Goal: Task Accomplishment & Management: Manage account settings

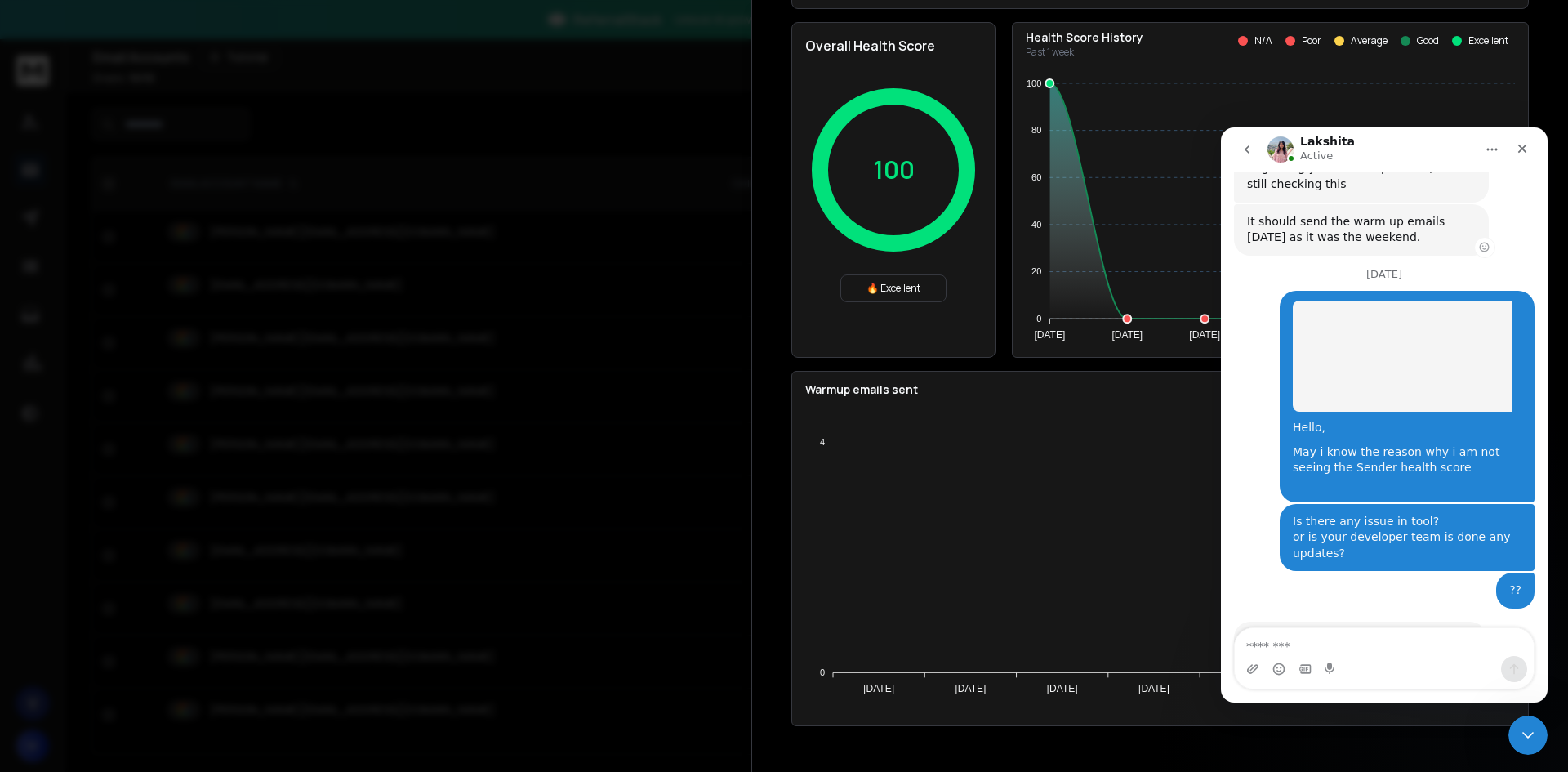
scroll to position [1289, 0]
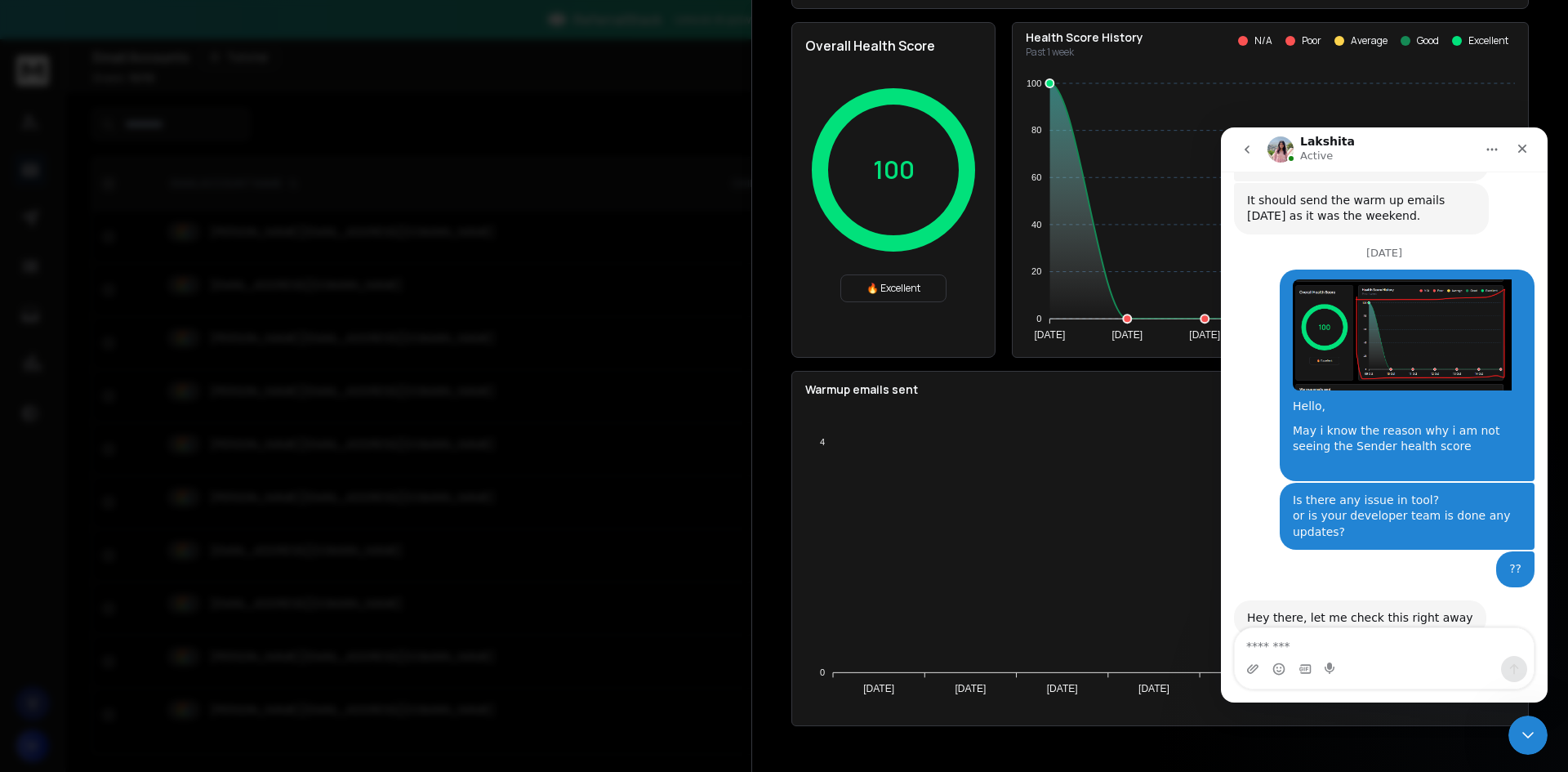
click at [1326, 642] on textarea "Message…" at bounding box center [1384, 642] width 299 height 28
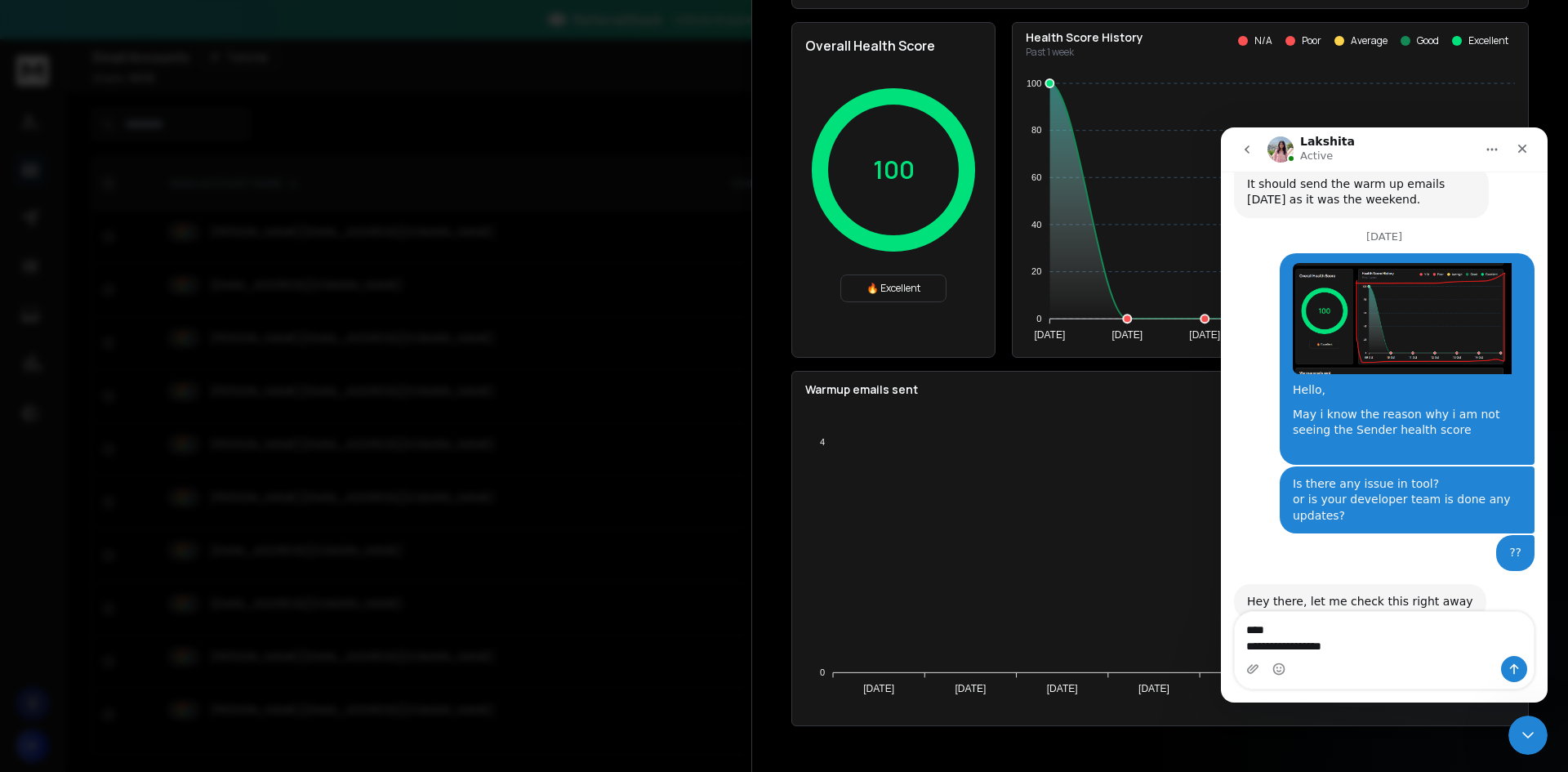
type textarea "**********"
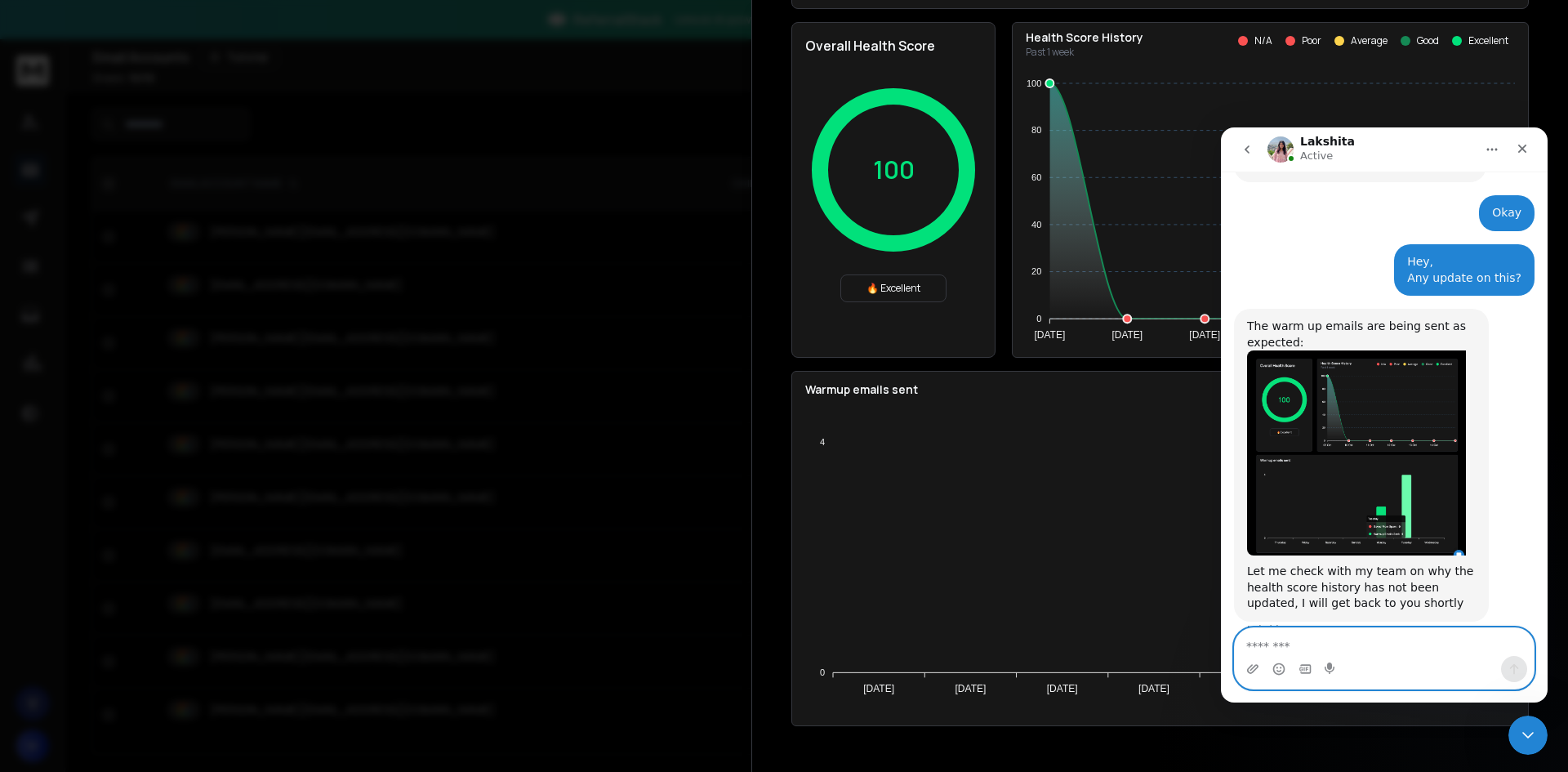
scroll to position [1679, 0]
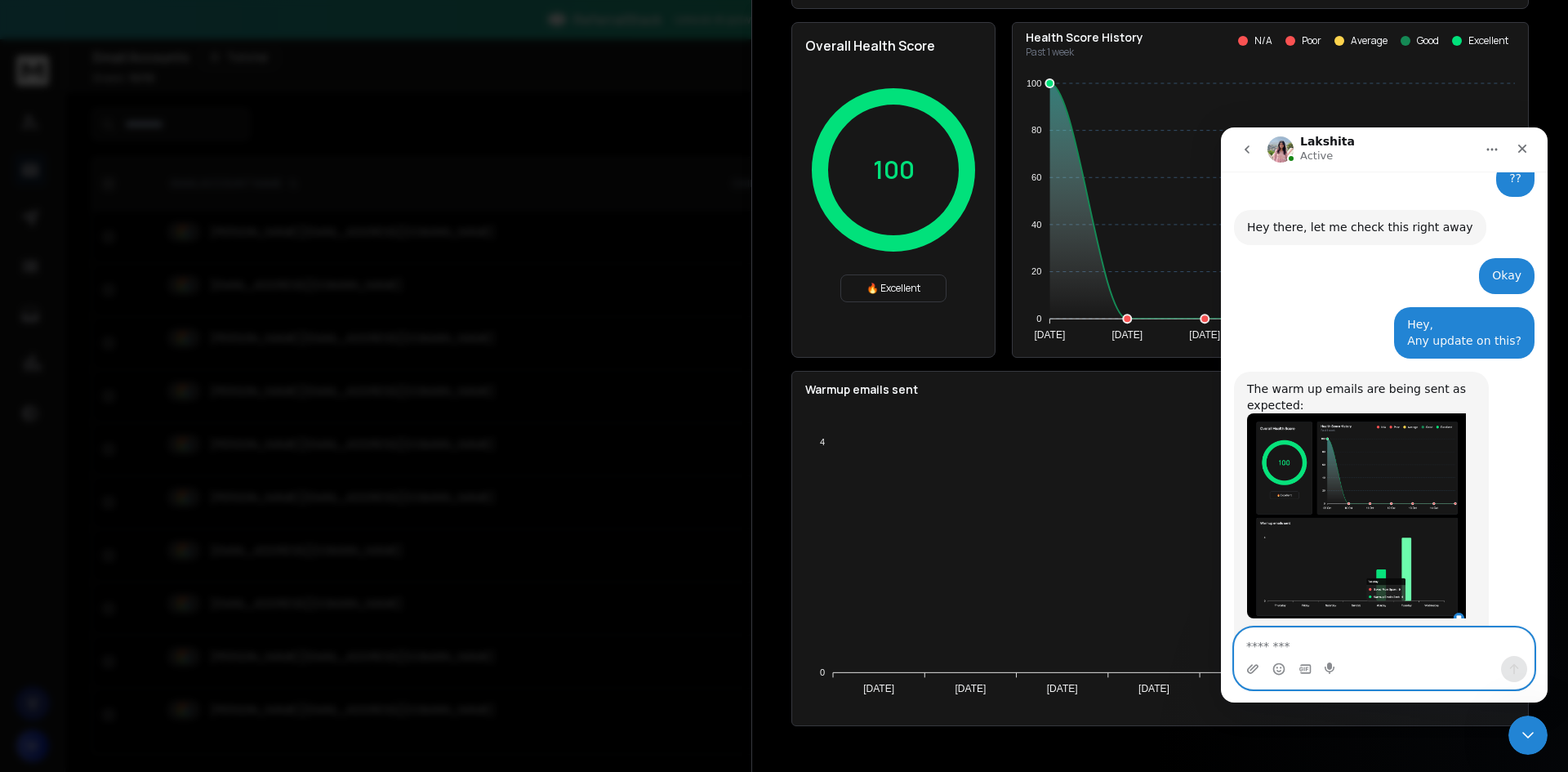
click at [1347, 641] on textarea "Message…" at bounding box center [1384, 642] width 299 height 28
type textarea "*****"
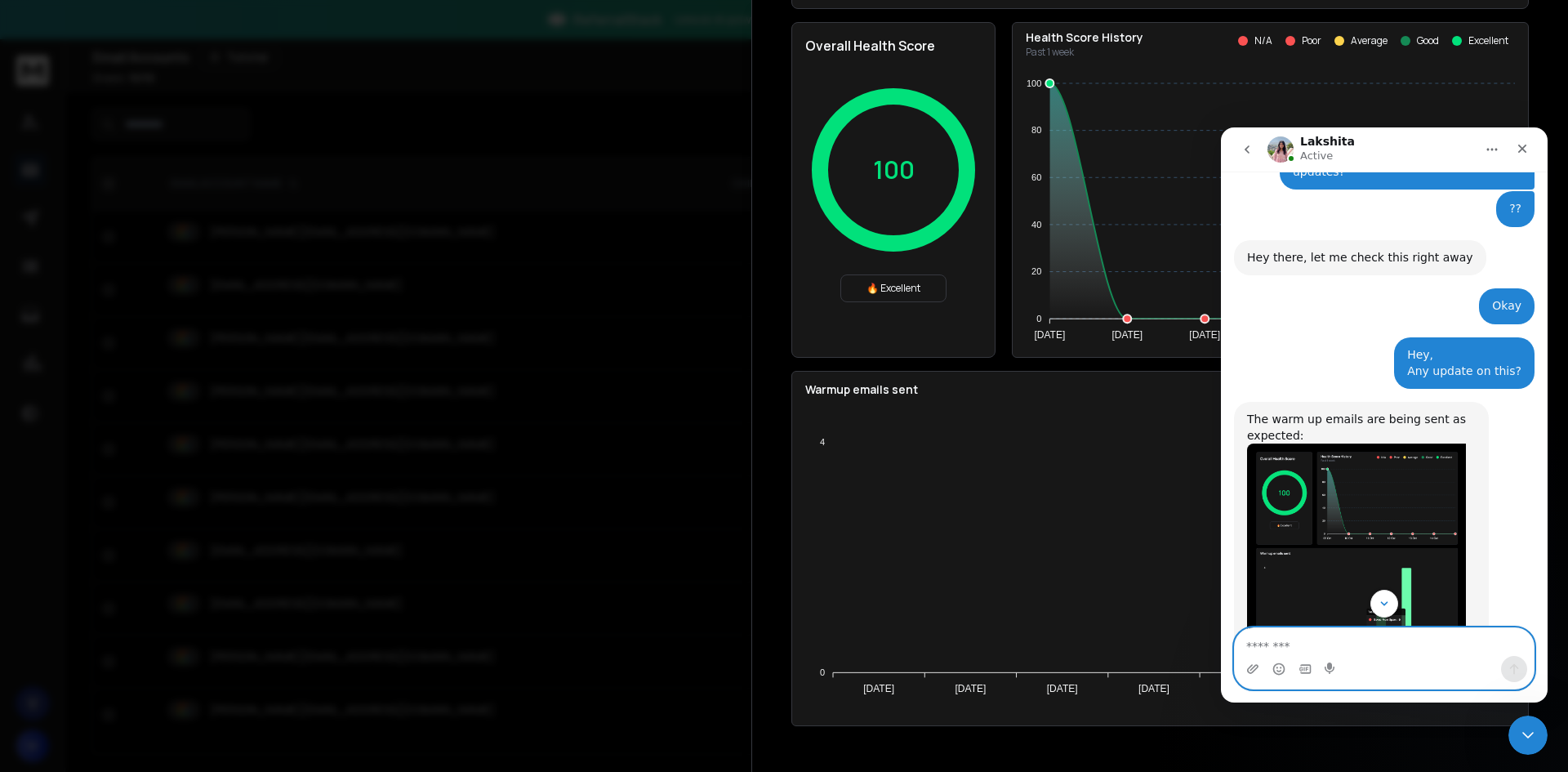
scroll to position [1729, 0]
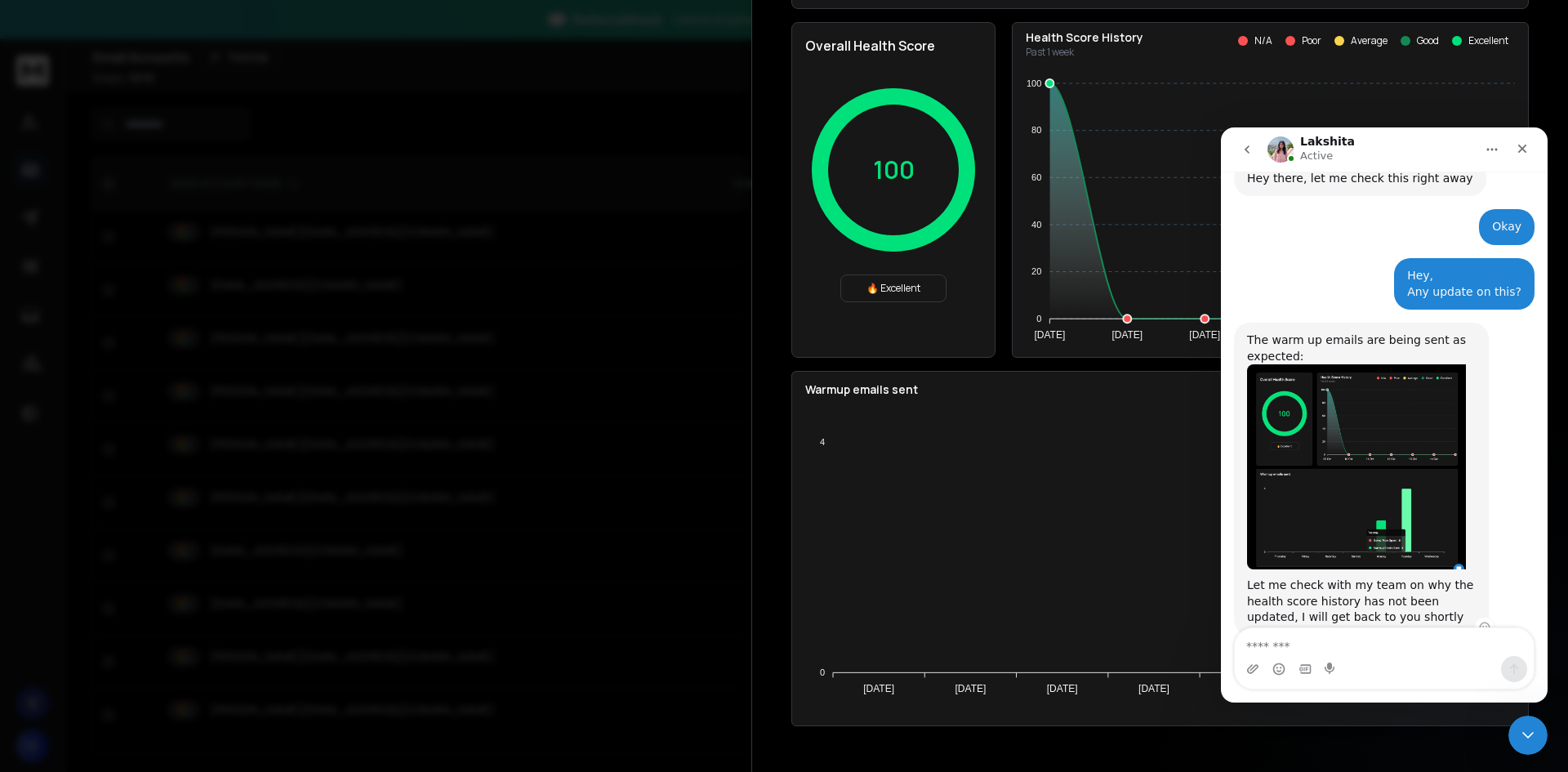
click at [1404, 395] on img "Lakshita says…" at bounding box center [1356, 466] width 219 height 205
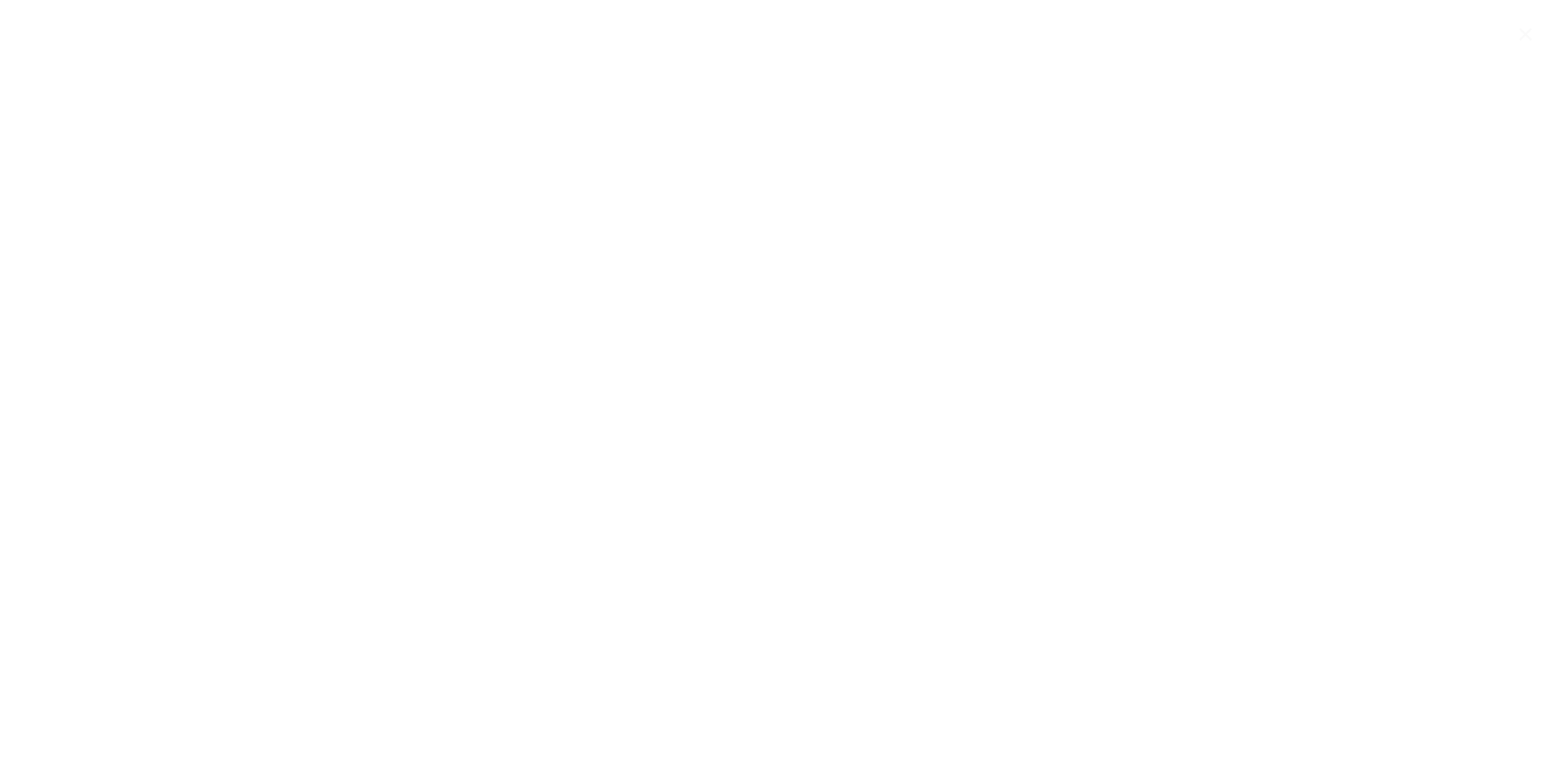
scroll to position [0, 0]
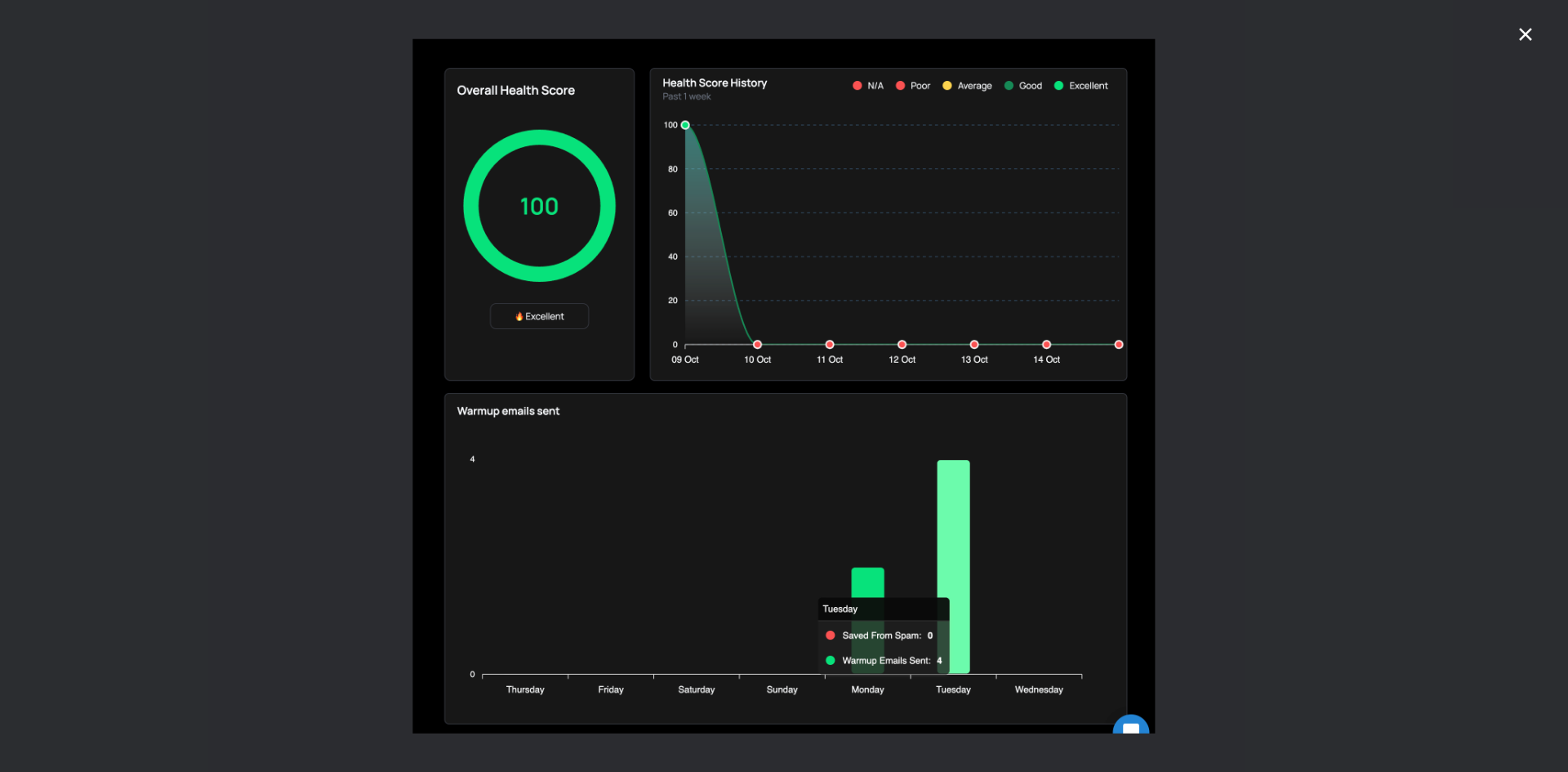
click at [1524, 38] on icon "Close" at bounding box center [1525, 33] width 19 height 19
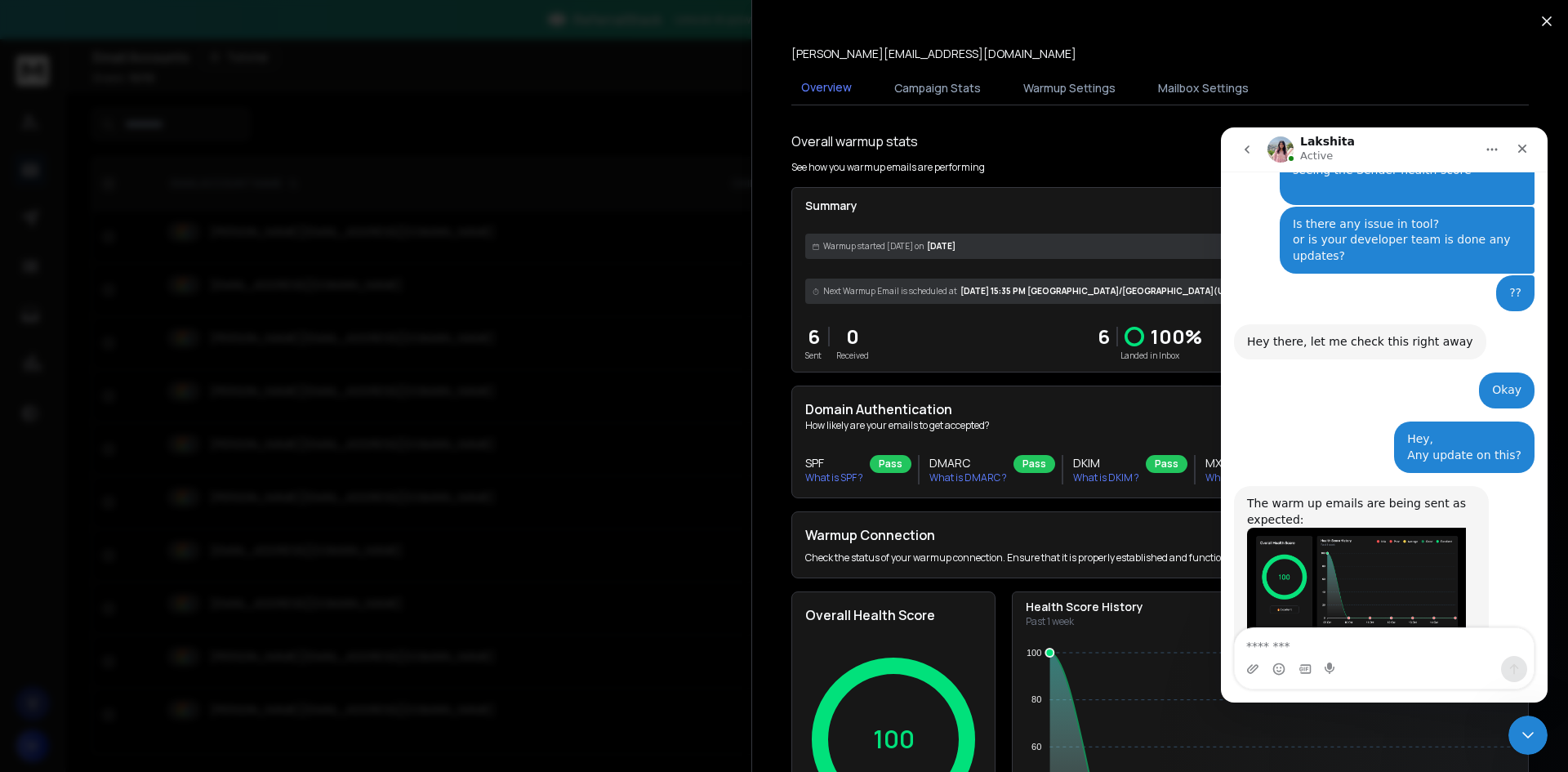
click at [1538, 21] on icon "button" at bounding box center [1546, 22] width 17 height 17
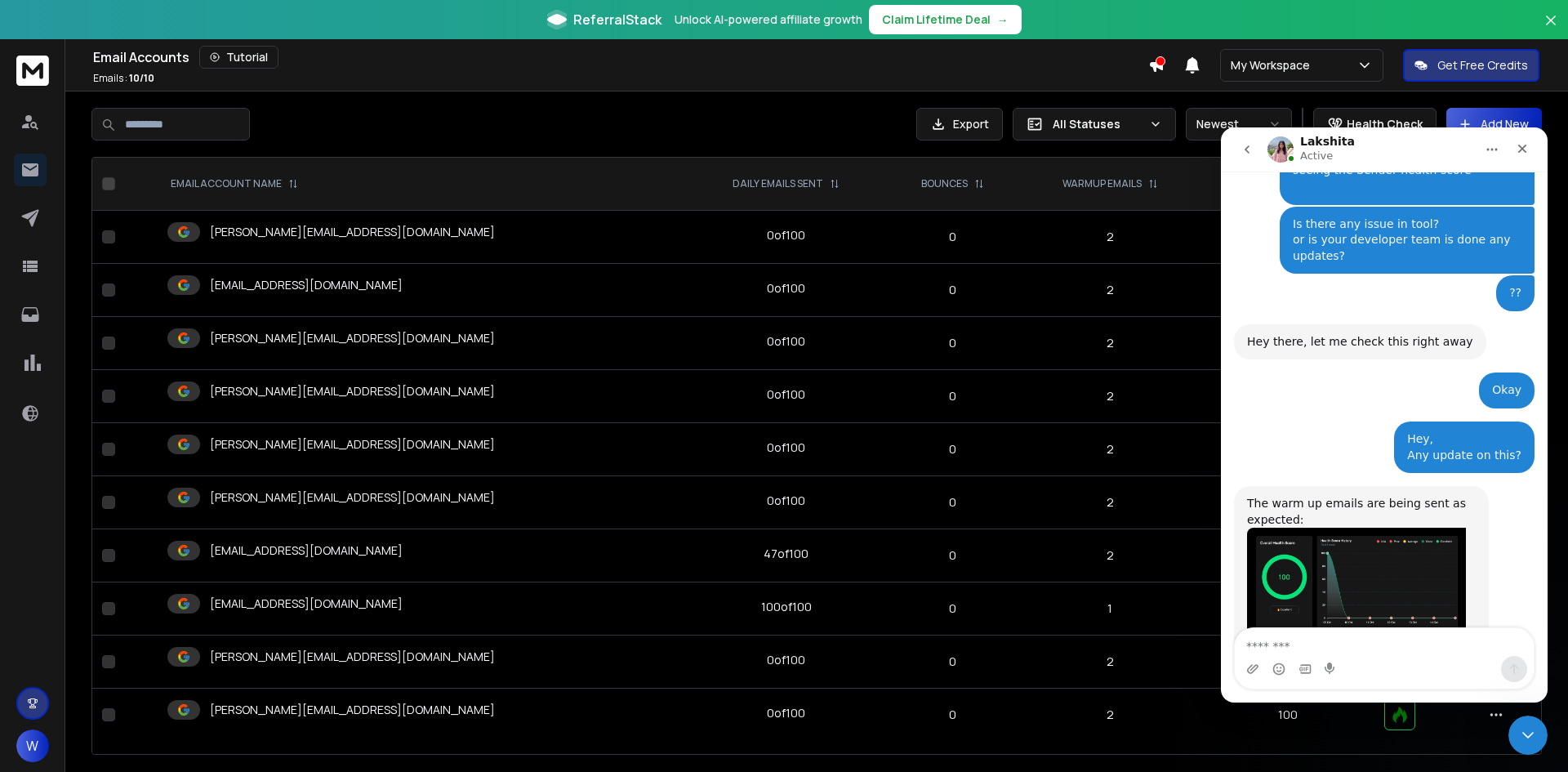
click at [304, 232] on p "kris@whatjobs.international" at bounding box center [352, 232] width 285 height 17
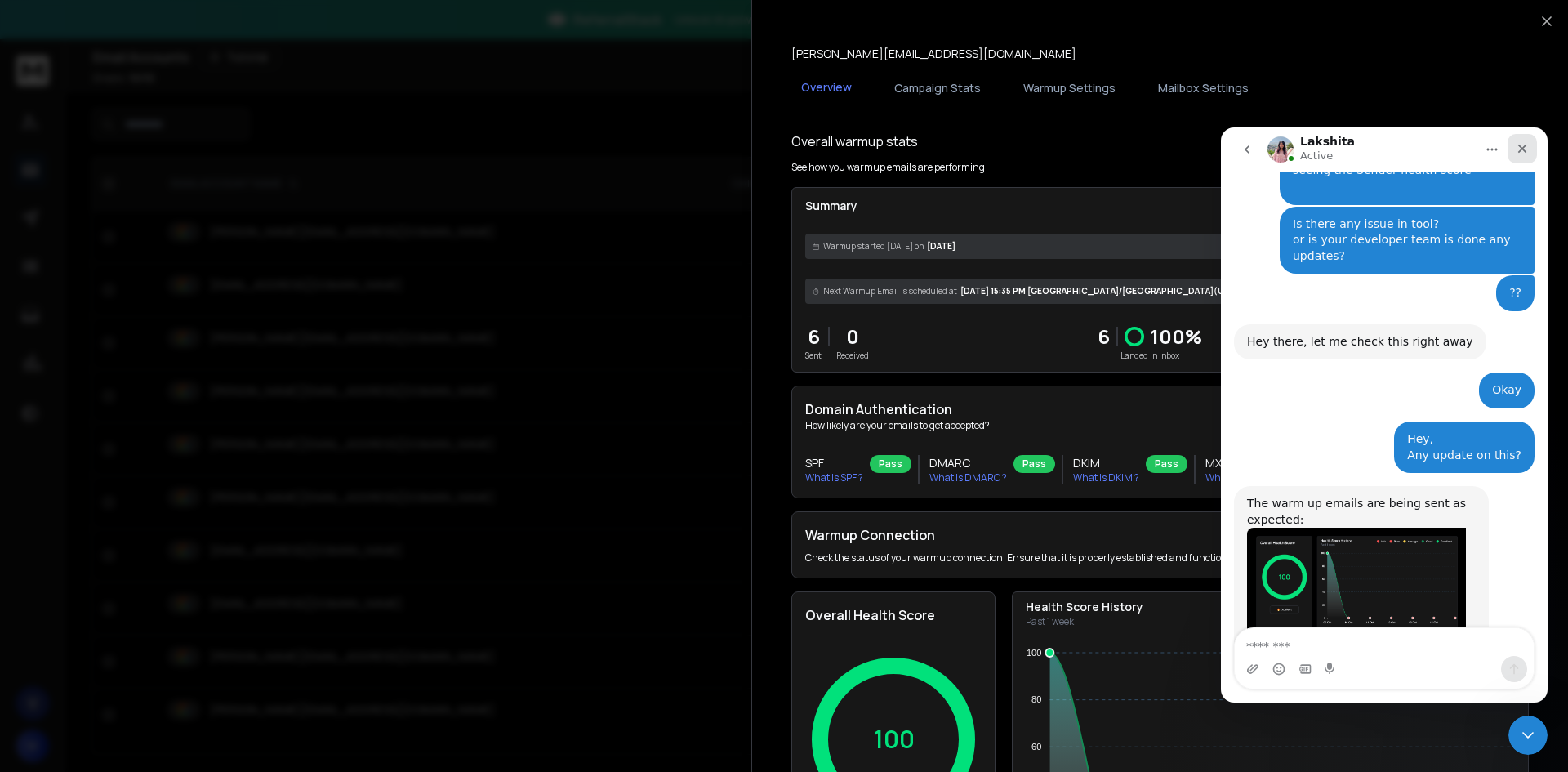
click at [1520, 145] on icon "Close" at bounding box center [1522, 149] width 13 height 13
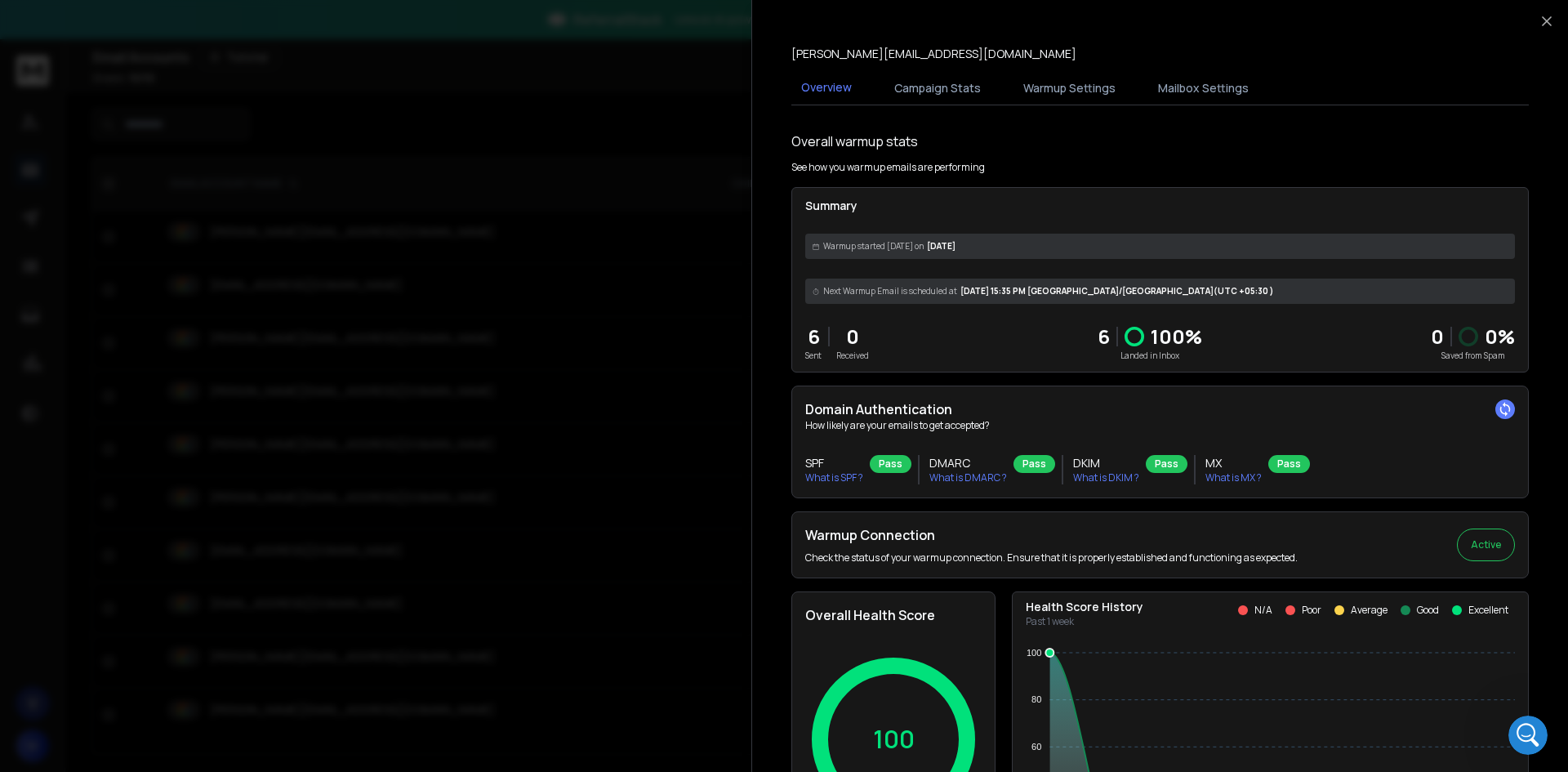
click at [1202, 78] on button "Mailbox Settings" at bounding box center [1203, 88] width 110 height 36
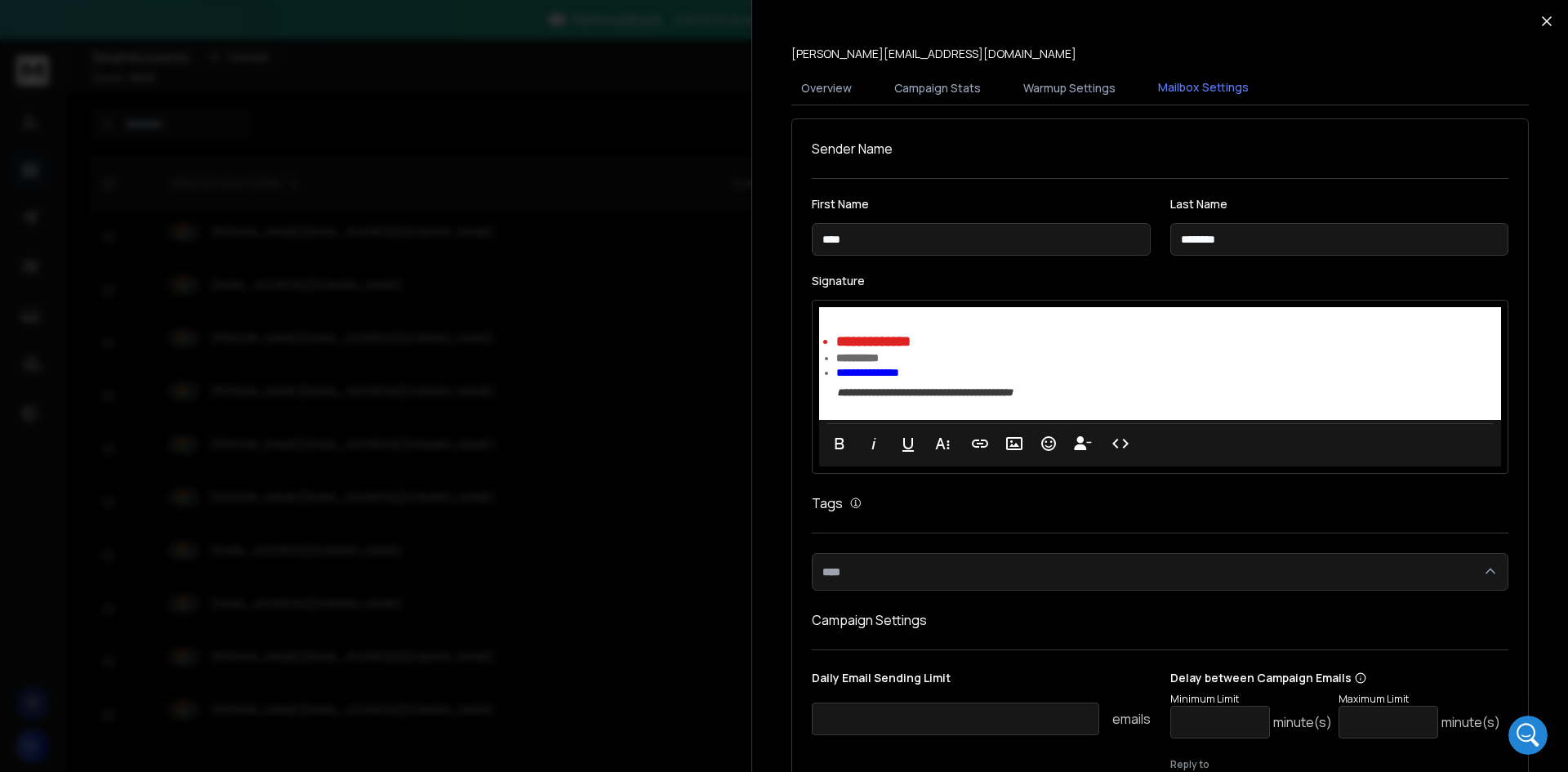
click at [1539, 18] on icon "button" at bounding box center [1546, 22] width 17 height 17
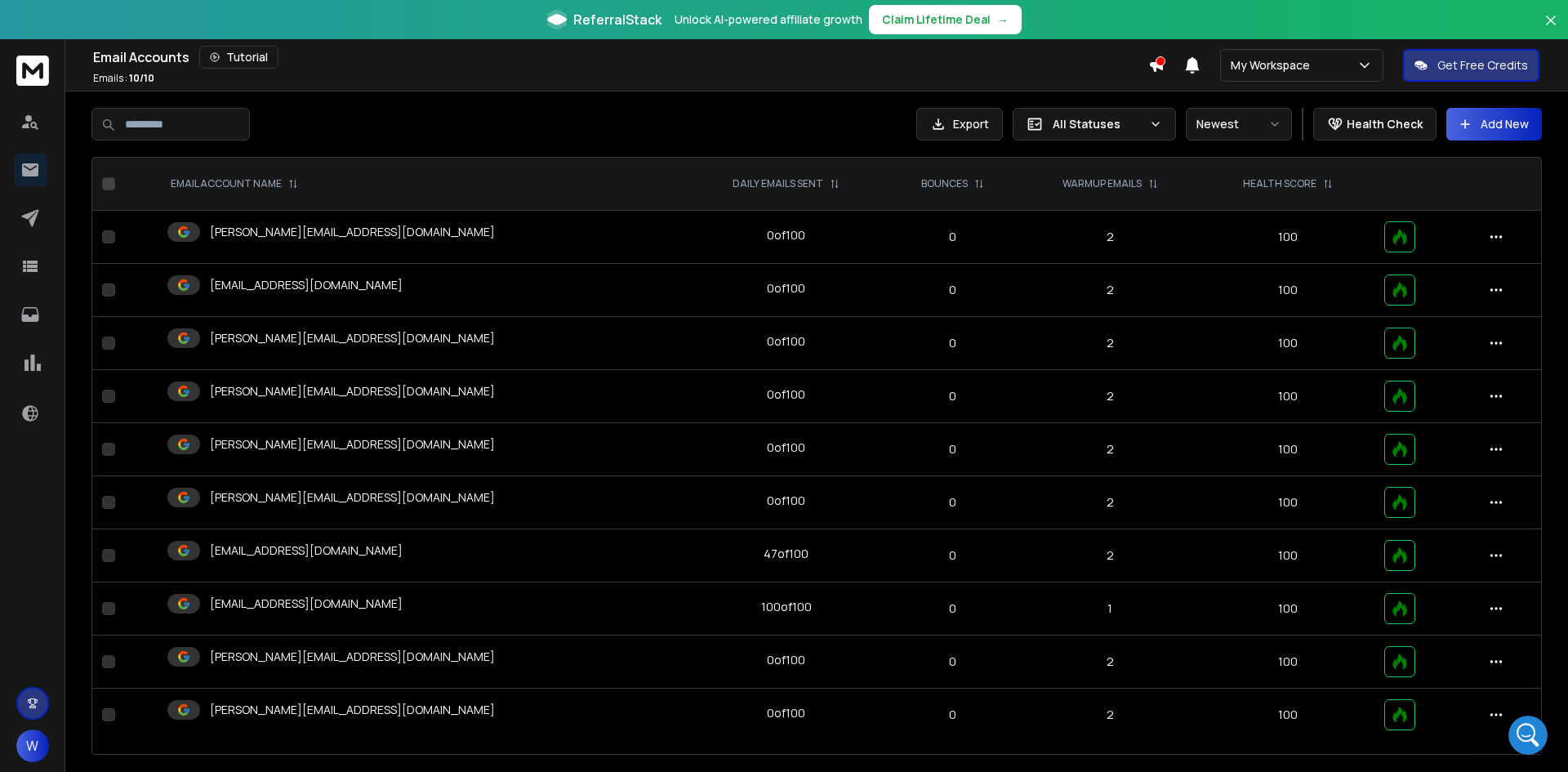
click at [370, 282] on p "[EMAIL_ADDRESS][DOMAIN_NAME]" at bounding box center [306, 285] width 193 height 17
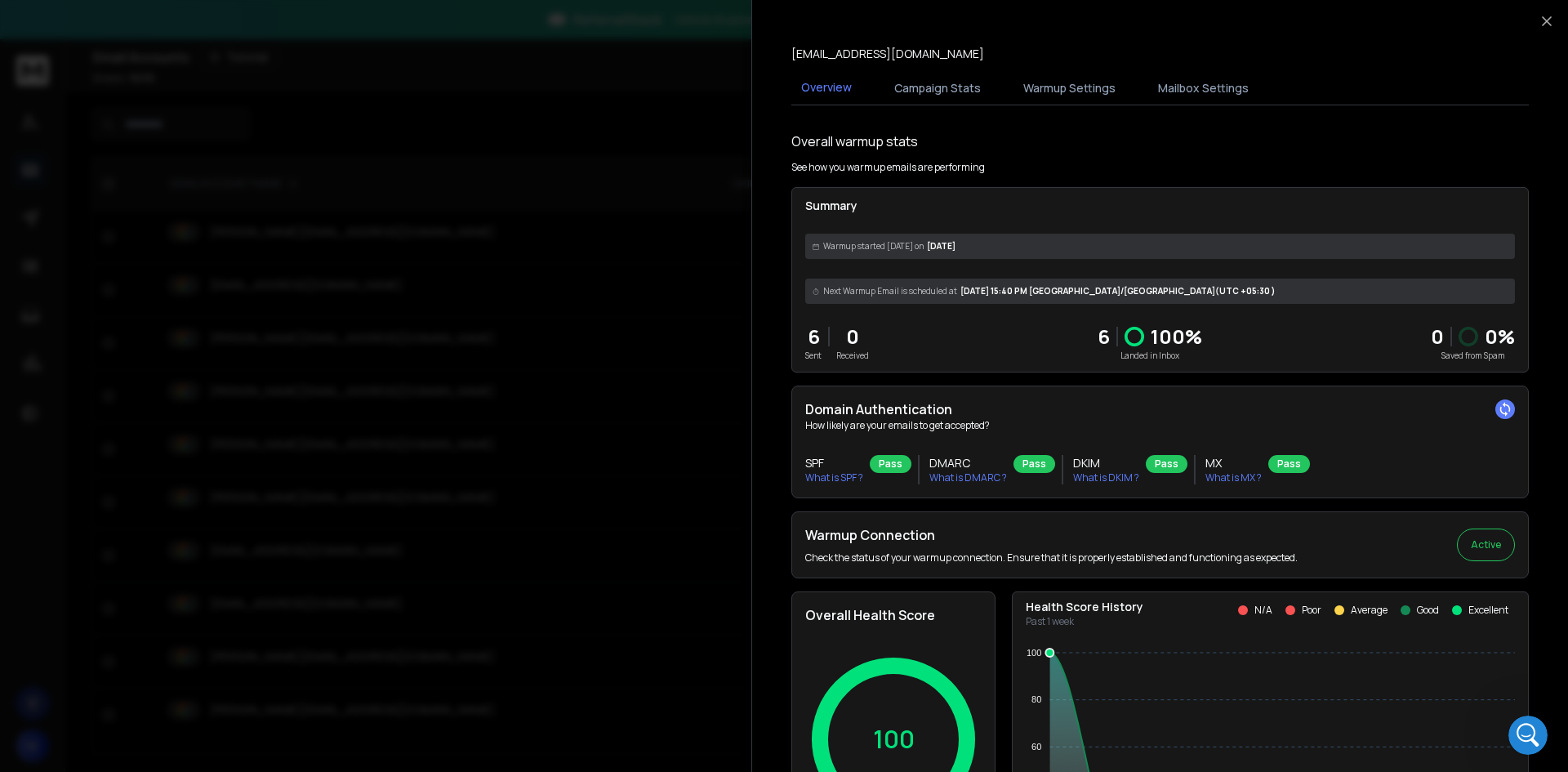
click at [1222, 78] on button "Mailbox Settings" at bounding box center [1203, 88] width 110 height 36
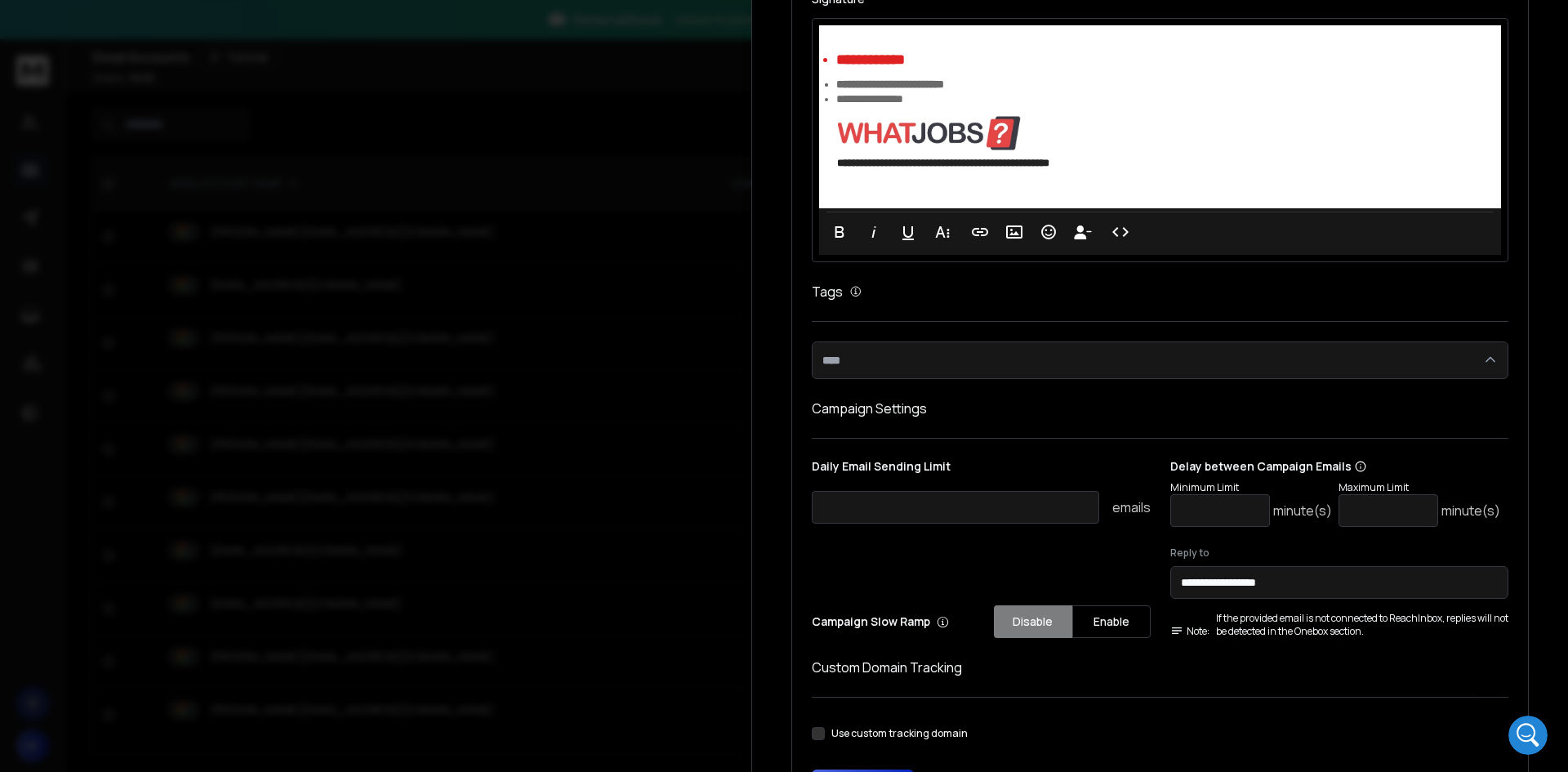
scroll to position [16, 0]
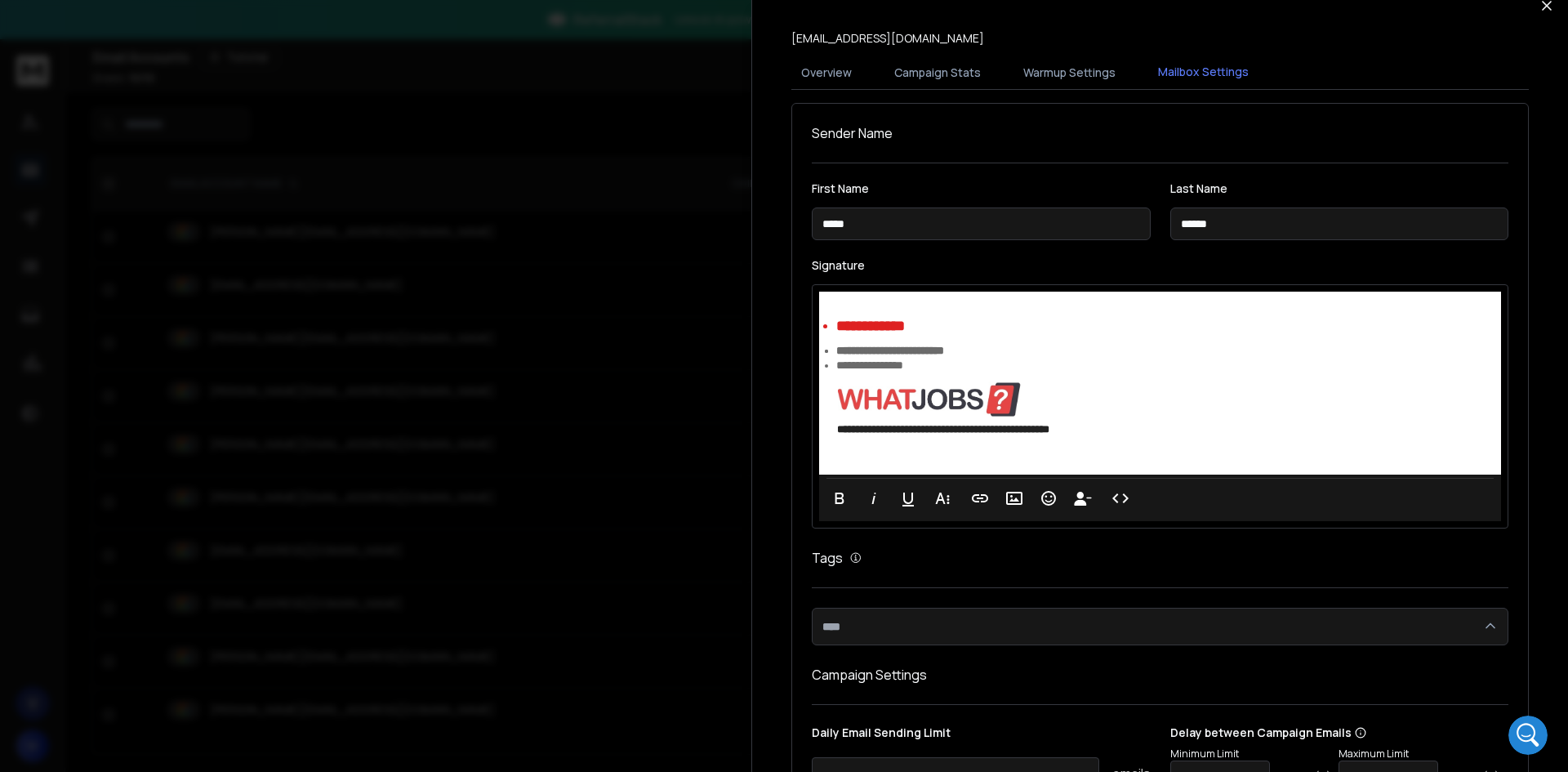
click at [1538, 12] on icon "button" at bounding box center [1546, 6] width 17 height 17
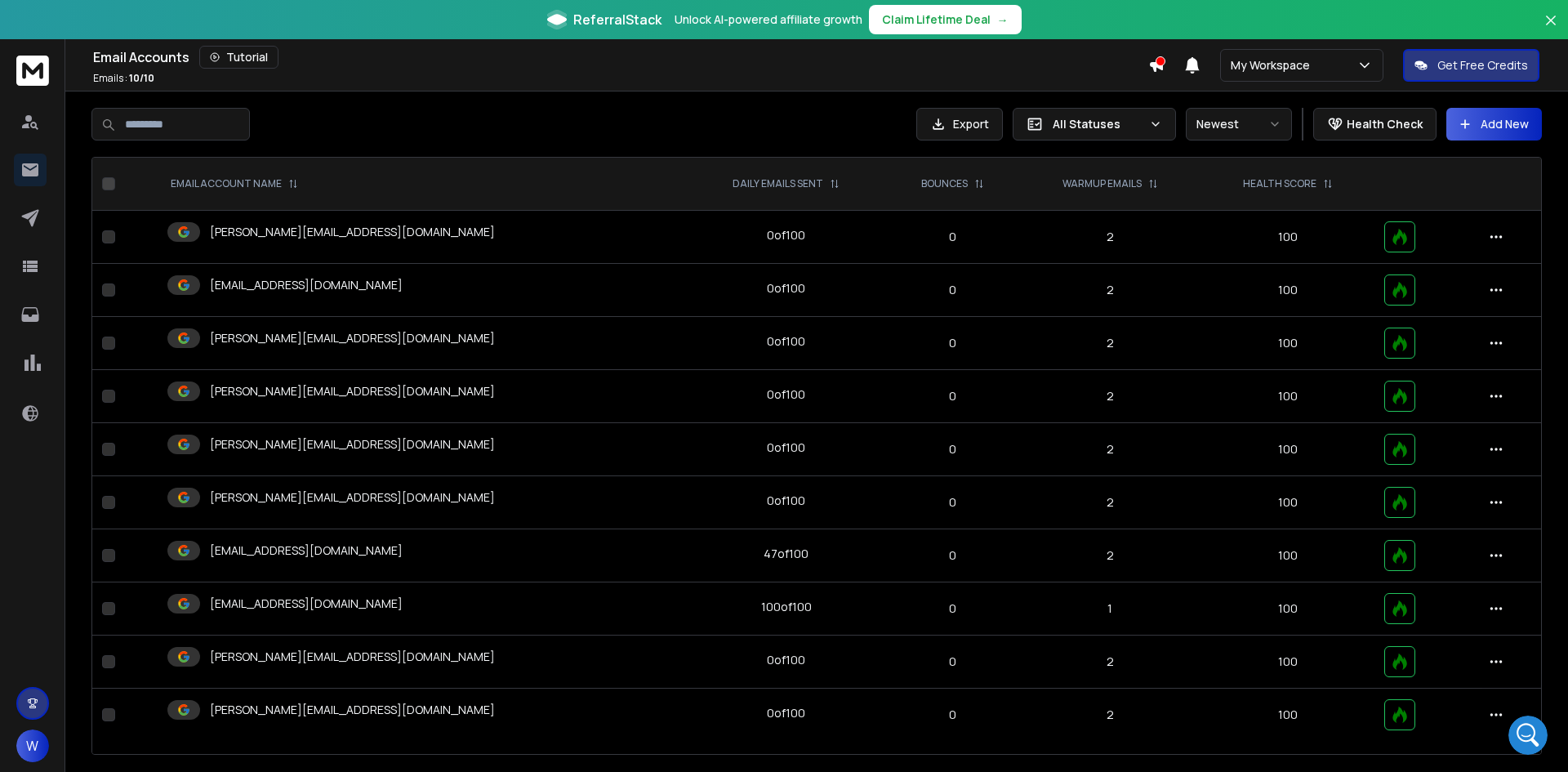
click at [274, 343] on p "[PERSON_NAME][EMAIL_ADDRESS][DOMAIN_NAME]" at bounding box center [352, 338] width 285 height 17
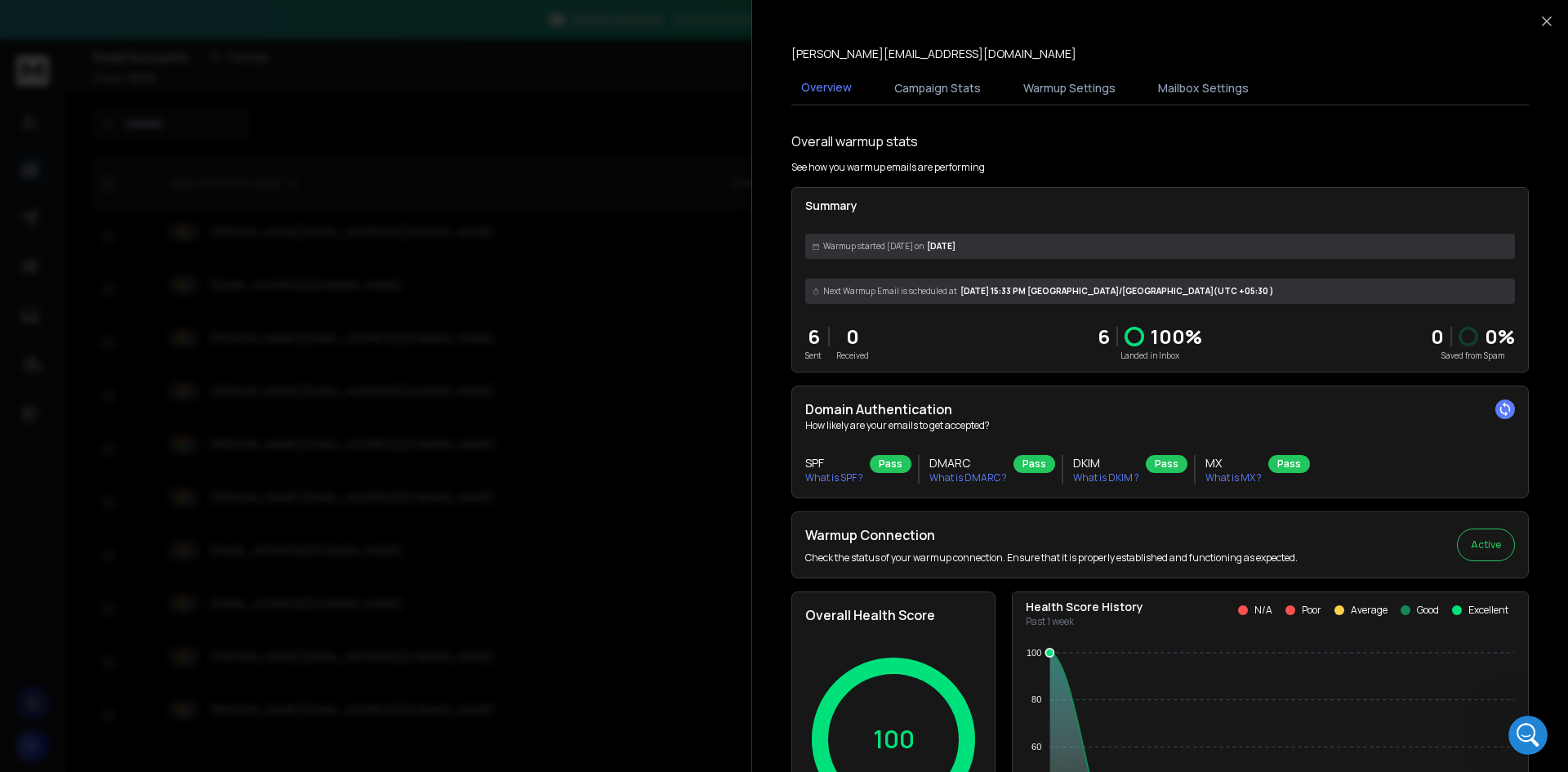
click at [1198, 82] on button "Mailbox Settings" at bounding box center [1203, 88] width 110 height 36
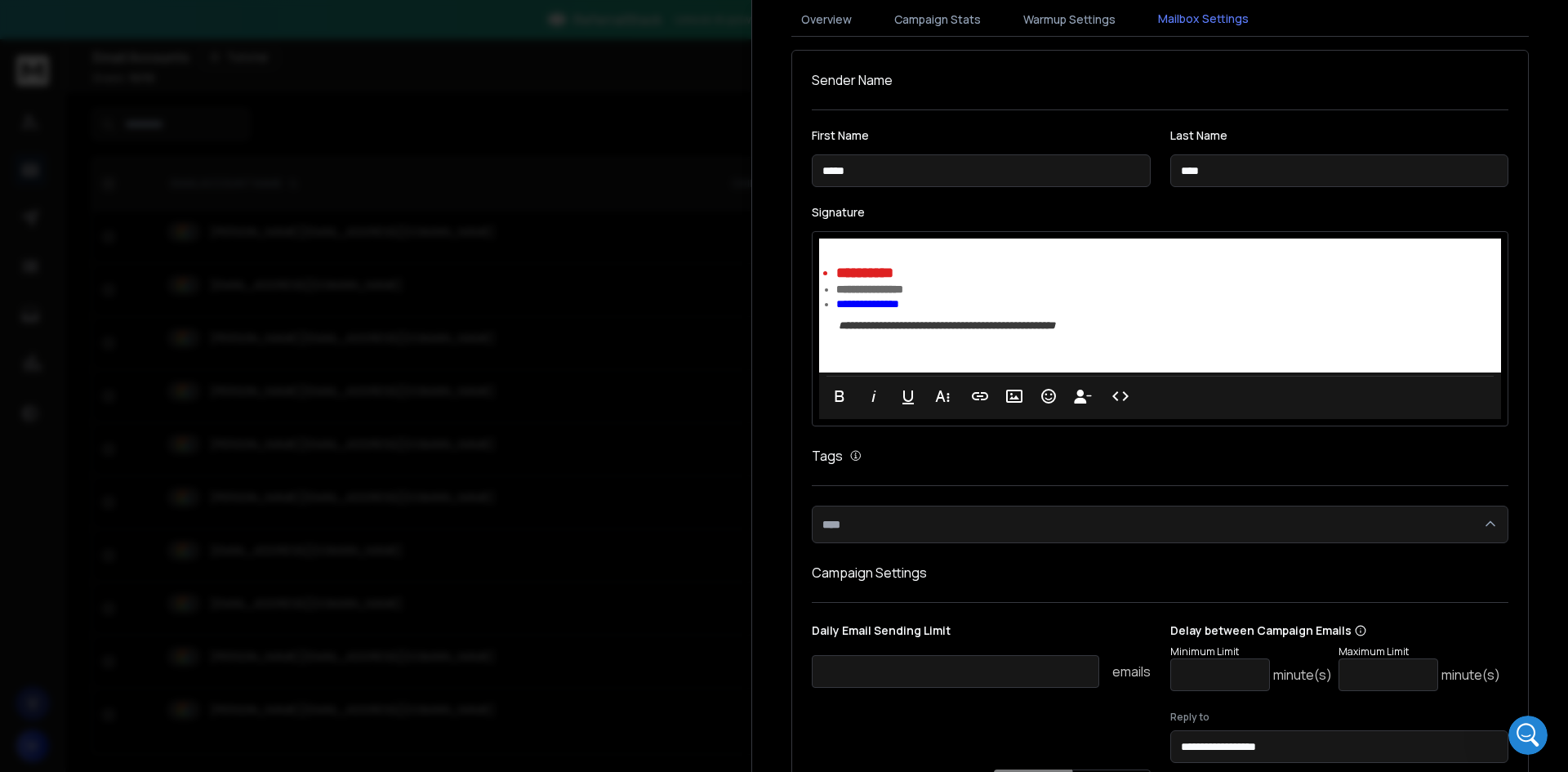
scroll to position [0, 0]
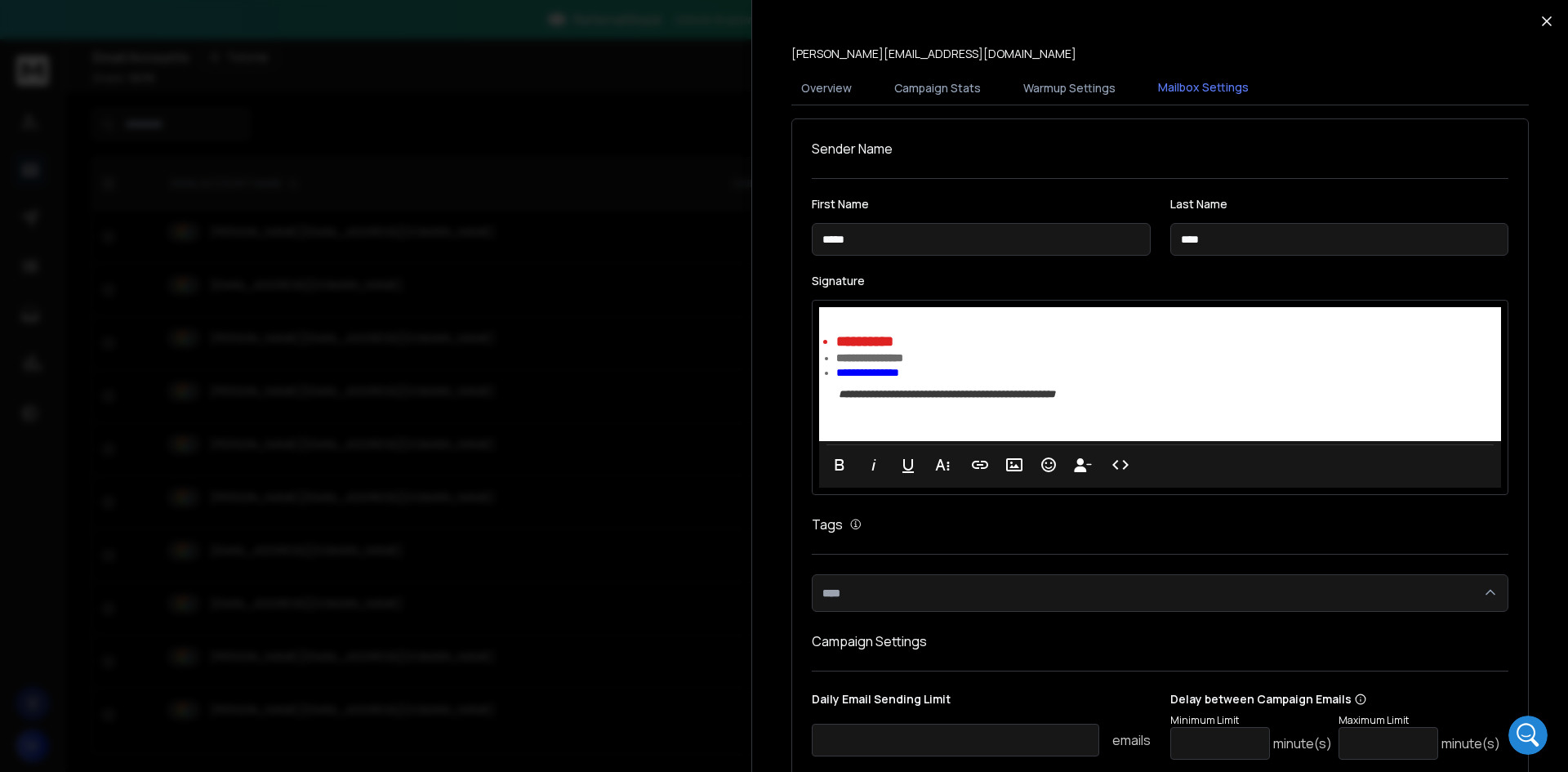
click at [1538, 18] on icon "button" at bounding box center [1546, 22] width 17 height 17
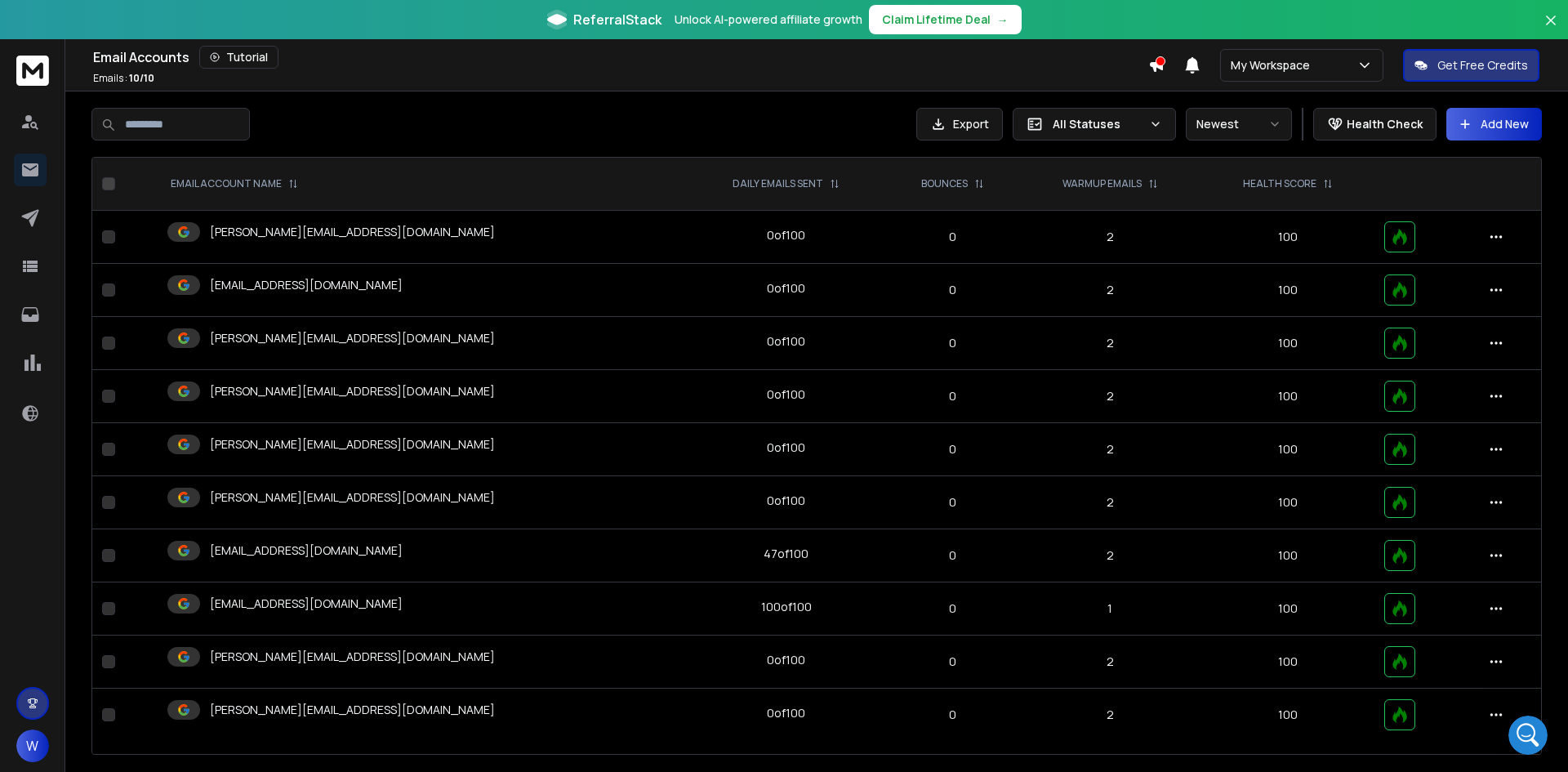
click at [261, 394] on p "[PERSON_NAME][EMAIL_ADDRESS][DOMAIN_NAME]" at bounding box center [352, 391] width 285 height 17
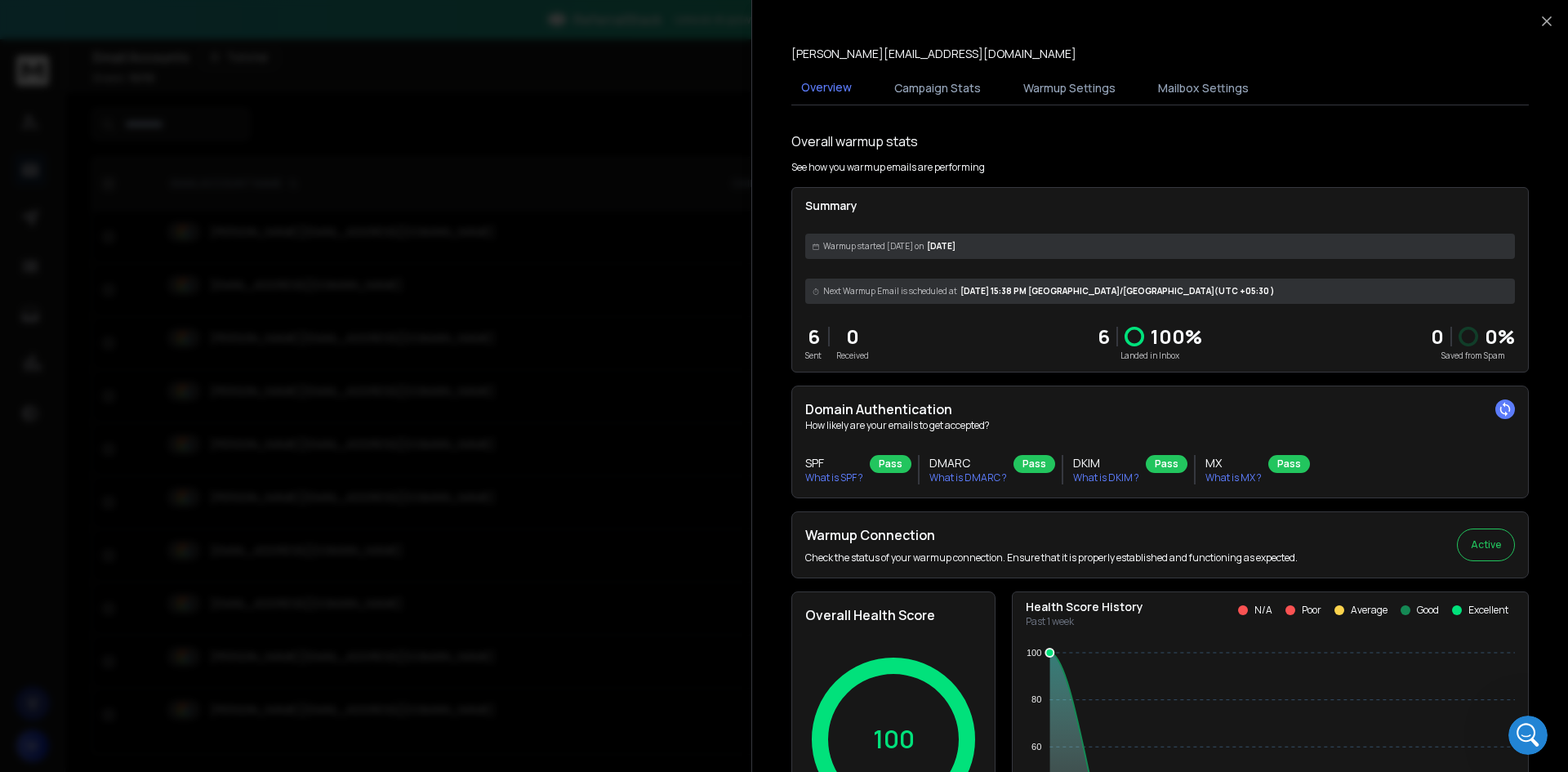
click at [1196, 82] on button "Mailbox Settings" at bounding box center [1203, 88] width 110 height 36
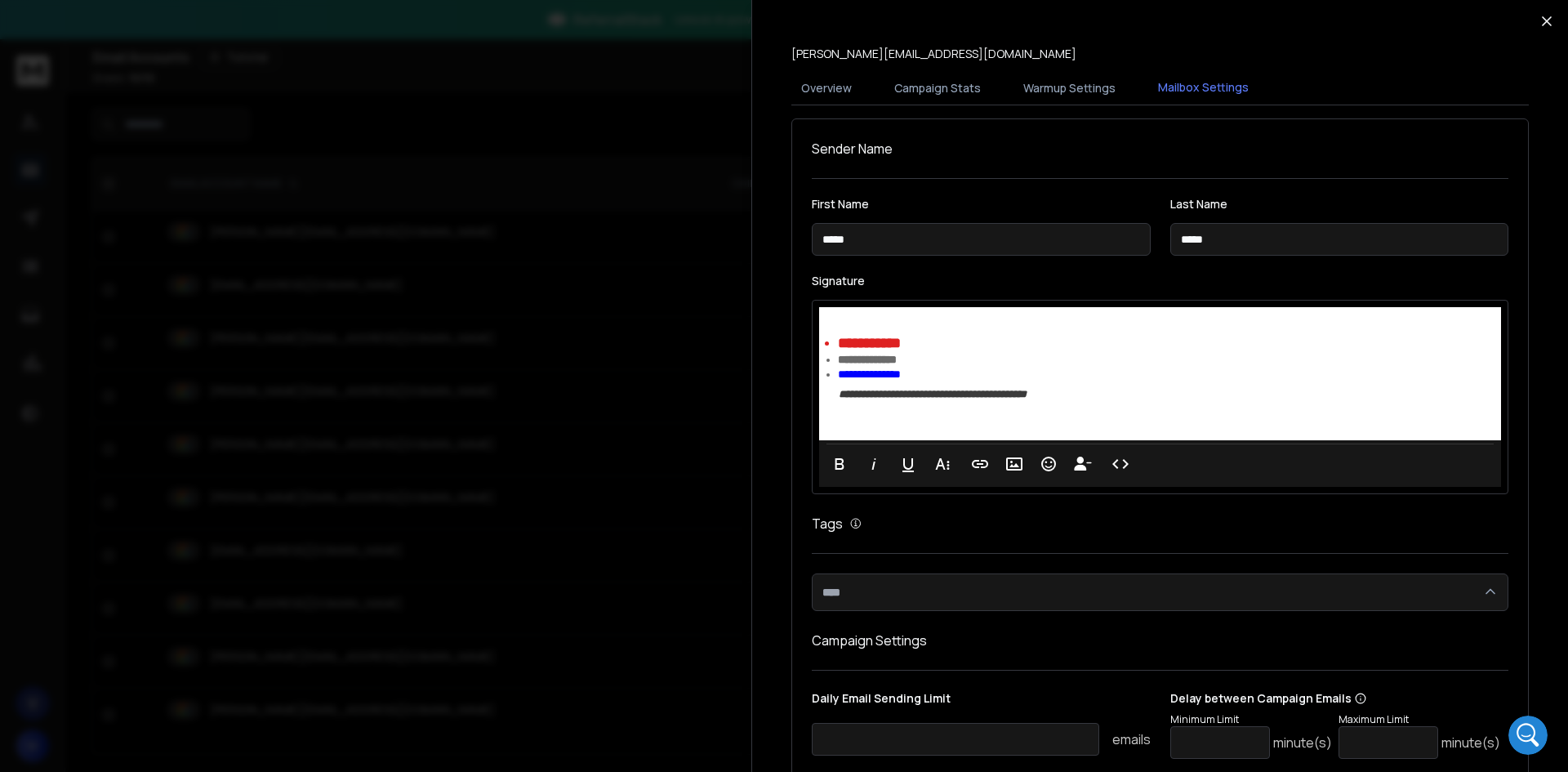
click at [1547, 23] on icon "button" at bounding box center [1546, 22] width 17 height 17
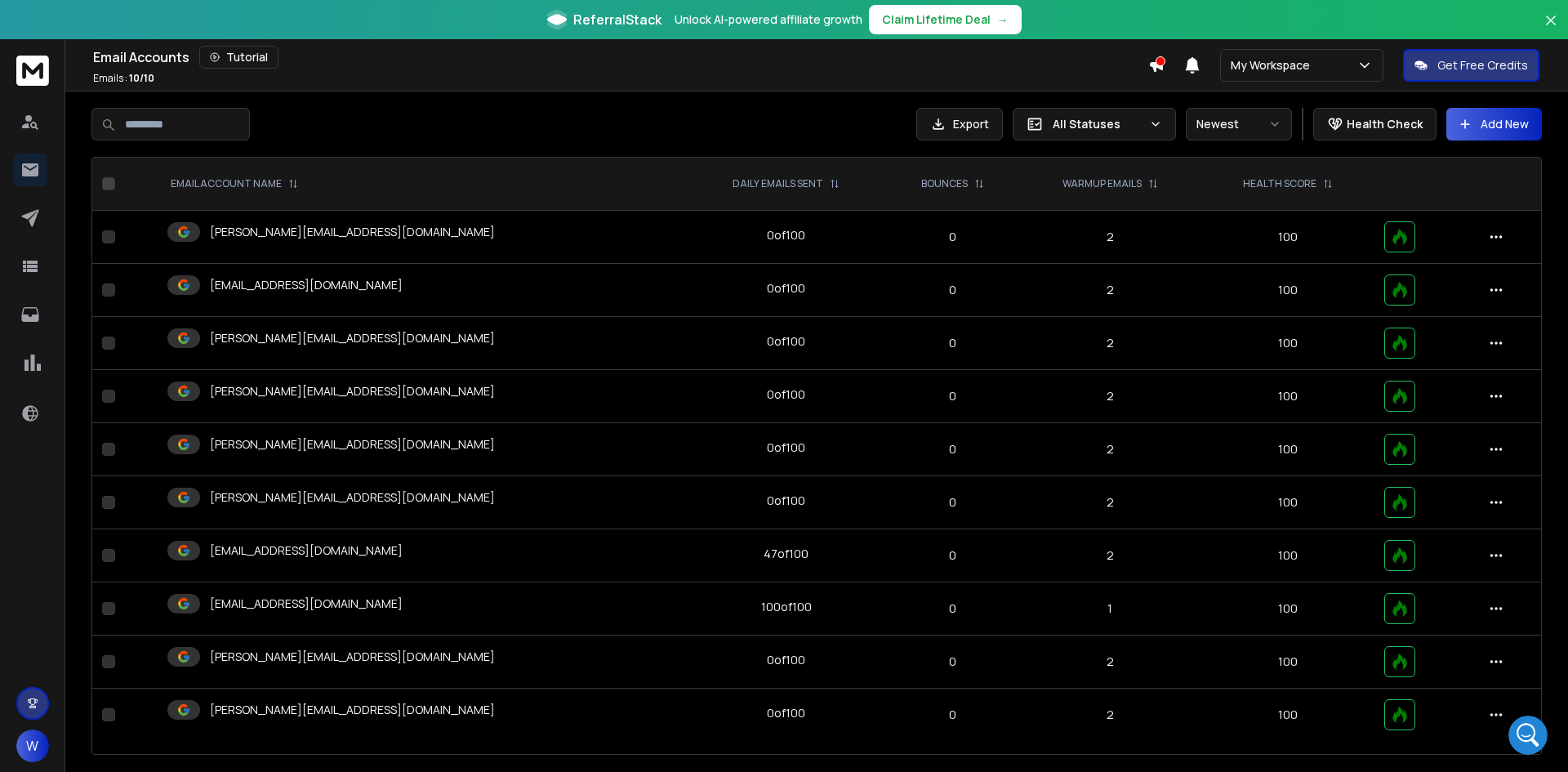
click at [272, 377] on td "[PERSON_NAME][EMAIL_ADDRESS][DOMAIN_NAME]" at bounding box center [422, 397] width 529 height 53
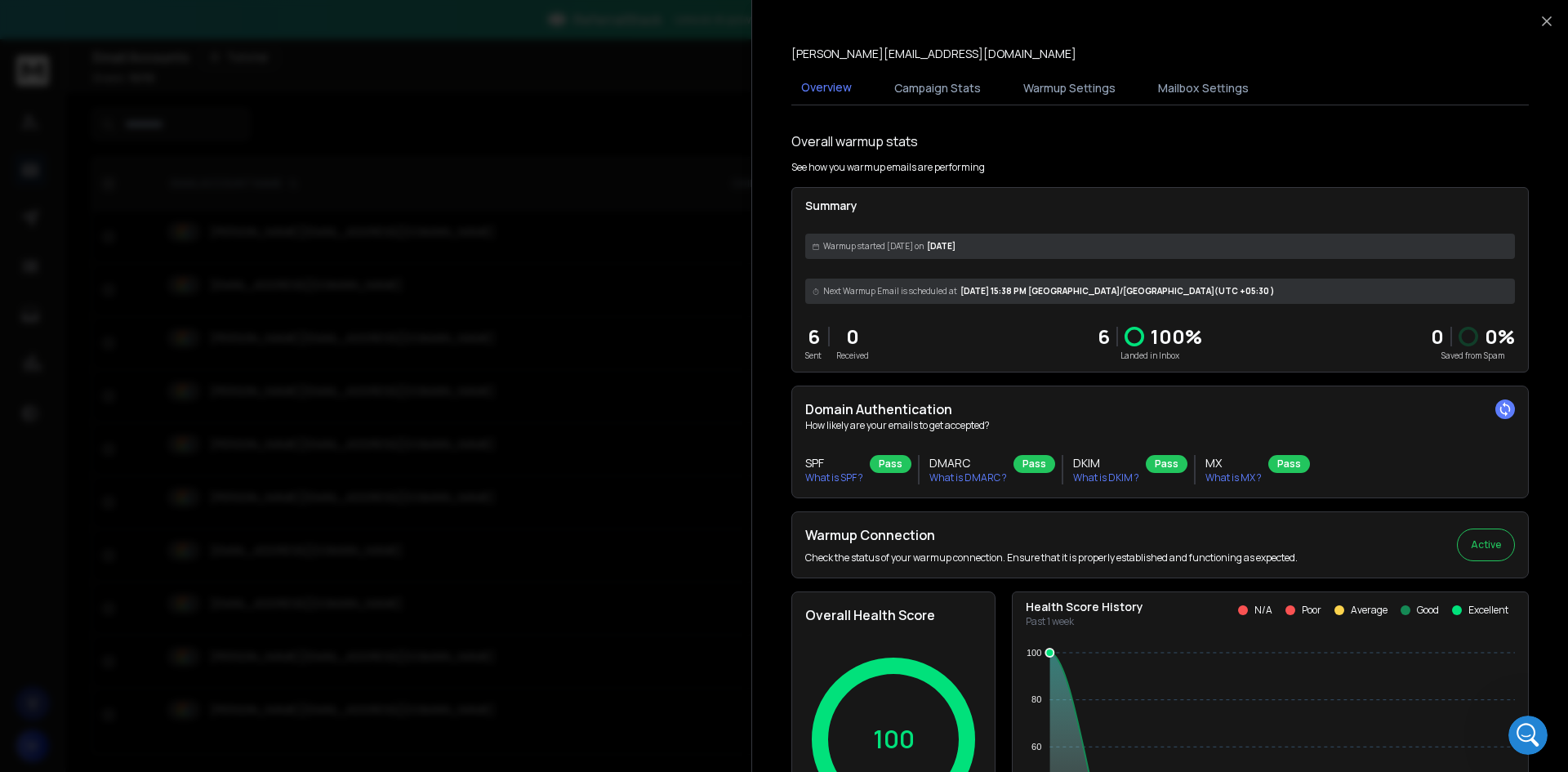
click at [1205, 78] on button "Mailbox Settings" at bounding box center [1203, 88] width 110 height 36
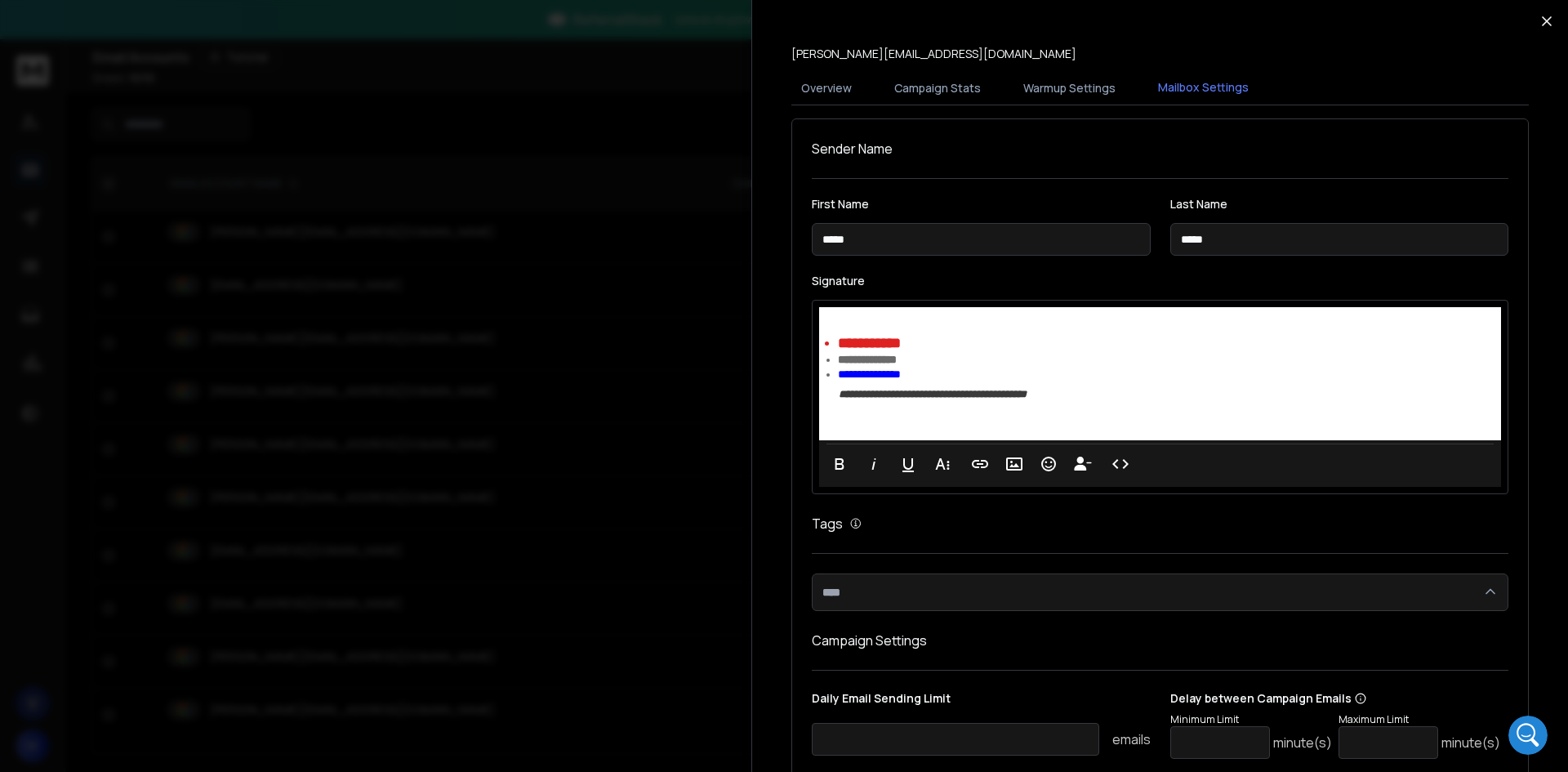
click at [1542, 19] on icon "button" at bounding box center [1546, 22] width 8 height 8
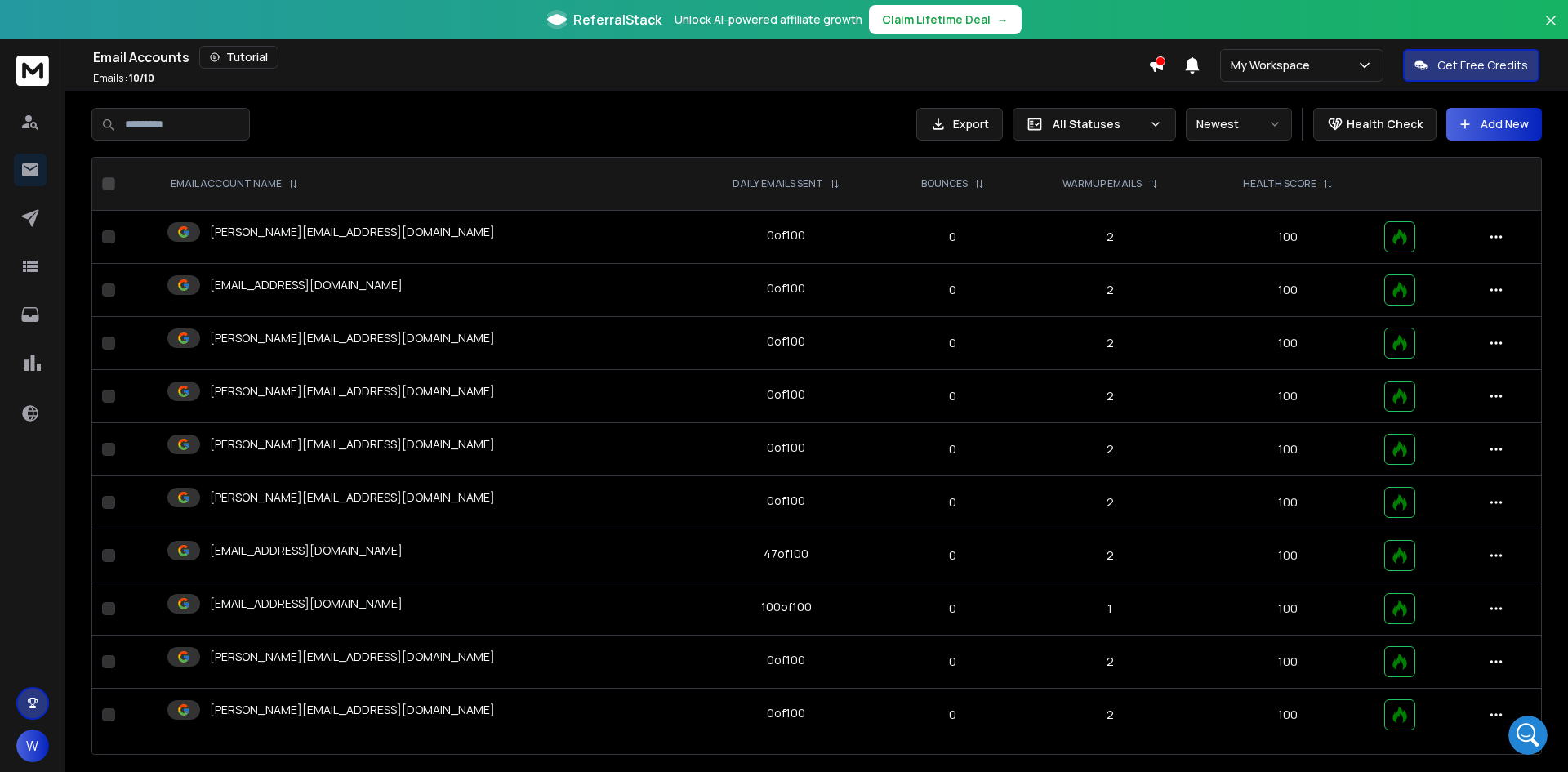
click at [242, 437] on p "[PERSON_NAME][EMAIL_ADDRESS][DOMAIN_NAME]" at bounding box center [352, 444] width 285 height 17
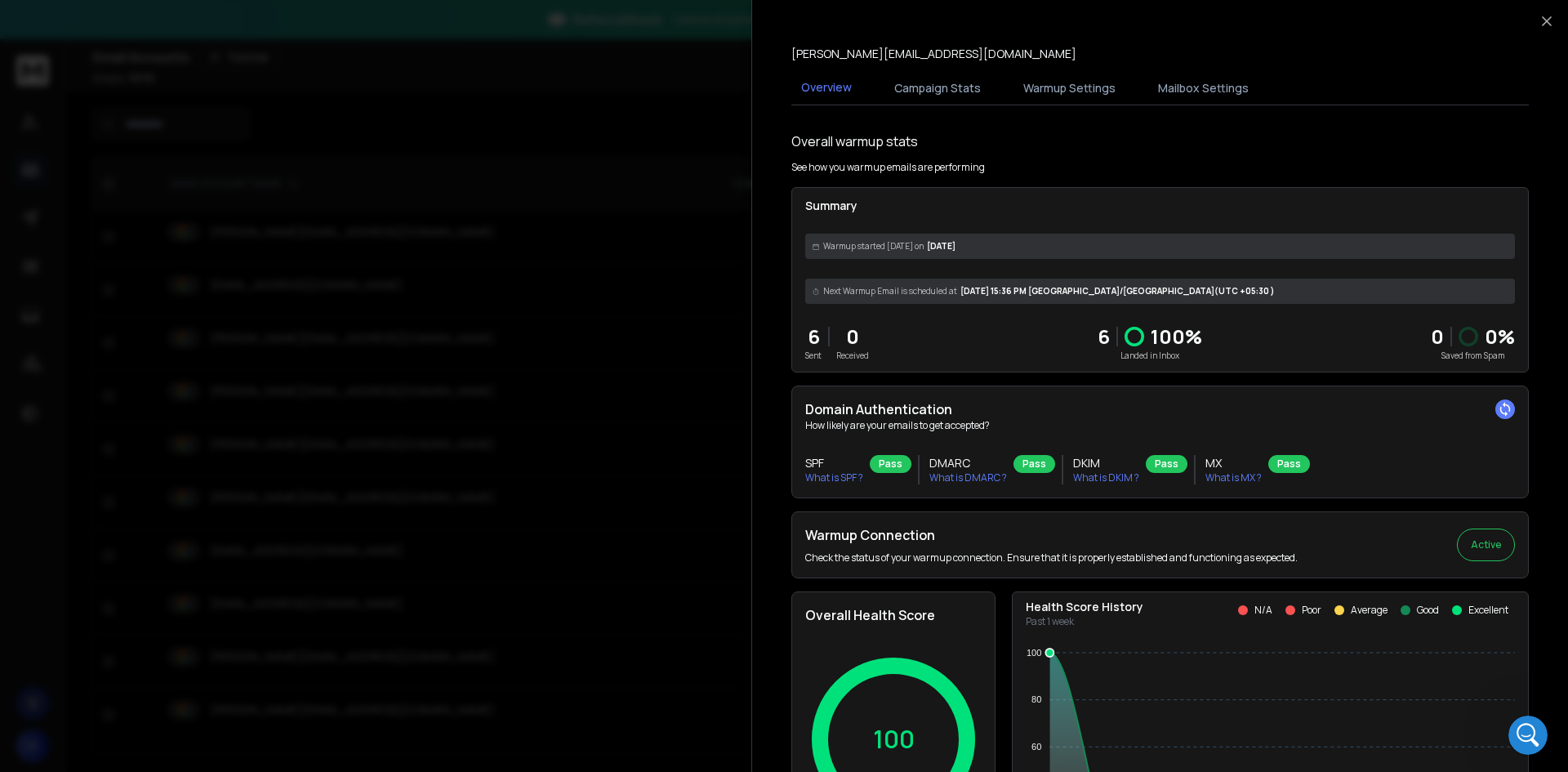
click at [1186, 84] on button "Mailbox Settings" at bounding box center [1203, 88] width 110 height 36
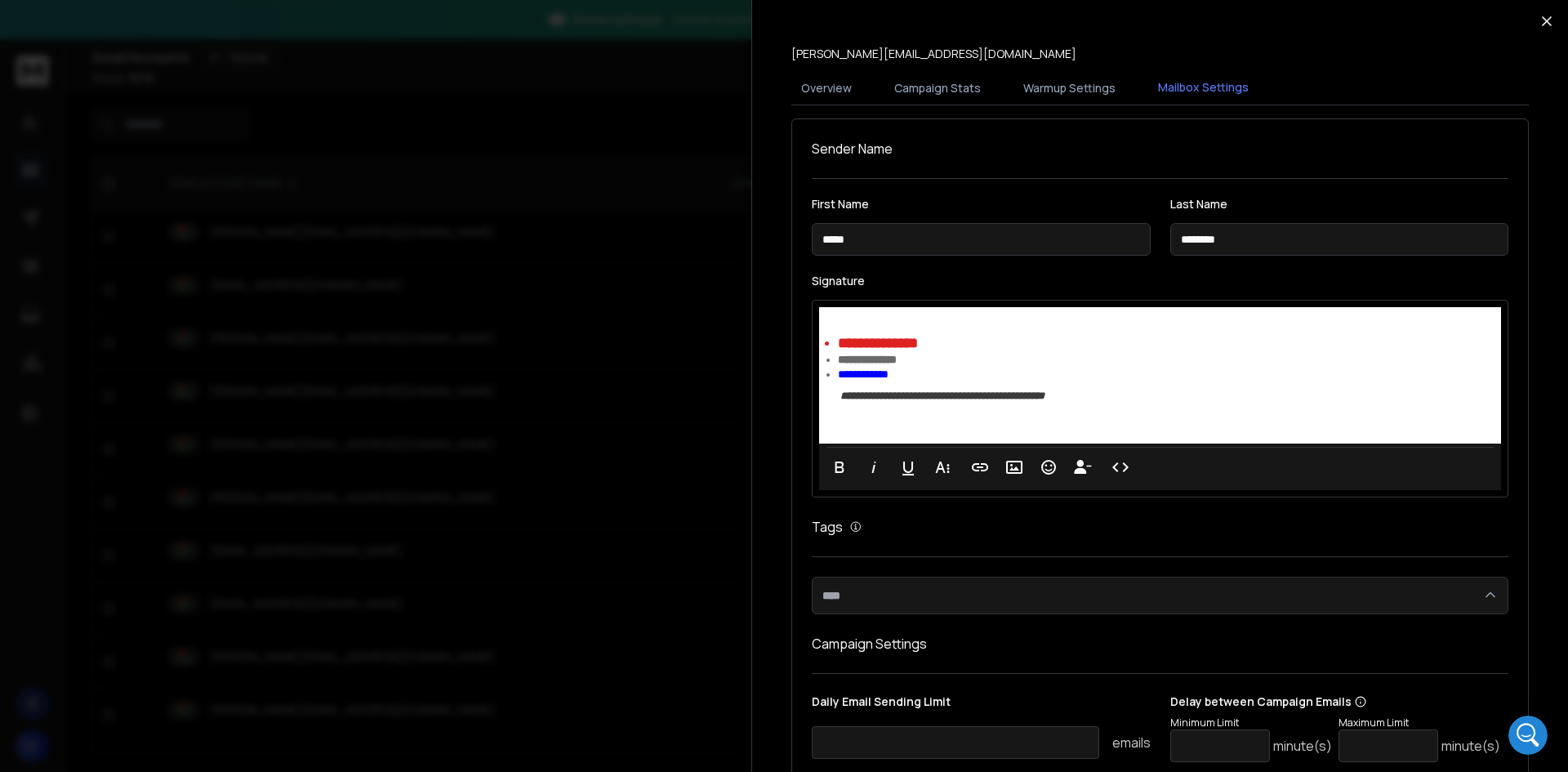
click at [1542, 18] on icon "button" at bounding box center [1546, 22] width 8 height 8
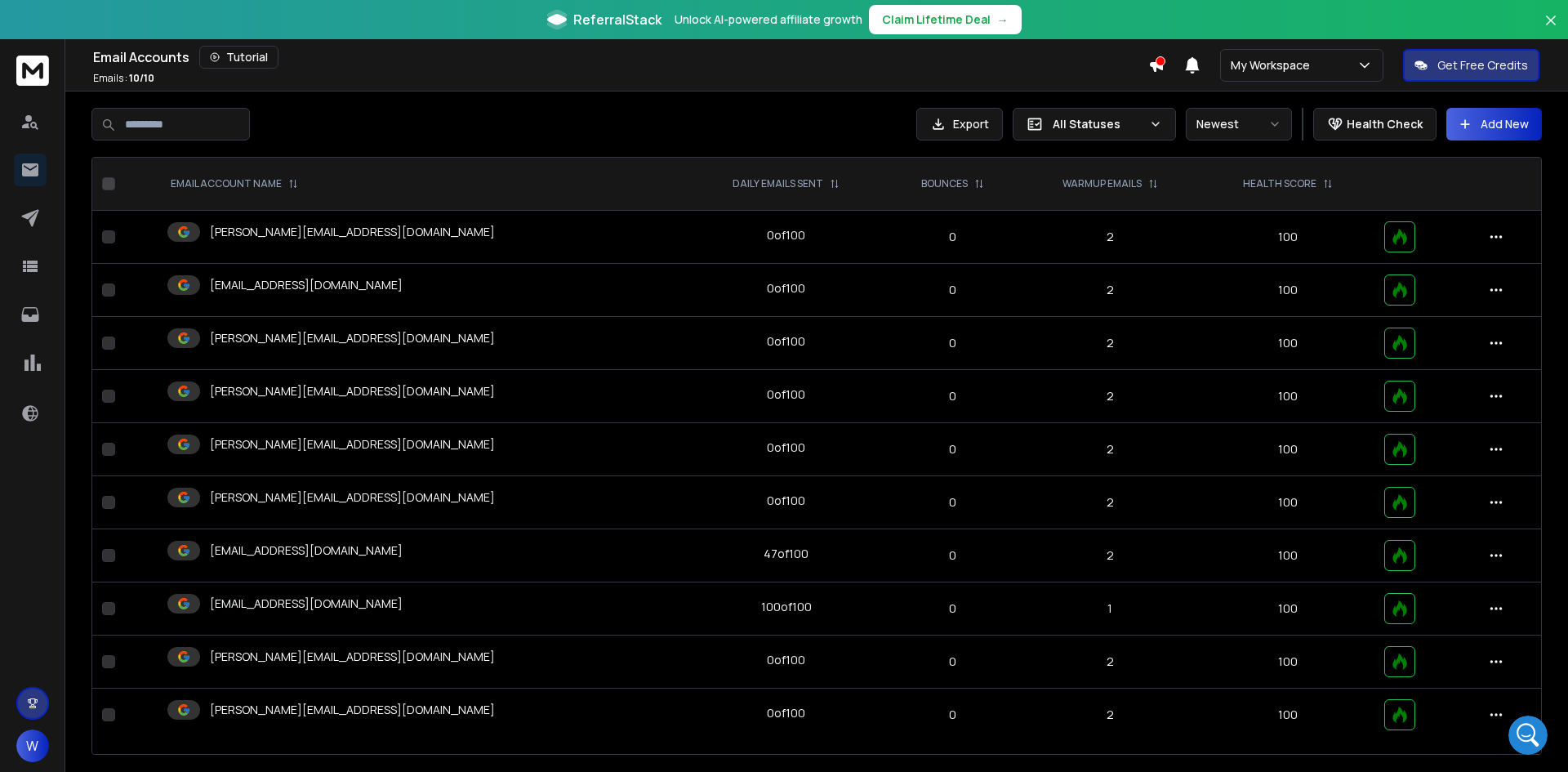
click at [271, 494] on p "[PERSON_NAME][EMAIL_ADDRESS][DOMAIN_NAME]" at bounding box center [352, 497] width 285 height 17
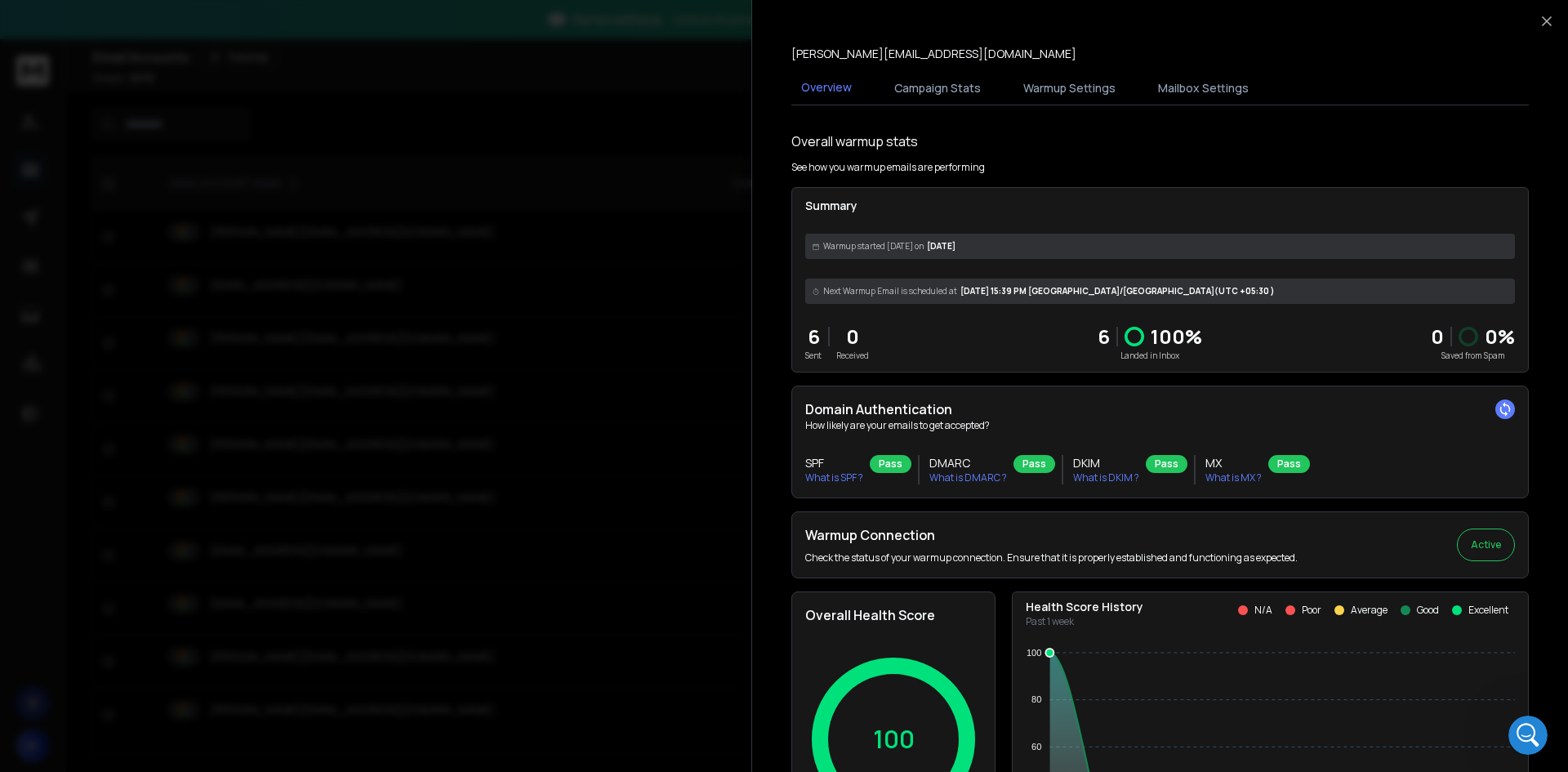
click at [1205, 71] on div "david@whatjobs.international Overview Campaign Stats Warmup Settings Mailbox Se…" at bounding box center [1160, 670] width 776 height 1302
click at [1185, 72] on button "Mailbox Settings" at bounding box center [1203, 88] width 110 height 36
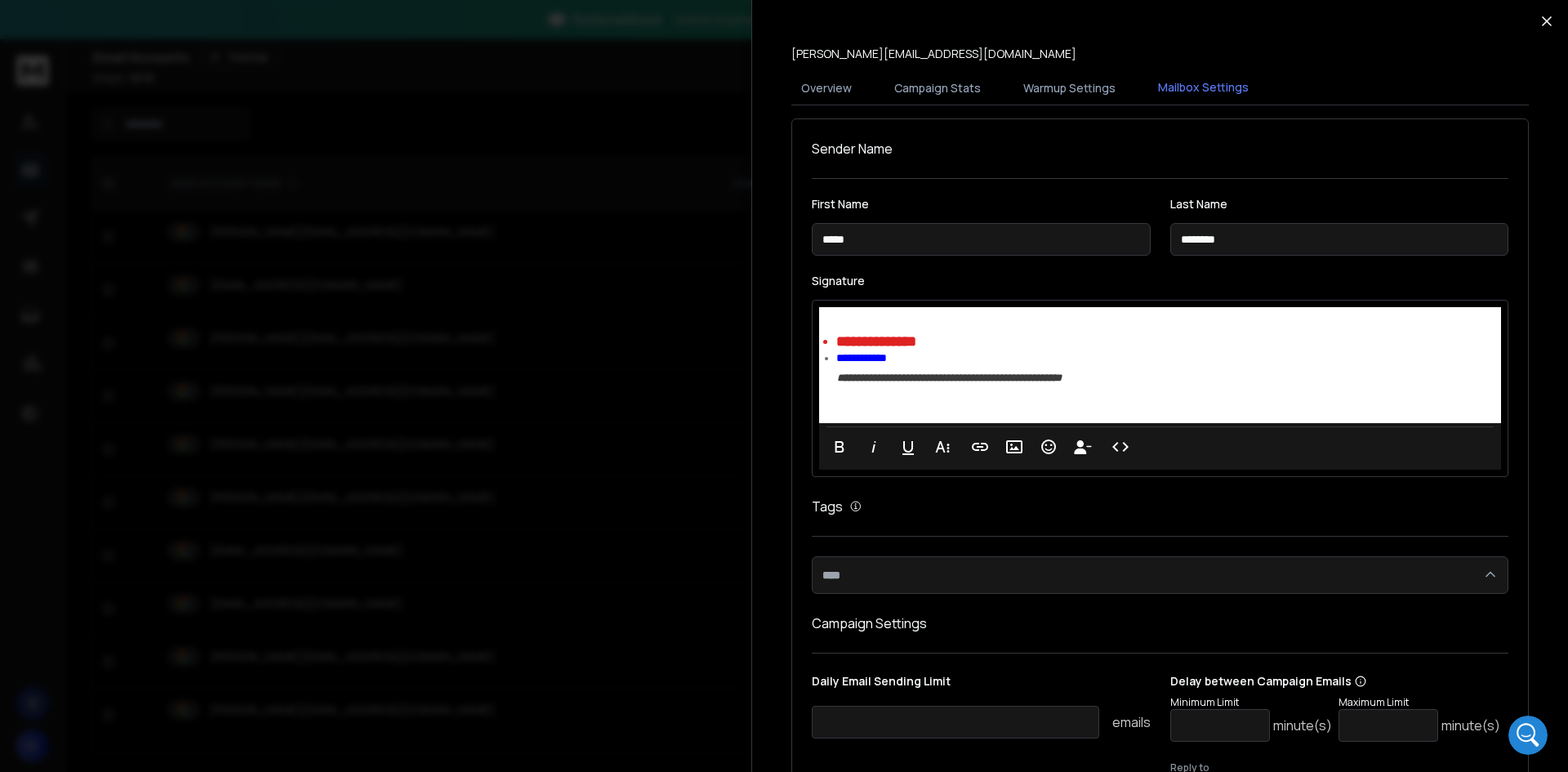
click at [1538, 20] on icon "button" at bounding box center [1546, 22] width 17 height 17
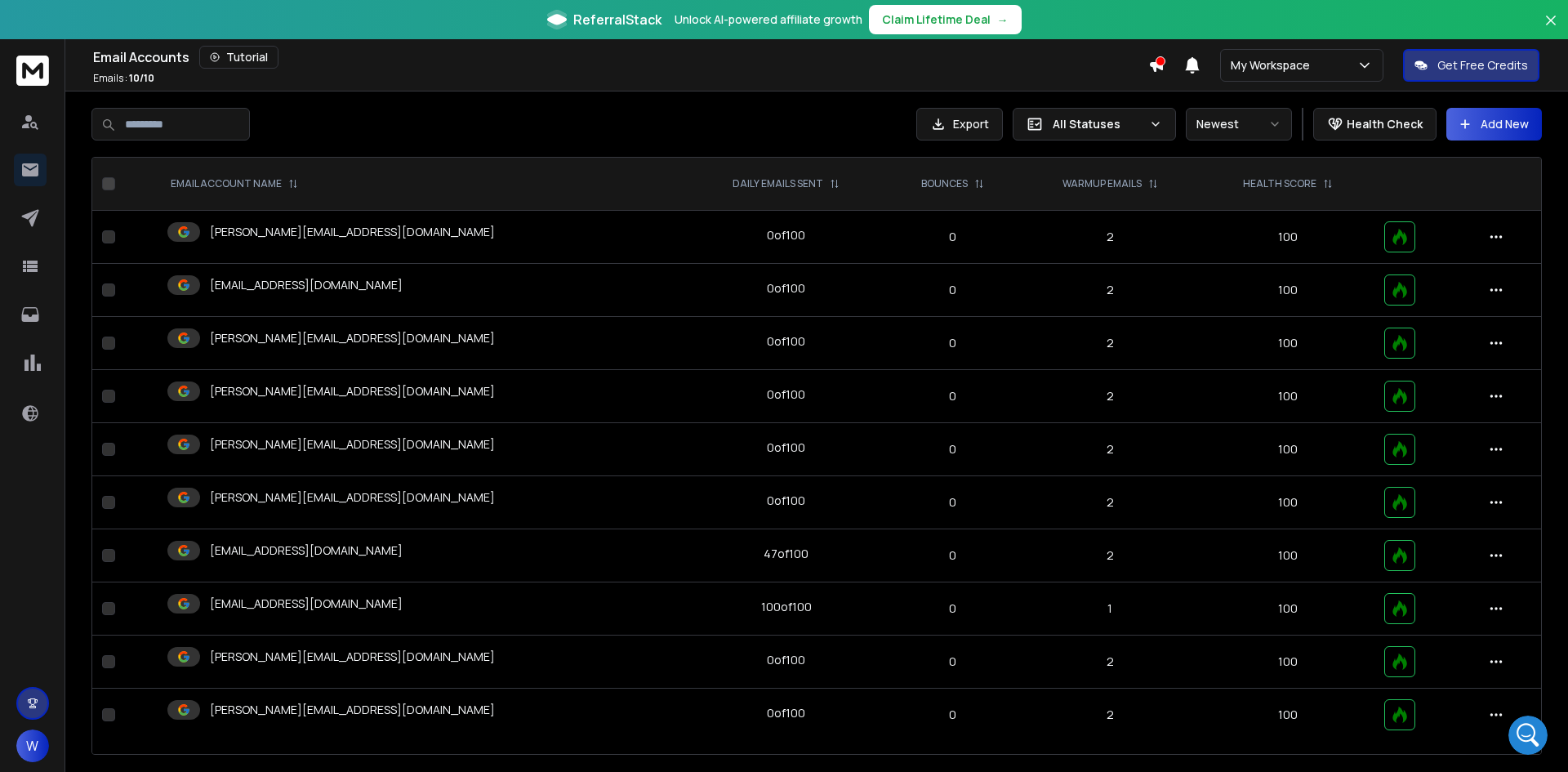
click at [260, 553] on p "[EMAIL_ADDRESS][DOMAIN_NAME]" at bounding box center [306, 551] width 193 height 17
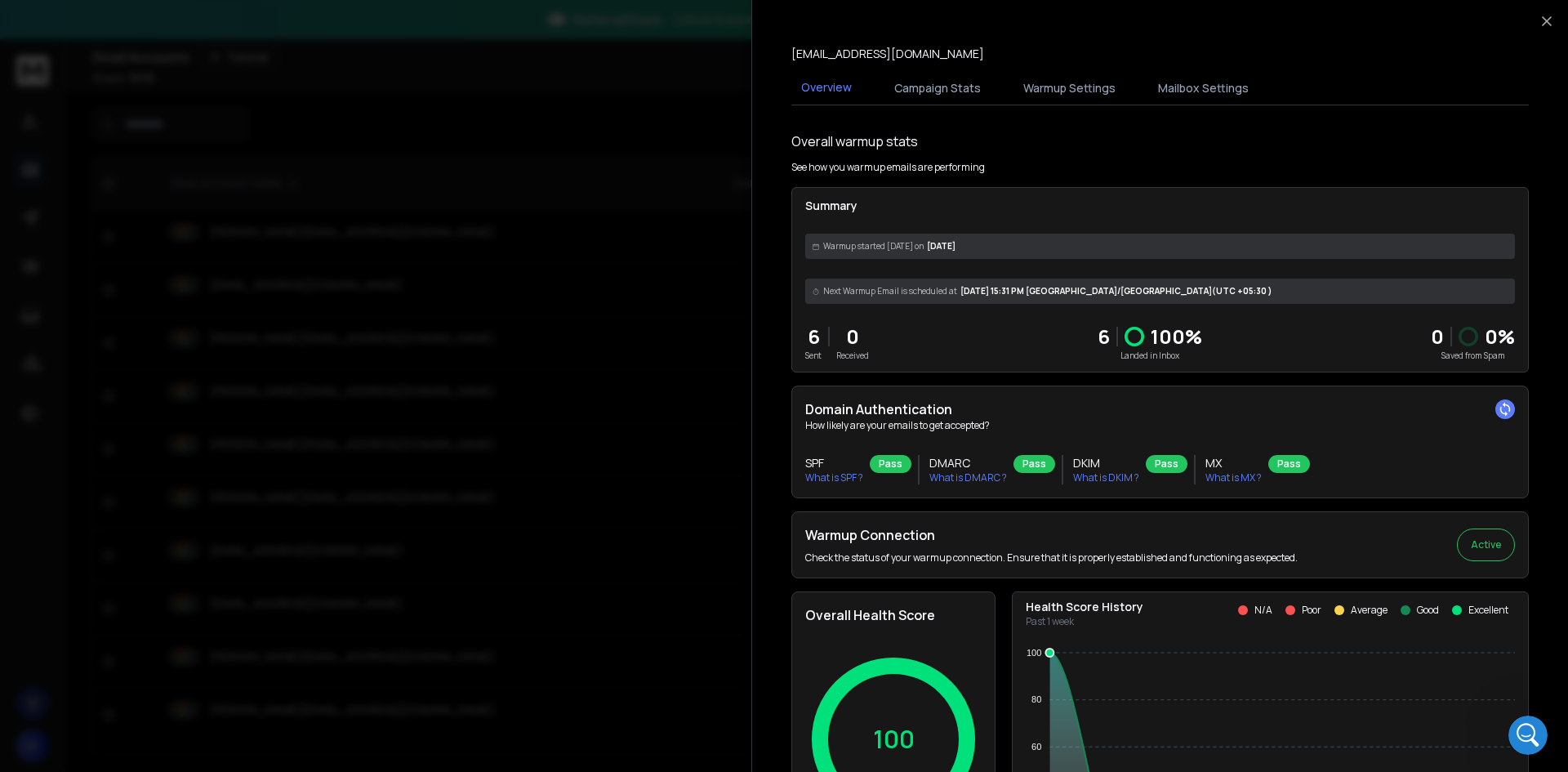
click at [1175, 79] on button "Mailbox Settings" at bounding box center [1203, 88] width 110 height 36
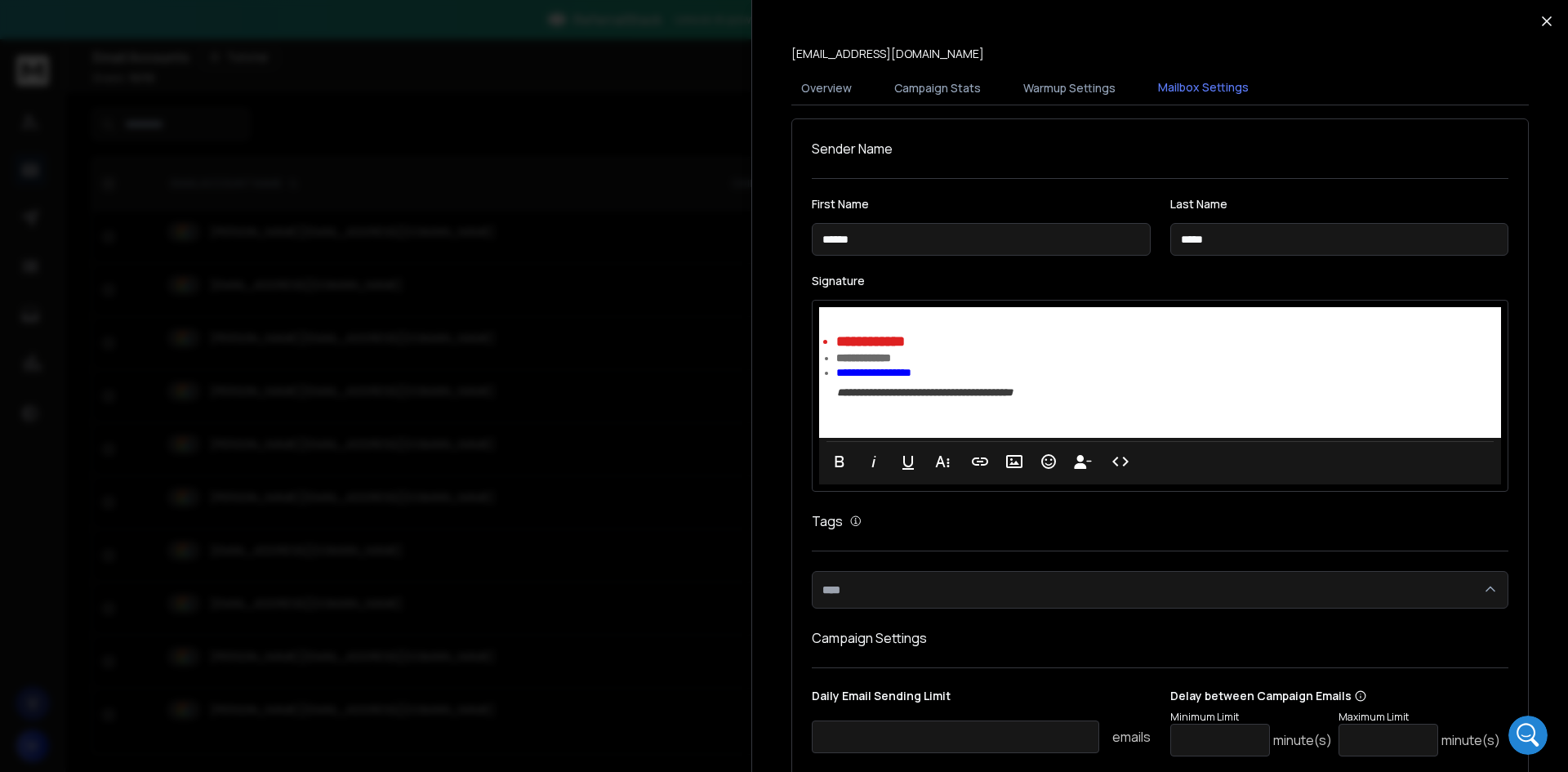
click at [1542, 23] on icon "button" at bounding box center [1546, 22] width 8 height 8
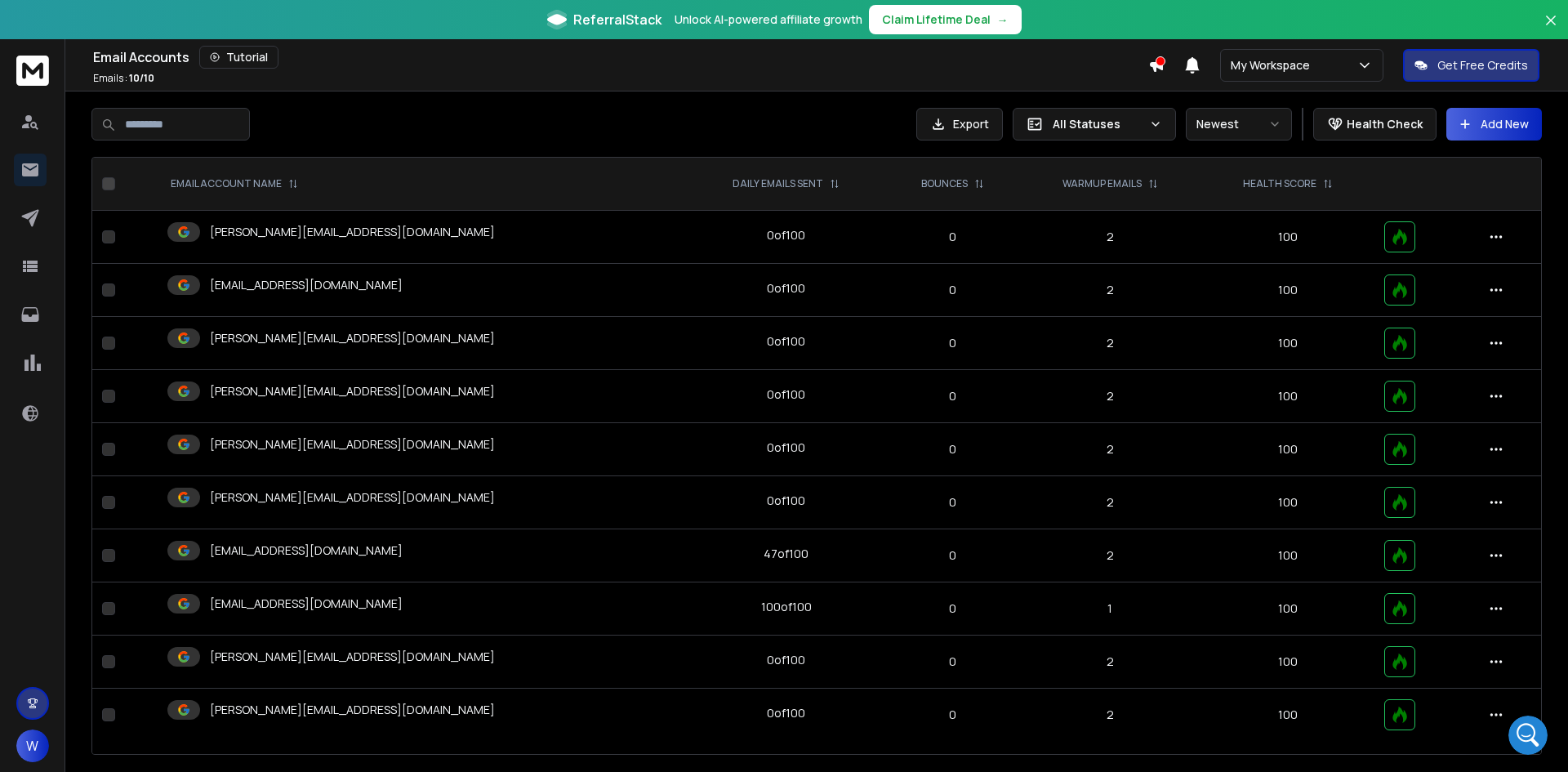
click at [271, 607] on p "[EMAIL_ADDRESS][DOMAIN_NAME]" at bounding box center [306, 603] width 193 height 17
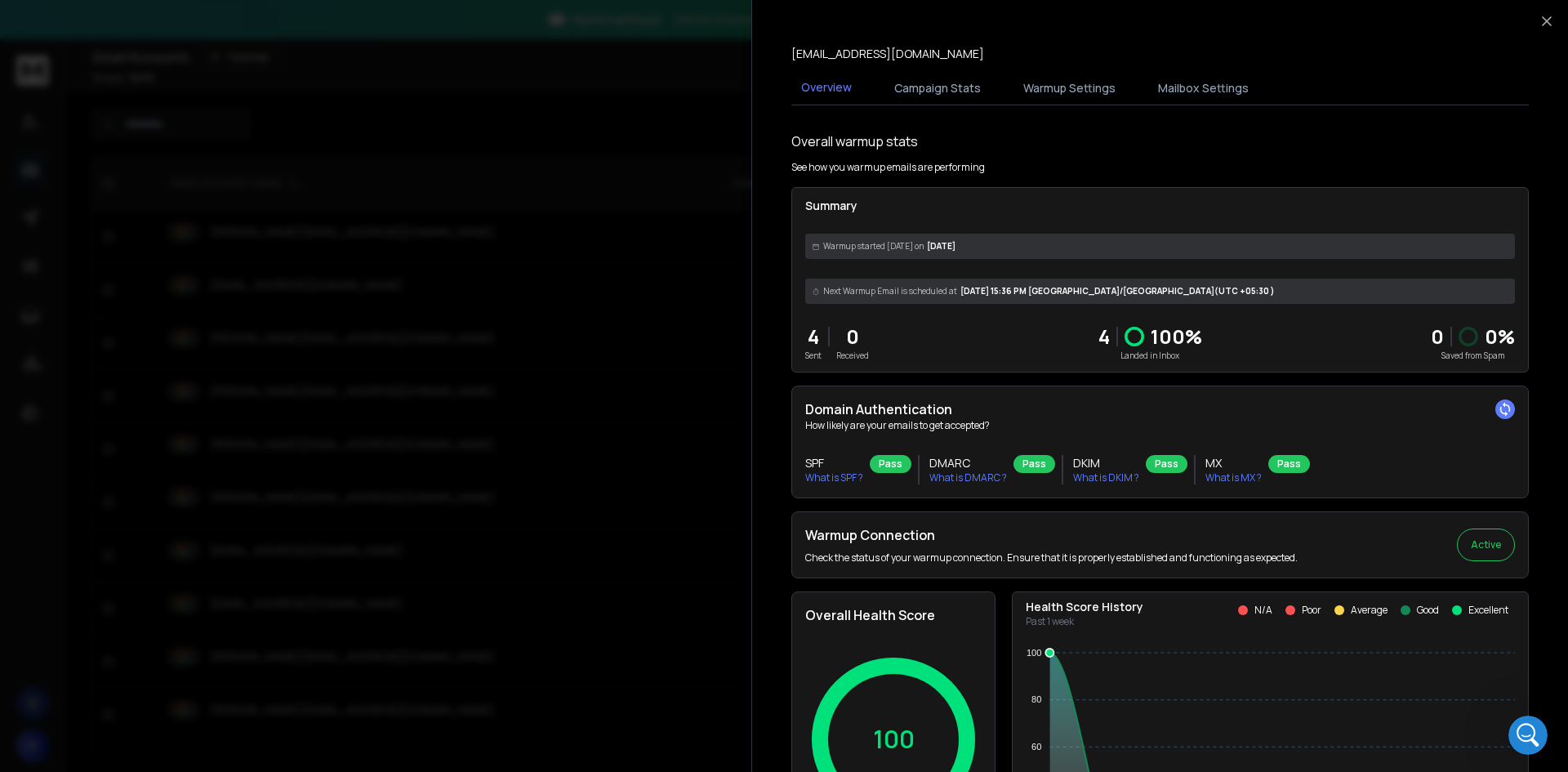
click at [1177, 83] on button "Mailbox Settings" at bounding box center [1203, 88] width 110 height 36
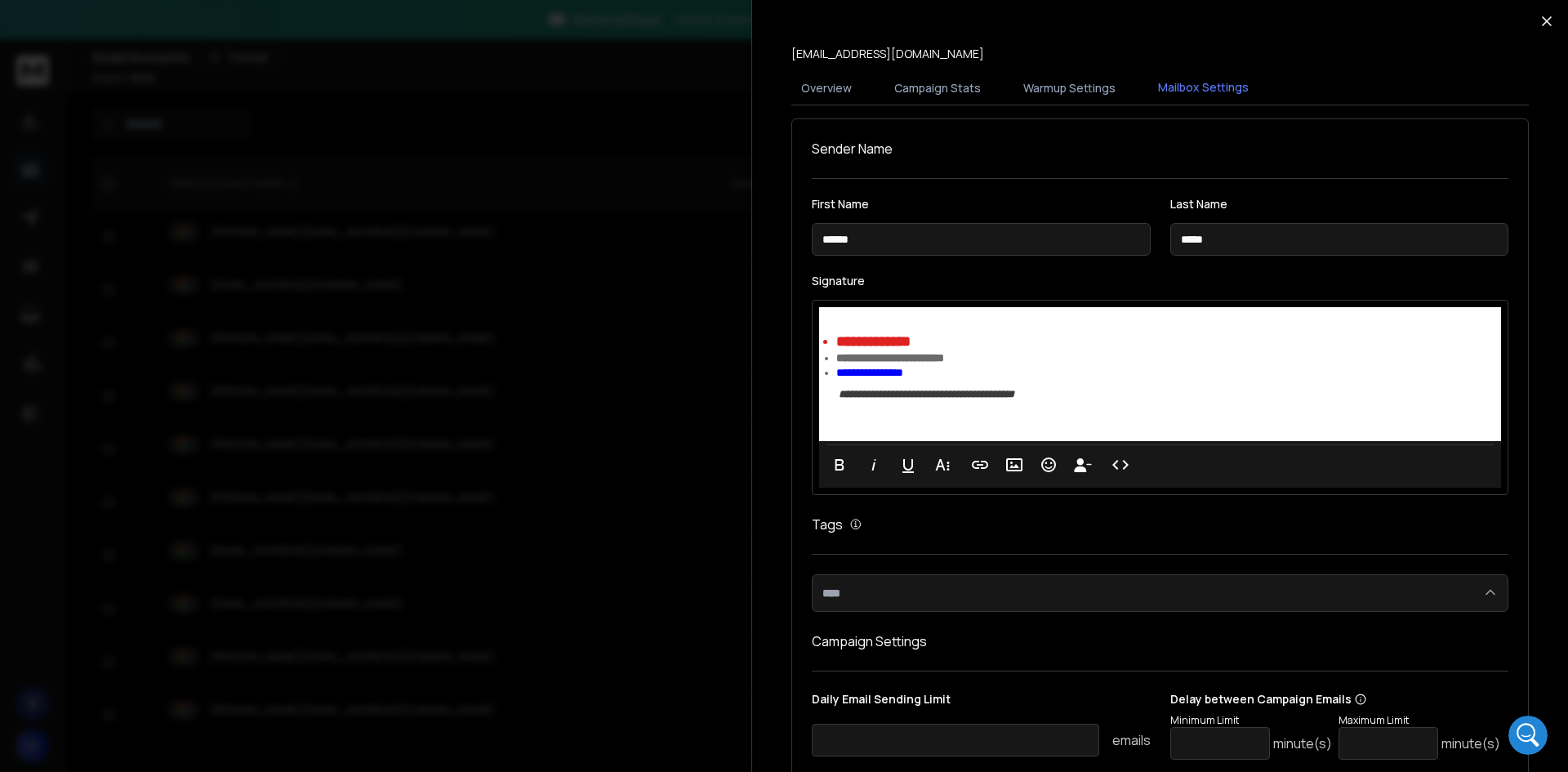
click at [1542, 20] on icon "button" at bounding box center [1546, 22] width 8 height 8
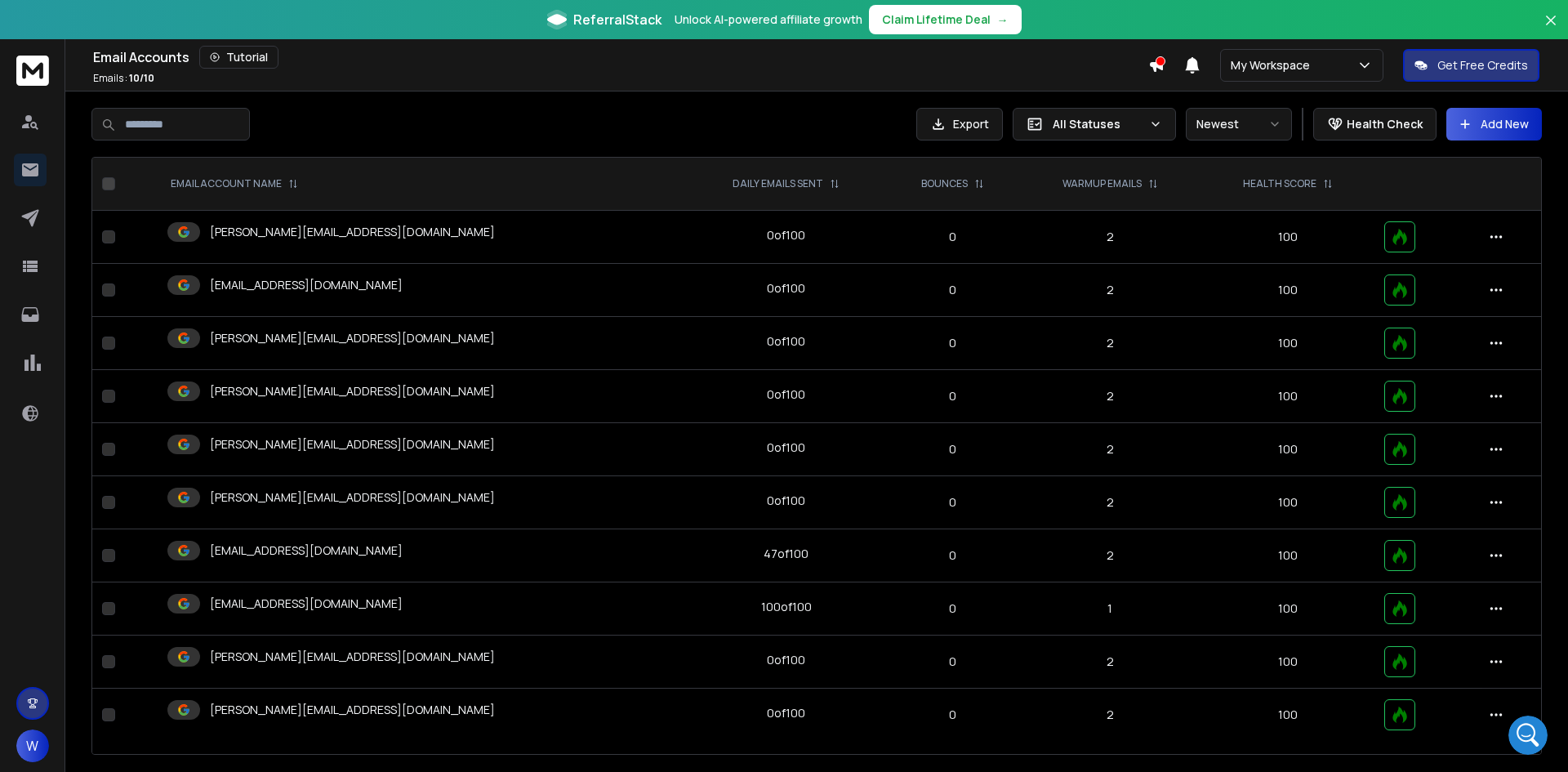
click at [251, 607] on p "[EMAIL_ADDRESS][DOMAIN_NAME]" at bounding box center [306, 603] width 193 height 17
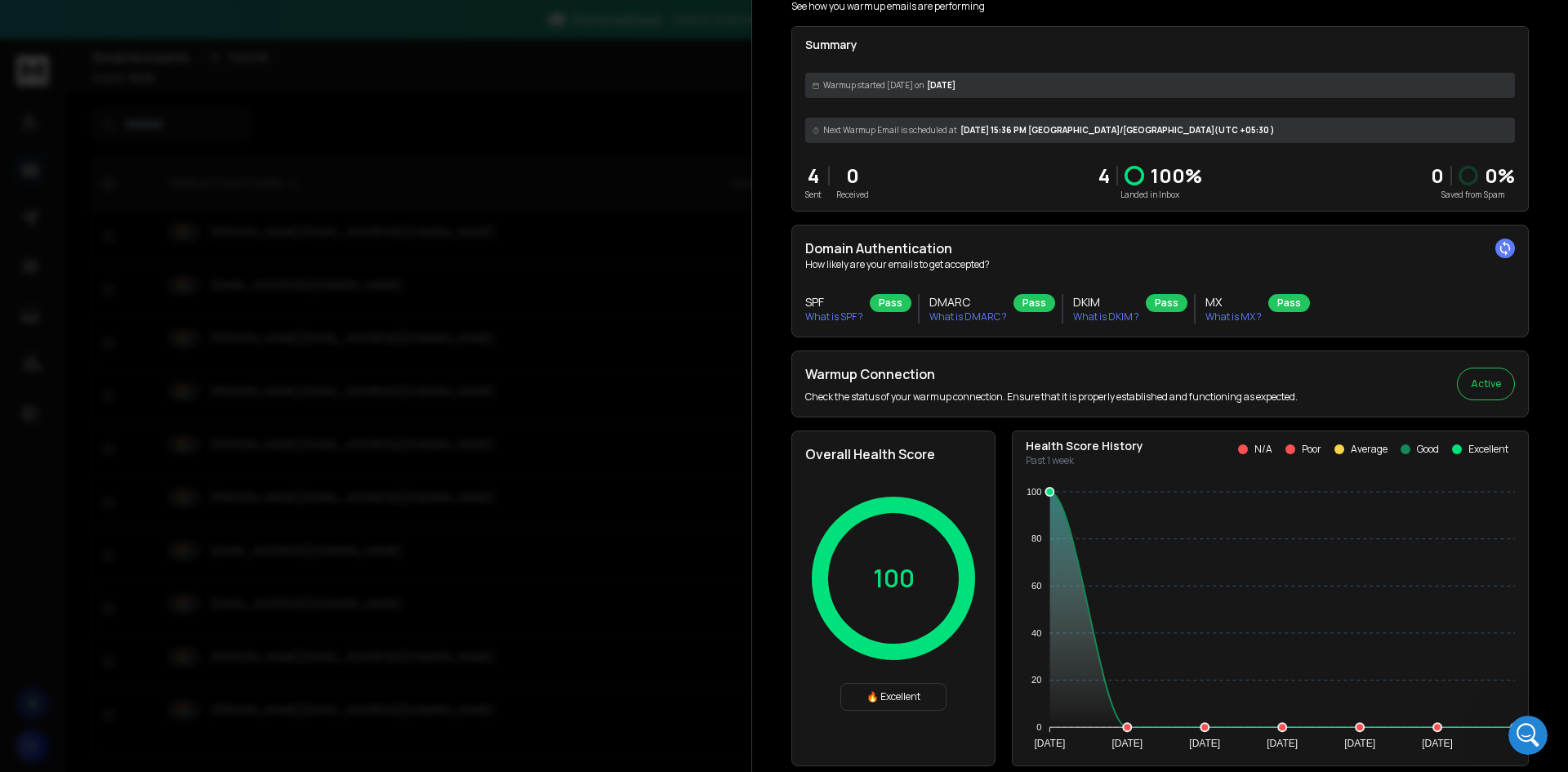
scroll to position [59, 0]
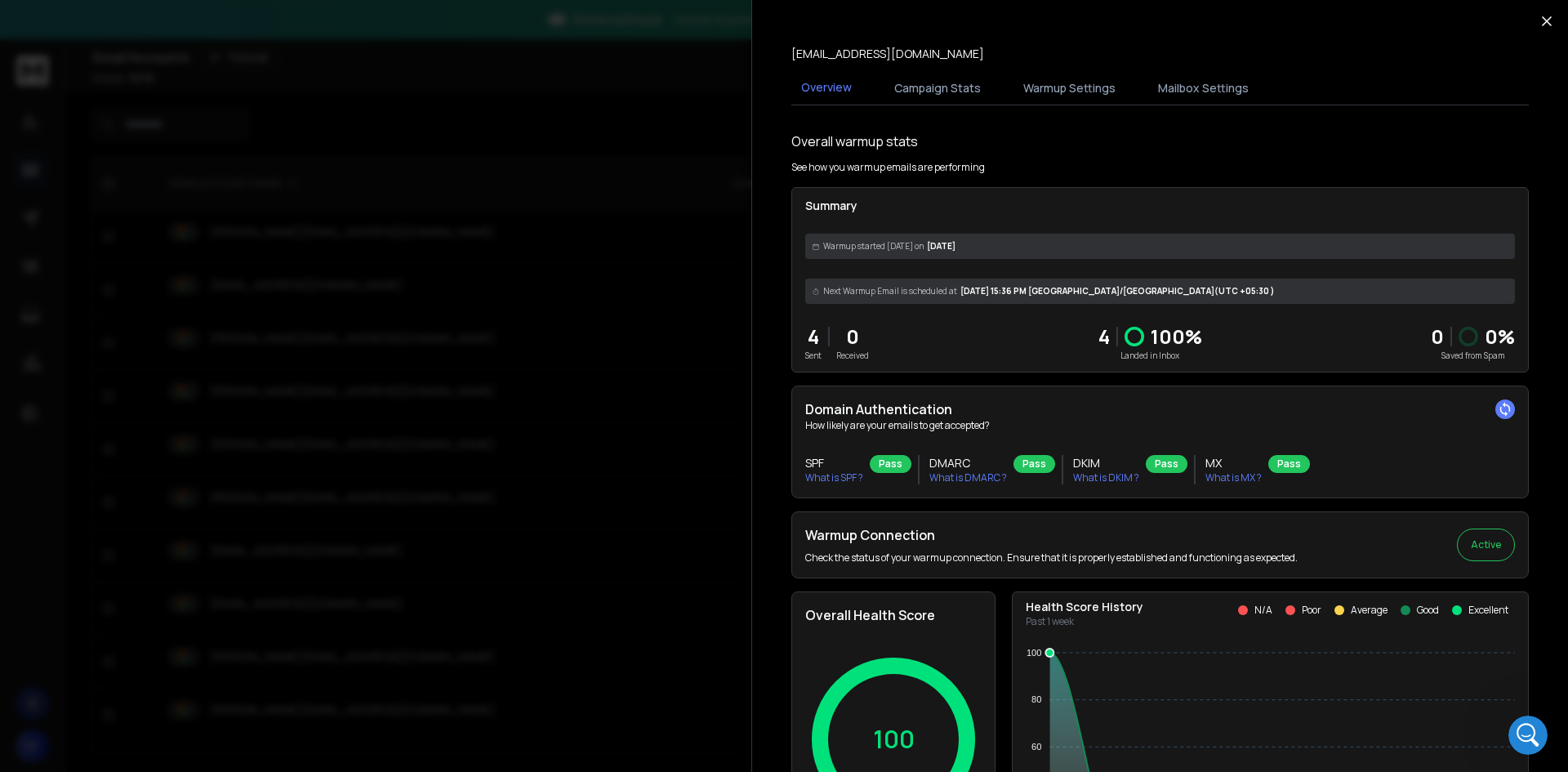
click at [1538, 22] on icon "button" at bounding box center [1546, 22] width 17 height 17
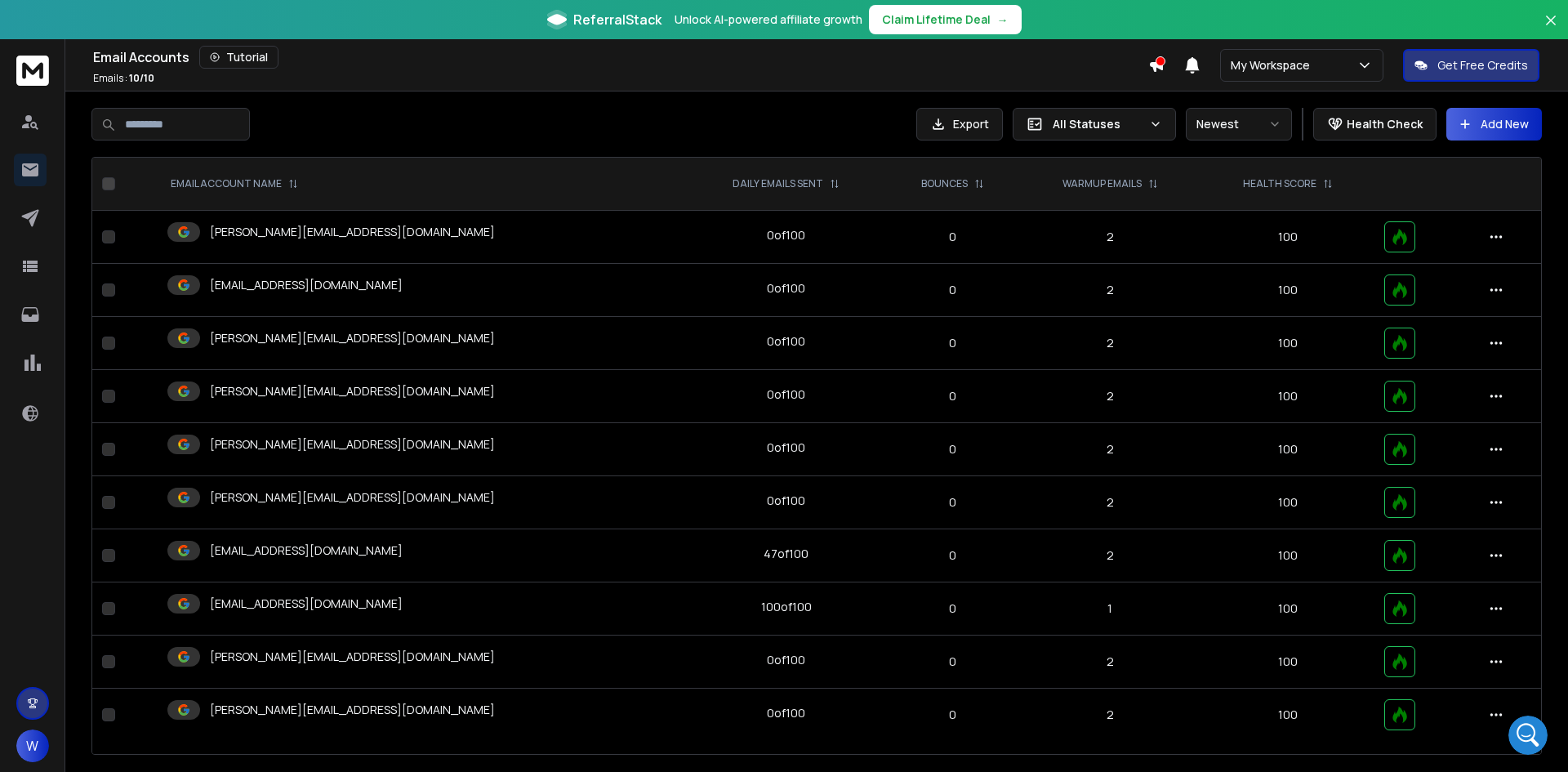
click at [241, 658] on p "[PERSON_NAME][EMAIL_ADDRESS][DOMAIN_NAME]" at bounding box center [352, 657] width 285 height 17
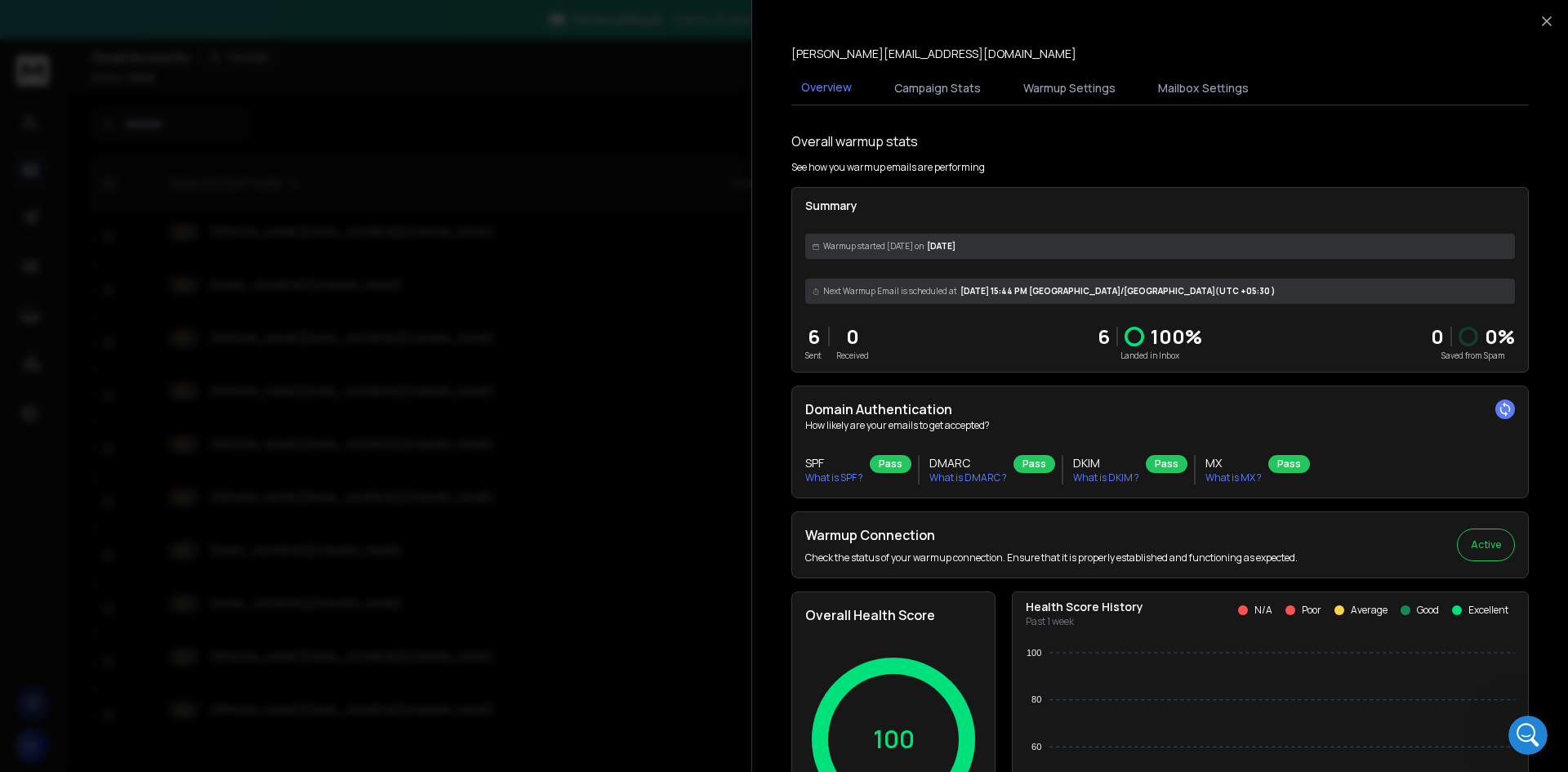
click at [1531, 19] on div "anna@whatjobs.international Overview Campaign Stats Warmup Settings Mailbox Set…" at bounding box center [1160, 670] width 776 height 1302
click at [1542, 19] on icon "button" at bounding box center [1546, 22] width 8 height 8
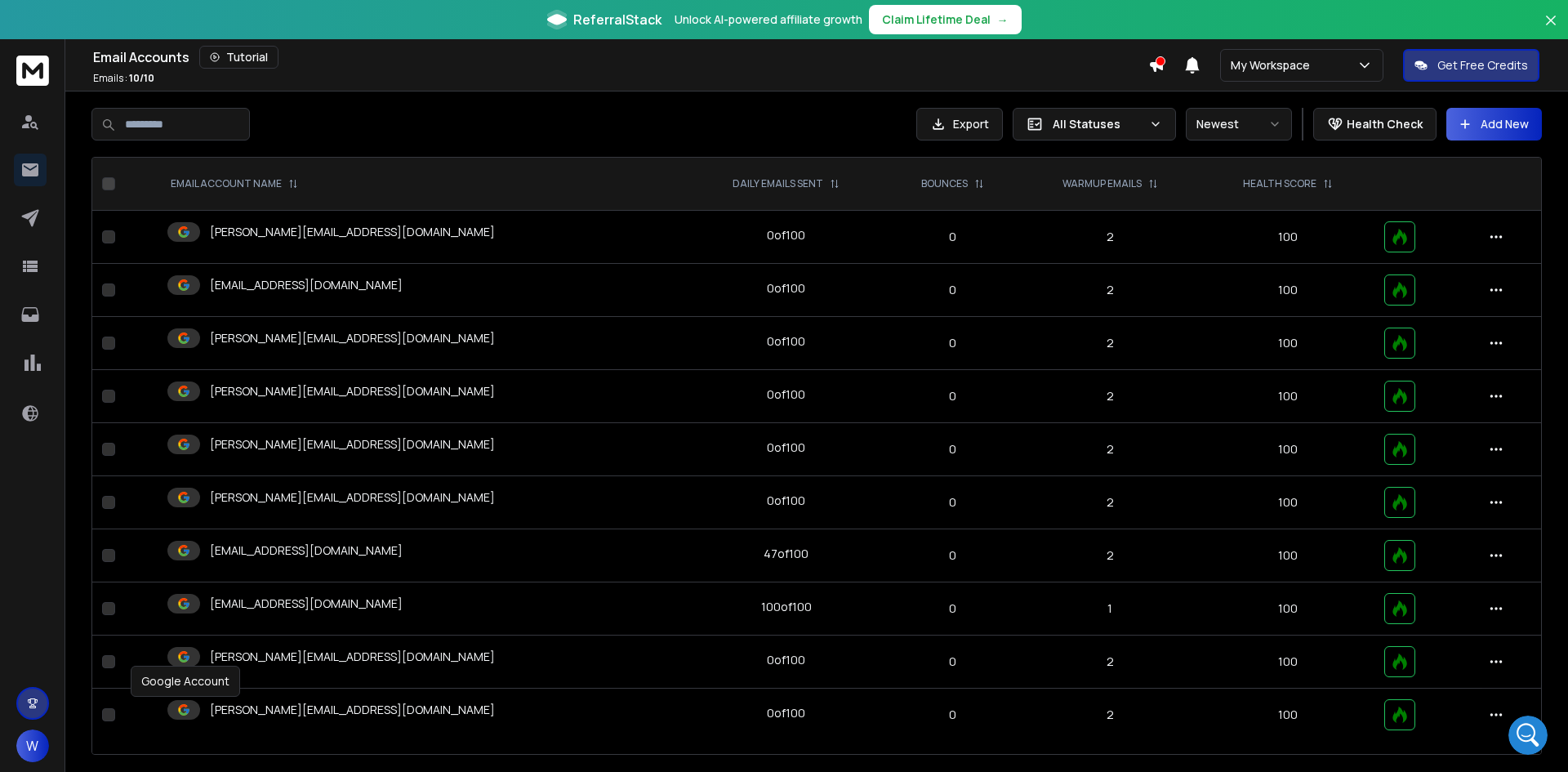
click at [231, 714] on p "jessica@whatjobs.international" at bounding box center [352, 710] width 285 height 17
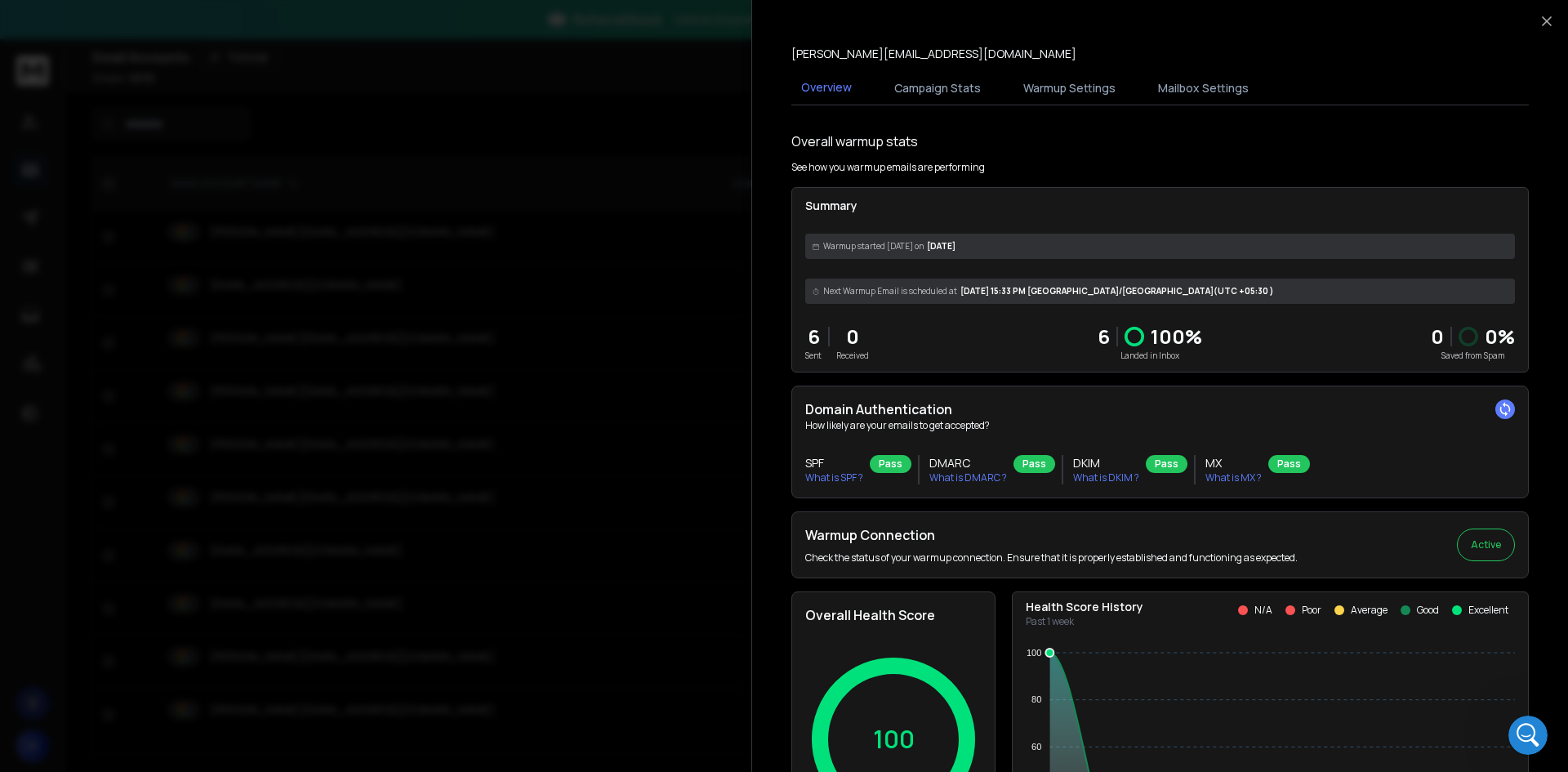
click at [1203, 83] on button "Mailbox Settings" at bounding box center [1203, 88] width 110 height 36
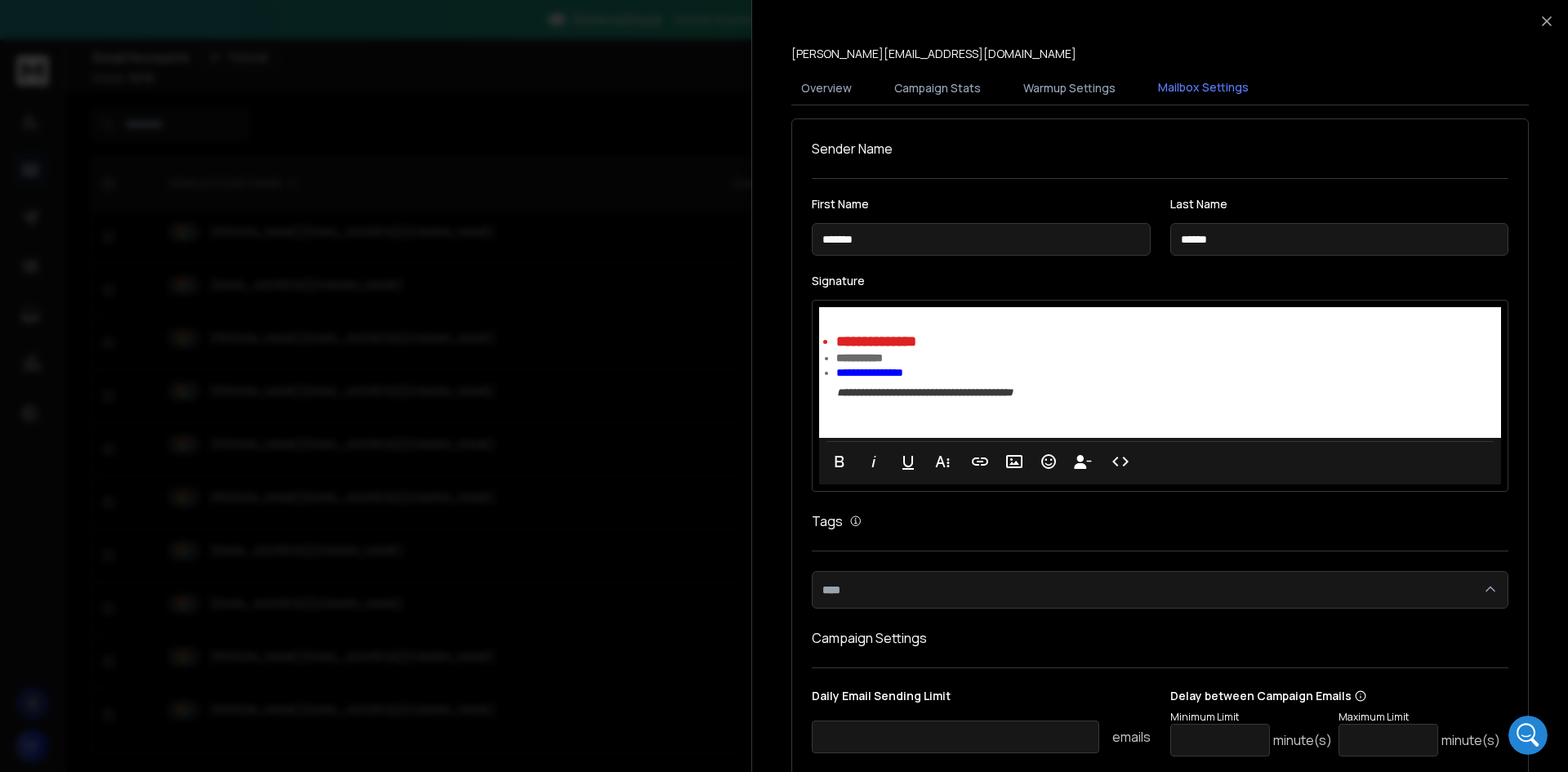
click at [1551, 13] on div "**********" at bounding box center [1159, 386] width 816 height 772
click at [1546, 16] on icon "button" at bounding box center [1546, 22] width 17 height 17
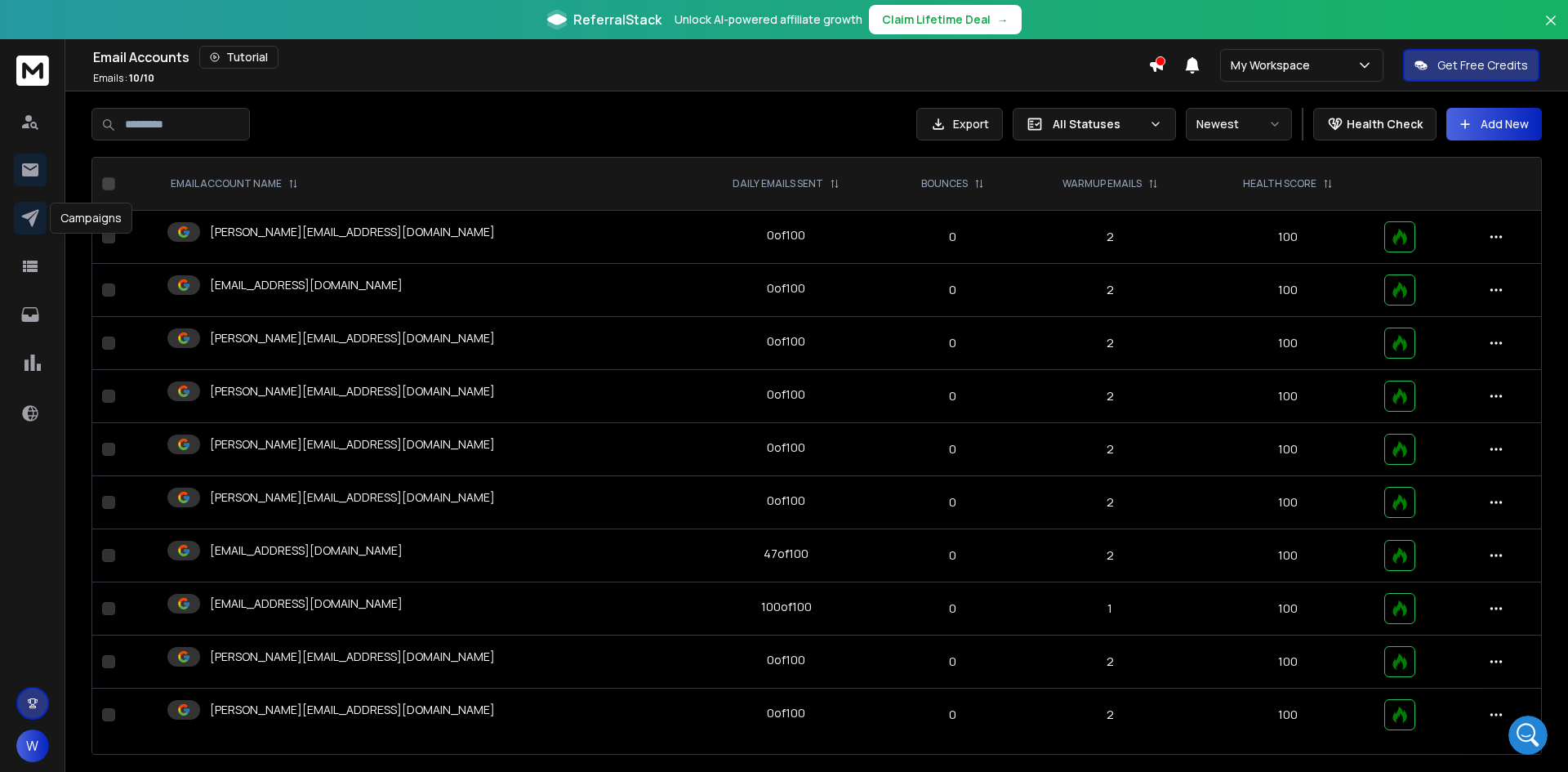
click at [18, 219] on link at bounding box center [30, 217] width 33 height 33
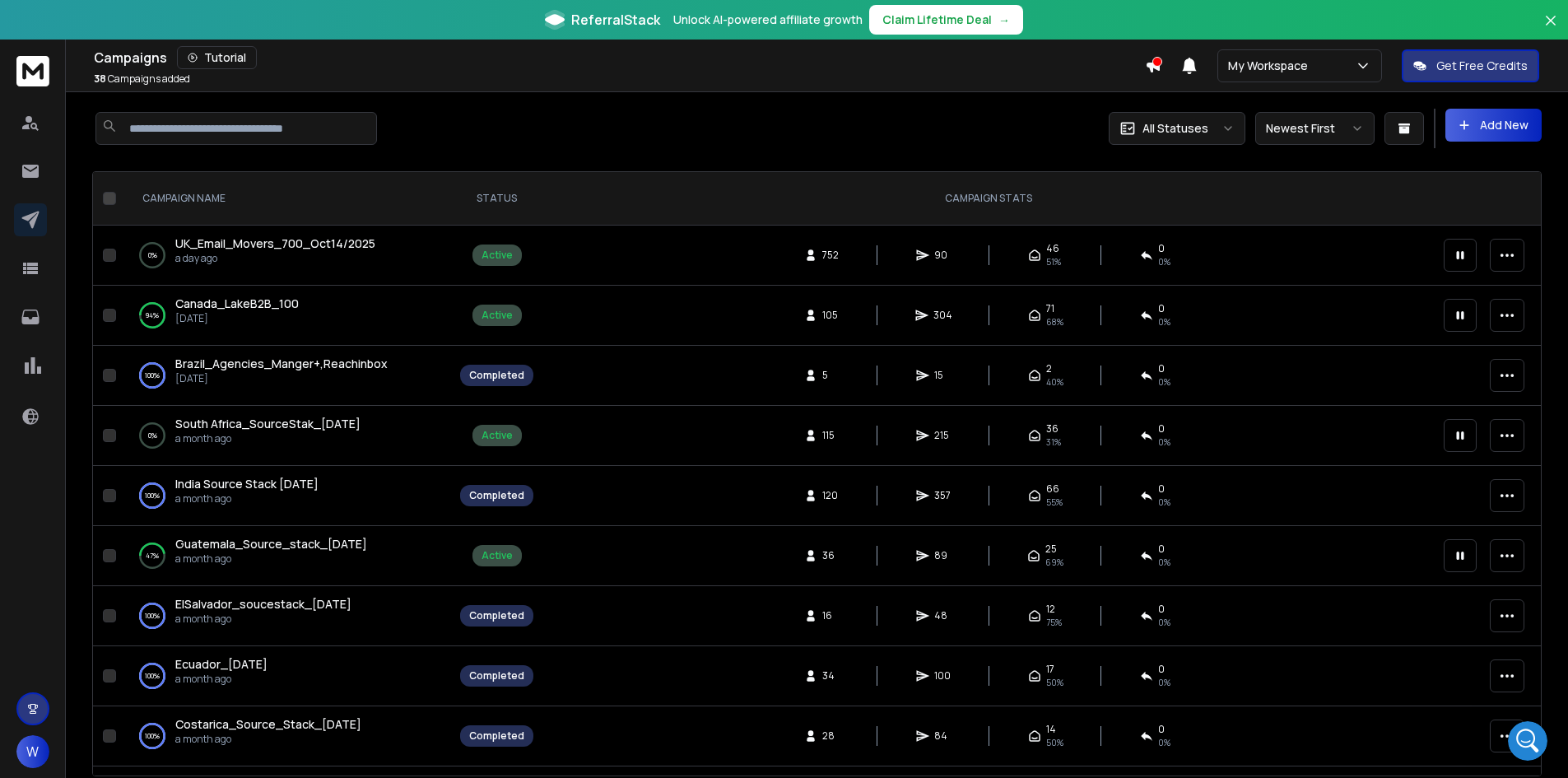
click at [259, 309] on span "Canada_LakeB2B_100" at bounding box center [237, 303] width 124 height 16
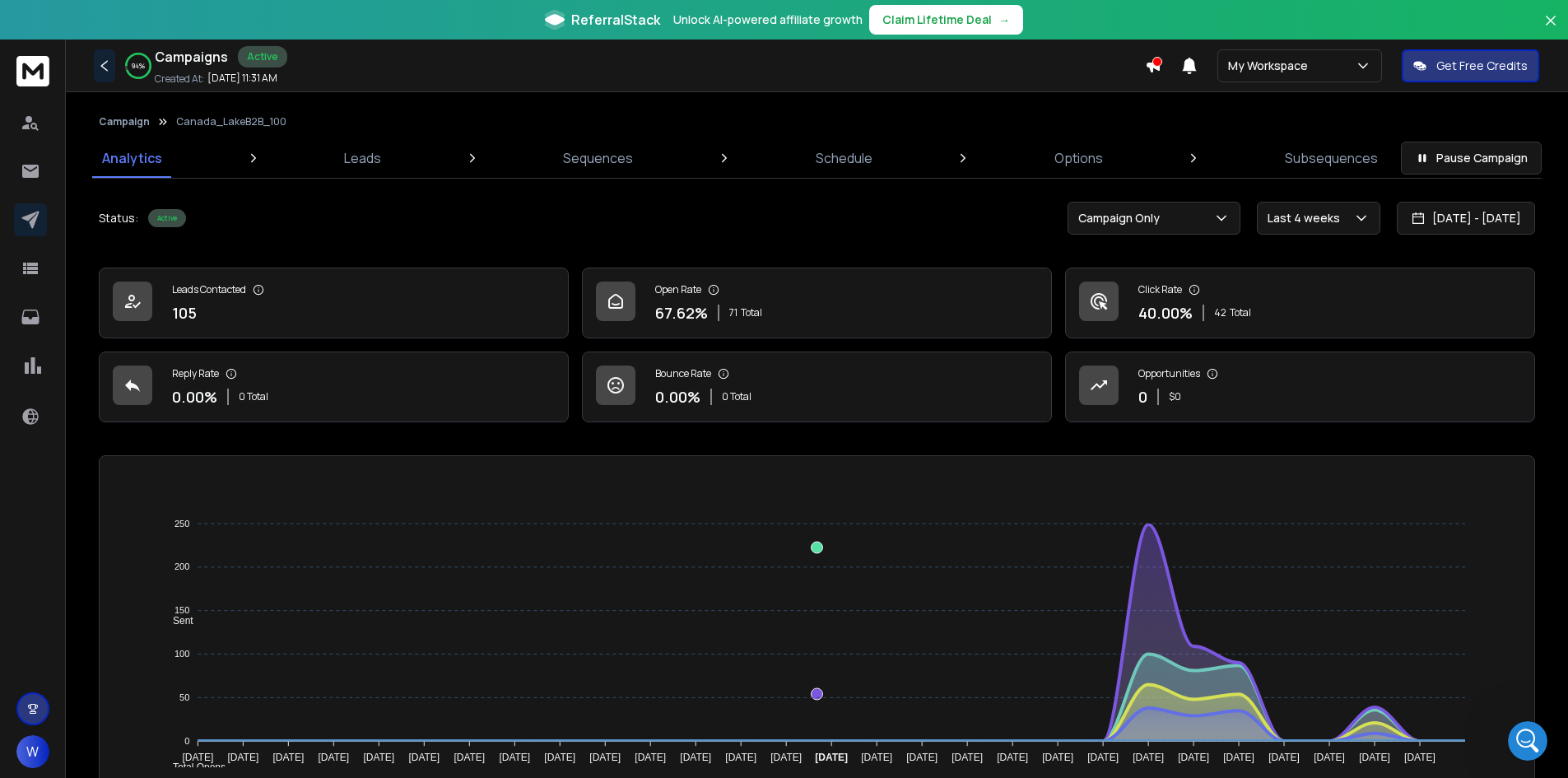
click at [101, 64] on icon at bounding box center [104, 66] width 15 height 15
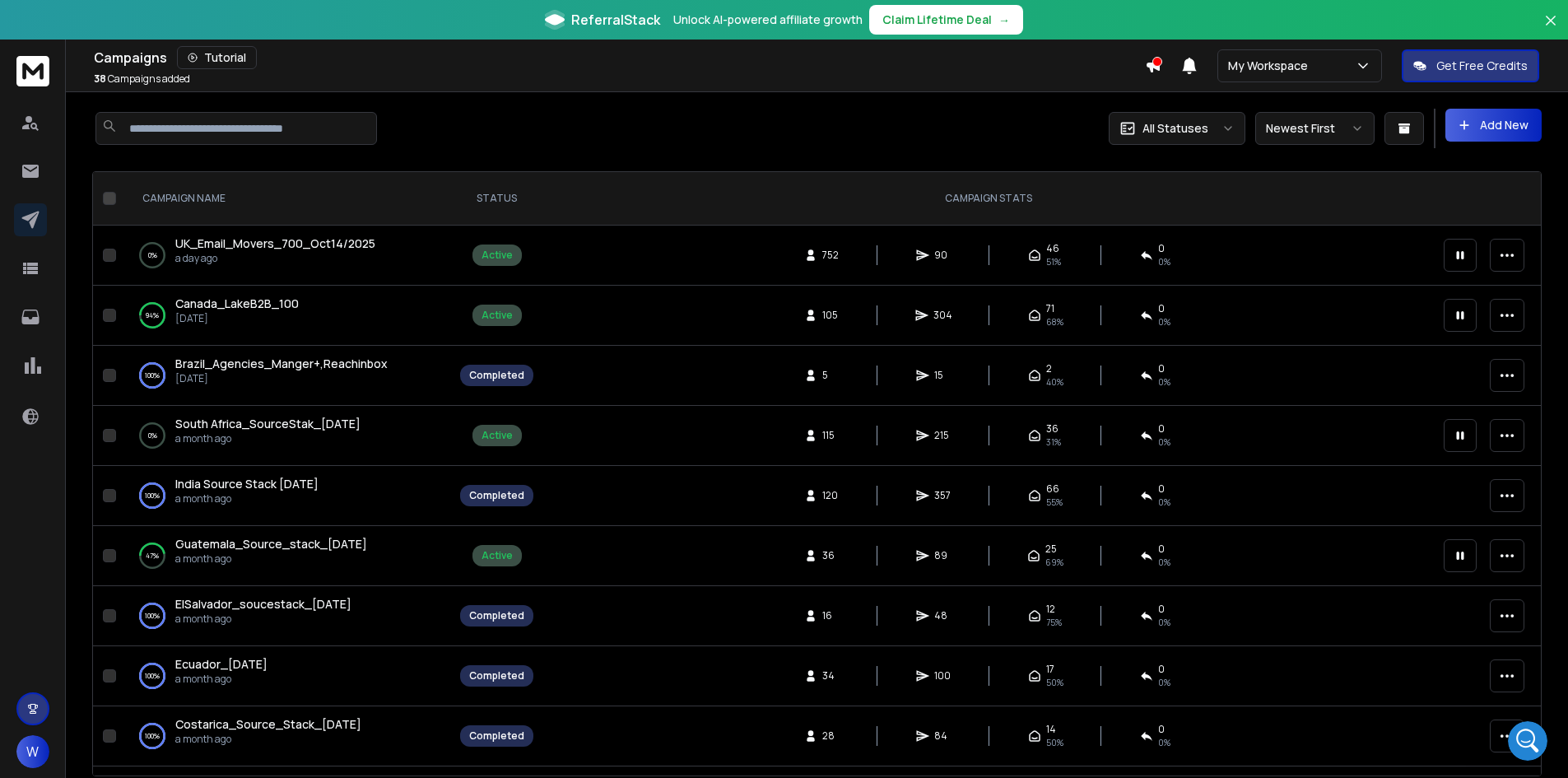
click at [224, 230] on td "0 % UK_Email_Movers_700_Oct14/2025 a day ago" at bounding box center [286, 255] width 328 height 60
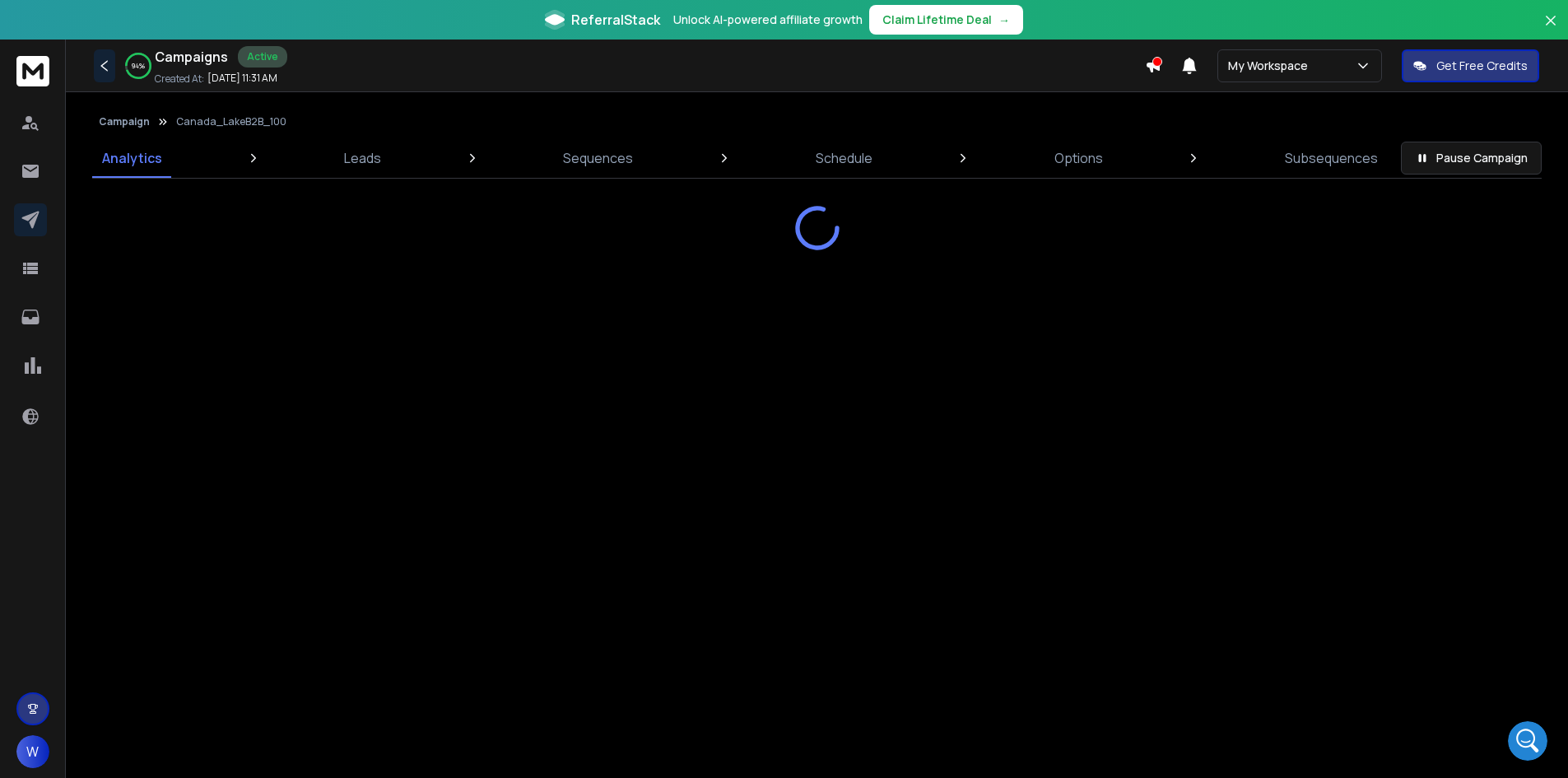
click at [104, 54] on button at bounding box center [104, 66] width 21 height 33
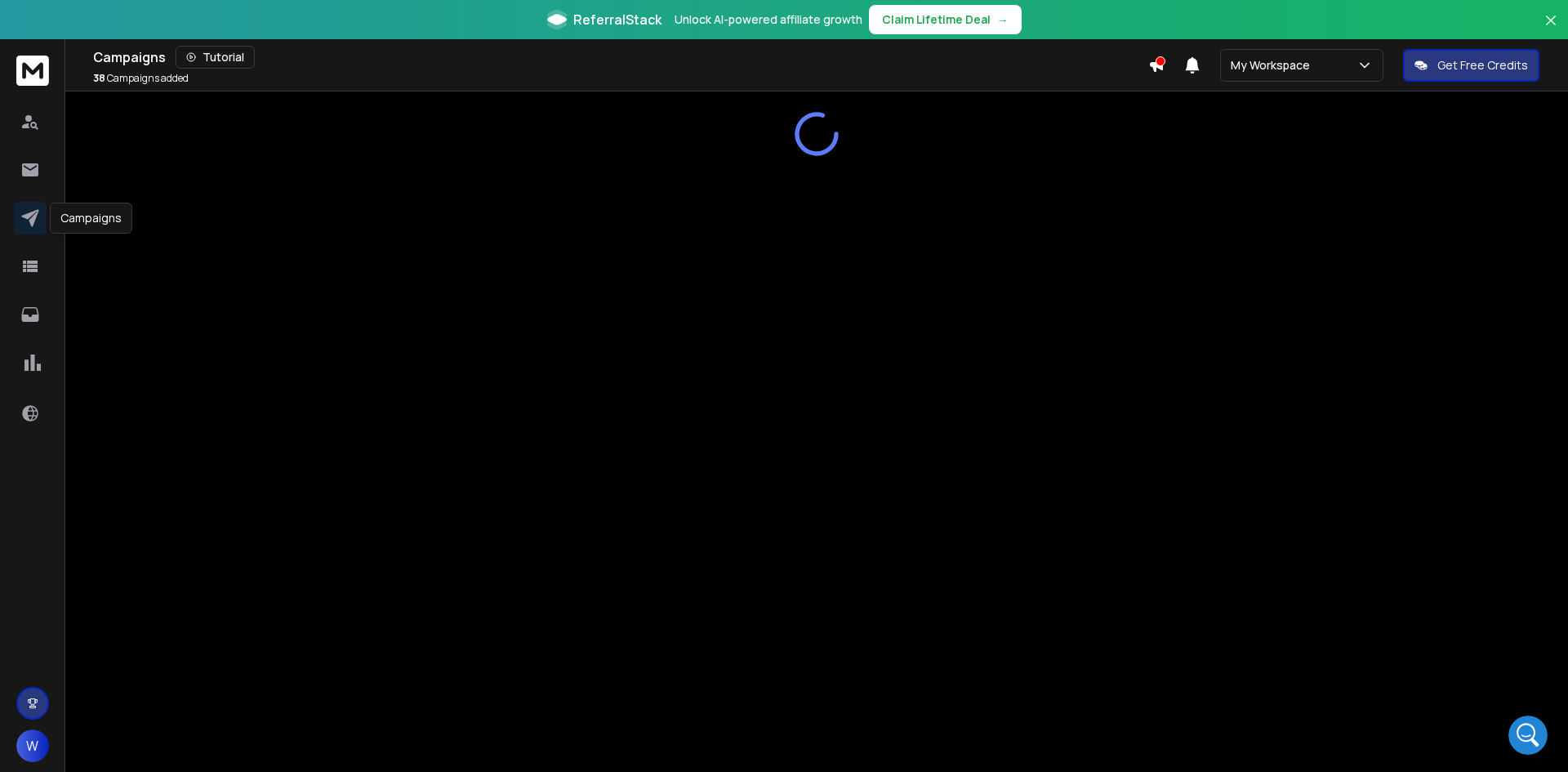
click at [32, 212] on icon at bounding box center [29, 218] width 18 height 18
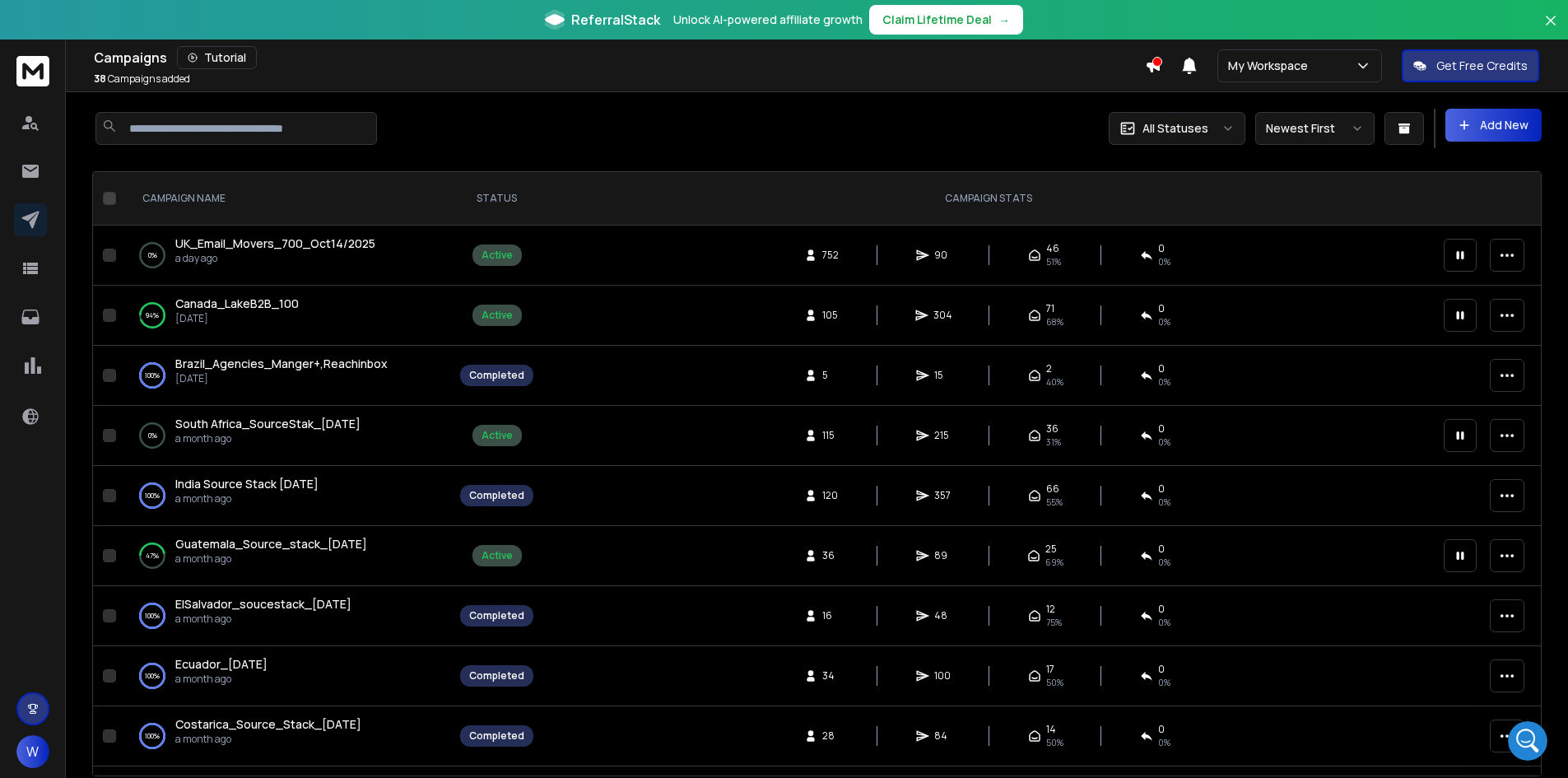
click at [274, 242] on span "UK_Email_Movers_700_Oct14/2025" at bounding box center [275, 243] width 200 height 16
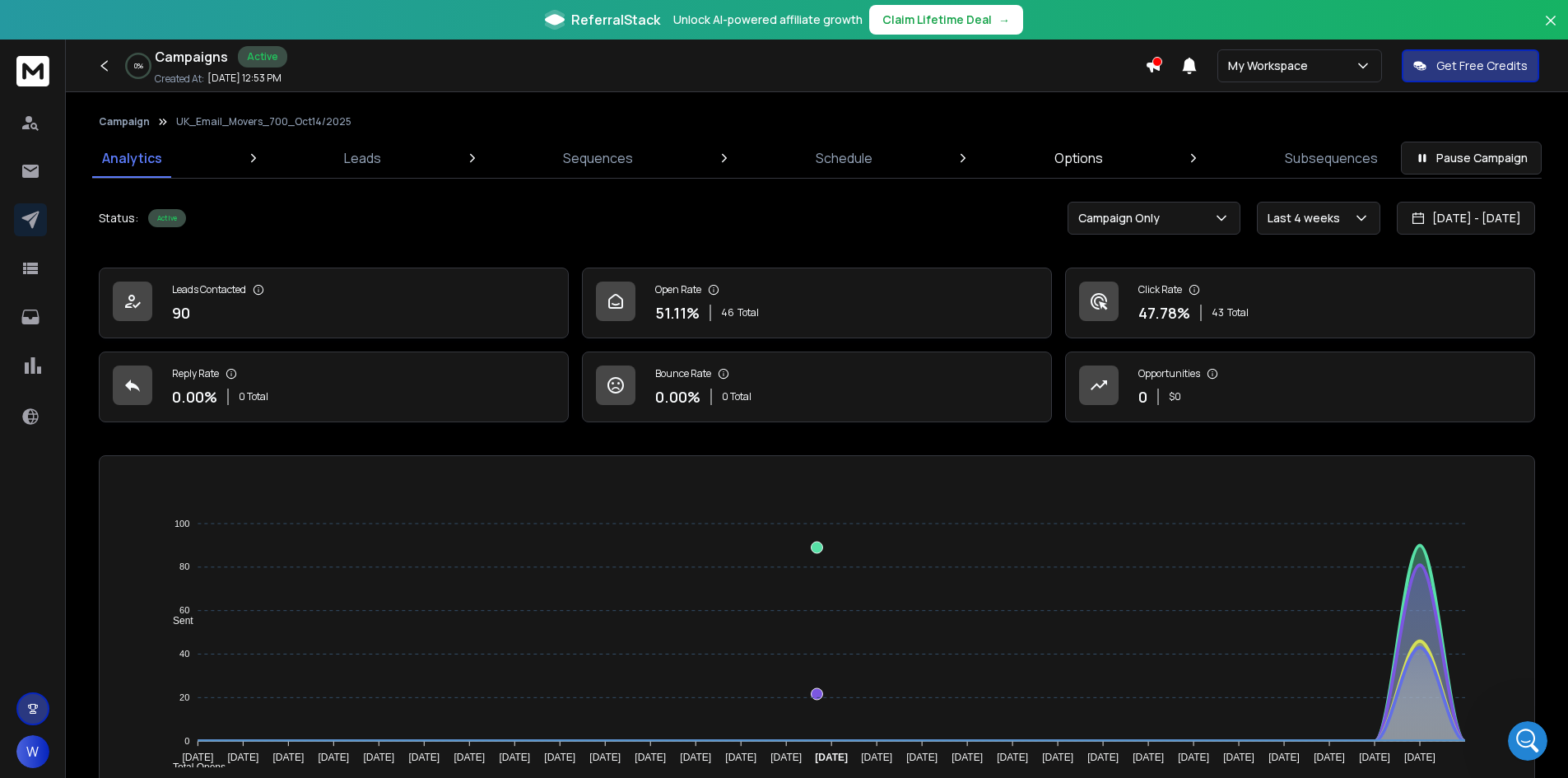
click at [1074, 153] on p "Options" at bounding box center [1079, 157] width 49 height 19
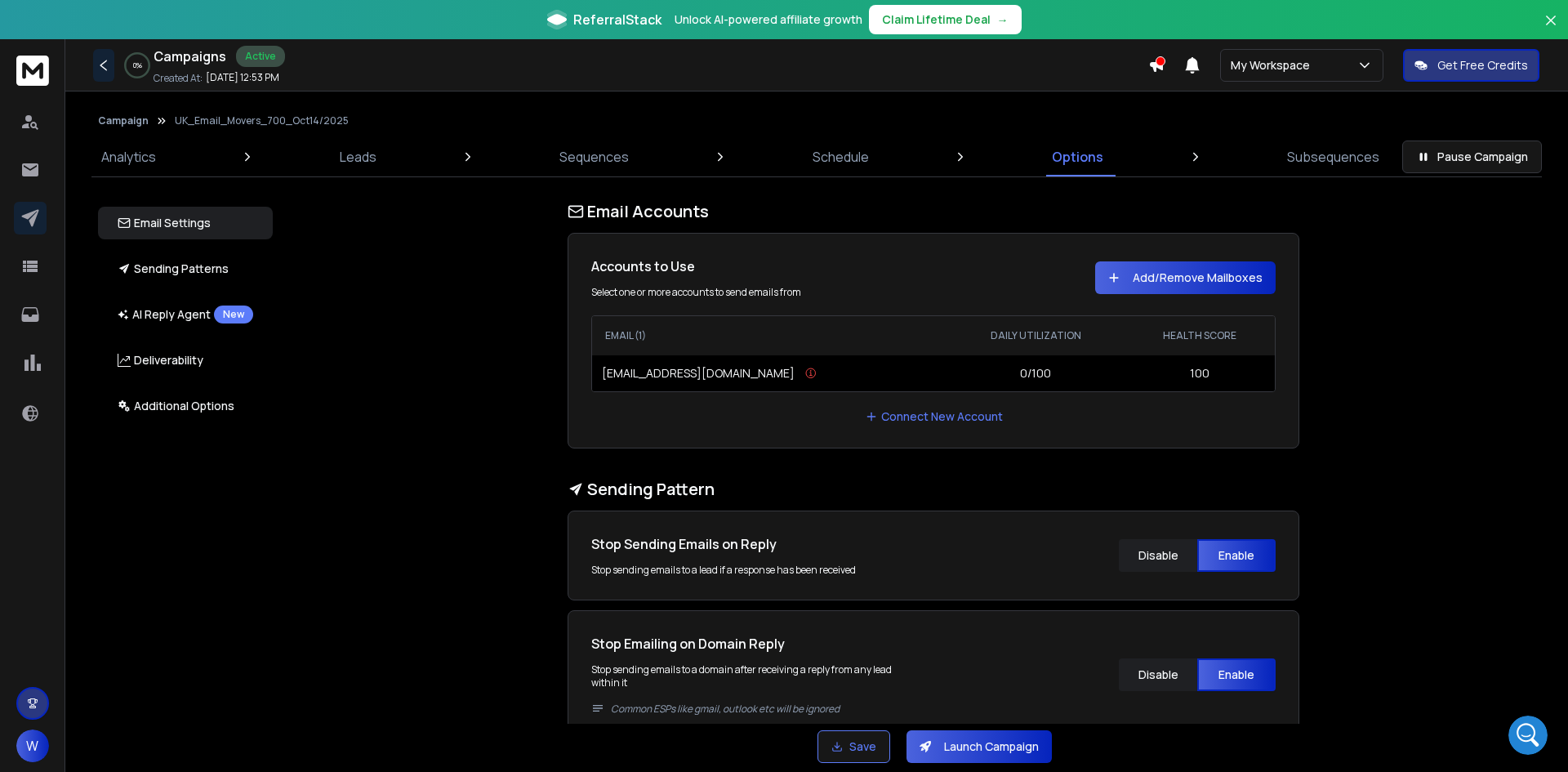
click at [101, 67] on icon at bounding box center [104, 65] width 15 height 15
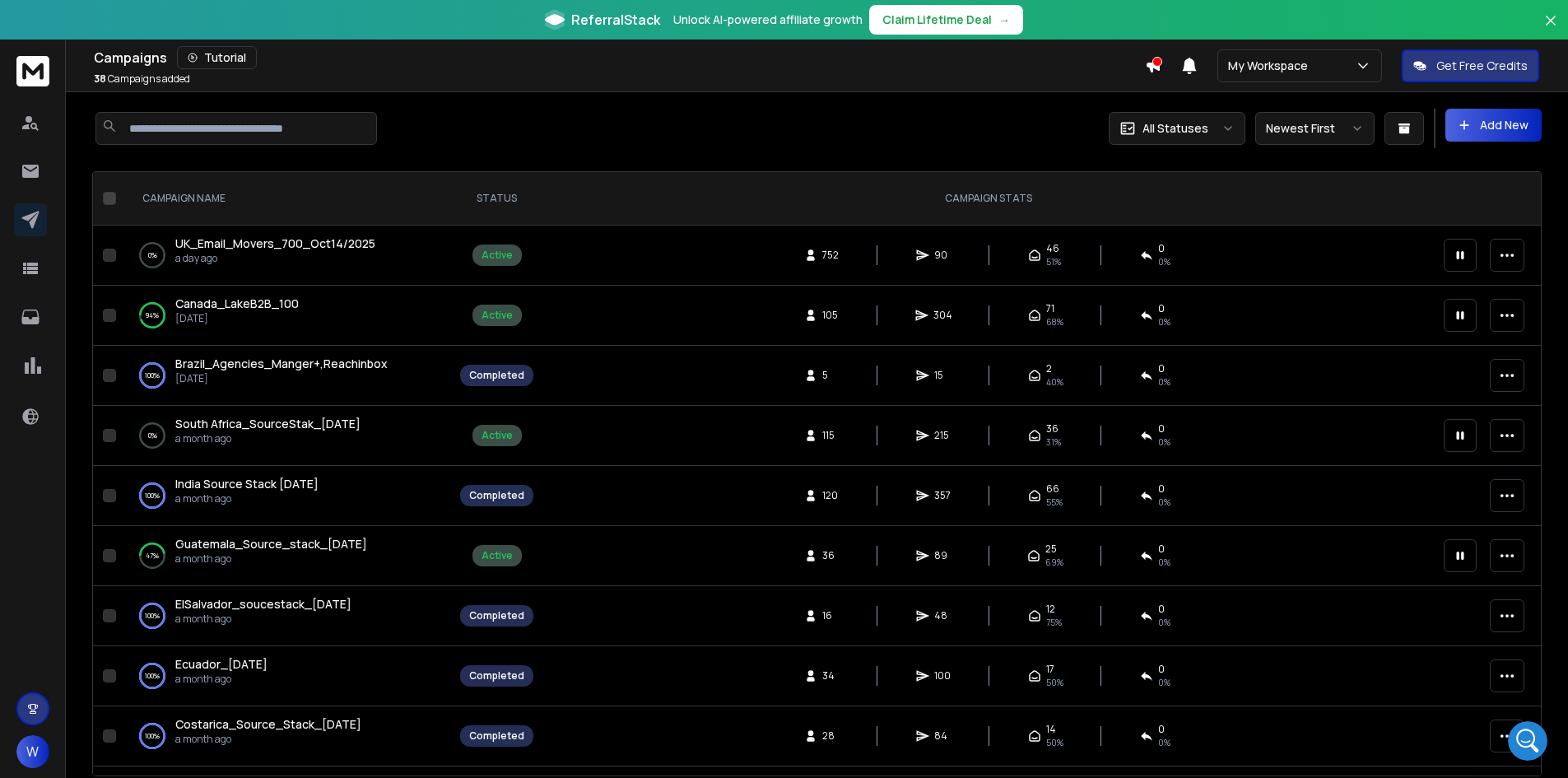
click at [212, 131] on input at bounding box center [236, 128] width 281 height 33
click at [227, 125] on input "**" at bounding box center [236, 128] width 281 height 33
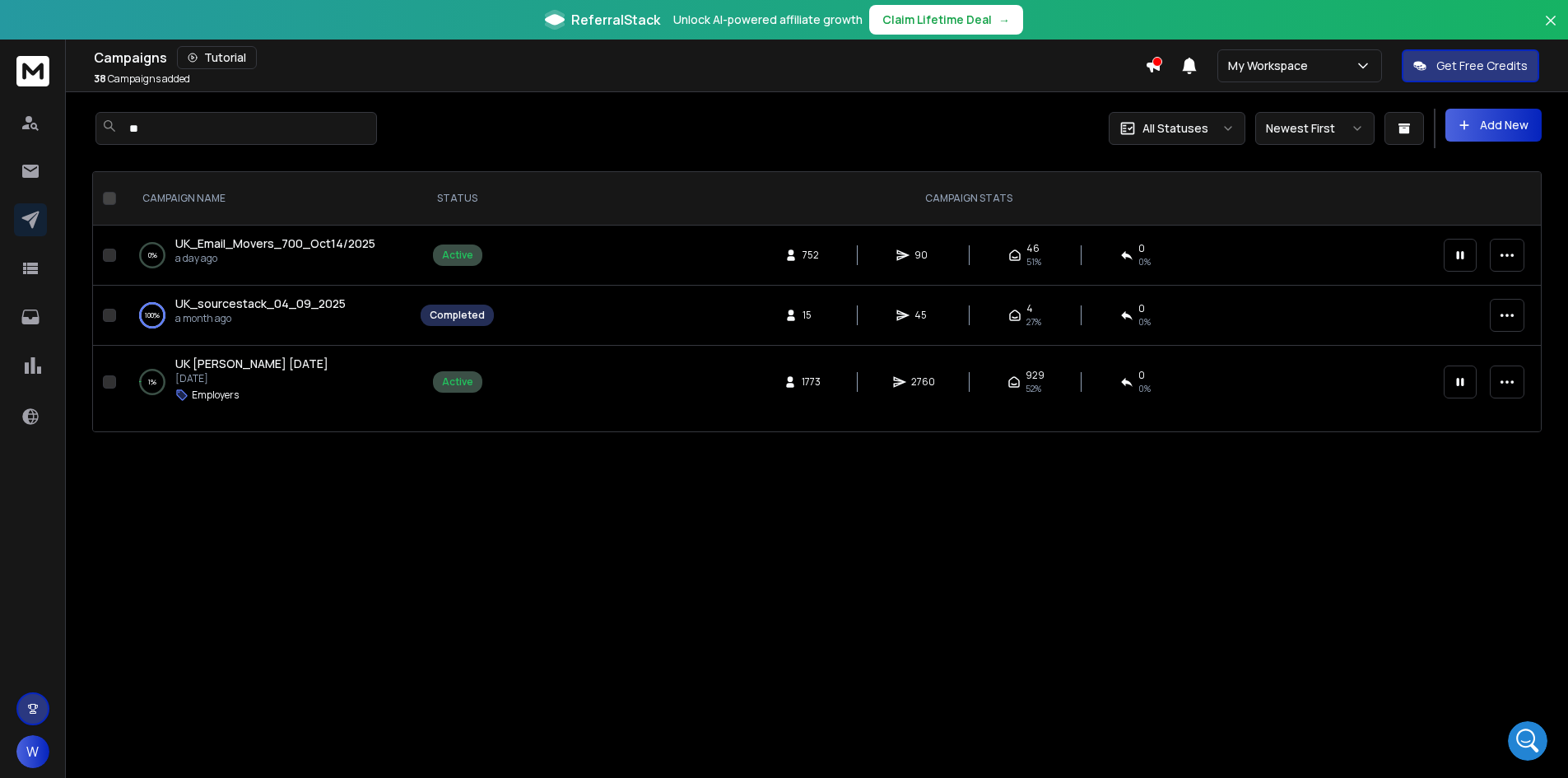
click at [227, 125] on input "**" at bounding box center [236, 128] width 281 height 33
type input "**"
click at [31, 176] on icon at bounding box center [30, 171] width 17 height 13
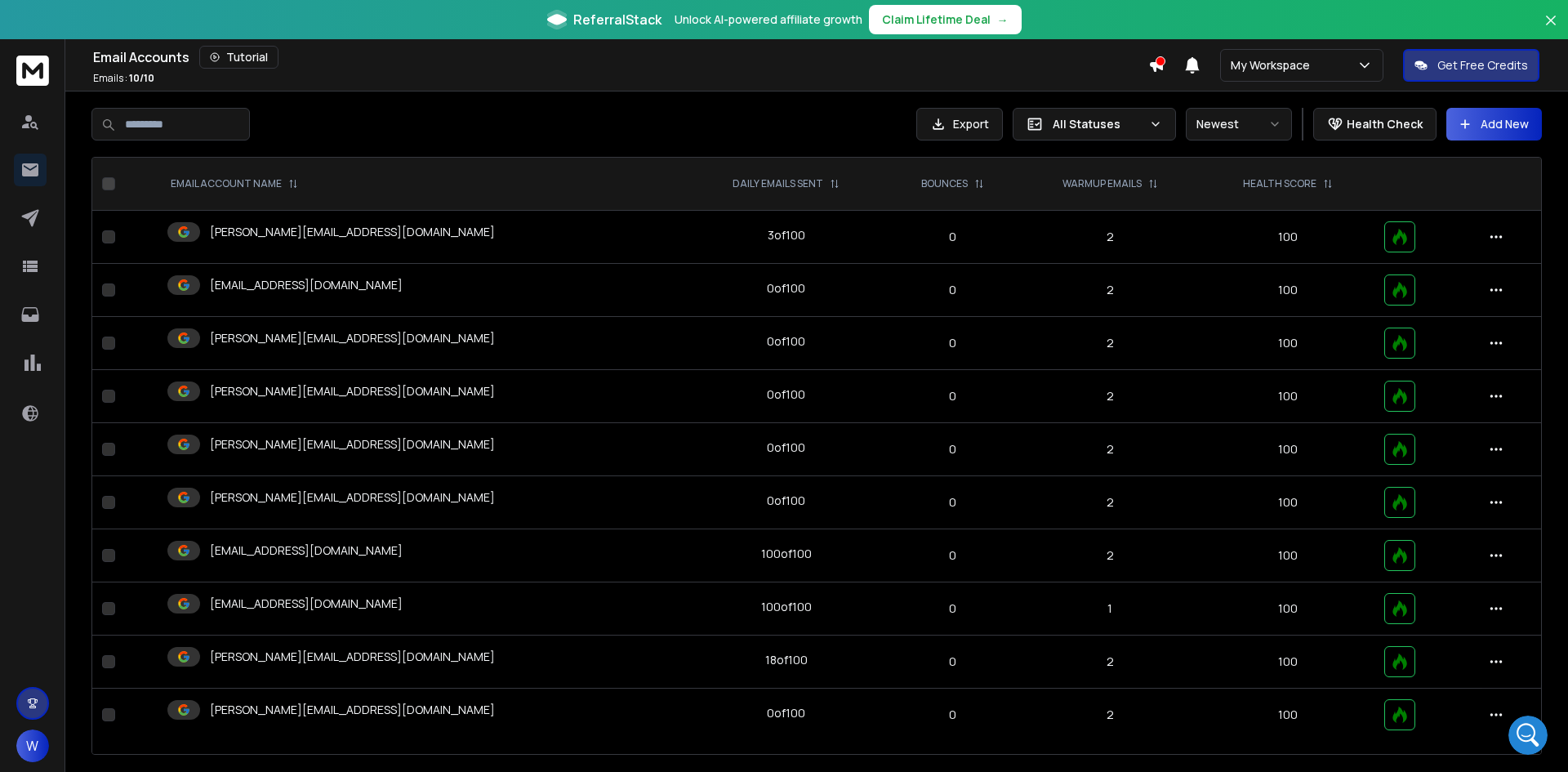
click at [275, 279] on p "elenasecchi@whatjobs.international" at bounding box center [306, 285] width 193 height 17
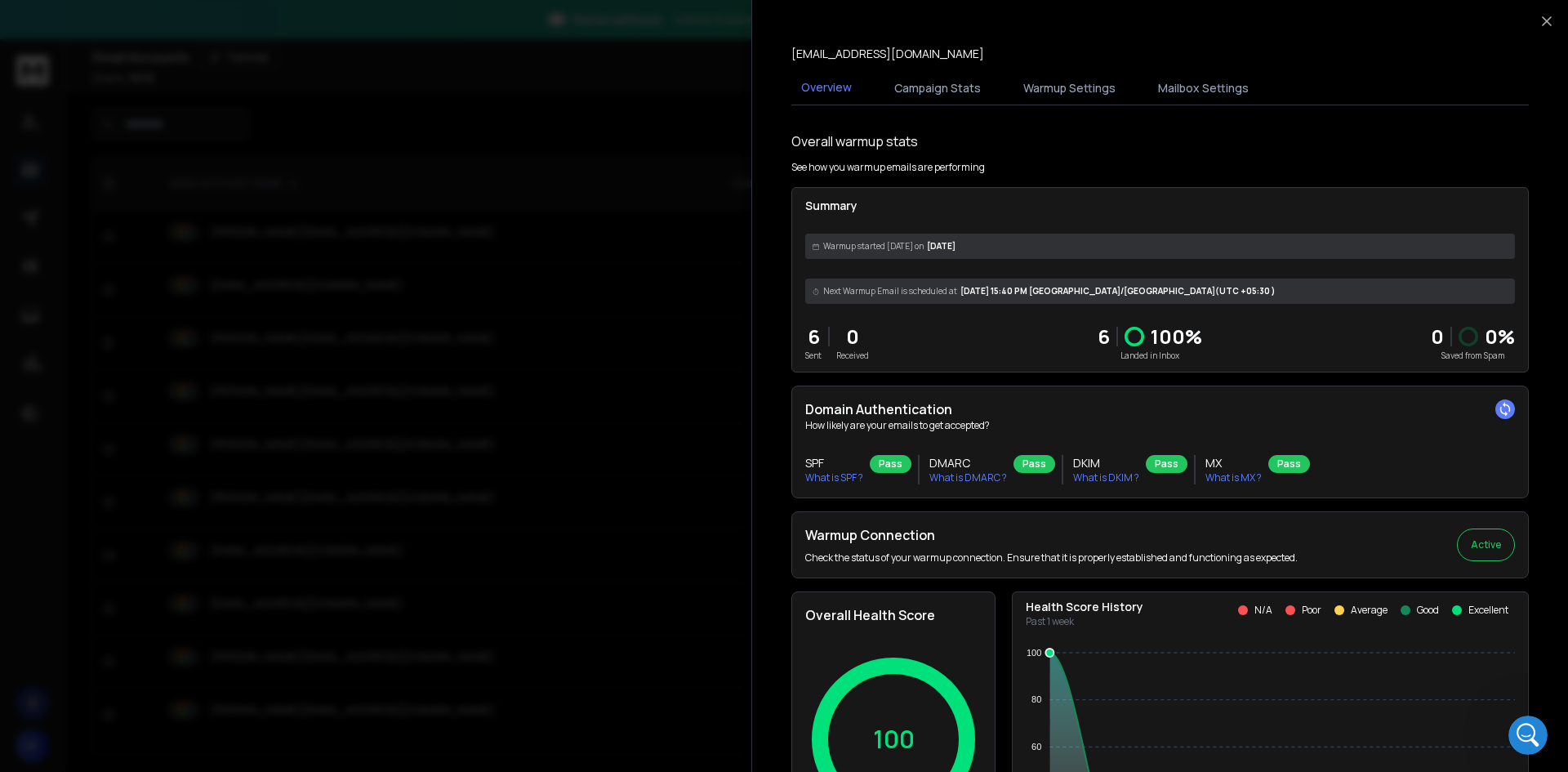
click at [920, 89] on button "Campaign Stats" at bounding box center [936, 88] width 106 height 36
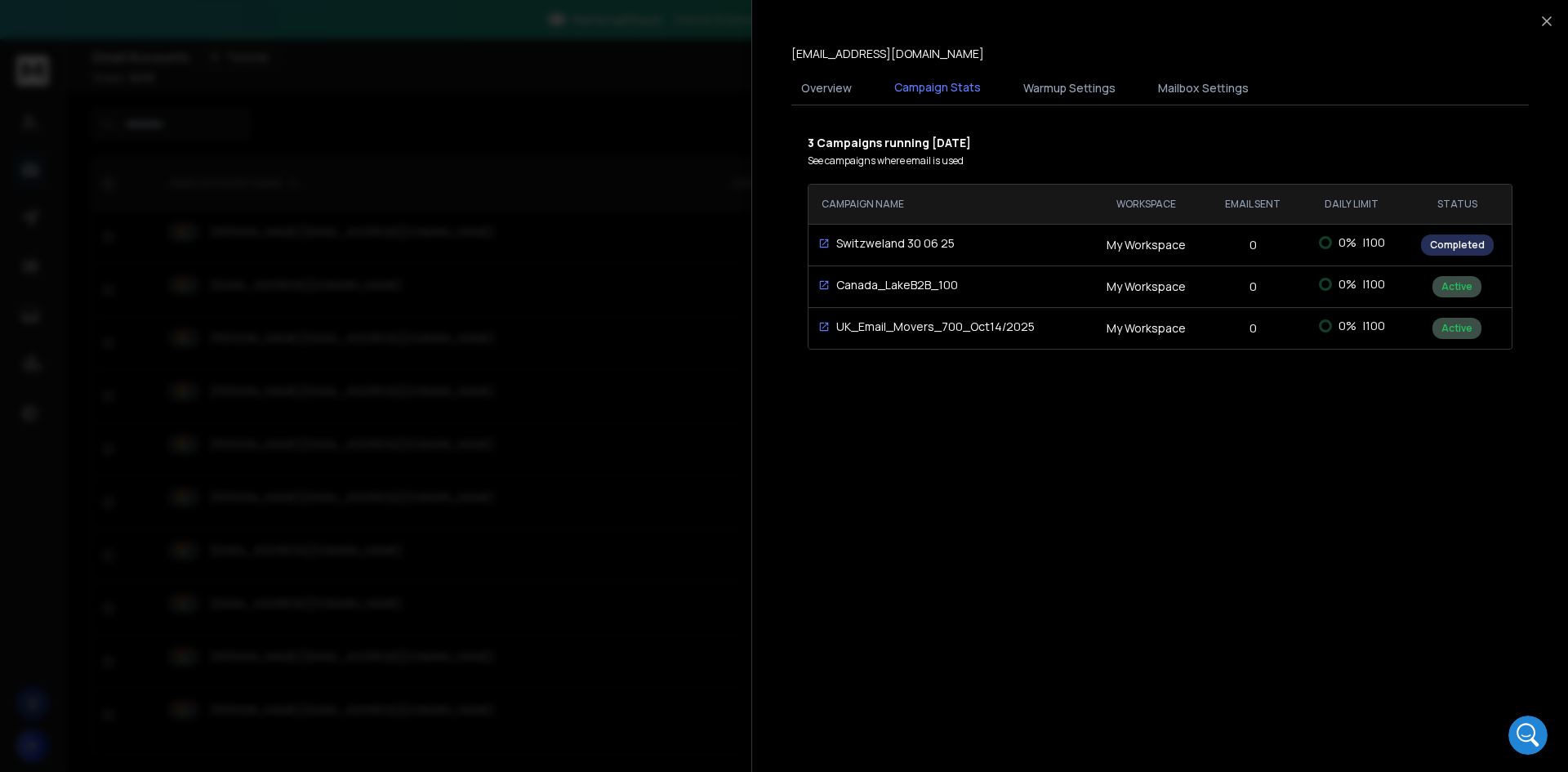
click at [1066, 79] on button "Warmup Settings" at bounding box center [1069, 88] width 112 height 36
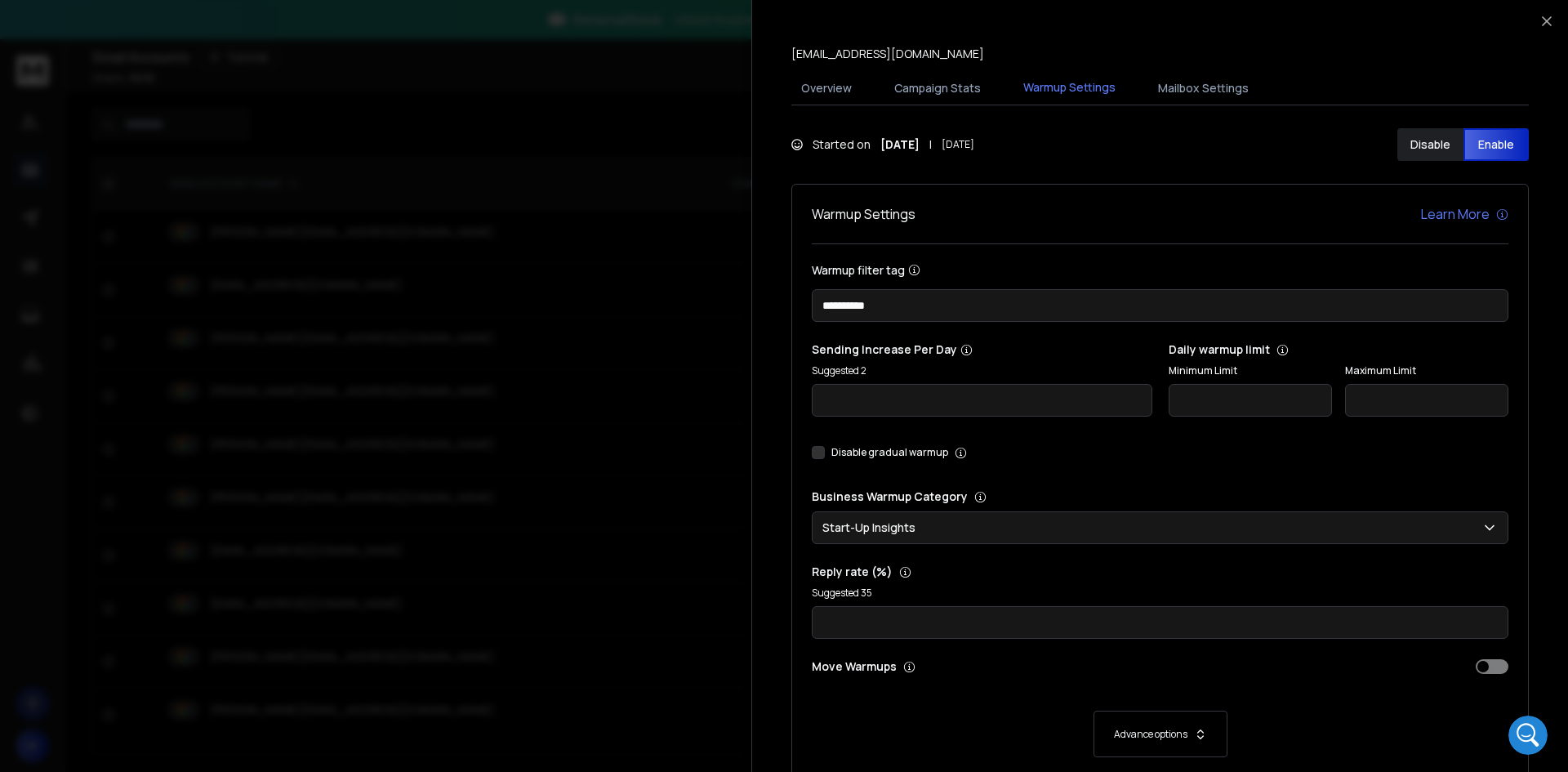
click at [1173, 90] on button "Mailbox Settings" at bounding box center [1203, 88] width 110 height 36
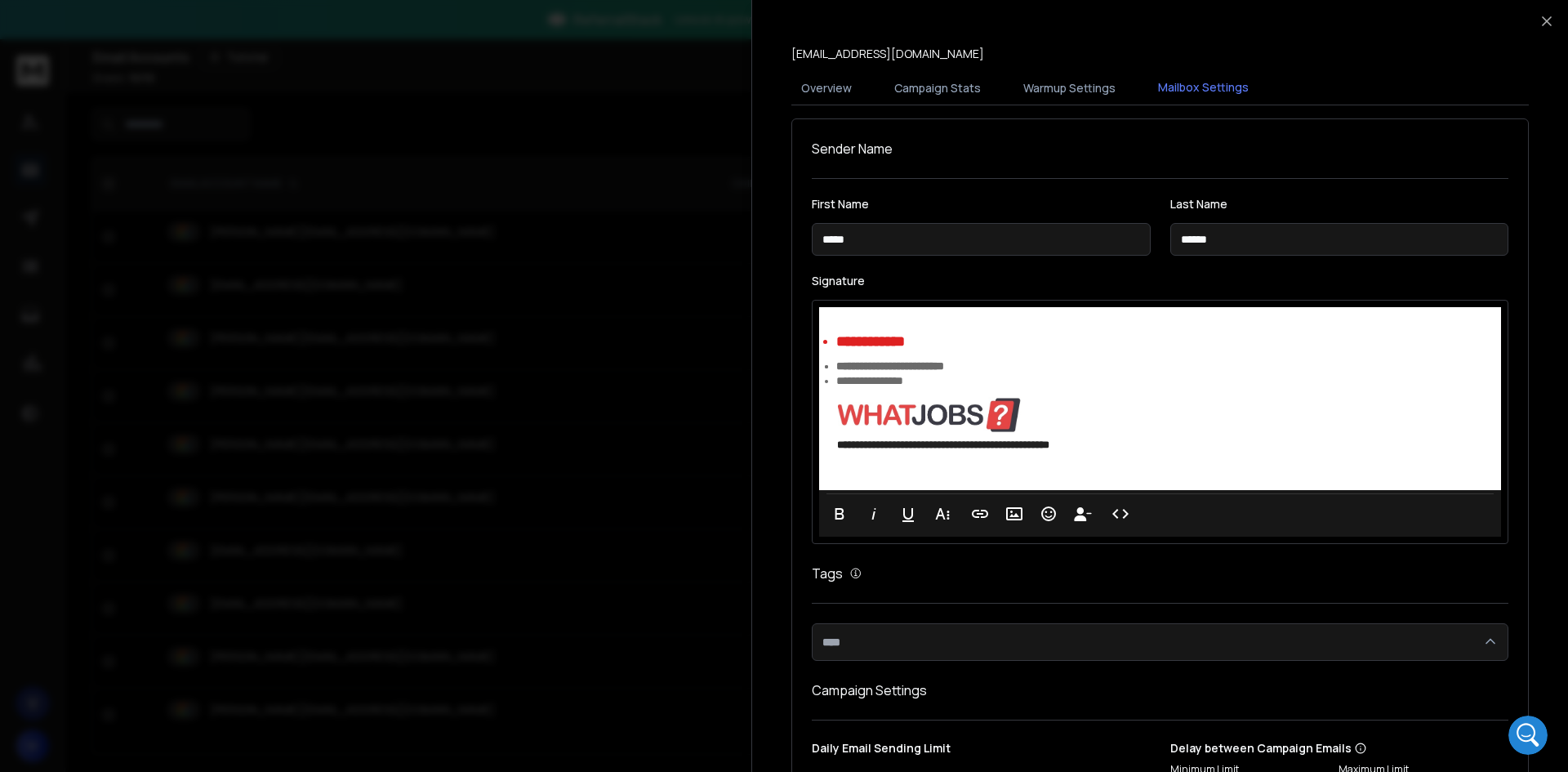
click at [887, 379] on link "**********" at bounding box center [870, 381] width 67 height 12
click at [1541, 18] on icon "button" at bounding box center [1546, 22] width 17 height 17
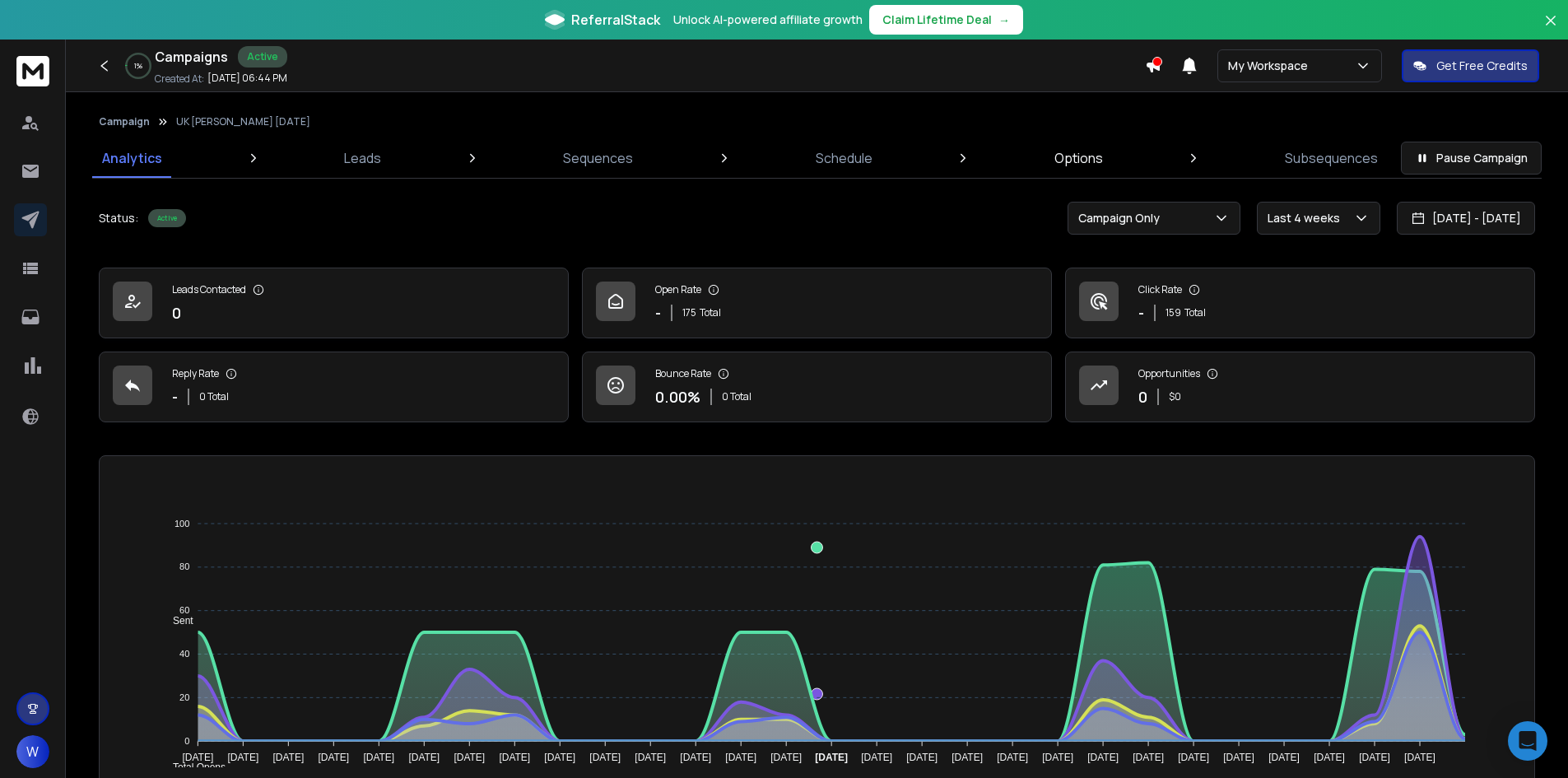
click at [1073, 164] on p "Options" at bounding box center [1079, 157] width 49 height 19
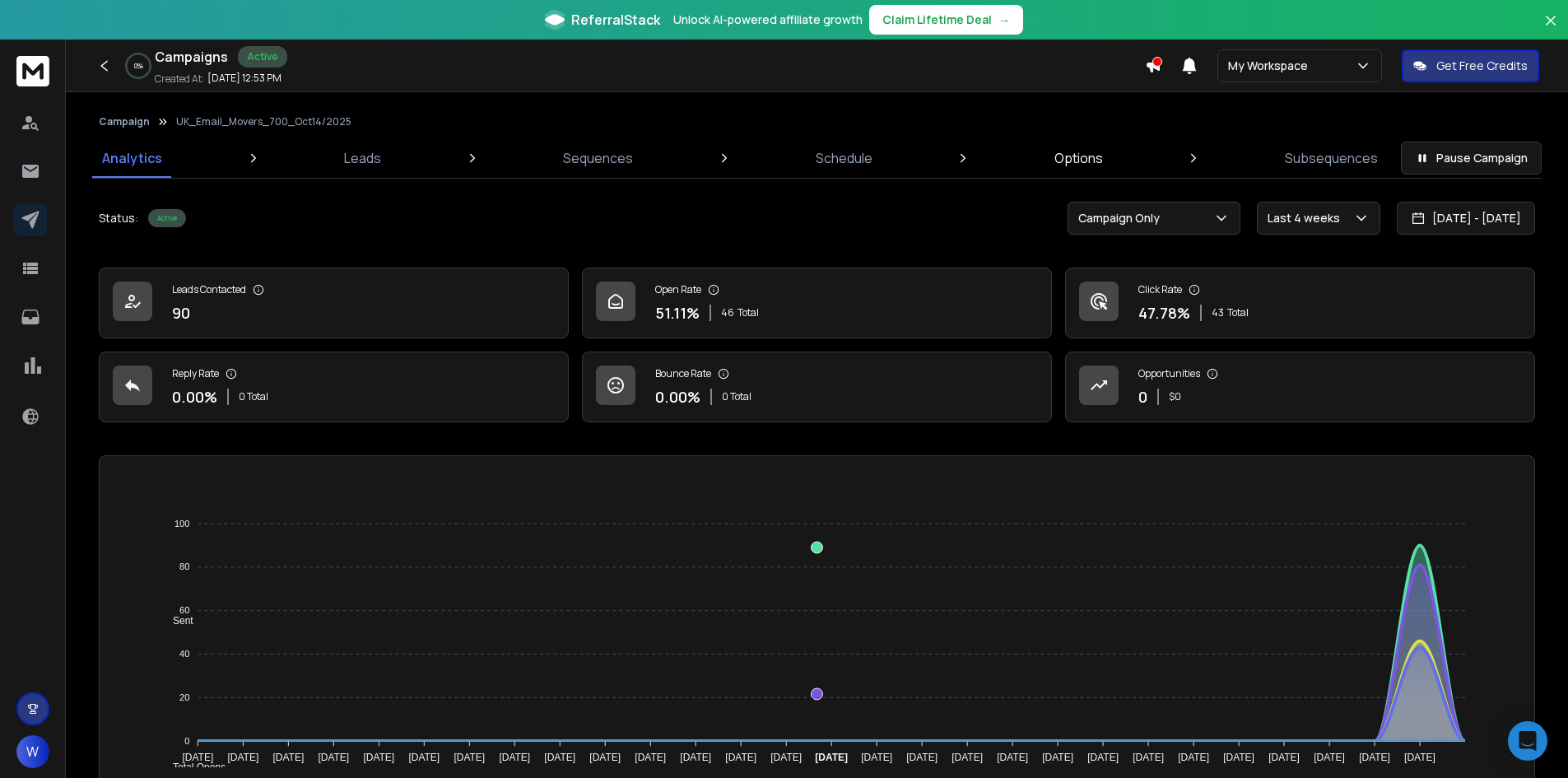
click at [1075, 163] on p "Options" at bounding box center [1079, 157] width 49 height 19
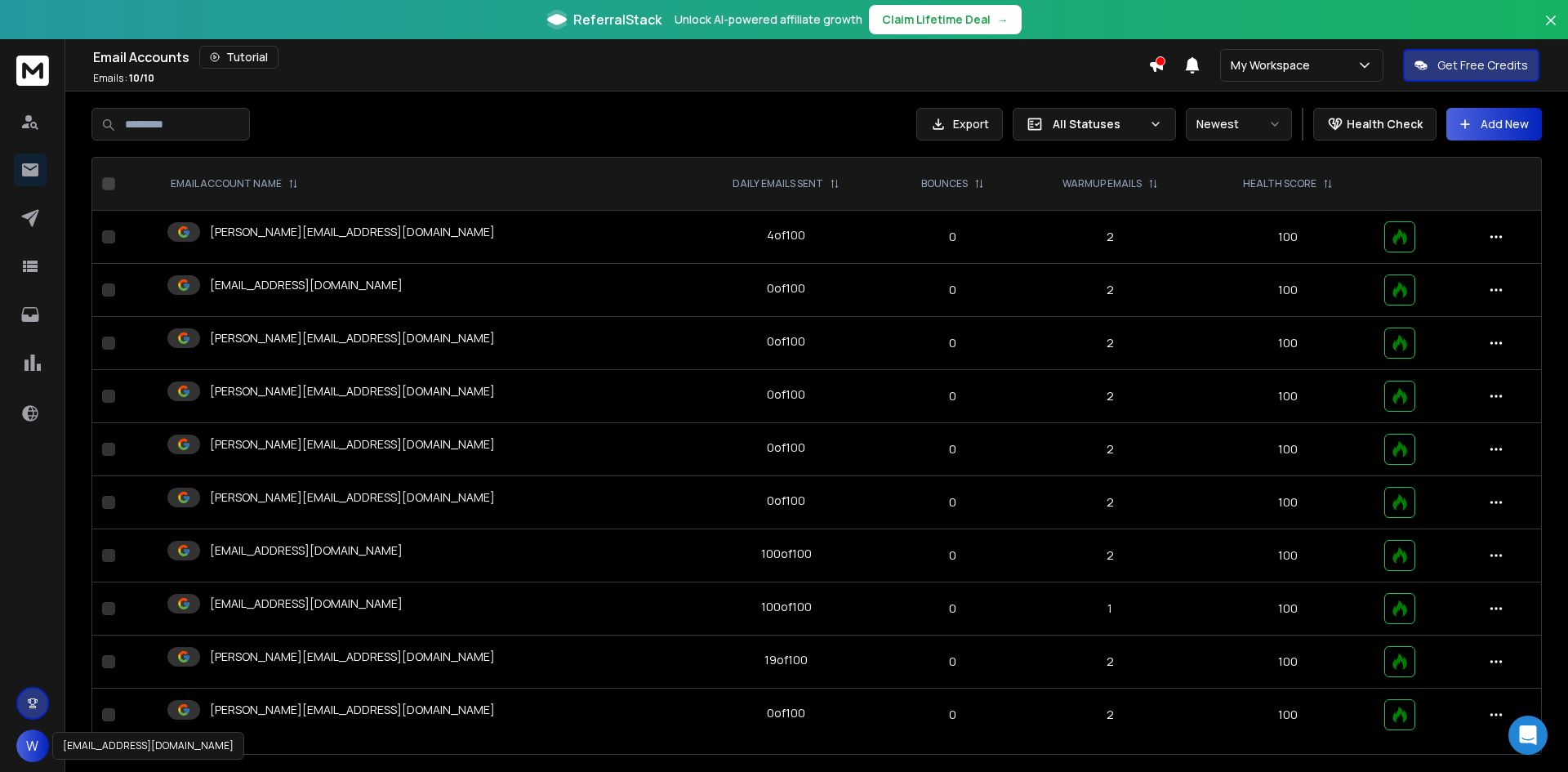
click at [15, 752] on div "W" at bounding box center [33, 409] width 65 height 739
click at [24, 748] on span "W" at bounding box center [33, 745] width 33 height 33
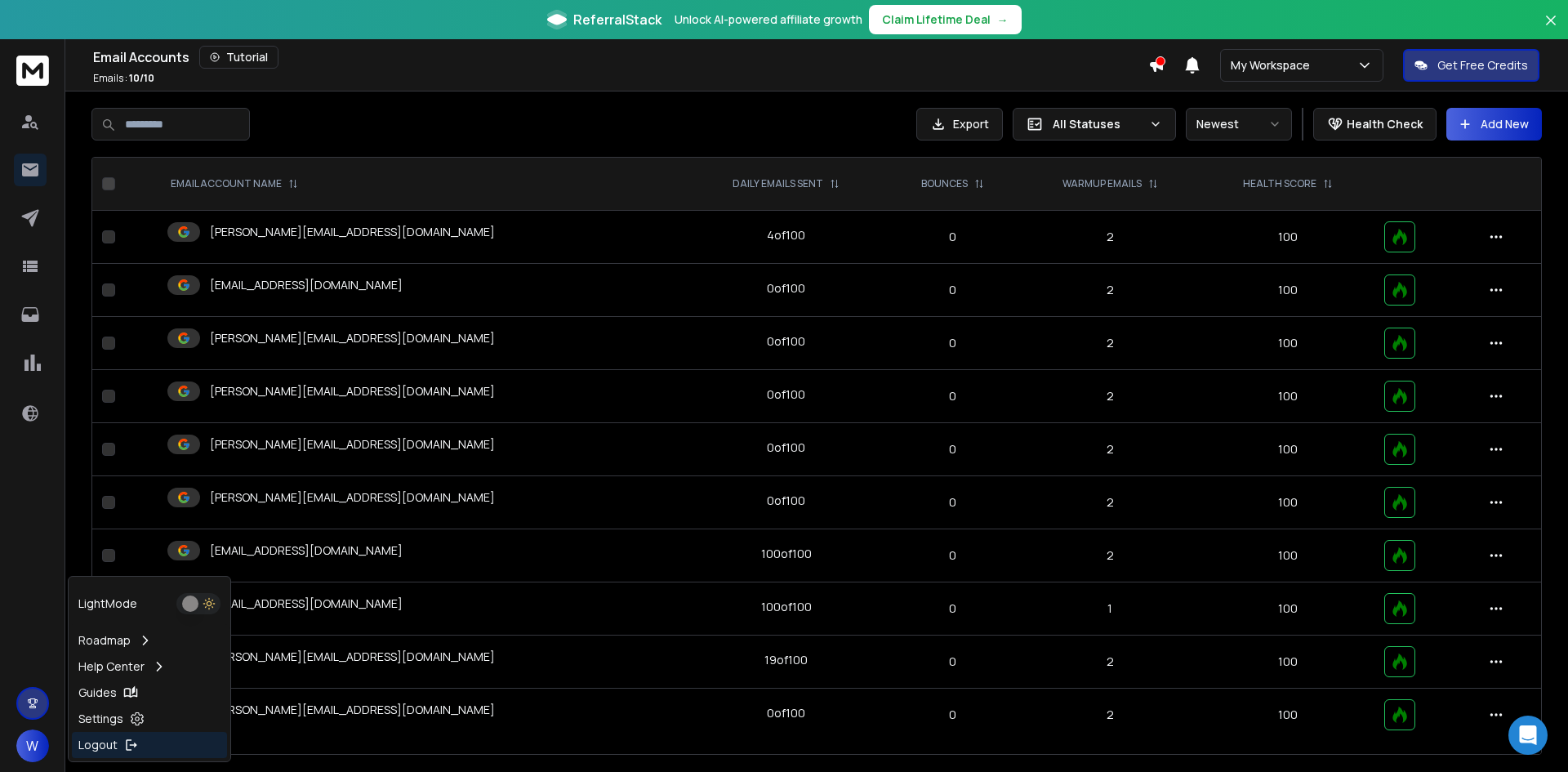
click at [99, 740] on p "Logout" at bounding box center [98, 745] width 39 height 17
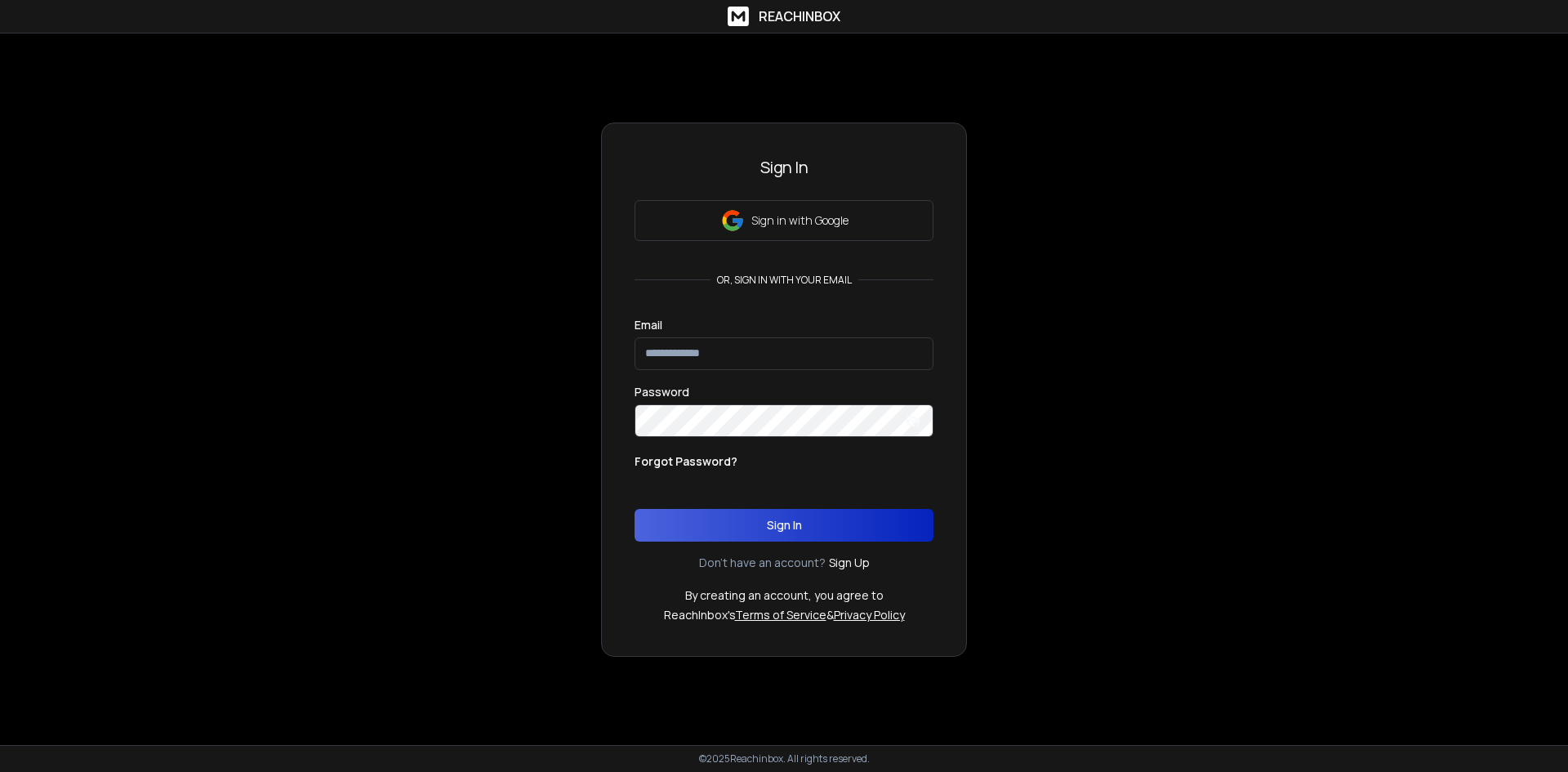
type input "**********"
click at [781, 526] on button "Sign In" at bounding box center [784, 525] width 299 height 33
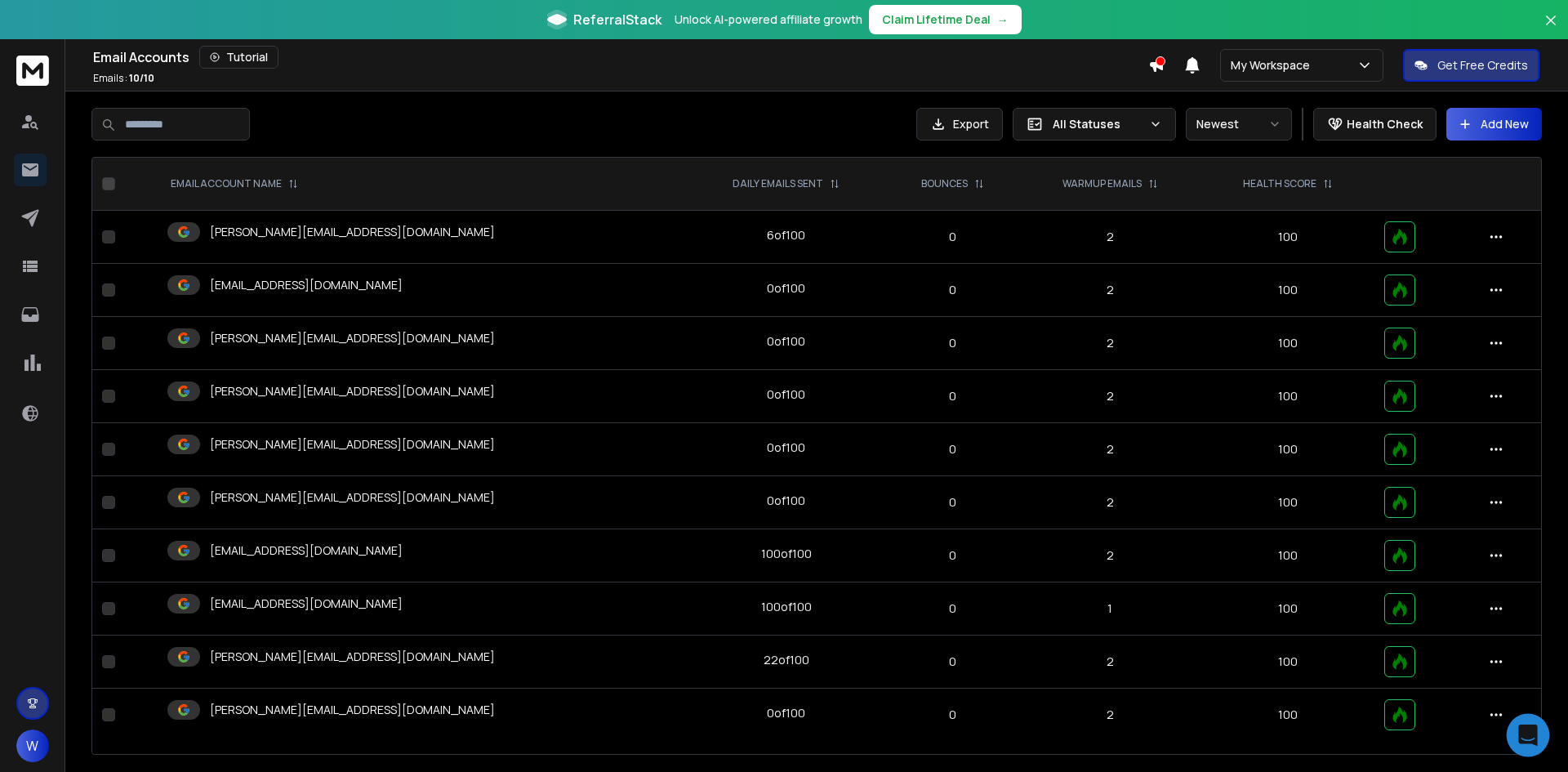
click at [1535, 733] on icon "Open Intercom Messenger" at bounding box center [1527, 734] width 18 height 21
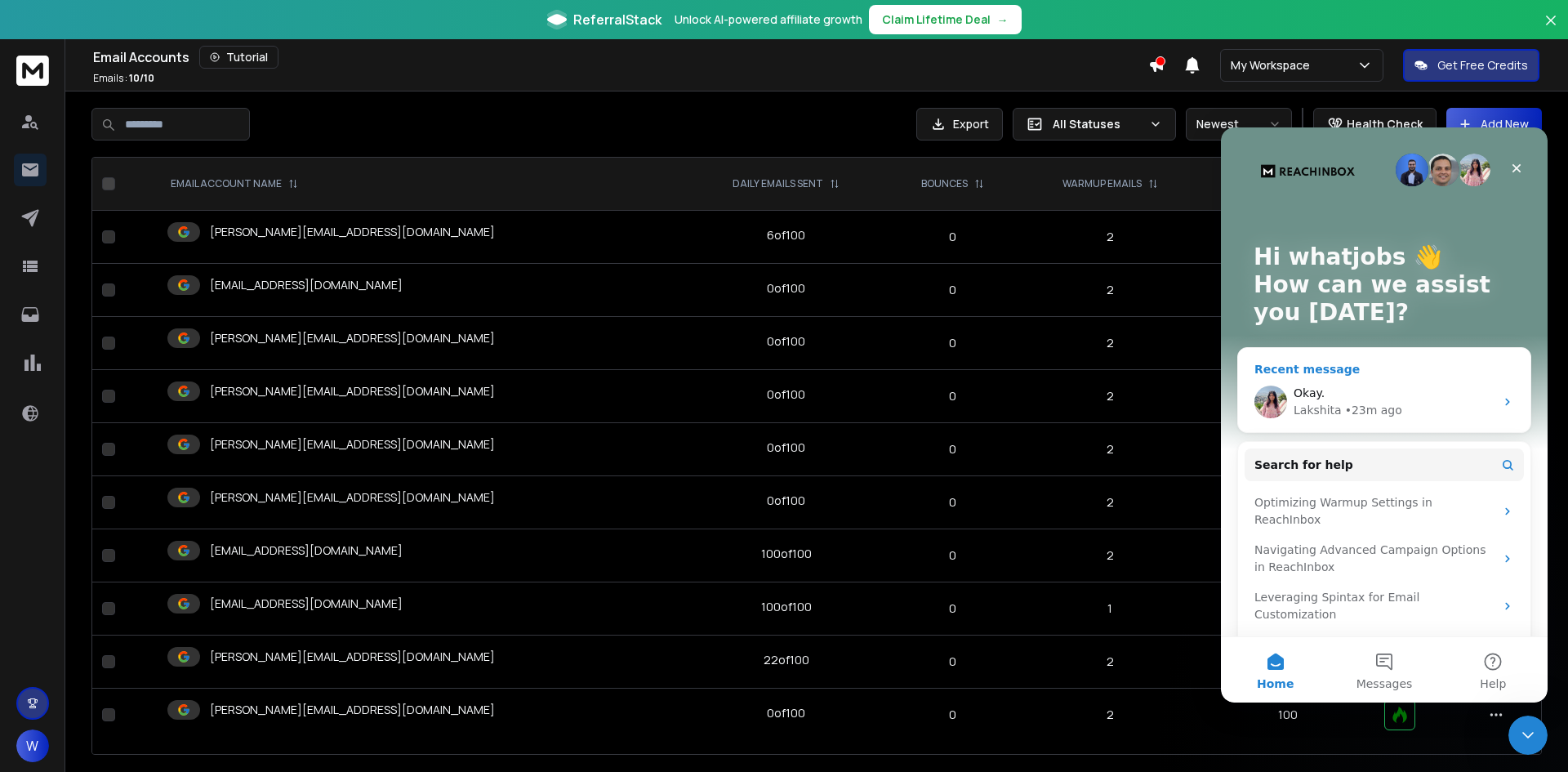
click at [1395, 396] on div "Okay." at bounding box center [1393, 393] width 200 height 18
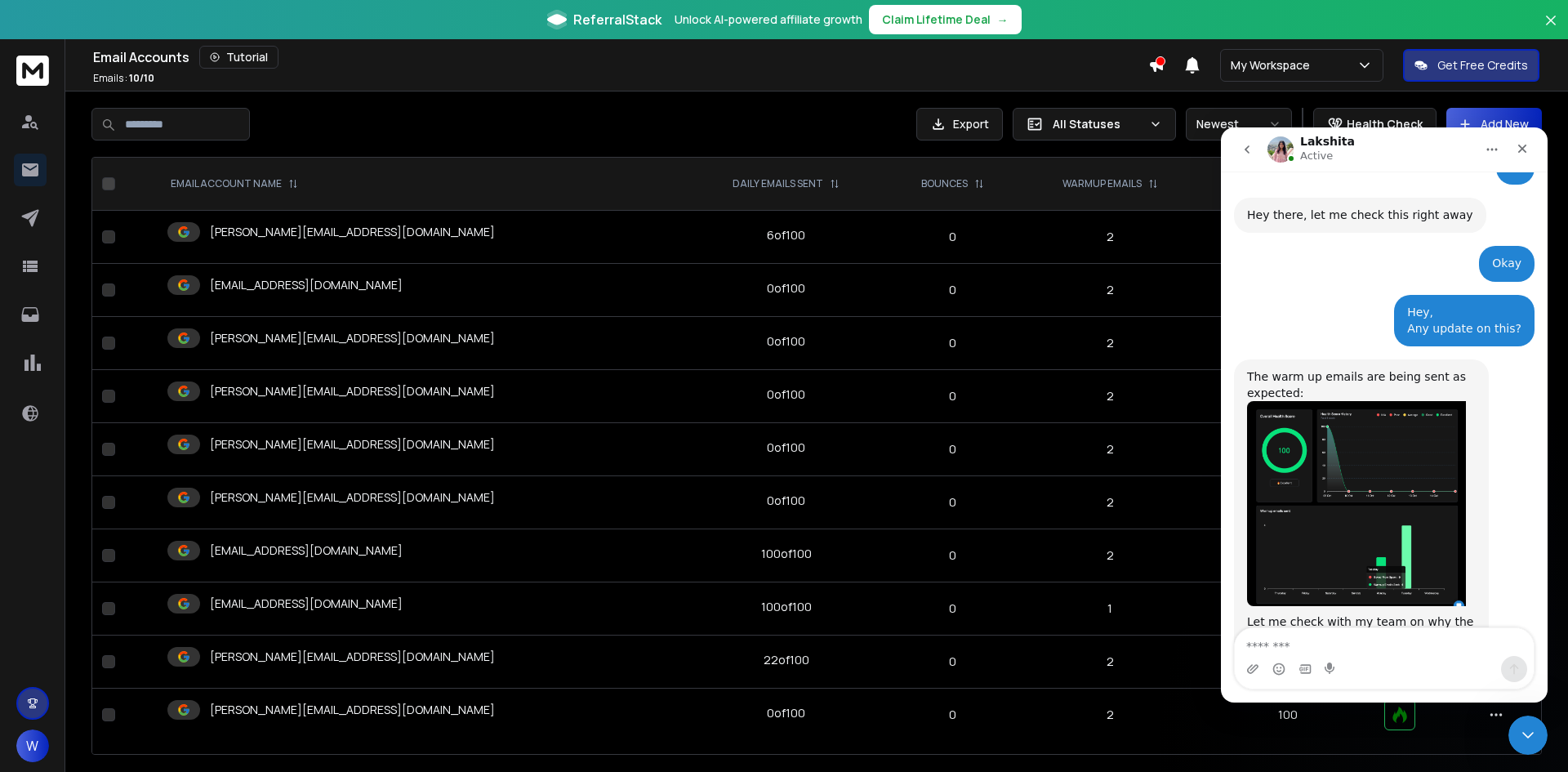
scroll to position [1729, 0]
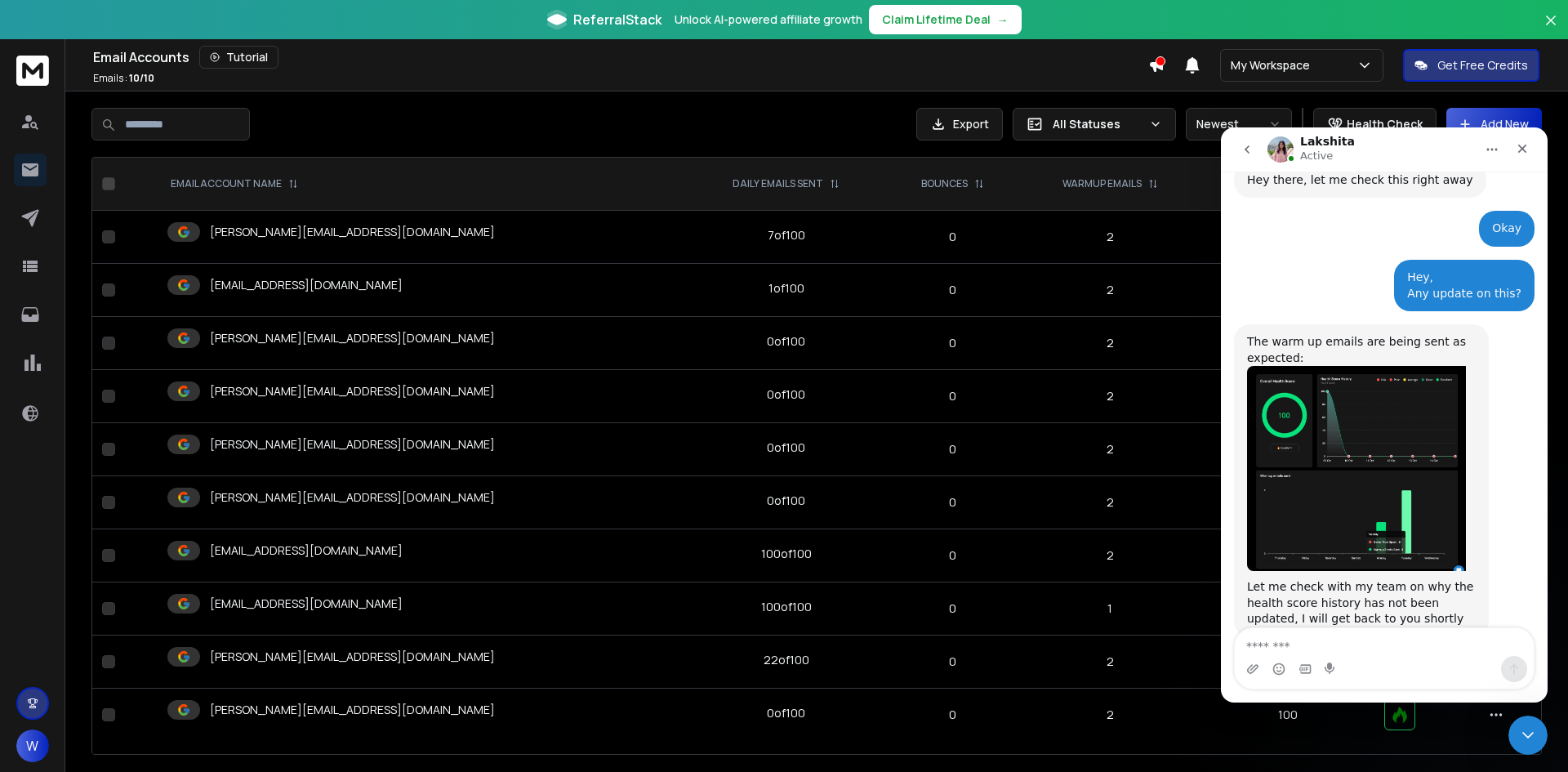
scroll to position [1729, 0]
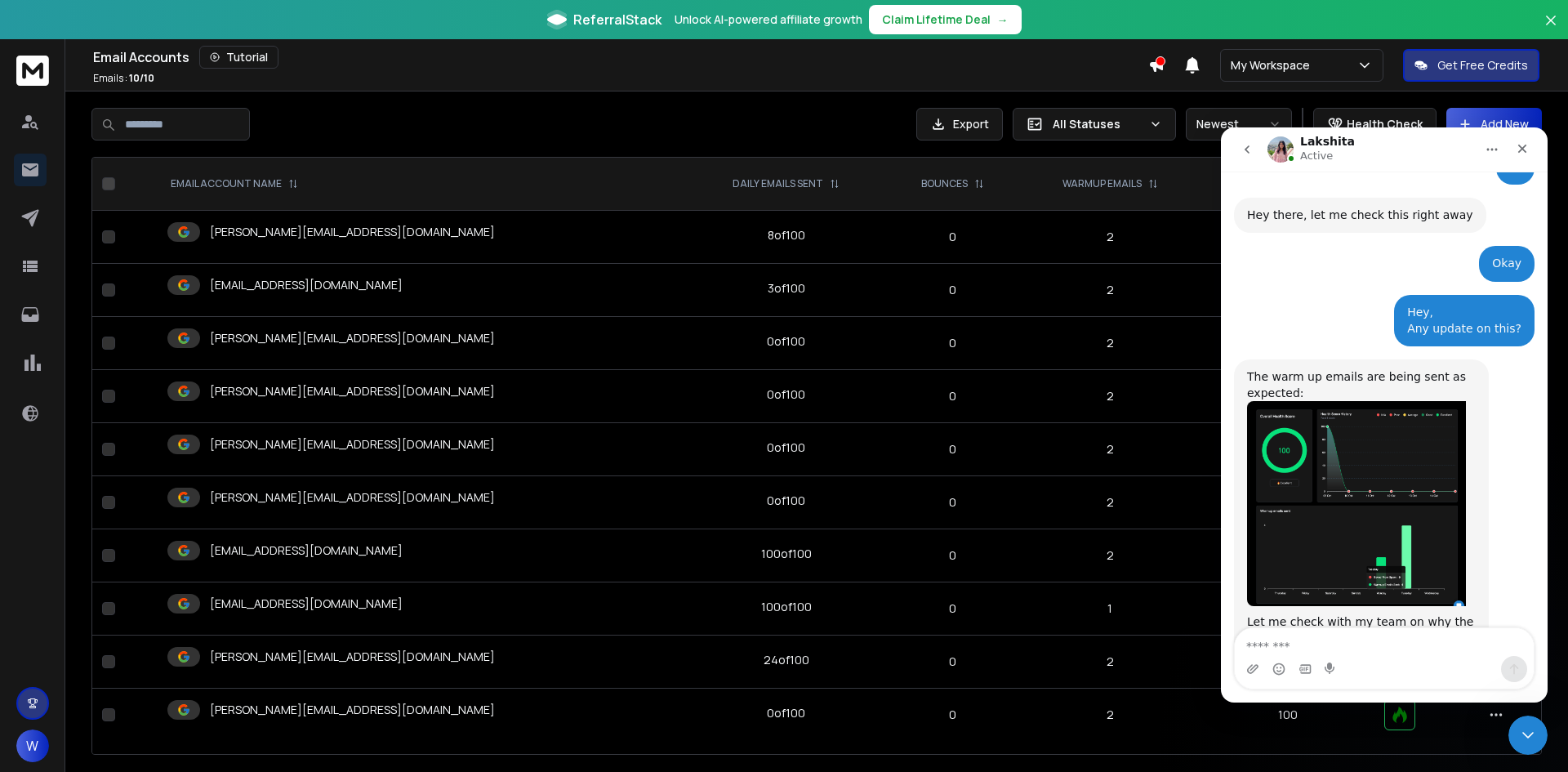
scroll to position [1729, 0]
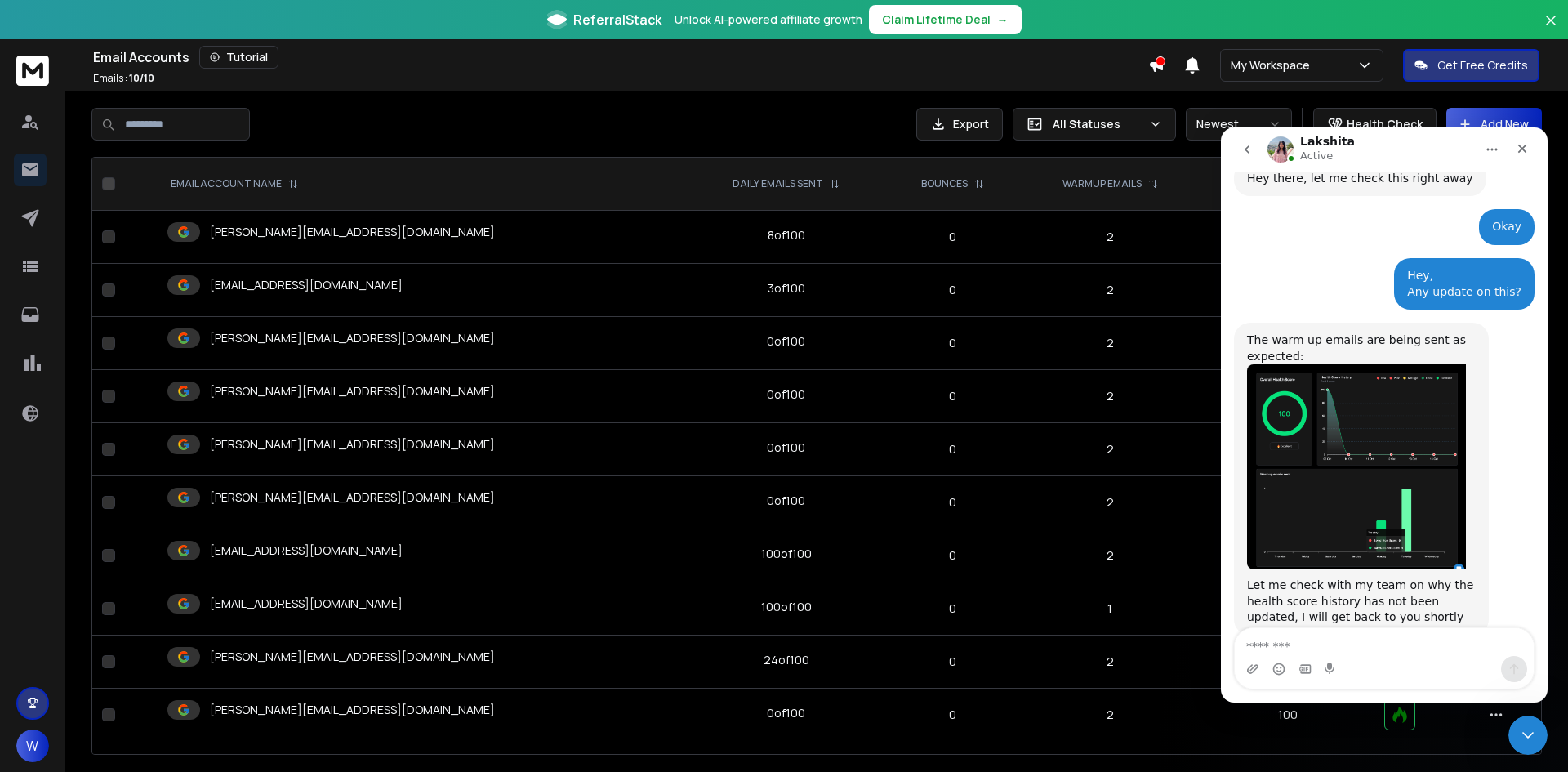
click at [622, 90] on div "Email Accounts Tutorial Emails : 10 / 10 My Workspace Get Free Credits" at bounding box center [784, 65] width 1568 height 53
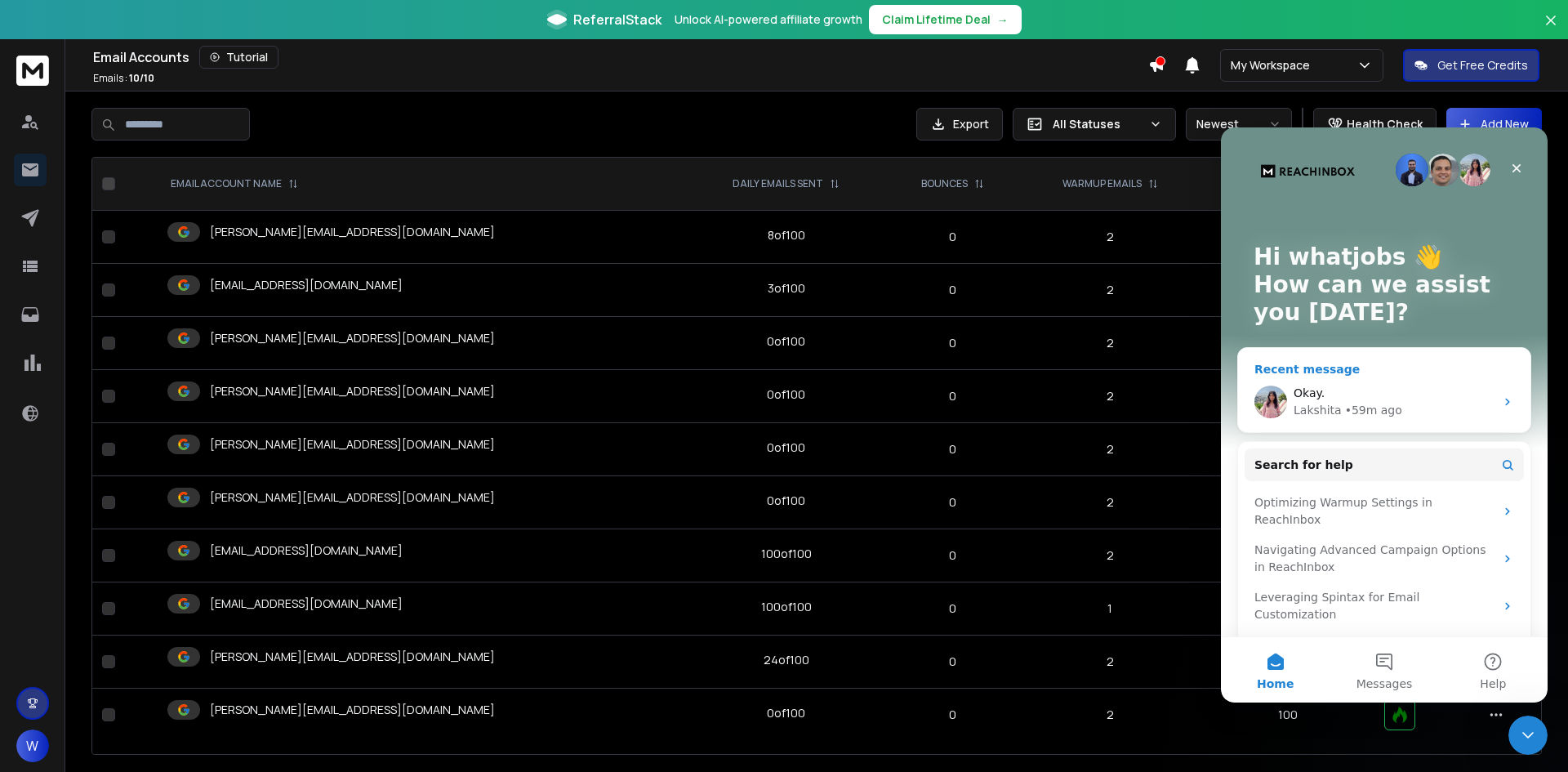
click at [1408, 387] on div "Okay." at bounding box center [1393, 393] width 200 height 18
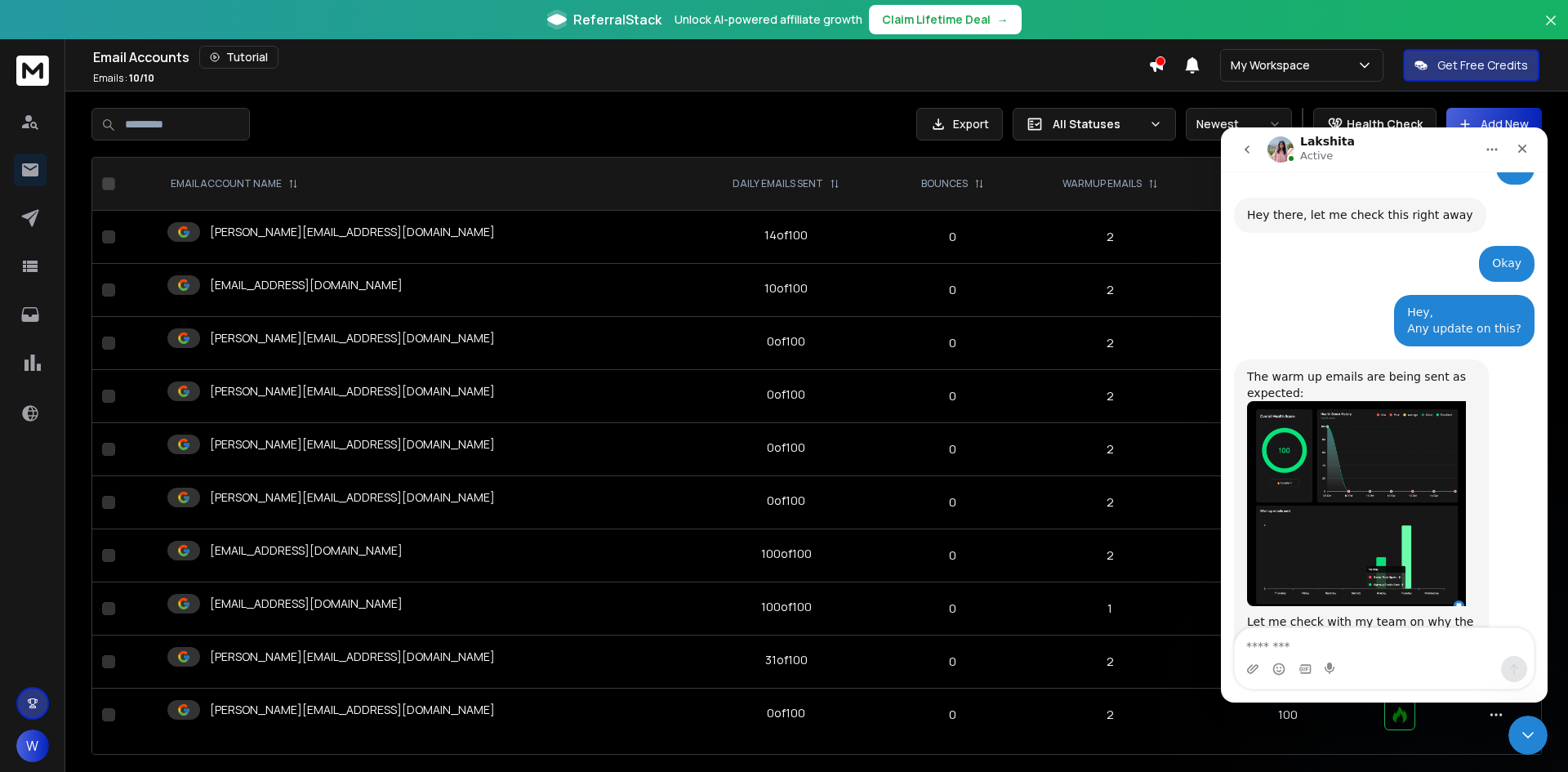
scroll to position [1729, 0]
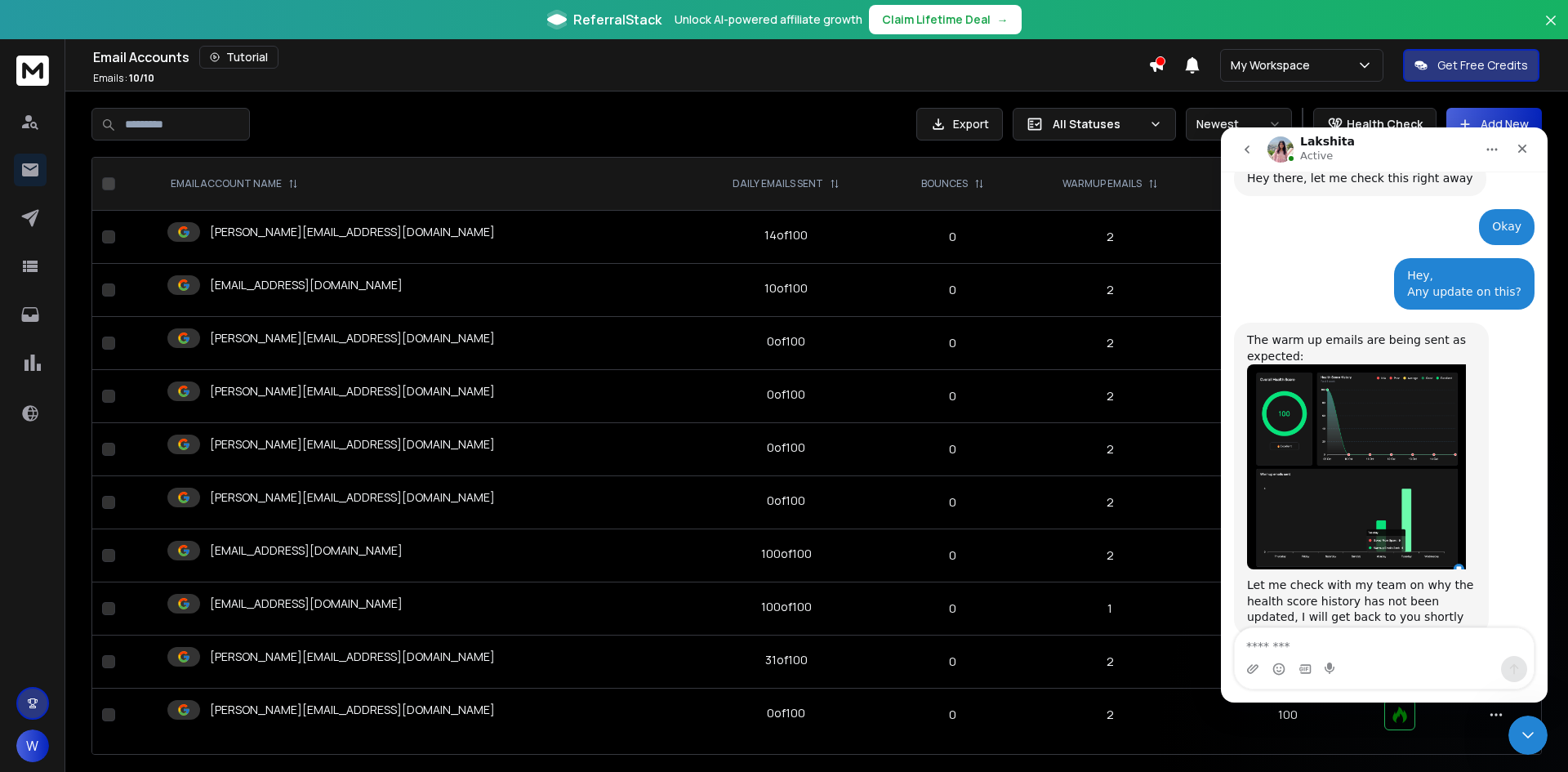
drag, startPoint x: 751, startPoint y: 659, endPoint x: 811, endPoint y: 666, distance: 60.4
click at [809, 666] on td "31 of 100" at bounding box center [786, 656] width 199 height 43
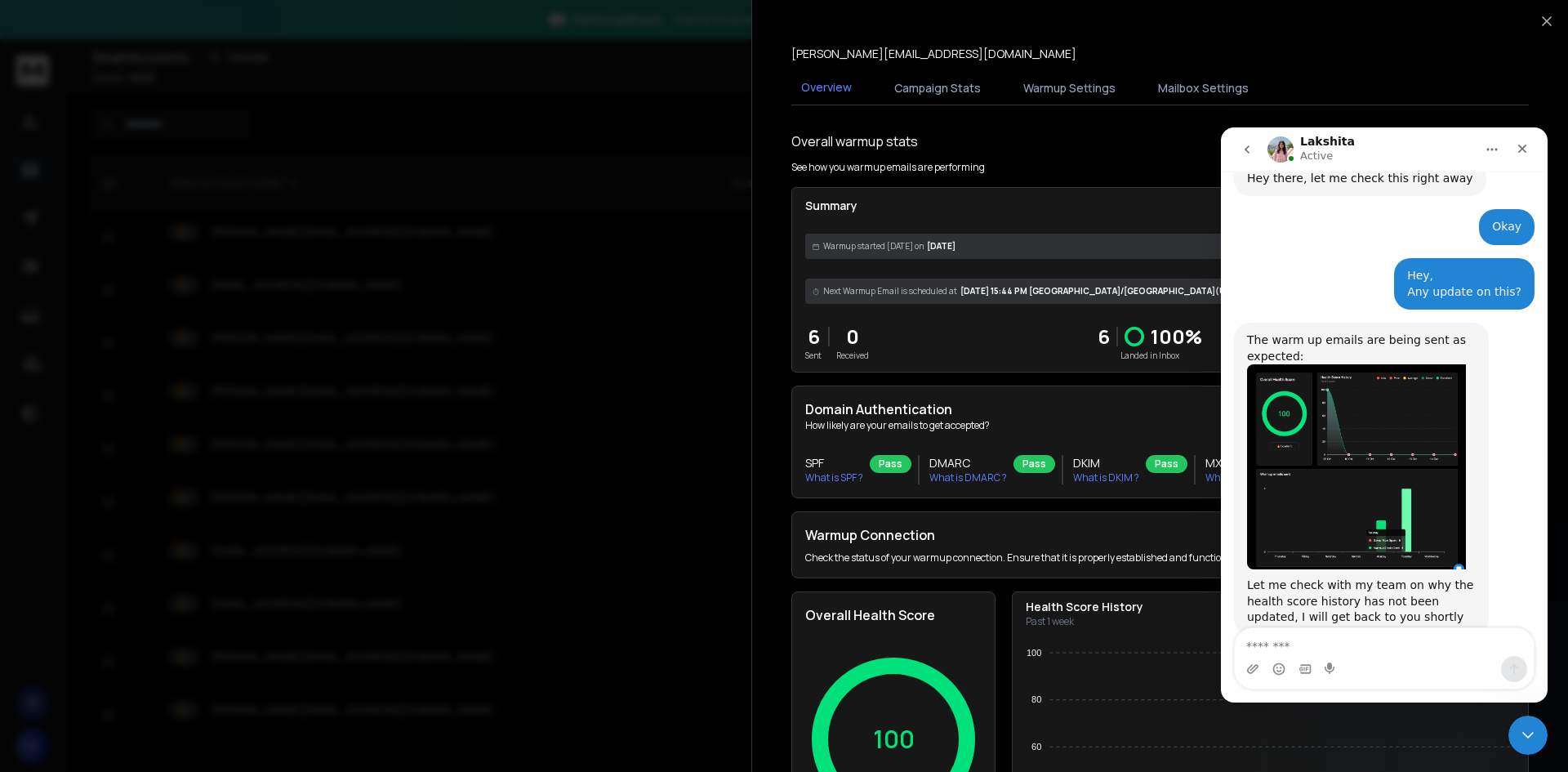
click at [1550, 21] on div "Multi Select Table Sheet anna@whatjobs.international Overview Campaign Stats Wa…" at bounding box center [1159, 386] width 816 height 772
click at [1545, 20] on icon "button" at bounding box center [1546, 22] width 17 height 17
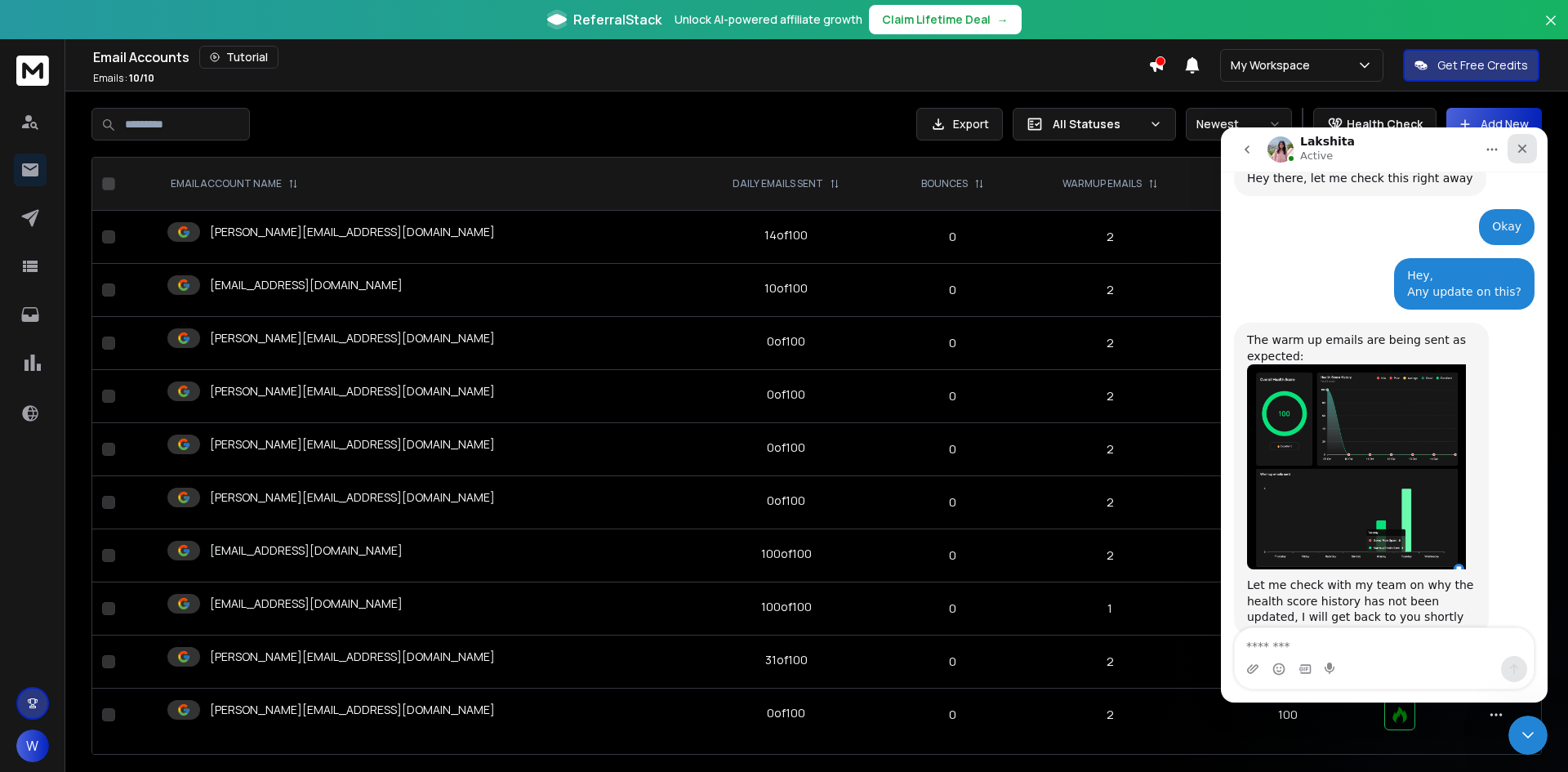
click at [1529, 148] on div "Close" at bounding box center [1521, 148] width 29 height 29
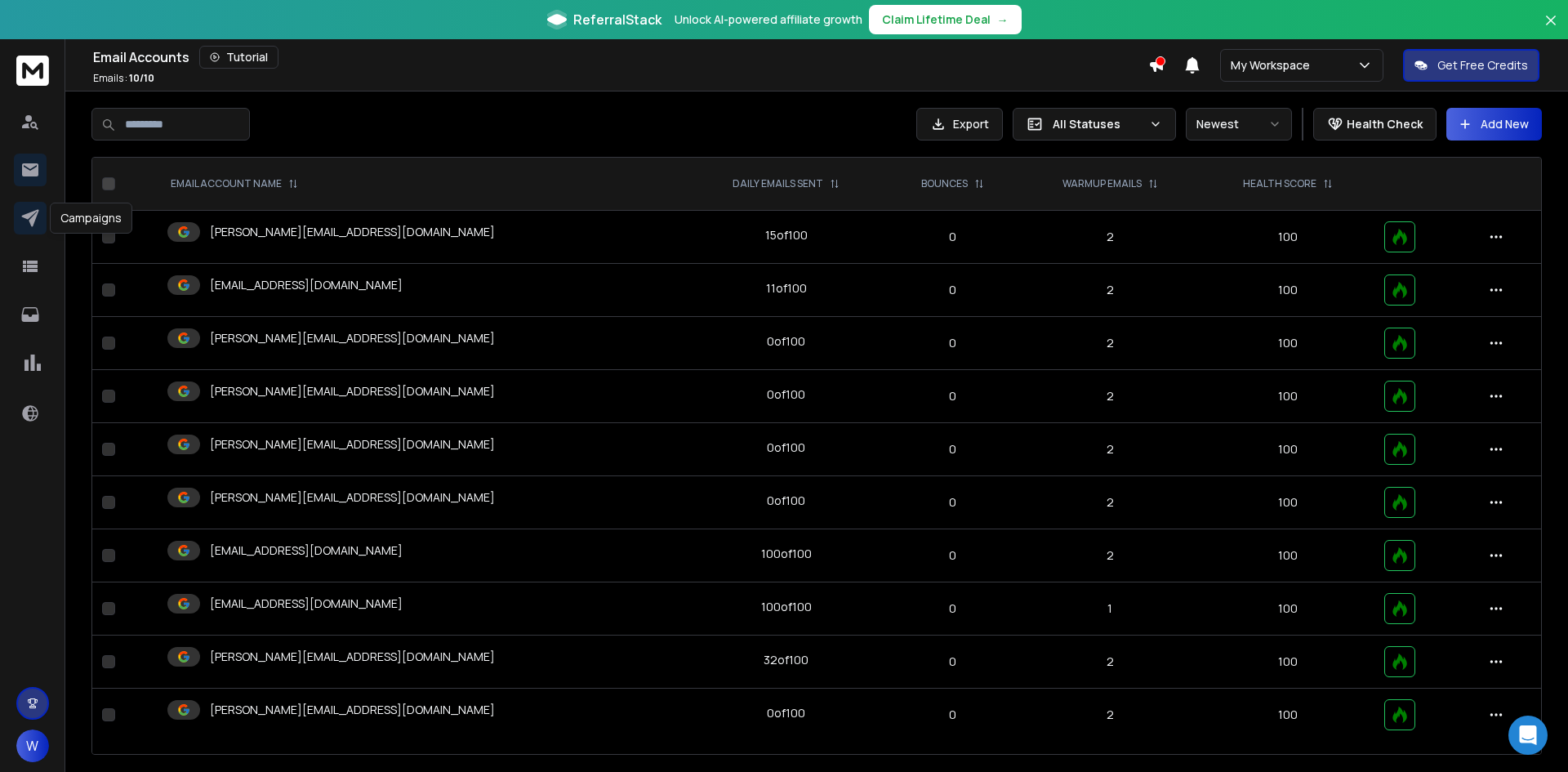
click at [25, 206] on link at bounding box center [30, 217] width 33 height 33
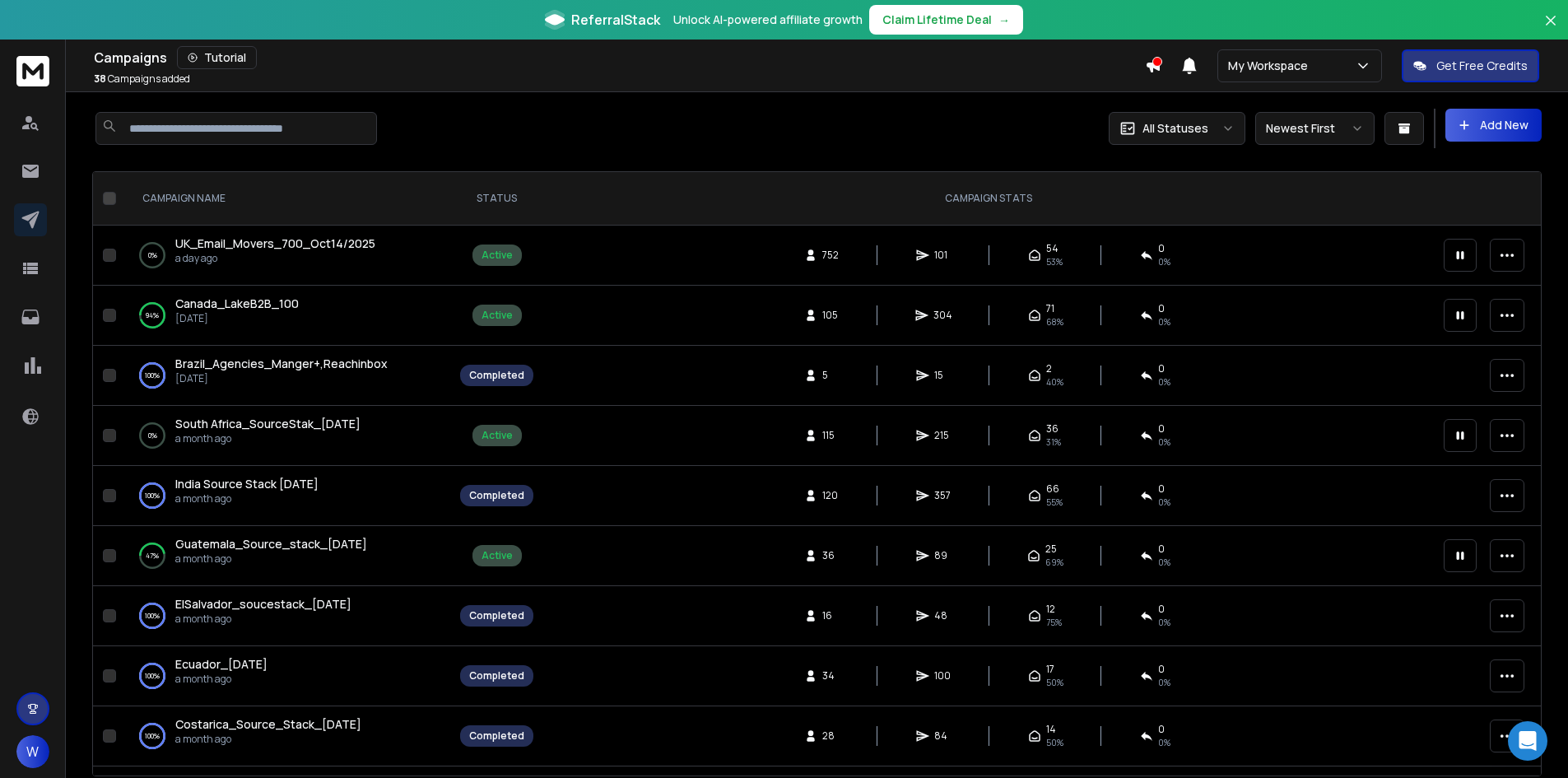
click at [286, 246] on span "UK_Email_Movers_700_Oct14/2025" at bounding box center [275, 243] width 200 height 16
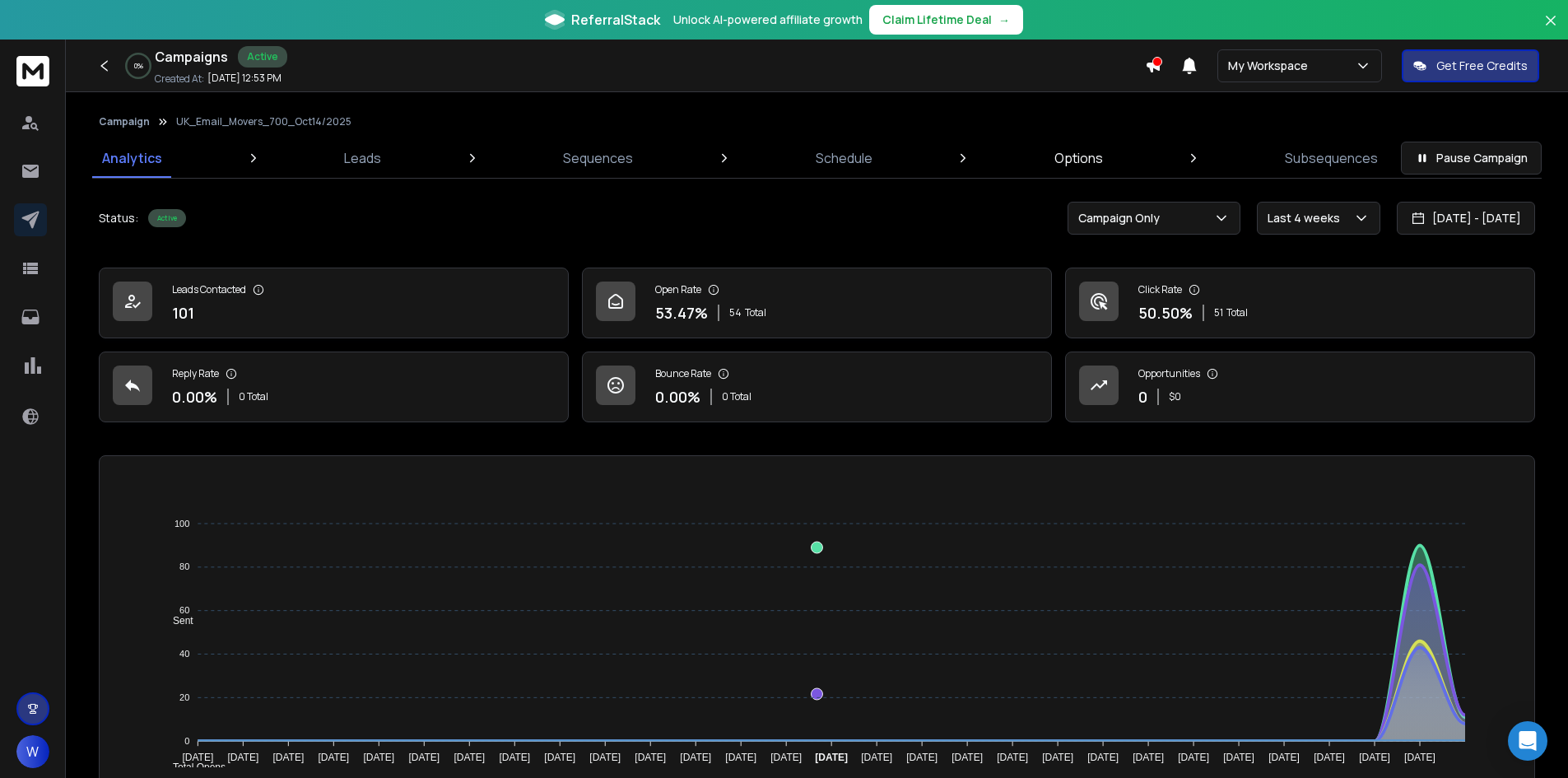
click at [1089, 152] on p "Options" at bounding box center [1079, 157] width 49 height 19
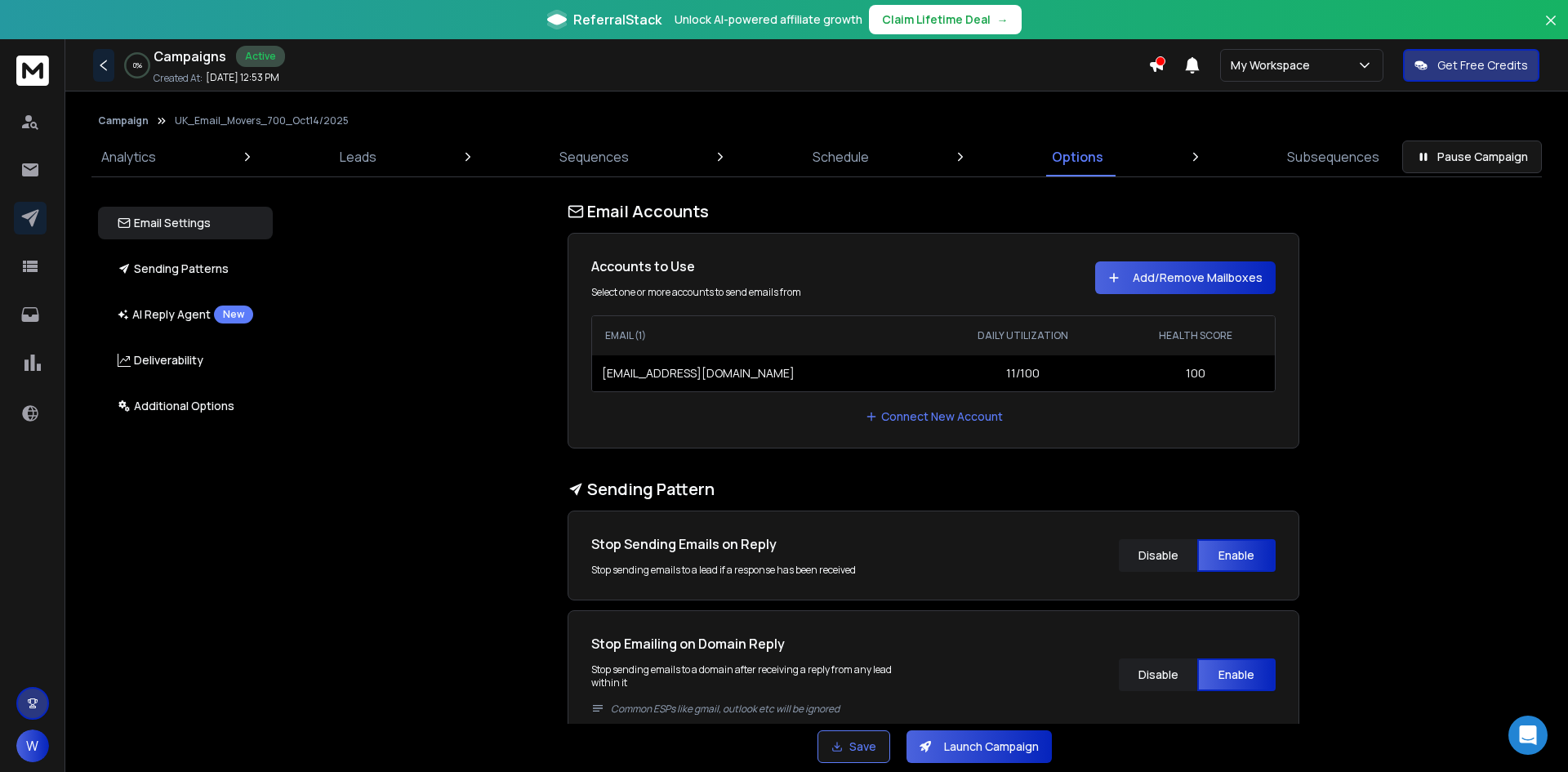
click at [101, 63] on icon at bounding box center [104, 65] width 15 height 15
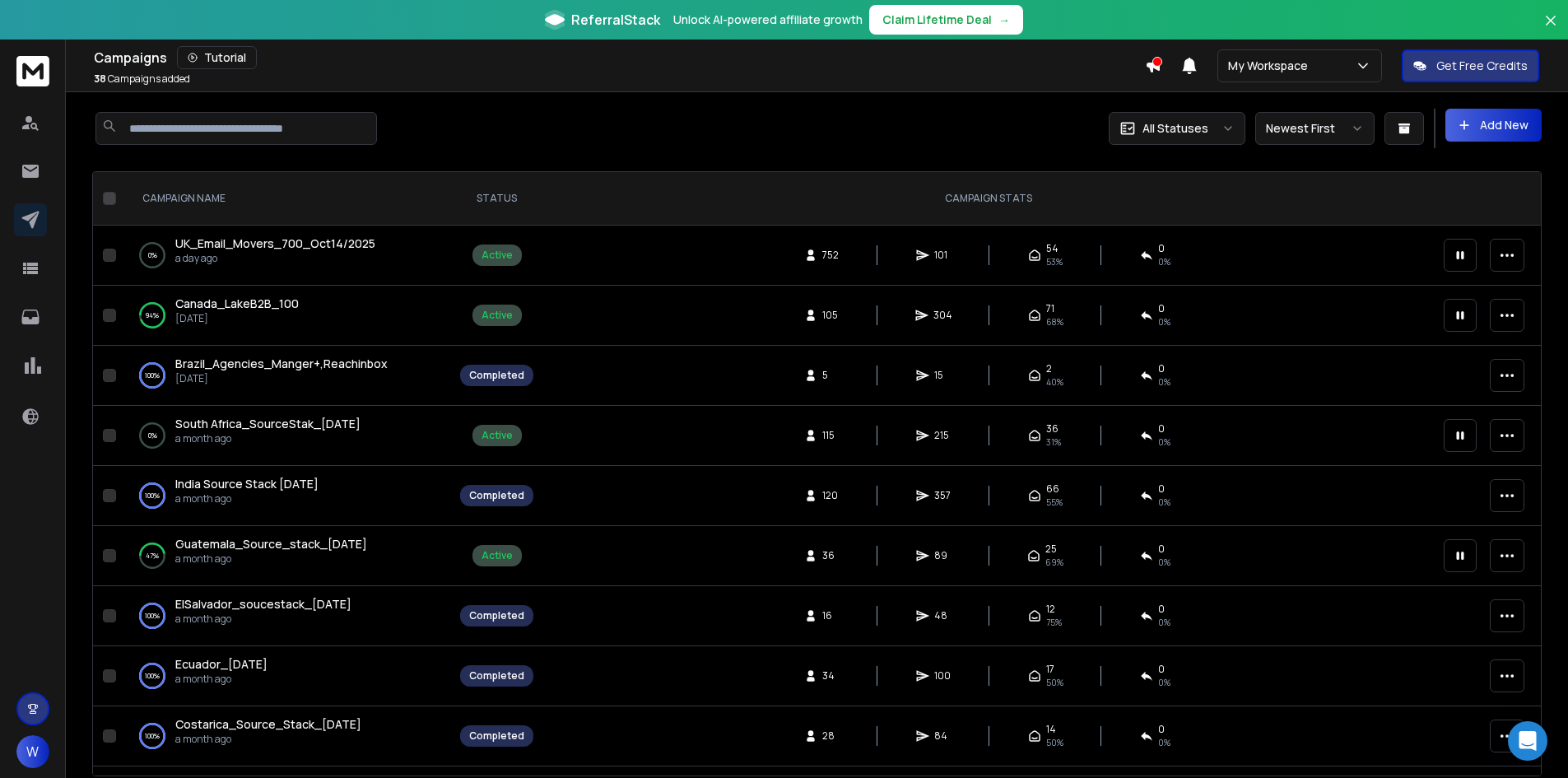
click at [206, 243] on span "UK_Email_Movers_700_Oct14/2025" at bounding box center [275, 243] width 200 height 16
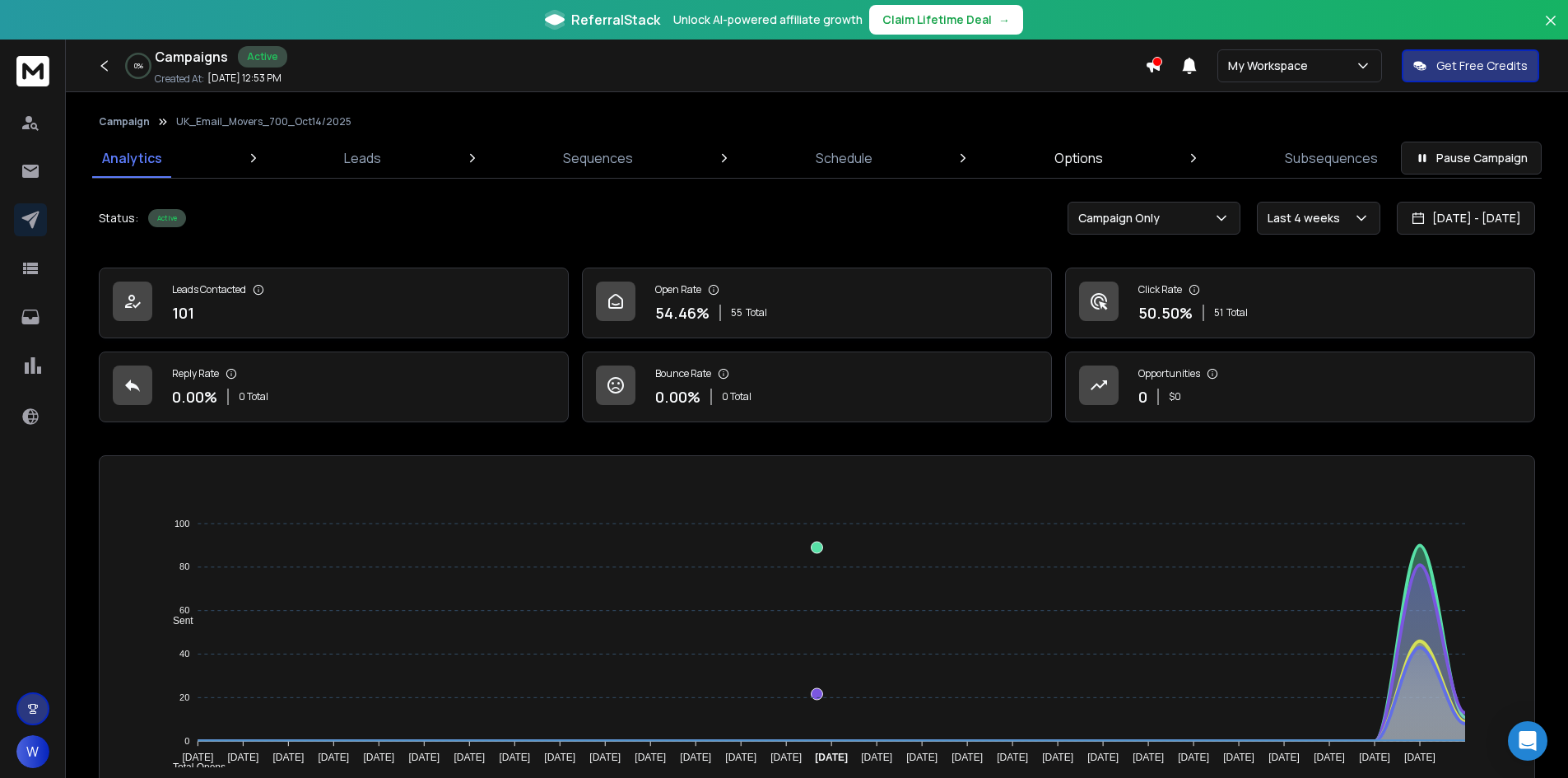
click at [1076, 163] on p "Options" at bounding box center [1079, 157] width 49 height 19
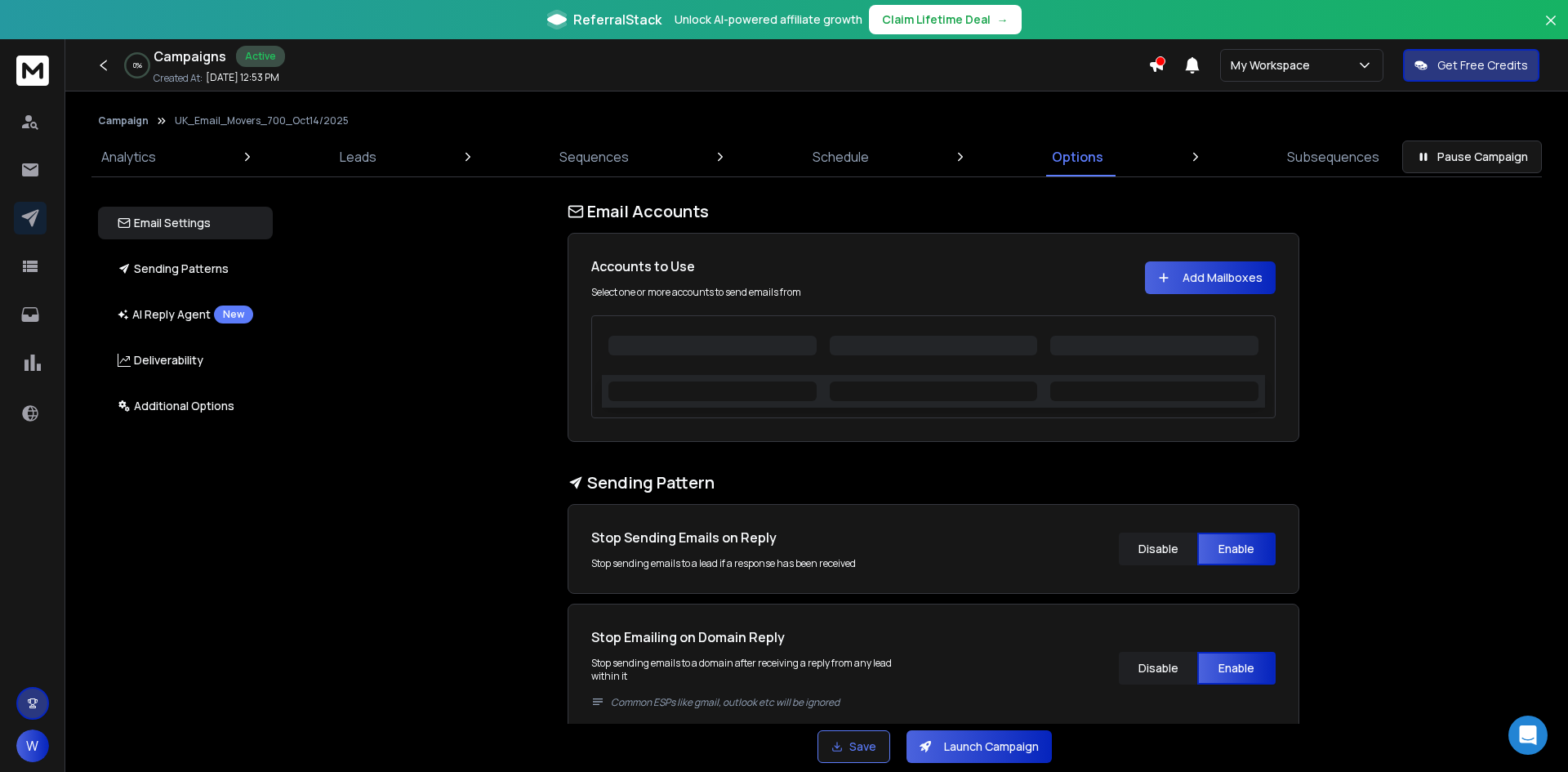
click at [1198, 275] on button "Add Mailboxes" at bounding box center [1210, 277] width 130 height 33
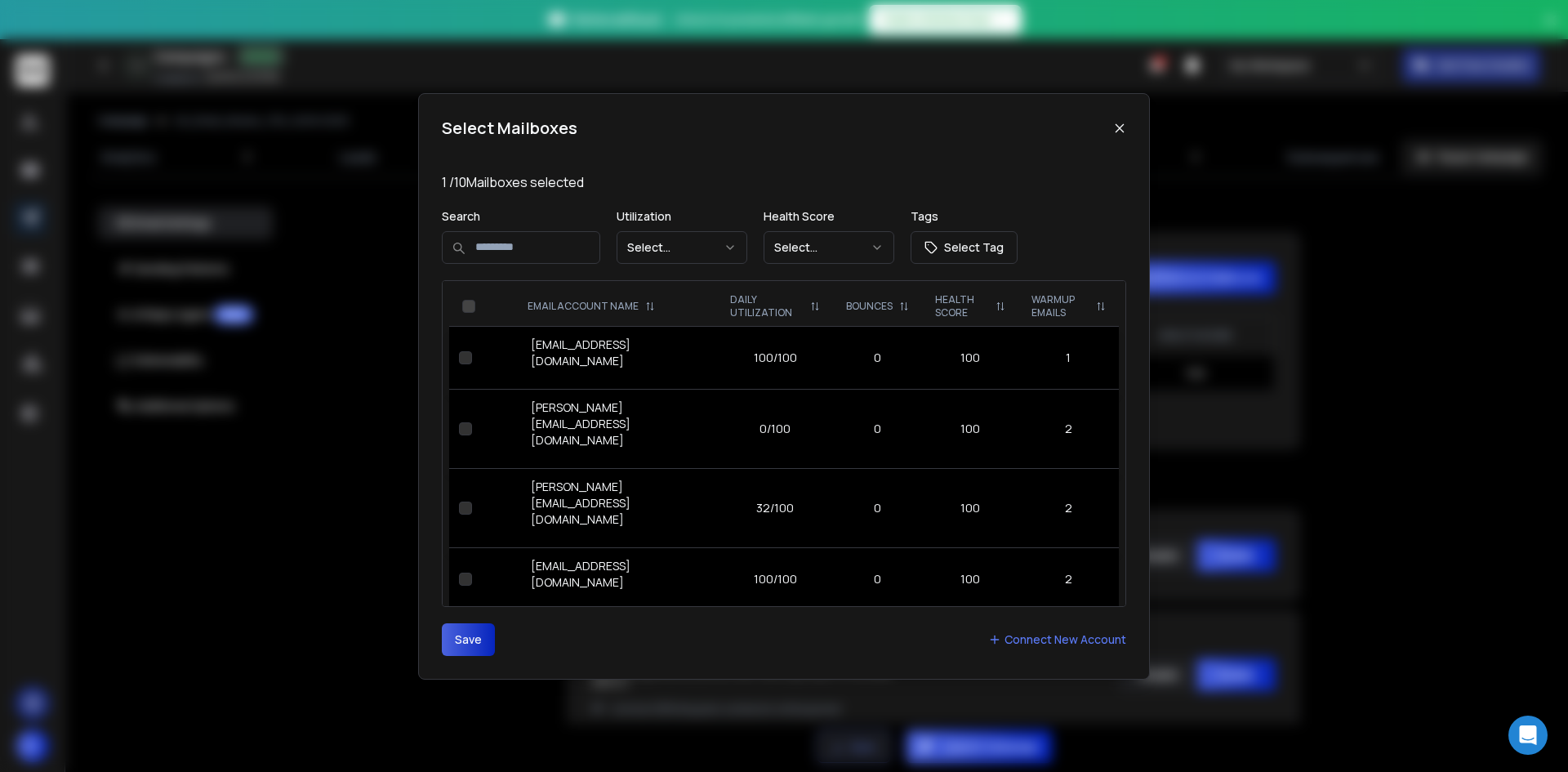
click at [542, 251] on input at bounding box center [521, 247] width 159 height 33
type input "****"
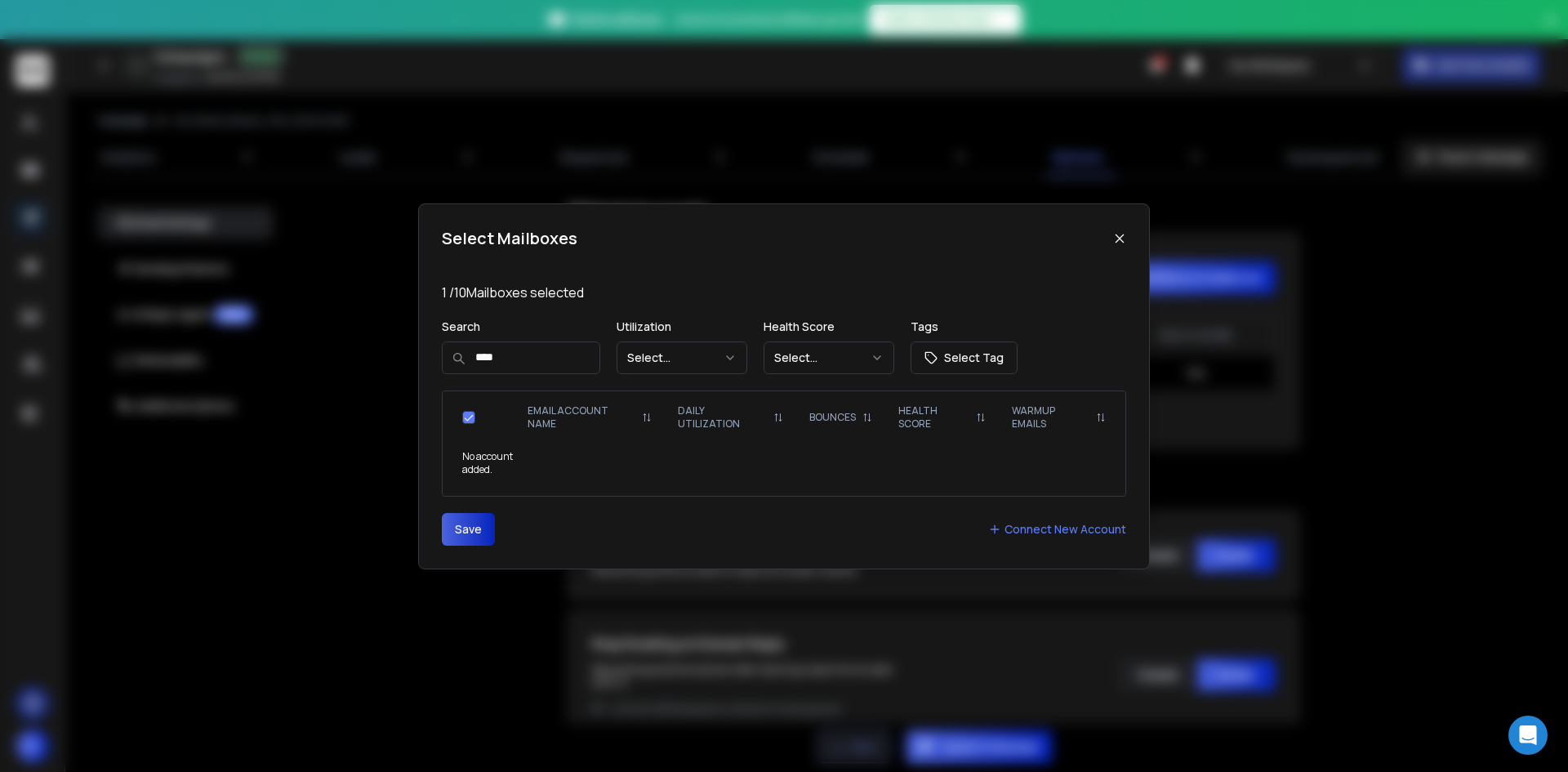
click at [466, 535] on button "Save" at bounding box center [469, 529] width 53 height 33
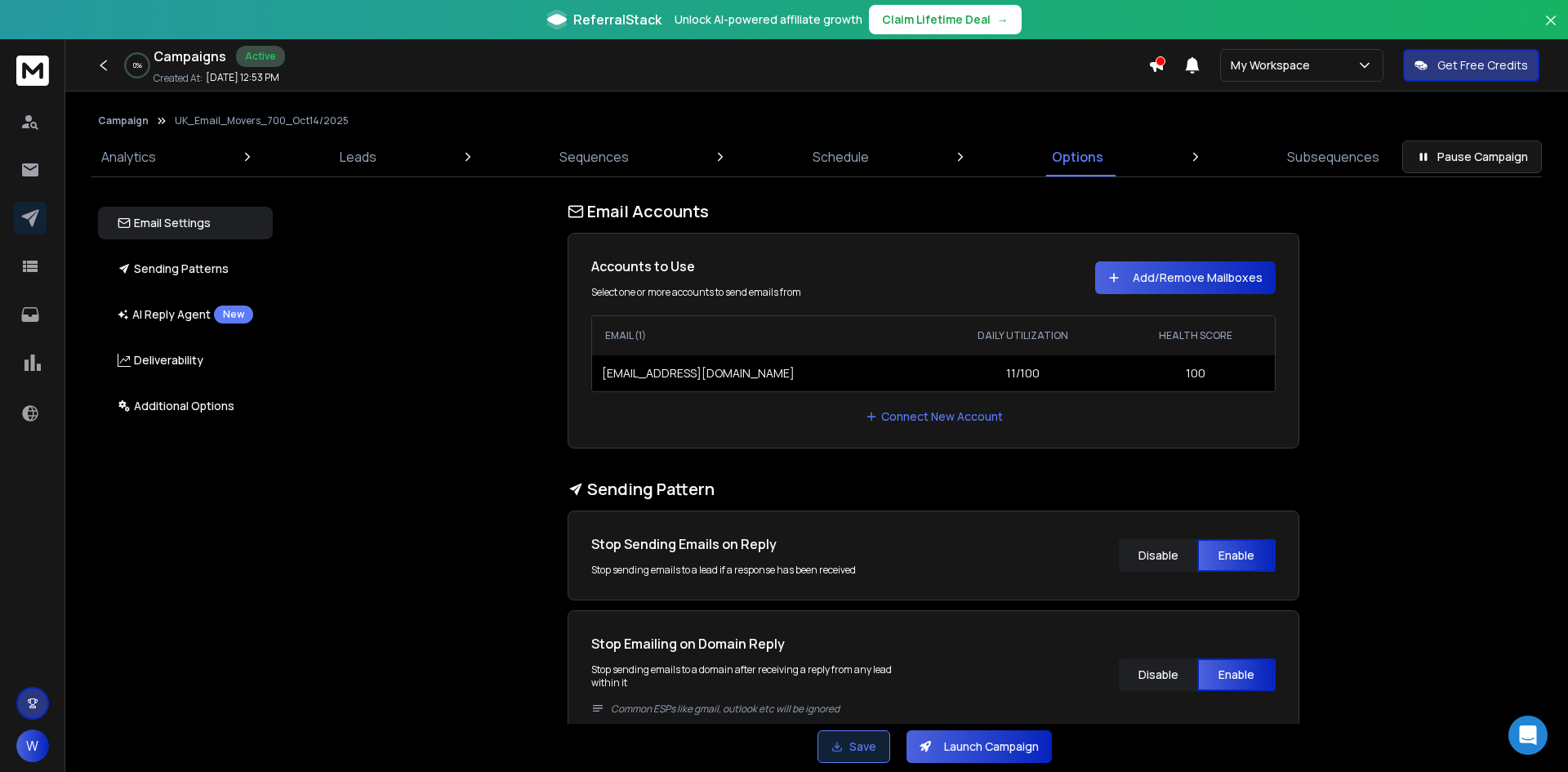
click at [865, 747] on button "Save" at bounding box center [853, 746] width 73 height 33
click at [1017, 744] on button "Launch Campaign" at bounding box center [979, 746] width 145 height 33
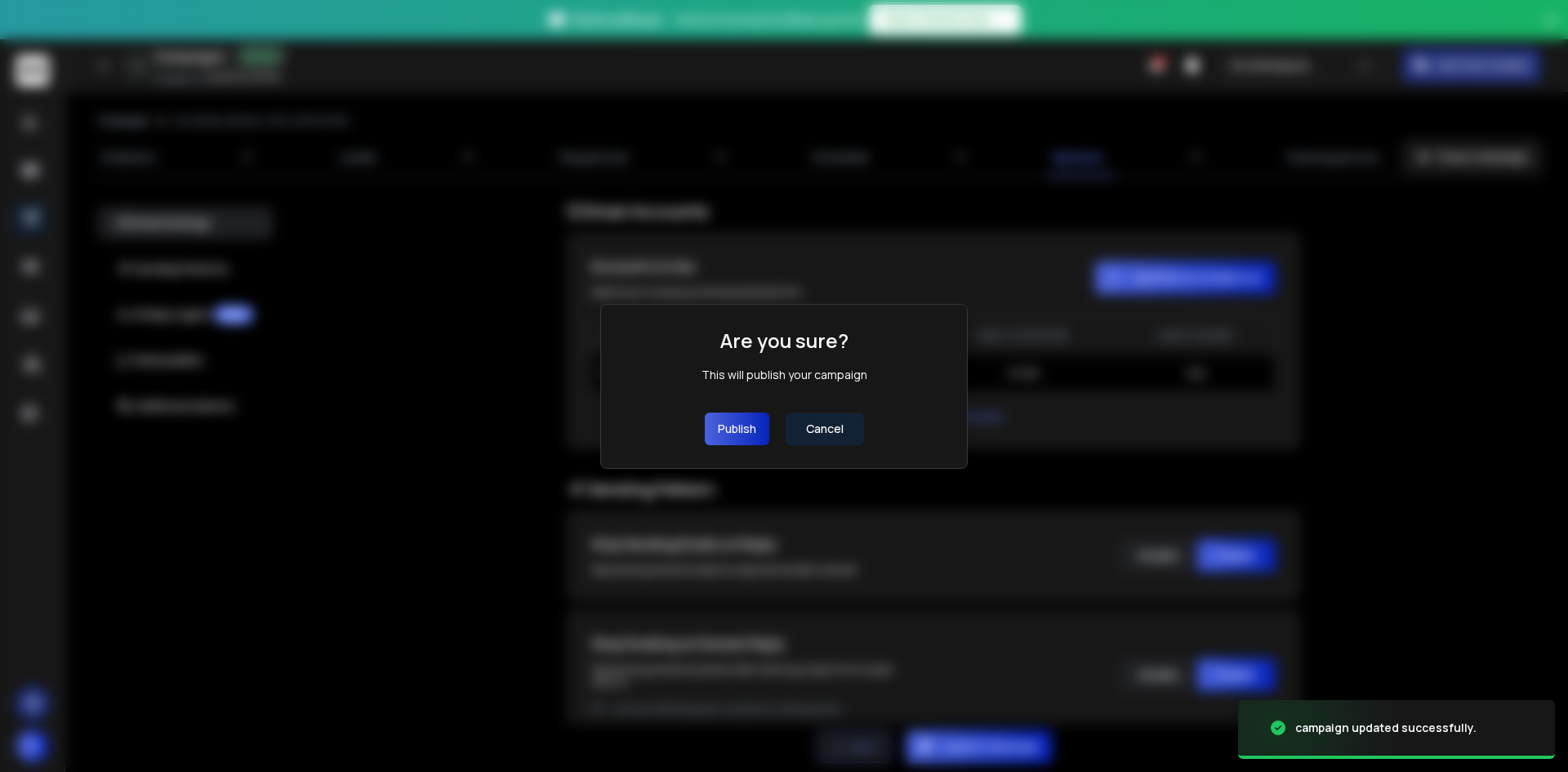
click at [746, 421] on button "Publish" at bounding box center [736, 429] width 64 height 33
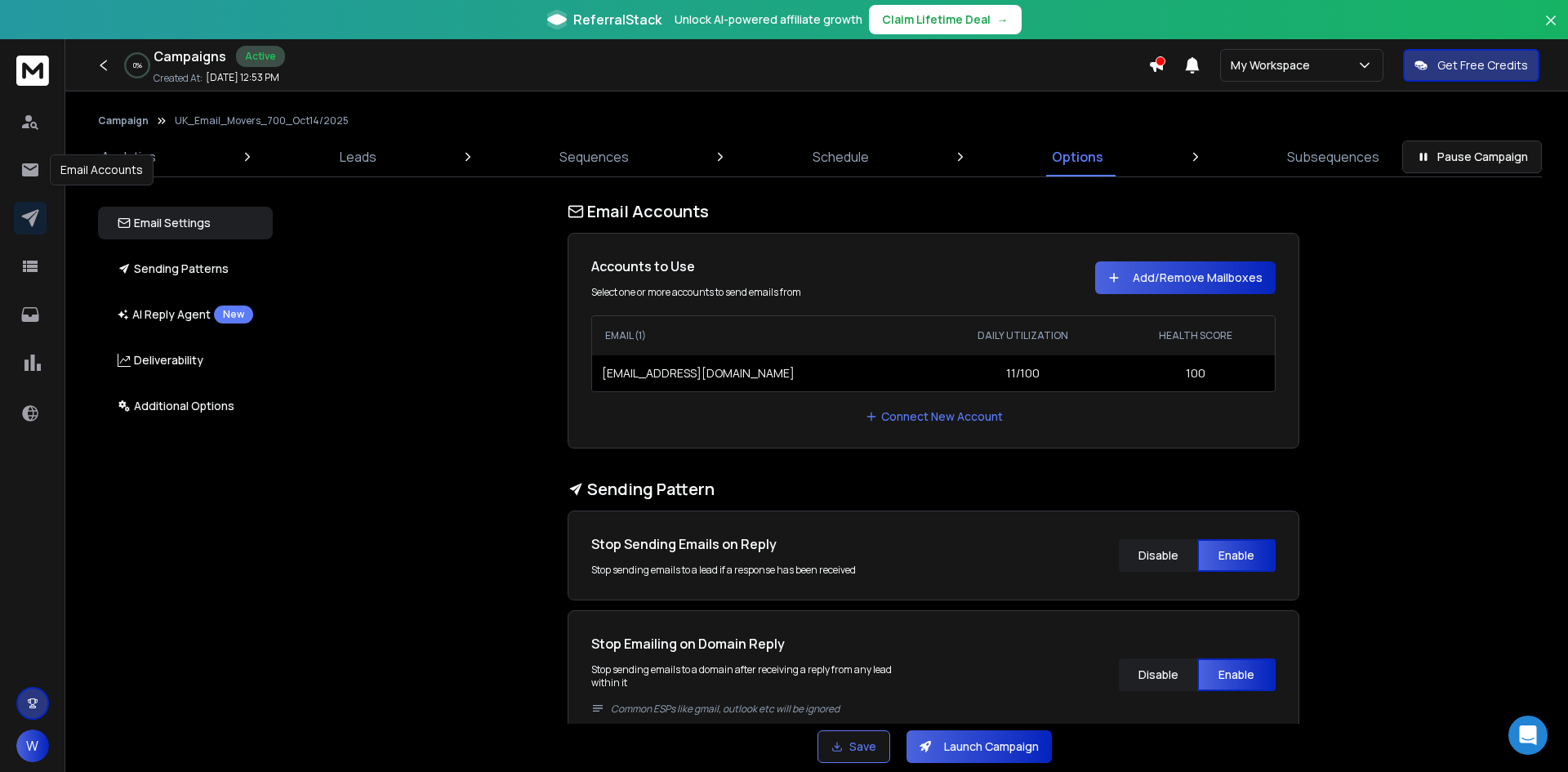
drag, startPoint x: 23, startPoint y: 170, endPoint x: 67, endPoint y: 226, distance: 71.2
click at [23, 170] on icon at bounding box center [30, 170] width 17 height 13
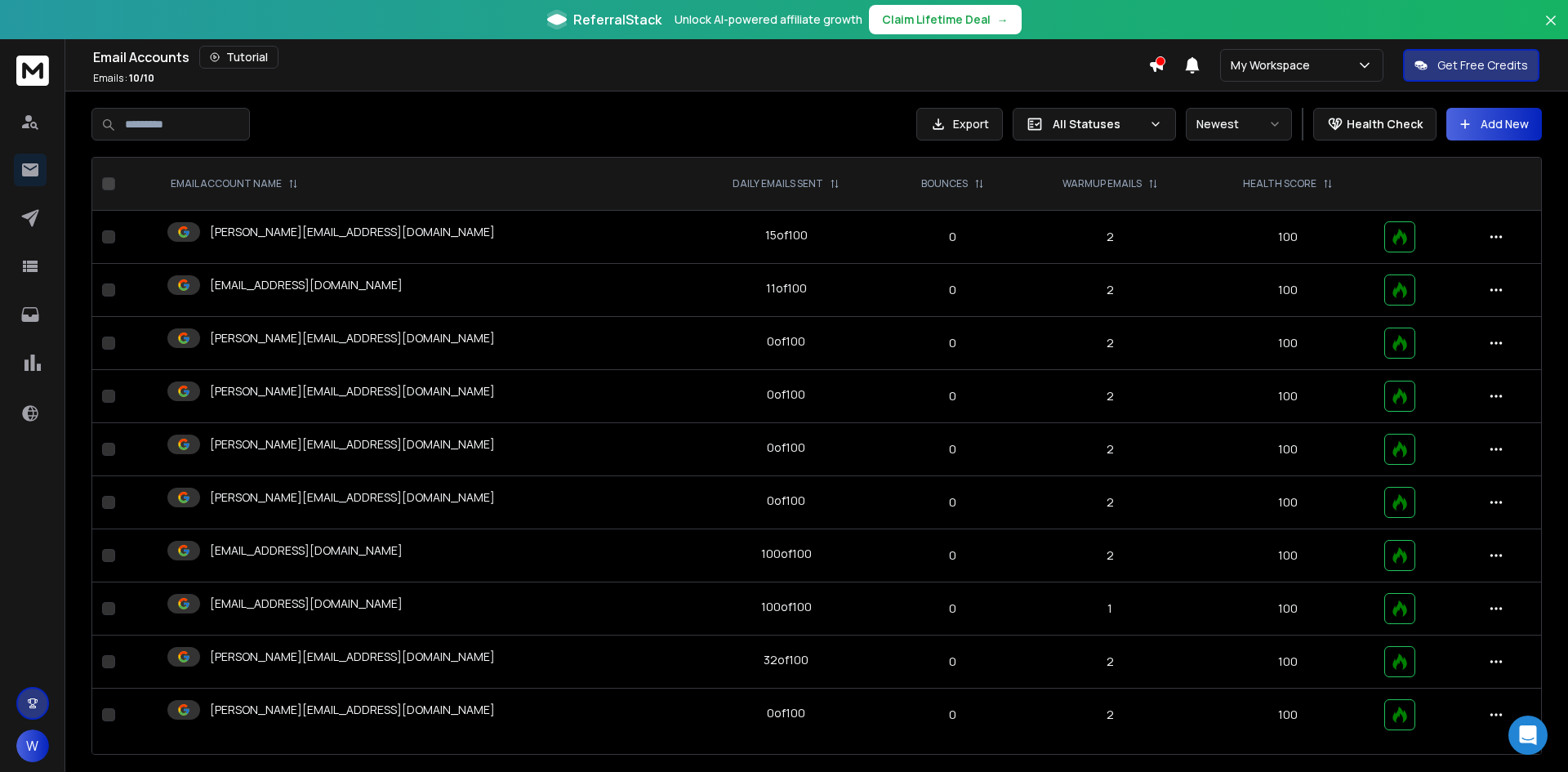
click at [268, 335] on p "[PERSON_NAME][EMAIL_ADDRESS][DOMAIN_NAME]" at bounding box center [352, 338] width 285 height 17
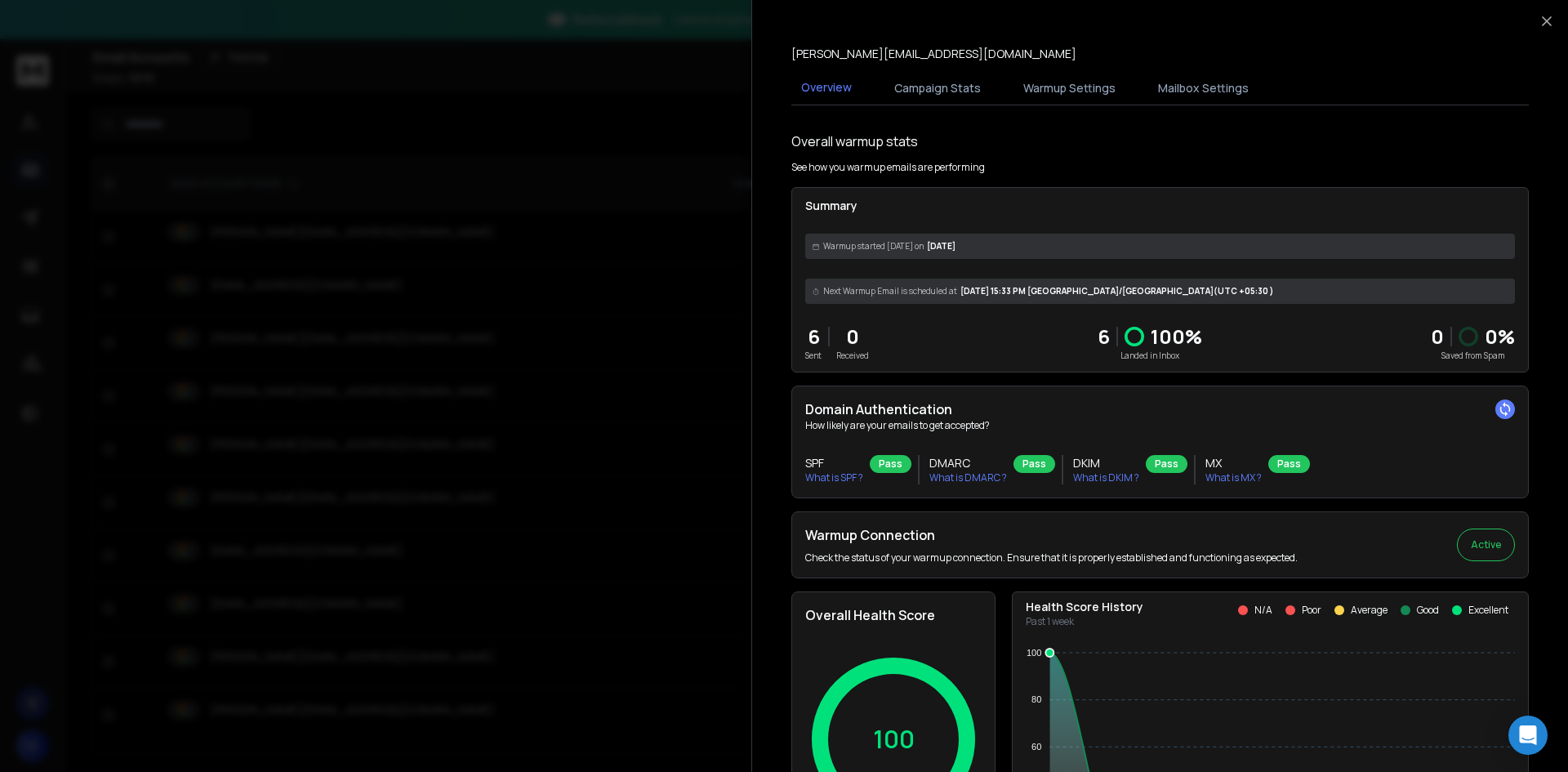
click at [933, 65] on div "ayoub@whatjobs.international Overview Campaign Stats Warmup Settings Mailbox Se…" at bounding box center [1160, 670] width 776 height 1302
click at [936, 76] on button "Campaign Stats" at bounding box center [936, 88] width 106 height 36
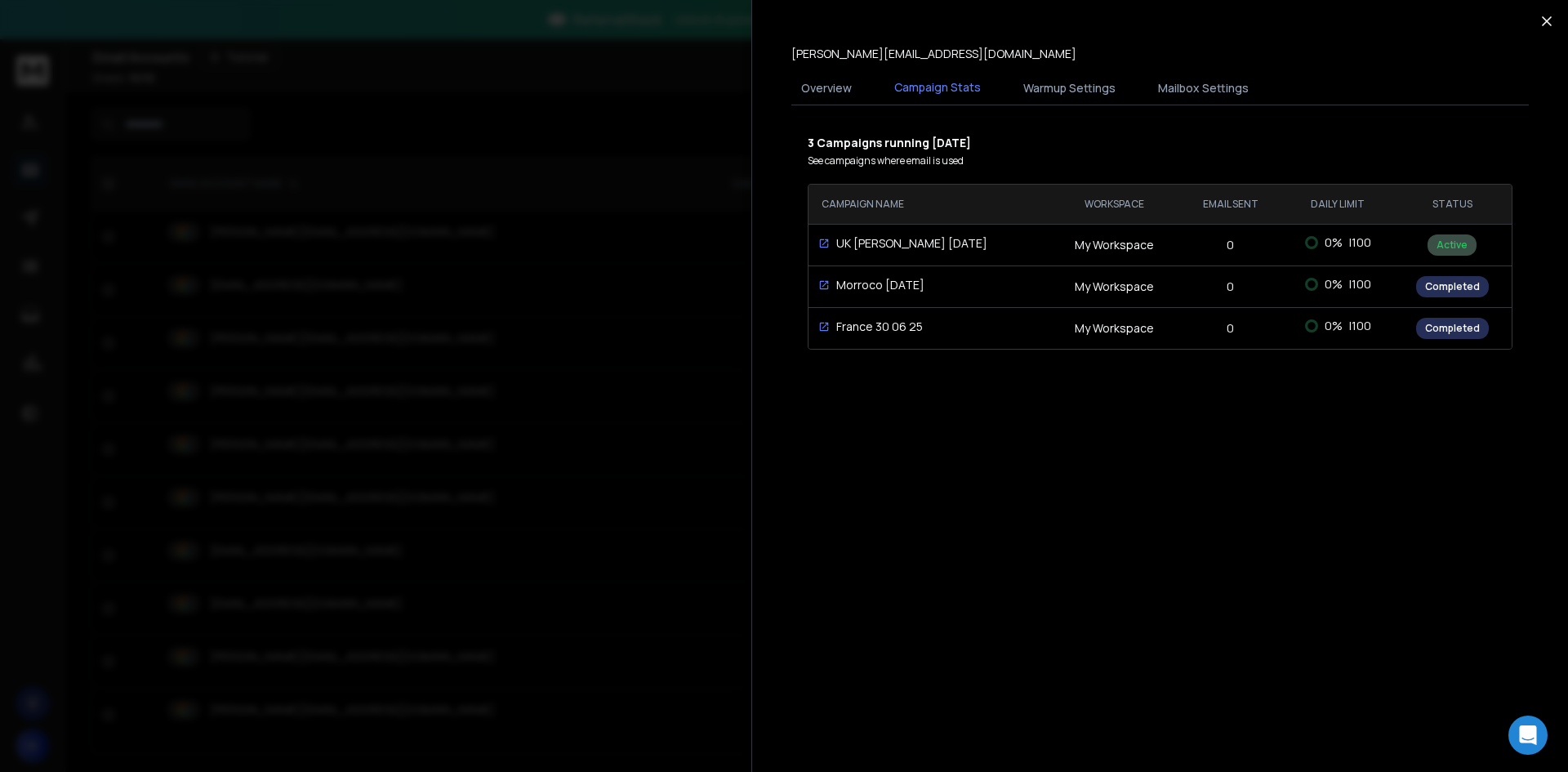
click at [1542, 18] on icon "button" at bounding box center [1546, 22] width 17 height 17
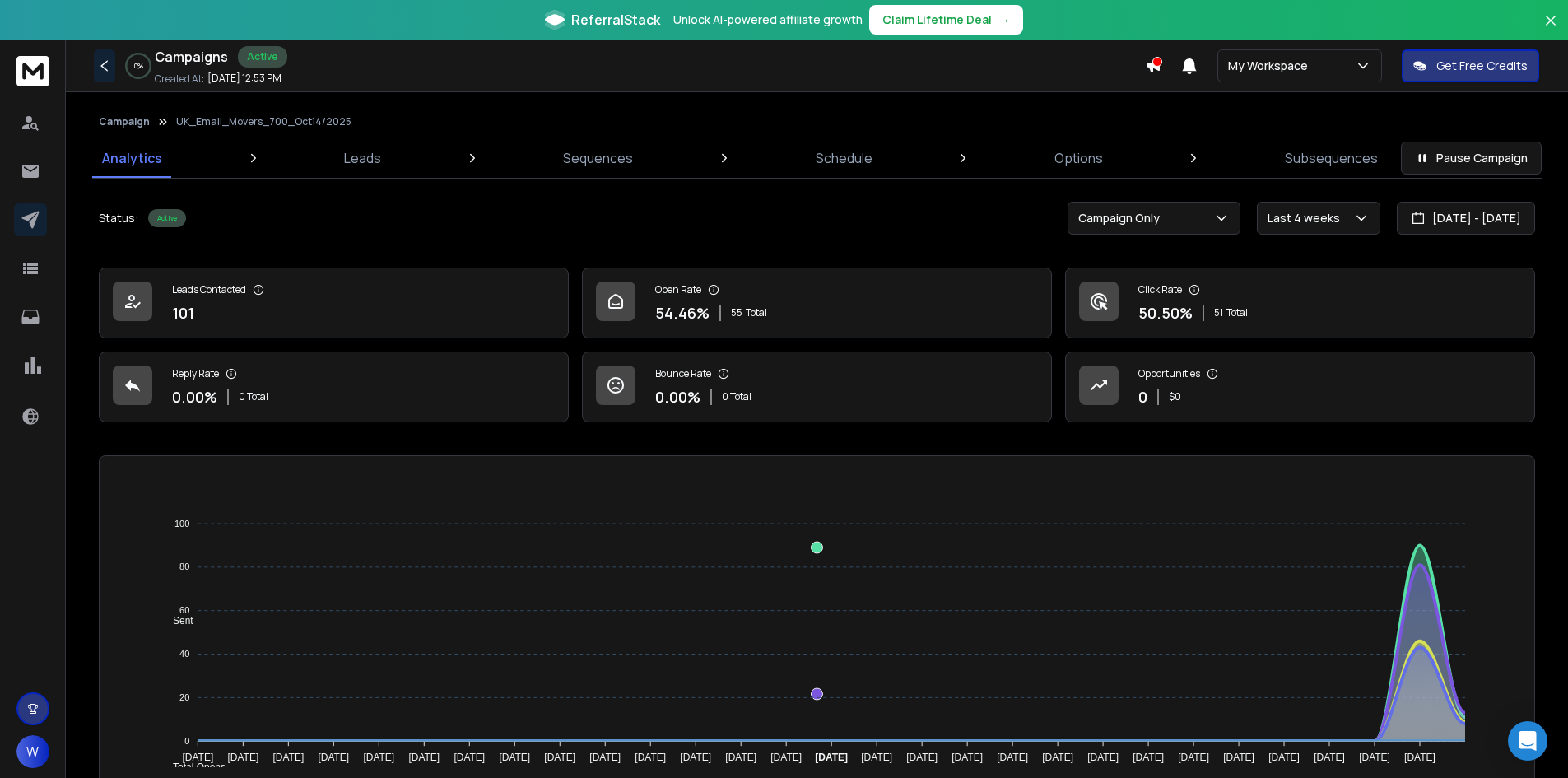
click at [100, 63] on icon at bounding box center [104, 66] width 15 height 15
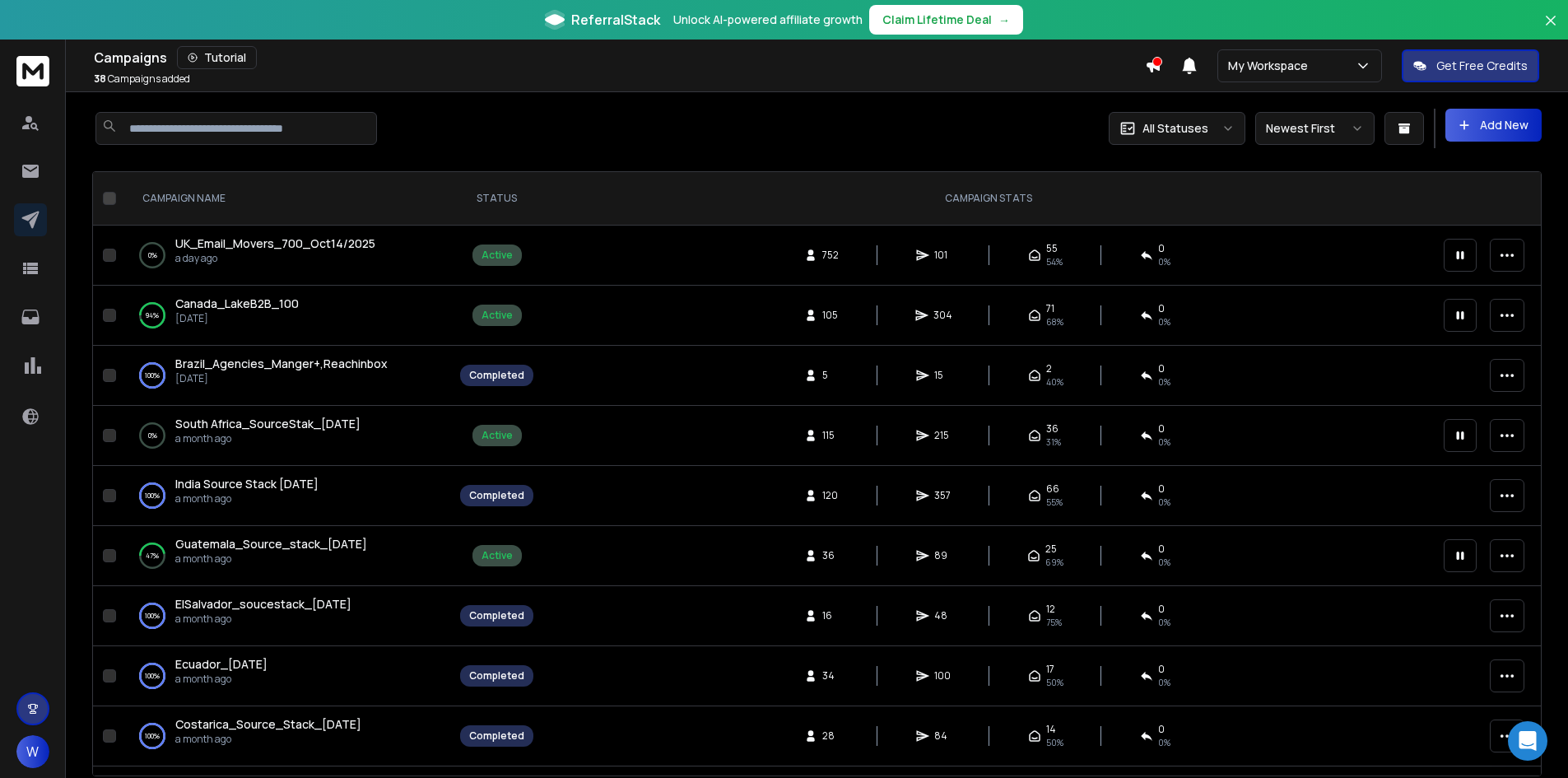
click at [211, 125] on input at bounding box center [236, 128] width 281 height 33
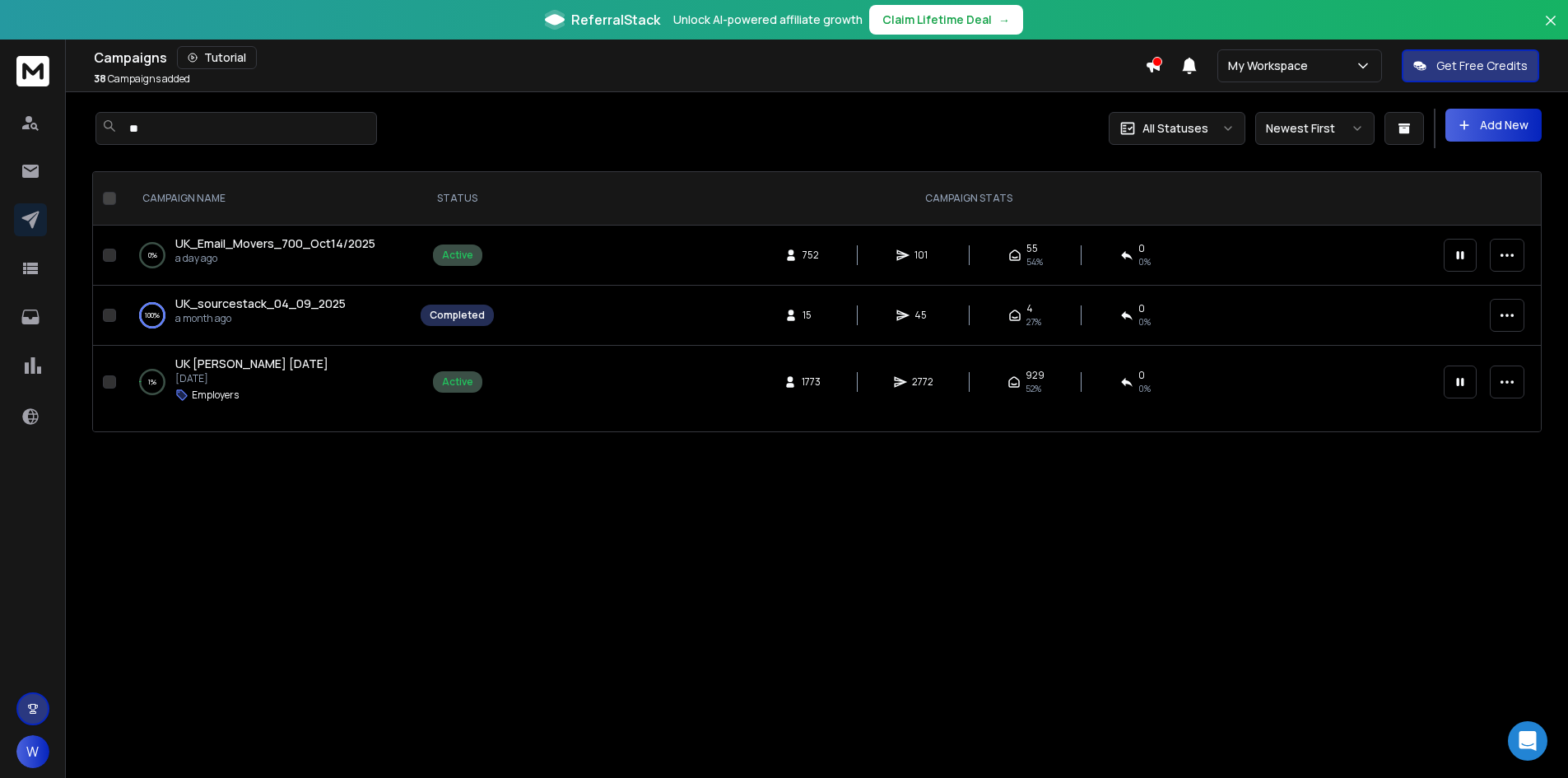
type input "**"
click at [249, 365] on span "UK [PERSON_NAME] [DATE]" at bounding box center [252, 363] width 153 height 16
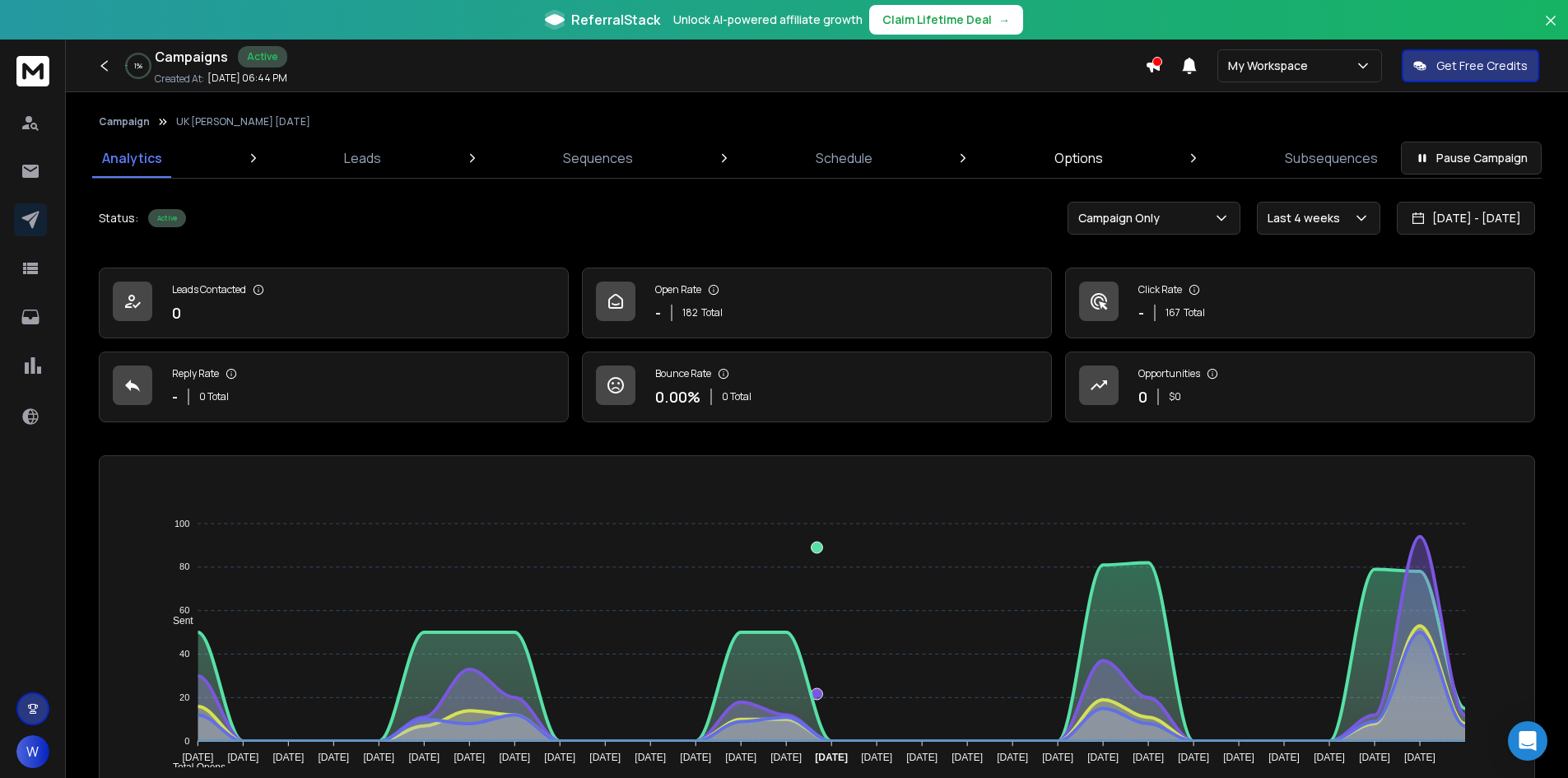
click at [1084, 157] on p "Options" at bounding box center [1079, 157] width 49 height 19
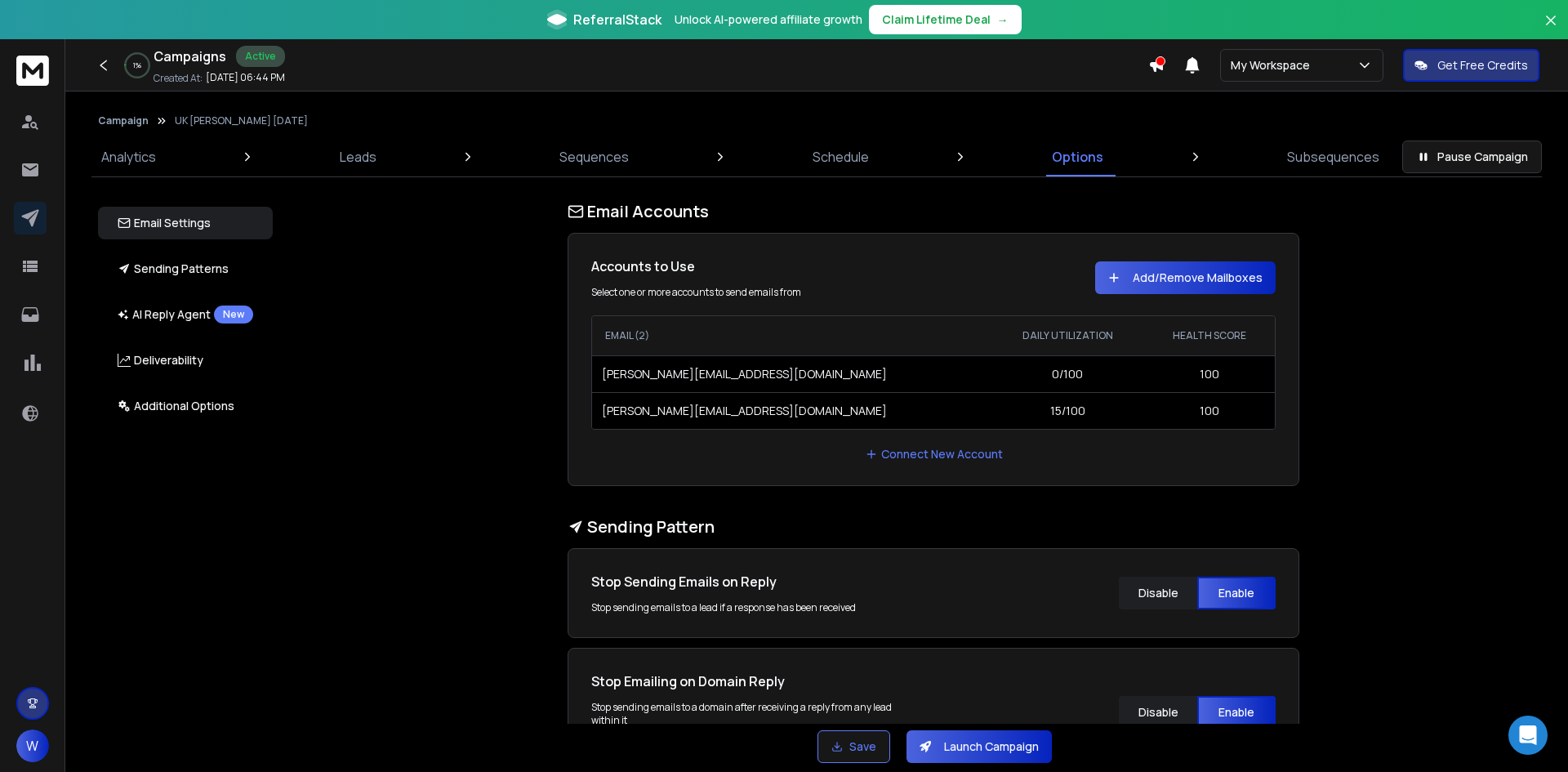
click at [1154, 287] on button "Add/Remove Mailboxes" at bounding box center [1185, 277] width 180 height 33
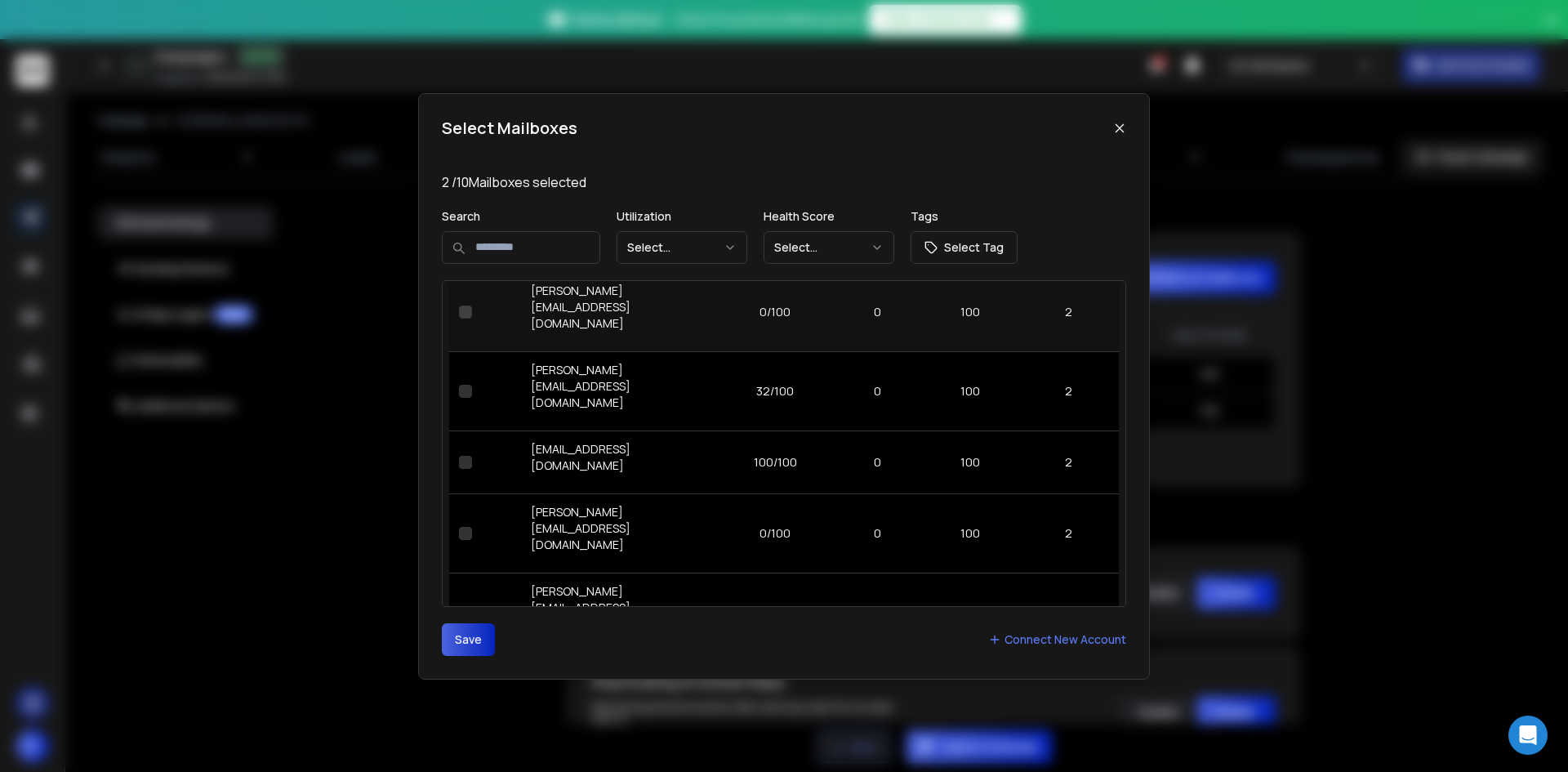
scroll to position [257, 0]
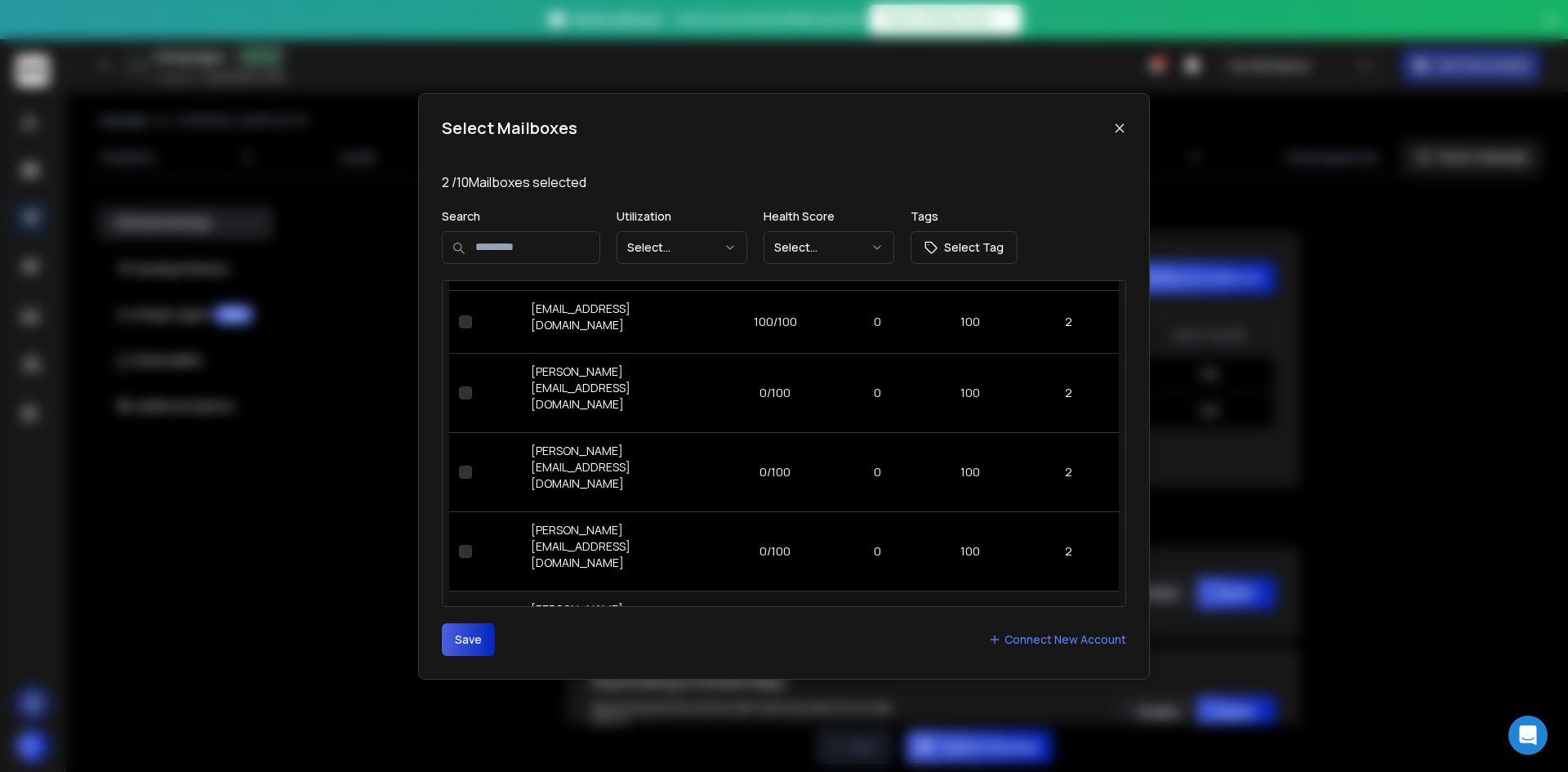
click at [465, 624] on button "button" at bounding box center [465, 631] width 13 height 13
click at [481, 638] on button "Save" at bounding box center [469, 639] width 53 height 33
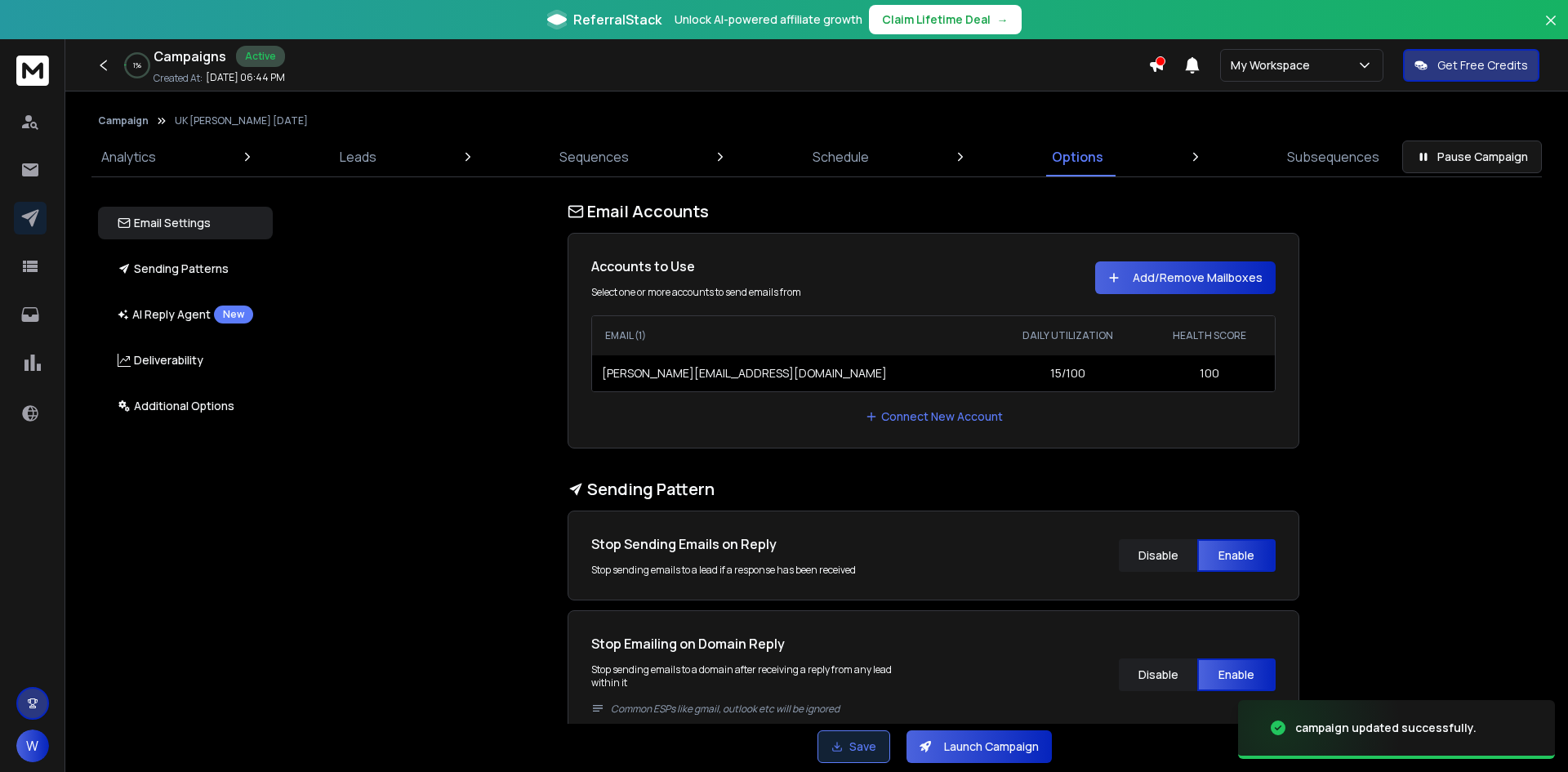
click at [862, 751] on button "Save" at bounding box center [853, 746] width 73 height 33
click at [1008, 751] on button "Launch Campaign" at bounding box center [979, 746] width 145 height 33
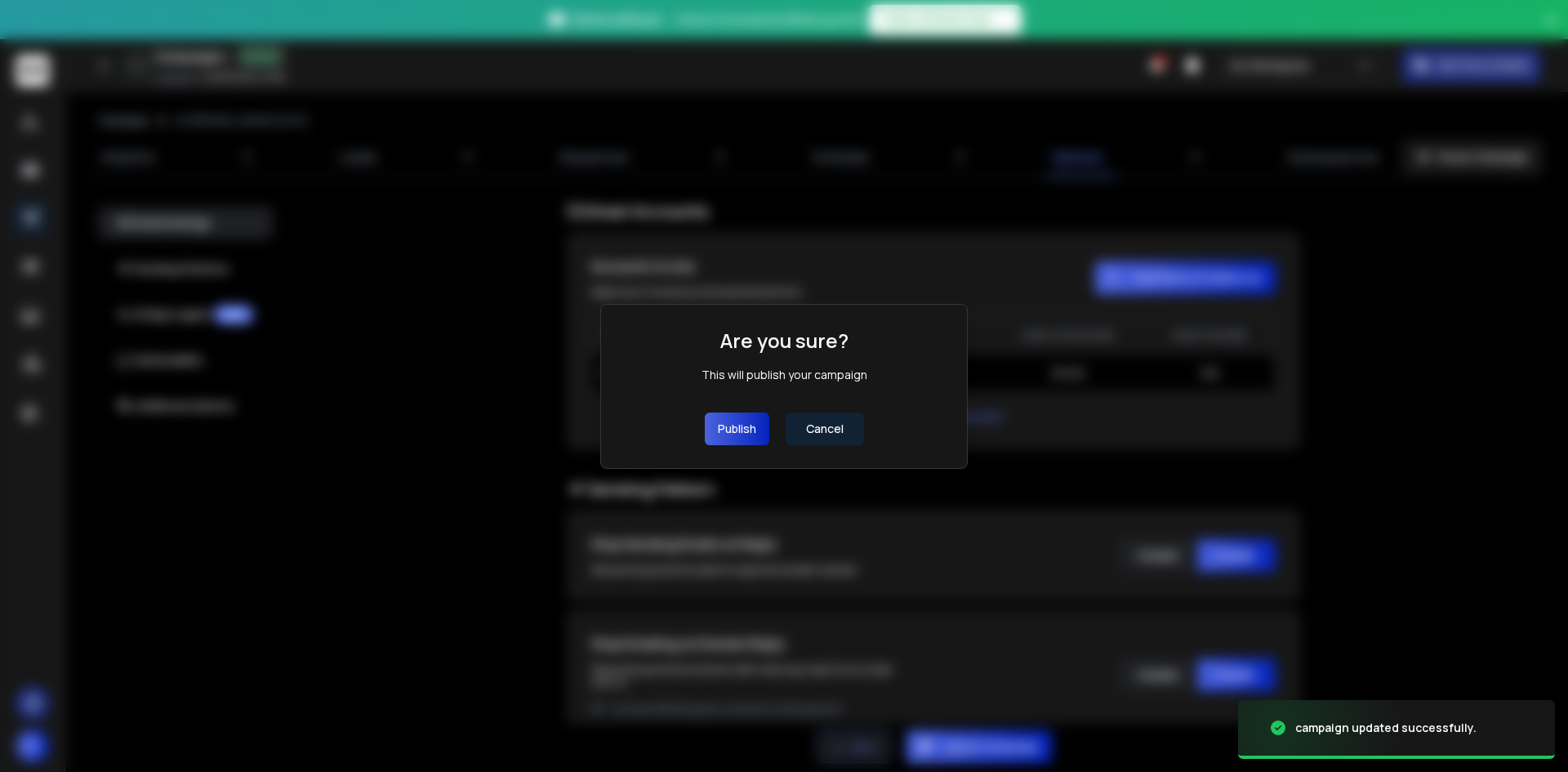
click at [738, 433] on button "Publish" at bounding box center [736, 429] width 64 height 33
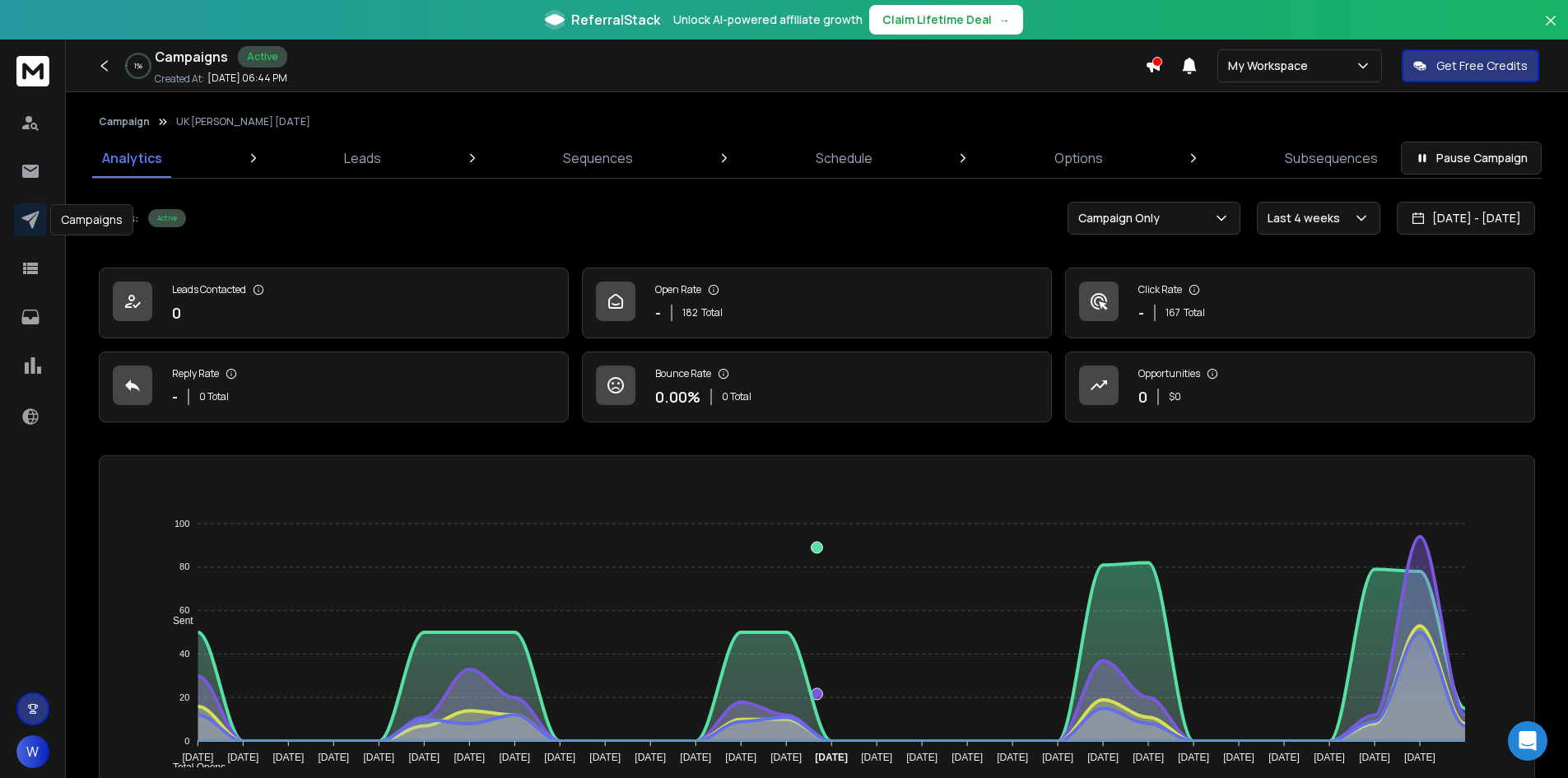
click at [29, 222] on icon at bounding box center [29, 220] width 18 height 18
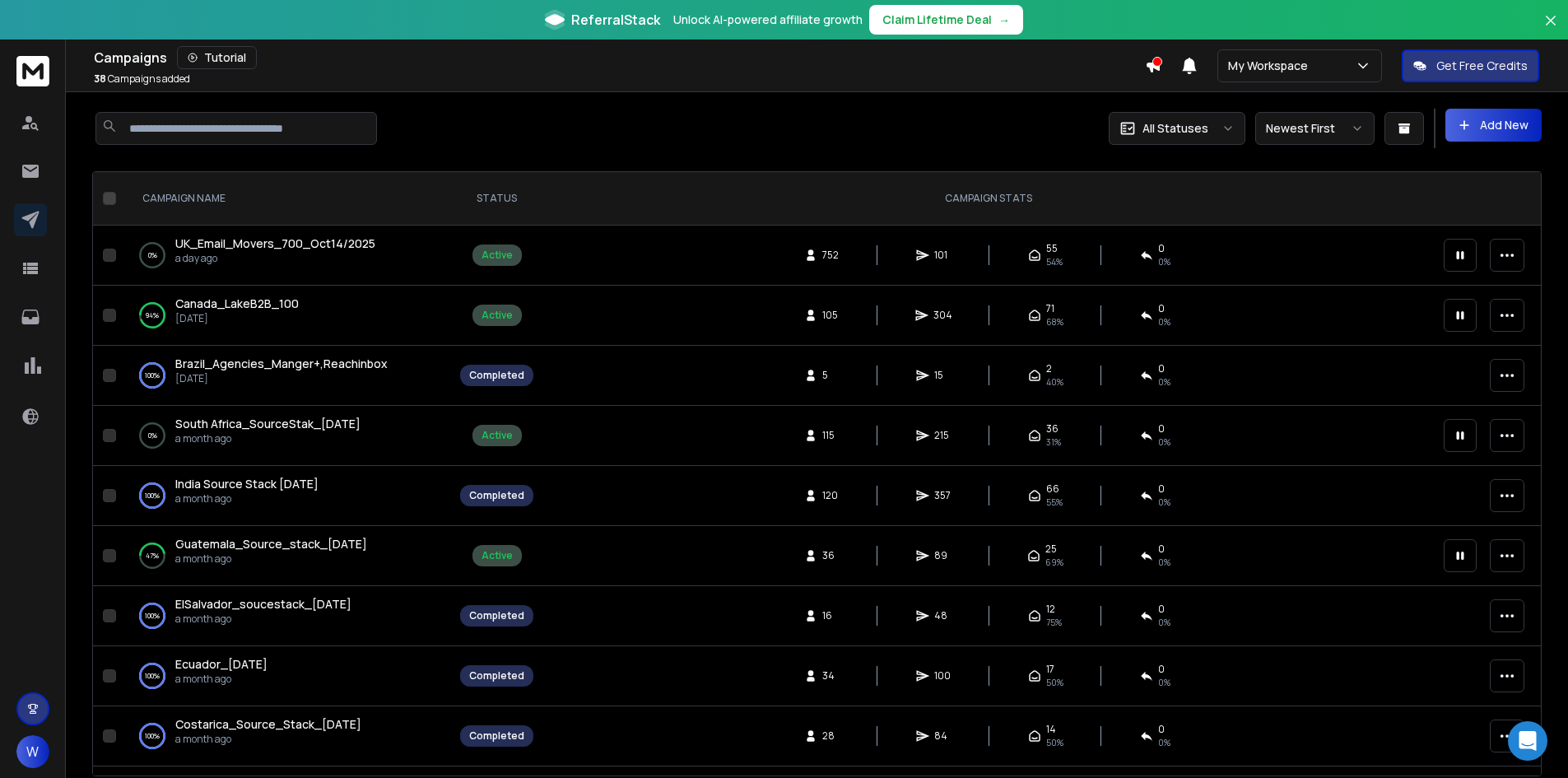
click at [261, 243] on span "UK_Email_Movers_700_Oct14/2025" at bounding box center [275, 243] width 200 height 16
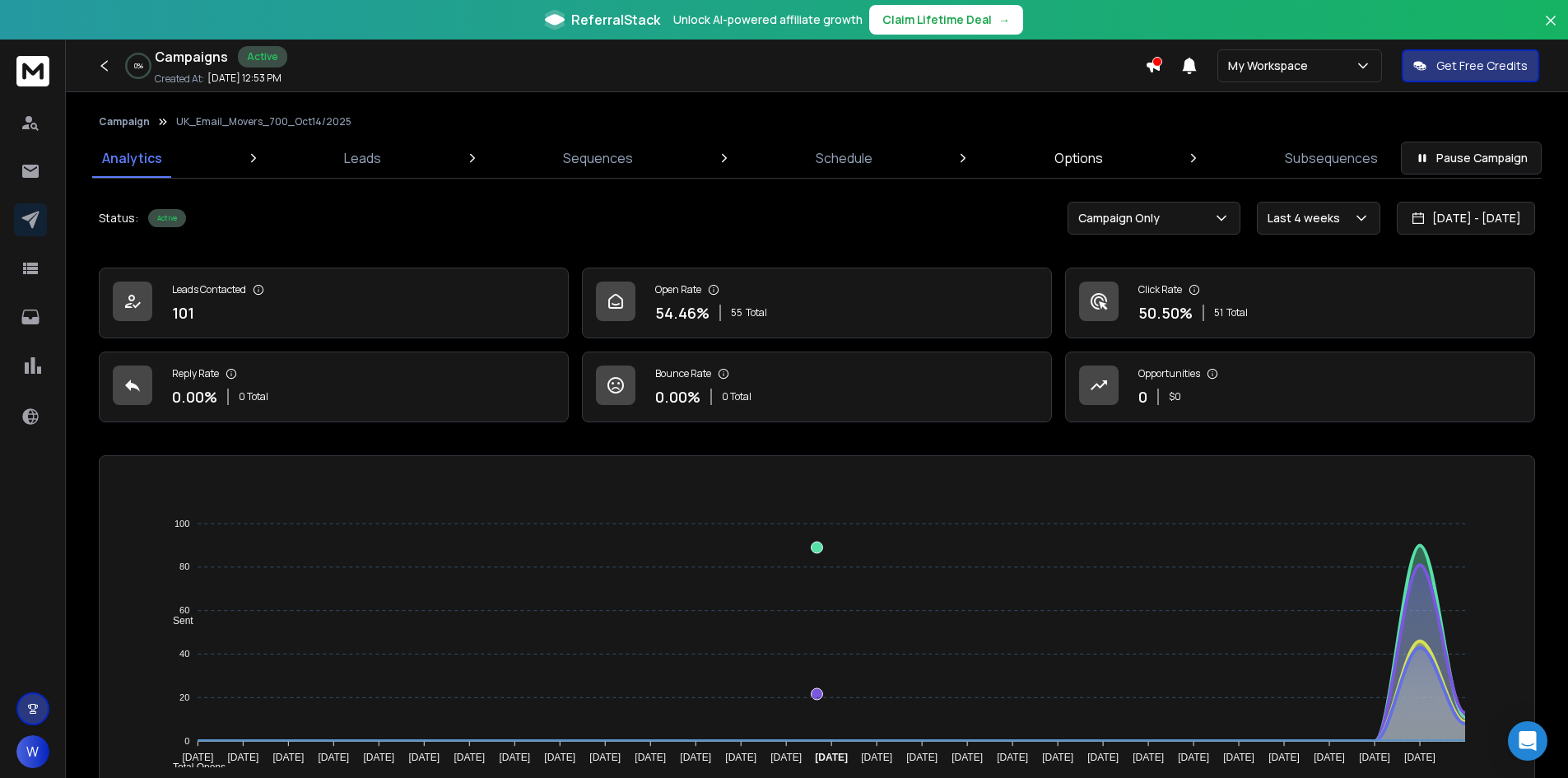
click at [1087, 158] on p "Options" at bounding box center [1079, 157] width 49 height 19
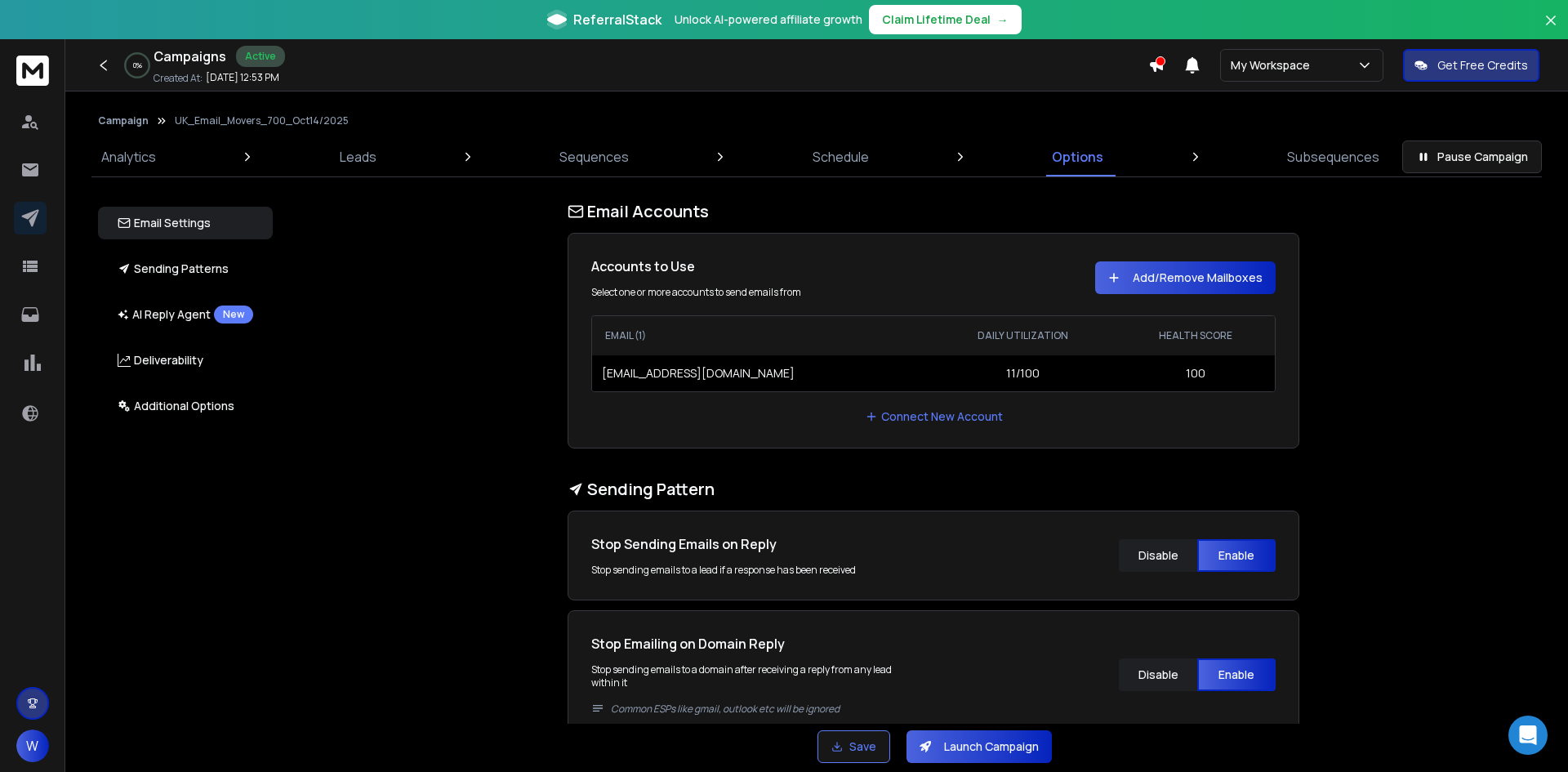
click at [1228, 254] on div "Accounts to Use Select one or more accounts to send emails from Add/Remove Mail…" at bounding box center [933, 341] width 732 height 216
click at [1218, 270] on button "Add/Remove Mailboxes" at bounding box center [1185, 277] width 180 height 33
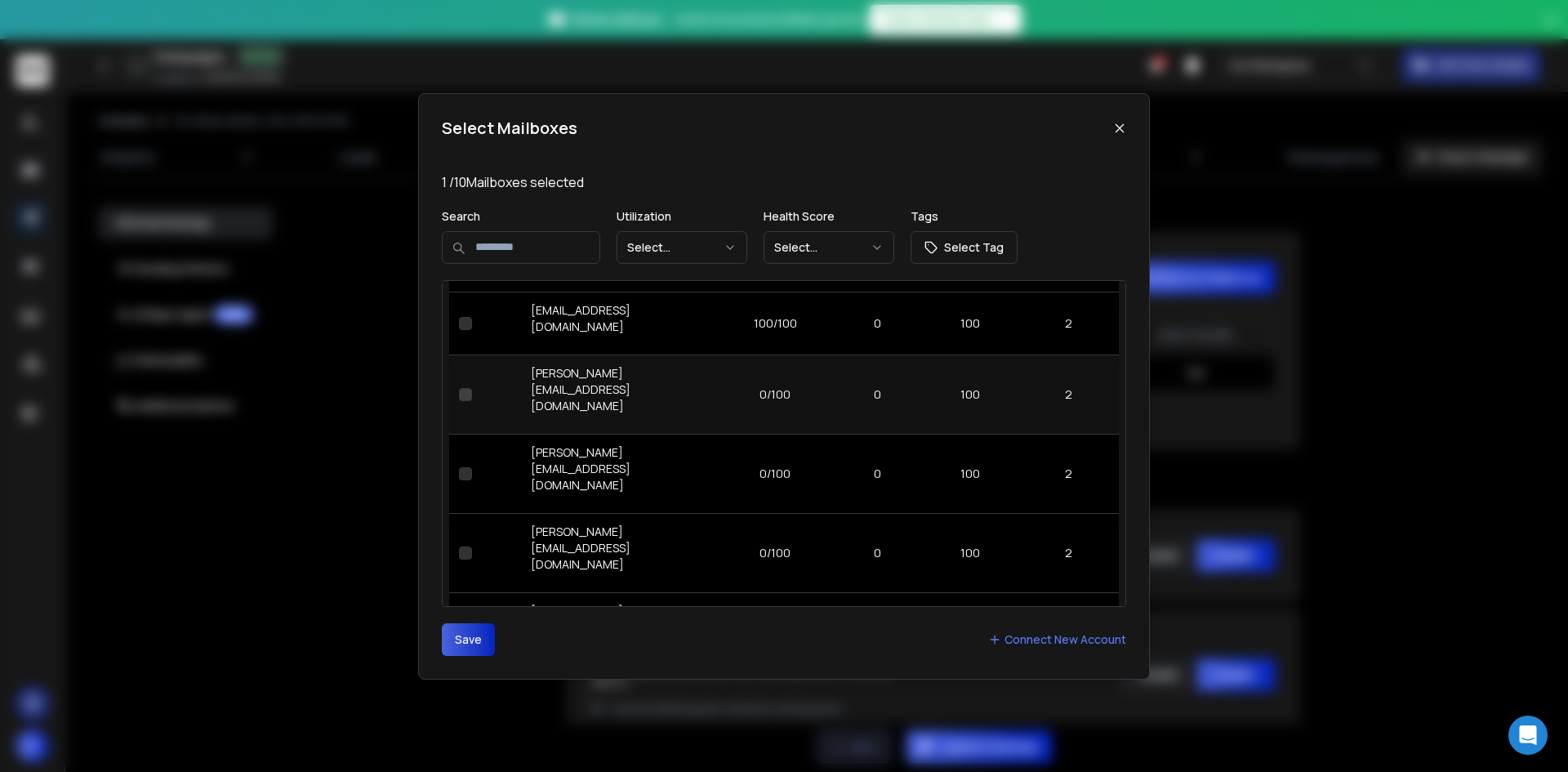
scroll to position [257, 0]
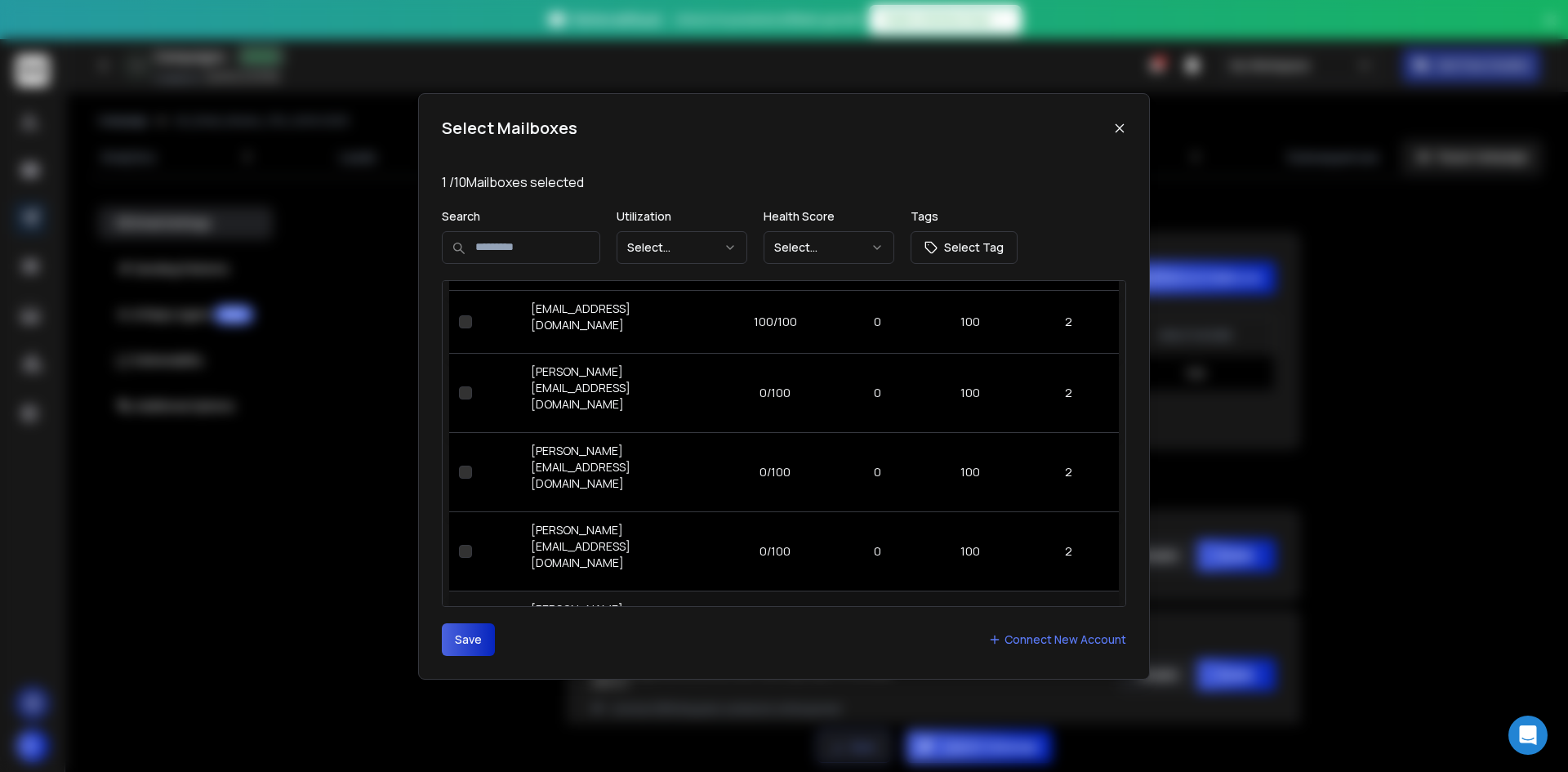
click at [470, 624] on button "button" at bounding box center [465, 631] width 13 height 13
click at [463, 639] on button "Save" at bounding box center [469, 639] width 53 height 33
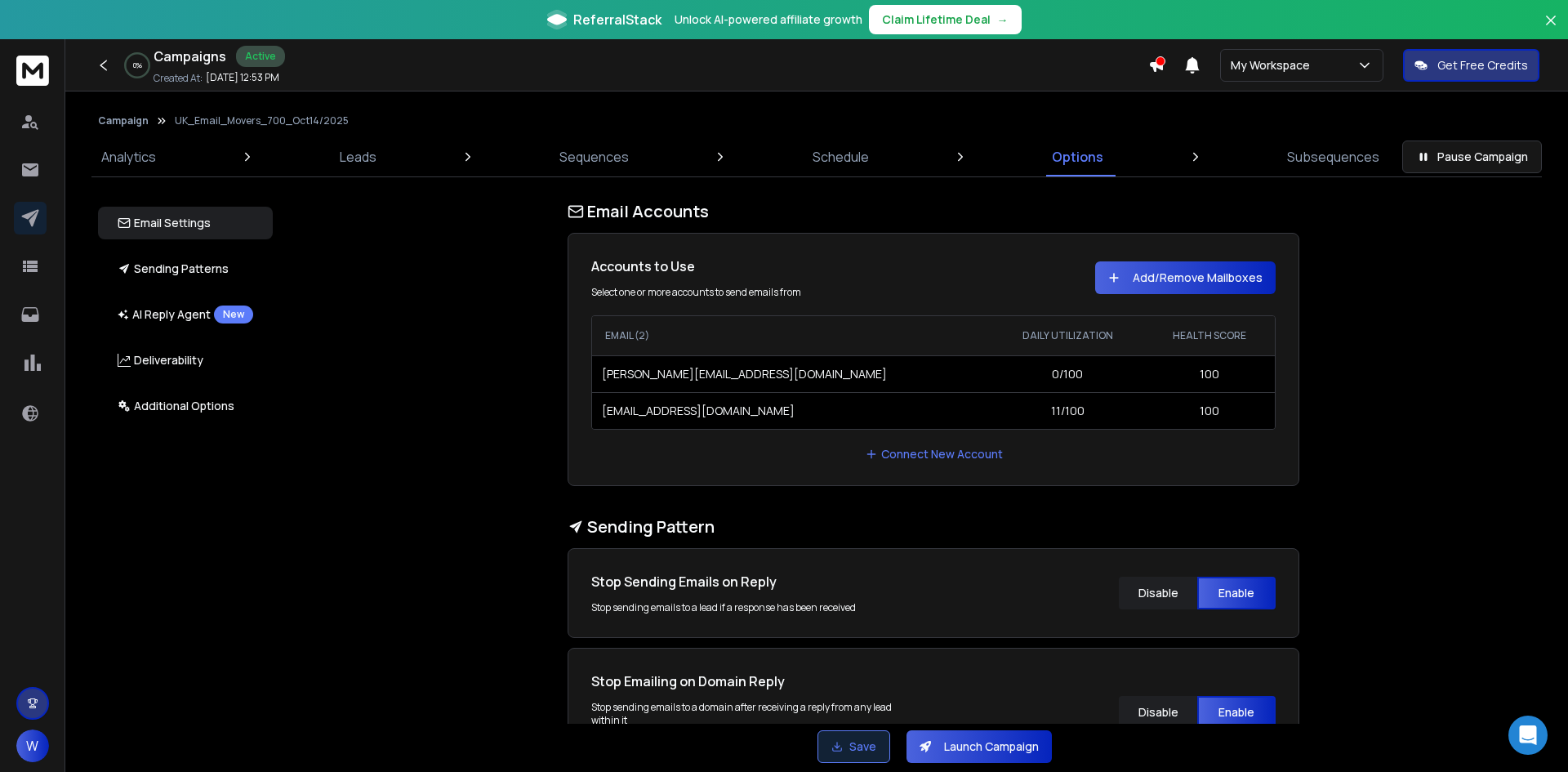
click at [835, 749] on icon "submit" at bounding box center [837, 746] width 12 height 12
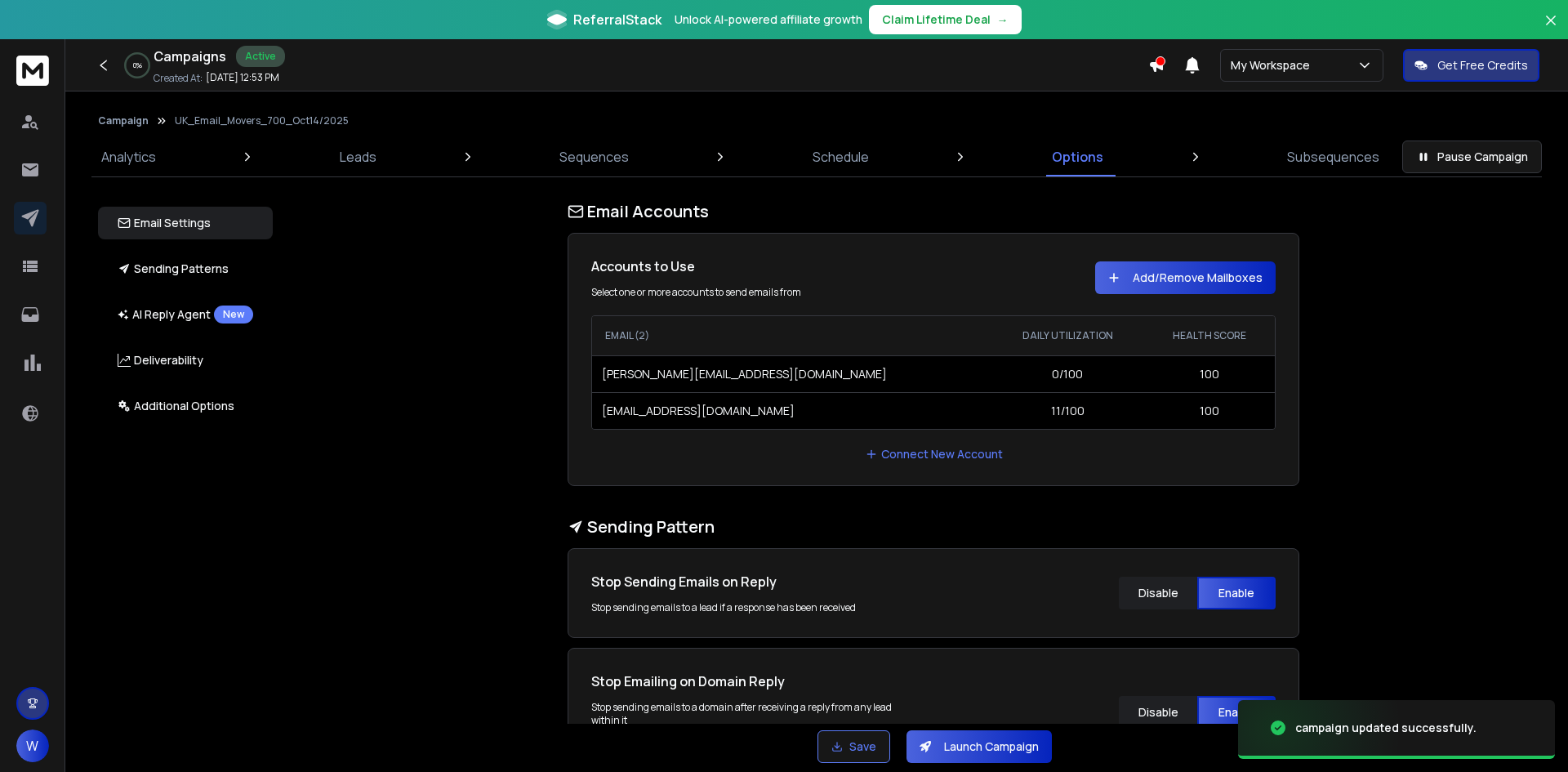
click at [1005, 746] on button "Launch Campaign" at bounding box center [979, 746] width 145 height 33
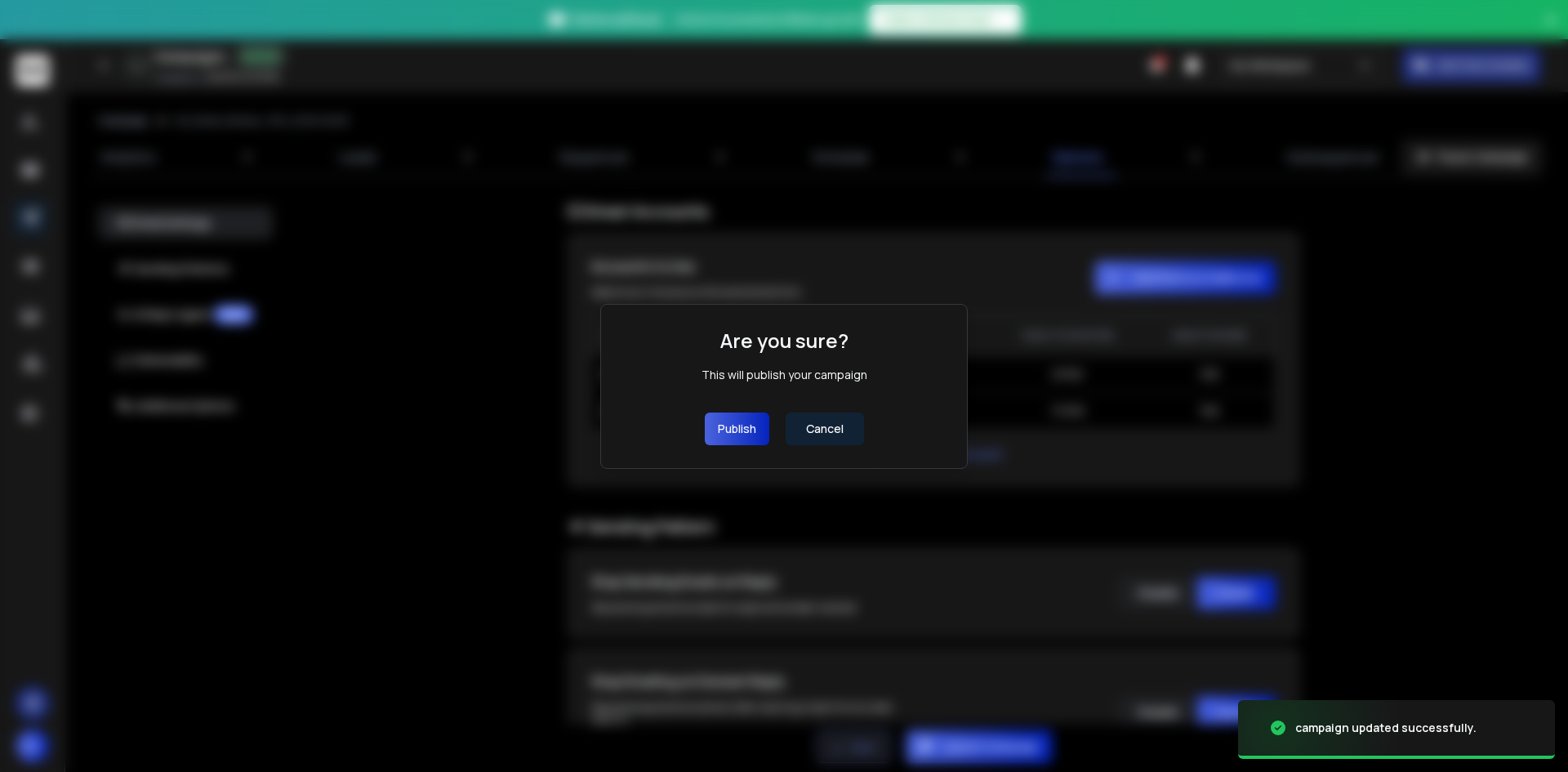
click at [736, 427] on button "Publish" at bounding box center [736, 429] width 64 height 33
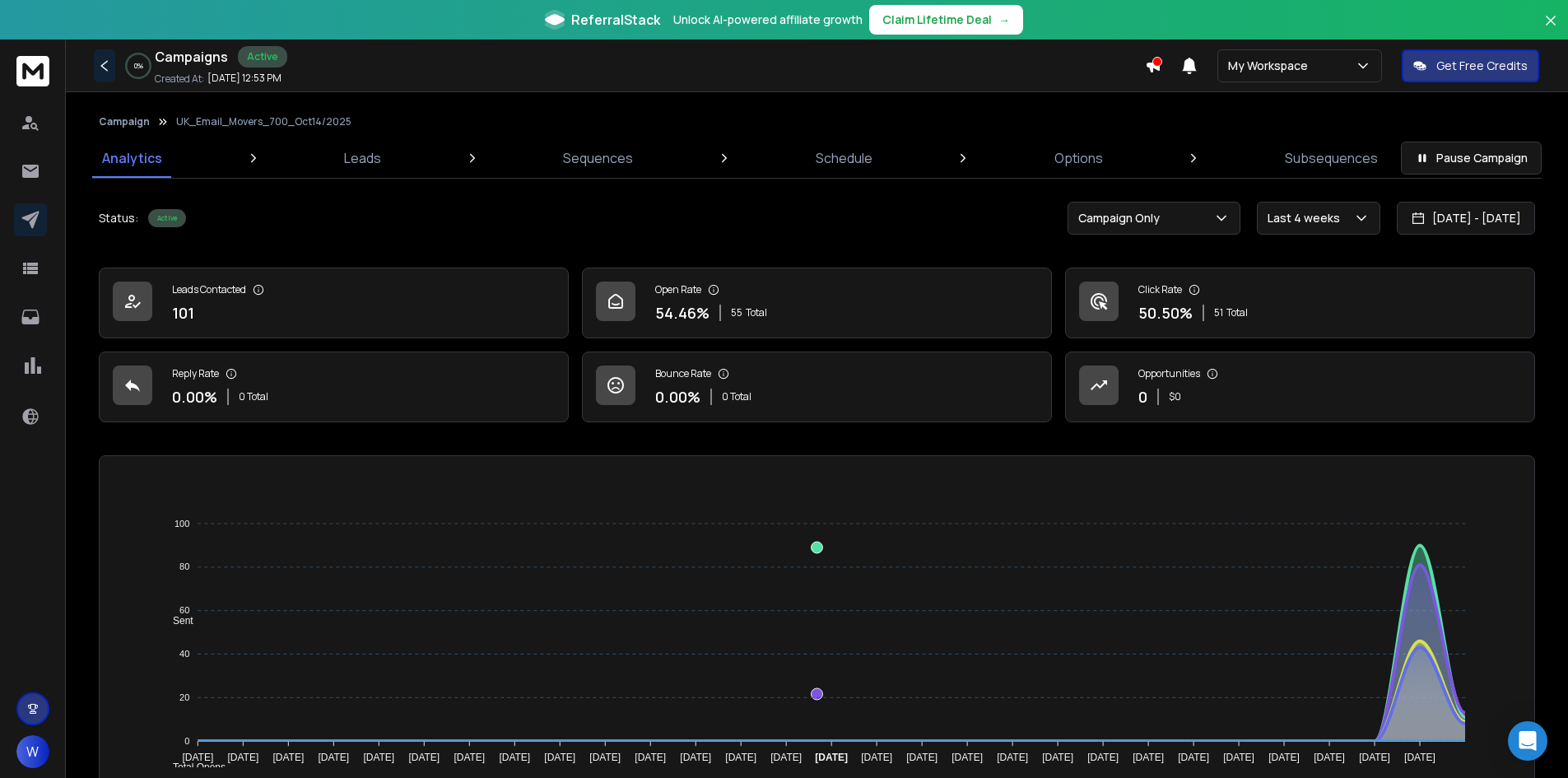
click at [106, 71] on icon at bounding box center [104, 66] width 15 height 15
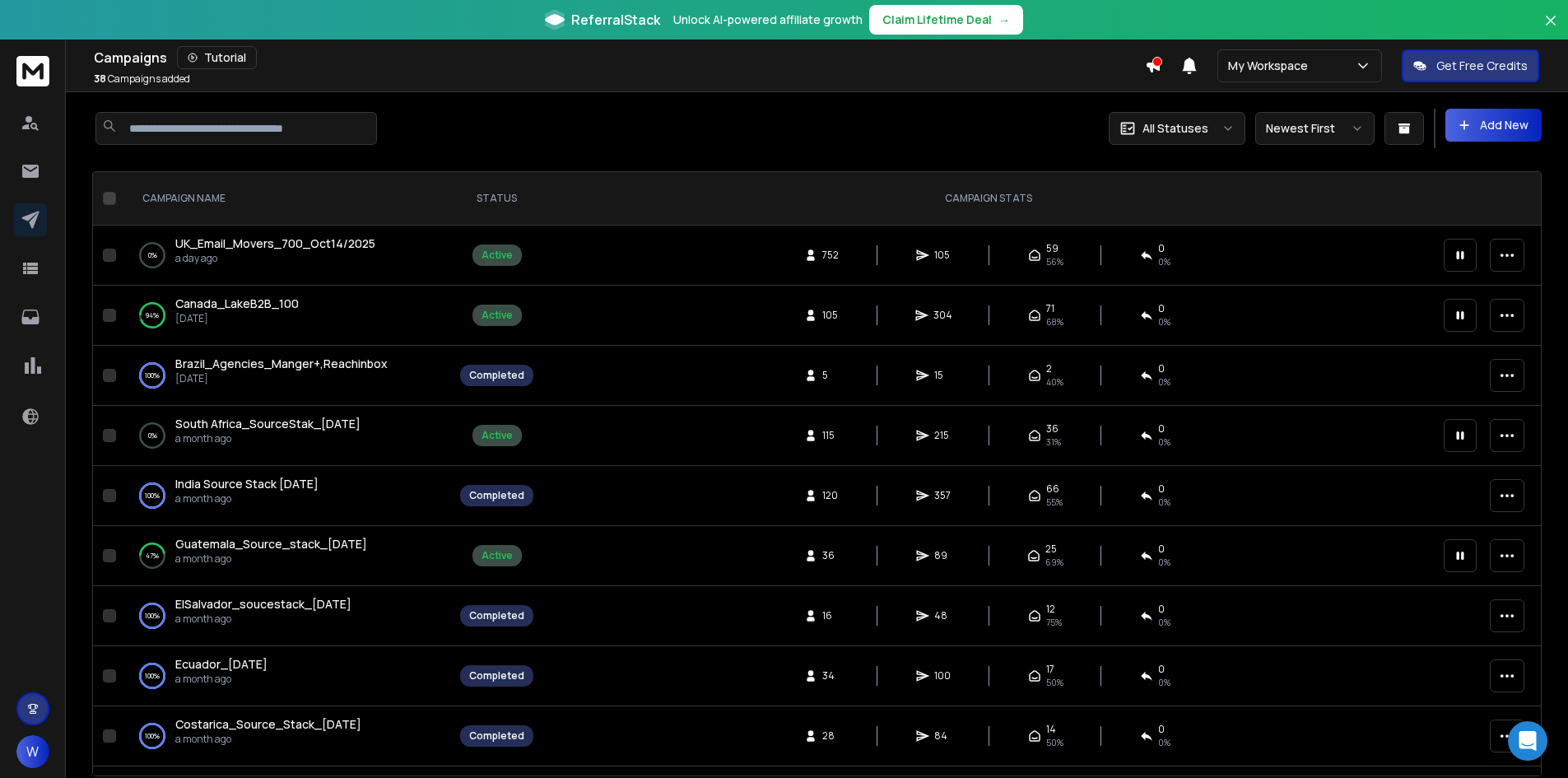
click at [224, 131] on input at bounding box center [236, 128] width 281 height 33
click at [237, 295] on td "94 % [GEOGRAPHIC_DATA] [DATE]" at bounding box center [286, 315] width 328 height 60
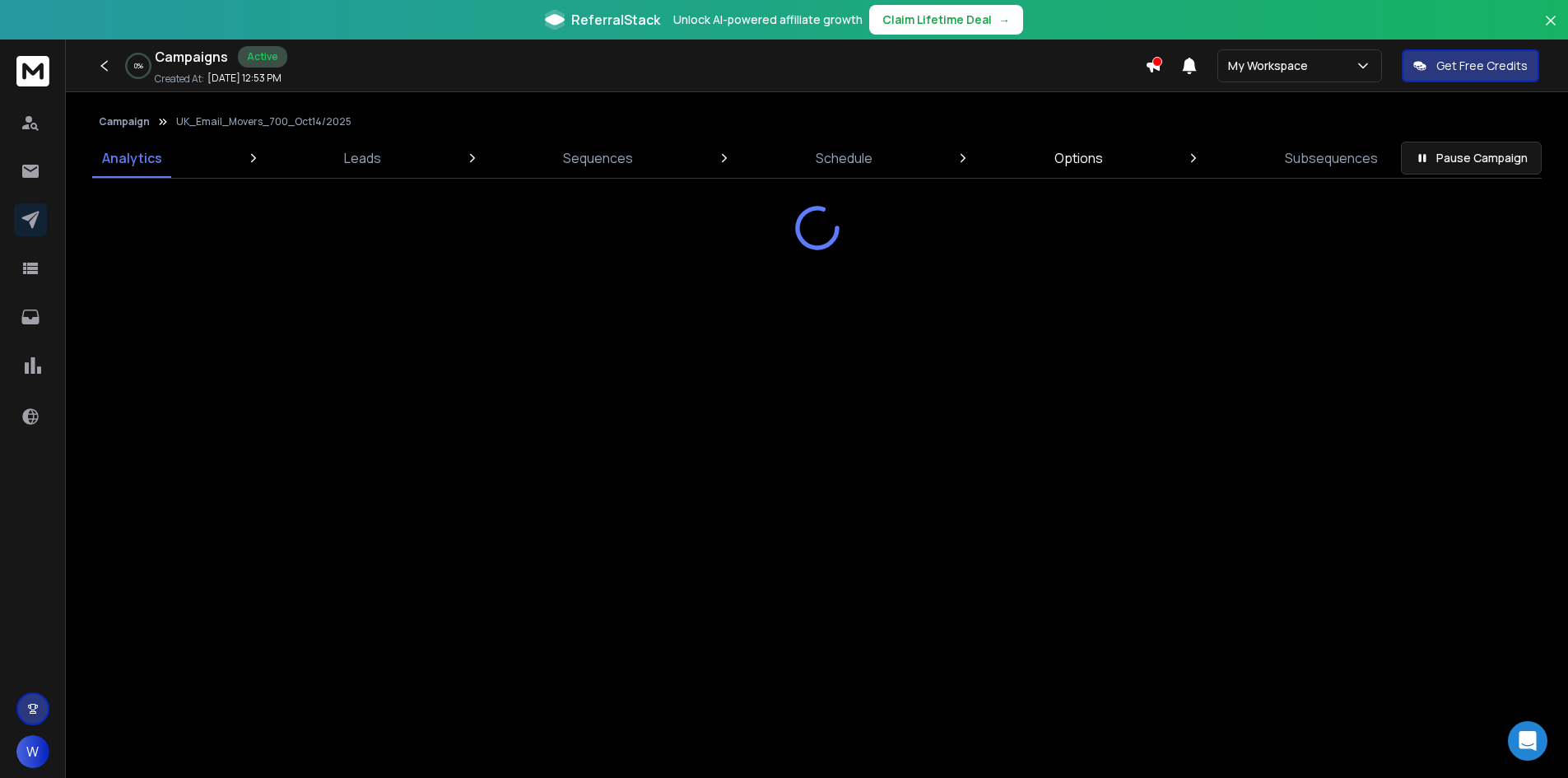
click at [1073, 158] on p "Options" at bounding box center [1079, 157] width 49 height 19
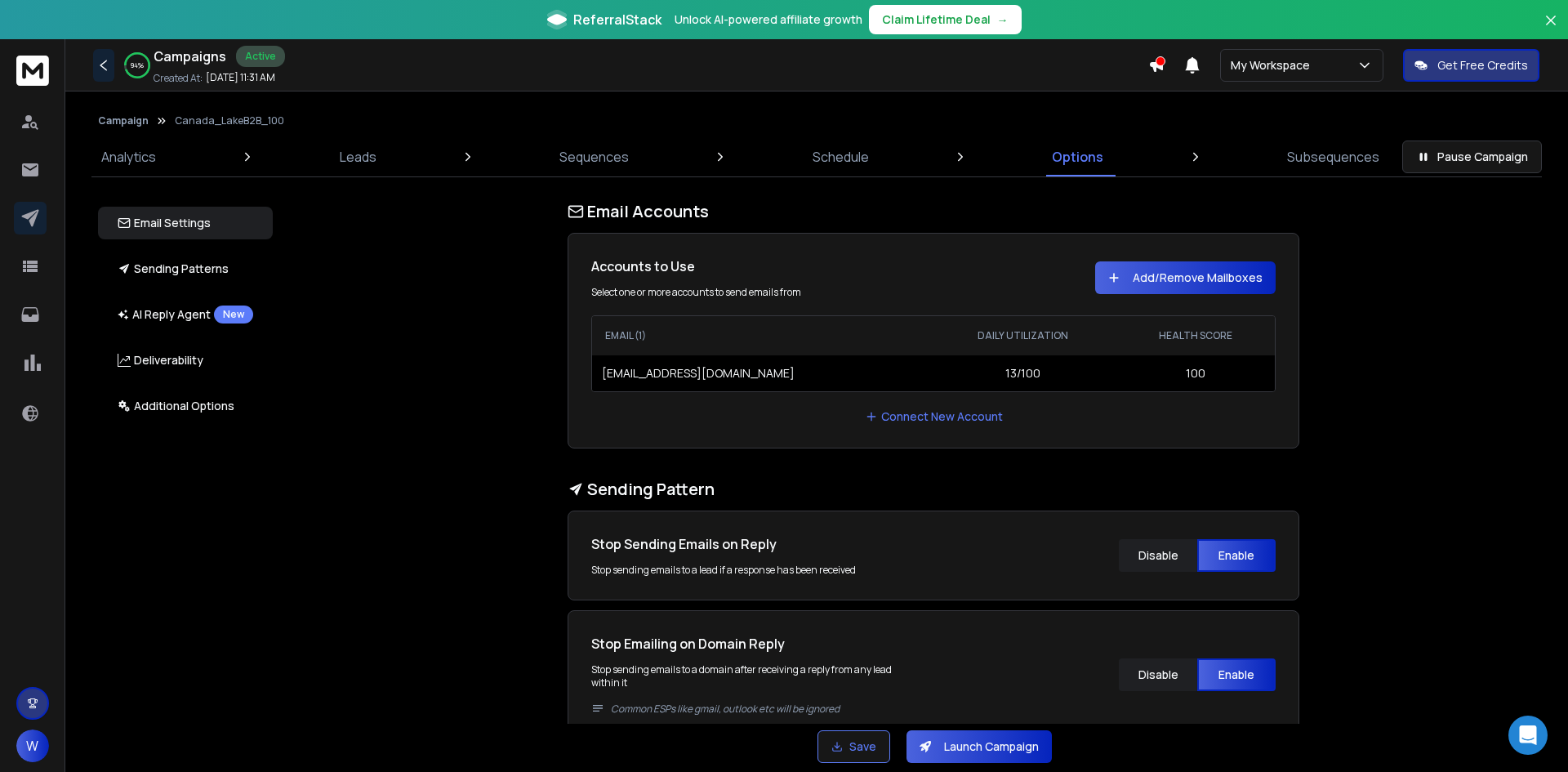
click at [106, 69] on icon at bounding box center [103, 64] width 7 height 11
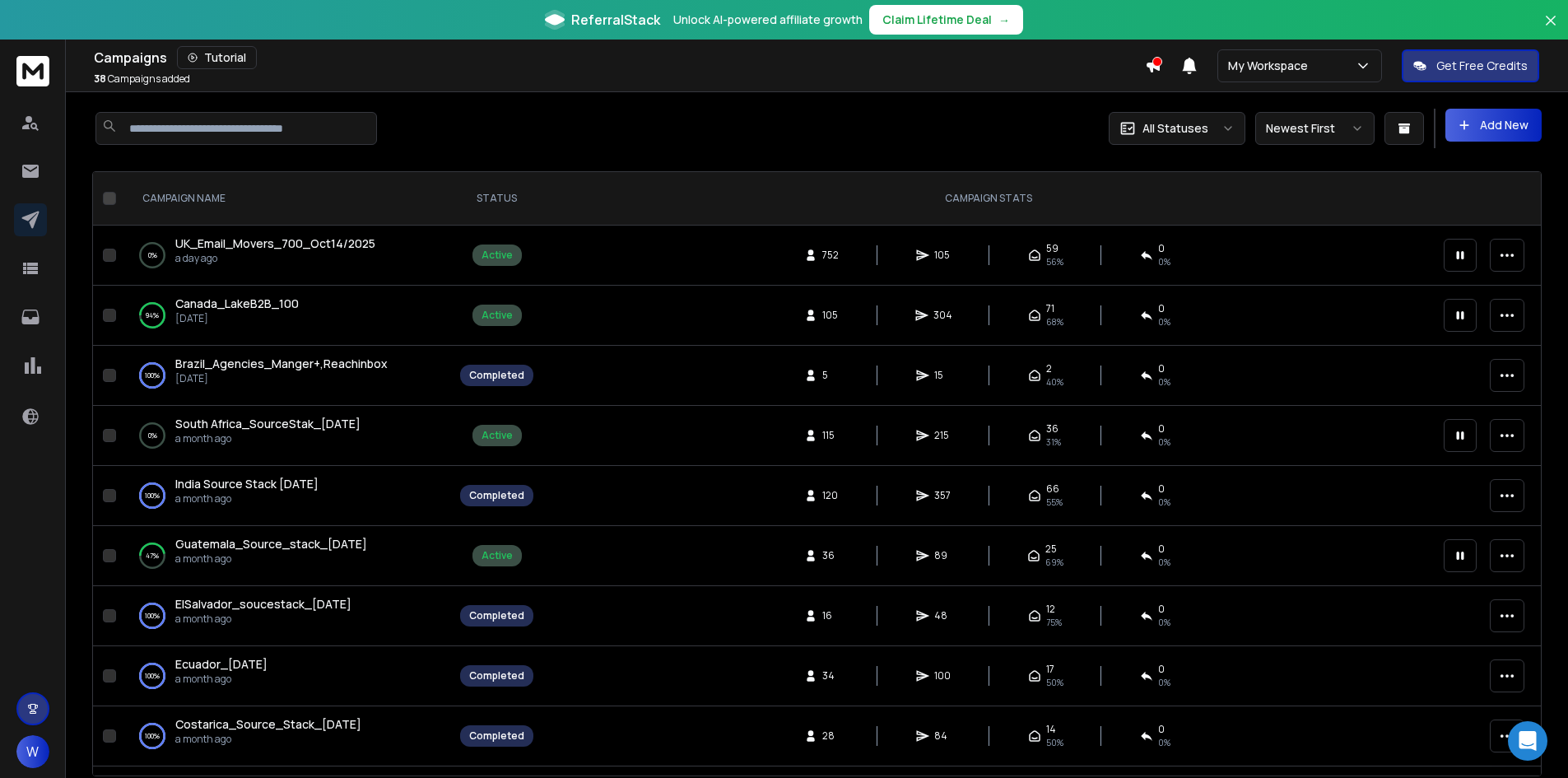
click at [232, 127] on input at bounding box center [236, 128] width 281 height 33
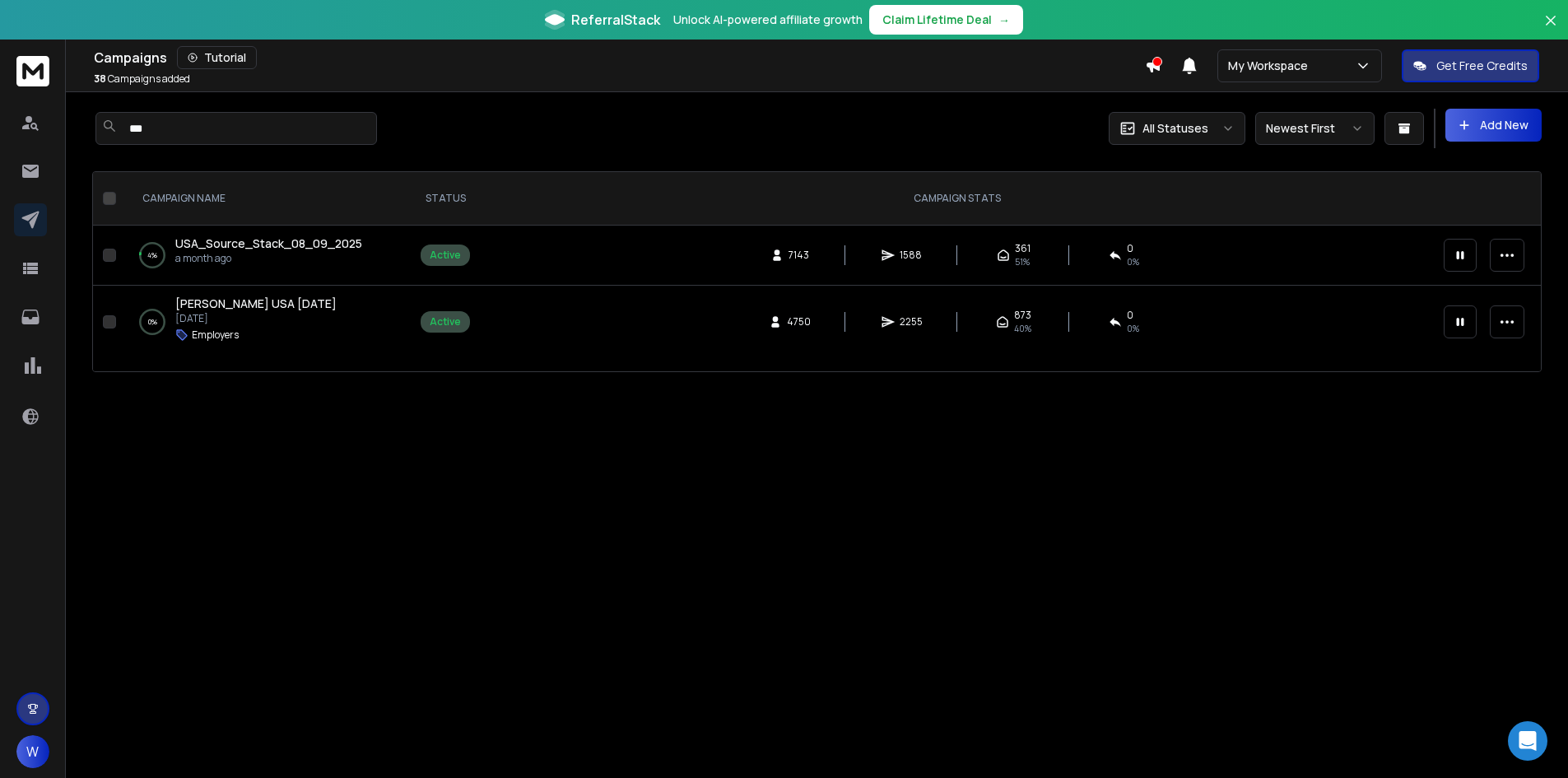
type input "***"
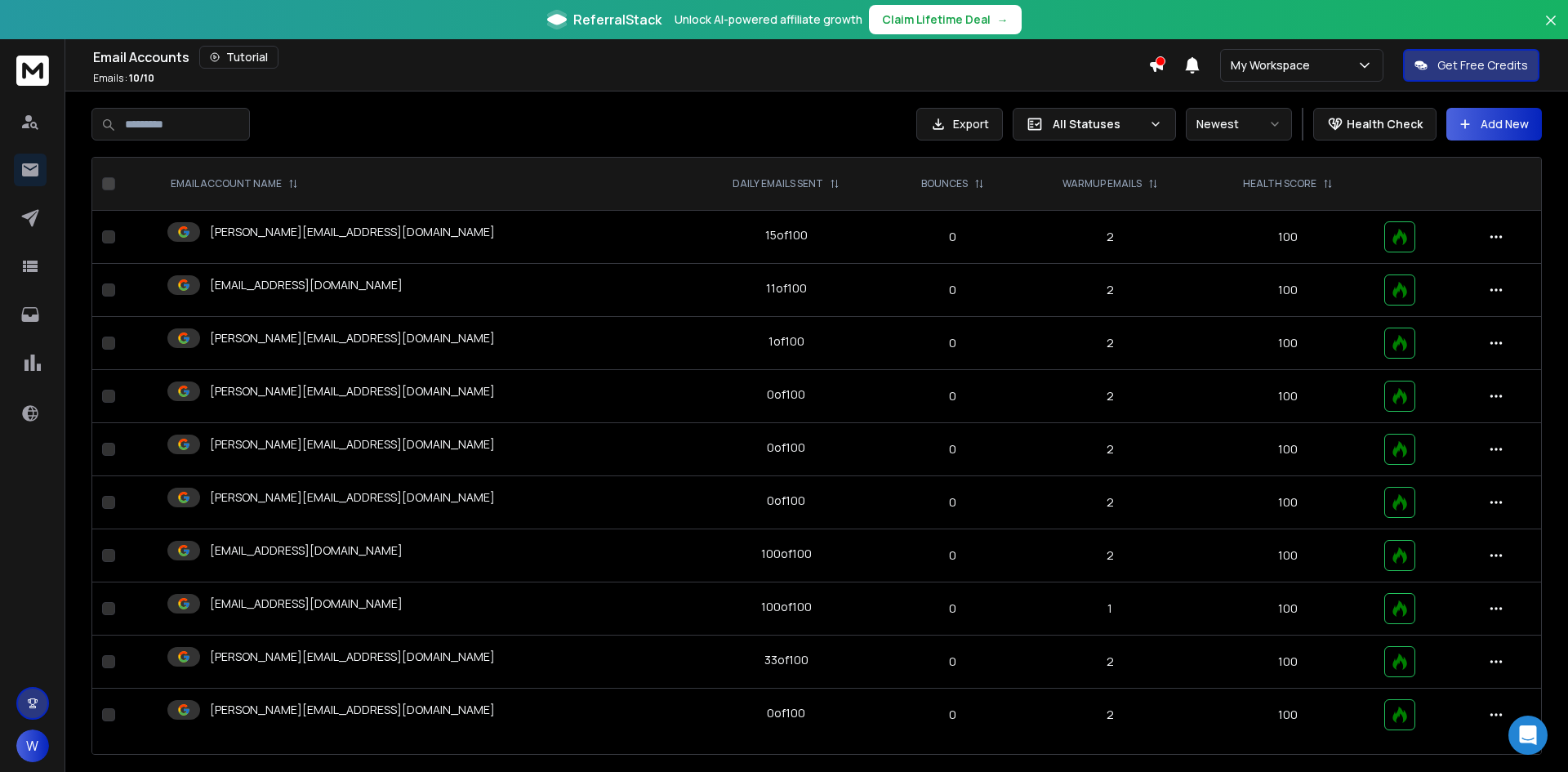
click at [427, 54] on div "Email Accounts Tutorial" at bounding box center [620, 57] width 1055 height 23
click at [335, 390] on p "[PERSON_NAME][EMAIL_ADDRESS][DOMAIN_NAME]" at bounding box center [352, 391] width 285 height 17
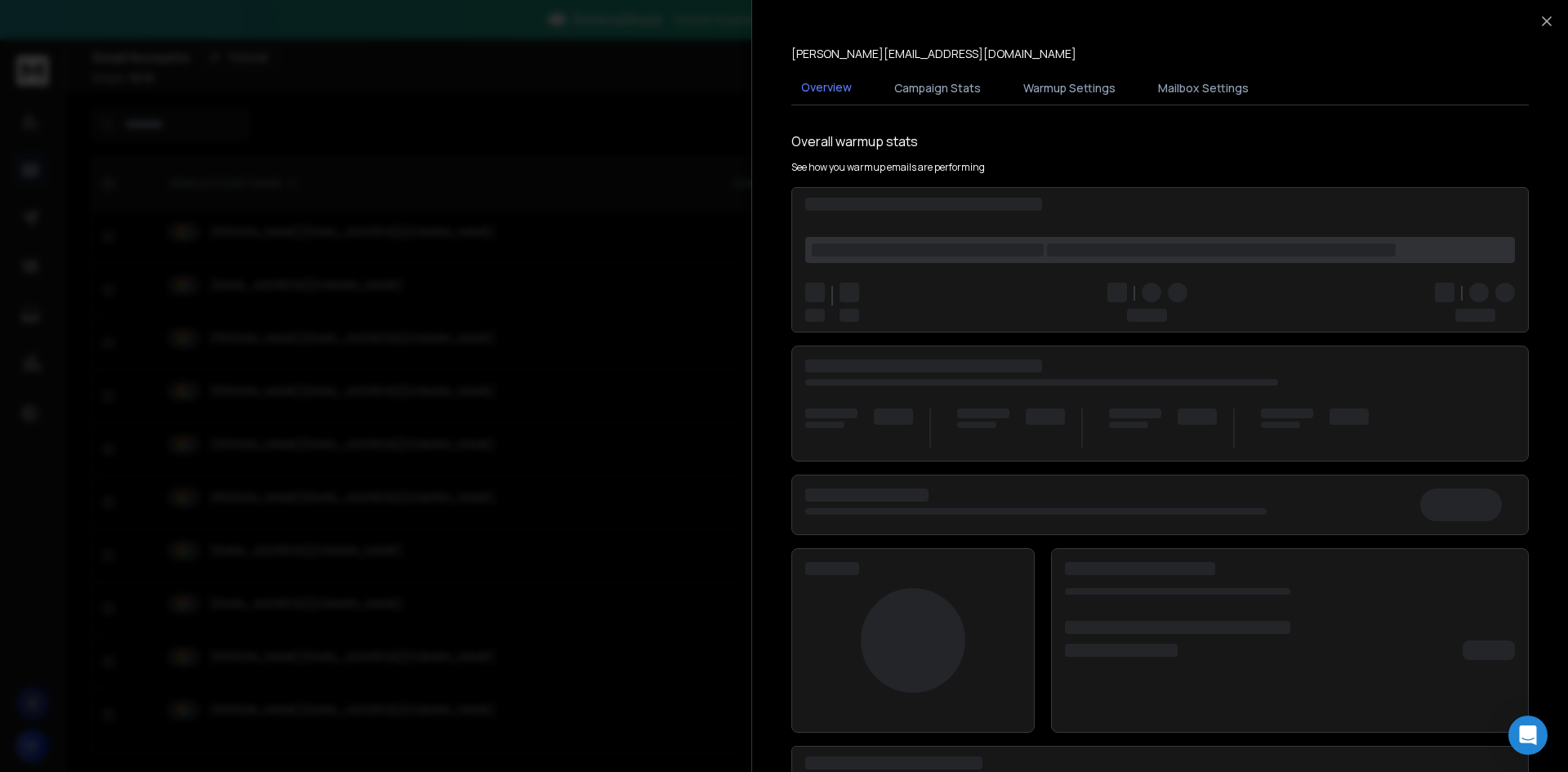
click at [918, 78] on button "Campaign Stats" at bounding box center [936, 88] width 106 height 36
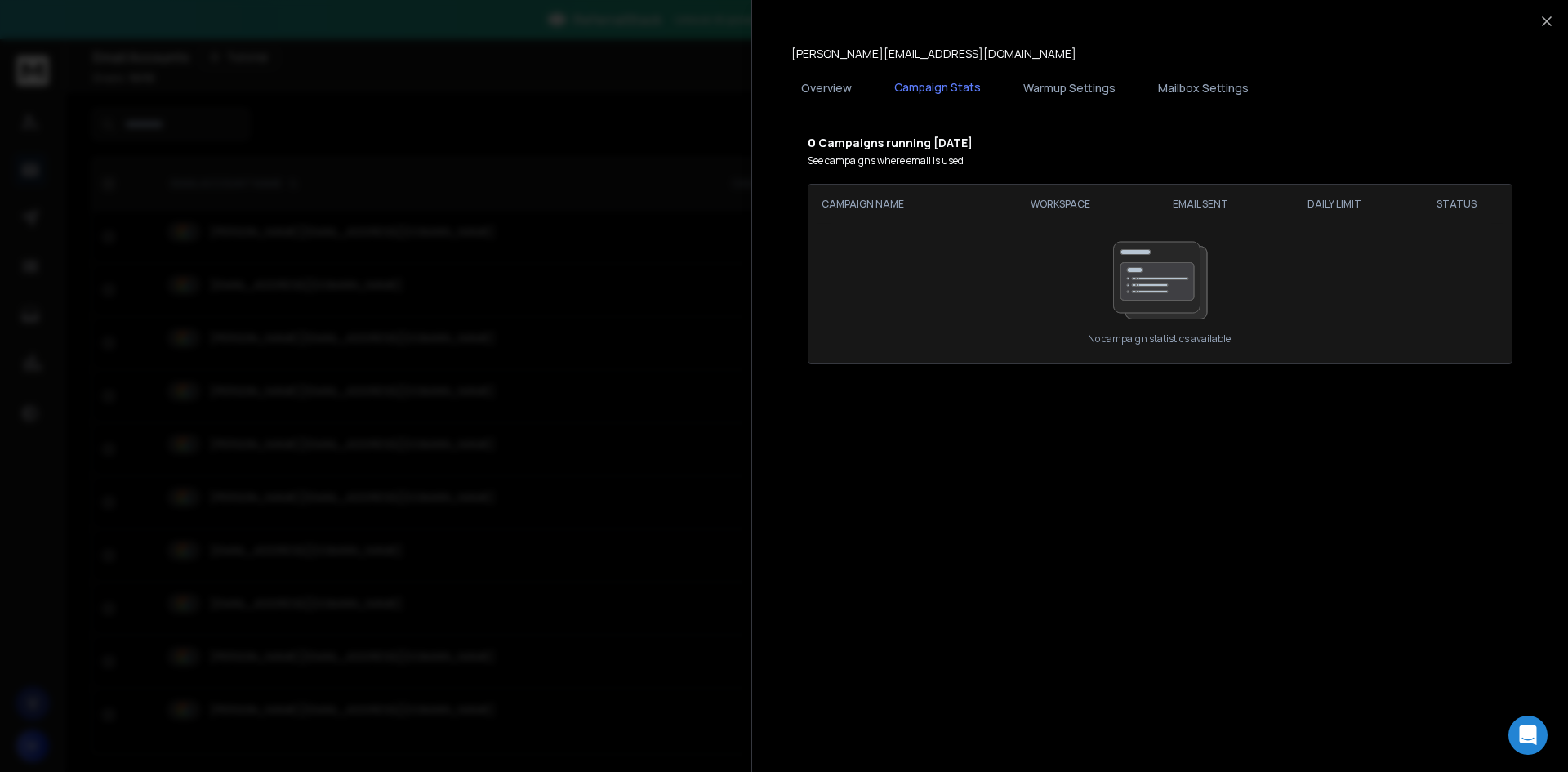
click at [1063, 87] on button "Warmup Settings" at bounding box center [1069, 88] width 112 height 36
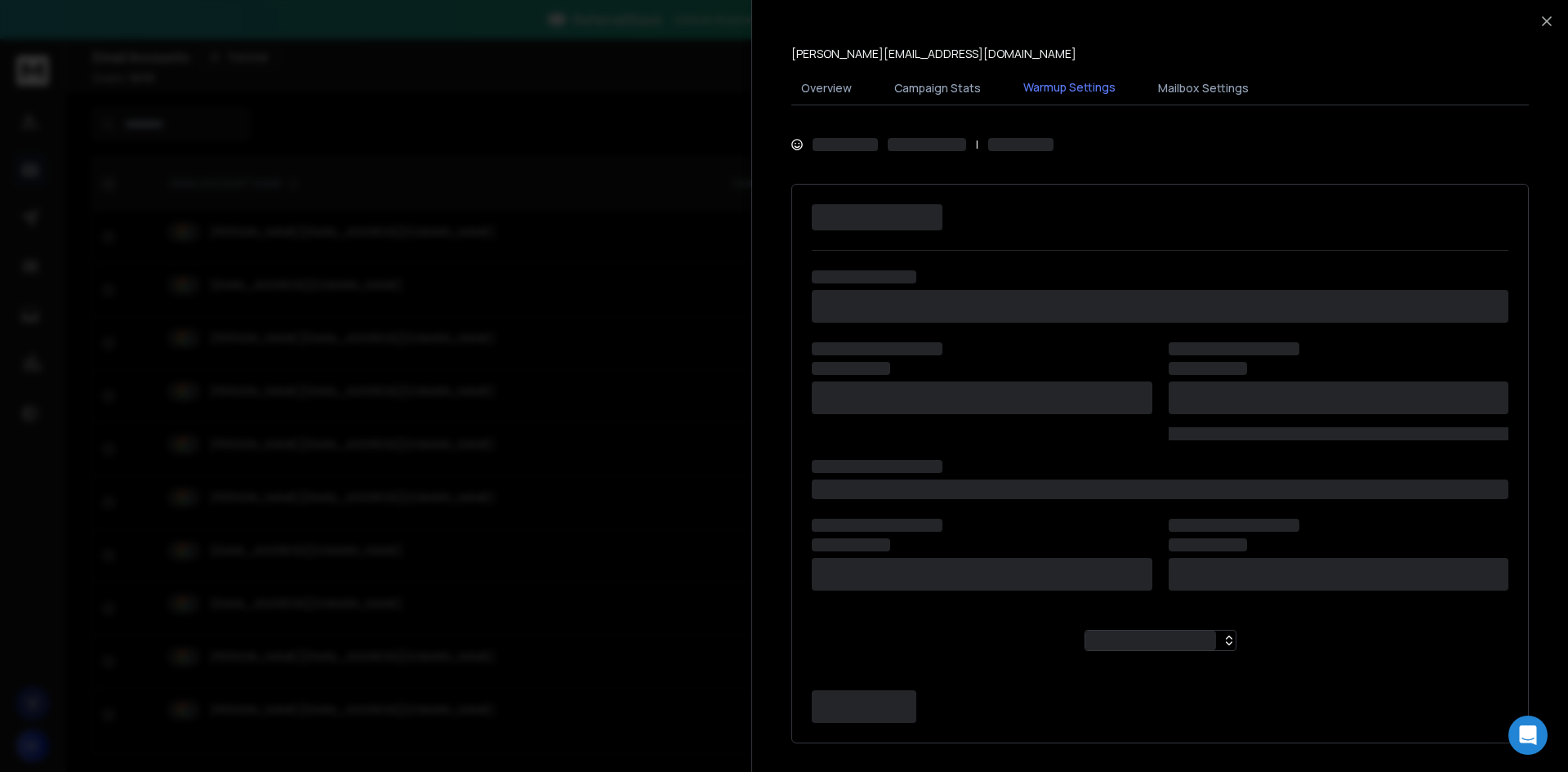
click at [1201, 84] on button "Mailbox Settings" at bounding box center [1203, 88] width 110 height 36
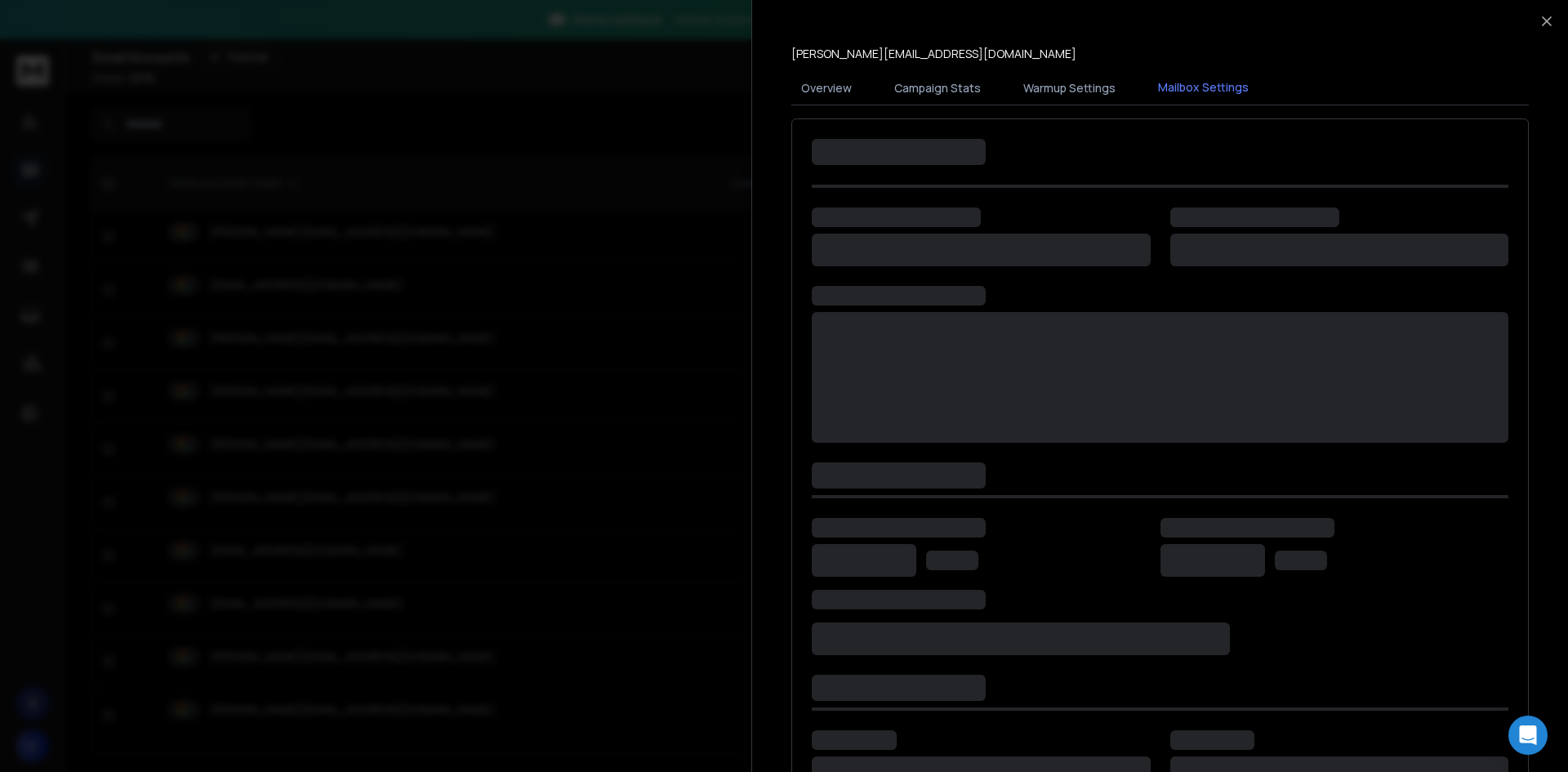
click at [806, 75] on button "Overview" at bounding box center [826, 88] width 70 height 36
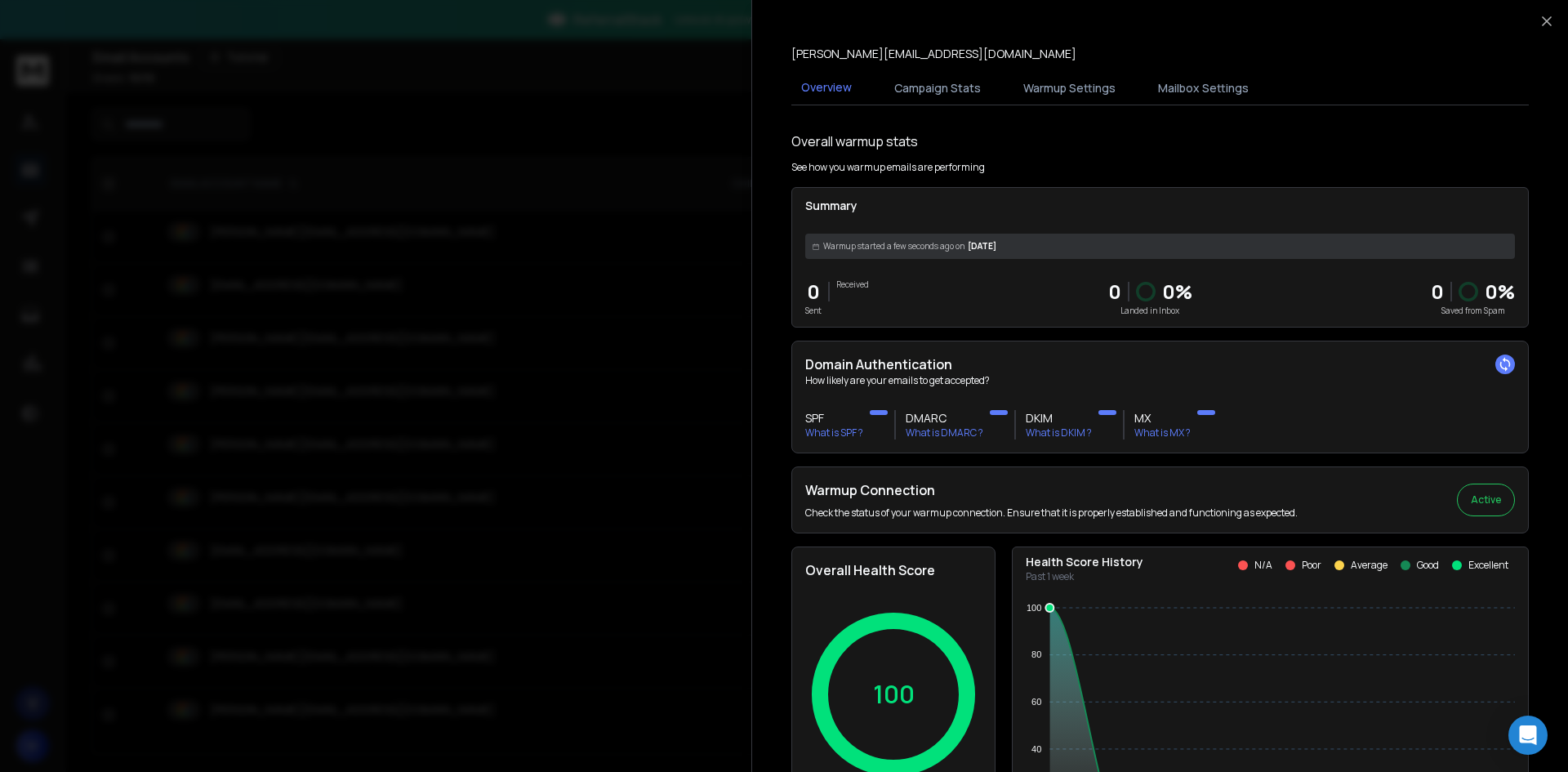
click at [921, 87] on button "Campaign Stats" at bounding box center [936, 88] width 106 height 36
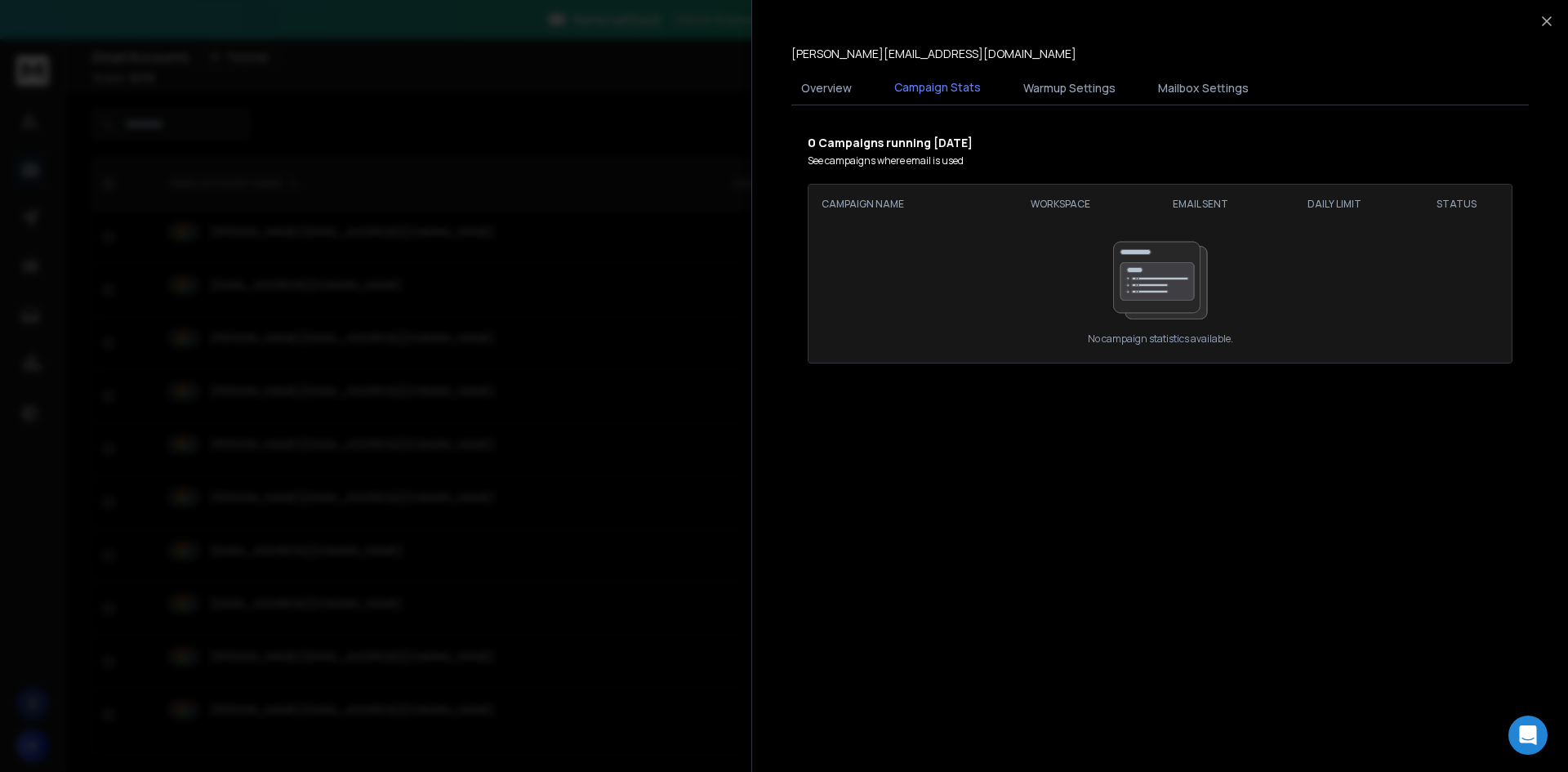
click at [1052, 203] on th "Workspace" at bounding box center [1060, 204] width 143 height 39
click at [1201, 203] on th "EMAIL SENT" at bounding box center [1200, 204] width 136 height 39
click at [1071, 90] on button "Warmup Settings" at bounding box center [1069, 88] width 112 height 36
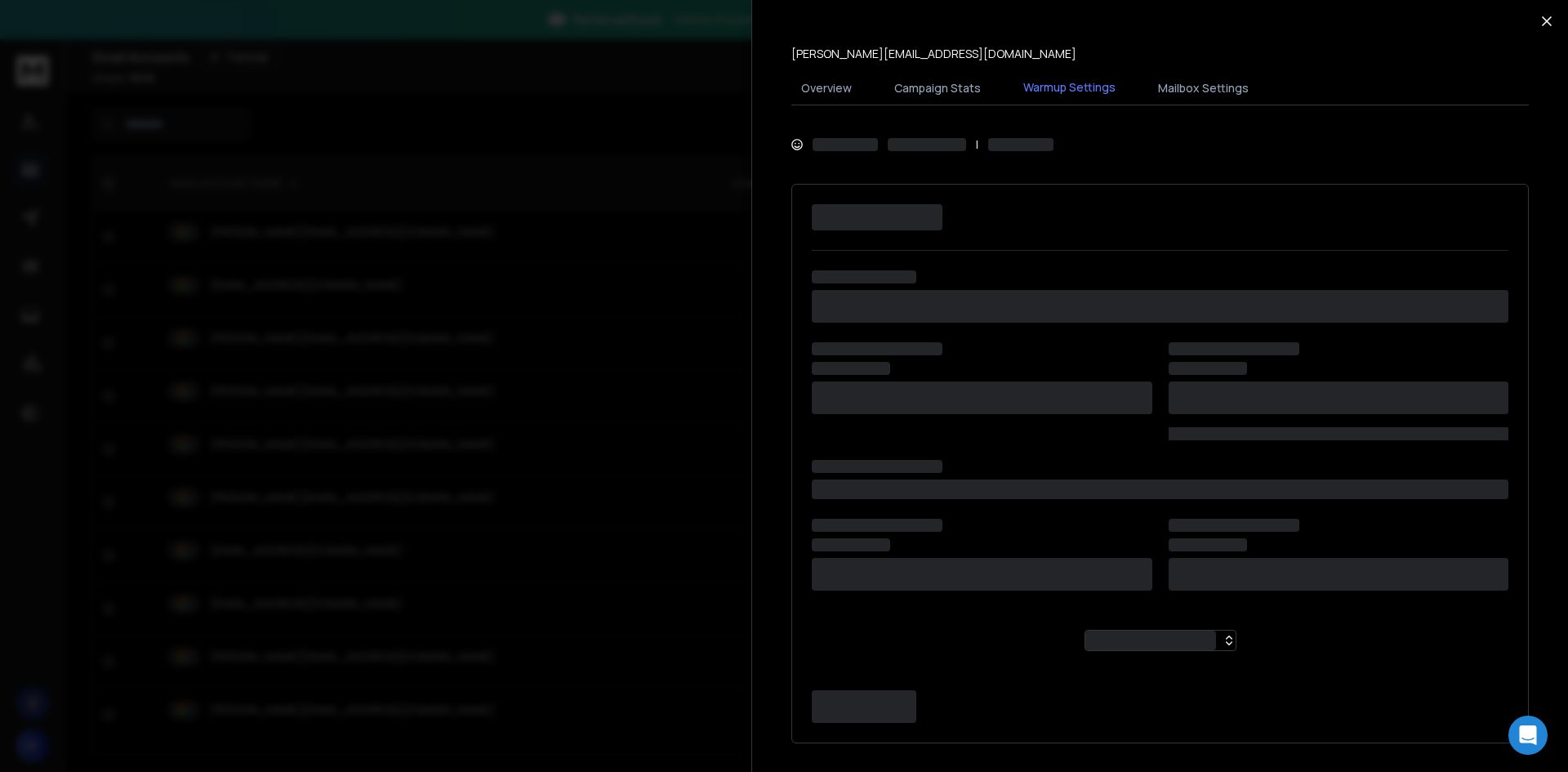
click at [1541, 14] on icon "button" at bounding box center [1546, 22] width 17 height 17
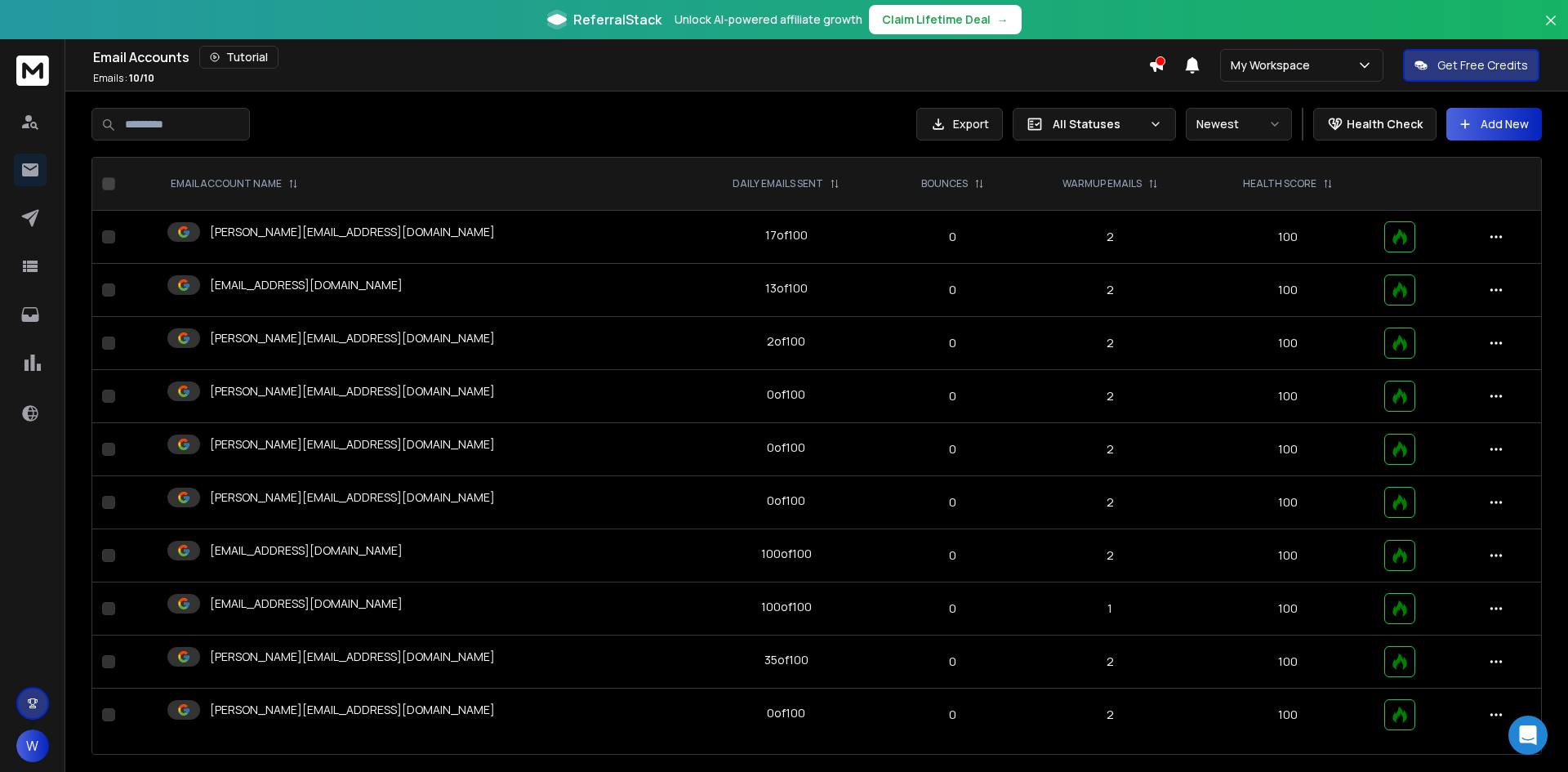
click at [1548, 19] on icon "Close banner" at bounding box center [1550, 21] width 15 height 15
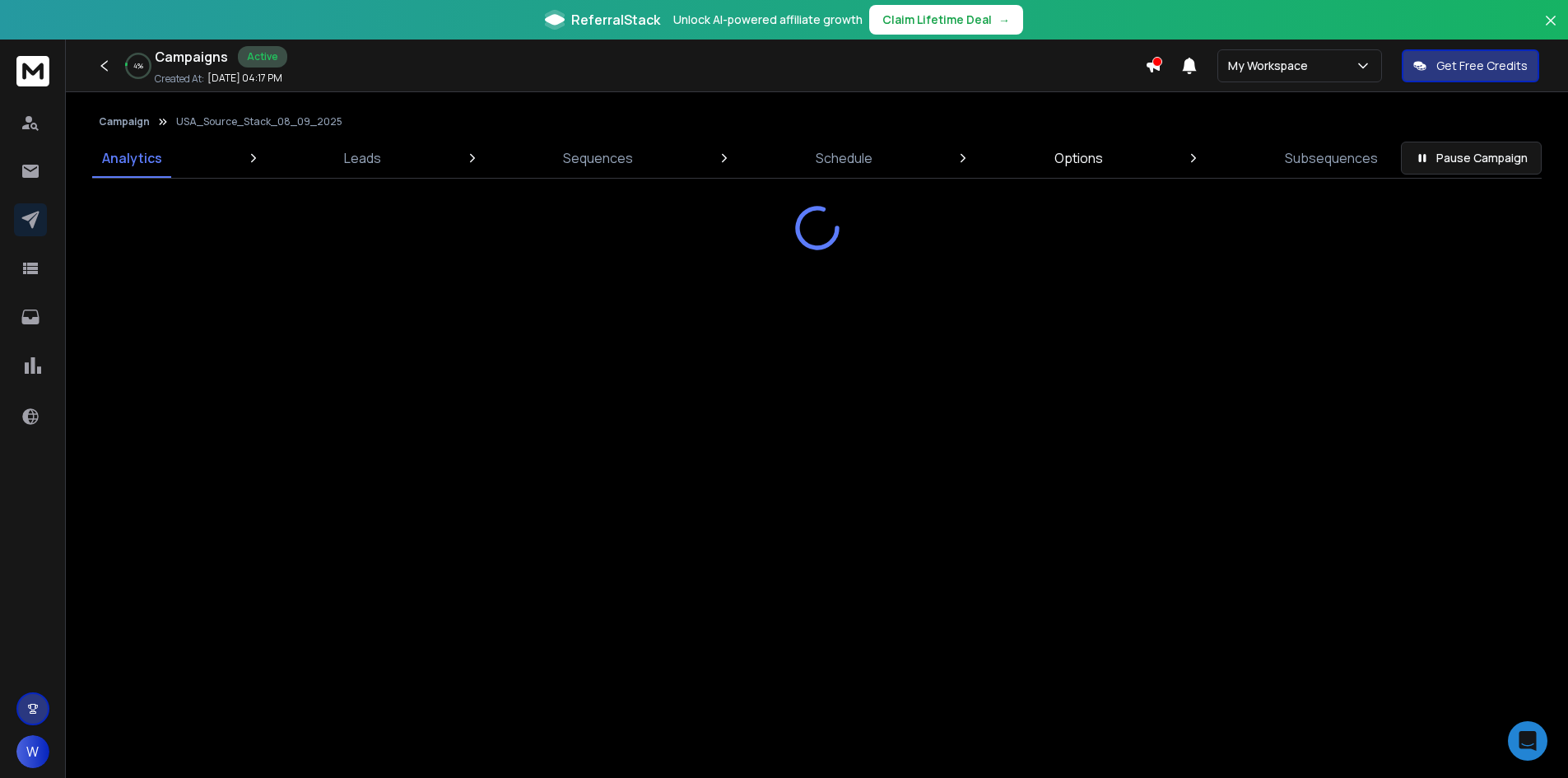
click at [1091, 157] on p "Options" at bounding box center [1079, 157] width 49 height 19
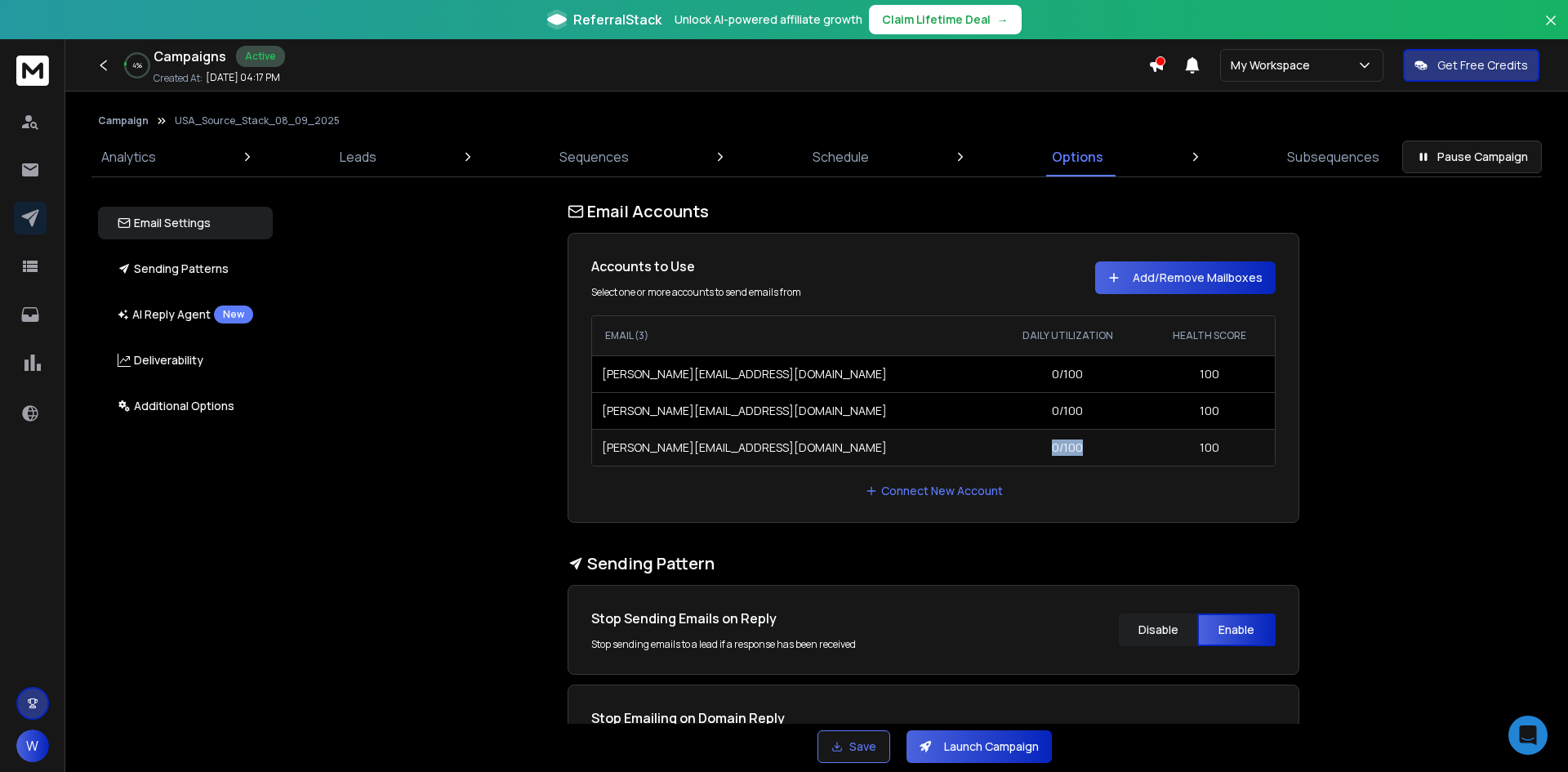
drag, startPoint x: 992, startPoint y: 452, endPoint x: 1055, endPoint y: 446, distance: 63.3
click at [1055, 446] on td "0/100" at bounding box center [1068, 447] width 153 height 37
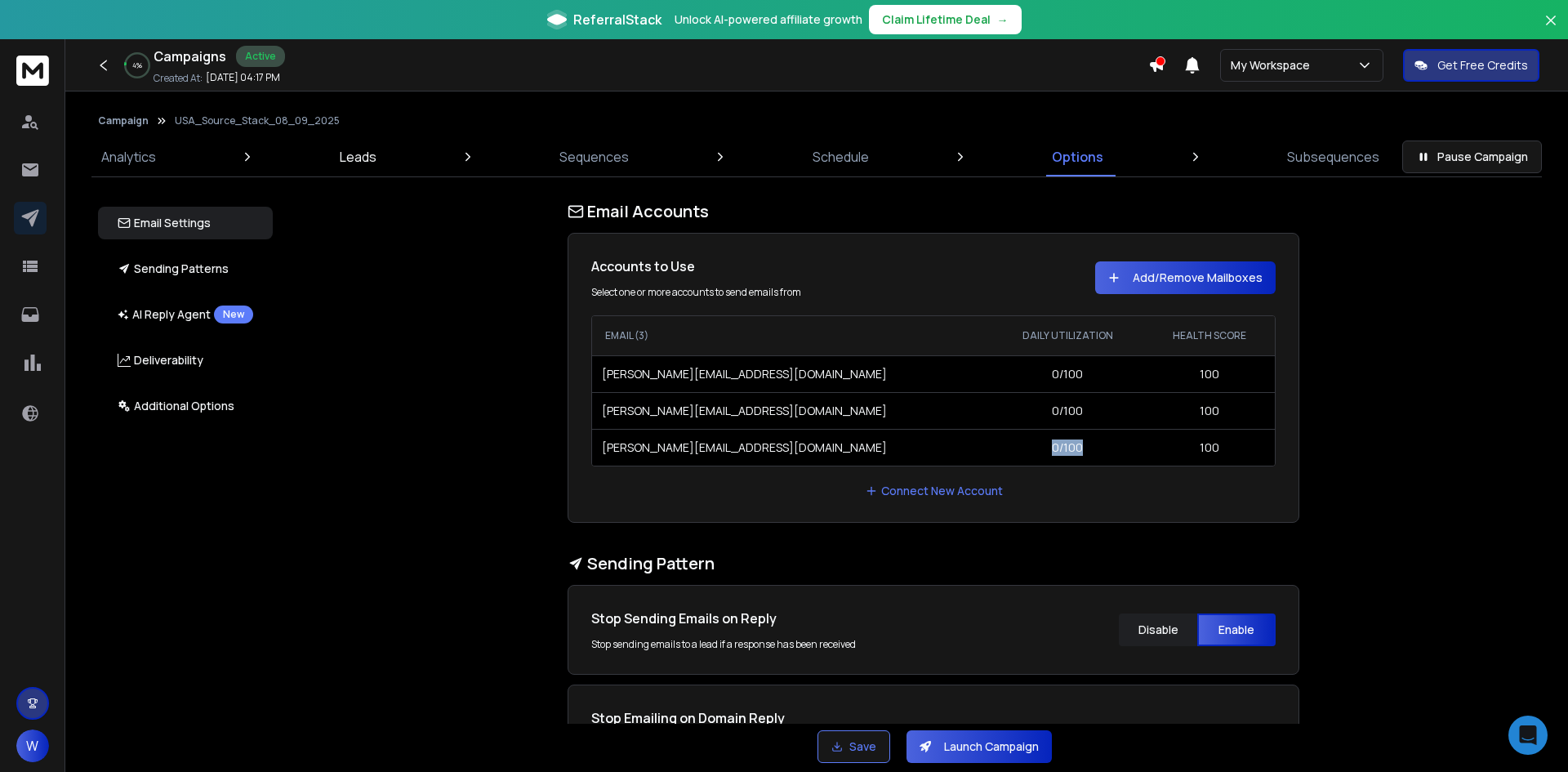
click at [359, 148] on p "Leads" at bounding box center [358, 156] width 37 height 19
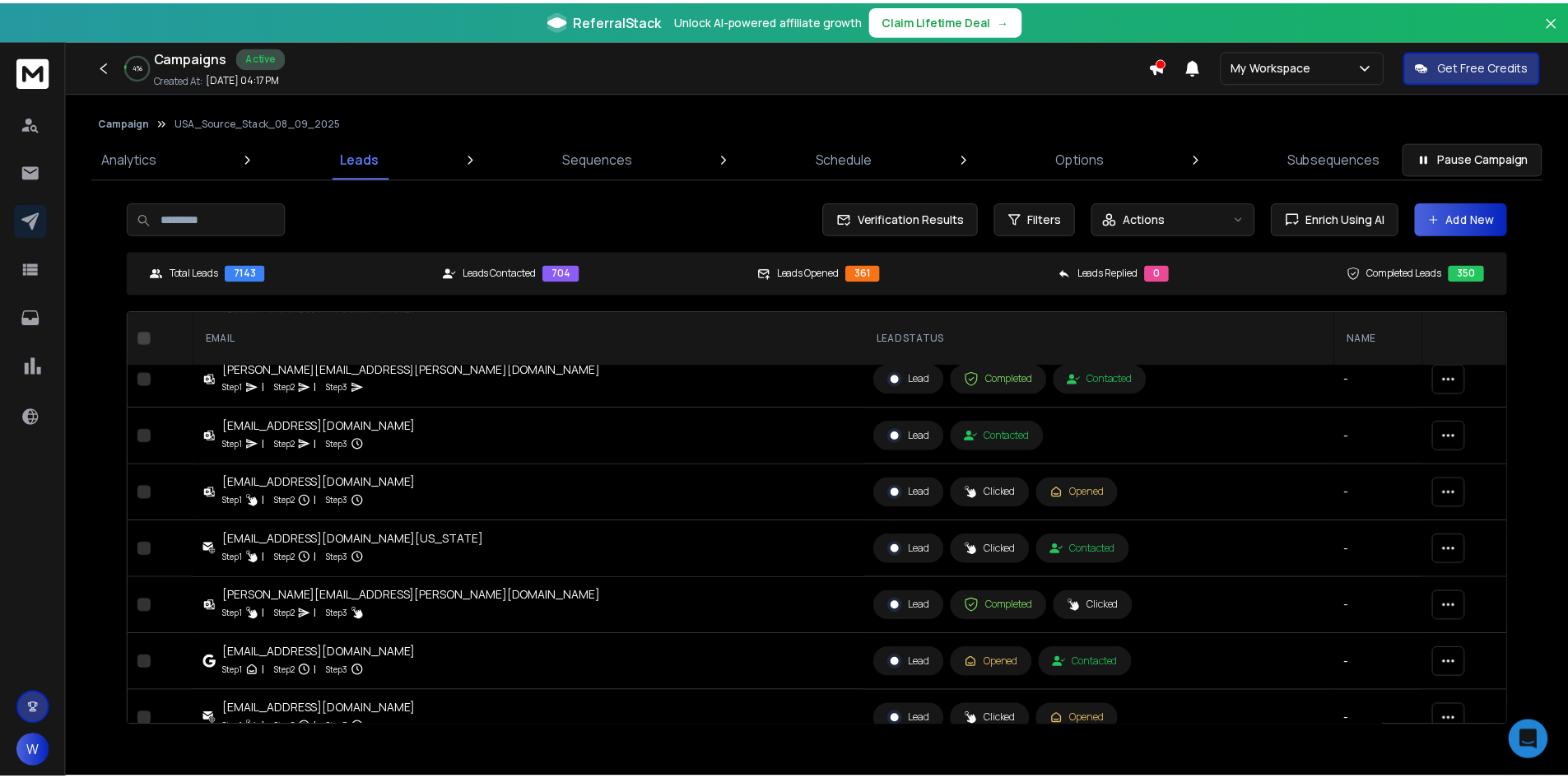
scroll to position [247, 0]
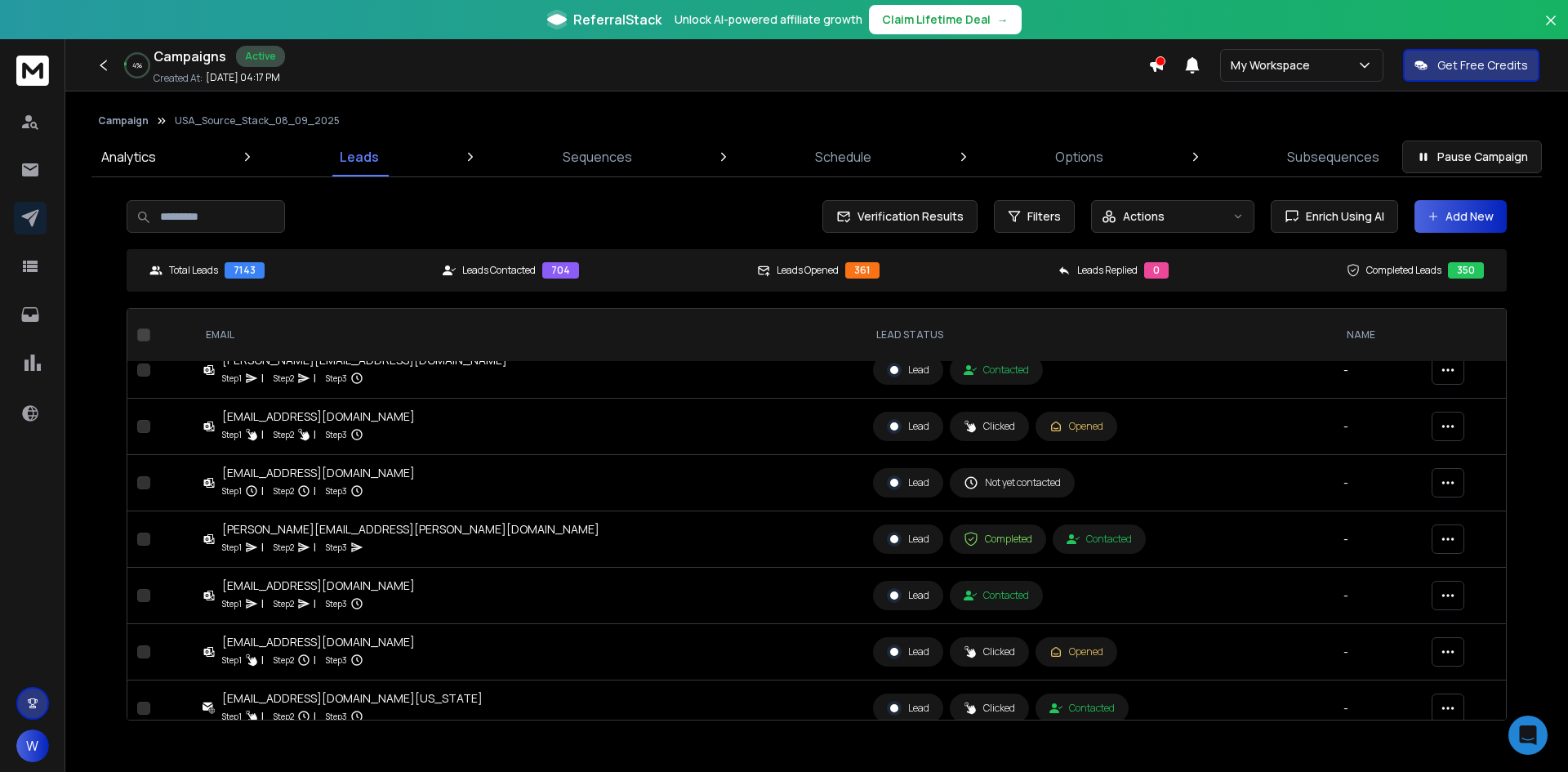
click at [124, 160] on p "Analytics" at bounding box center [128, 156] width 54 height 19
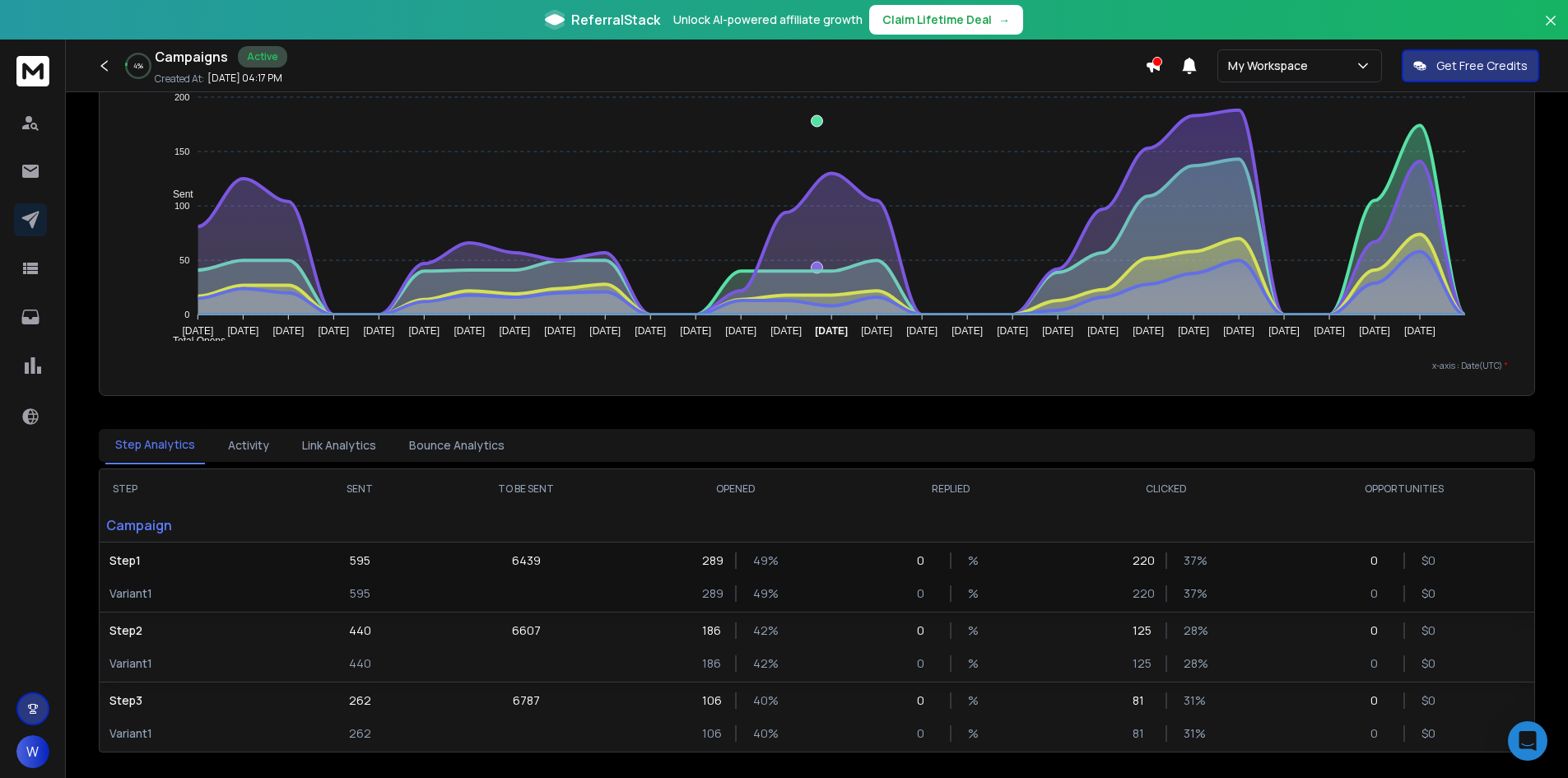
scroll to position [430, 0]
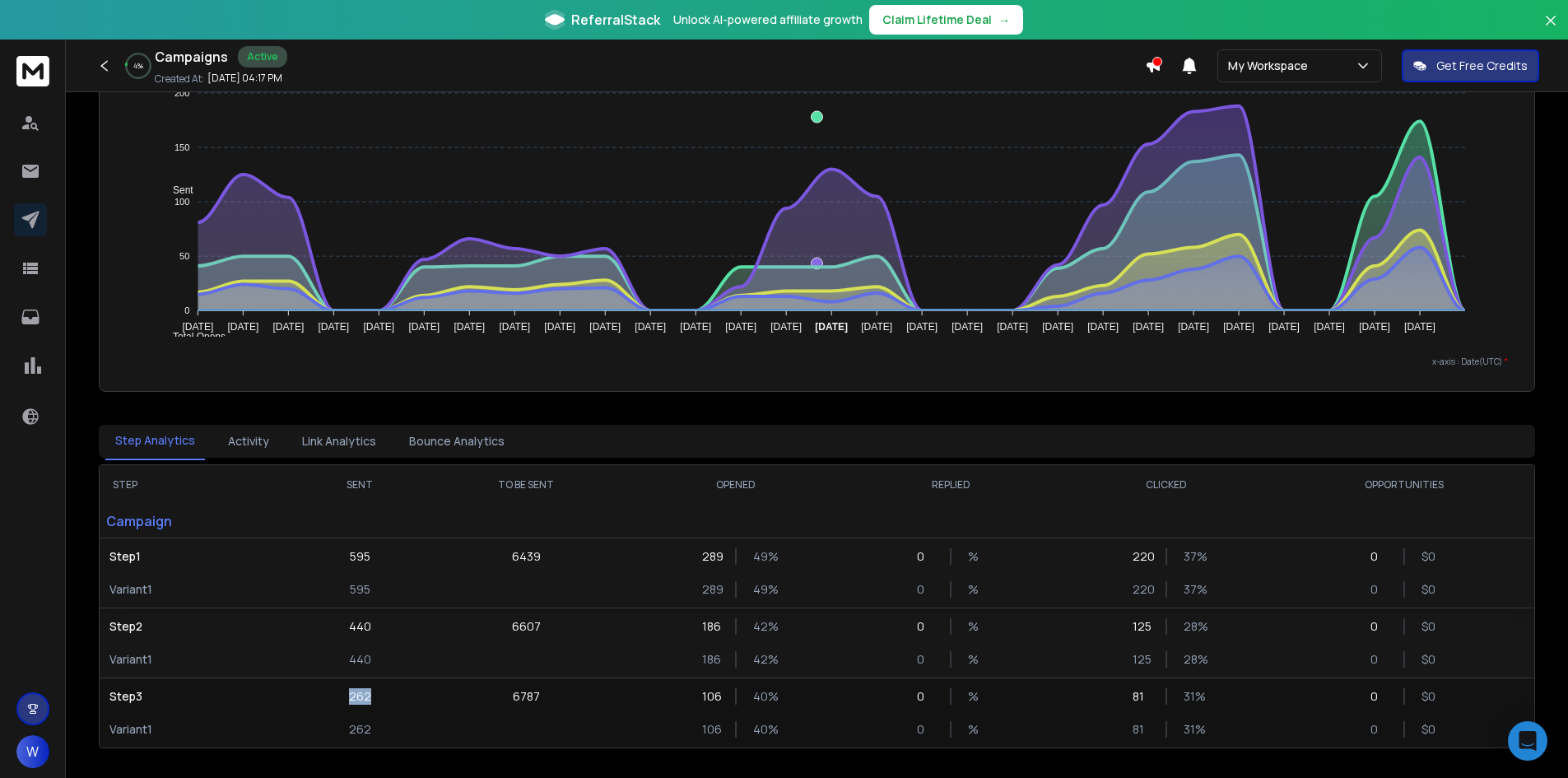
drag, startPoint x: 343, startPoint y: 699, endPoint x: 383, endPoint y: 693, distance: 40.4
click at [383, 693] on div "262 262" at bounding box center [360, 712] width 110 height 50
click at [0, 487] on div "W" at bounding box center [33, 412] width 66 height 745
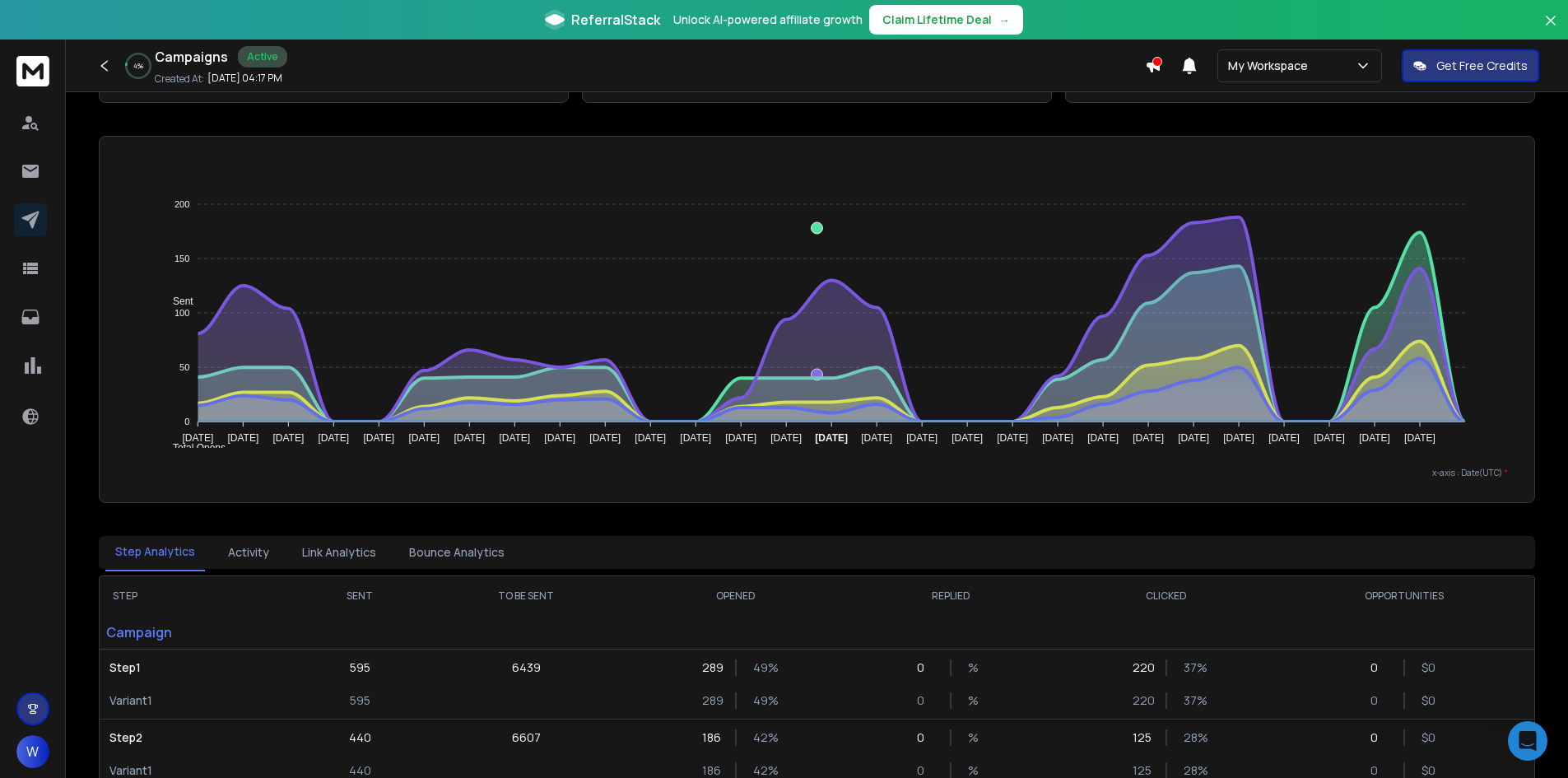
scroll to position [348, 0]
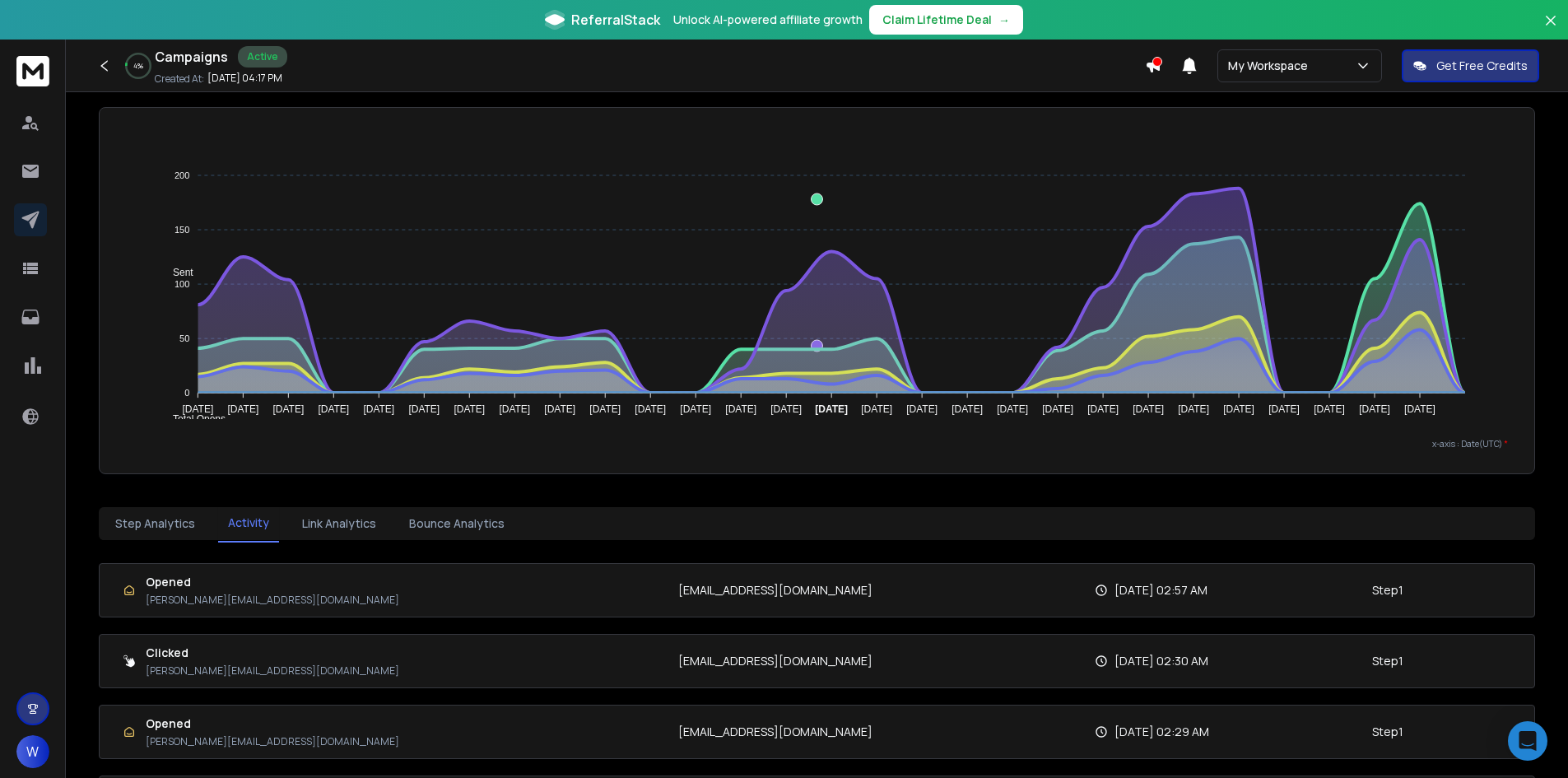
click at [237, 525] on button "Activity" at bounding box center [248, 523] width 61 height 38
click at [332, 518] on button "Link Analytics" at bounding box center [339, 523] width 93 height 36
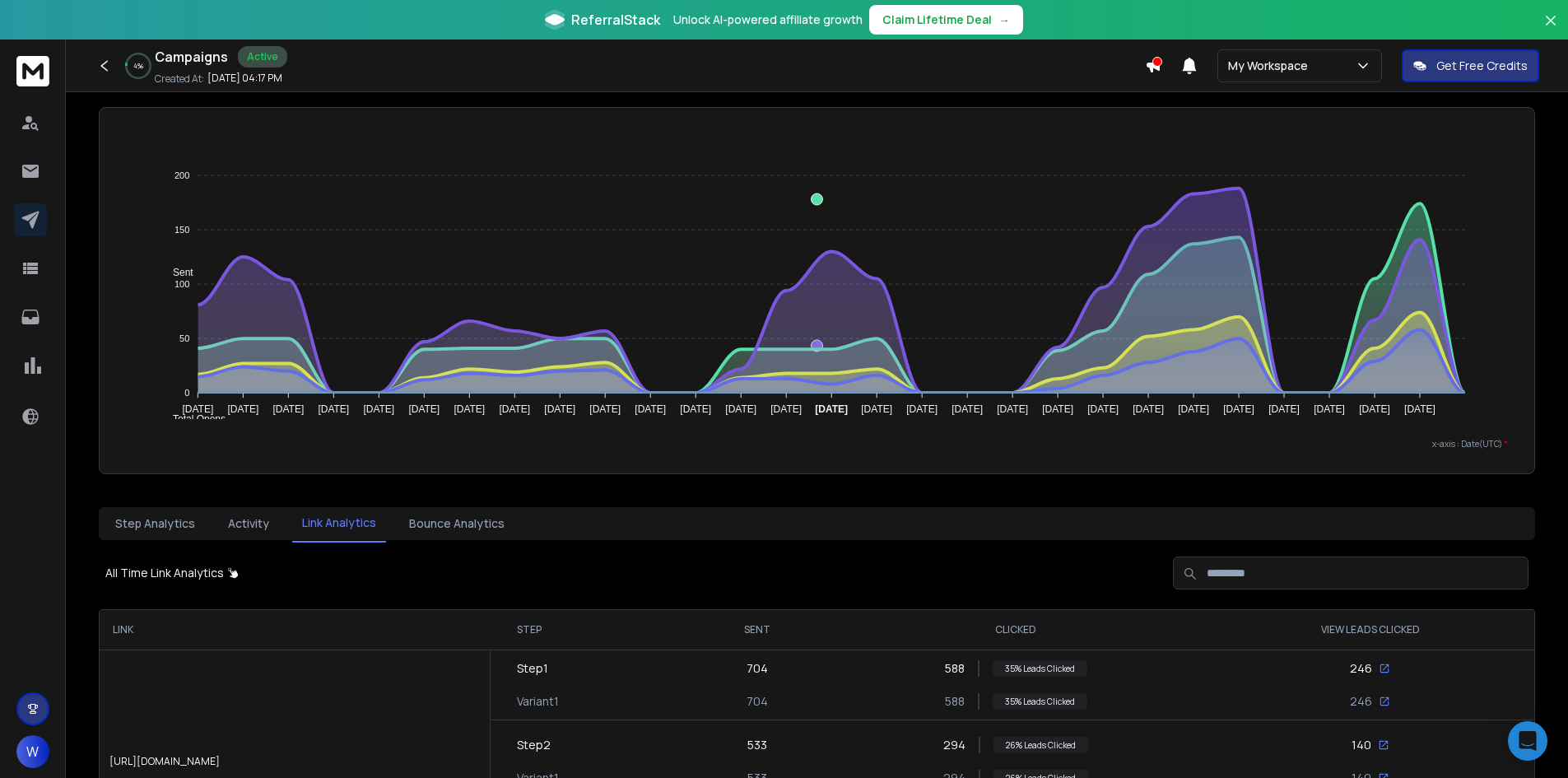
drag, startPoint x: 455, startPoint y: 515, endPoint x: 425, endPoint y: 521, distance: 30.6
click at [455, 514] on div "Leads Contacted 595 Open Rate 51.60 % 307 Total Click Rate 38.15 % 227 Total Re…" at bounding box center [817, 415] width 1437 height 993
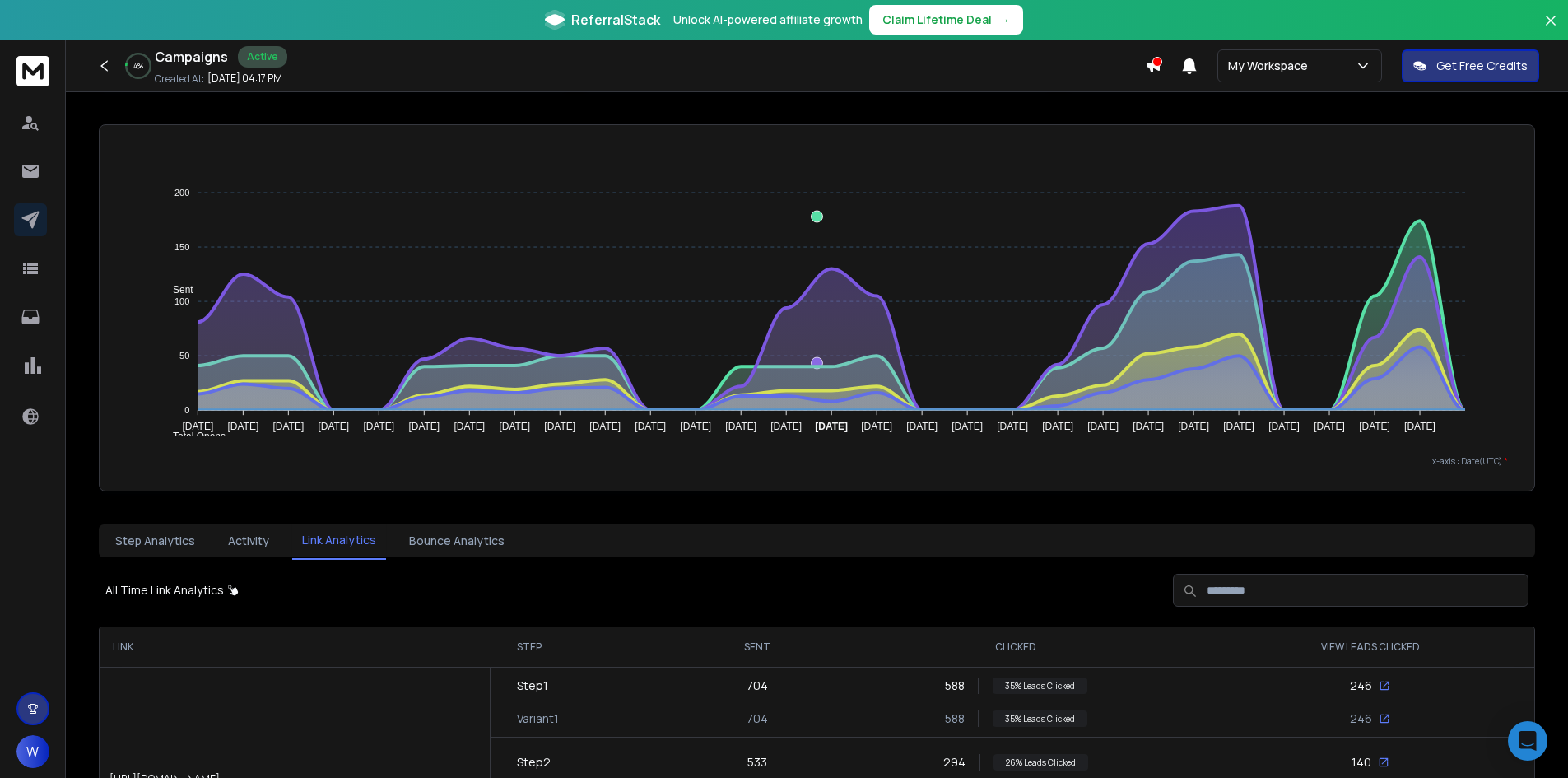
click at [315, 537] on button "Link Analytics" at bounding box center [339, 541] width 93 height 38
click at [247, 539] on button "Activity" at bounding box center [248, 541] width 61 height 36
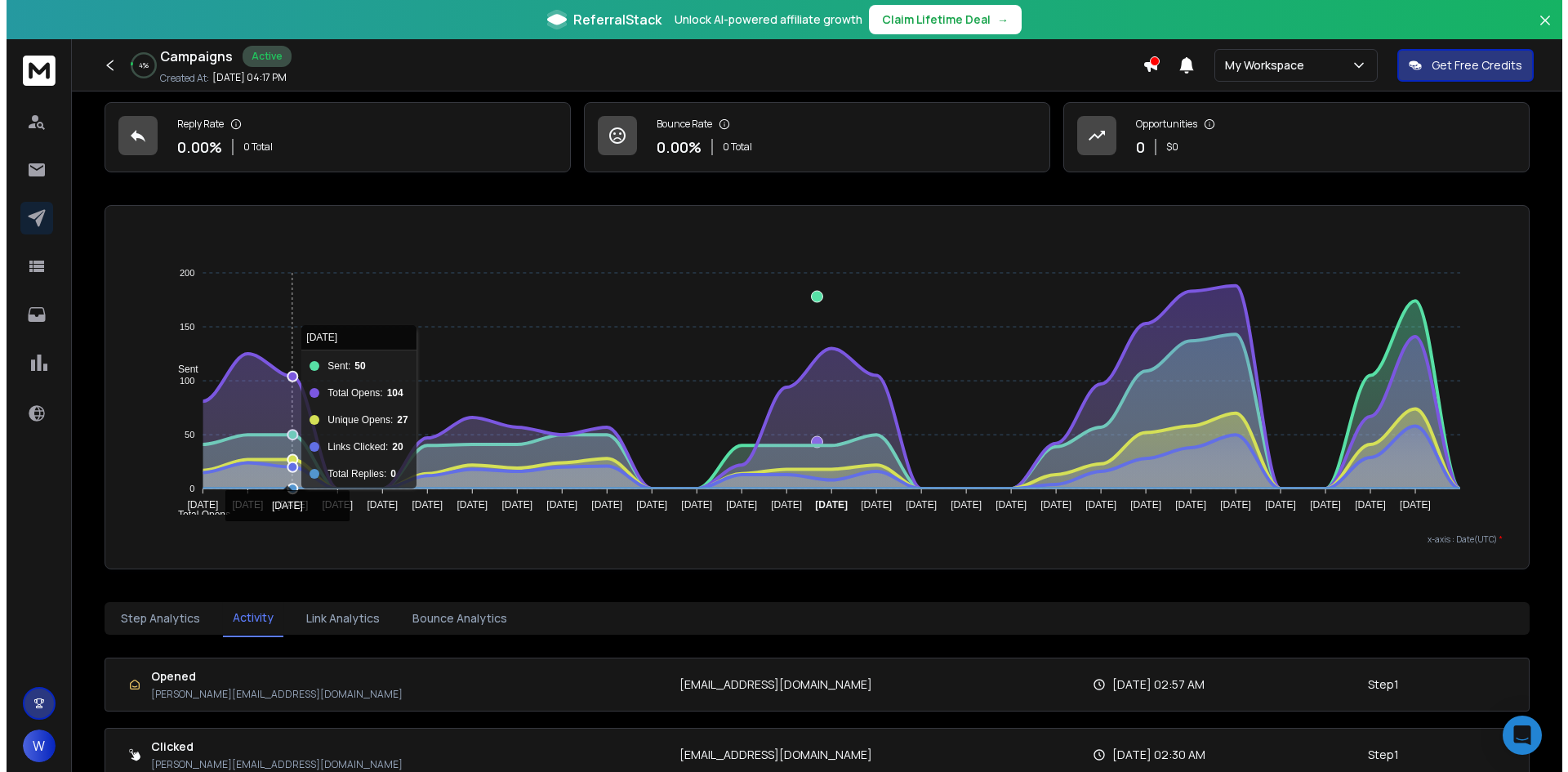
scroll to position [0, 0]
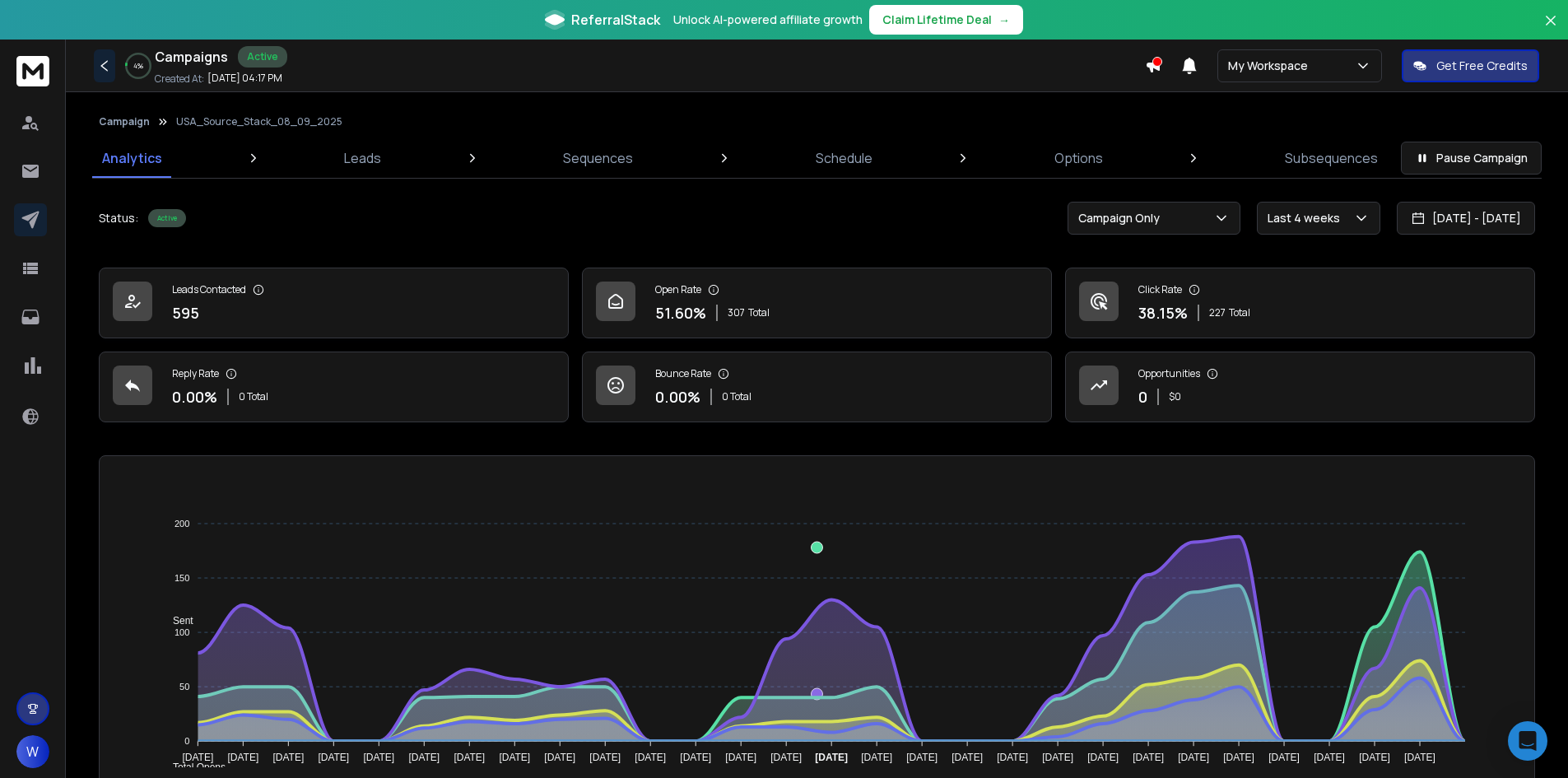
click at [102, 66] on icon at bounding box center [104, 65] width 7 height 11
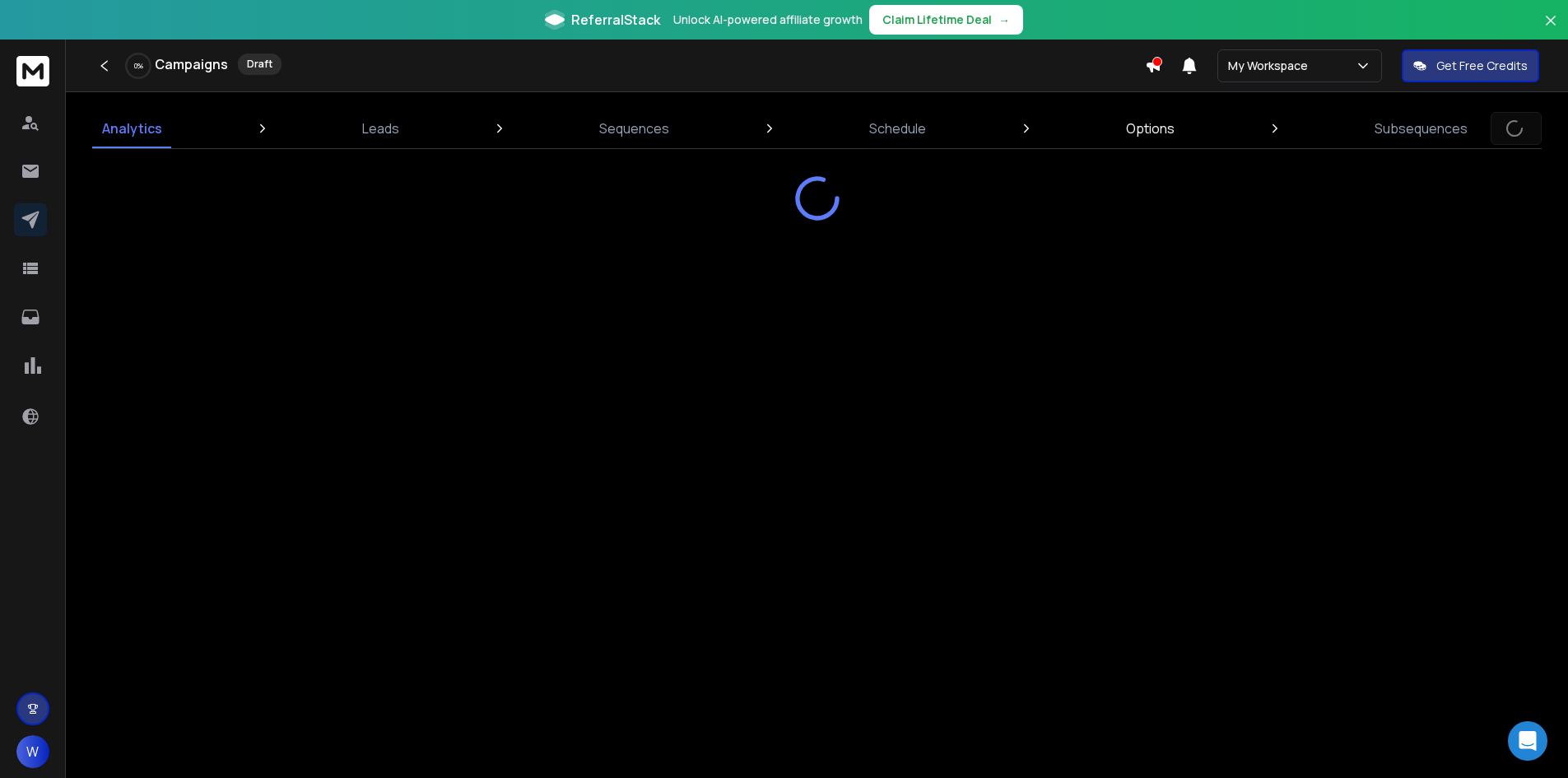
click at [1162, 141] on link "Options" at bounding box center [1149, 128] width 68 height 40
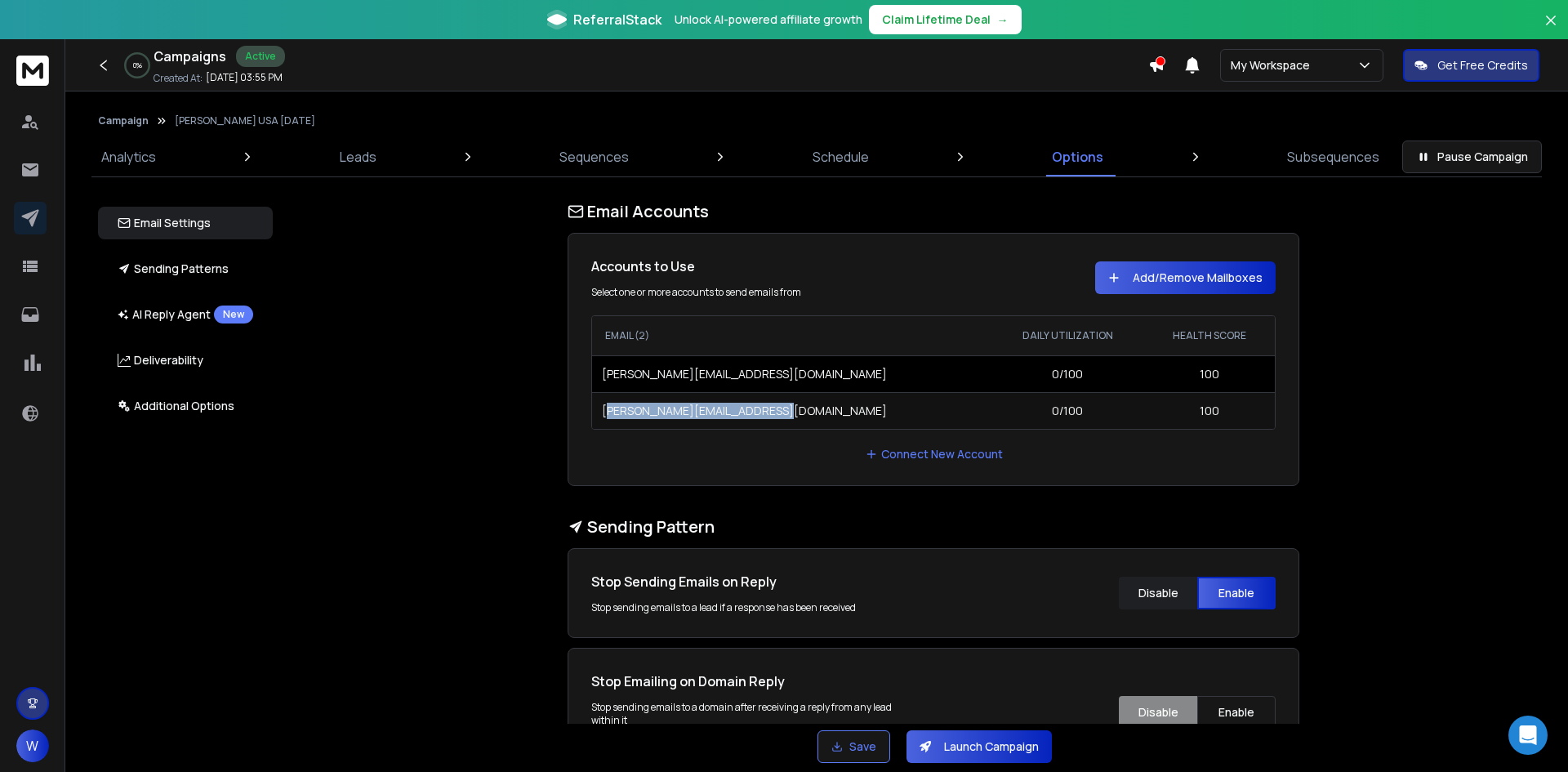
drag, startPoint x: 596, startPoint y: 409, endPoint x: 765, endPoint y: 411, distance: 169.0
click at [765, 411] on div "[PERSON_NAME][EMAIL_ADDRESS][DOMAIN_NAME]" at bounding box center [791, 411] width 379 height 17
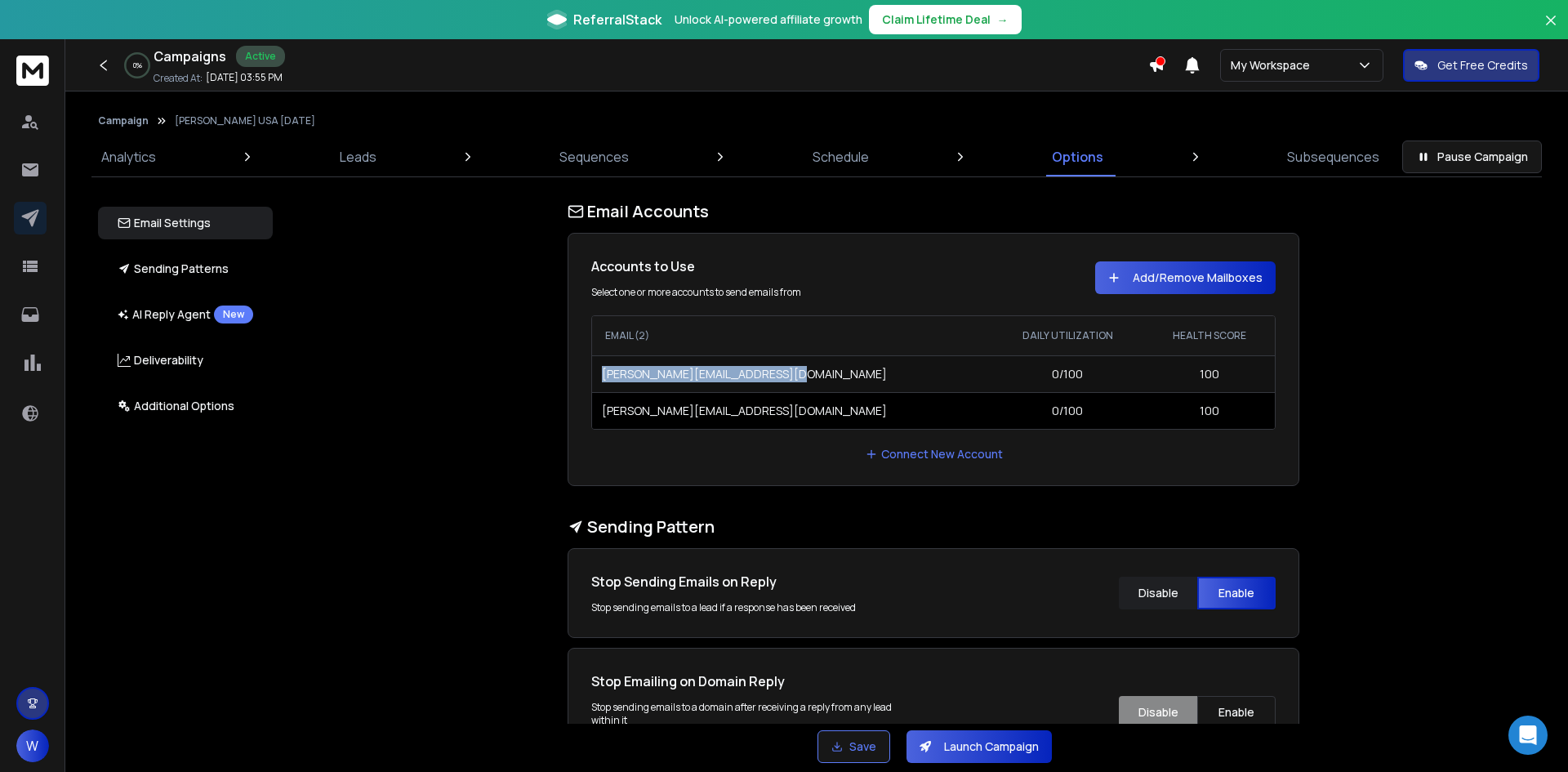
drag, startPoint x: 593, startPoint y: 372, endPoint x: 782, endPoint y: 369, distance: 189.0
click at [782, 369] on td "[PERSON_NAME][EMAIL_ADDRESS][DOMAIN_NAME]" at bounding box center [792, 373] width 399 height 37
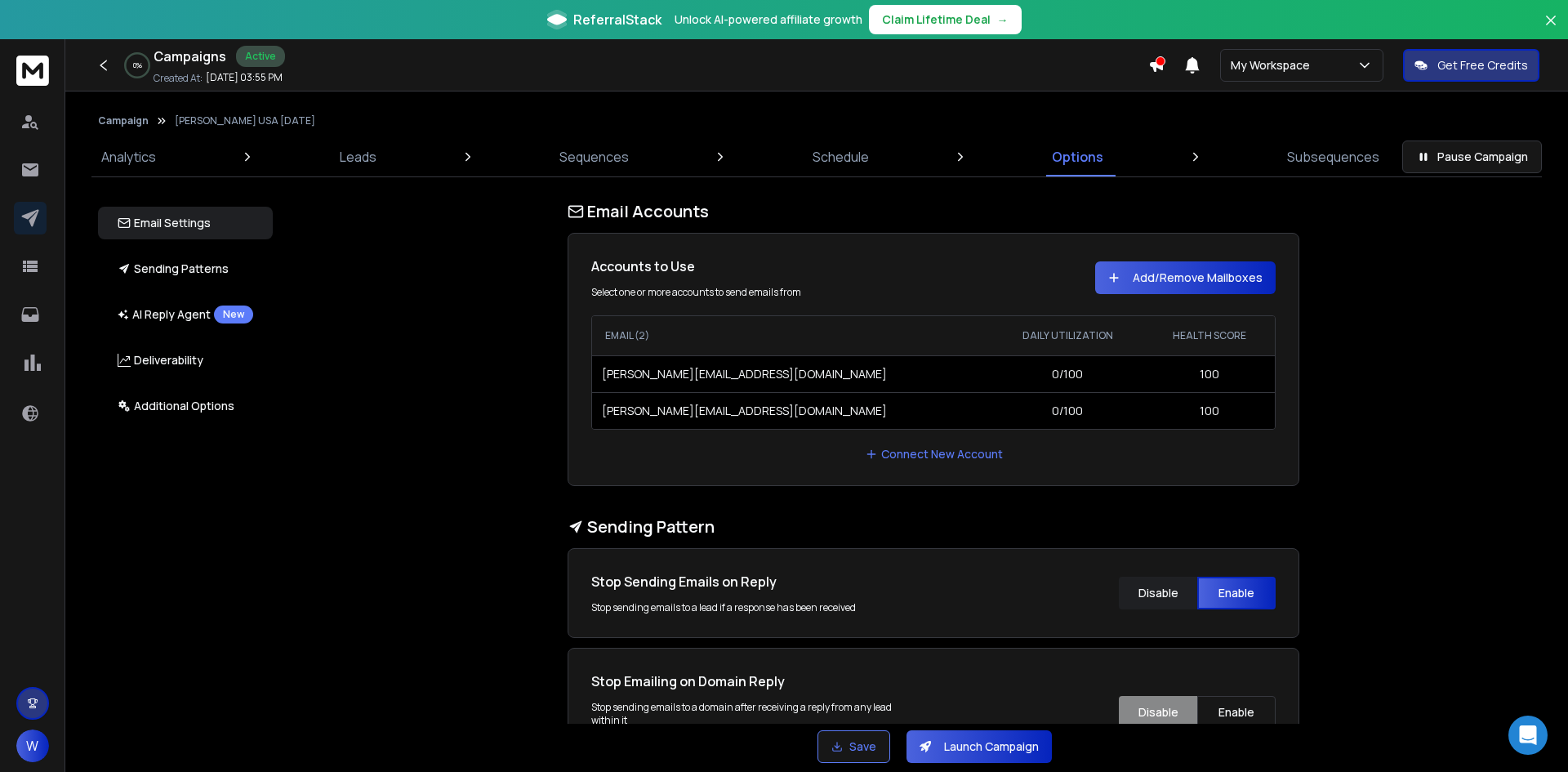
click at [346, 552] on div "Email Accounts Accounts to Use Select one or more accounts to send emails from …" at bounding box center [943, 461] width 1288 height 523
click at [349, 160] on p "Leads" at bounding box center [358, 156] width 37 height 19
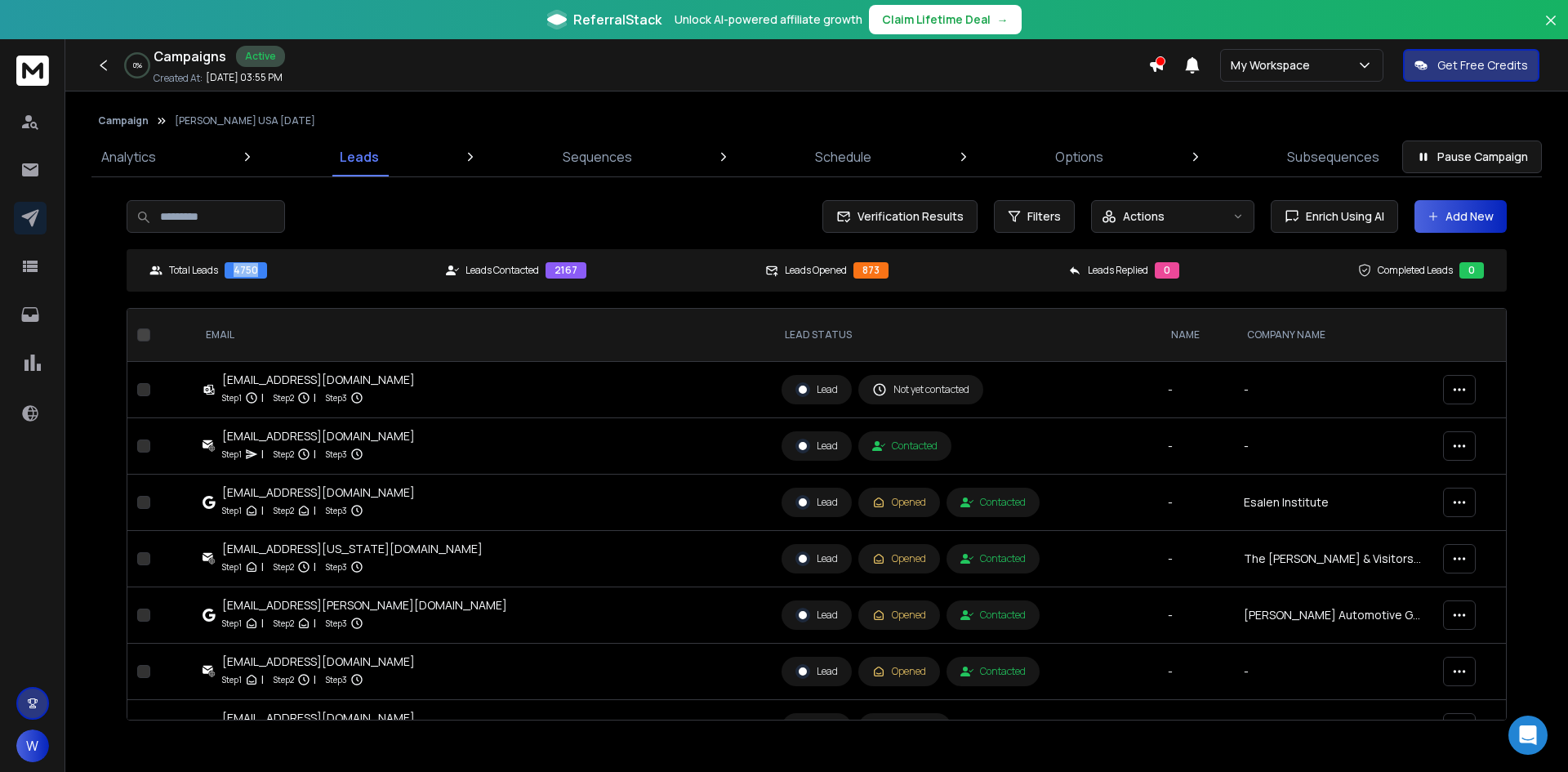
drag, startPoint x: 236, startPoint y: 270, endPoint x: 289, endPoint y: 265, distance: 53.2
click at [282, 265] on div "Total Leads 4750 Leads Contacted 2167 Leads Opened 873 Leads Replied 0 Complete…" at bounding box center [816, 270] width 1380 height 43
click at [303, 265] on div "Total Leads 4750 Leads Contacted 2167 Leads Opened 873 Leads Replied 0 Complete…" at bounding box center [816, 270] width 1380 height 43
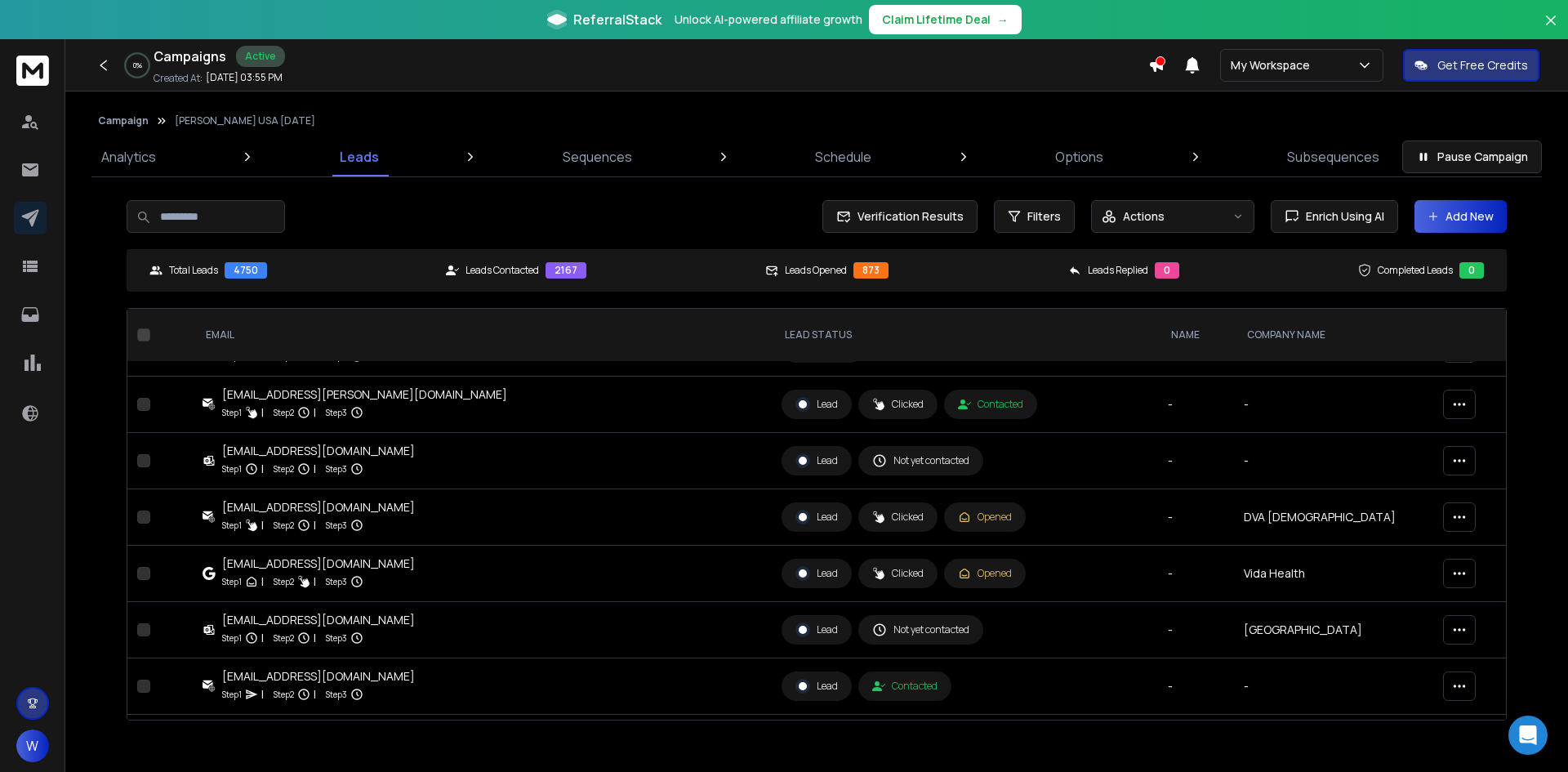
scroll to position [1062, 0]
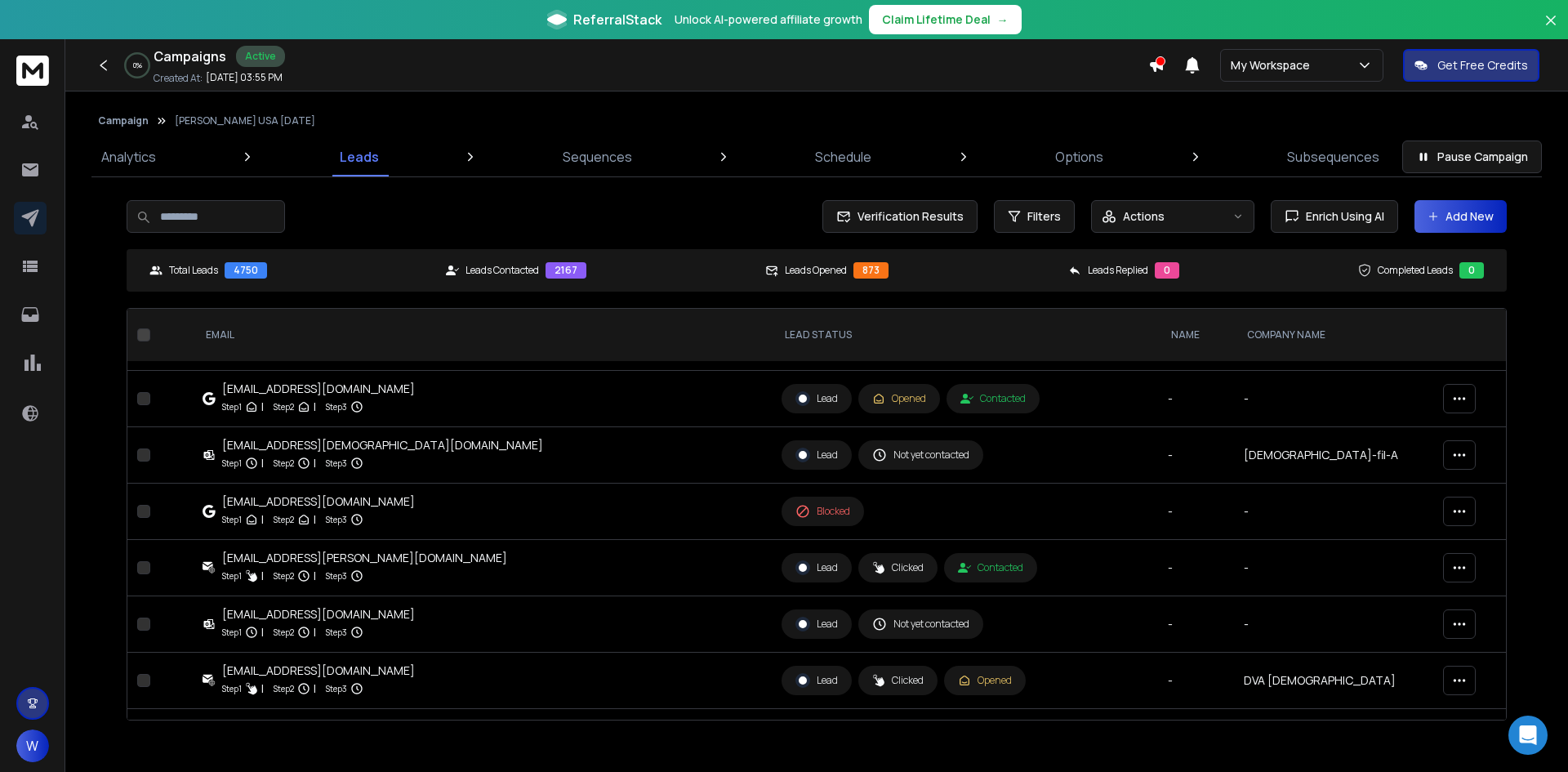
click at [1447, 513] on button "button" at bounding box center [1459, 510] width 33 height 29
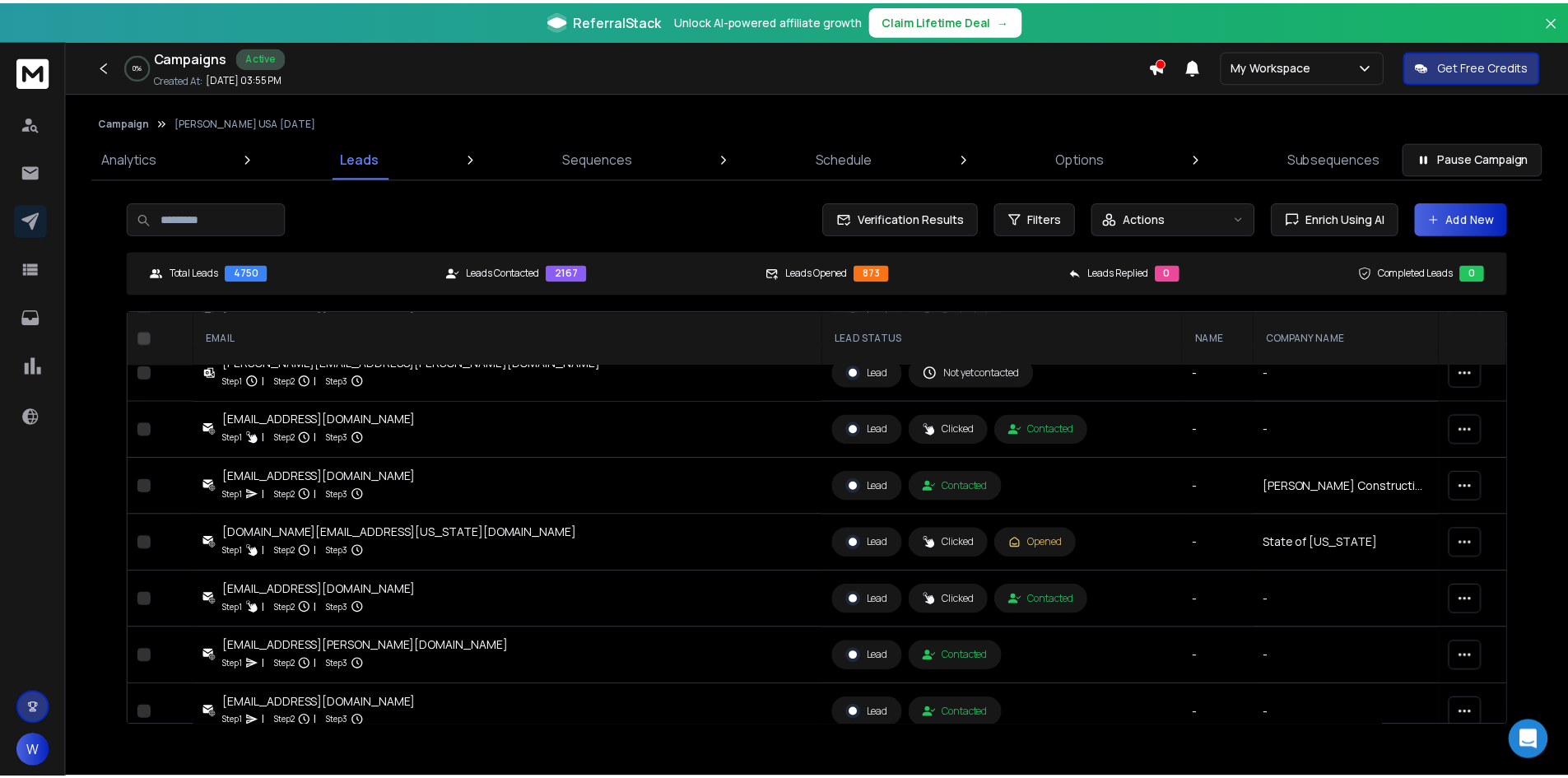
scroll to position [0, 0]
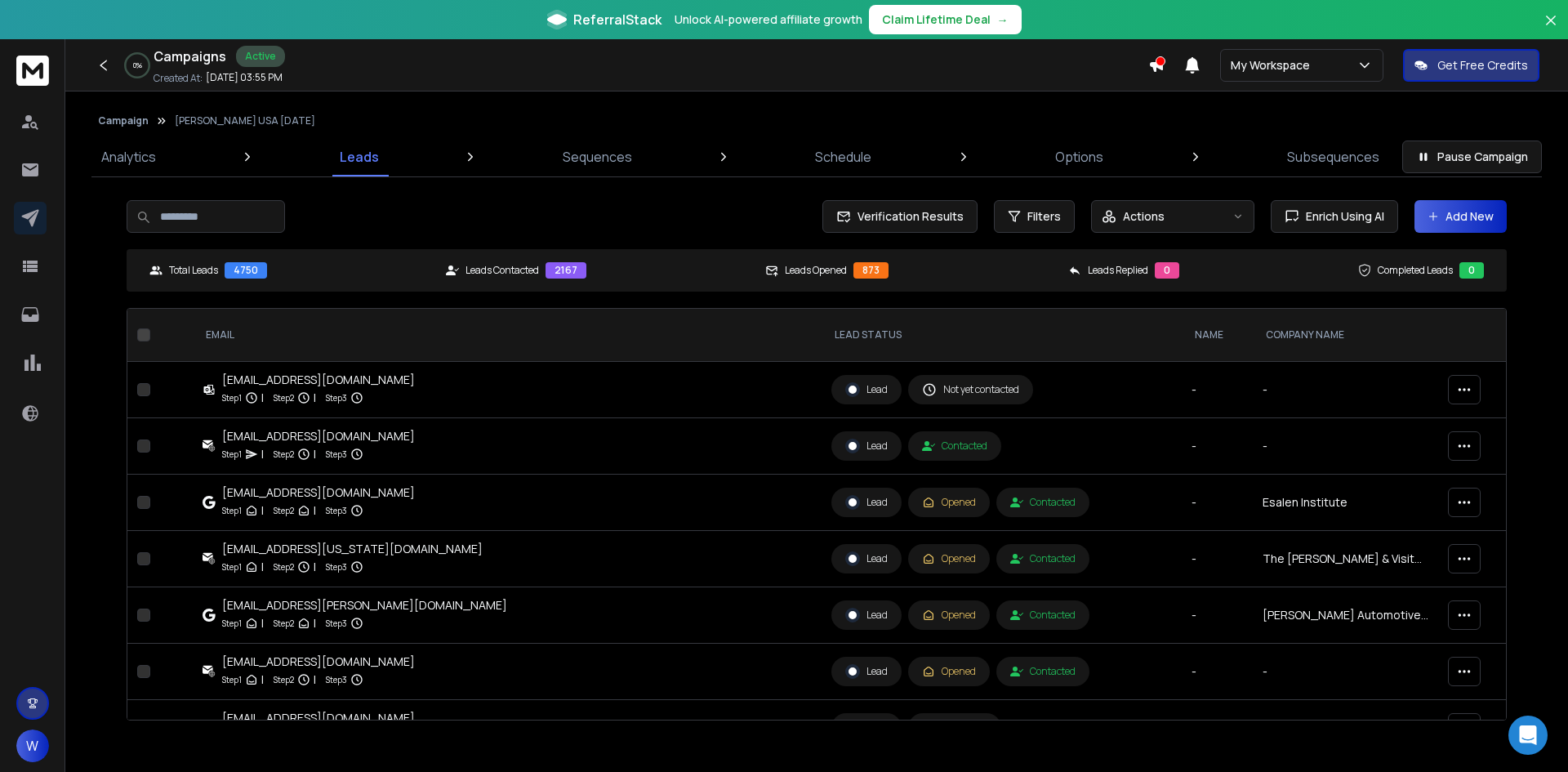
drag, startPoint x: 103, startPoint y: 70, endPoint x: 330, endPoint y: 226, distance: 275.4
click at [103, 70] on icon at bounding box center [104, 65] width 15 height 15
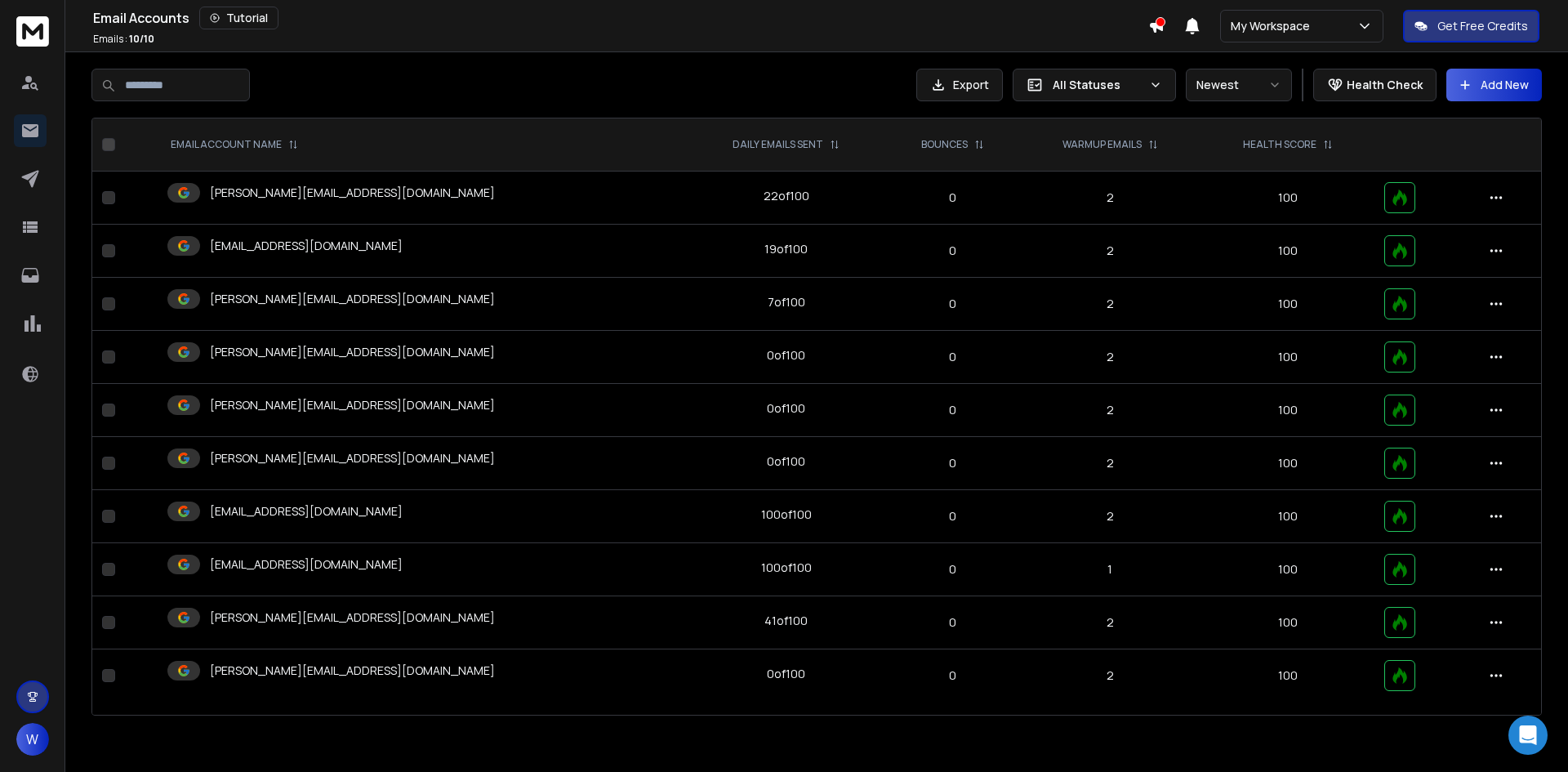
click at [0, 545] on div "W" at bounding box center [33, 386] width 65 height 772
click at [6, 548] on div "W" at bounding box center [33, 386] width 65 height 772
click at [33, 181] on icon at bounding box center [29, 179] width 18 height 18
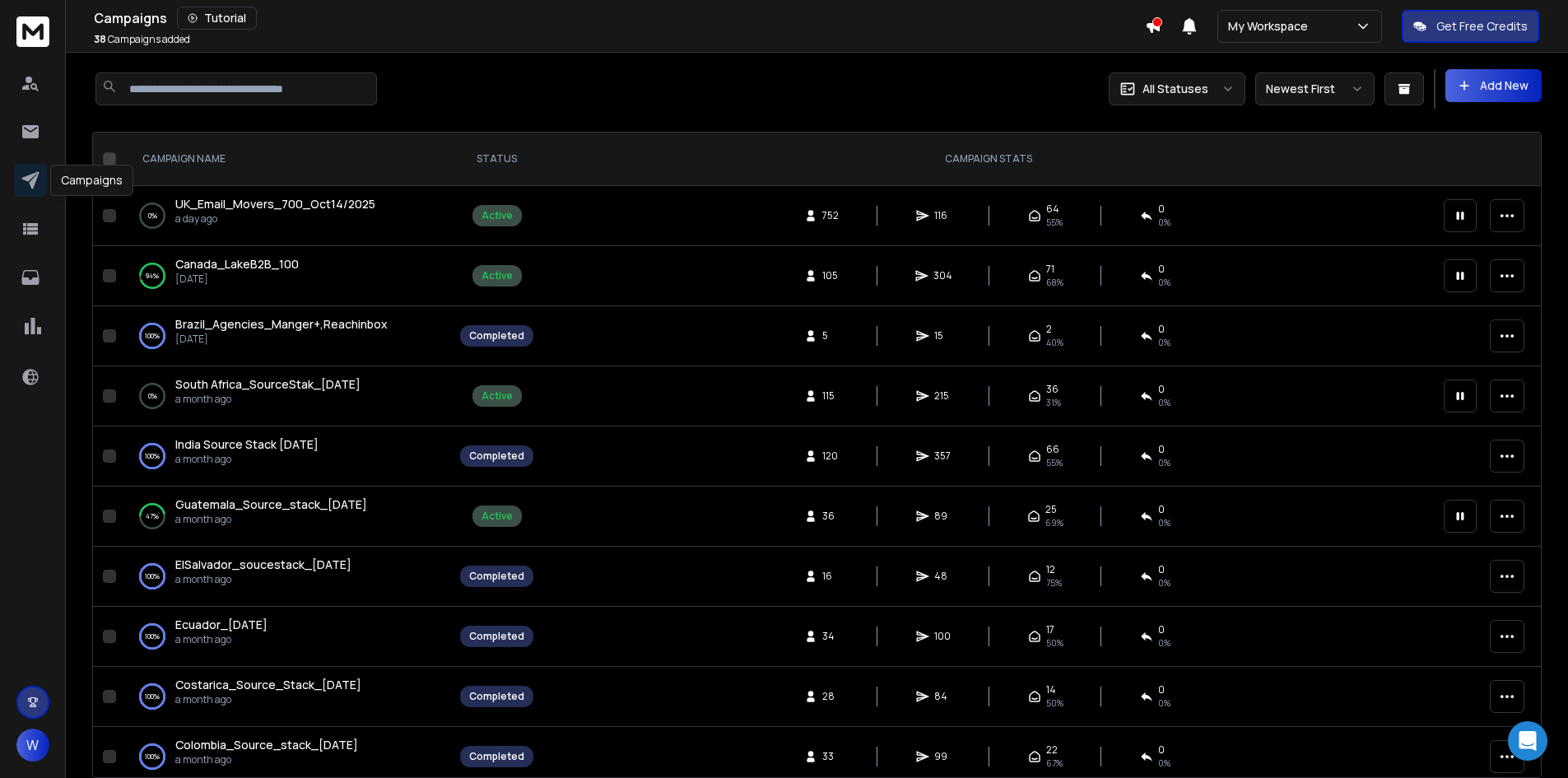
click at [1, 619] on div "W" at bounding box center [33, 389] width 66 height 778
click at [264, 88] on input at bounding box center [236, 88] width 281 height 33
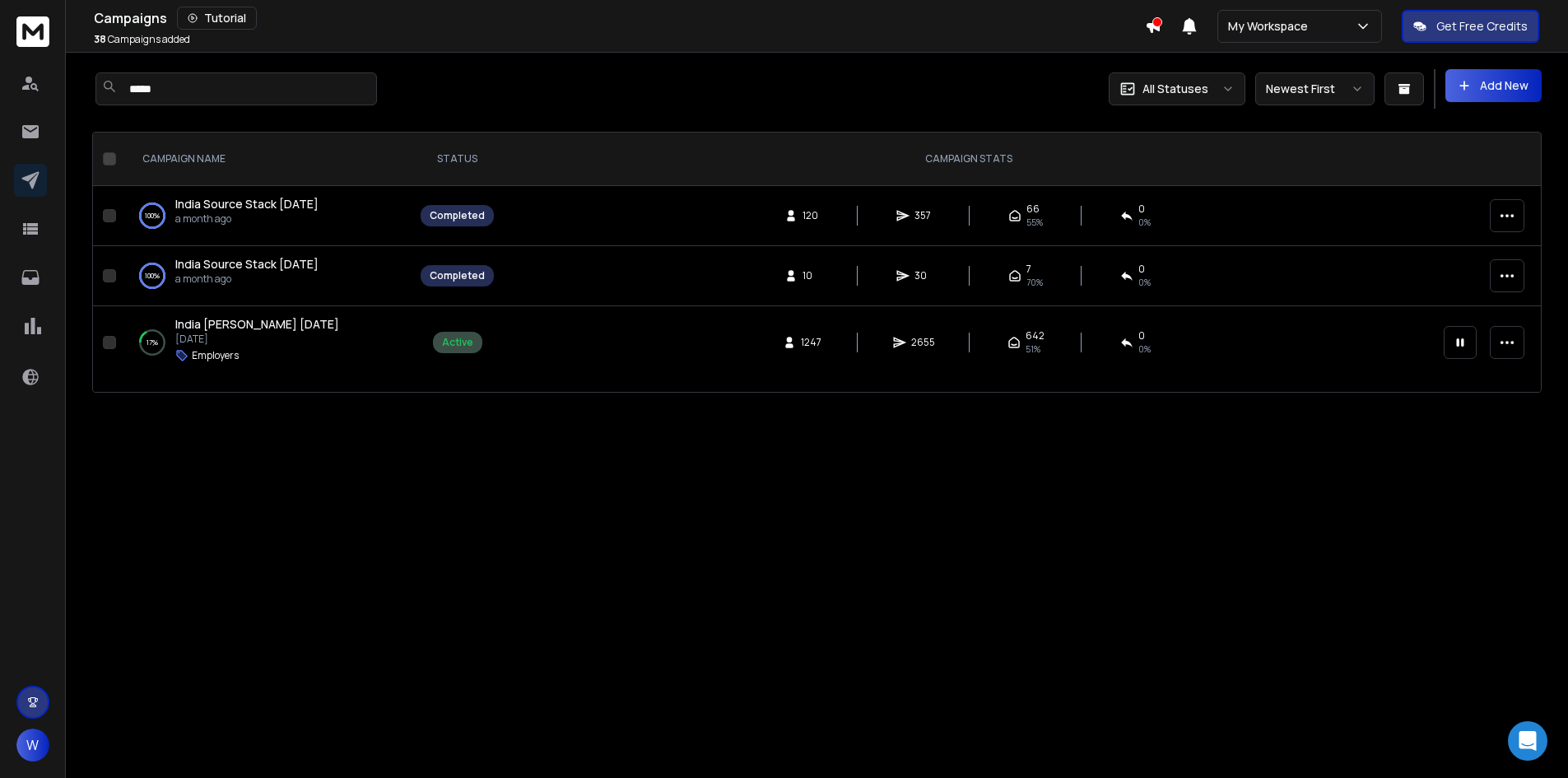
type input "*****"
click at [273, 328] on span "India [PERSON_NAME] [DATE]" at bounding box center [257, 323] width 163 height 16
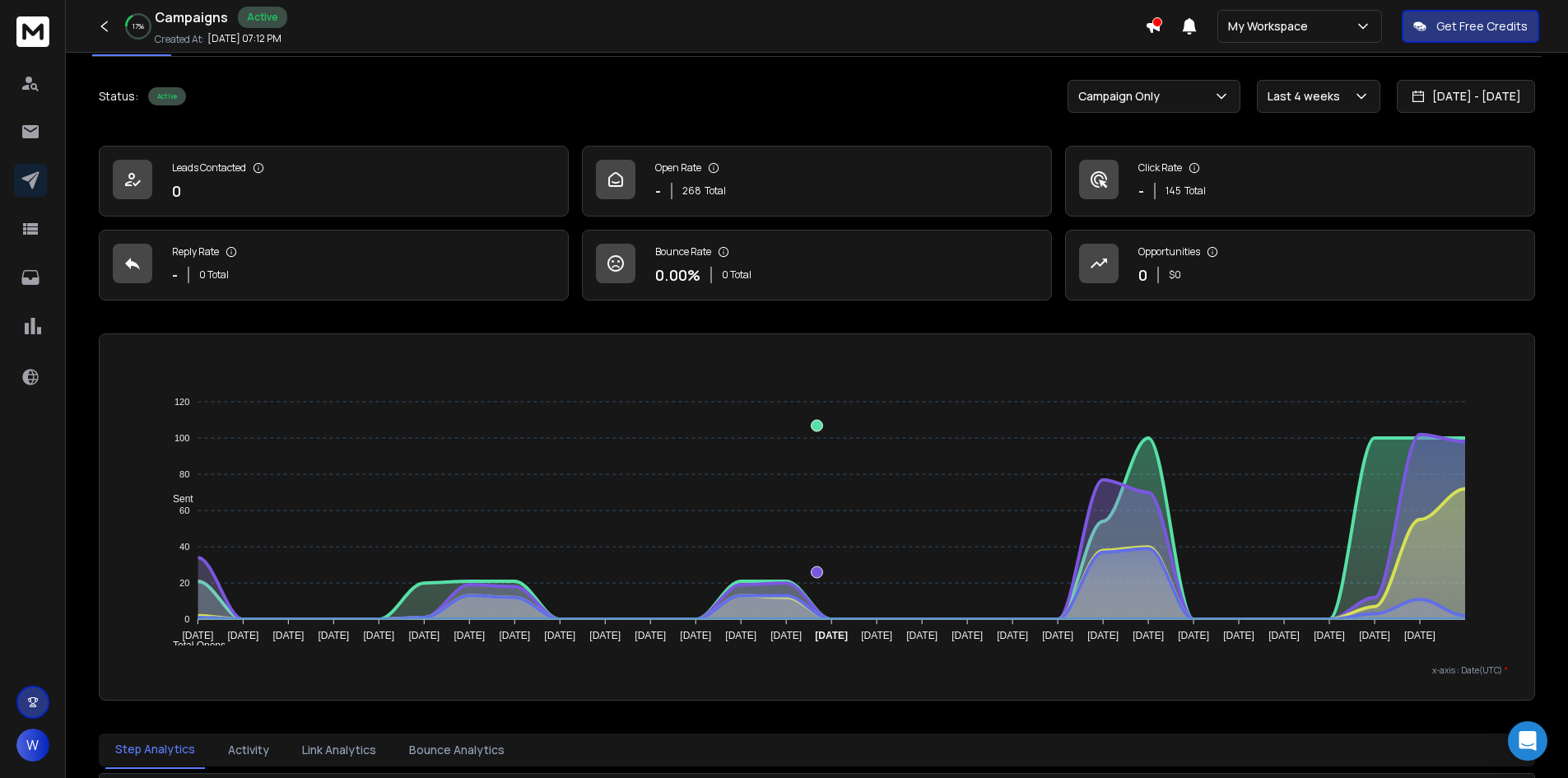
scroll to position [112, 0]
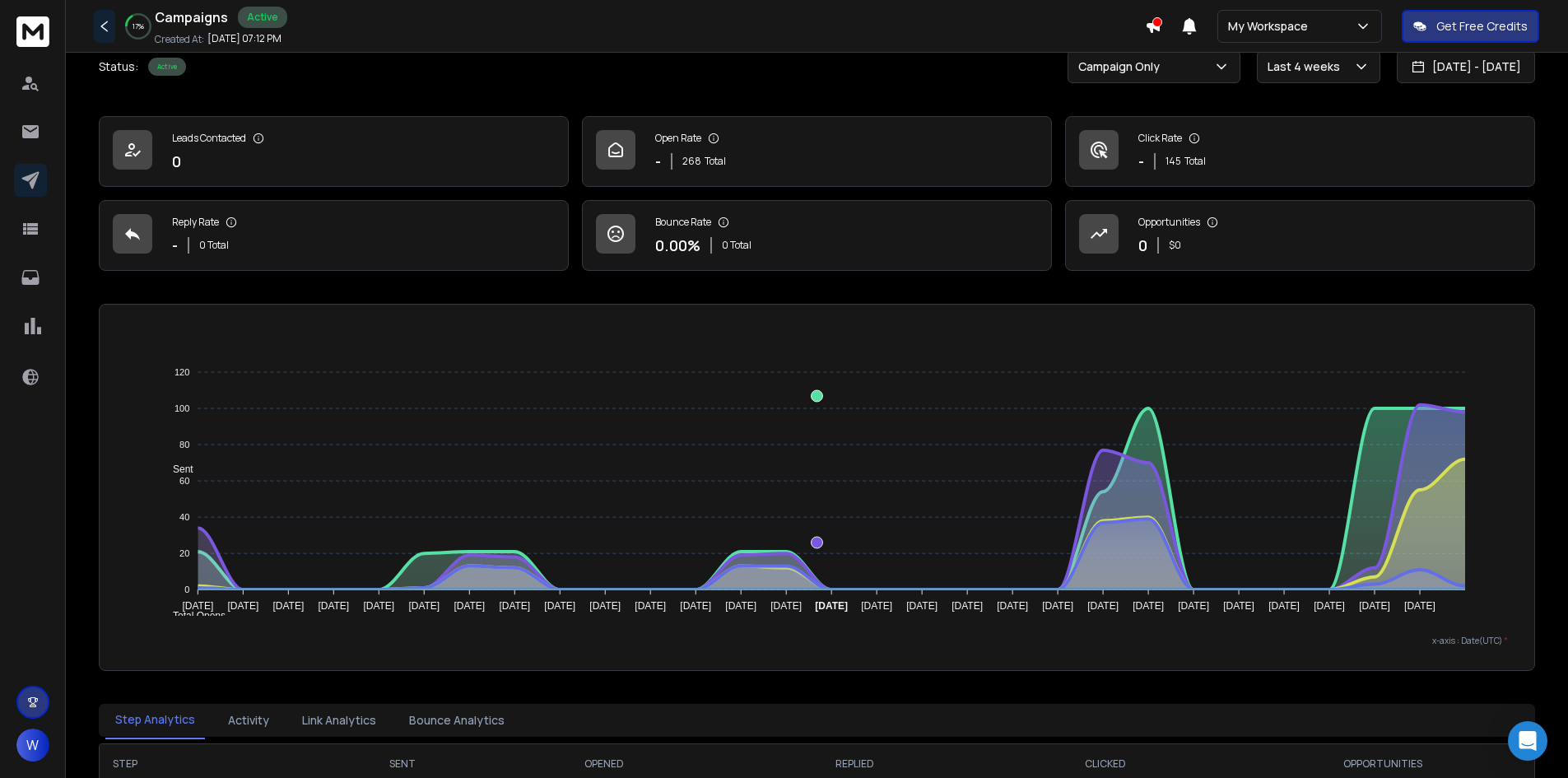
click at [93, 19] on div "17 % Campaigns Active Created At: [DATE] 07:12 PM My Workspace Get Free Credits" at bounding box center [784, 26] width 1568 height 53
click at [102, 20] on icon at bounding box center [104, 26] width 15 height 15
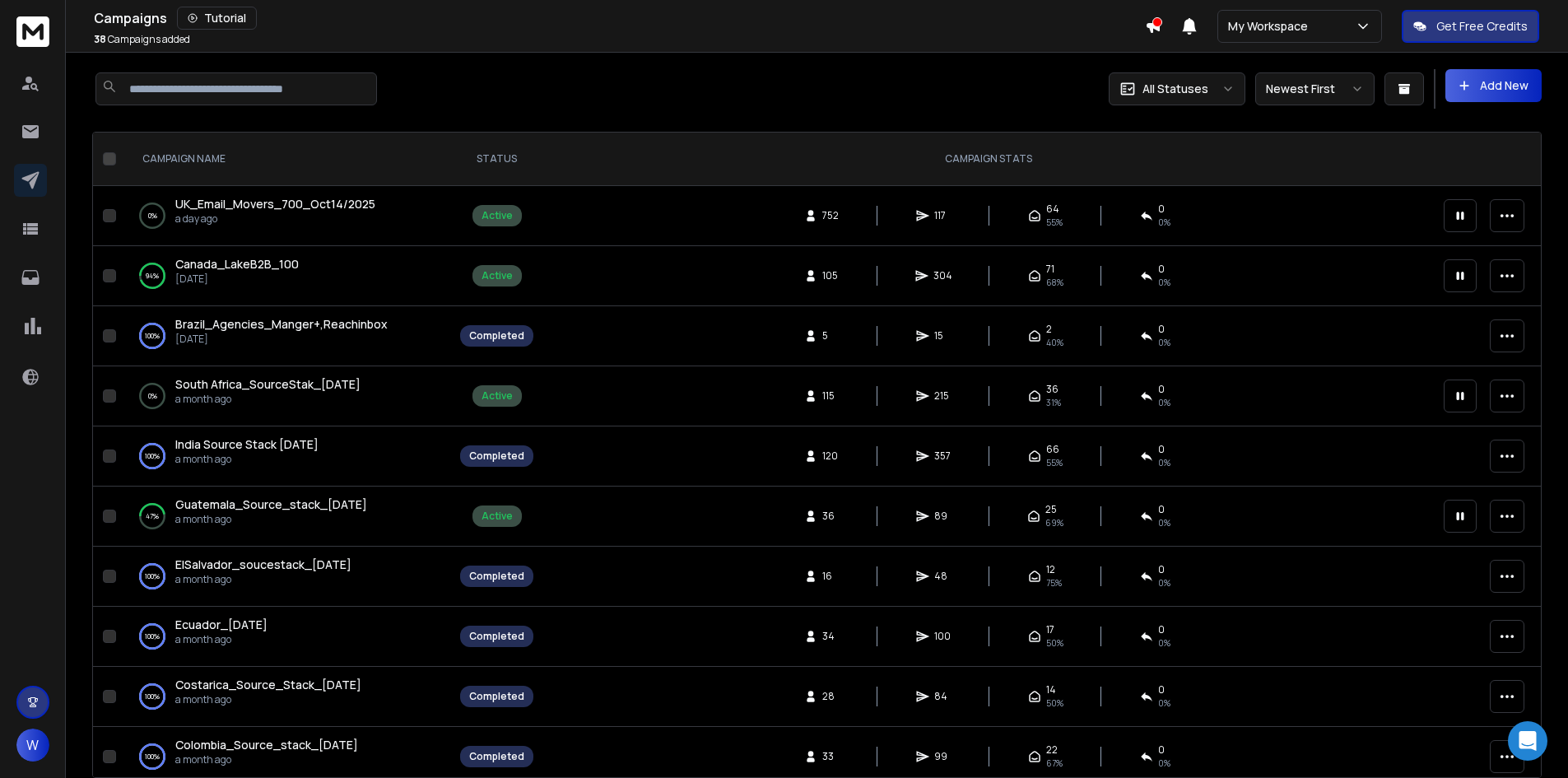
click at [263, 85] on input at bounding box center [236, 88] width 281 height 33
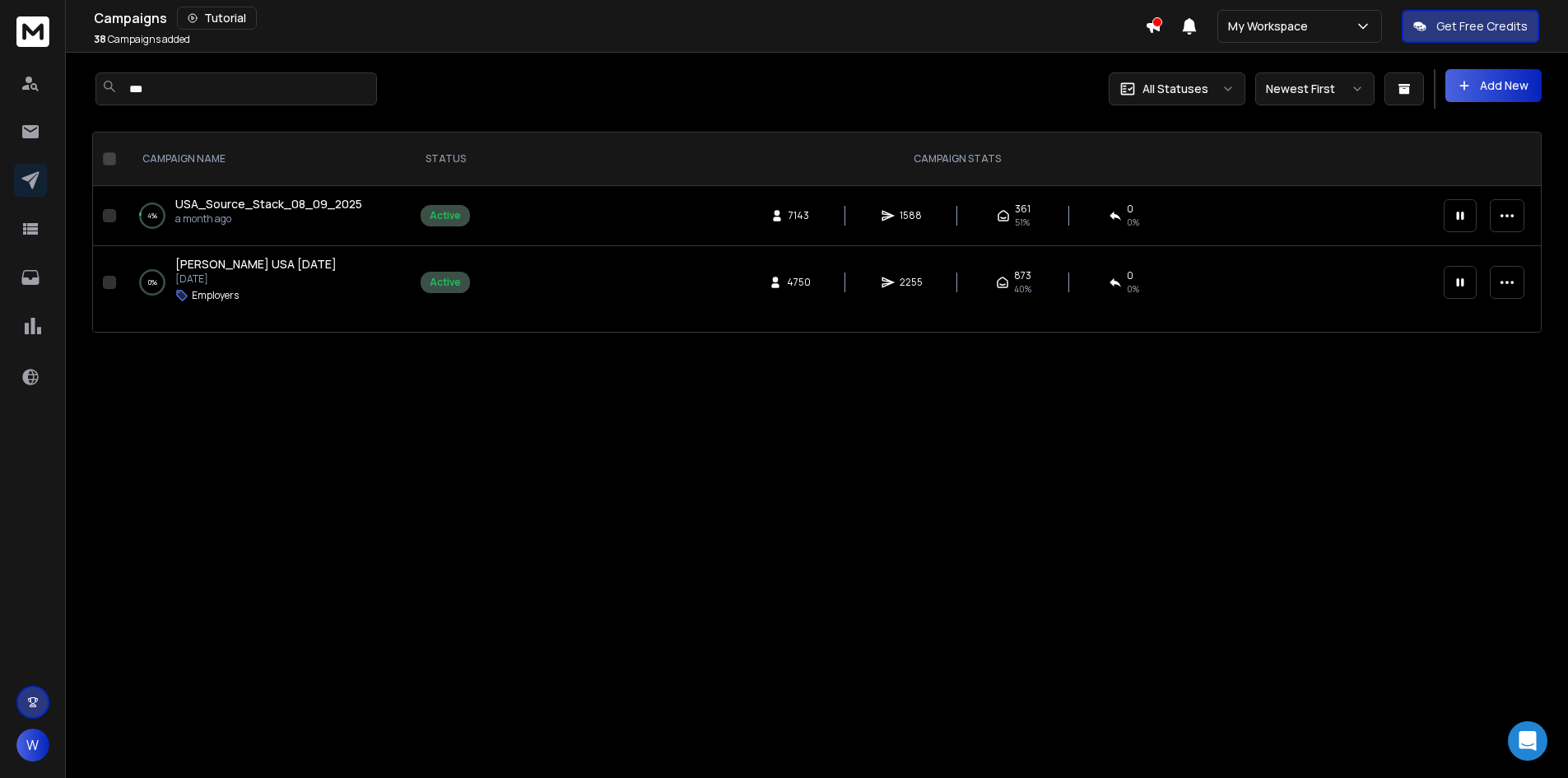
type input "***"
click at [222, 80] on input "***" at bounding box center [236, 88] width 281 height 33
click at [250, 87] on input "***" at bounding box center [236, 88] width 281 height 33
click at [308, 87] on input "***" at bounding box center [236, 88] width 281 height 33
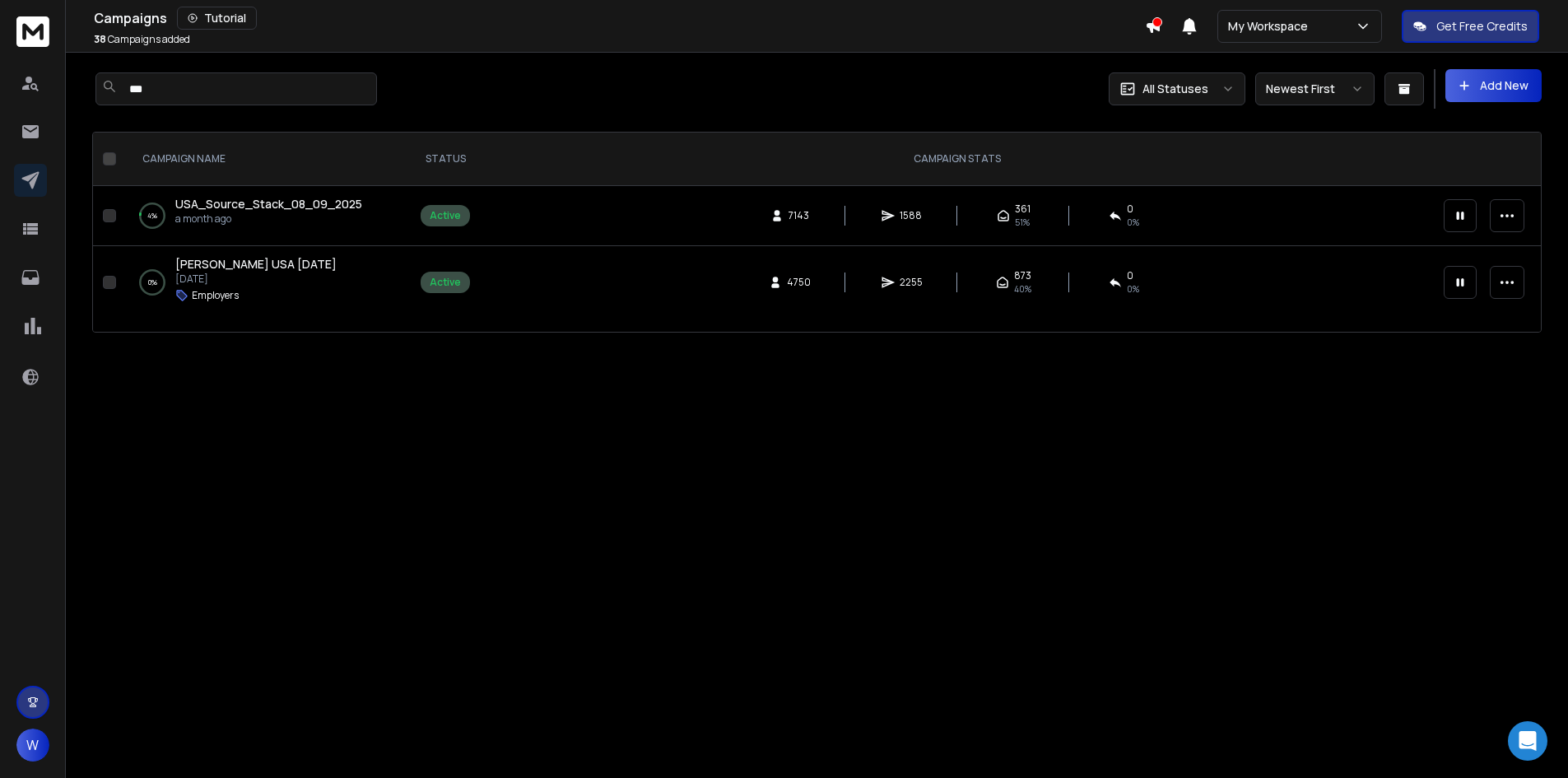
click at [258, 80] on input "***" at bounding box center [236, 88] width 281 height 33
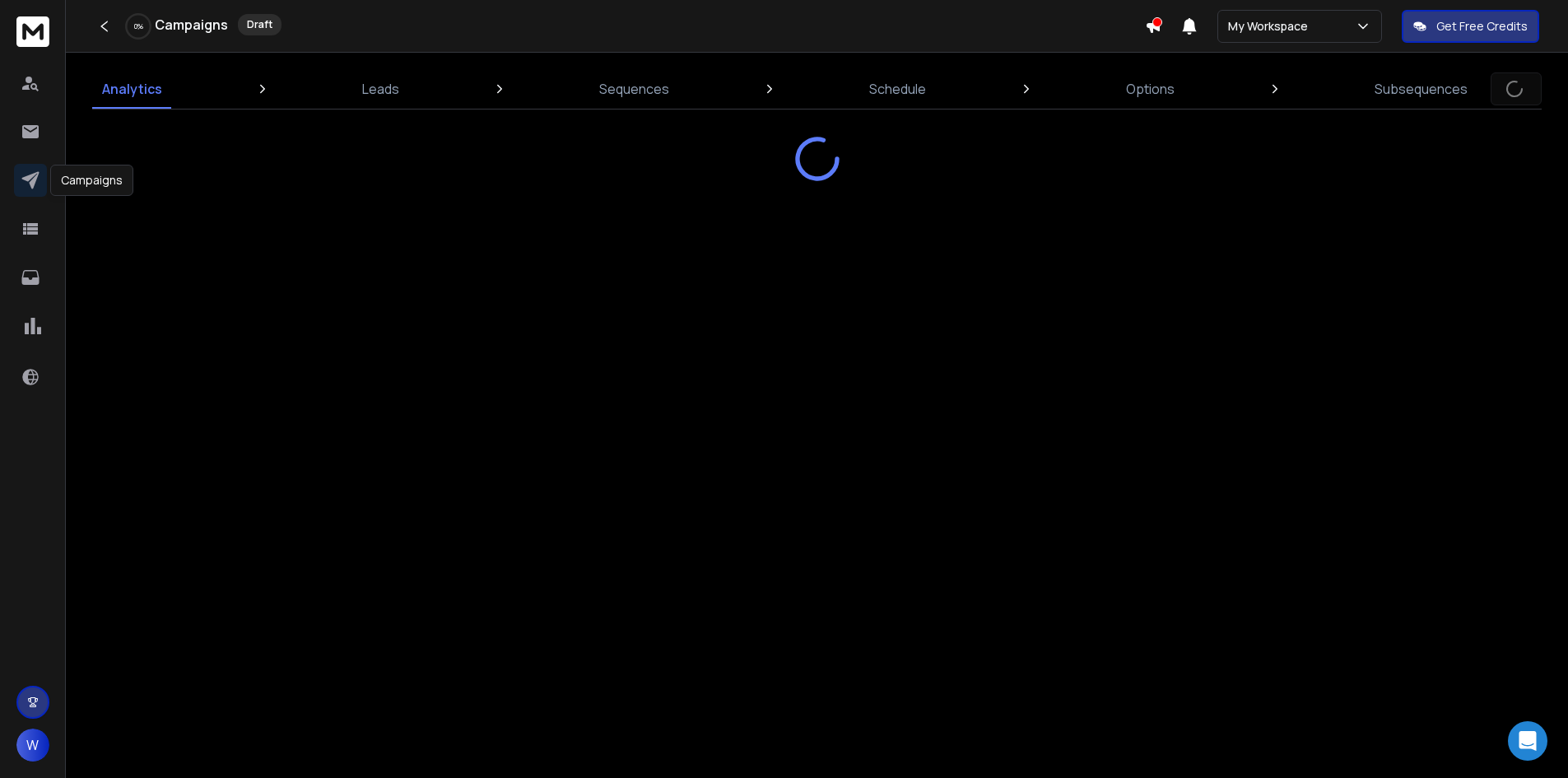
click at [27, 180] on icon at bounding box center [29, 180] width 18 height 18
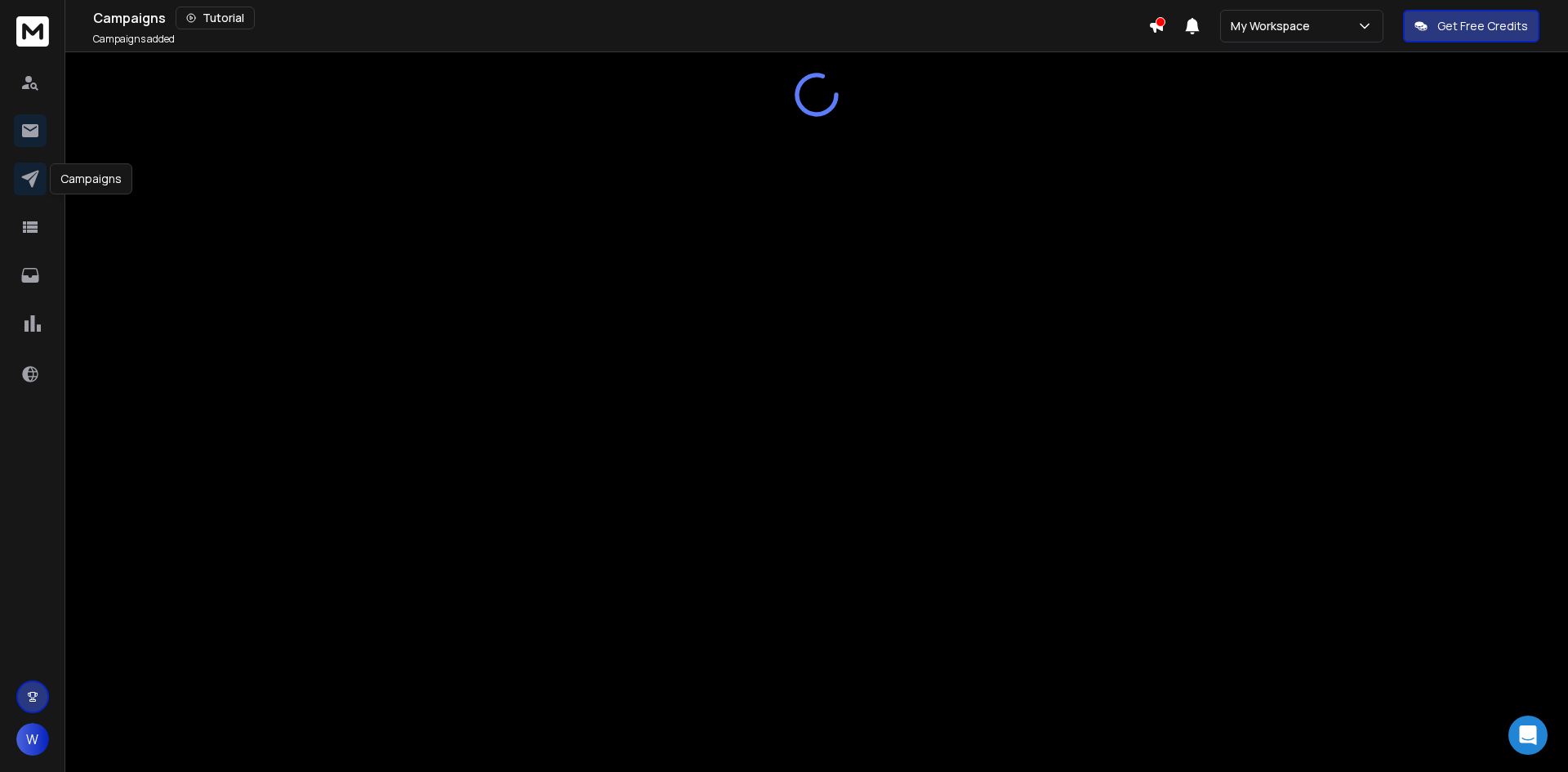
click at [24, 129] on icon at bounding box center [30, 131] width 17 height 13
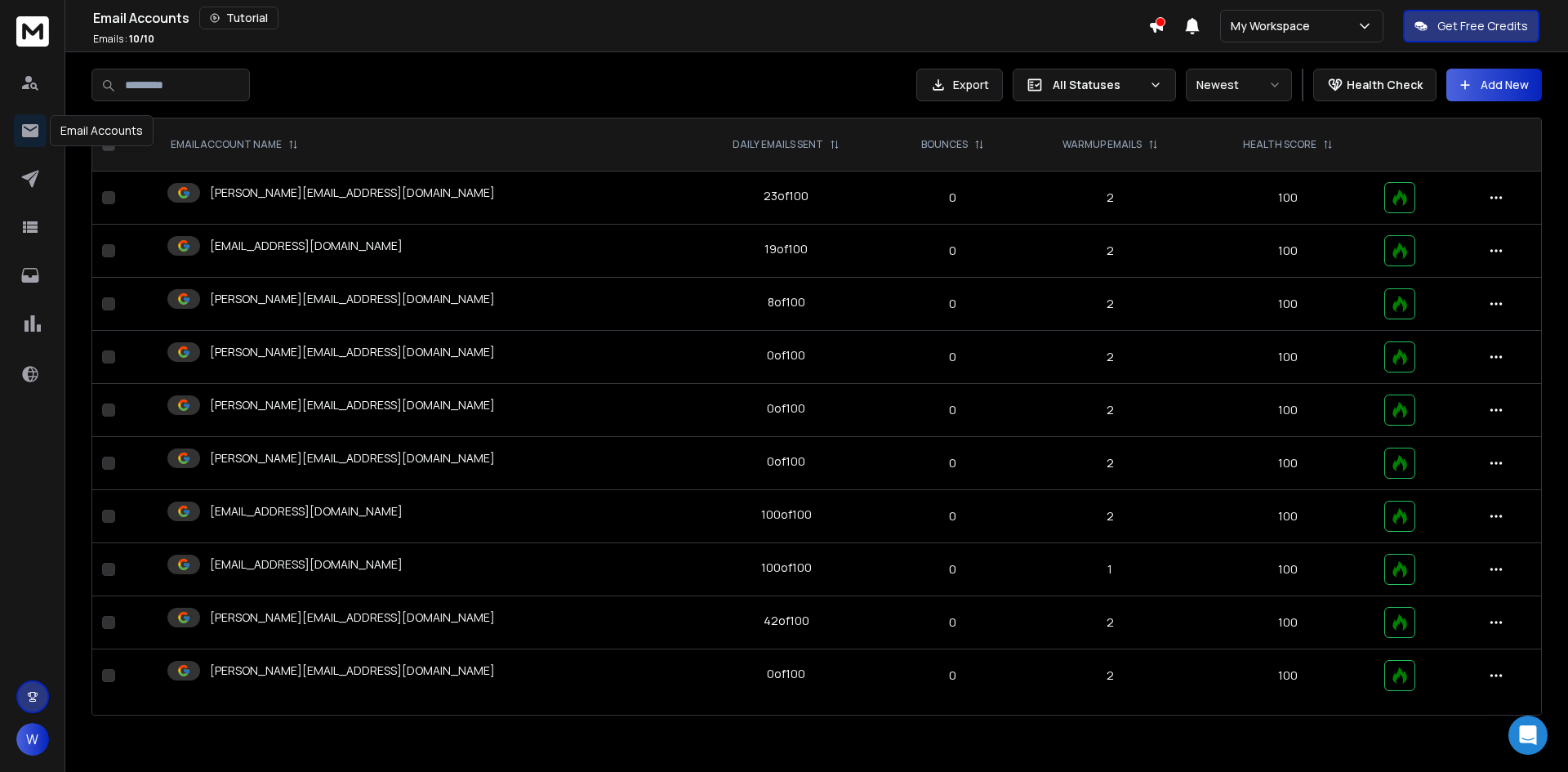
click at [364, 518] on p "[EMAIL_ADDRESS][DOMAIN_NAME]" at bounding box center [306, 511] width 193 height 17
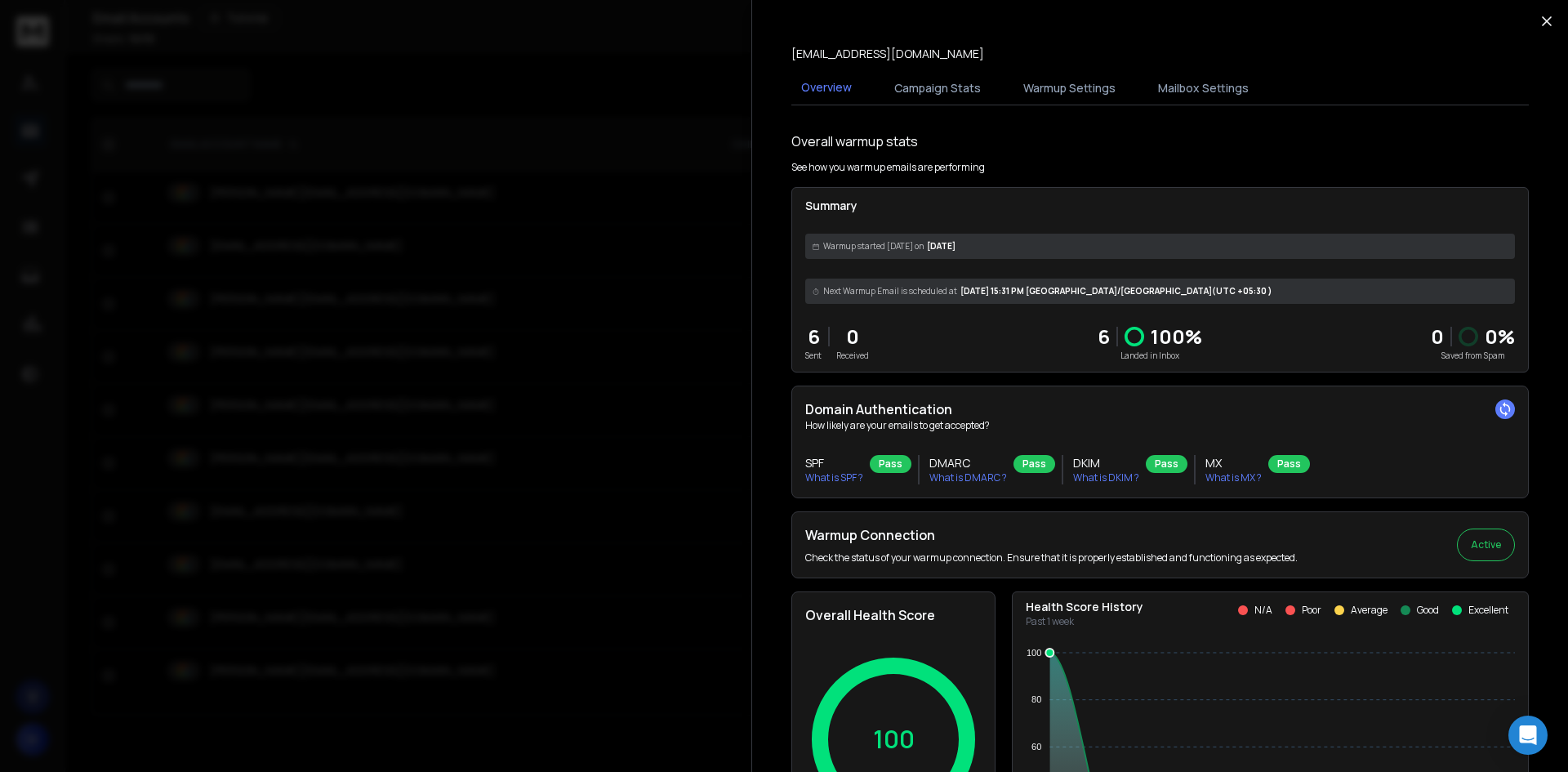
click at [1544, 20] on icon "button" at bounding box center [1546, 22] width 17 height 17
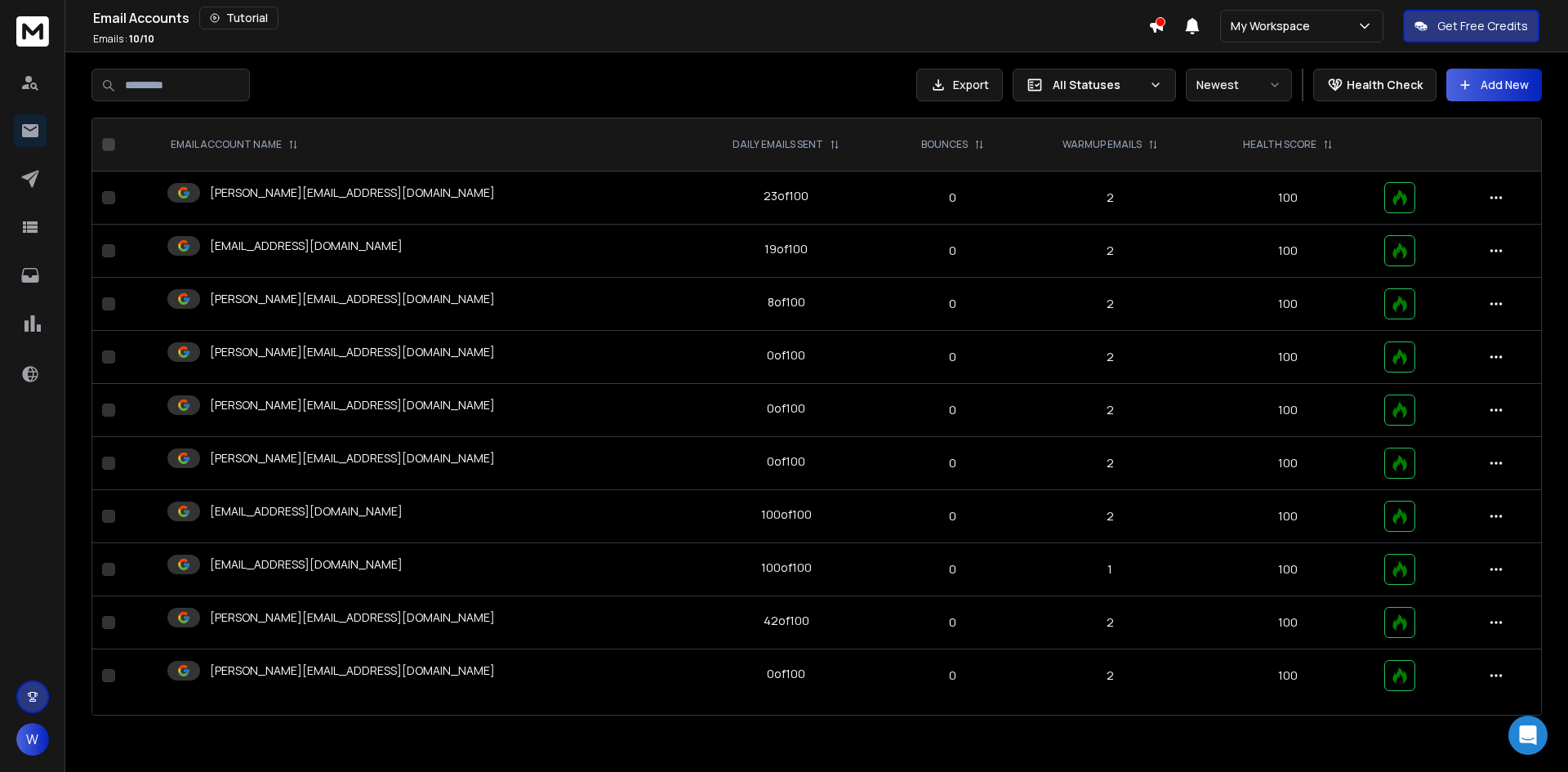
click at [298, 351] on p "[PERSON_NAME][EMAIL_ADDRESS][DOMAIN_NAME]" at bounding box center [352, 352] width 285 height 17
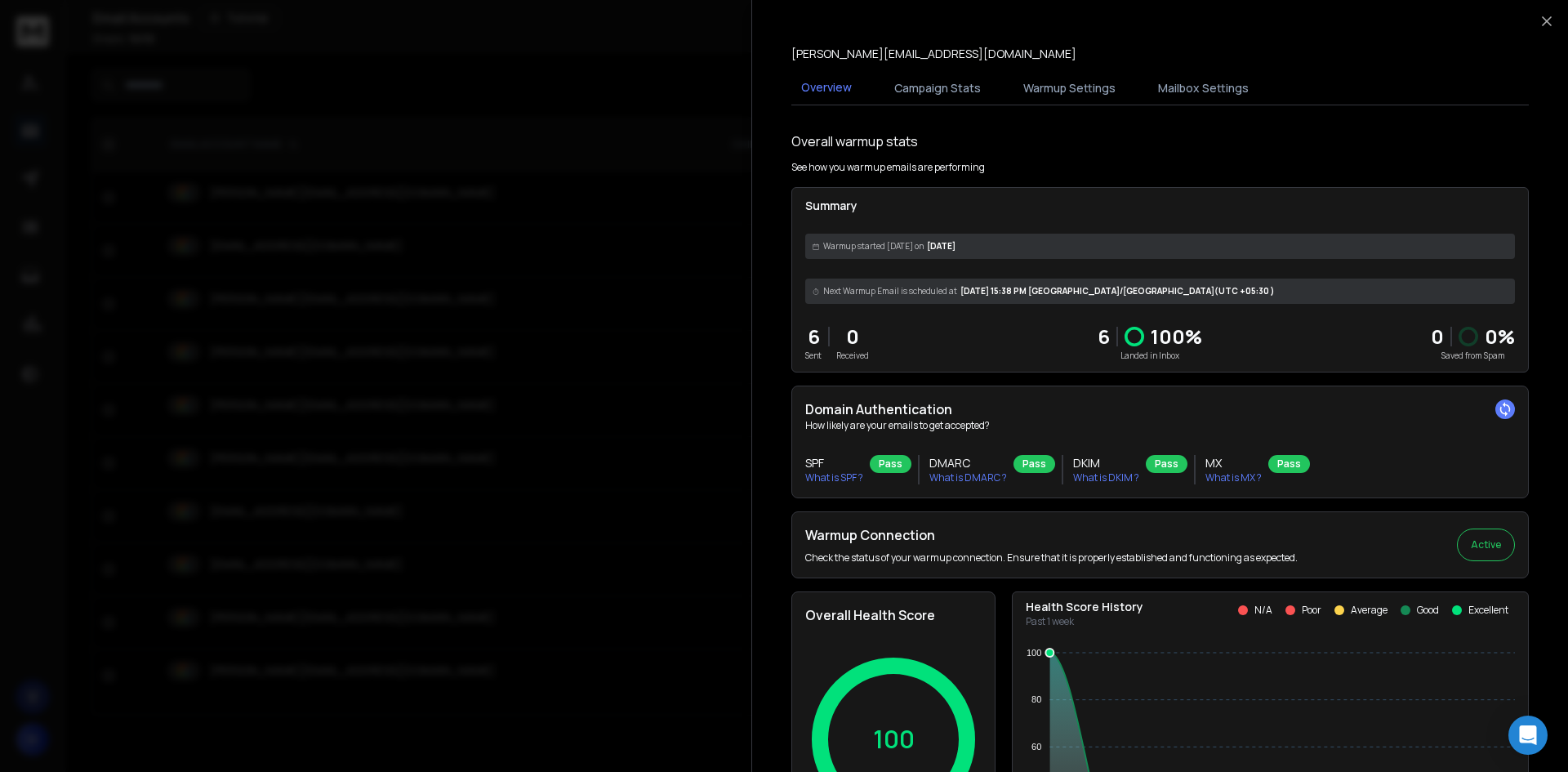
click at [952, 88] on button "Campaign Stats" at bounding box center [936, 88] width 106 height 36
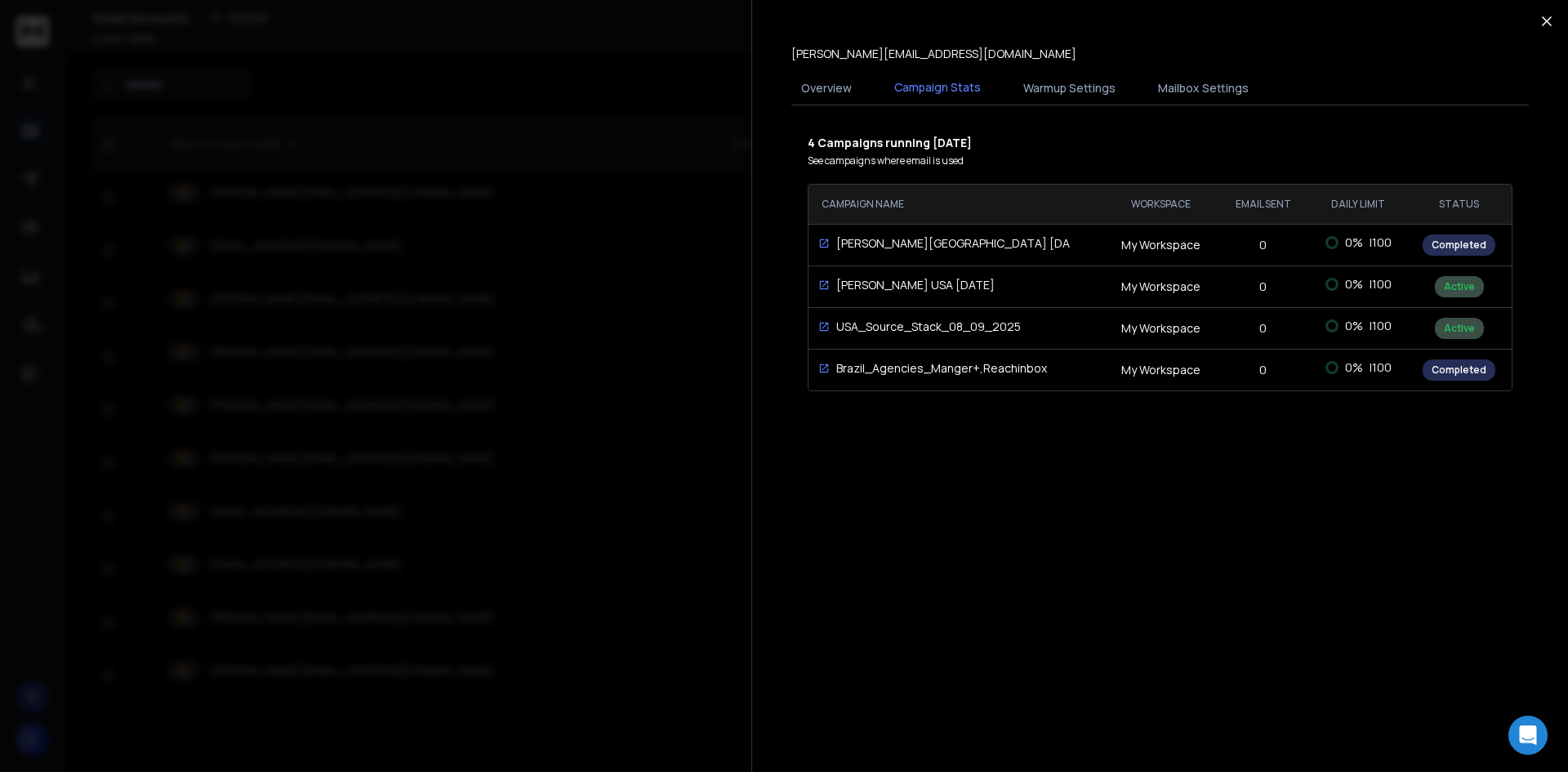
click at [1545, 19] on icon "button" at bounding box center [1546, 22] width 17 height 17
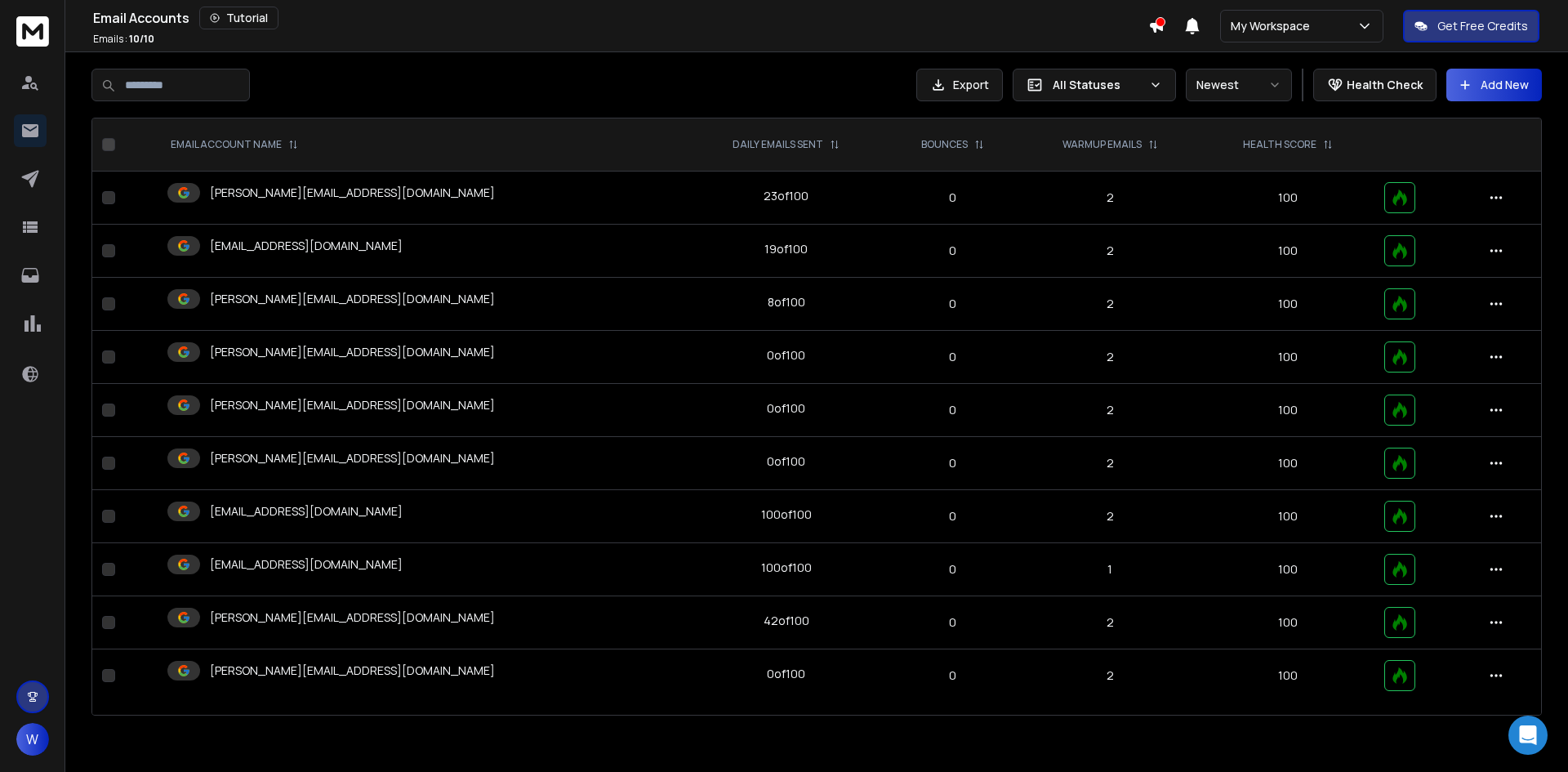
click at [285, 396] on div "[PERSON_NAME][EMAIL_ADDRESS][DOMAIN_NAME]" at bounding box center [331, 404] width 327 height 19
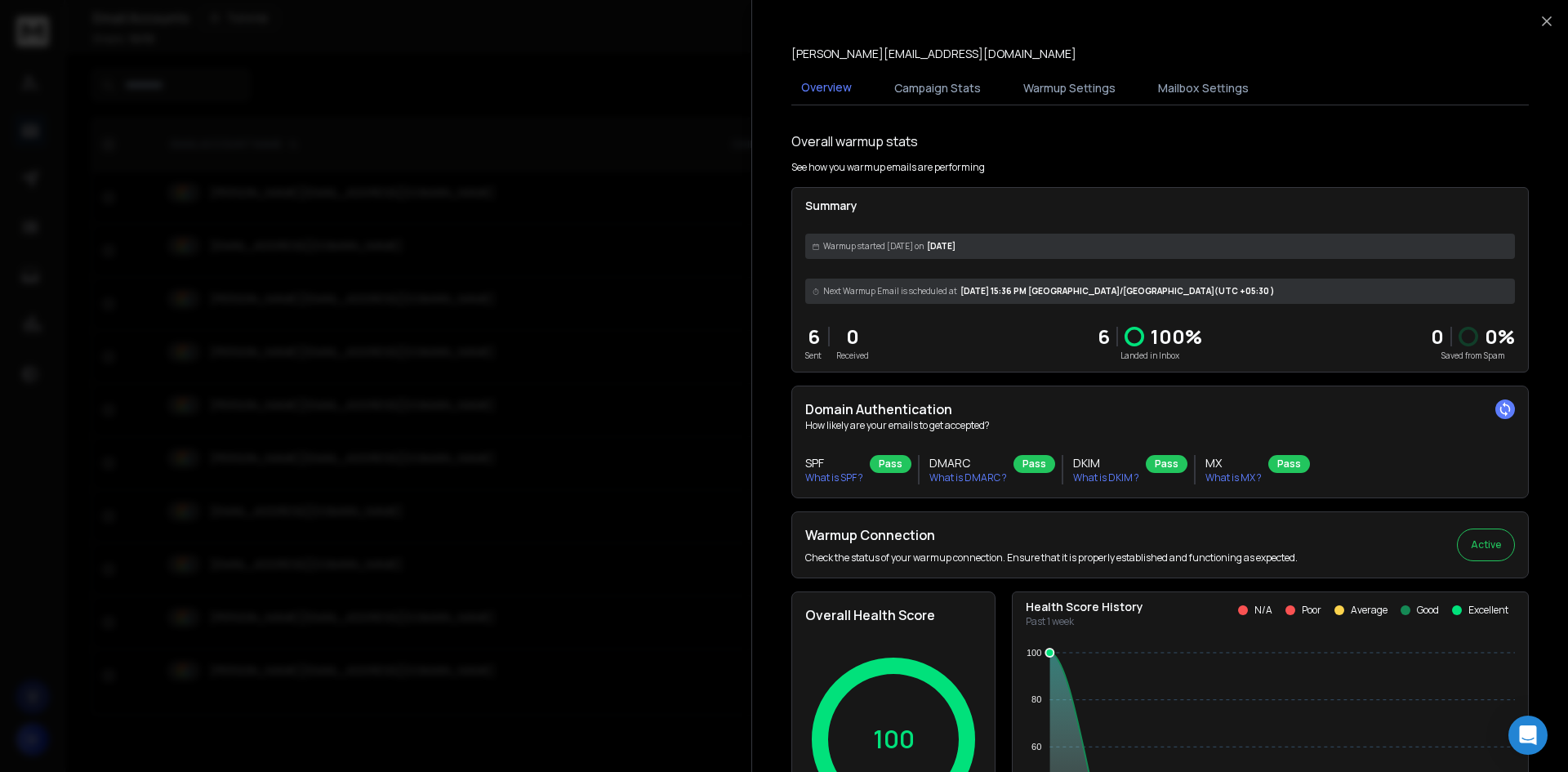
click at [955, 90] on button "Campaign Stats" at bounding box center [936, 88] width 106 height 36
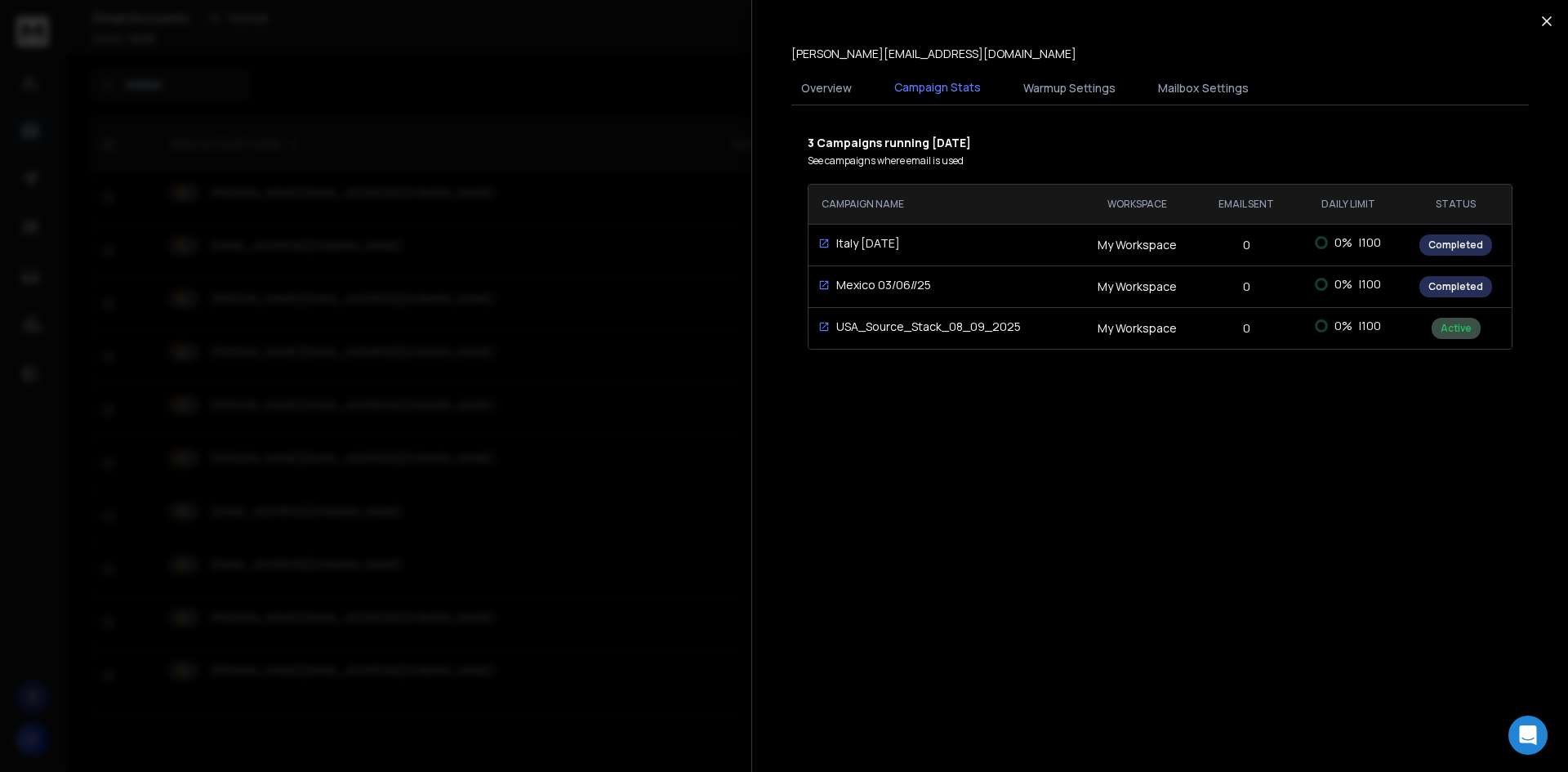
click at [1545, 21] on icon "button" at bounding box center [1546, 22] width 17 height 17
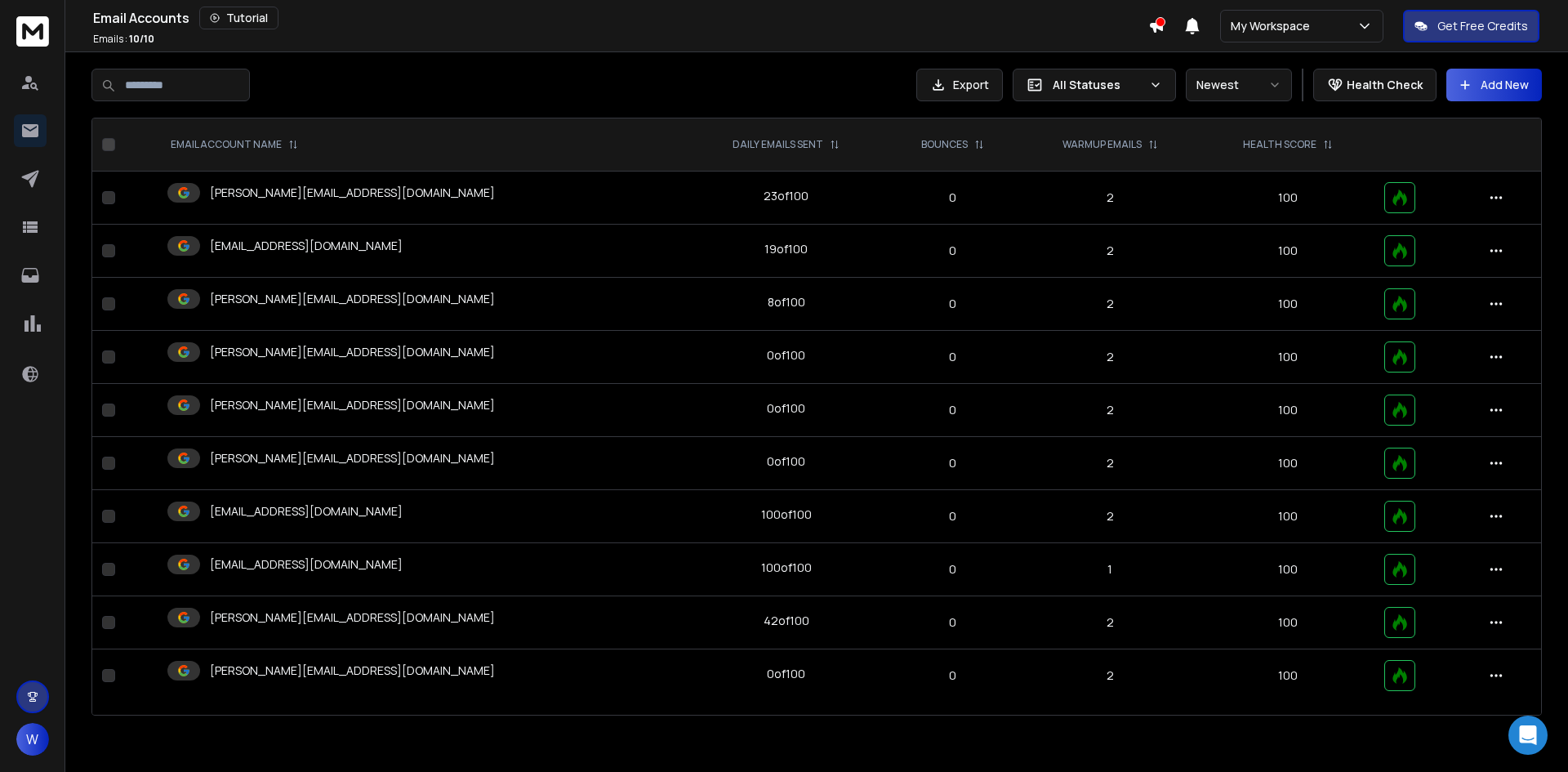
drag, startPoint x: 257, startPoint y: 343, endPoint x: 20, endPoint y: 444, distance: 257.6
click at [20, 444] on div "W" at bounding box center [33, 386] width 65 height 772
click at [281, 356] on p "[PERSON_NAME][EMAIL_ADDRESS][DOMAIN_NAME]" at bounding box center [352, 352] width 285 height 17
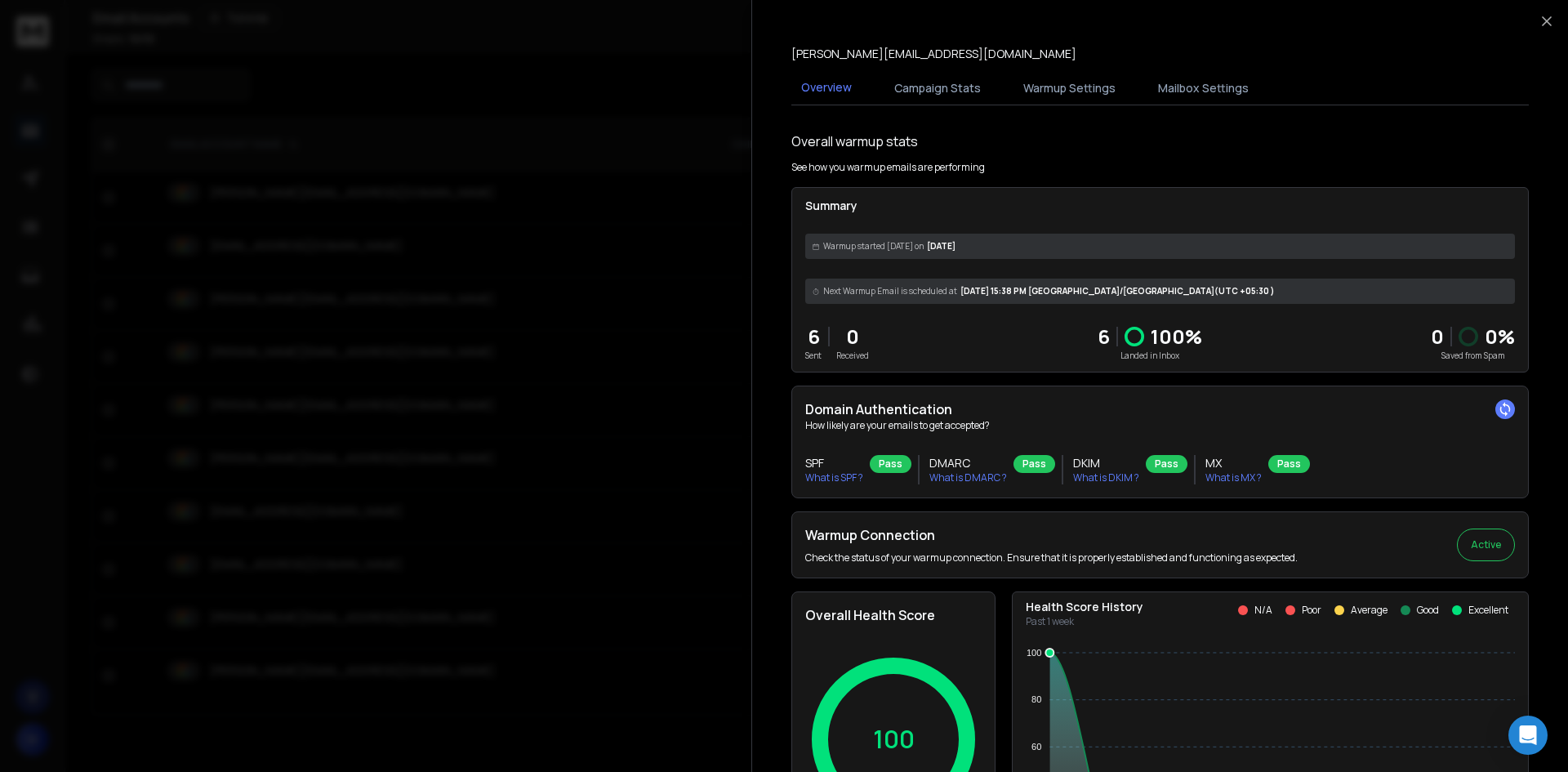
click at [929, 84] on button "Campaign Stats" at bounding box center [936, 88] width 106 height 36
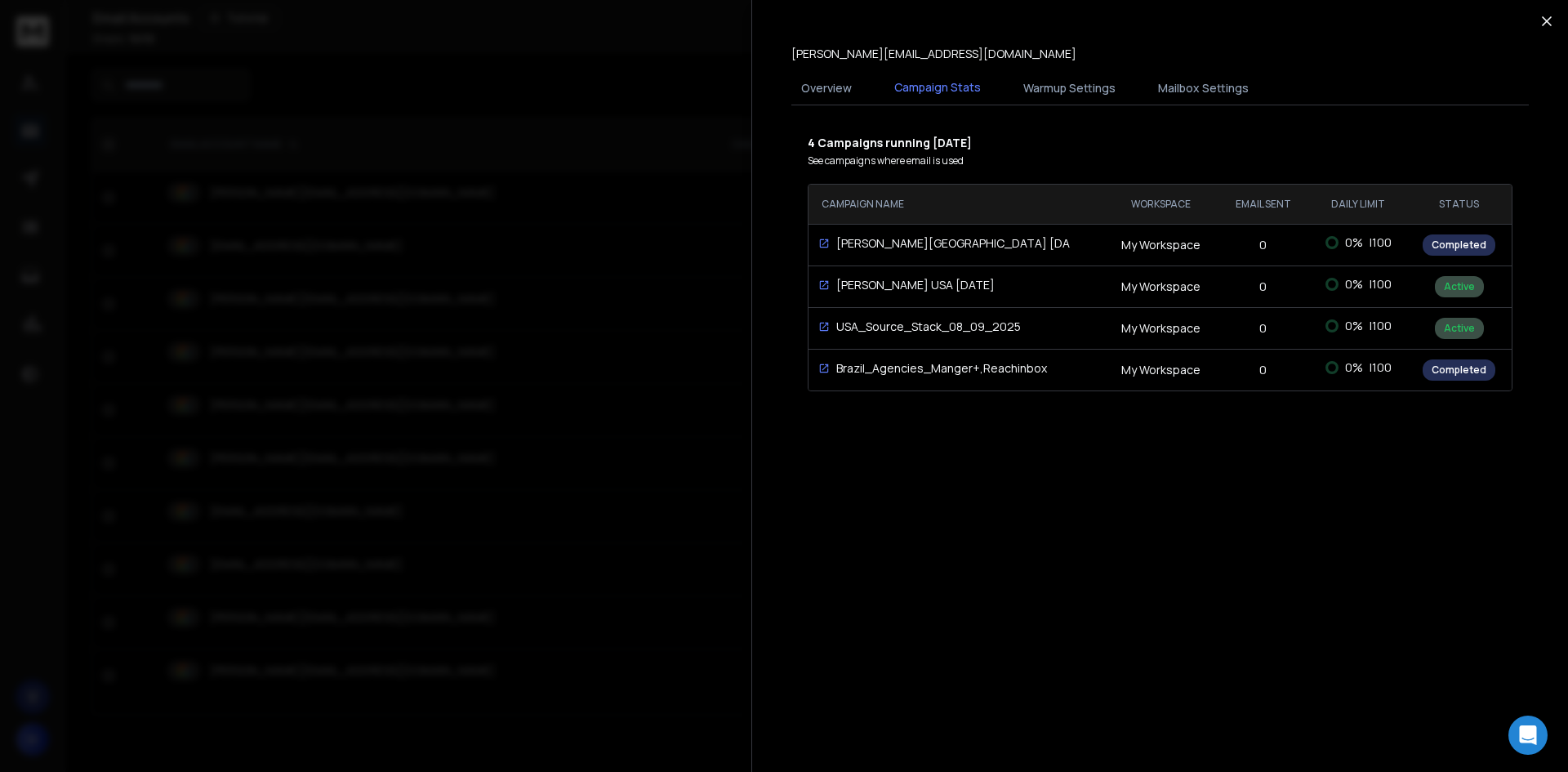
click at [1546, 20] on icon "button" at bounding box center [1546, 22] width 17 height 17
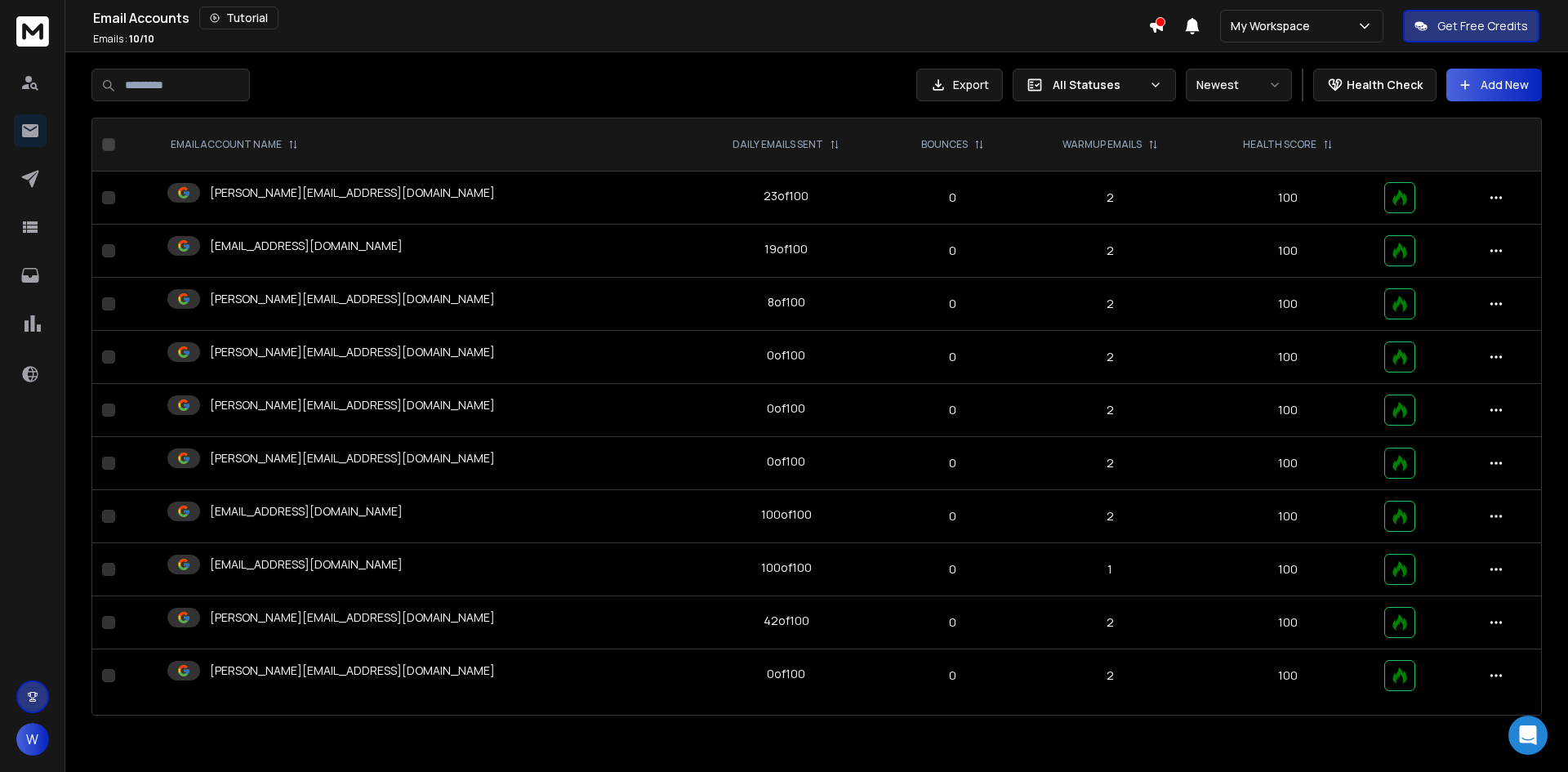
click at [300, 398] on p "[PERSON_NAME][EMAIL_ADDRESS][DOMAIN_NAME]" at bounding box center [352, 405] width 285 height 17
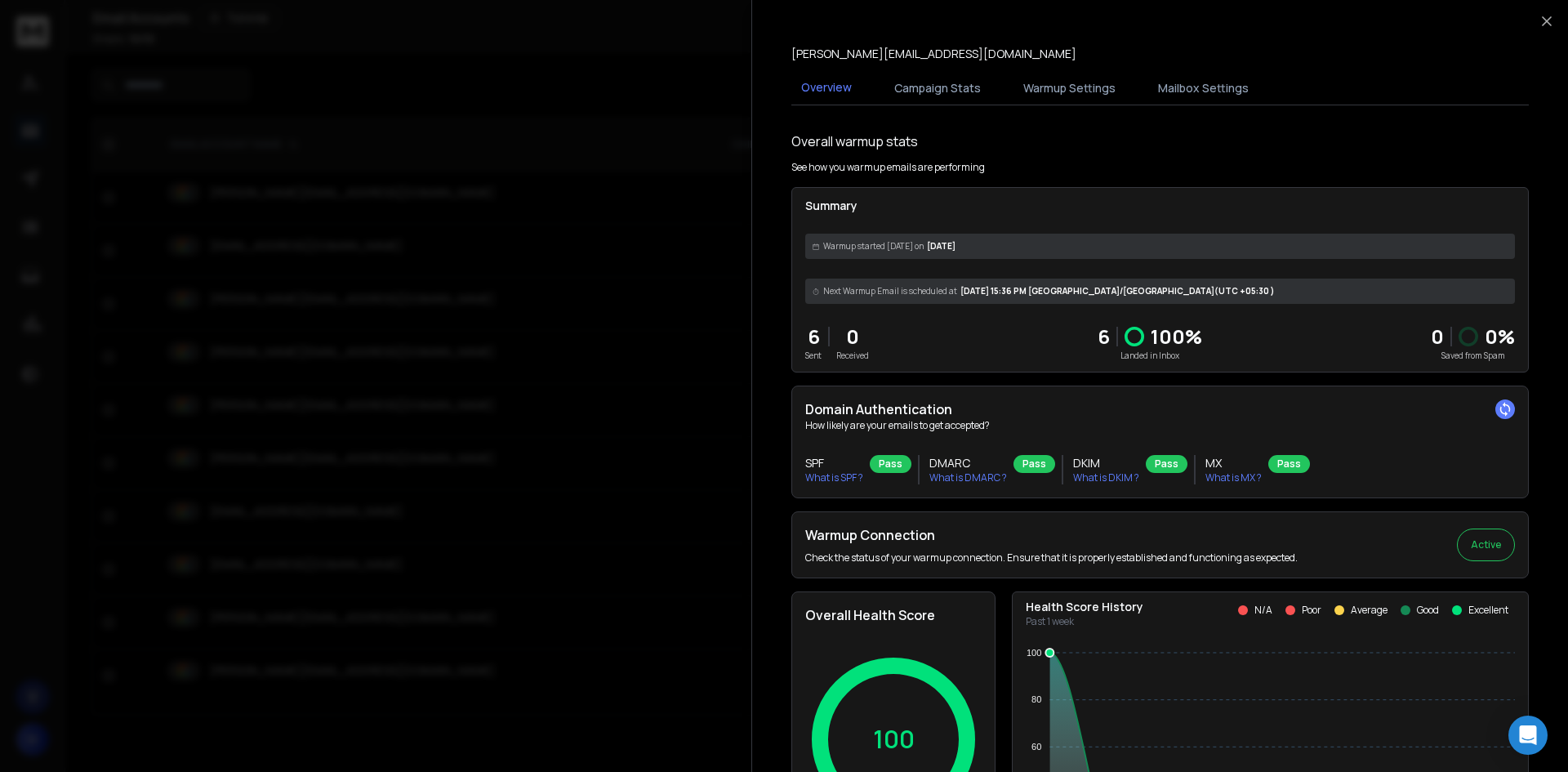
click at [944, 81] on button "Campaign Stats" at bounding box center [936, 88] width 106 height 36
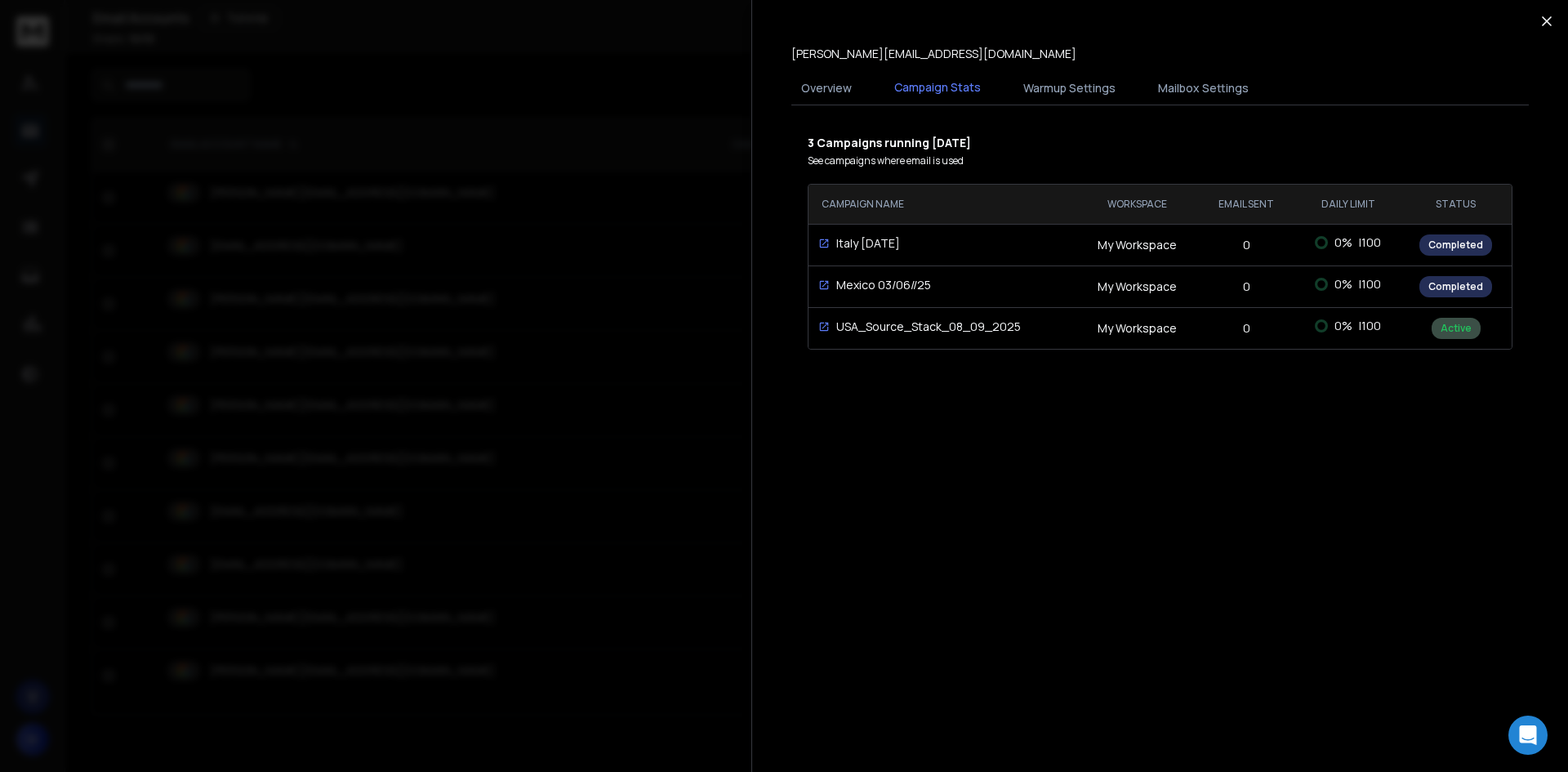
click at [1542, 22] on icon "button" at bounding box center [1546, 22] width 8 height 8
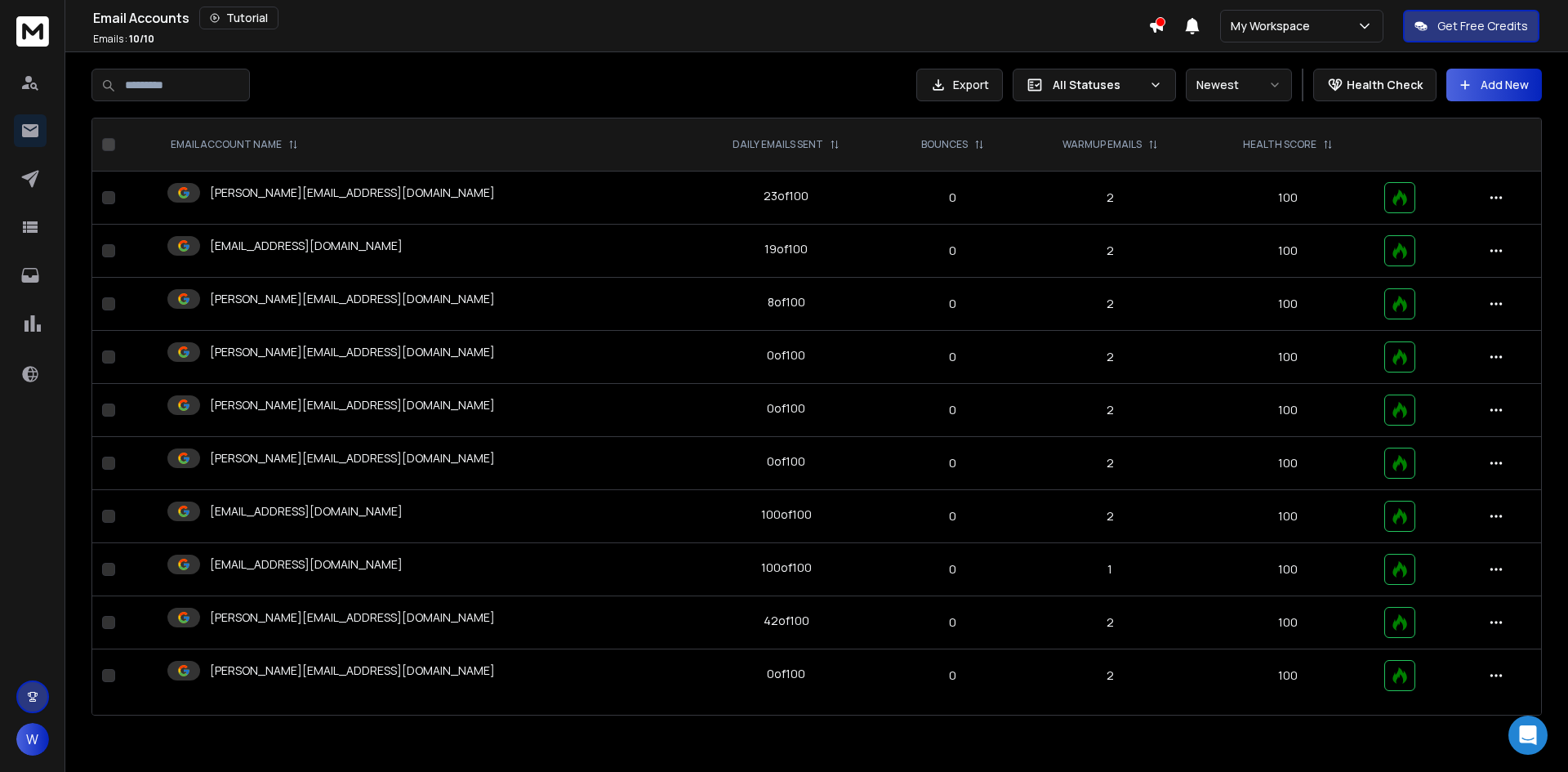
click at [287, 669] on p "[PERSON_NAME][EMAIL_ADDRESS][DOMAIN_NAME]" at bounding box center [352, 671] width 285 height 17
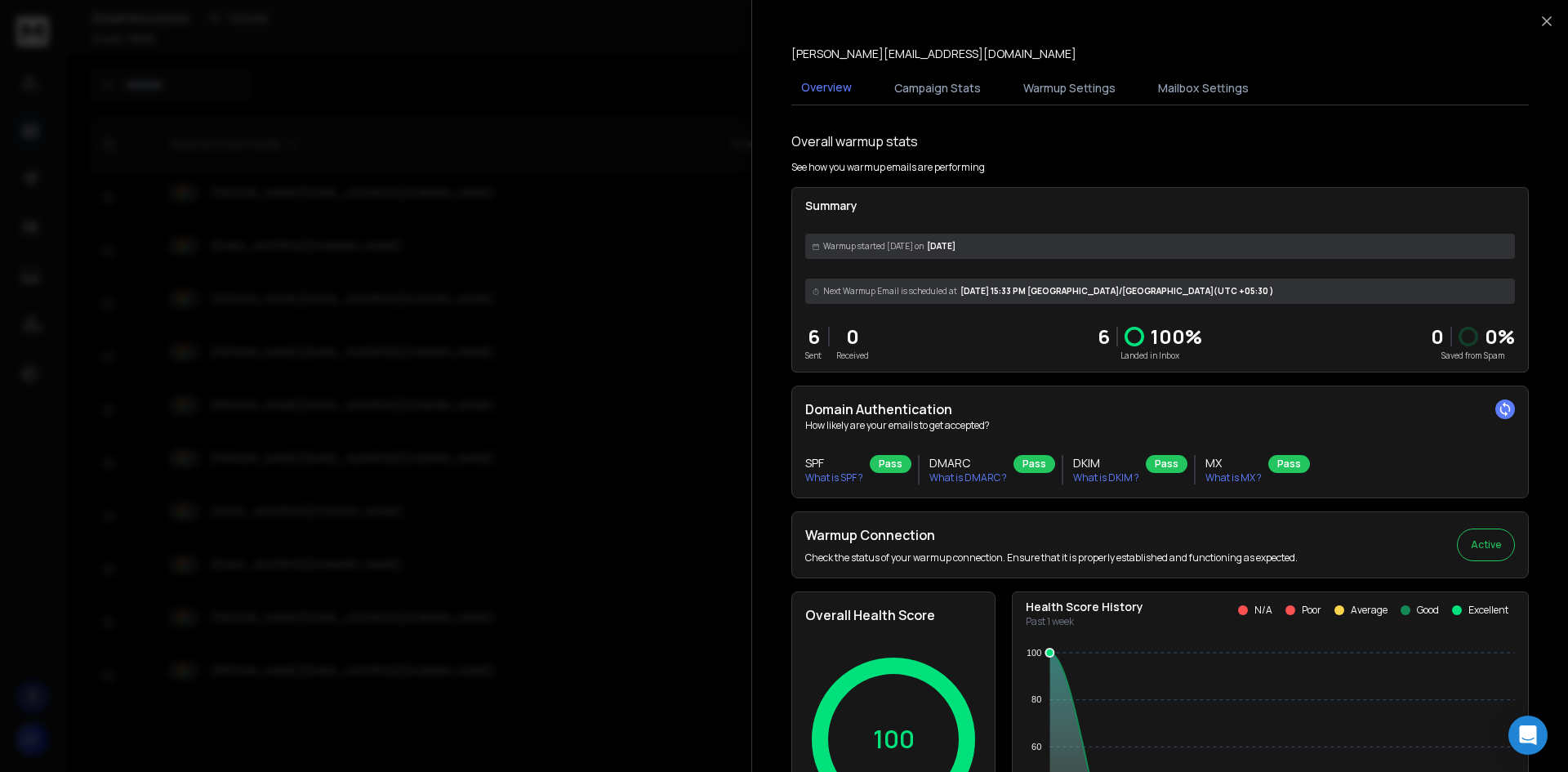
click at [945, 79] on button "Campaign Stats" at bounding box center [936, 88] width 106 height 36
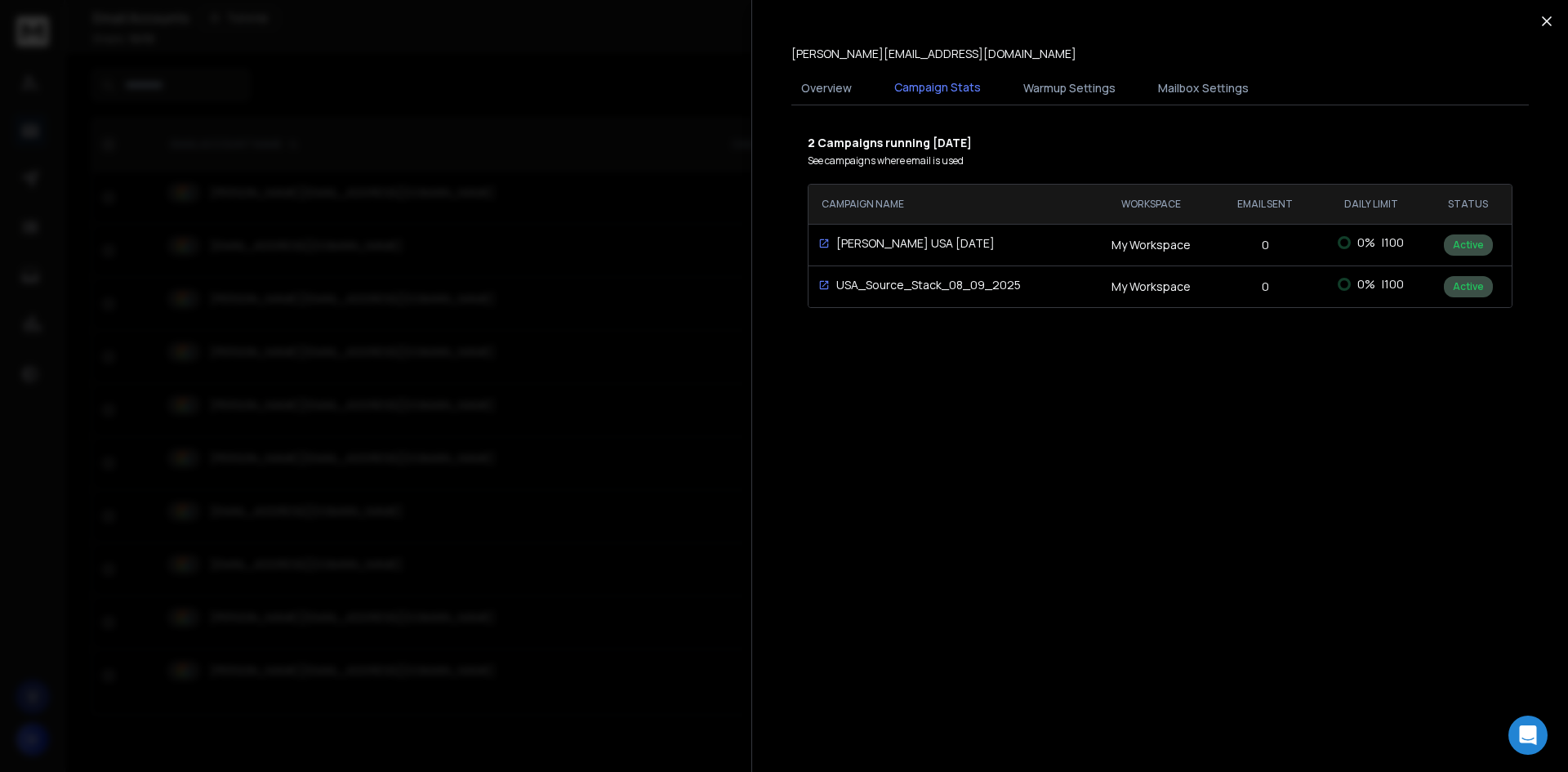
click at [1542, 24] on icon "button" at bounding box center [1546, 22] width 8 height 8
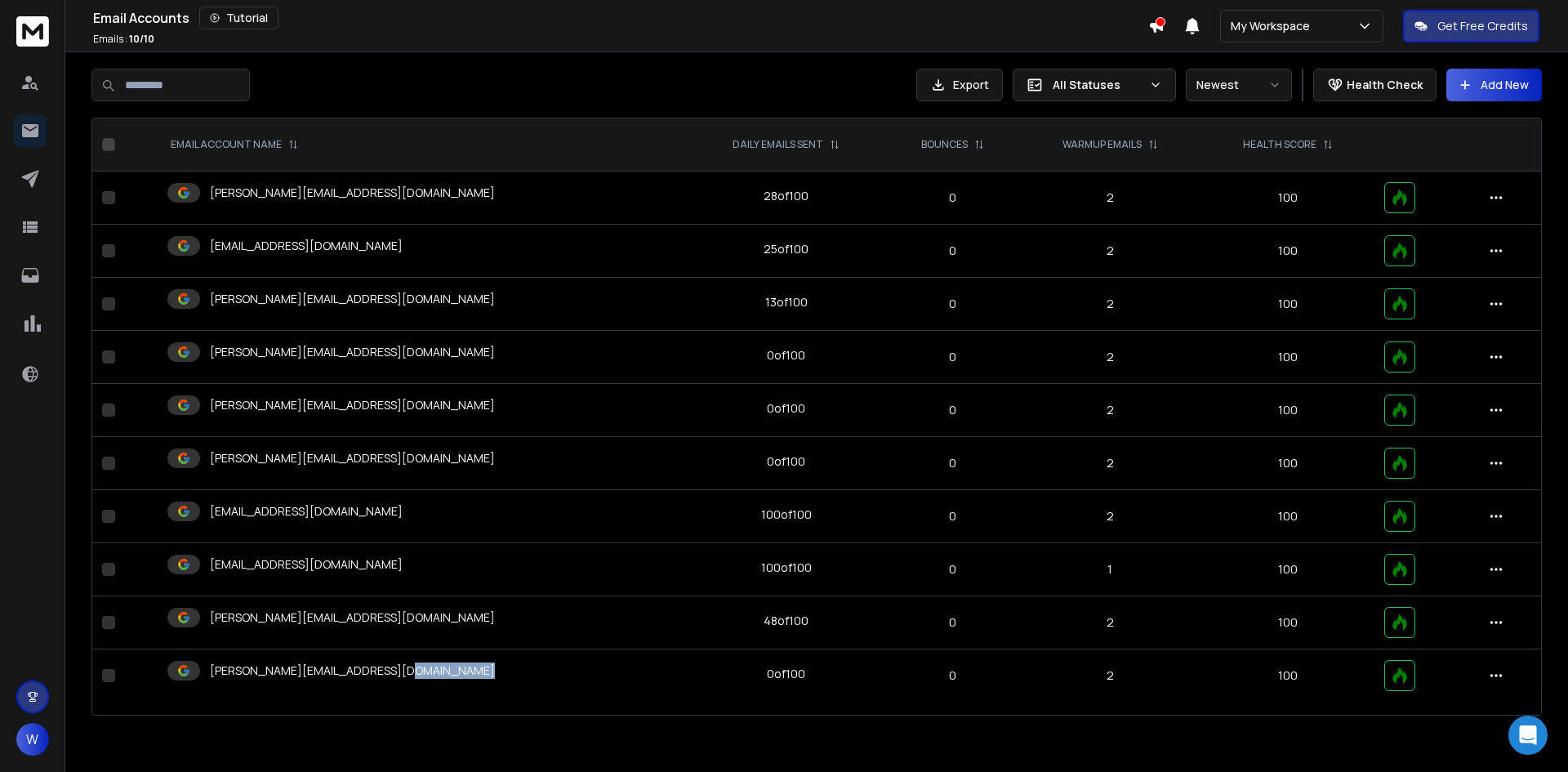
drag, startPoint x: 670, startPoint y: 678, endPoint x: 498, endPoint y: 696, distance: 172.9
click at [498, 696] on tr "[PERSON_NAME][EMAIL_ADDRESS][DOMAIN_NAME] 0 of 100 0 2 100" at bounding box center [816, 676] width 1449 height 53
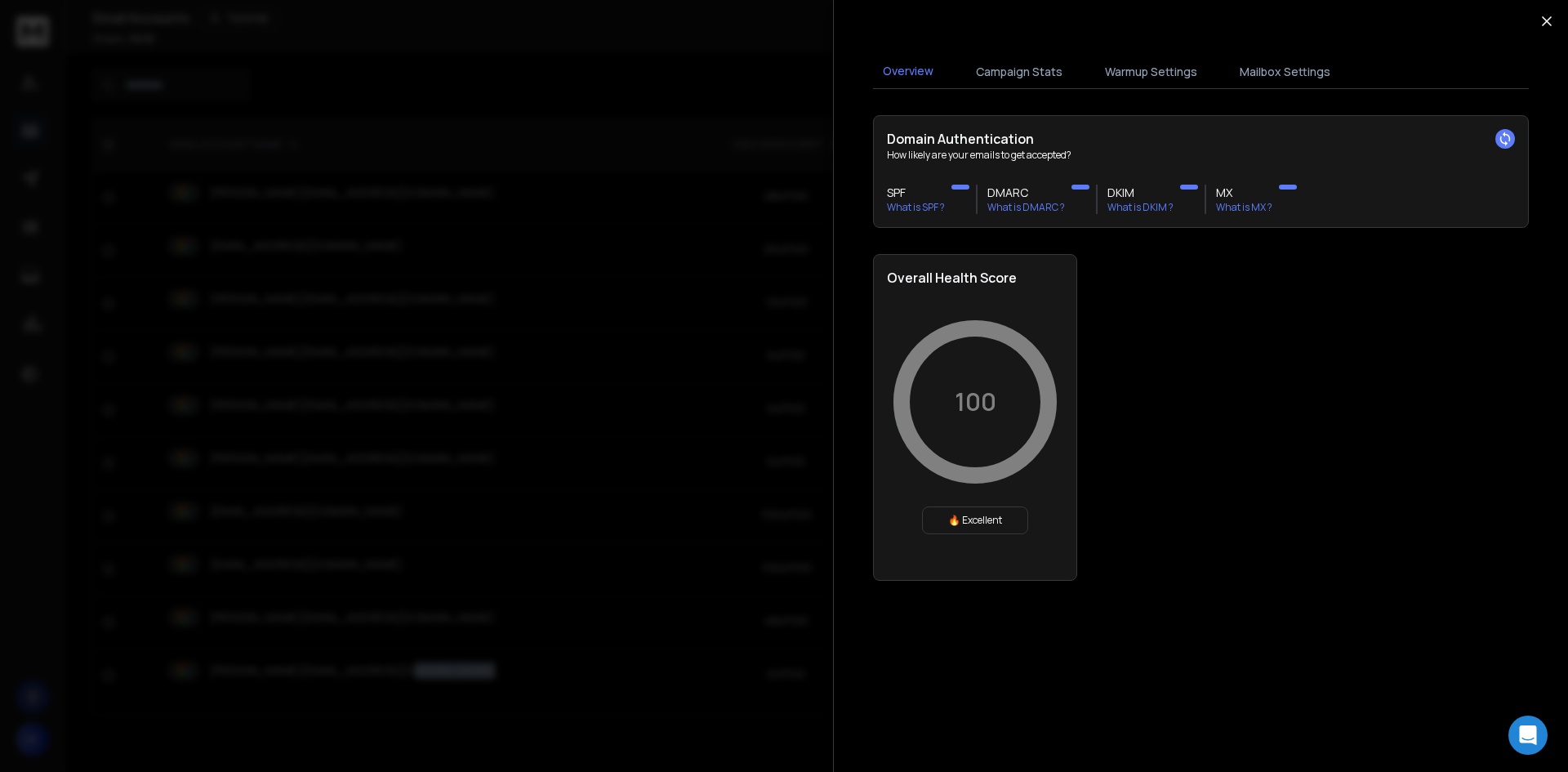
click at [1547, 14] on icon "button" at bounding box center [1546, 22] width 17 height 17
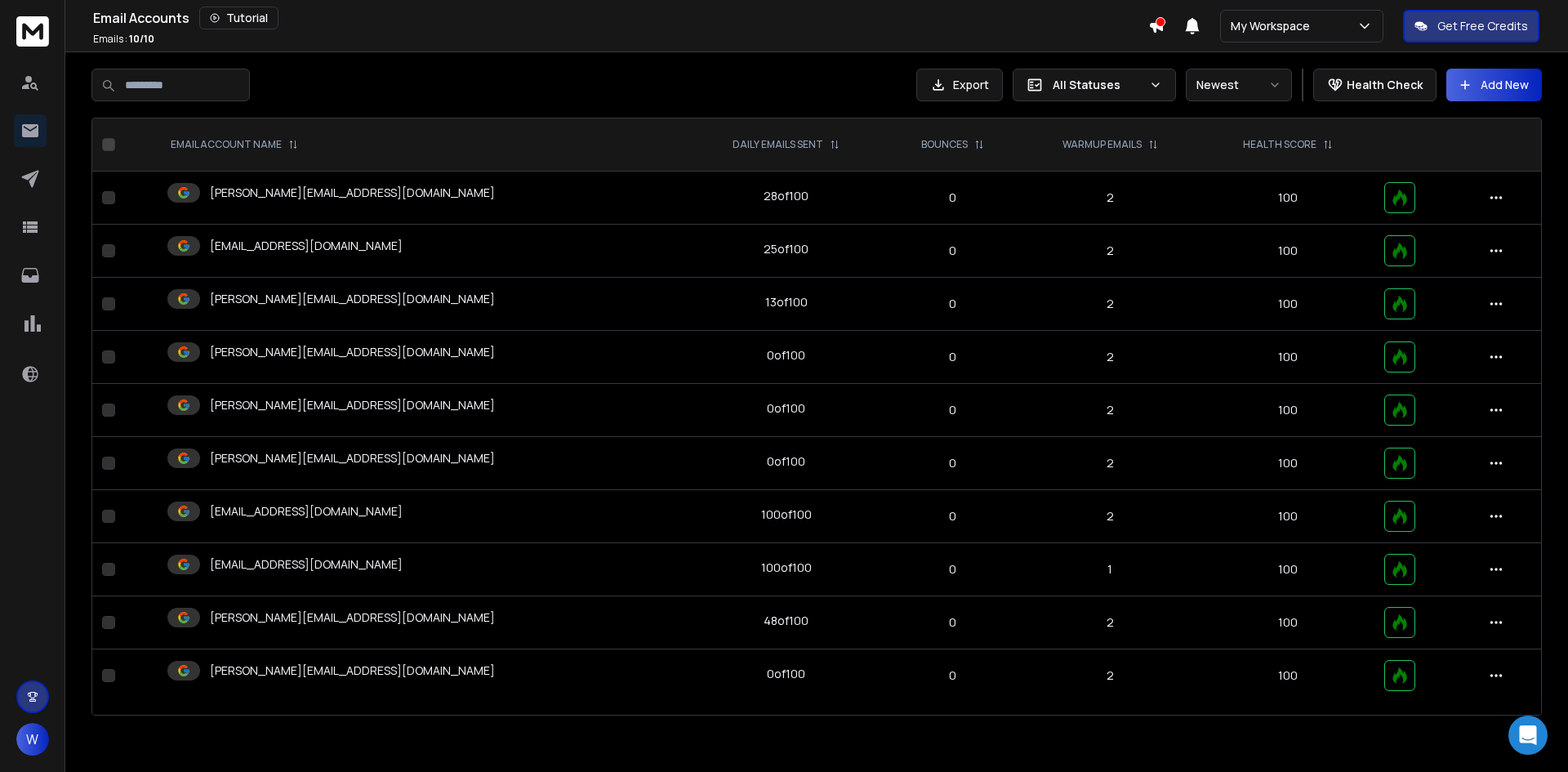
click at [458, 527] on td "saritadesai@whatjobs.international" at bounding box center [422, 516] width 529 height 53
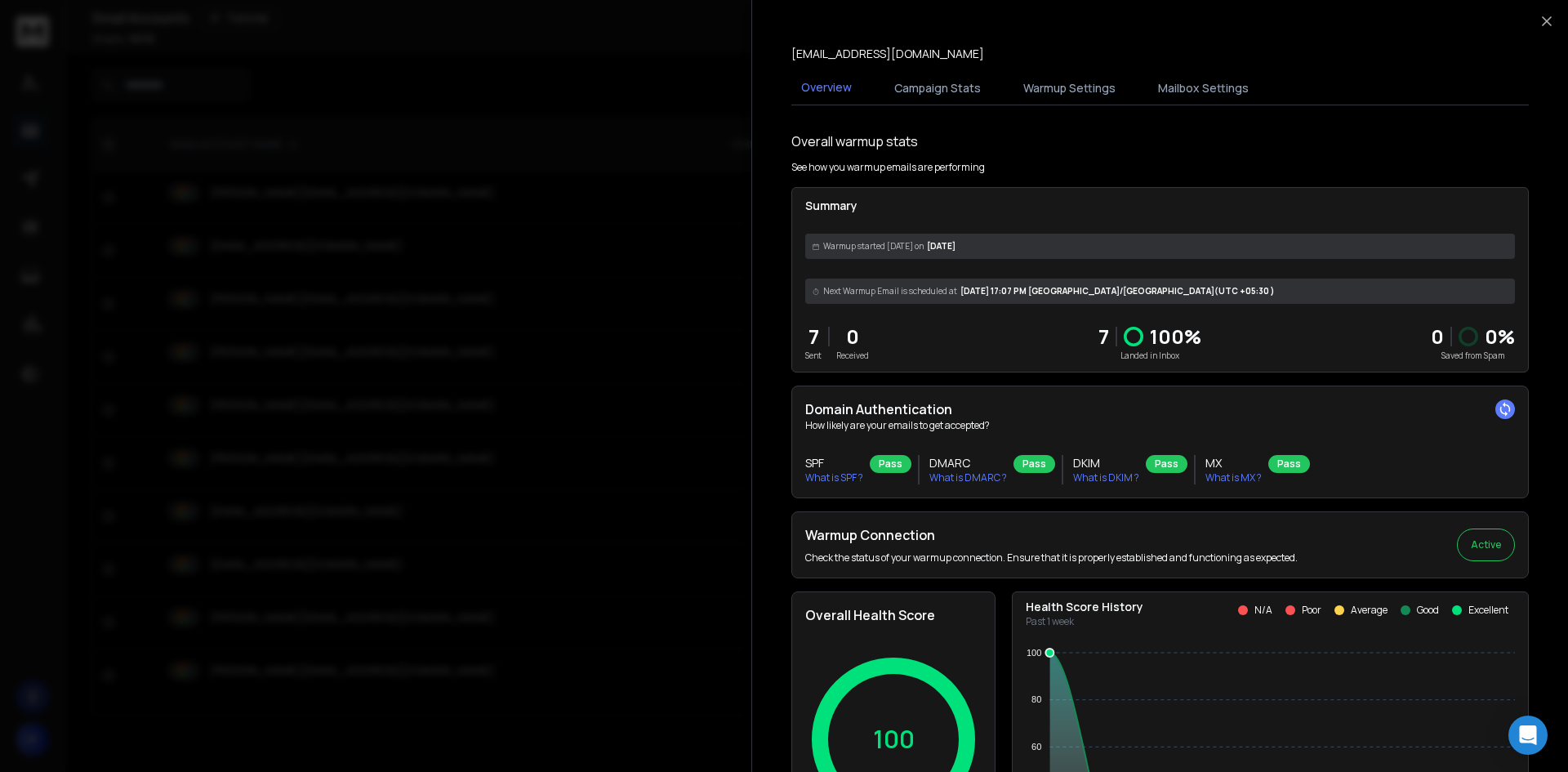
click at [1550, 20] on div "Multi Select Table Sheet saritadesai@whatjobs.international Overview Campaign S…" at bounding box center [1159, 386] width 816 height 772
click at [1545, 23] on icon "button" at bounding box center [1546, 22] width 8 height 8
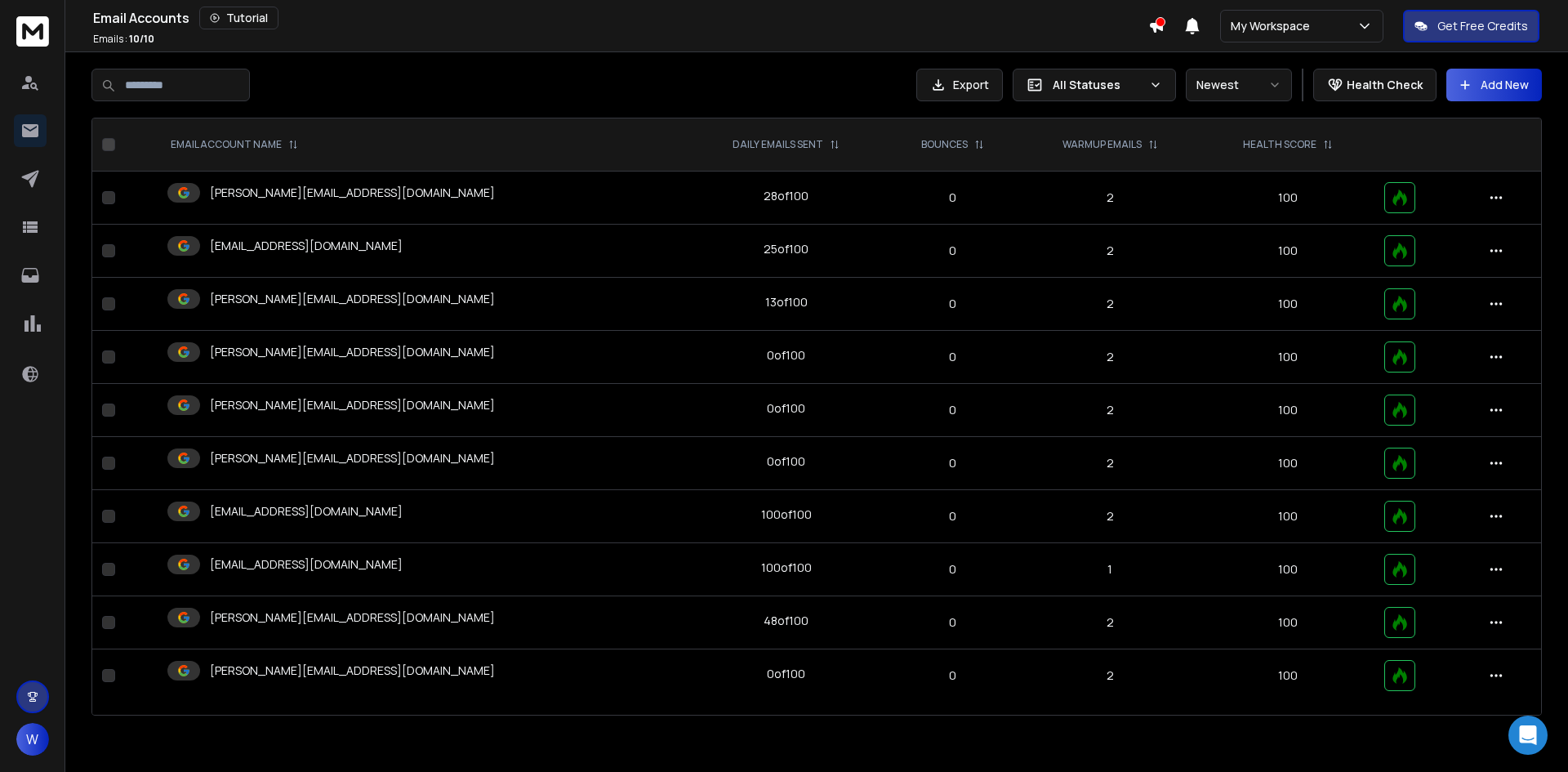
click at [373, 198] on div "kris@whatjobs.international" at bounding box center [422, 192] width 510 height 19
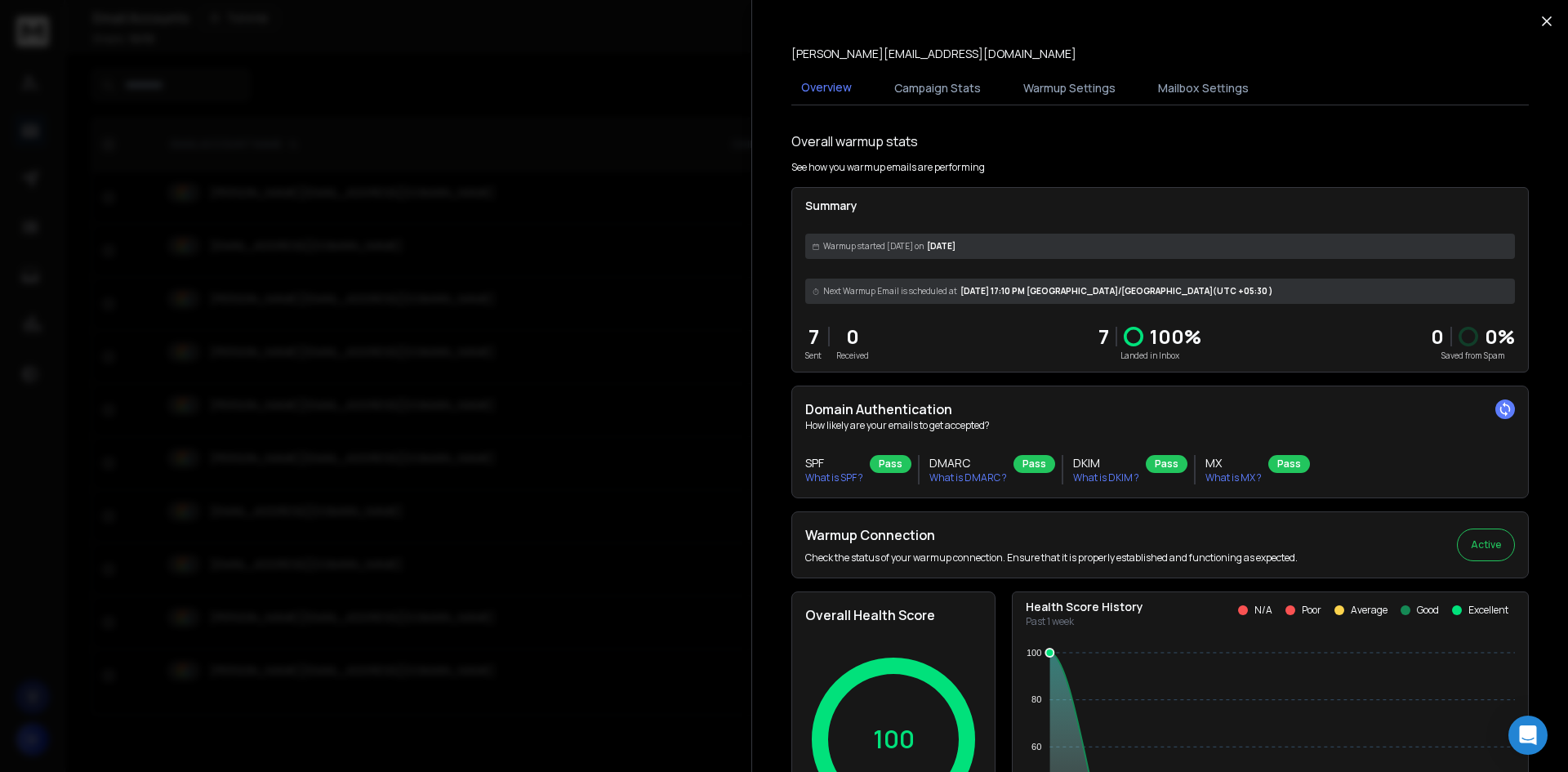
click at [1538, 20] on icon "button" at bounding box center [1546, 22] width 17 height 17
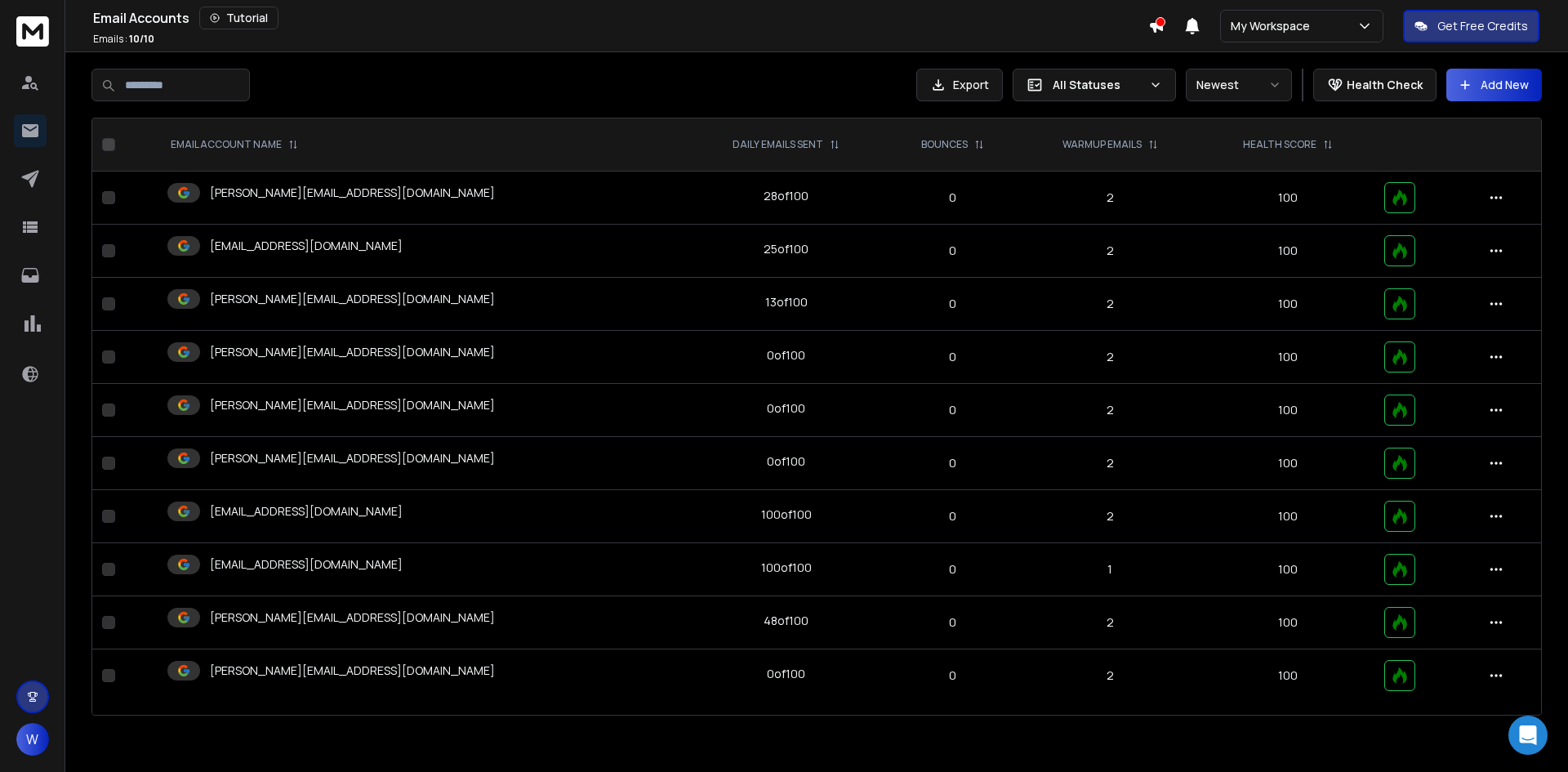
click at [416, 258] on td "elenasecchi@whatjobs.international" at bounding box center [422, 251] width 529 height 53
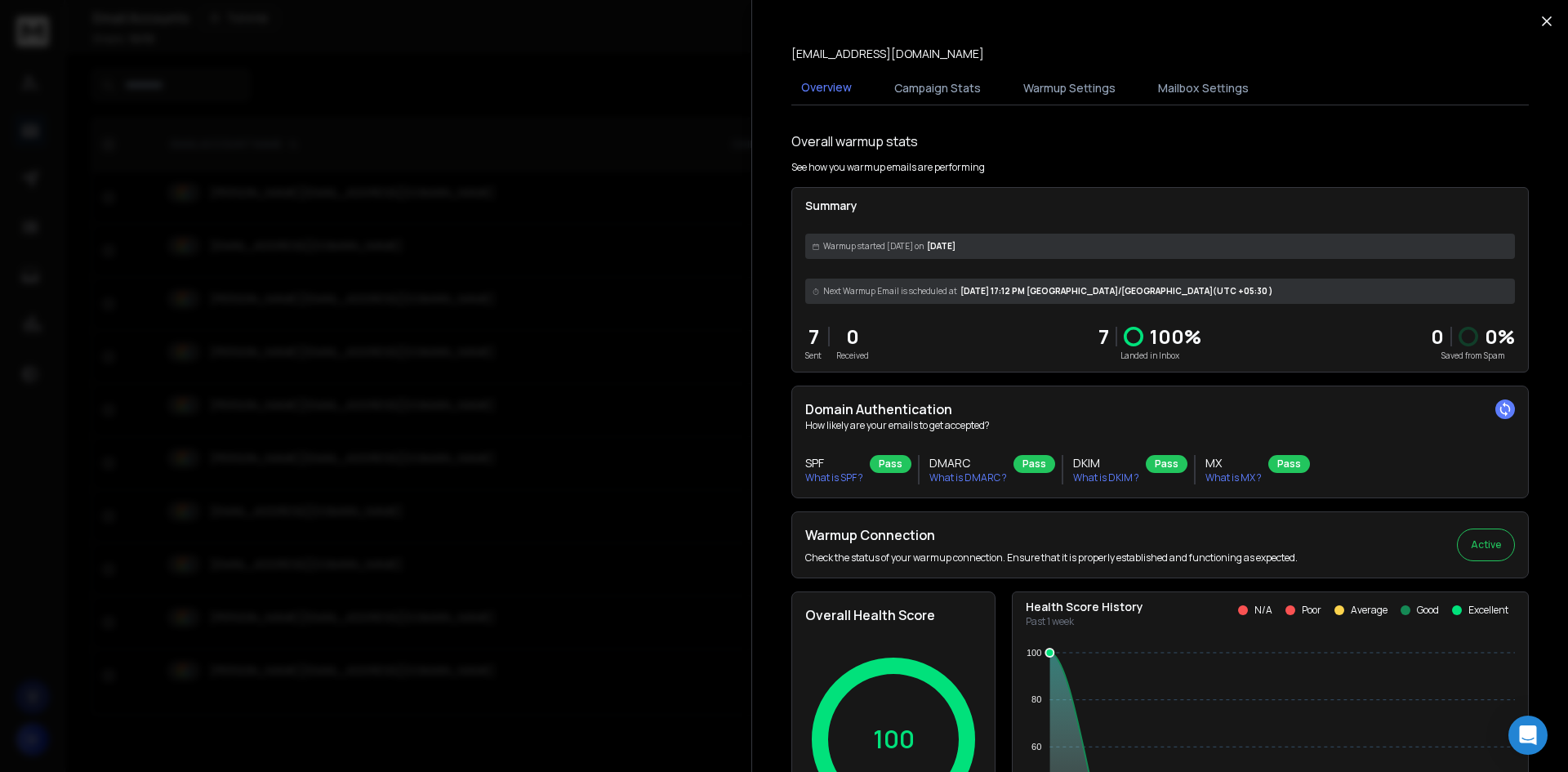
click at [1542, 20] on icon "button" at bounding box center [1546, 22] width 8 height 8
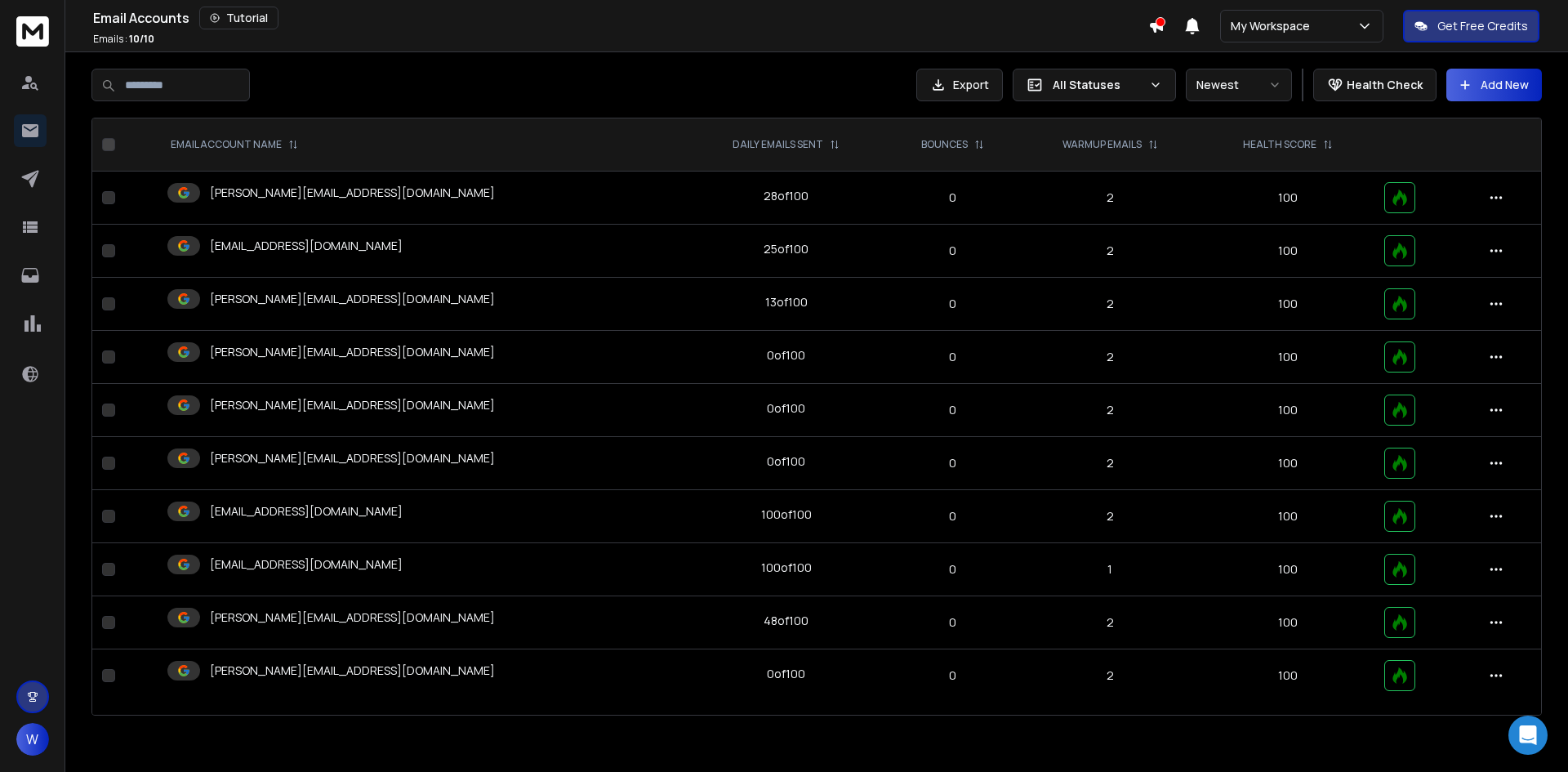
click at [490, 295] on div "[PERSON_NAME][EMAIL_ADDRESS][DOMAIN_NAME]" at bounding box center [422, 298] width 510 height 19
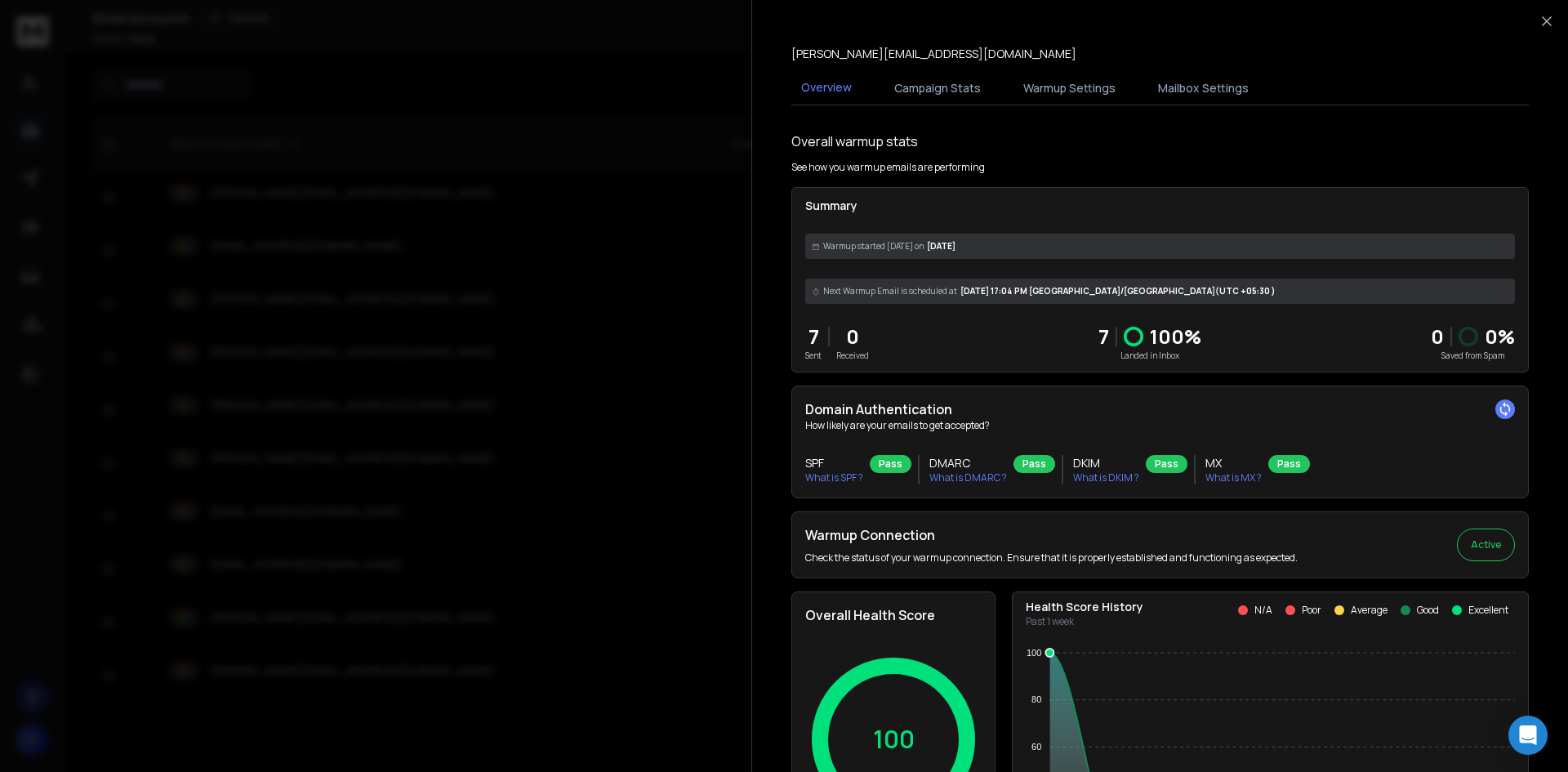
click at [1550, 21] on div "Multi Select Table Sheet ayoub@whatjobs.international Overview Campaign Stats W…" at bounding box center [1159, 386] width 816 height 772
click at [1542, 19] on icon "button" at bounding box center [1546, 22] width 8 height 8
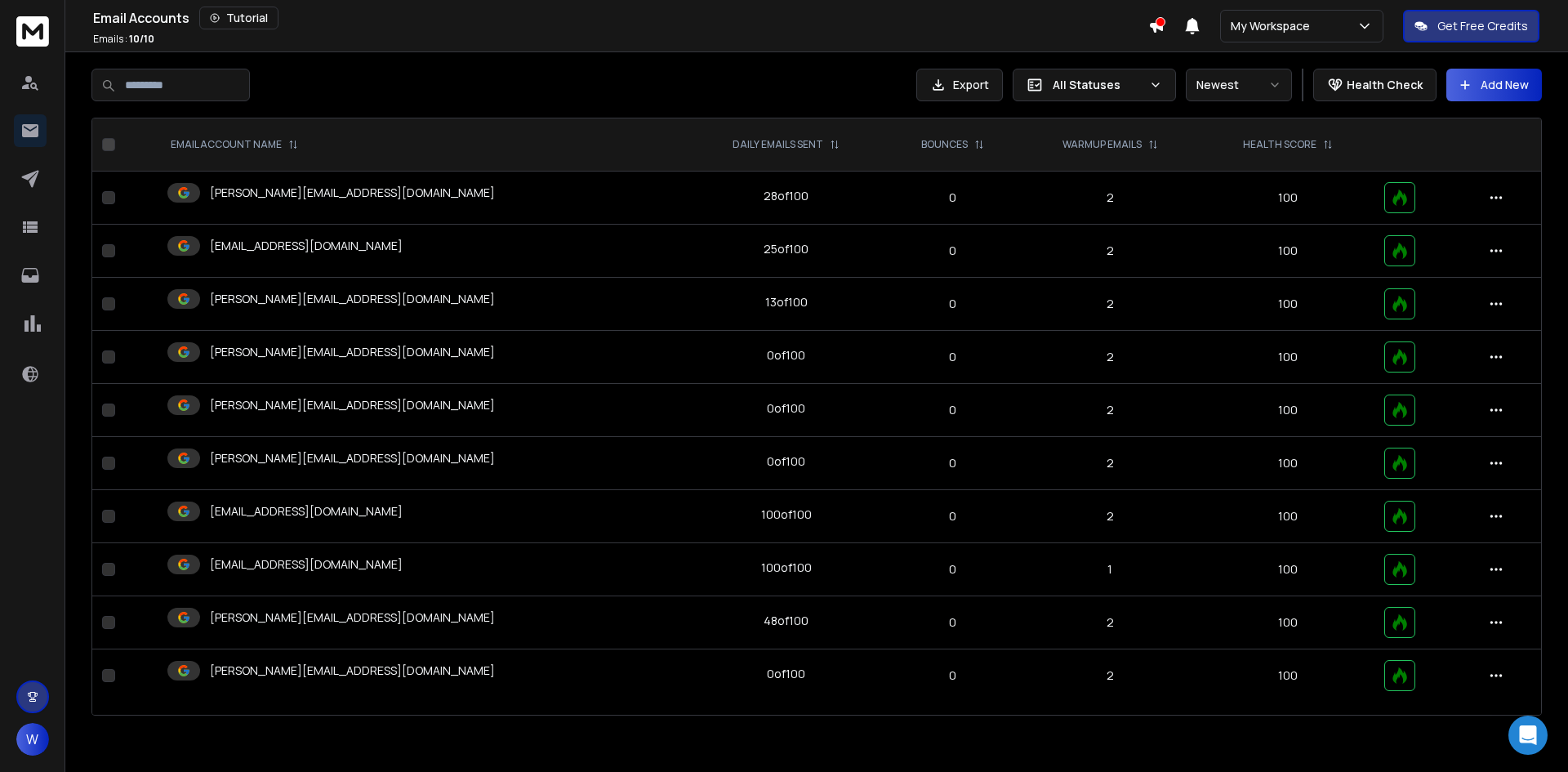
click at [442, 308] on td "ayoub@whatjobs.international" at bounding box center [422, 304] width 529 height 53
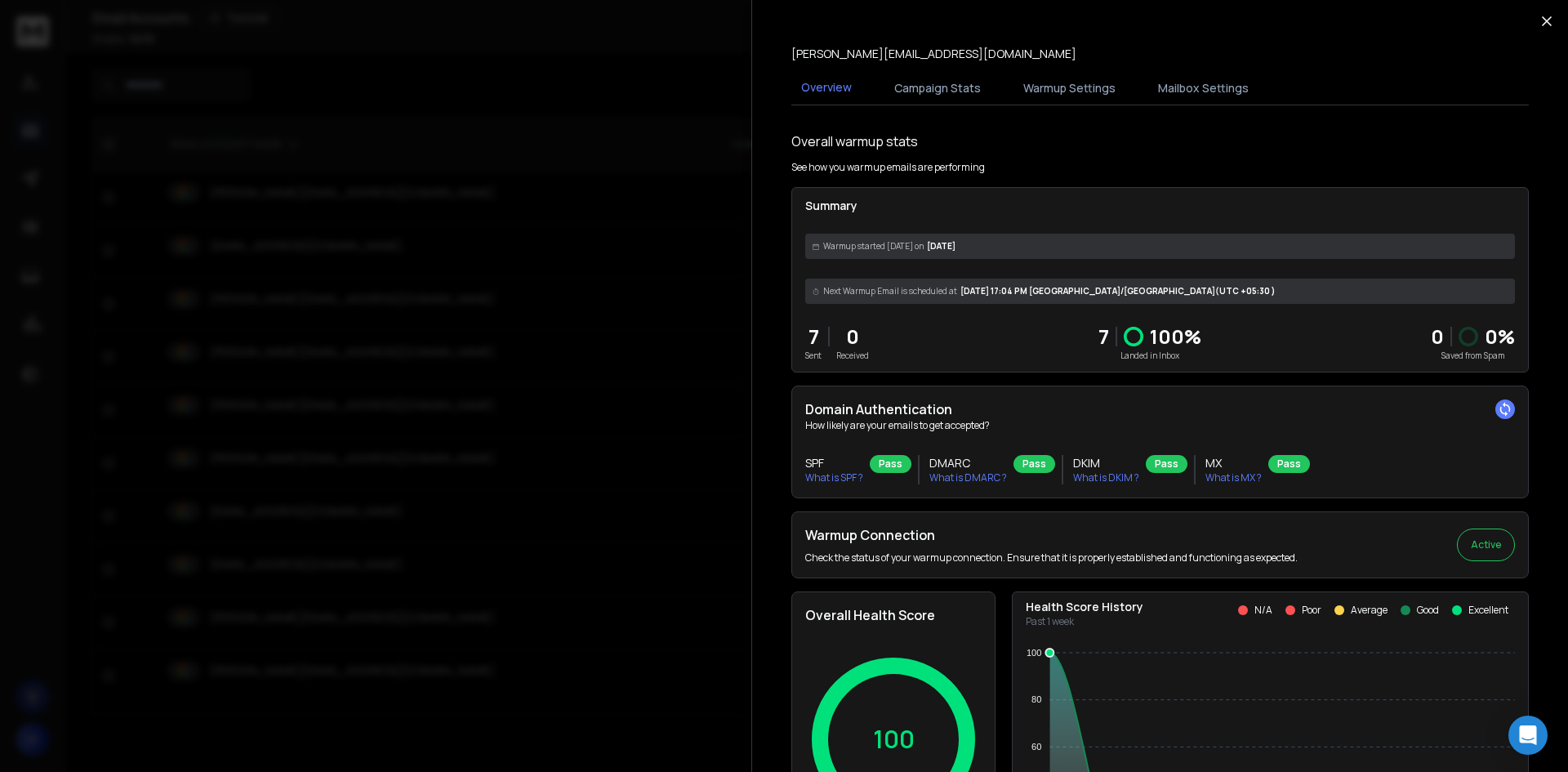
click at [1544, 21] on icon "button" at bounding box center [1546, 22] width 17 height 17
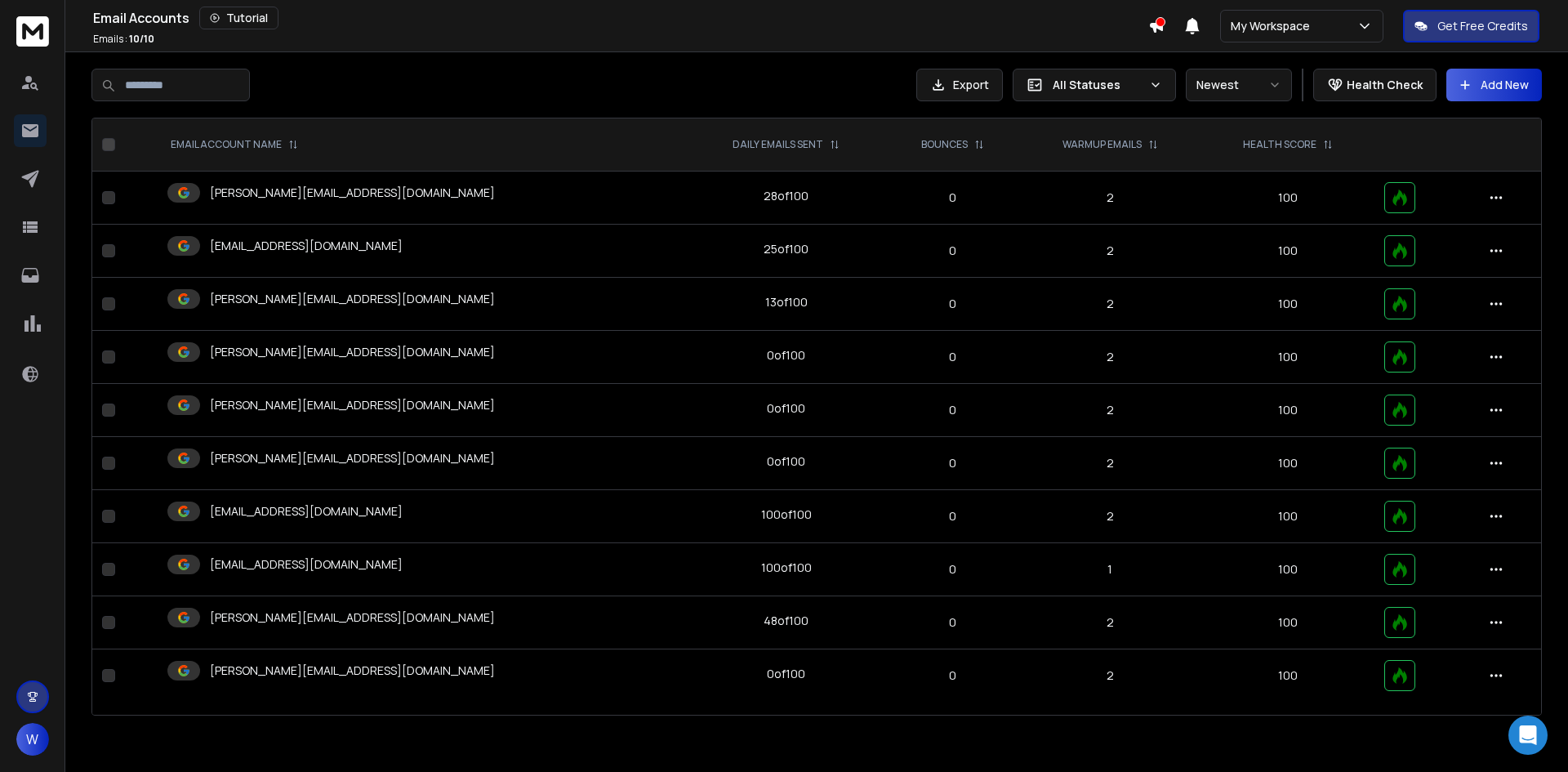
click at [444, 305] on div "[PERSON_NAME][EMAIL_ADDRESS][DOMAIN_NAME]" at bounding box center [422, 298] width 510 height 19
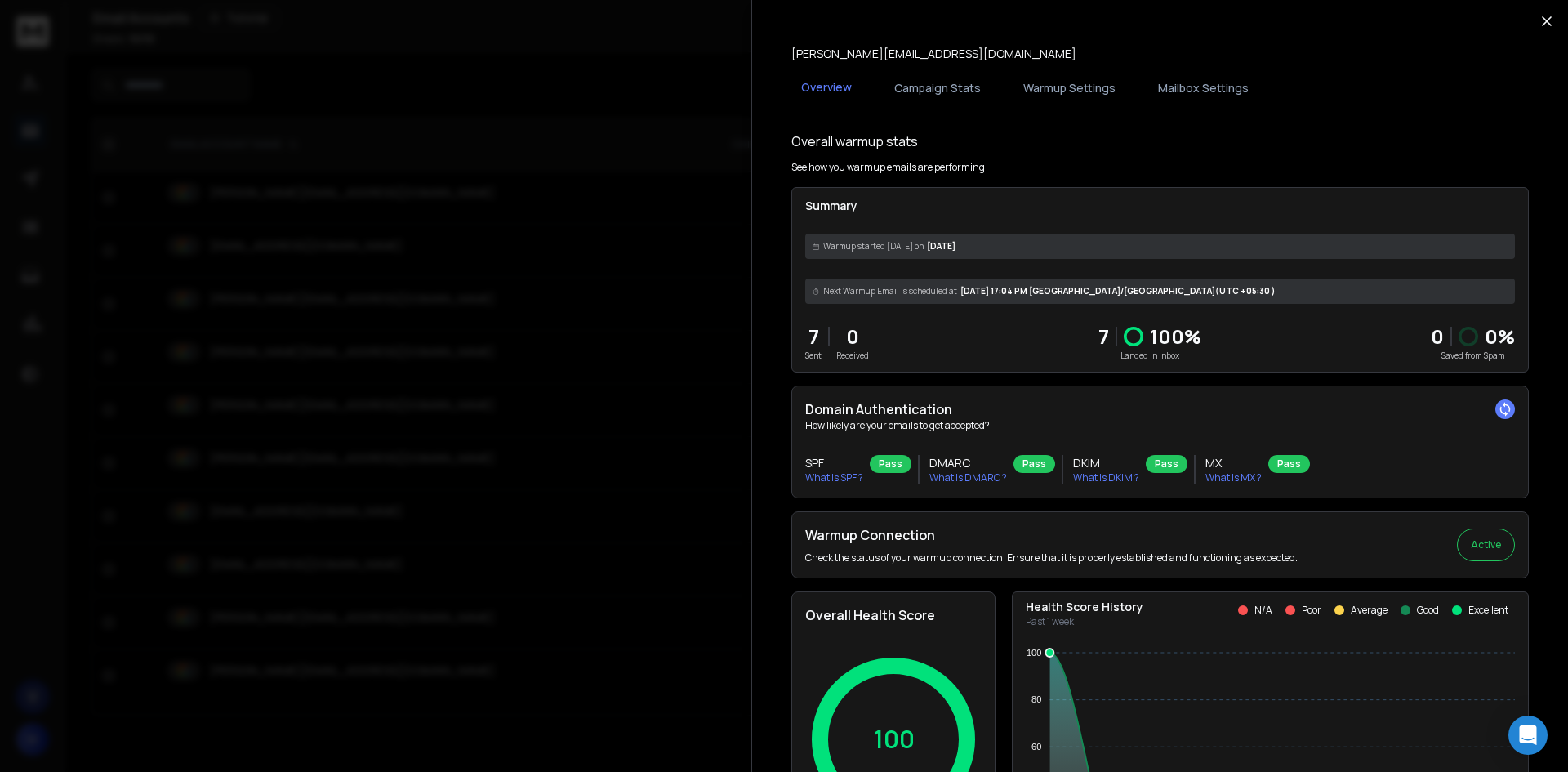
click at [1538, 21] on icon "button" at bounding box center [1546, 22] width 17 height 17
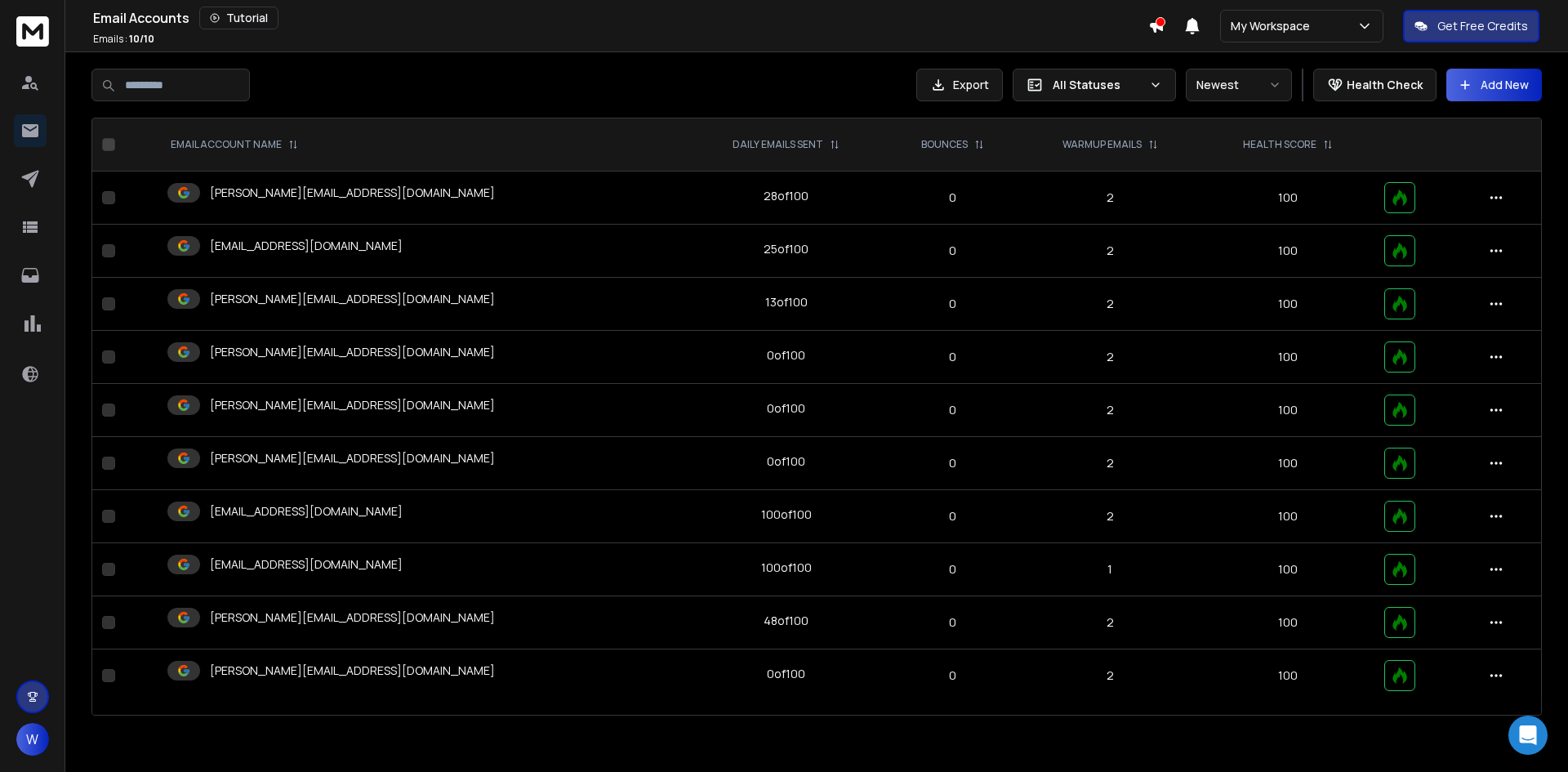
click at [405, 358] on div "lucas@whatjobs.international" at bounding box center [422, 352] width 510 height 19
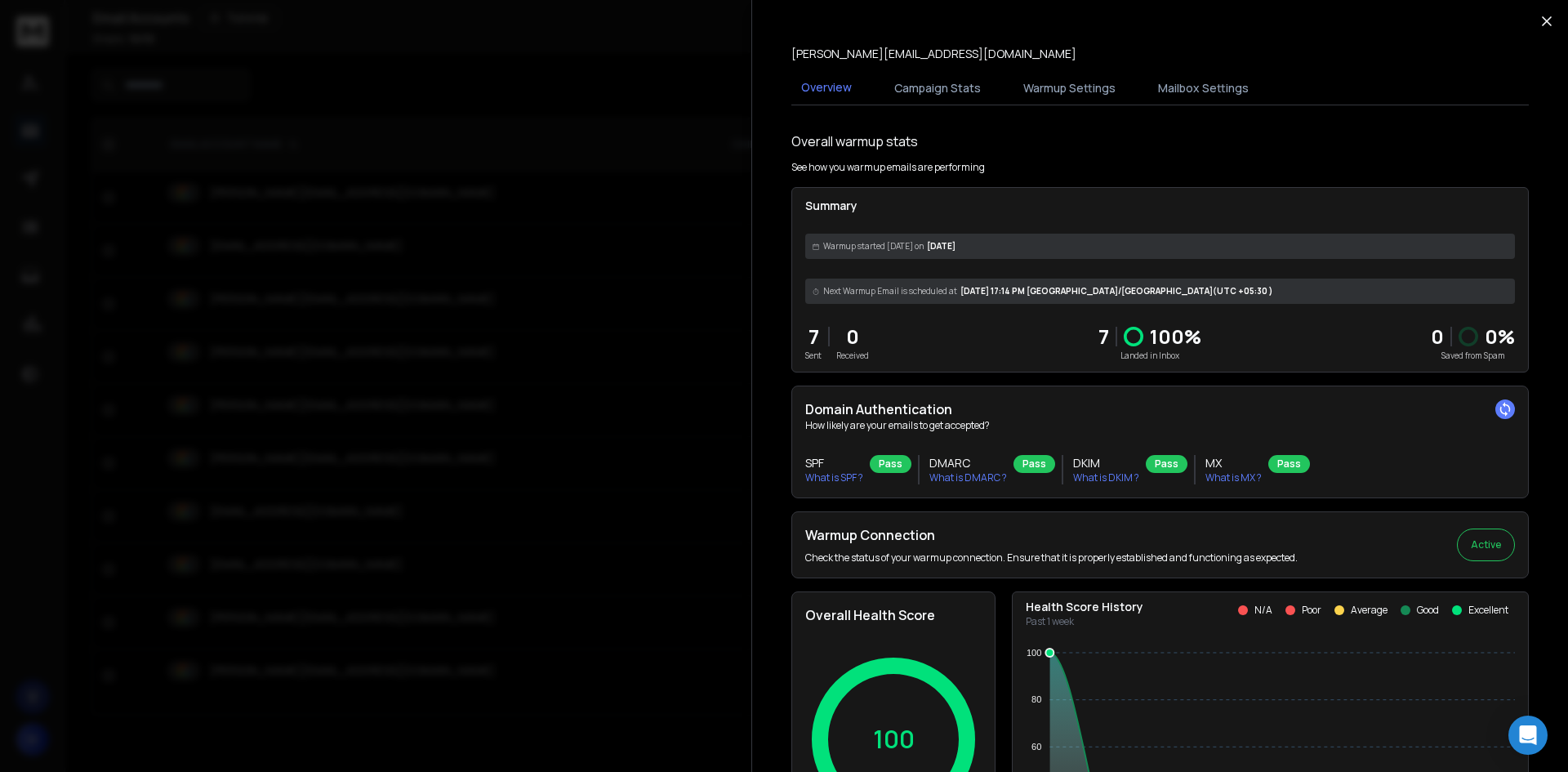
click at [1542, 19] on icon "button" at bounding box center [1546, 22] width 8 height 8
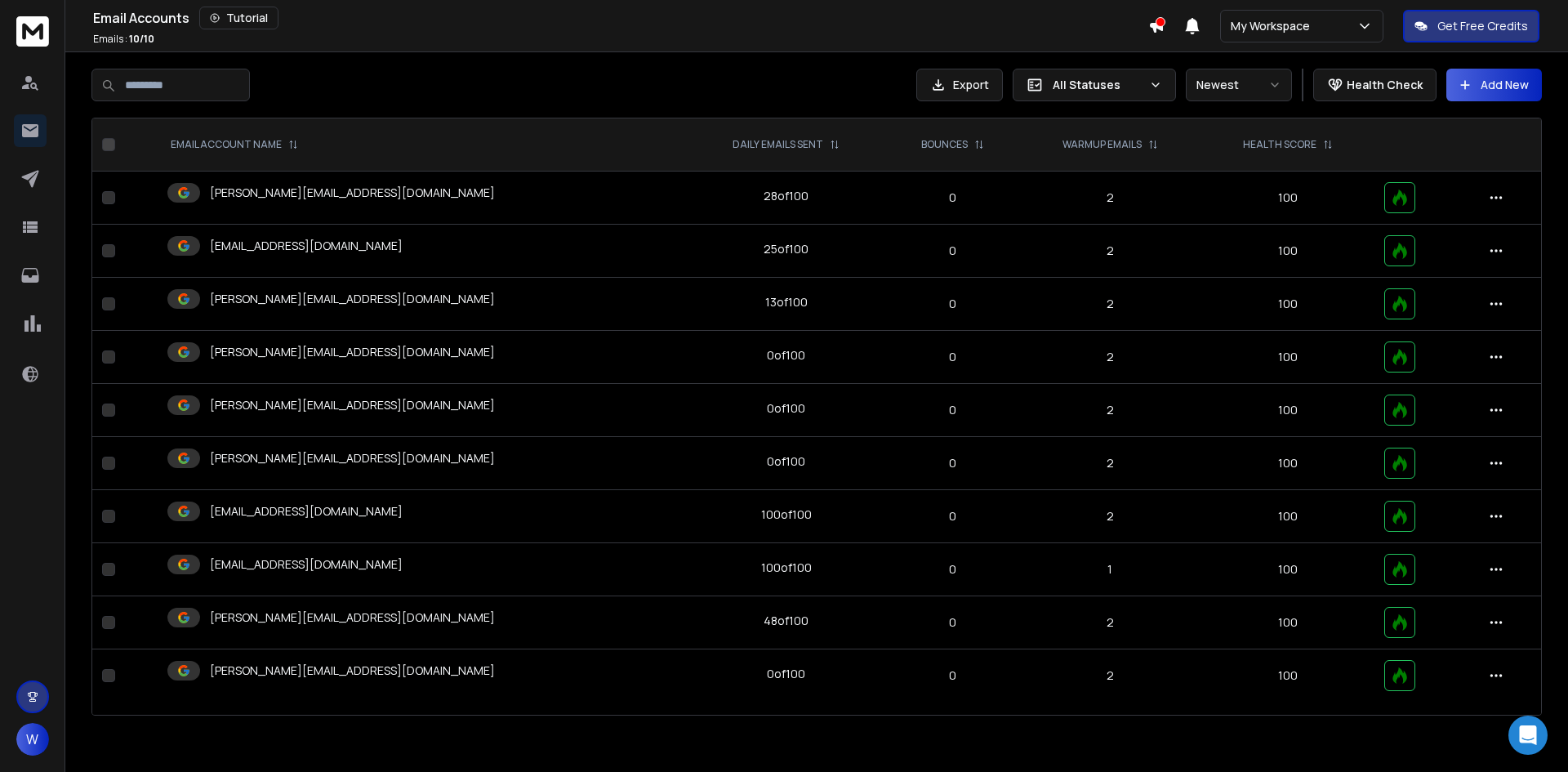
click at [408, 407] on div "[PERSON_NAME][EMAIL_ADDRESS][DOMAIN_NAME]" at bounding box center [422, 404] width 510 height 19
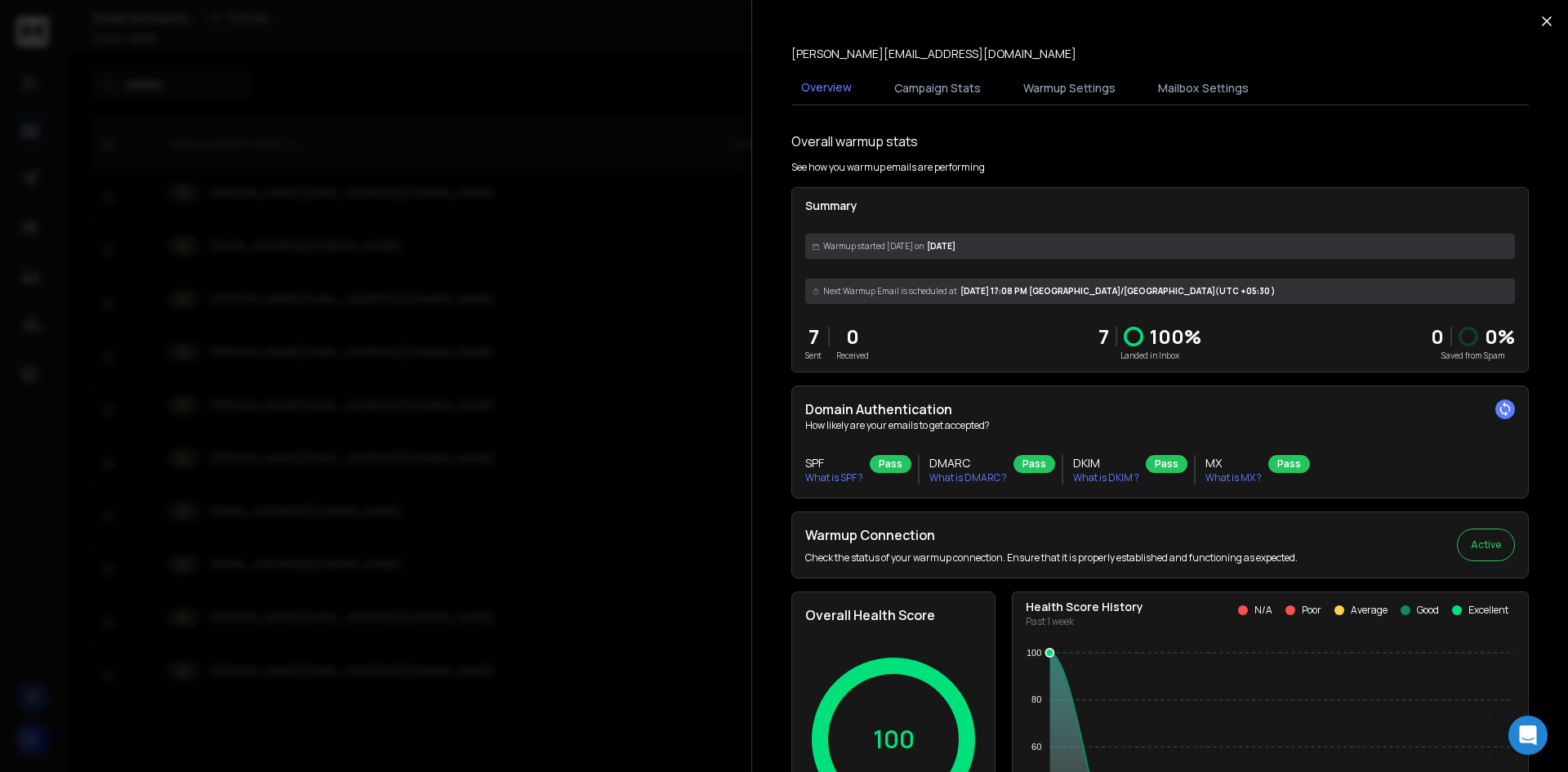
click at [1548, 16] on icon "button" at bounding box center [1546, 22] width 17 height 17
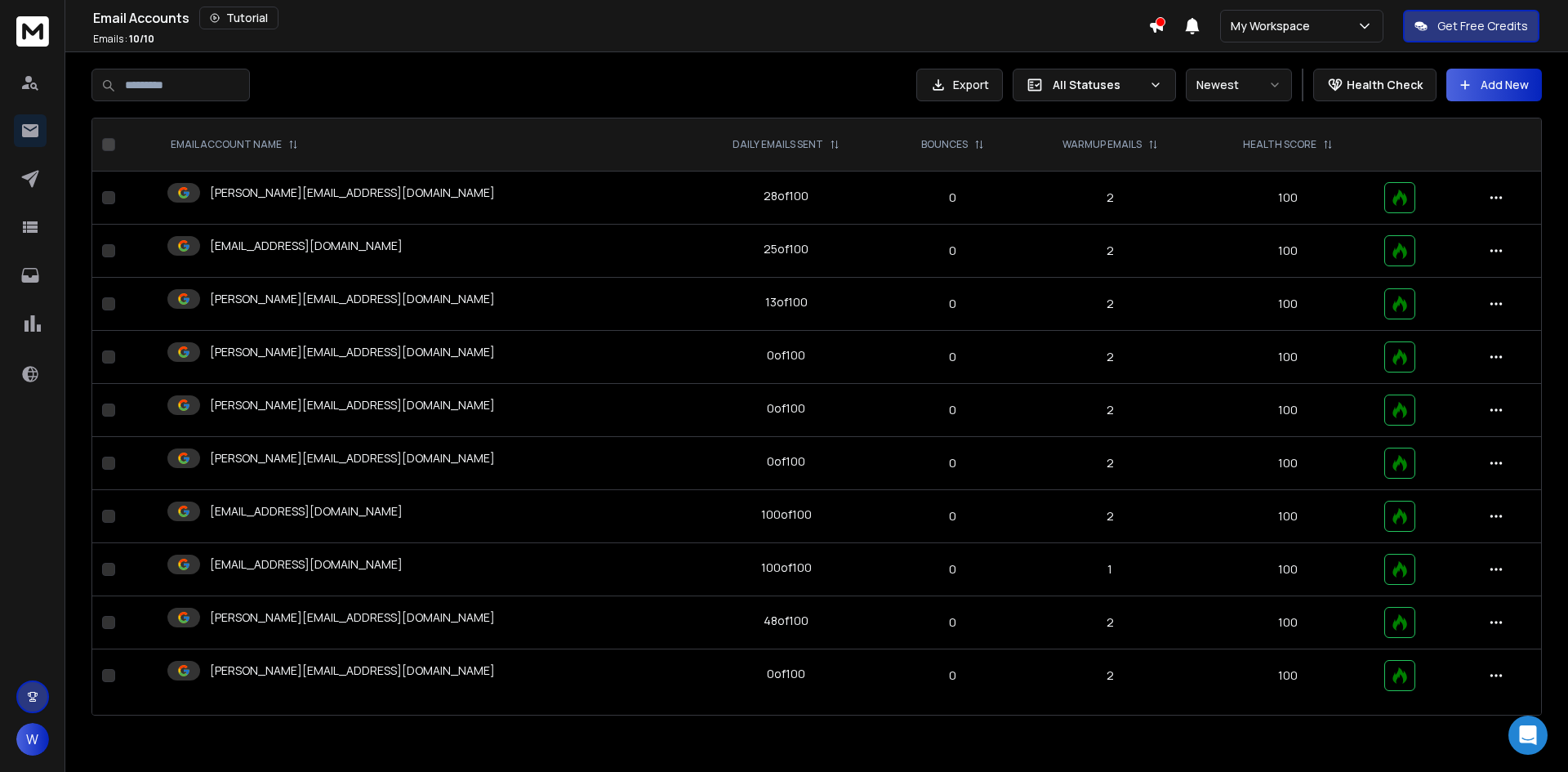
click at [447, 520] on div "[EMAIL_ADDRESS][DOMAIN_NAME]" at bounding box center [422, 510] width 510 height 19
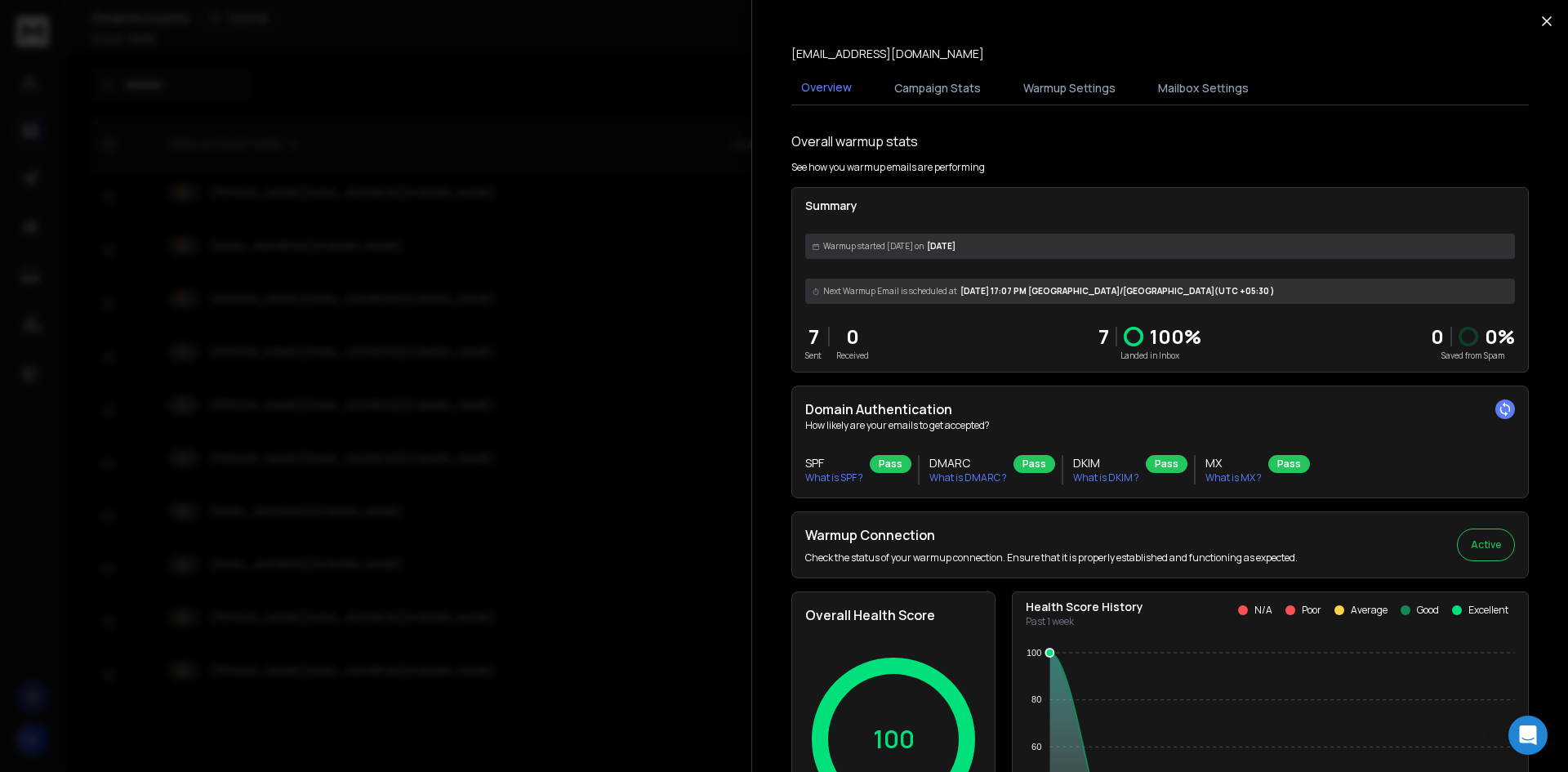
click at [1542, 18] on icon "button" at bounding box center [1546, 22] width 8 height 8
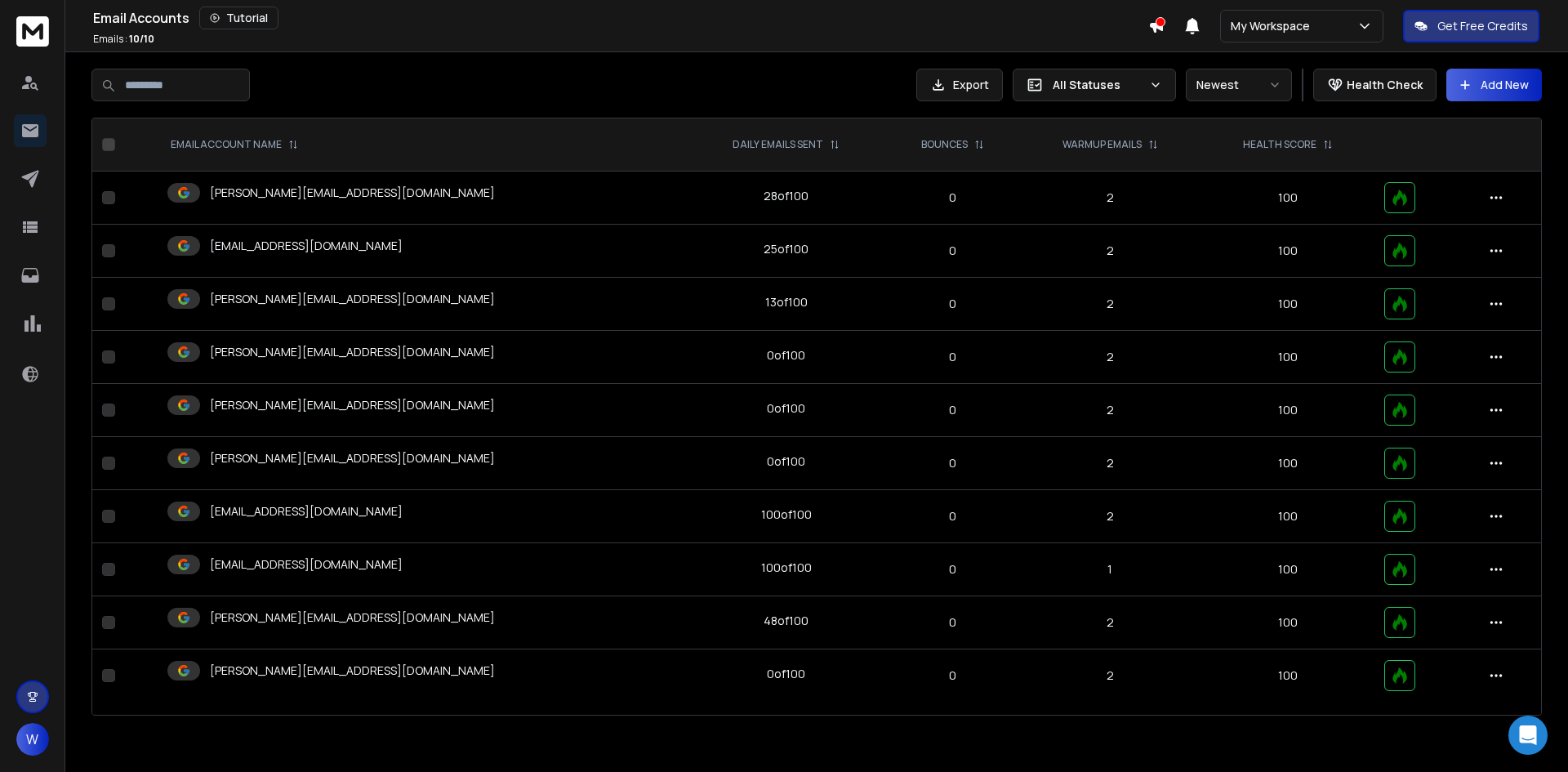
click at [458, 462] on div "[PERSON_NAME][EMAIL_ADDRESS][DOMAIN_NAME]" at bounding box center [422, 458] width 510 height 19
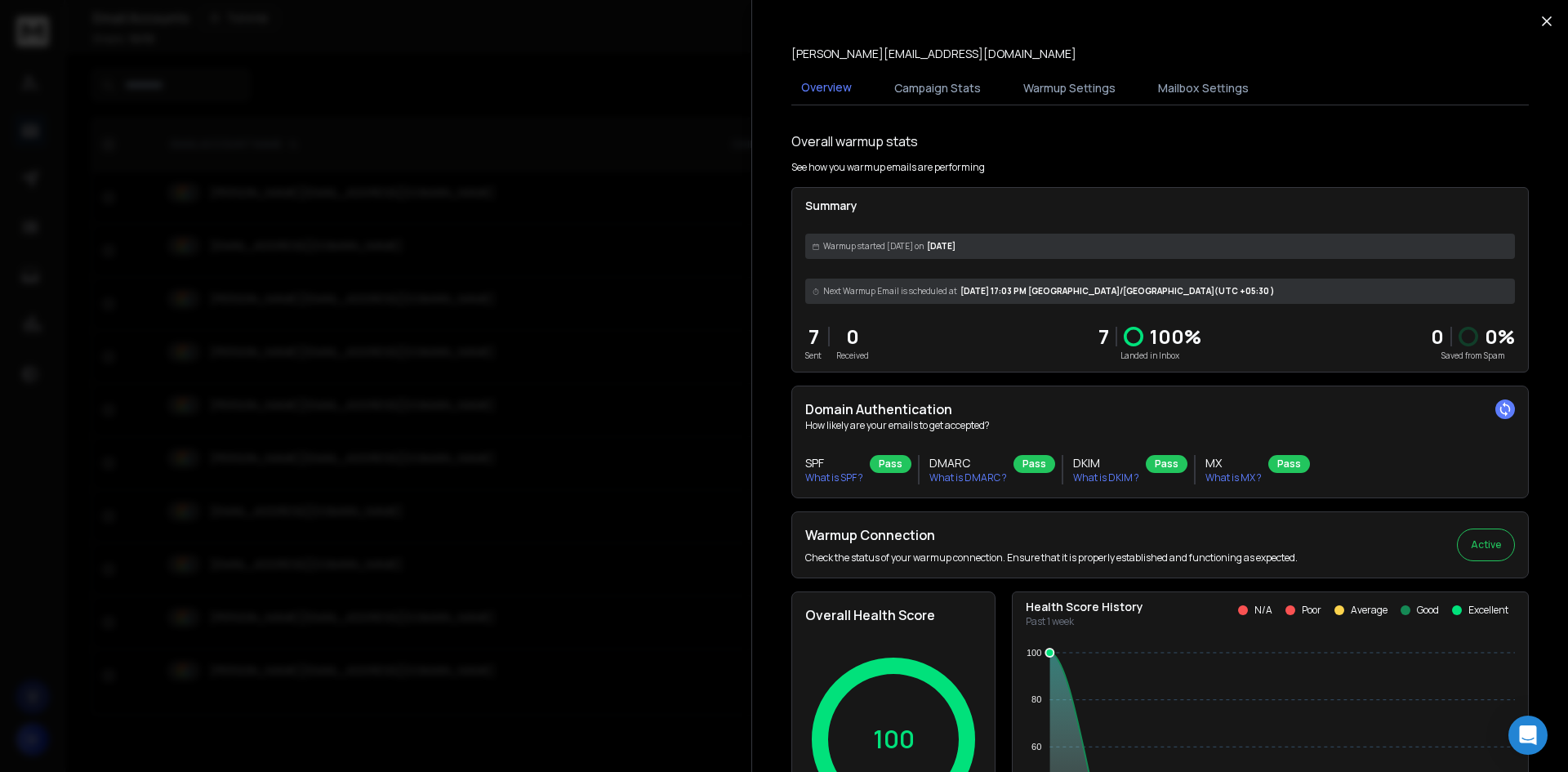
click at [1540, 24] on icon "button" at bounding box center [1546, 22] width 17 height 17
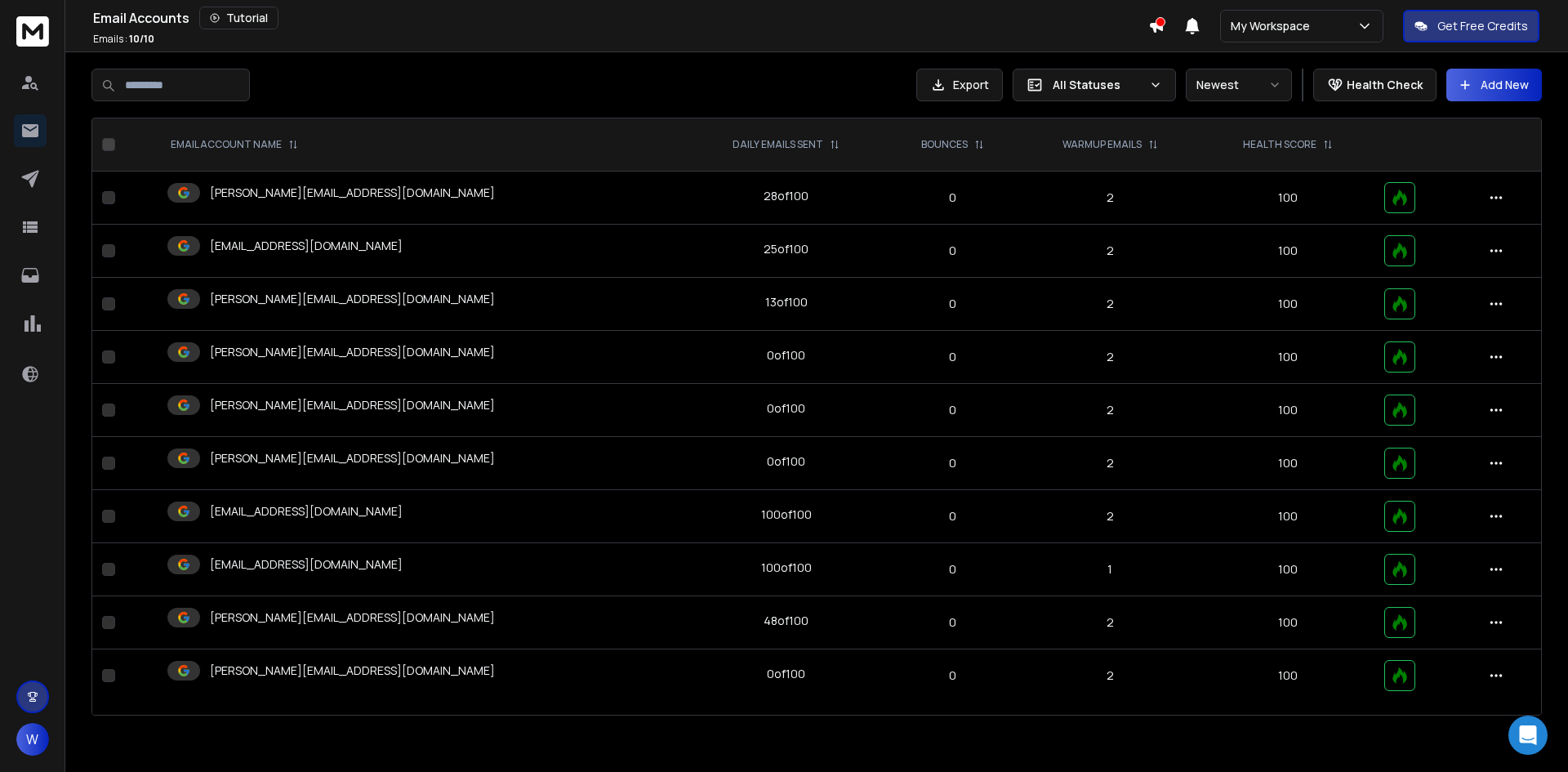
click at [425, 568] on div "[EMAIL_ADDRESS][DOMAIN_NAME]" at bounding box center [422, 564] width 510 height 19
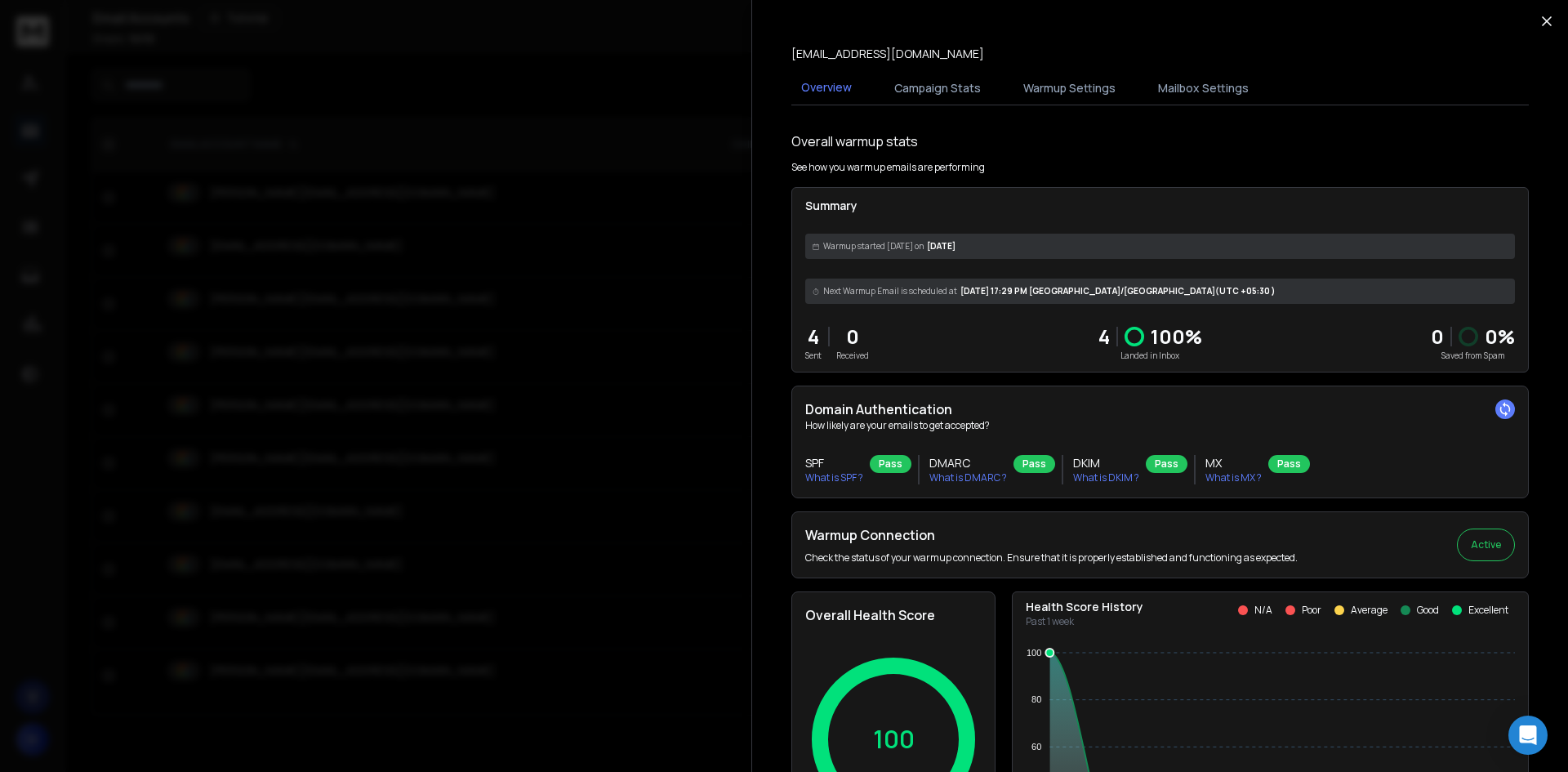
click at [1538, 22] on icon "button" at bounding box center [1546, 22] width 17 height 17
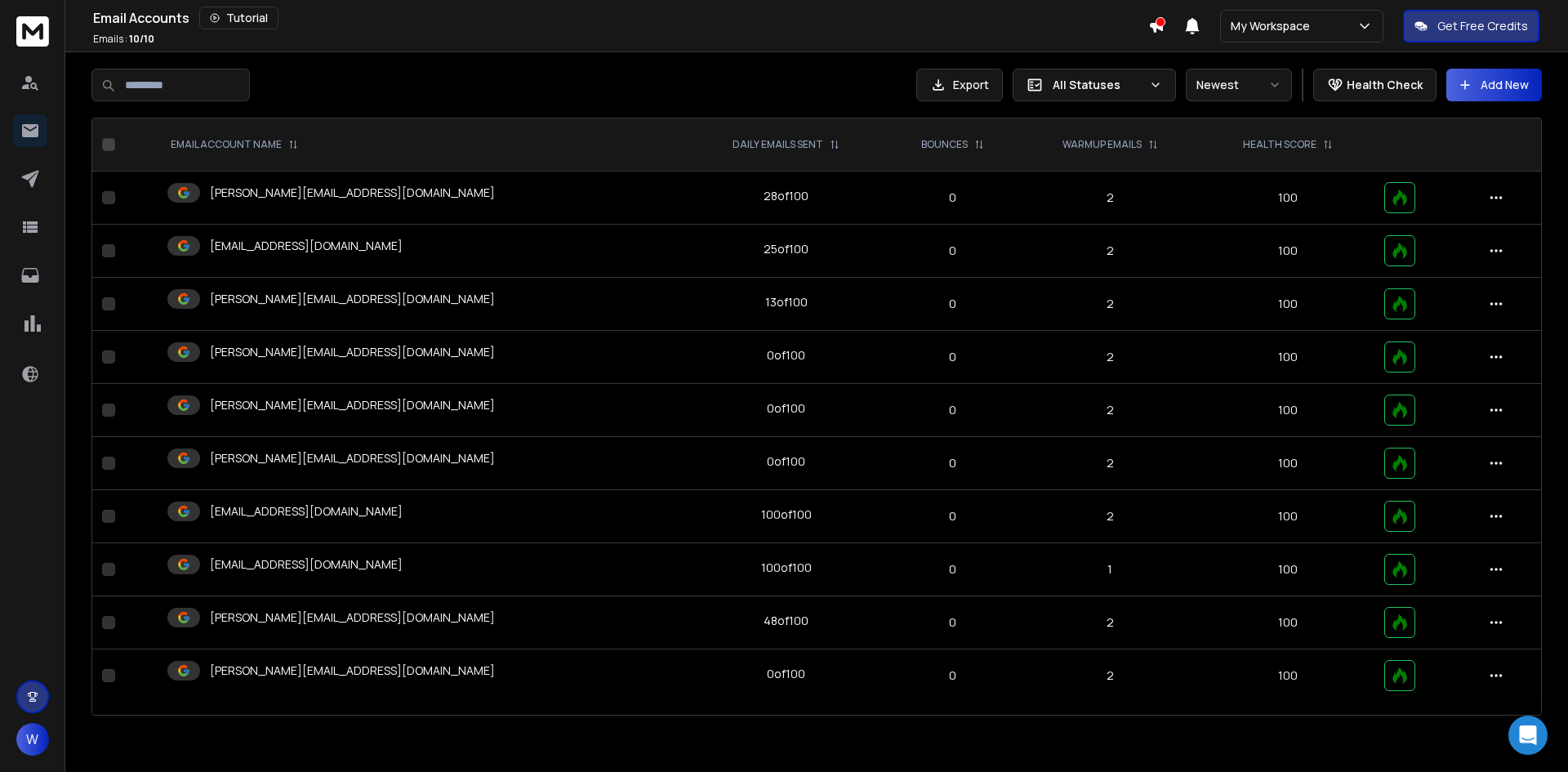
click at [434, 639] on td "[PERSON_NAME][EMAIL_ADDRESS][DOMAIN_NAME]" at bounding box center [422, 622] width 529 height 53
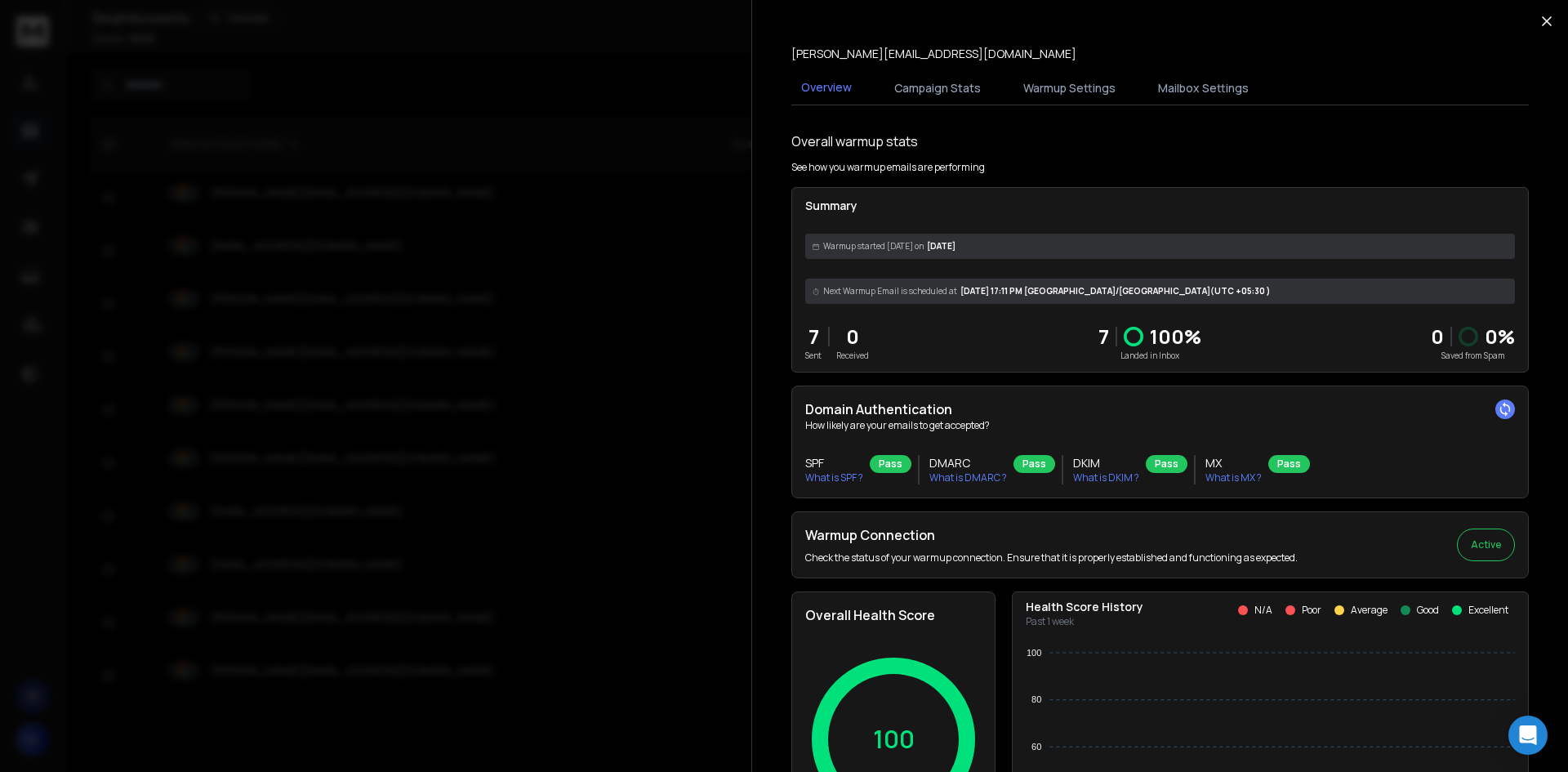
click at [1546, 18] on icon "button" at bounding box center [1546, 22] width 17 height 17
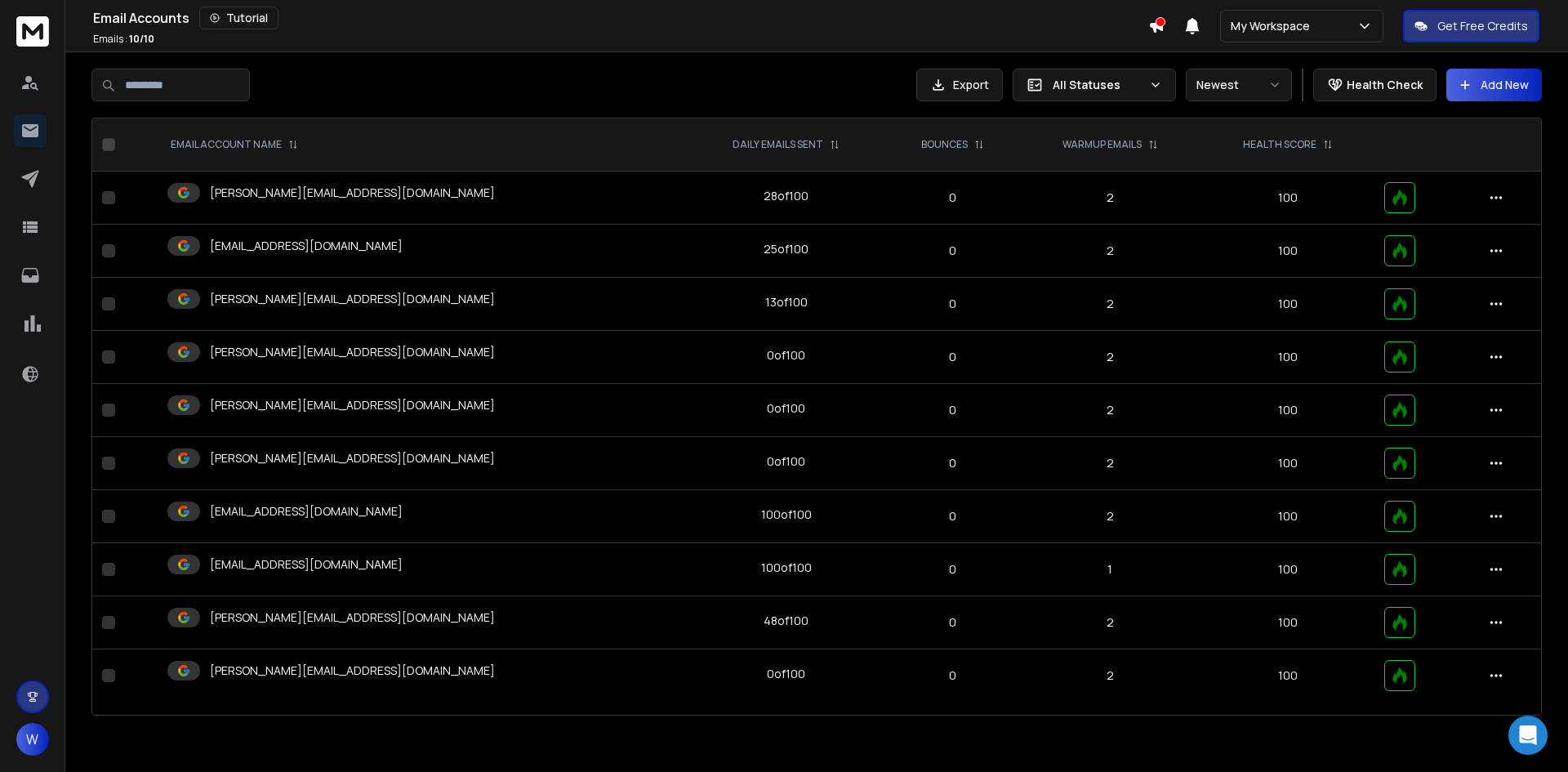
click at [415, 660] on td "[PERSON_NAME][EMAIL_ADDRESS][DOMAIN_NAME]" at bounding box center [422, 676] width 529 height 53
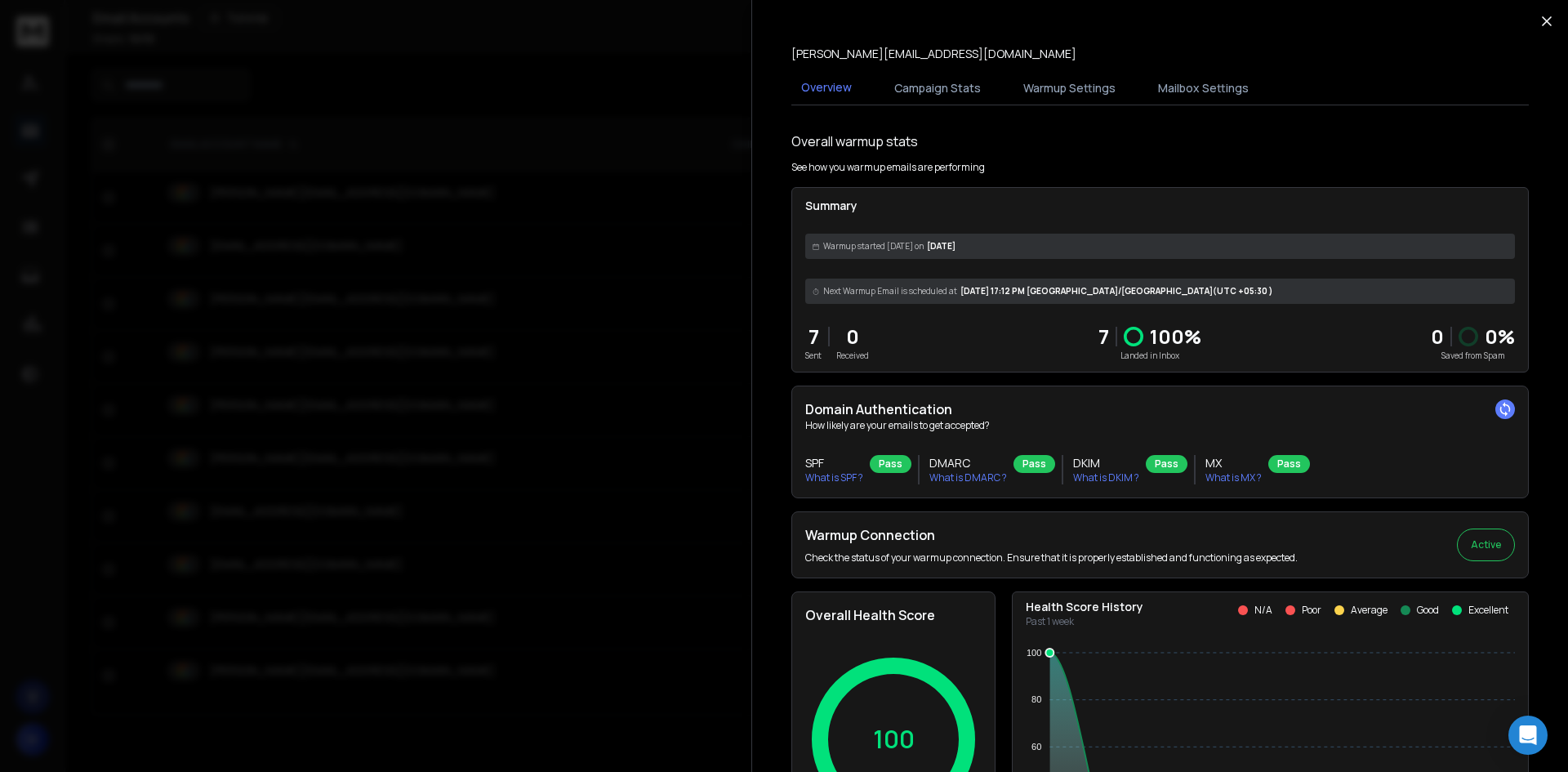
click at [1543, 23] on icon "button" at bounding box center [1546, 22] width 8 height 8
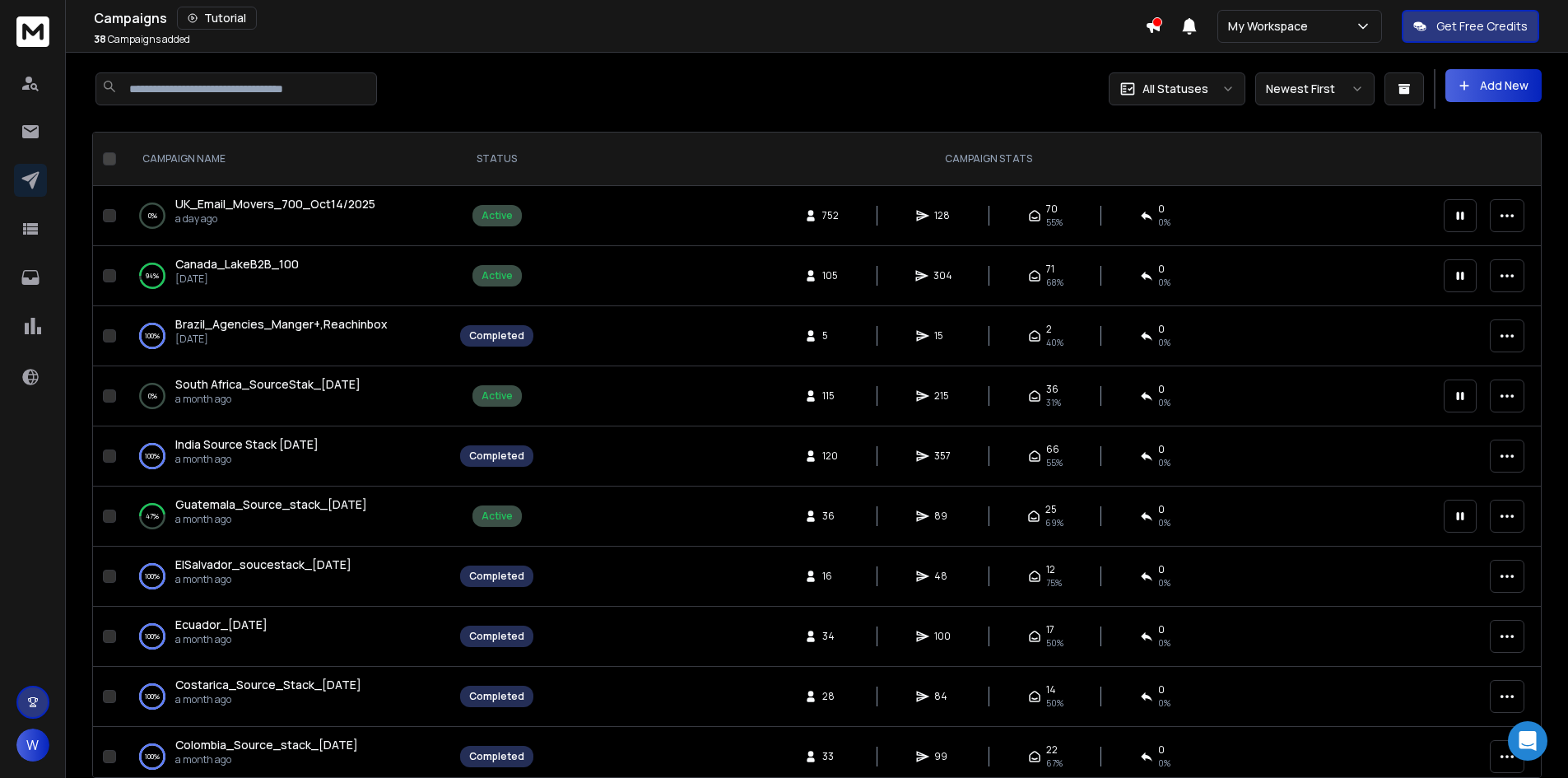
click at [272, 203] on span "UK_Email_Movers_700_Oct14/2025" at bounding box center [275, 204] width 200 height 16
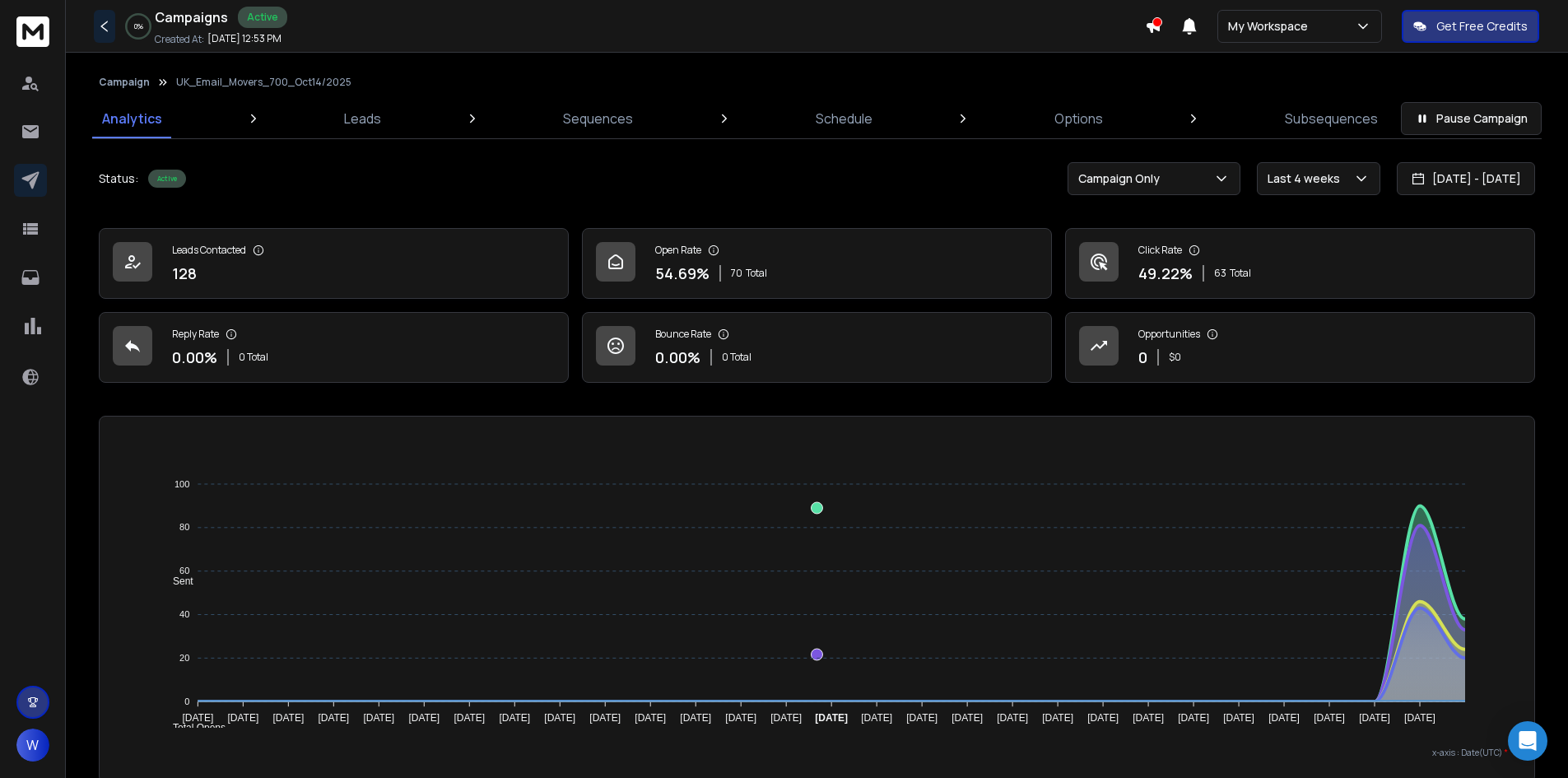
click at [105, 24] on icon at bounding box center [104, 26] width 15 height 15
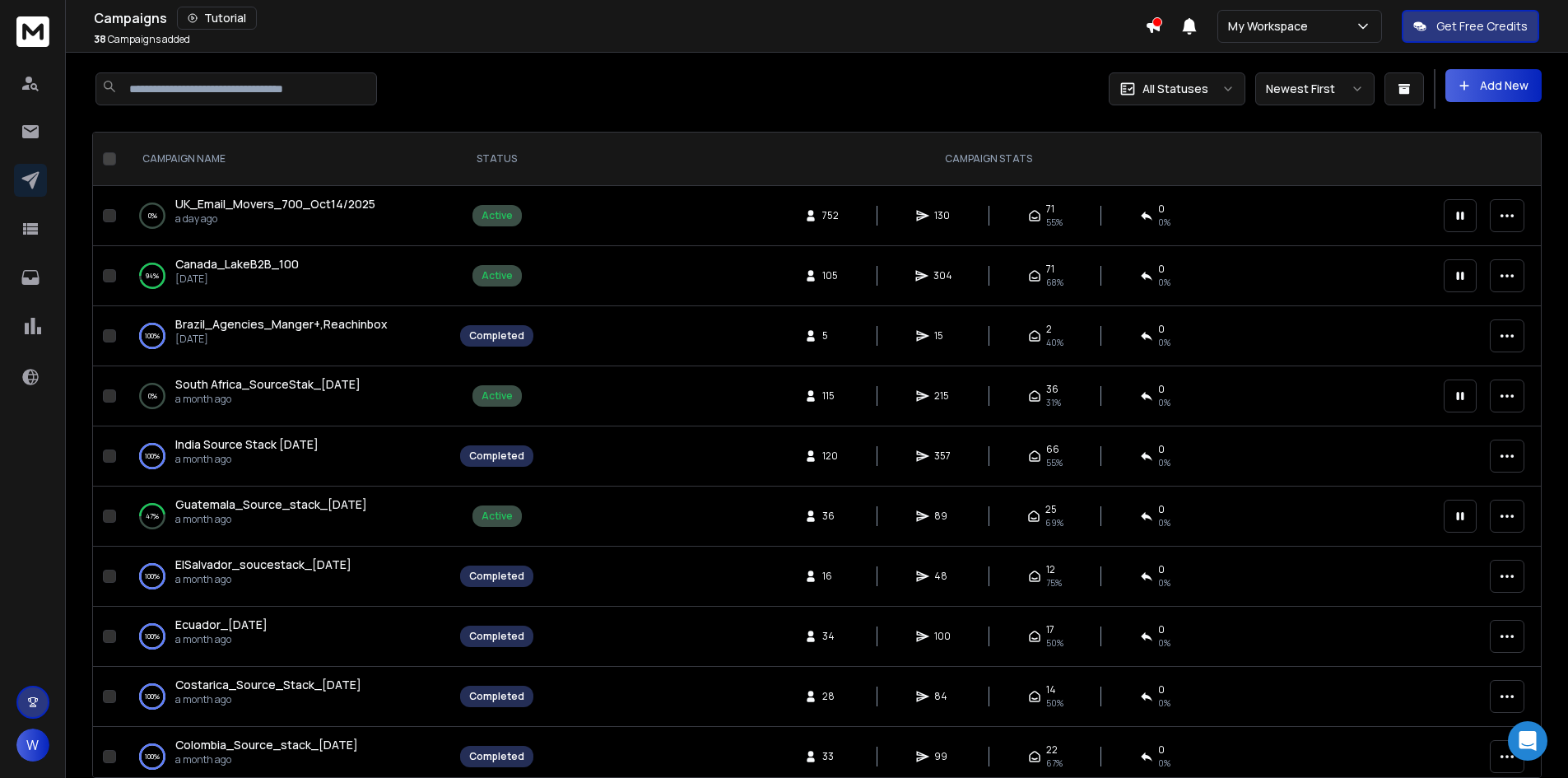
click at [211, 71] on div at bounding box center [236, 88] width 288 height 40
click at [228, 83] on input at bounding box center [236, 88] width 281 height 33
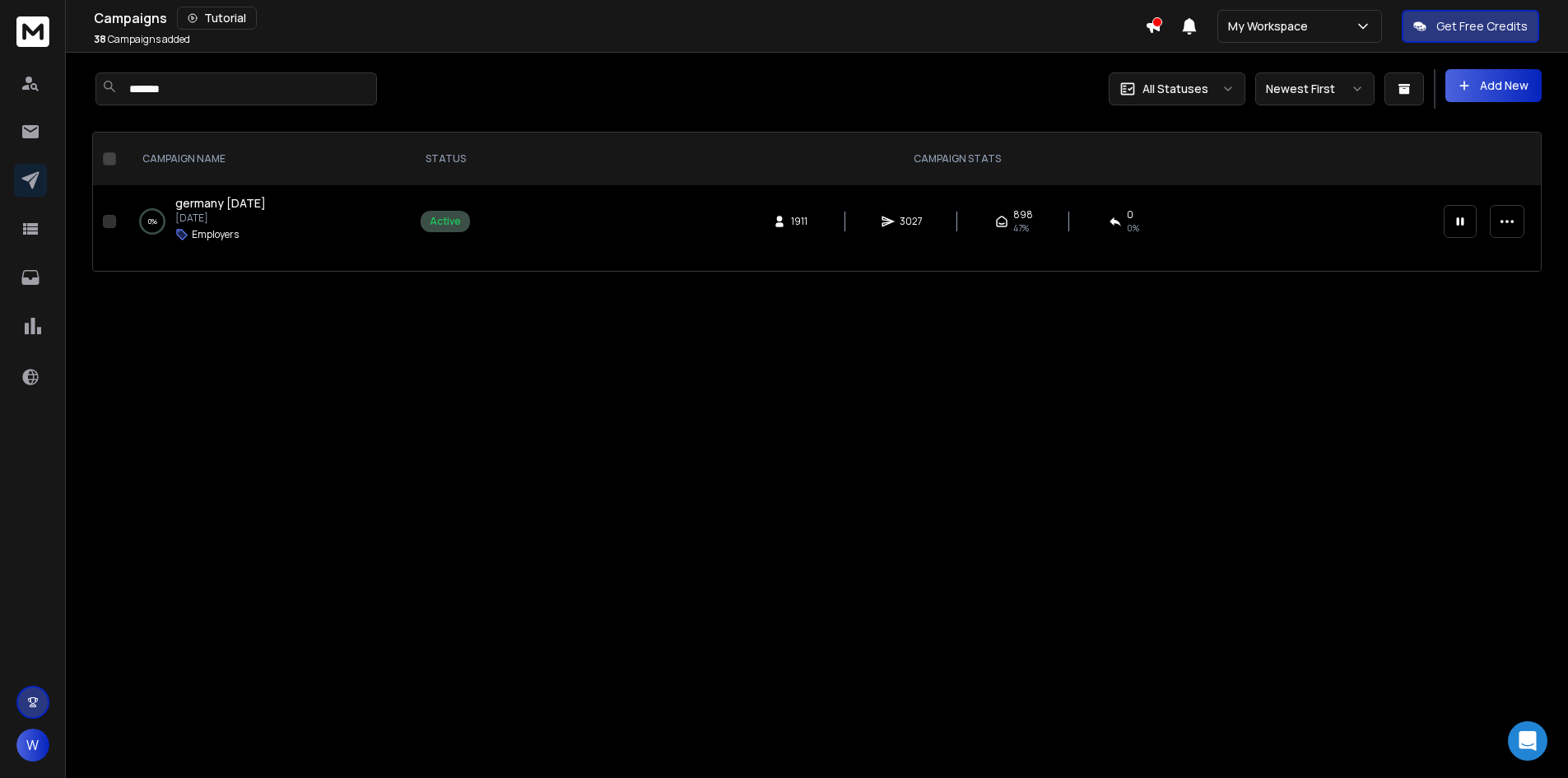
type input "*******"
click at [251, 206] on span "germany [DATE]" at bounding box center [221, 203] width 91 height 16
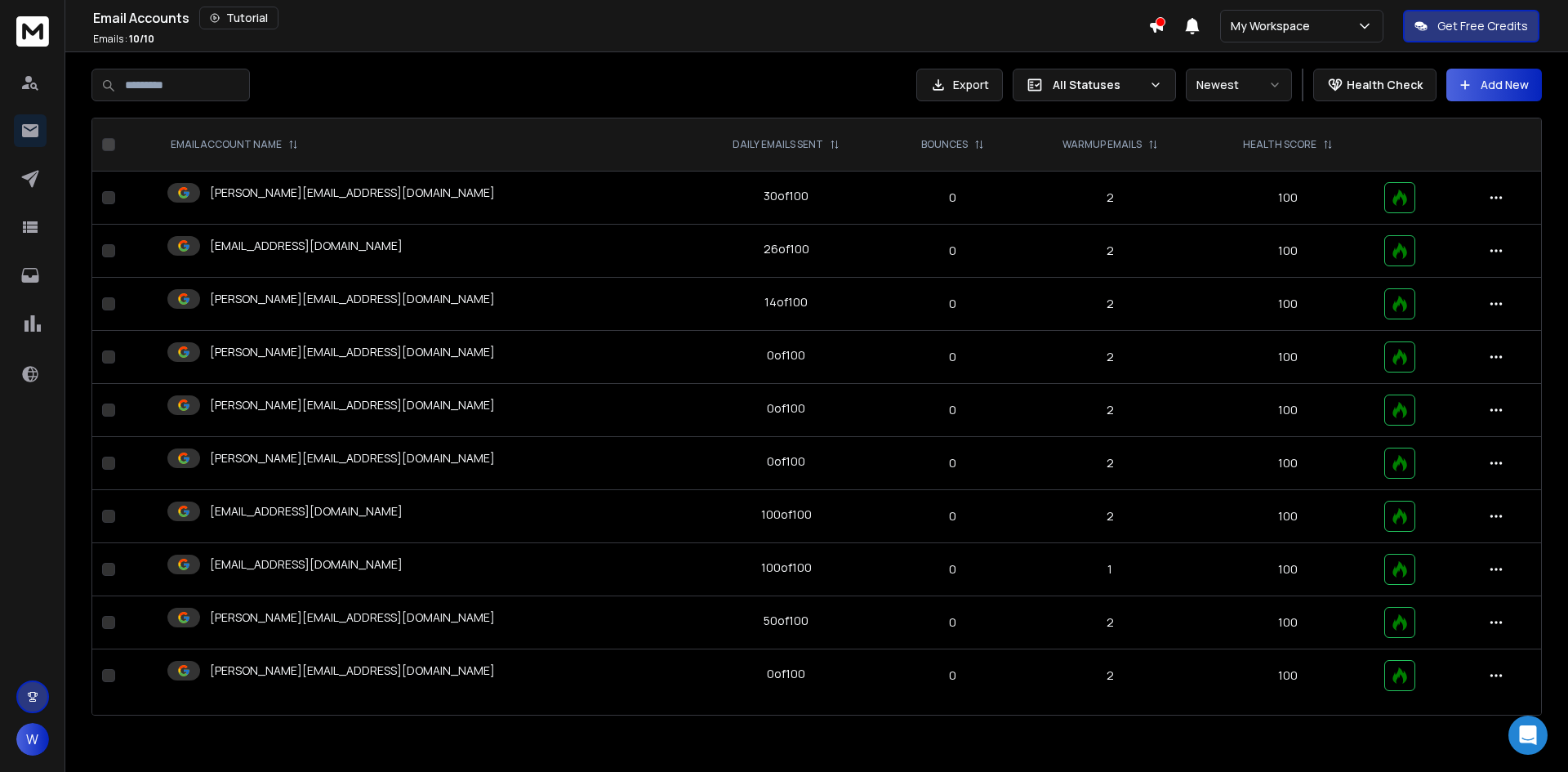
click at [258, 617] on p "[PERSON_NAME][EMAIL_ADDRESS][DOMAIN_NAME]" at bounding box center [352, 617] width 285 height 17
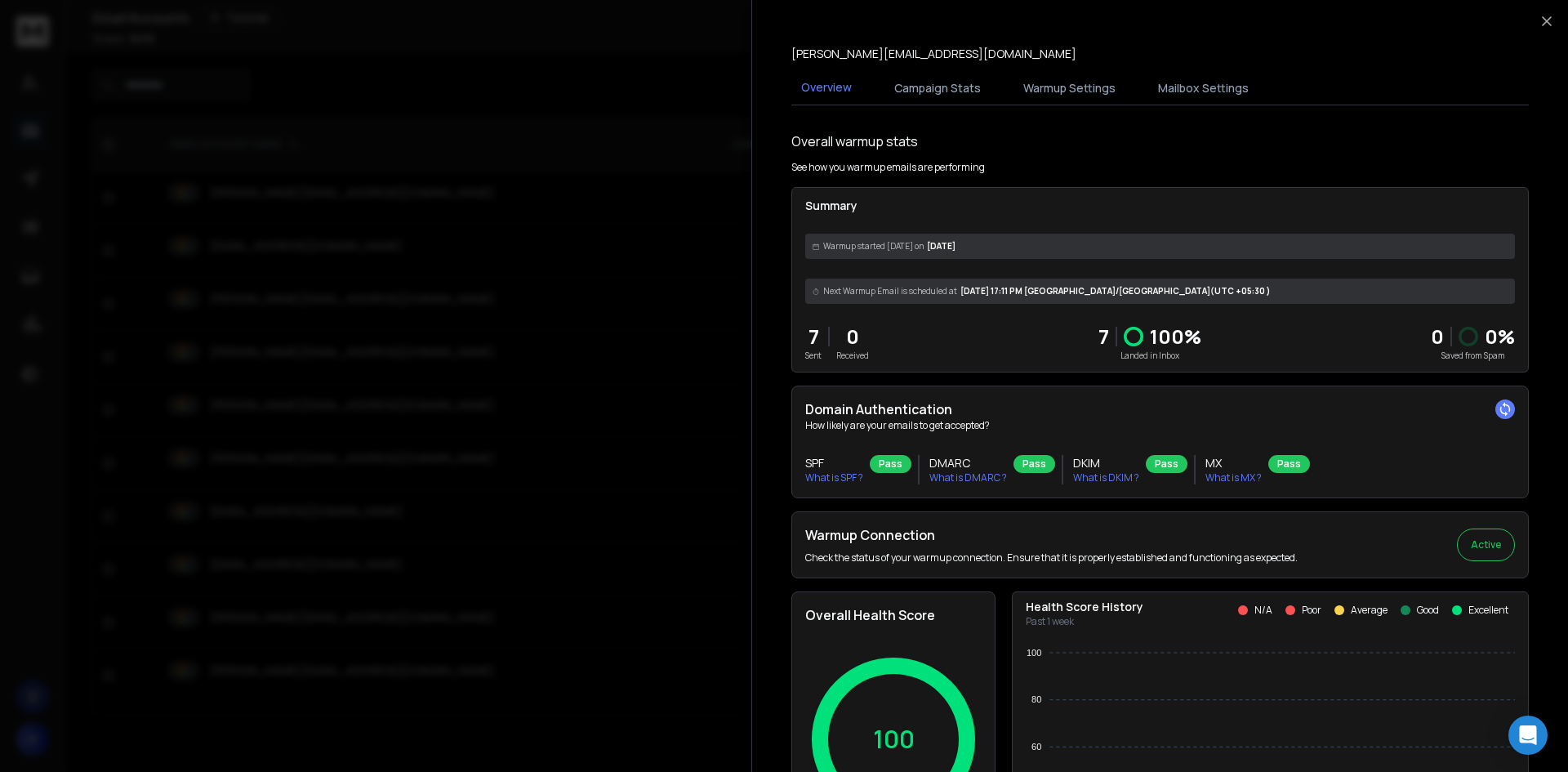
click at [946, 83] on button "Campaign Stats" at bounding box center [936, 88] width 106 height 36
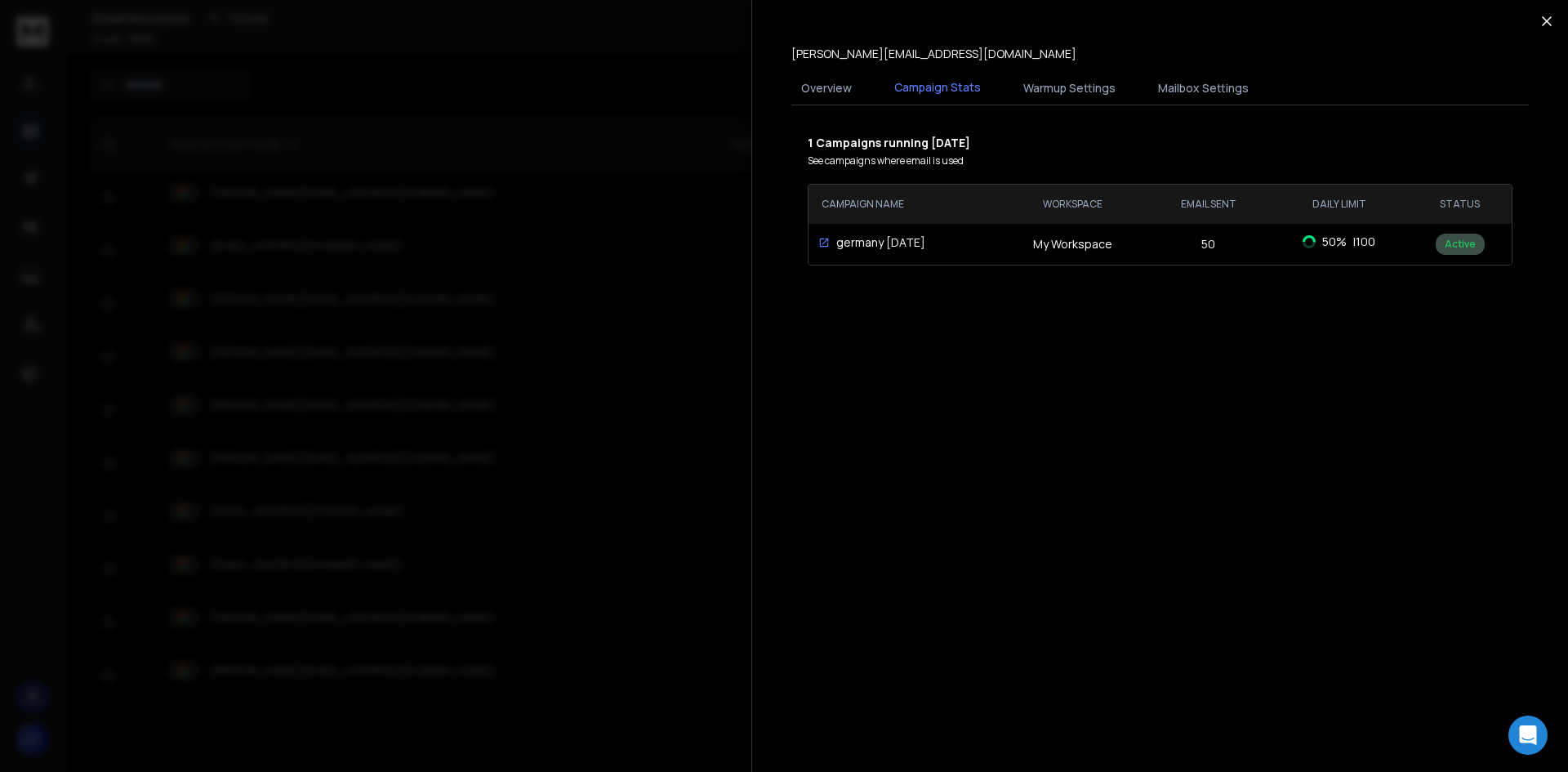
click at [1540, 26] on icon "button" at bounding box center [1546, 22] width 17 height 17
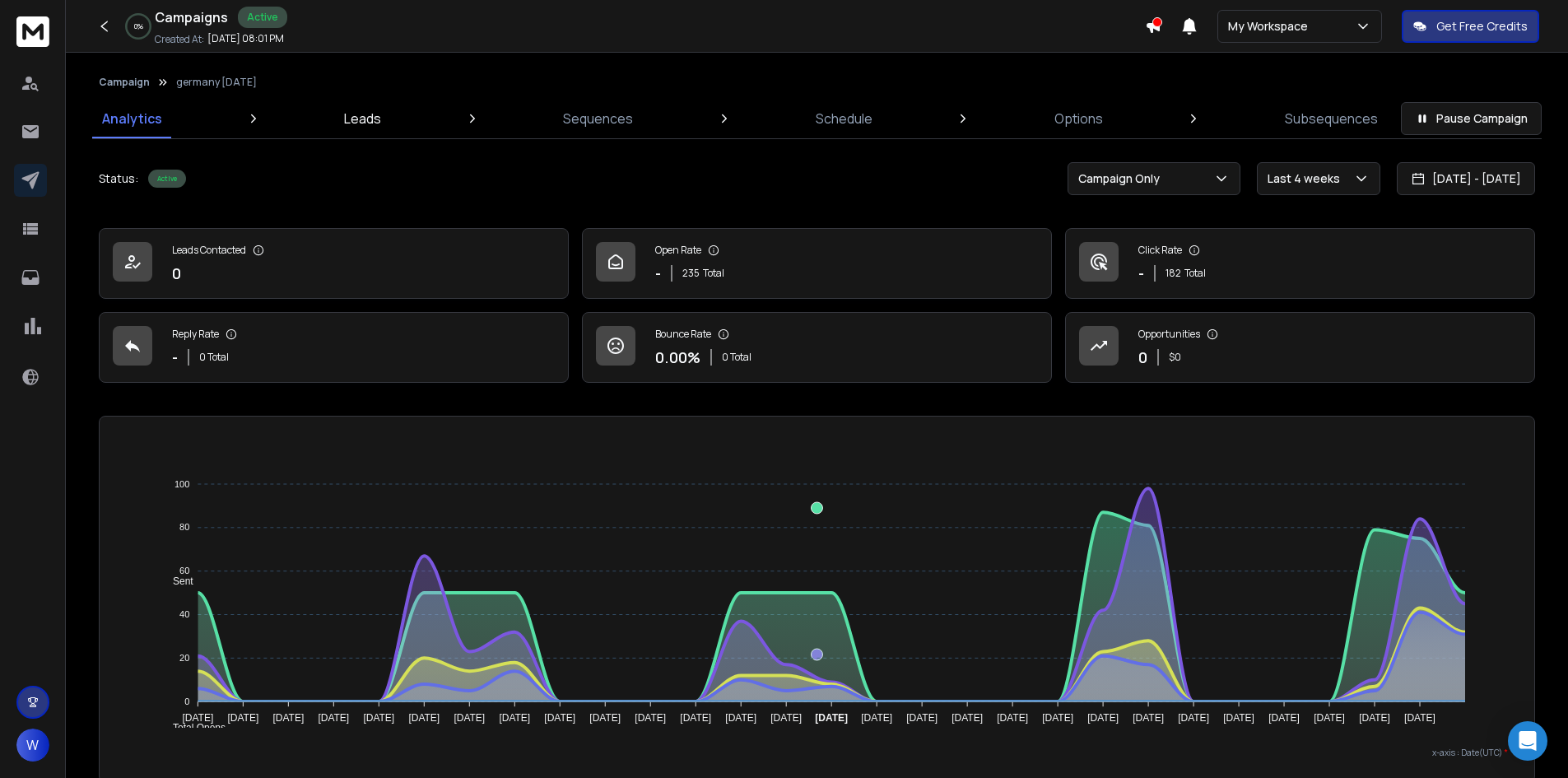
click at [376, 120] on p "Leads" at bounding box center [363, 118] width 37 height 19
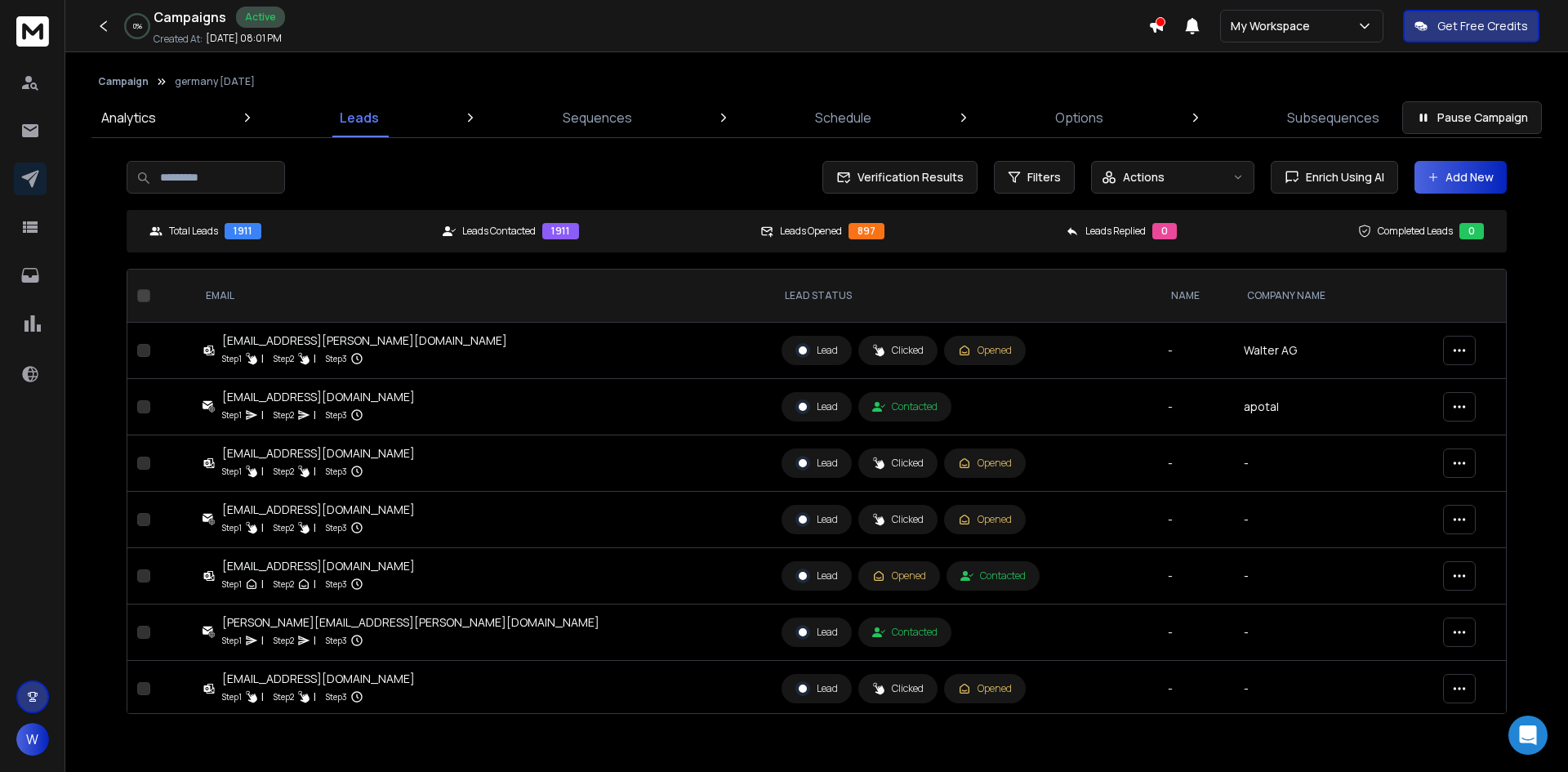
click at [148, 122] on p "Analytics" at bounding box center [128, 117] width 54 height 19
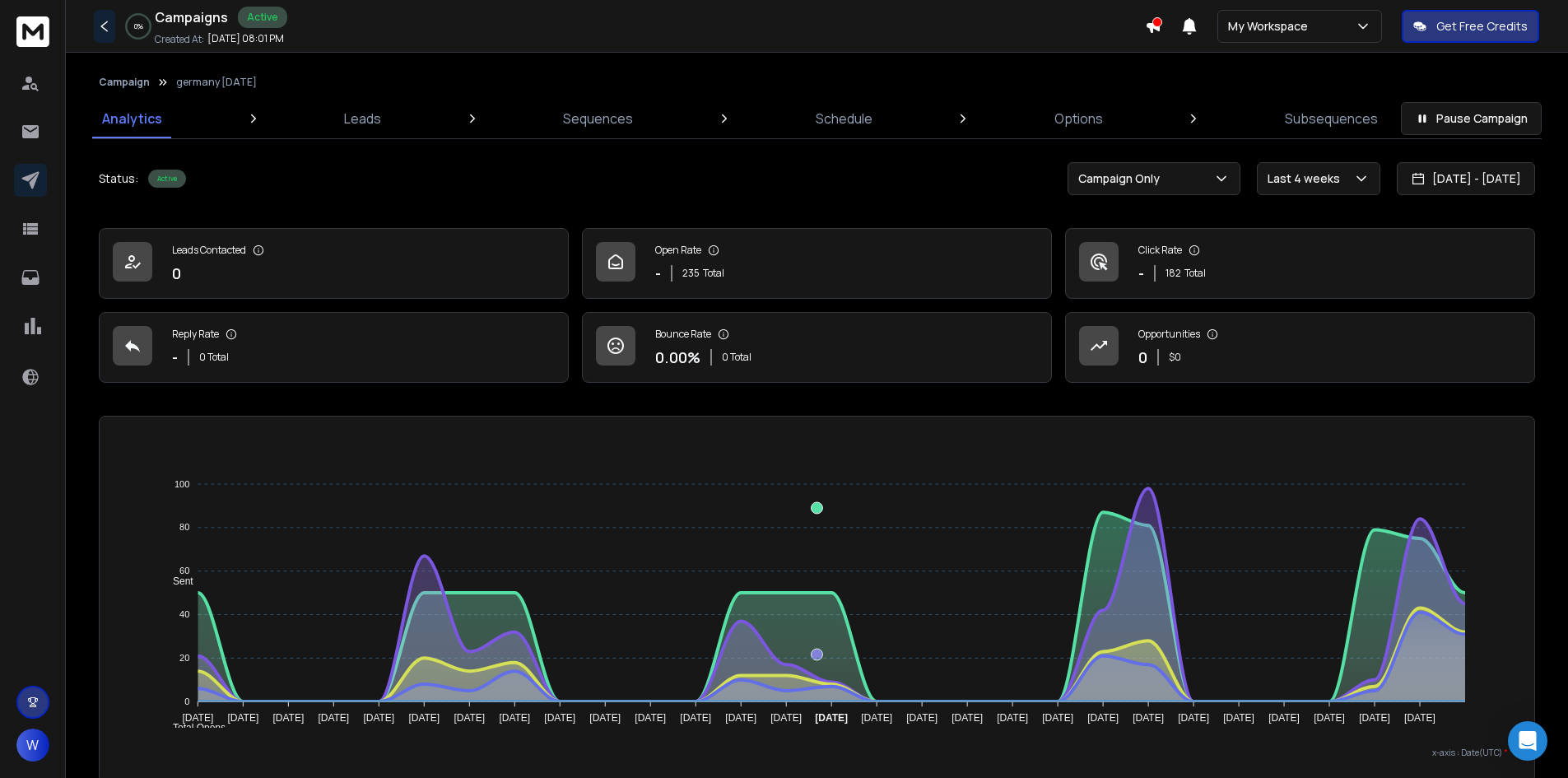
click at [101, 22] on icon at bounding box center [104, 26] width 15 height 15
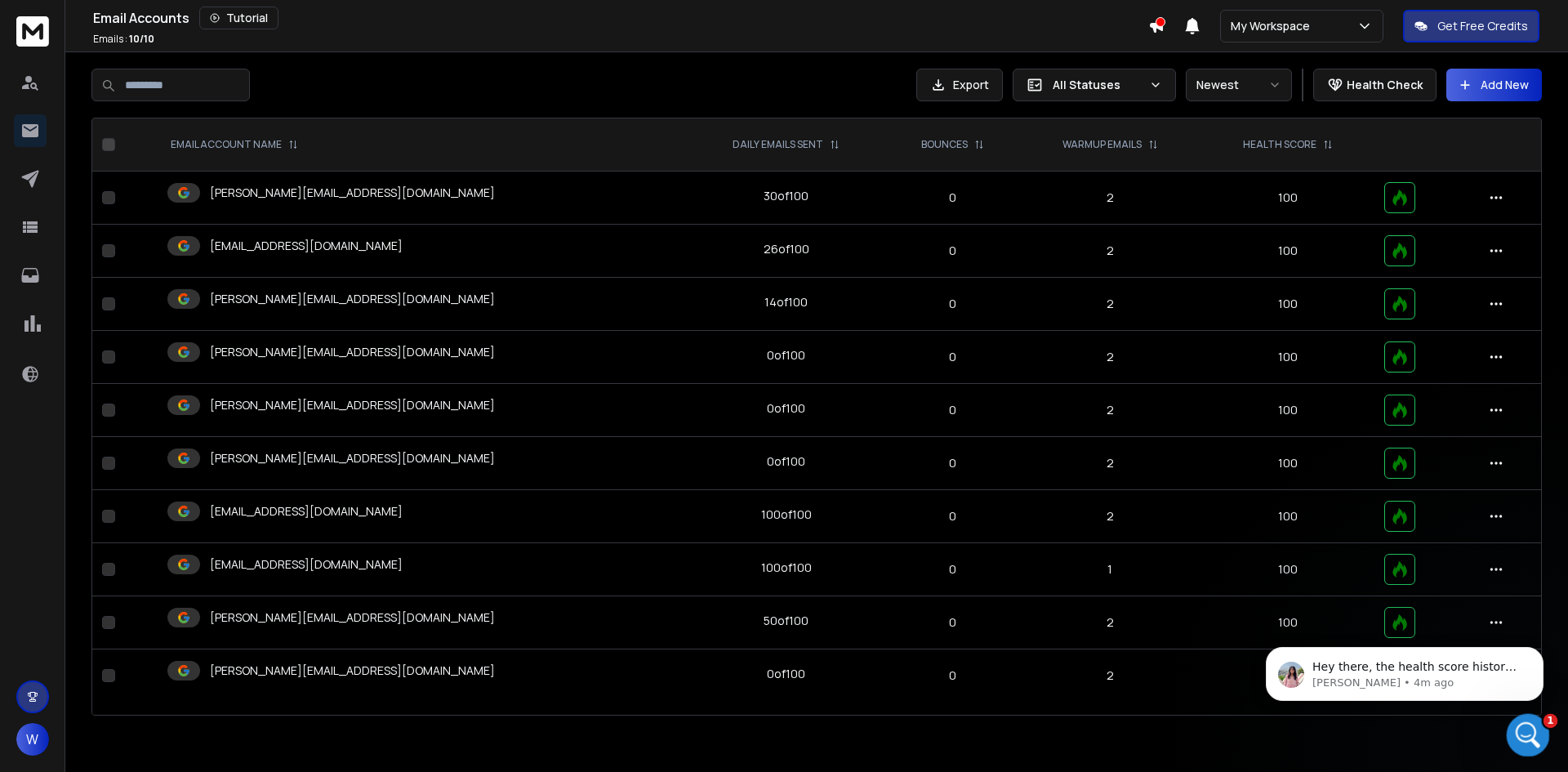
click at [1513, 722] on div "Open Intercom Messenger" at bounding box center [1525, 732] width 54 height 54
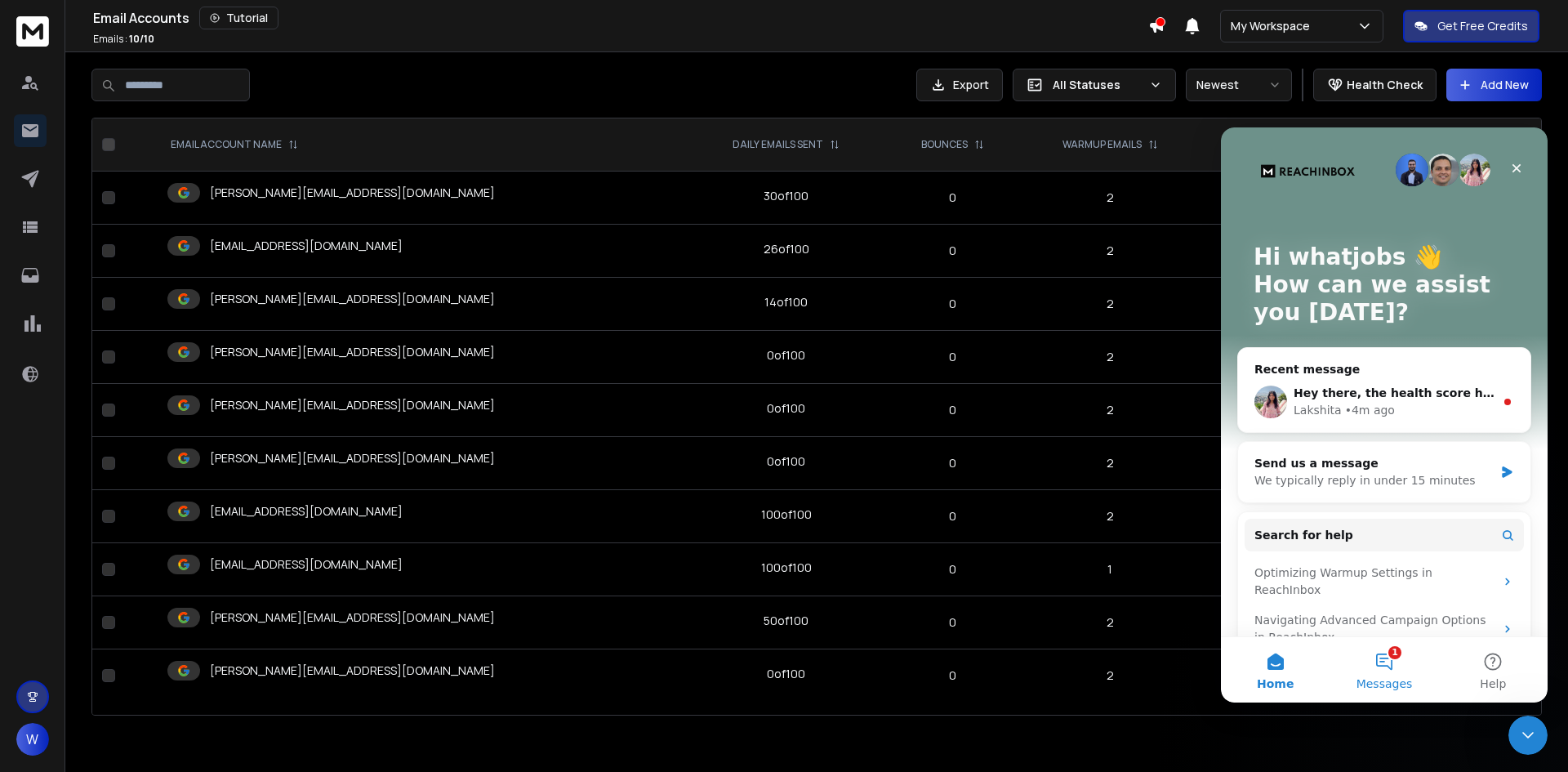
click at [1395, 671] on button "1 Messages" at bounding box center [1383, 669] width 109 height 65
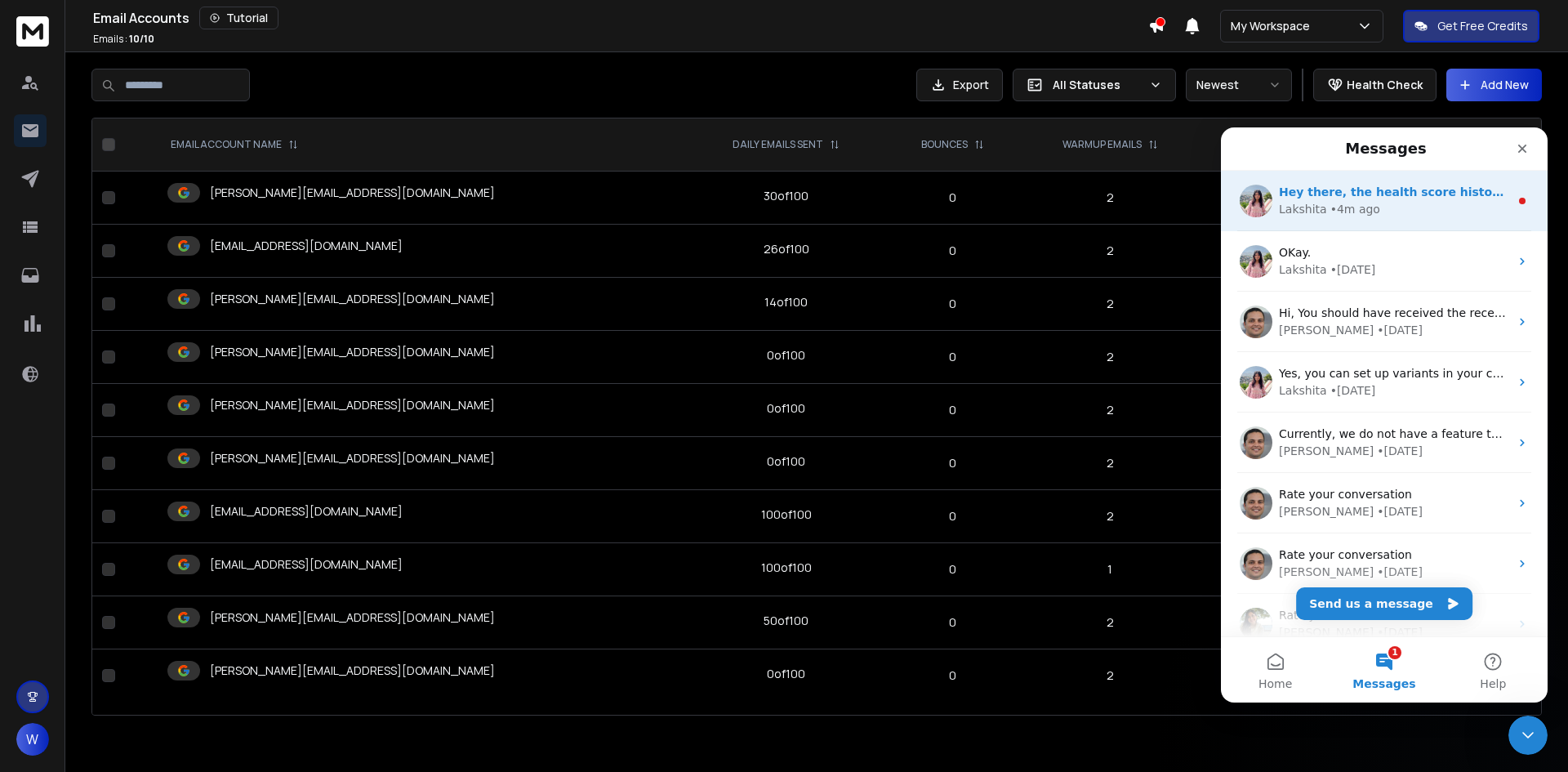
click at [1362, 200] on div "Hey there, the health score history updates when there are over 20 emails sent …" at bounding box center [1394, 192] width 231 height 18
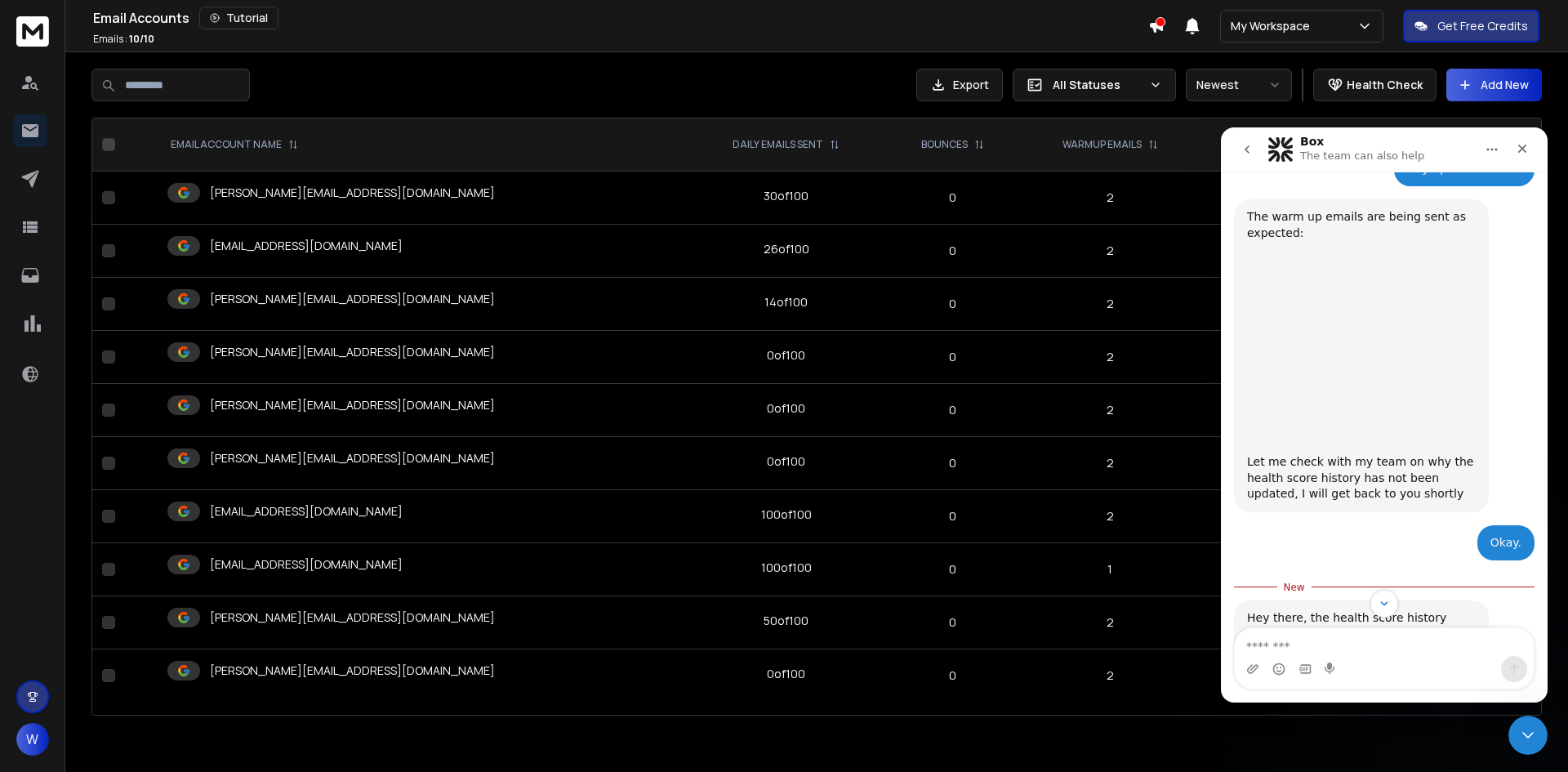
scroll to position [1900, 0]
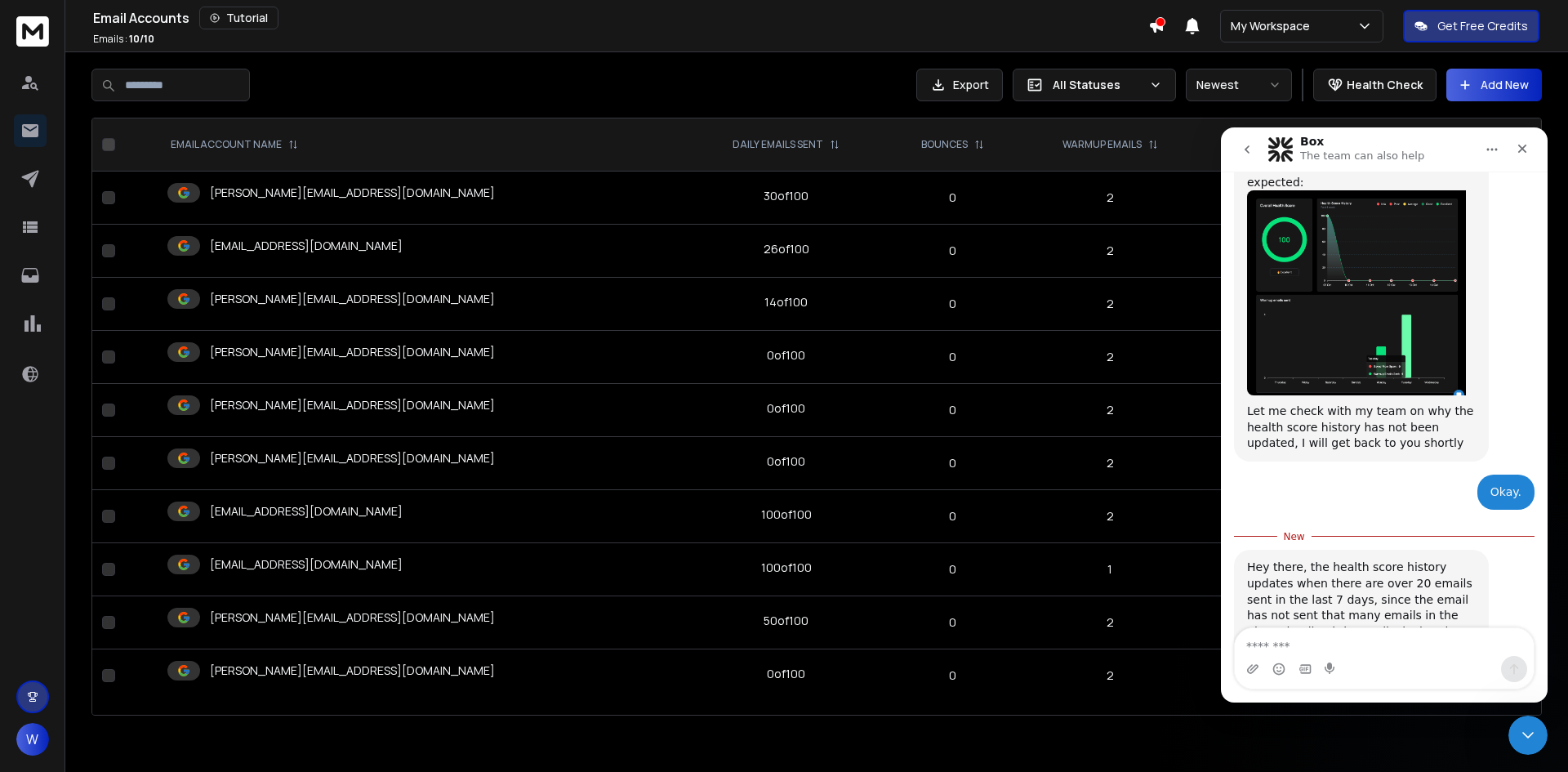
drag, startPoint x: 1344, startPoint y: 585, endPoint x: 1373, endPoint y: 588, distance: 29.2
click at [1373, 588] on div "Hey there, the health score history updates when there are over 20 emails sent …" at bounding box center [1361, 623] width 255 height 148
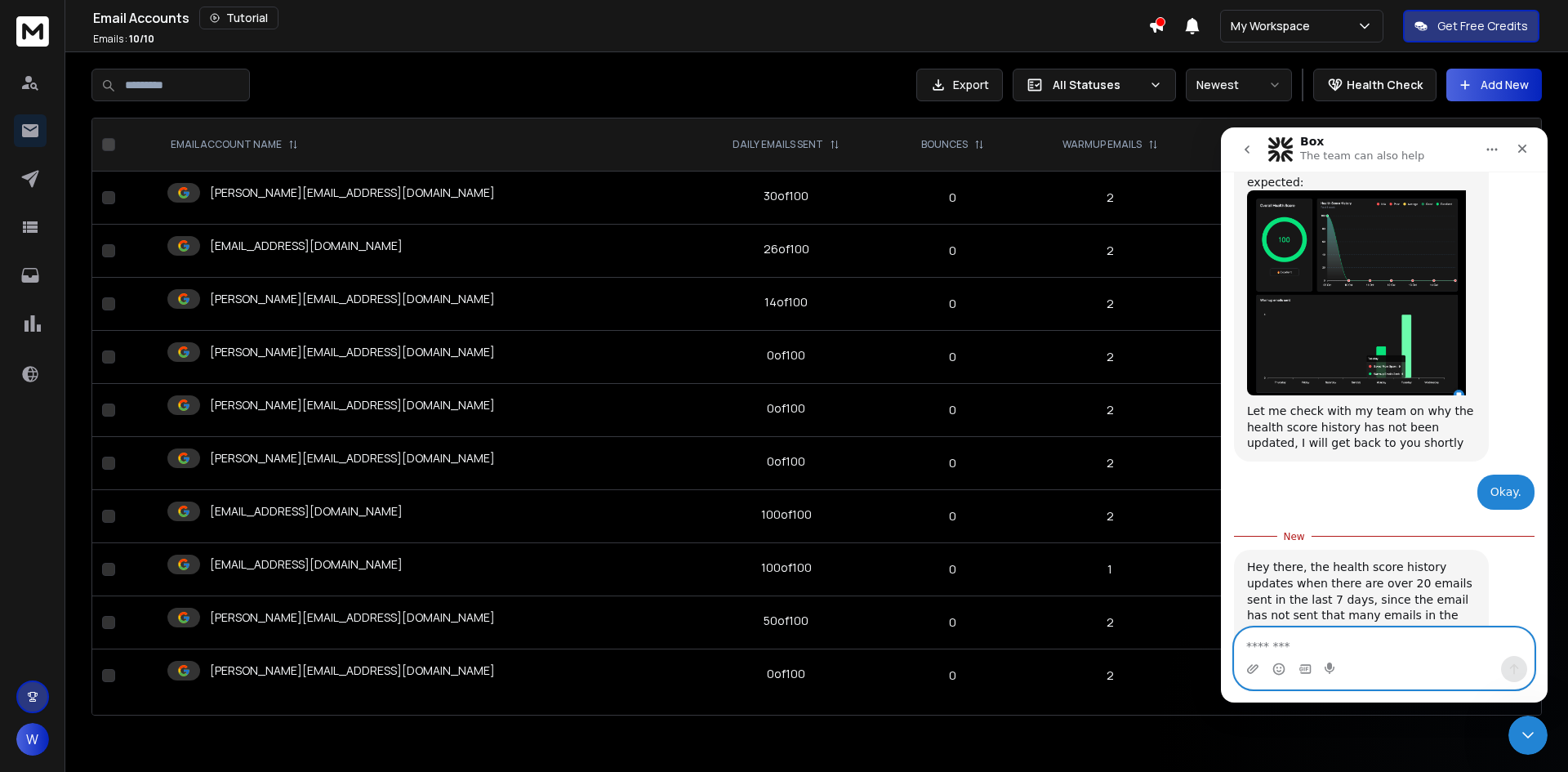
click at [1302, 642] on textarea "Message…" at bounding box center [1384, 642] width 299 height 28
type textarea "**********"
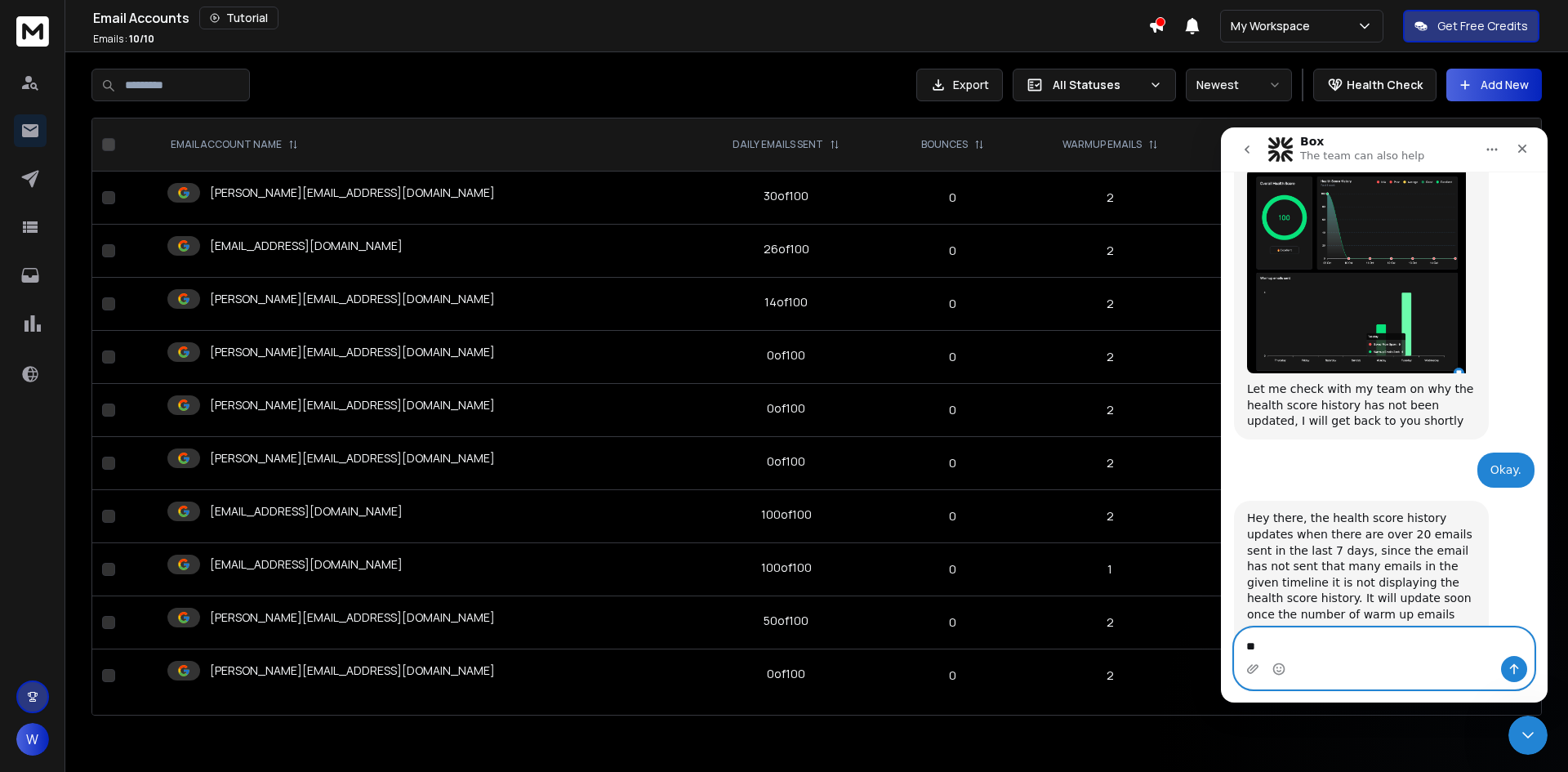
type textarea "*"
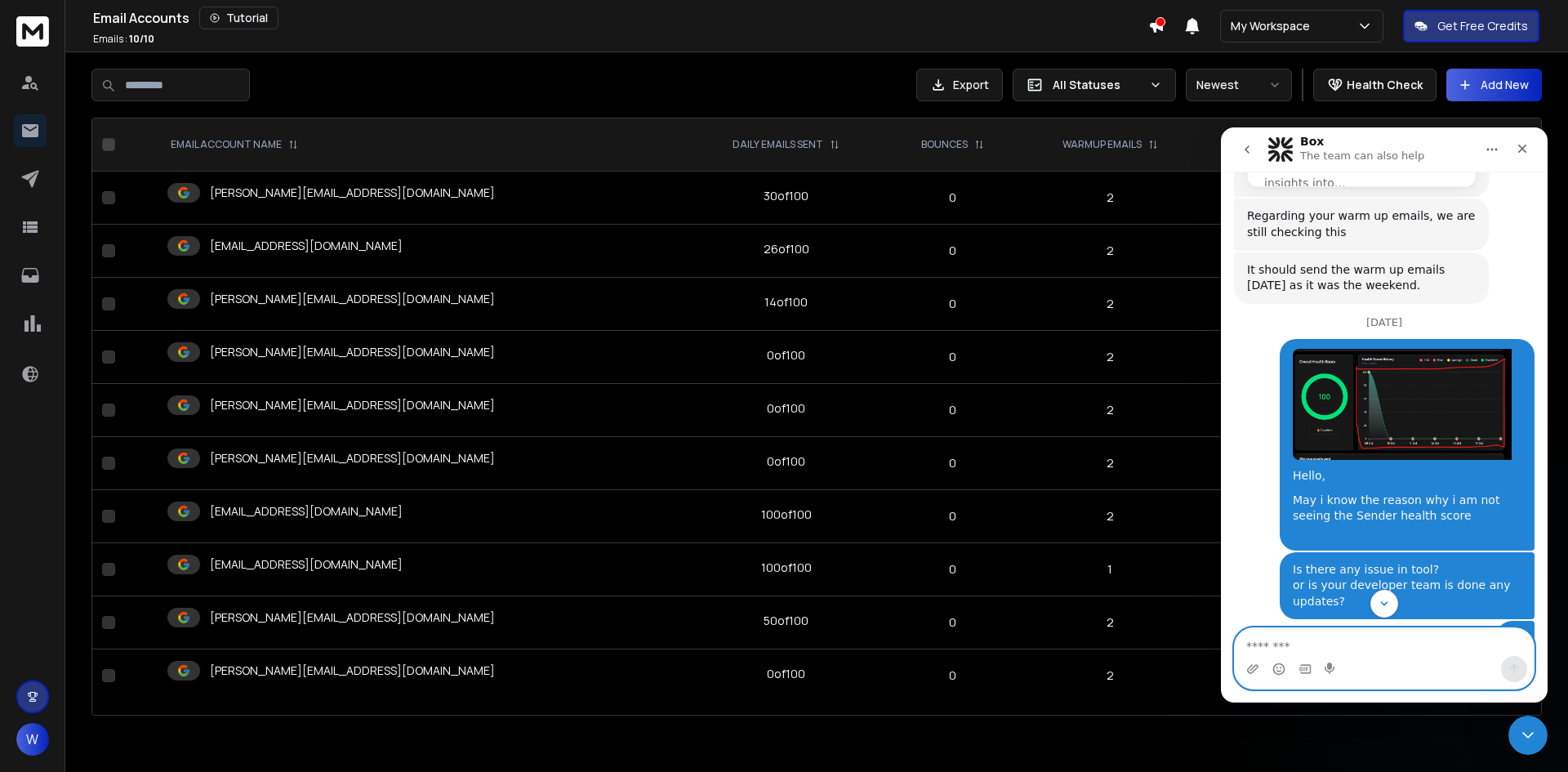
scroll to position [1269, 0]
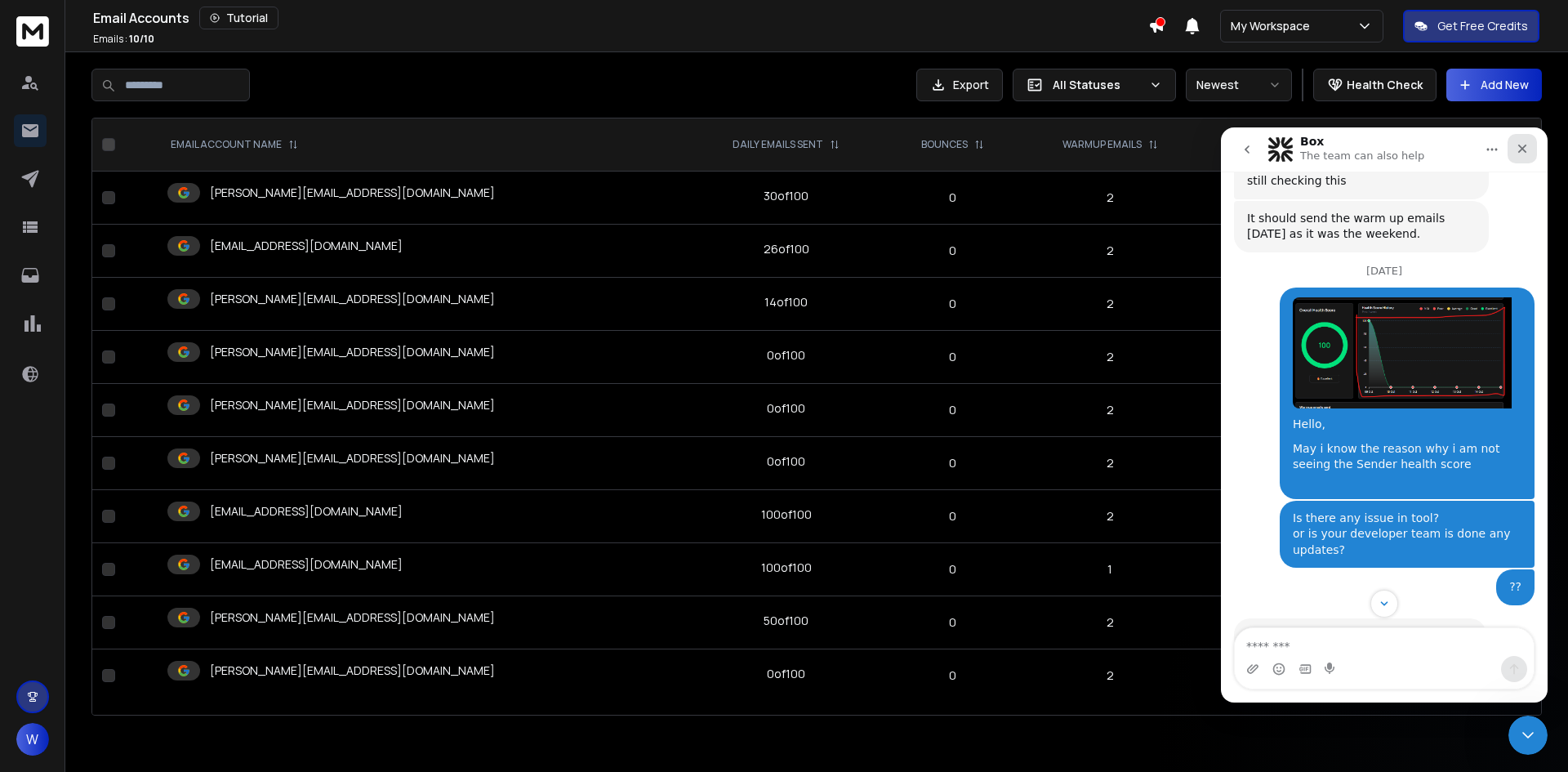
click at [1529, 150] on div "Close" at bounding box center [1521, 148] width 29 height 29
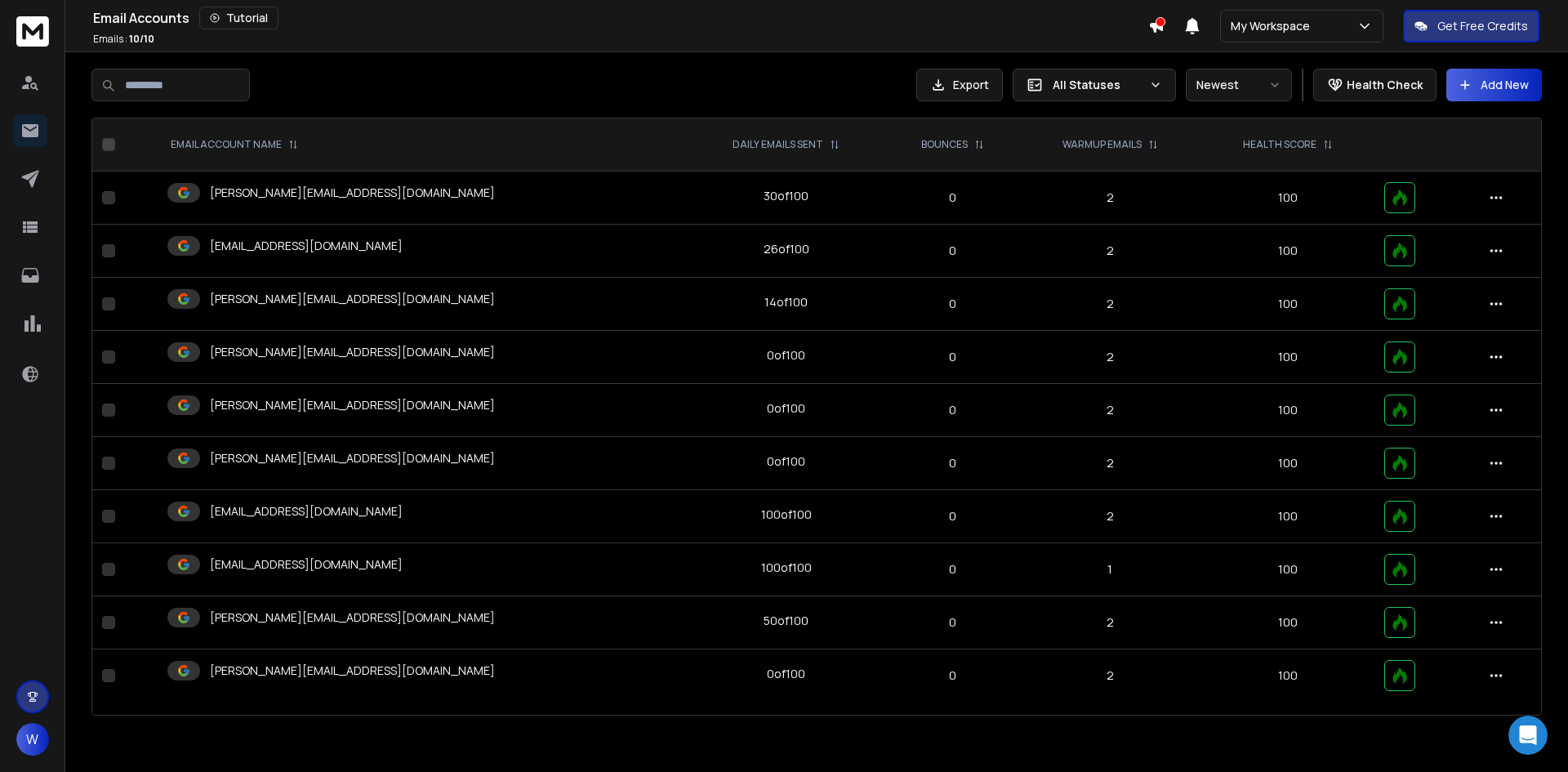
scroll to position [1922, 0]
click at [1535, 724] on div "Open Intercom Messenger" at bounding box center [1525, 732] width 54 height 54
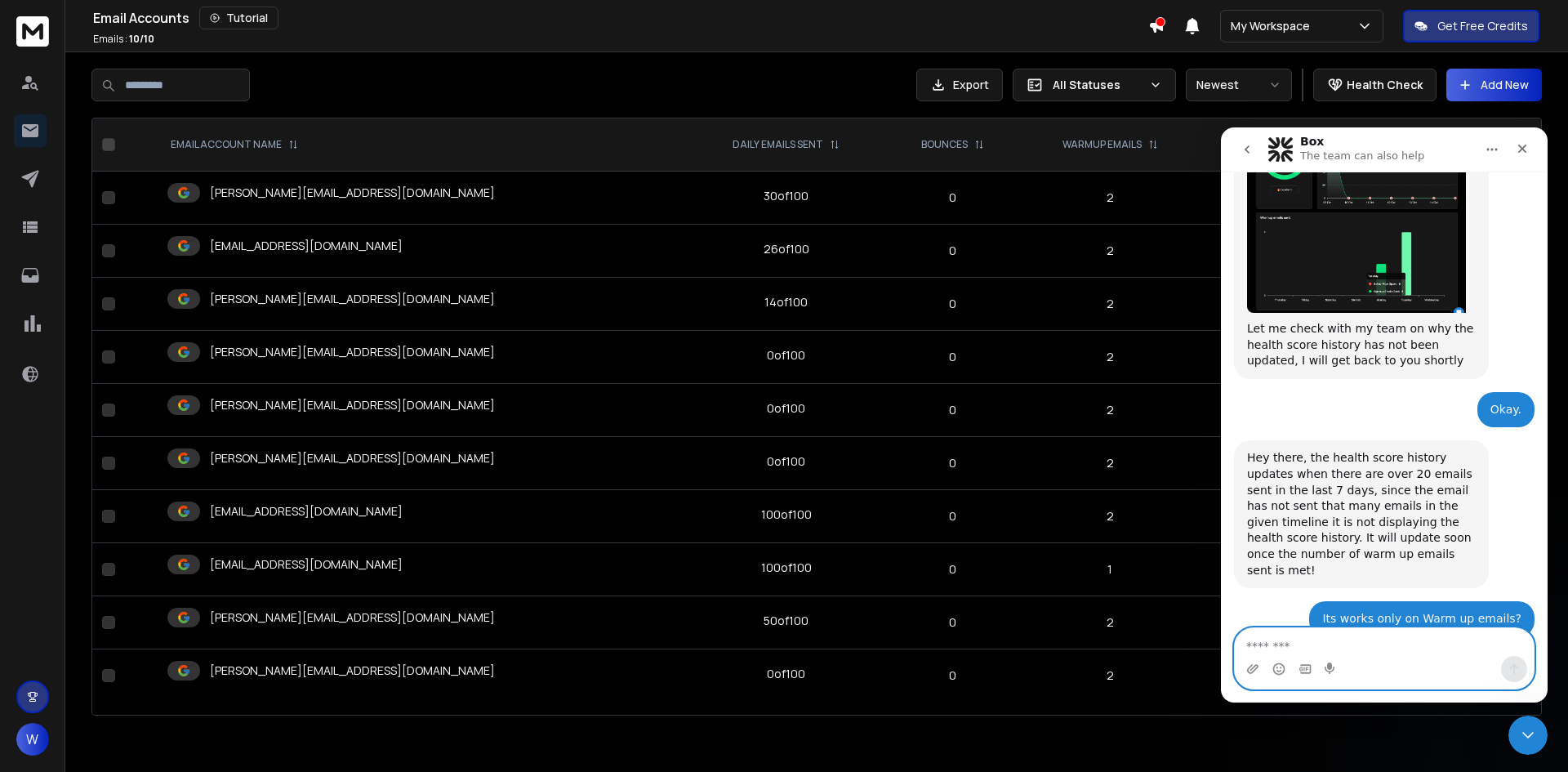
scroll to position [1987, 0]
click at [1315, 649] on textarea "Message…" at bounding box center [1384, 642] width 299 height 28
click at [1306, 632] on textarea "Message…" at bounding box center [1384, 642] width 299 height 28
type textarea "*"
type textarea "********"
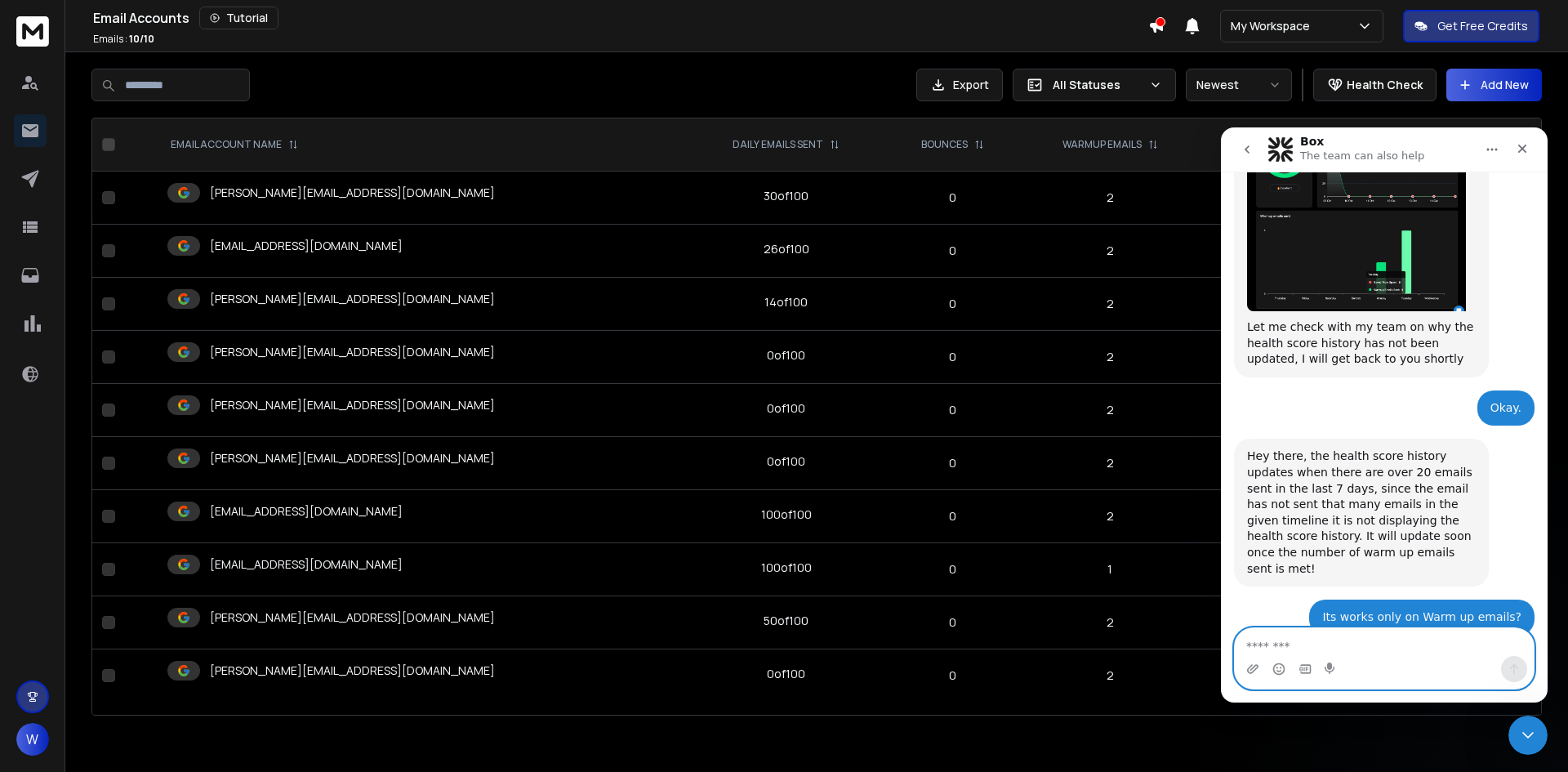
scroll to position [2035, 0]
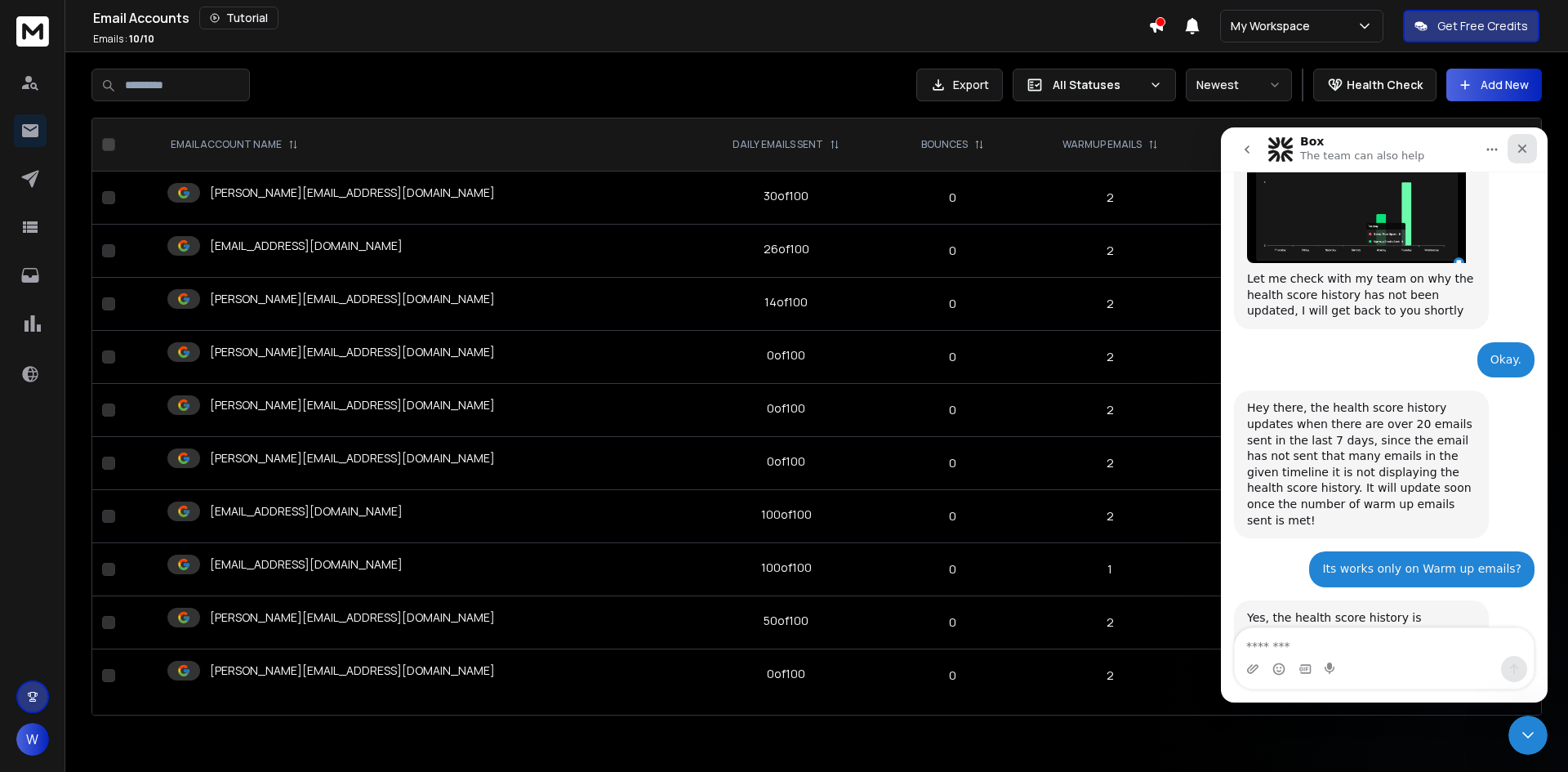
click at [1526, 146] on icon "Close" at bounding box center [1522, 149] width 13 height 13
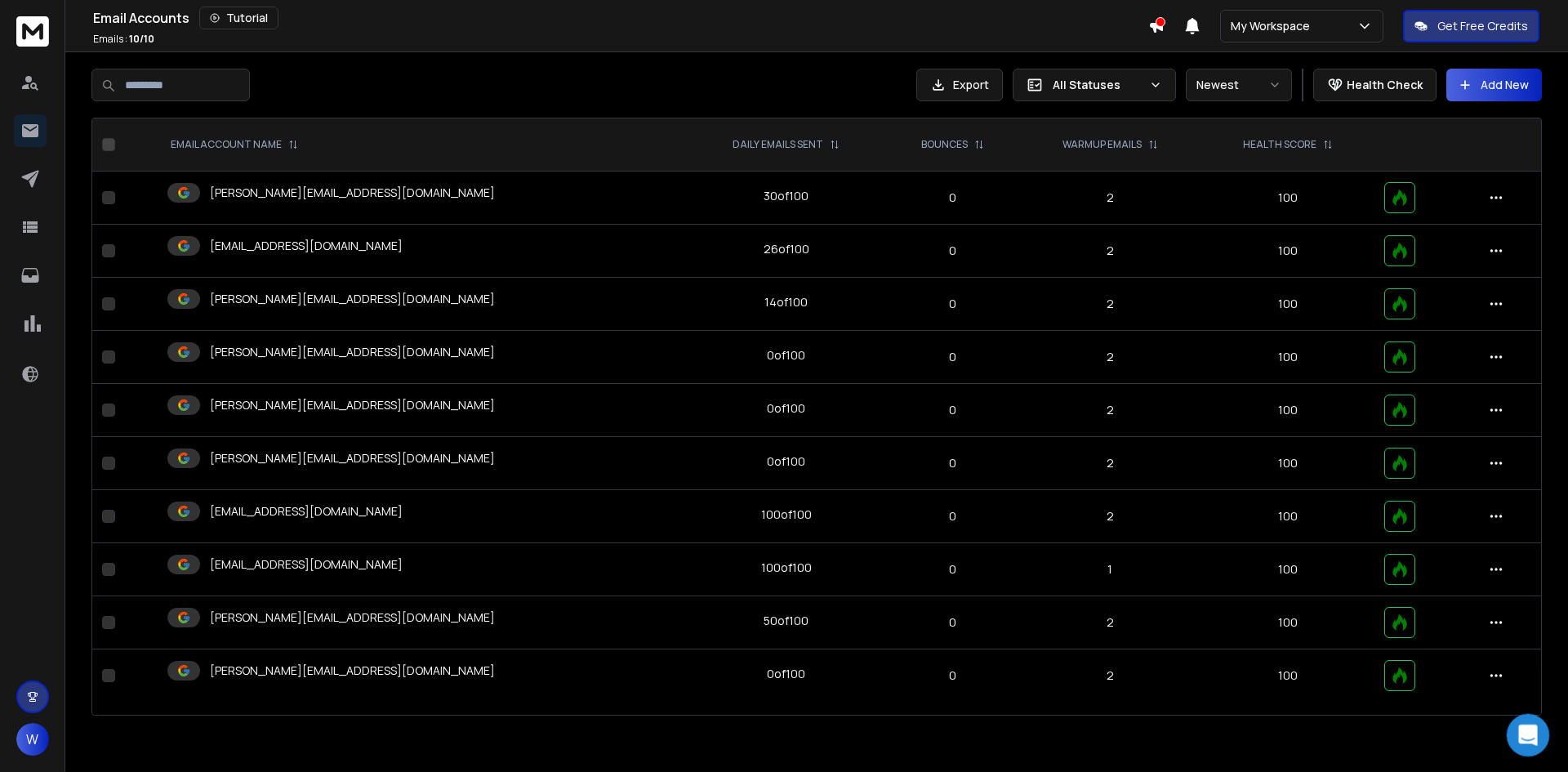
click at [1524, 717] on div "Open Intercom Messenger" at bounding box center [1525, 732] width 54 height 54
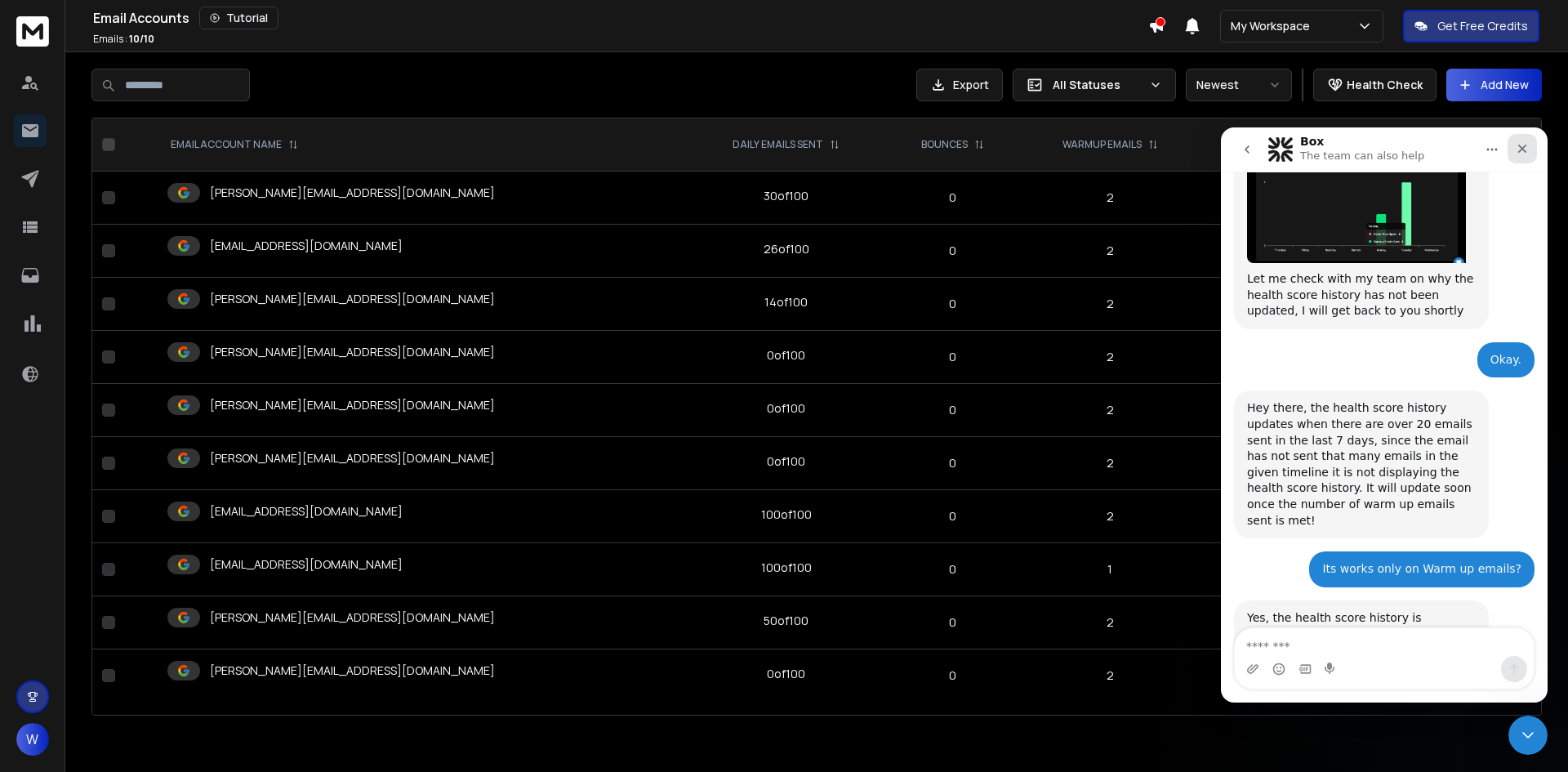
click at [1527, 154] on icon "Close" at bounding box center [1522, 149] width 13 height 13
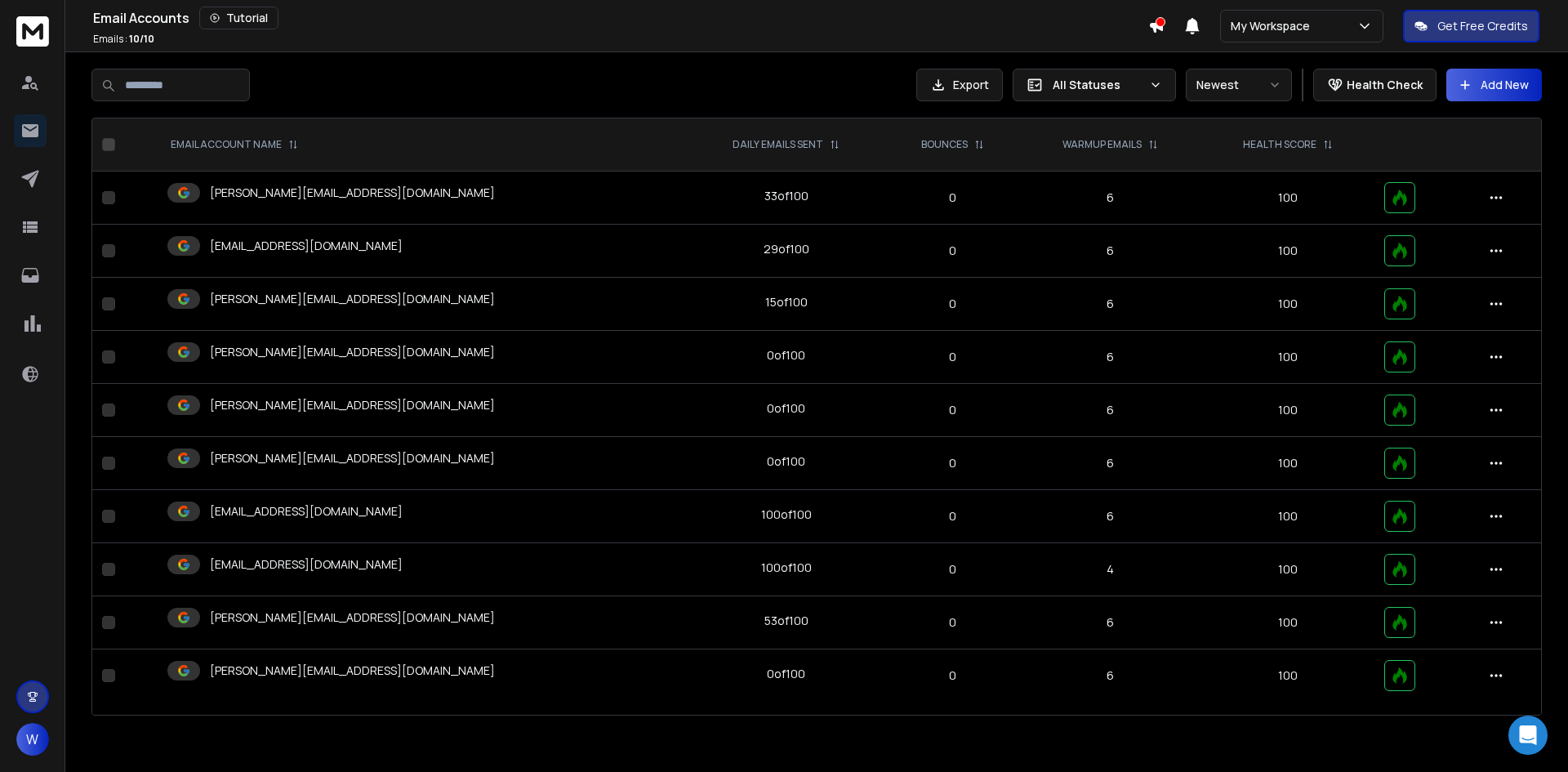
click at [262, 192] on p "[PERSON_NAME][EMAIL_ADDRESS][DOMAIN_NAME]" at bounding box center [352, 193] width 285 height 17
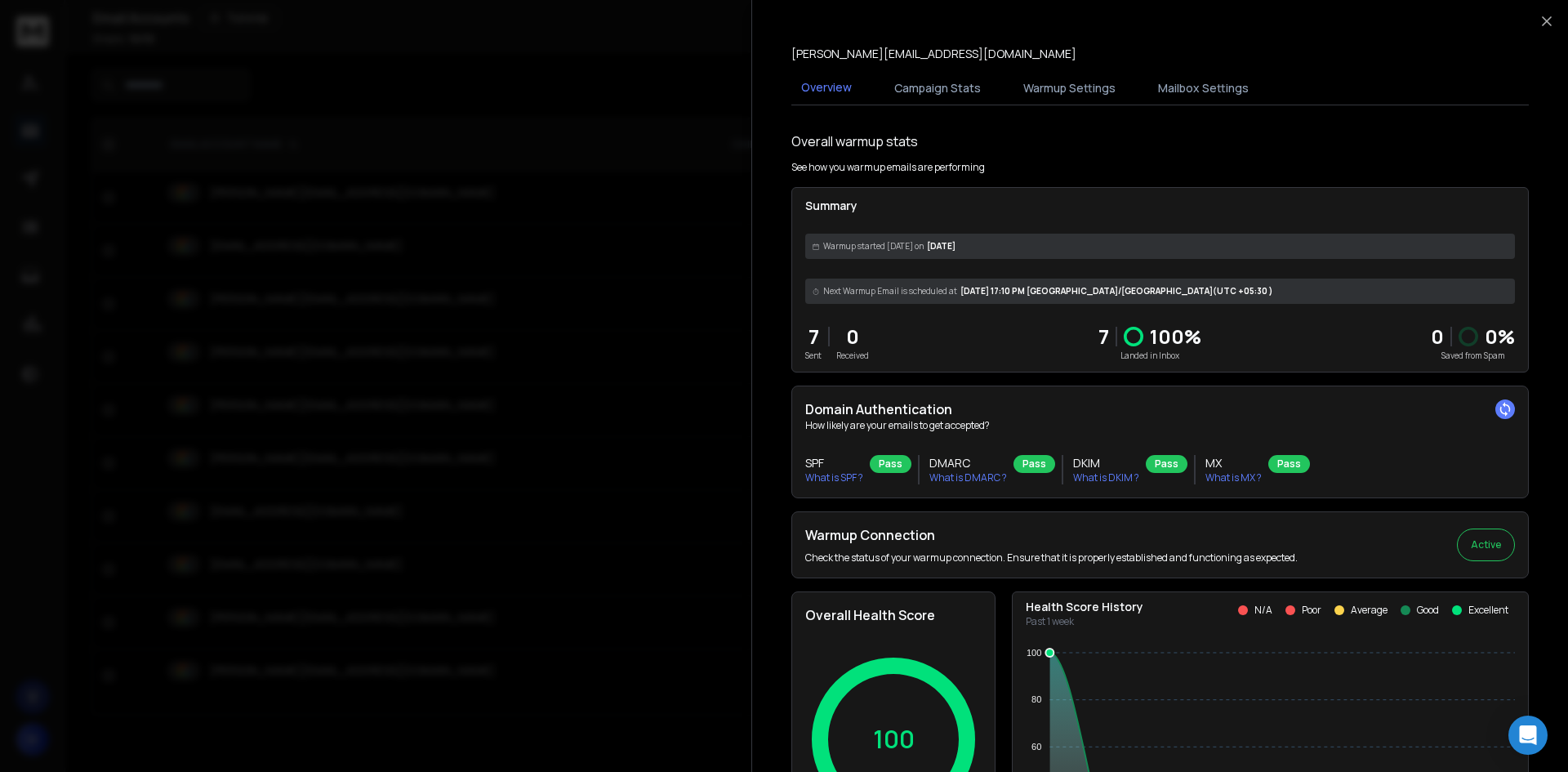
click at [1078, 66] on div "[PERSON_NAME][EMAIL_ADDRESS][DOMAIN_NAME] Overview Campaign Stats Warmup Settin…" at bounding box center [1160, 670] width 776 height 1302
click at [1089, 90] on button "Warmup Settings" at bounding box center [1069, 88] width 112 height 36
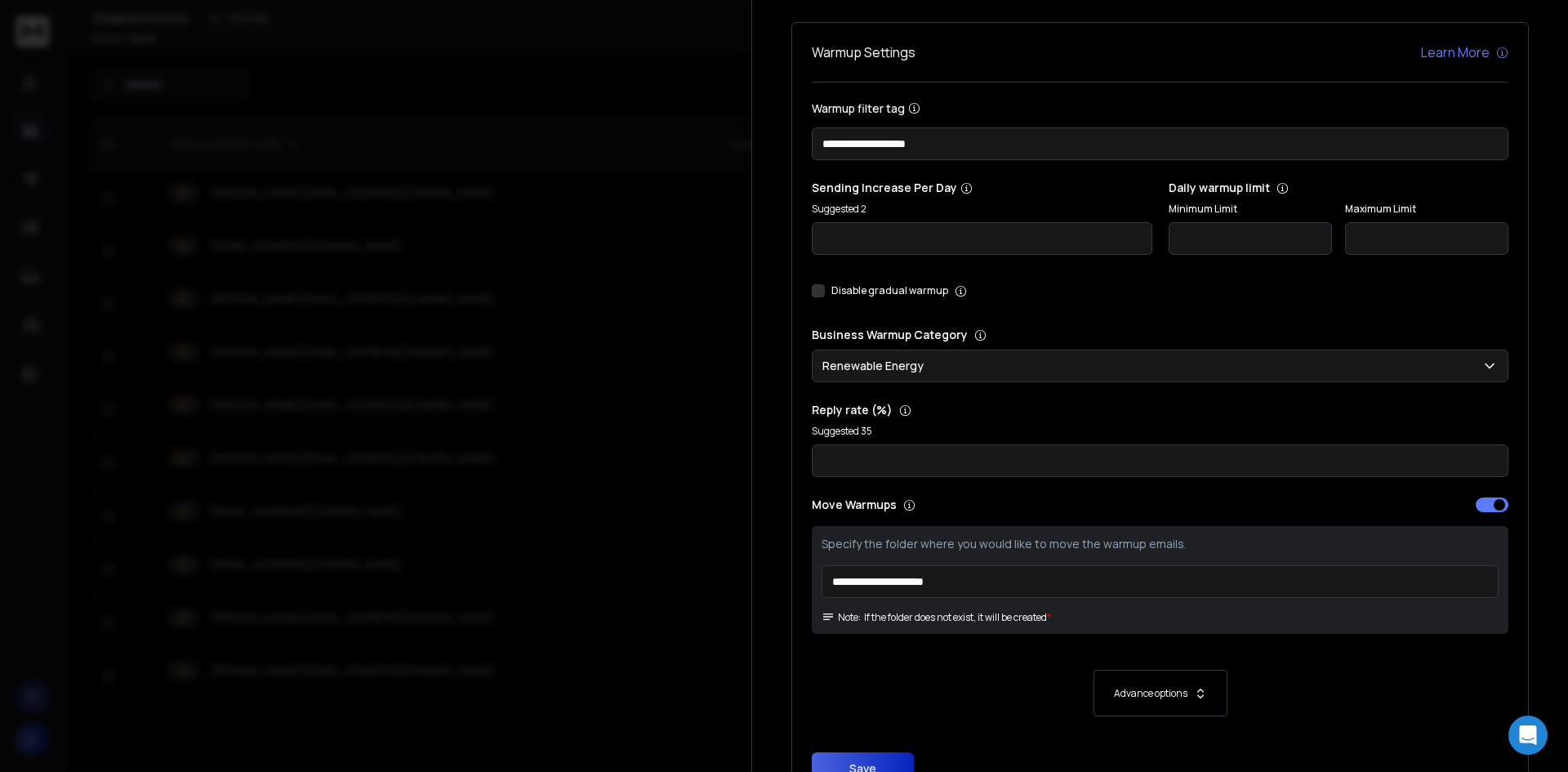
scroll to position [163, 0]
drag, startPoint x: 855, startPoint y: 243, endPoint x: 724, endPoint y: 251, distance: 131.2
click at [726, 251] on body "ReferralStack Unlock AI-powered affiliate growth Lifetime Deals available! Clai…" at bounding box center [784, 386] width 1568 height 772
type input "*"
click at [1241, 300] on div "Disable gradual warmup" at bounding box center [1160, 288] width 697 height 33
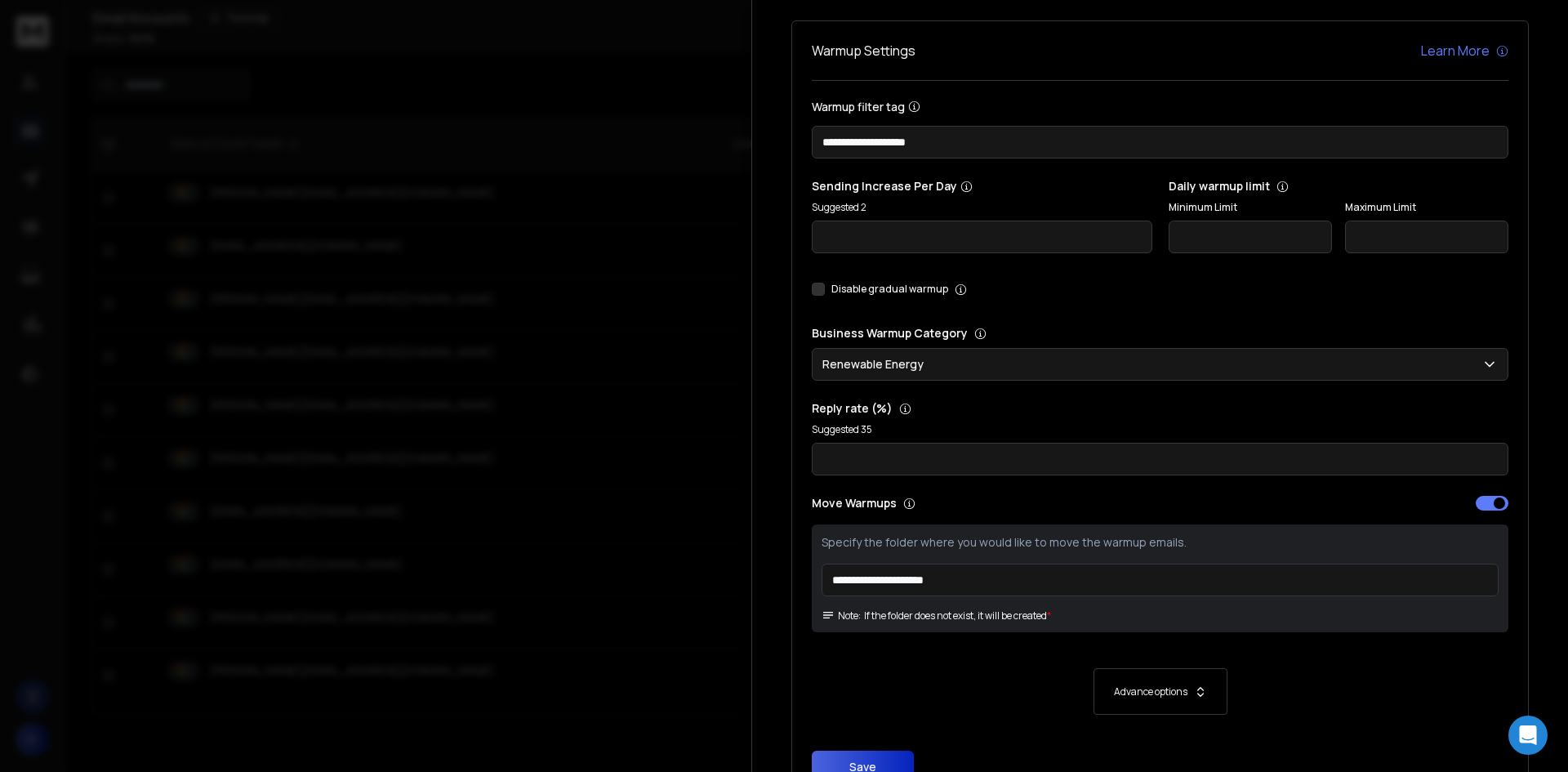
drag, startPoint x: 1203, startPoint y: 231, endPoint x: 1104, endPoint y: 240, distance: 99.4
click at [1109, 240] on div "Sending Increase Per Day Suggested 2 * Daily warmup limit Minimum Limit * Maxim…" at bounding box center [1160, 216] width 697 height 75
click at [1169, 292] on div "Disable gradual warmup" at bounding box center [1160, 288] width 697 height 33
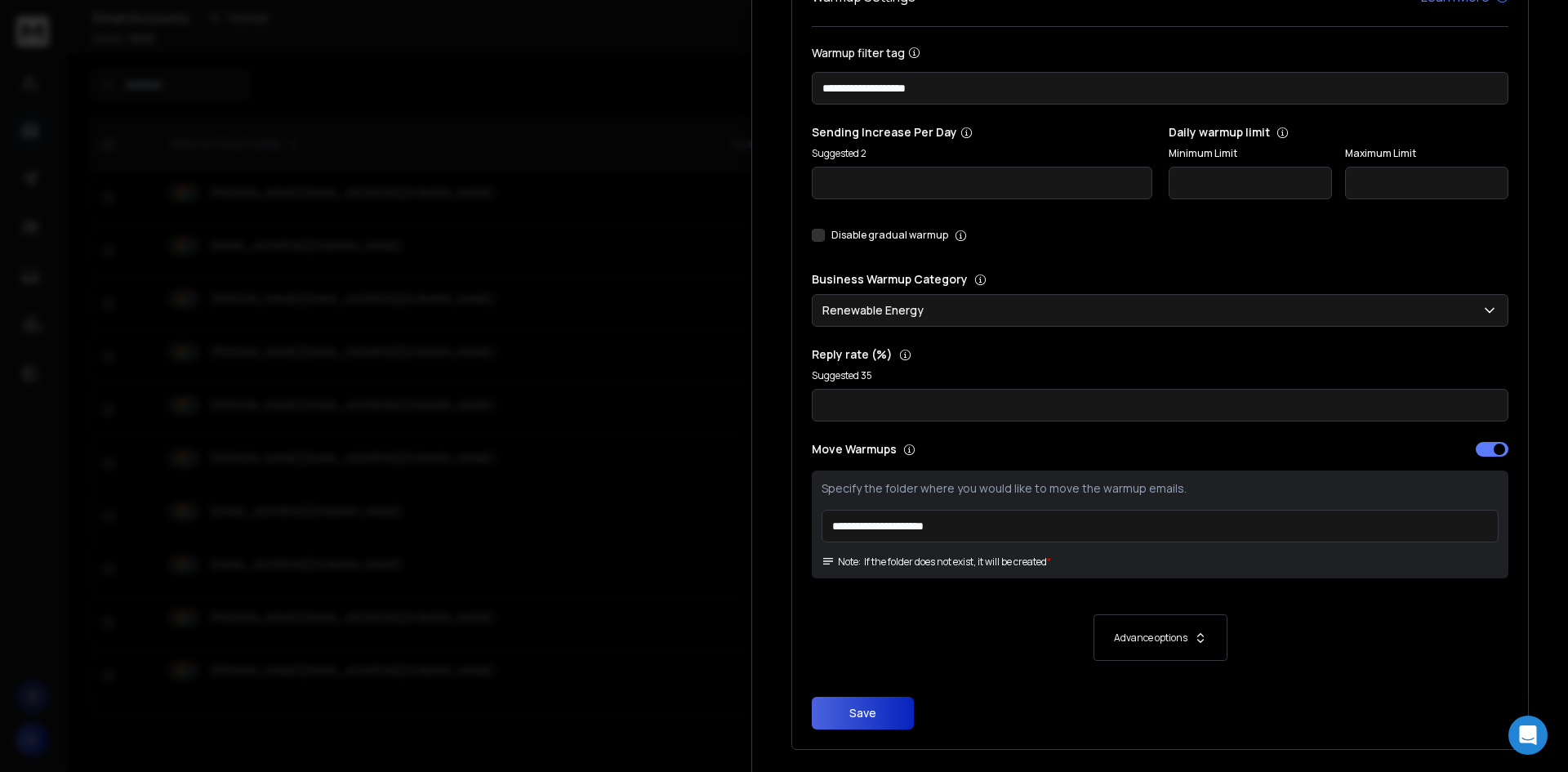
scroll to position [241, 0]
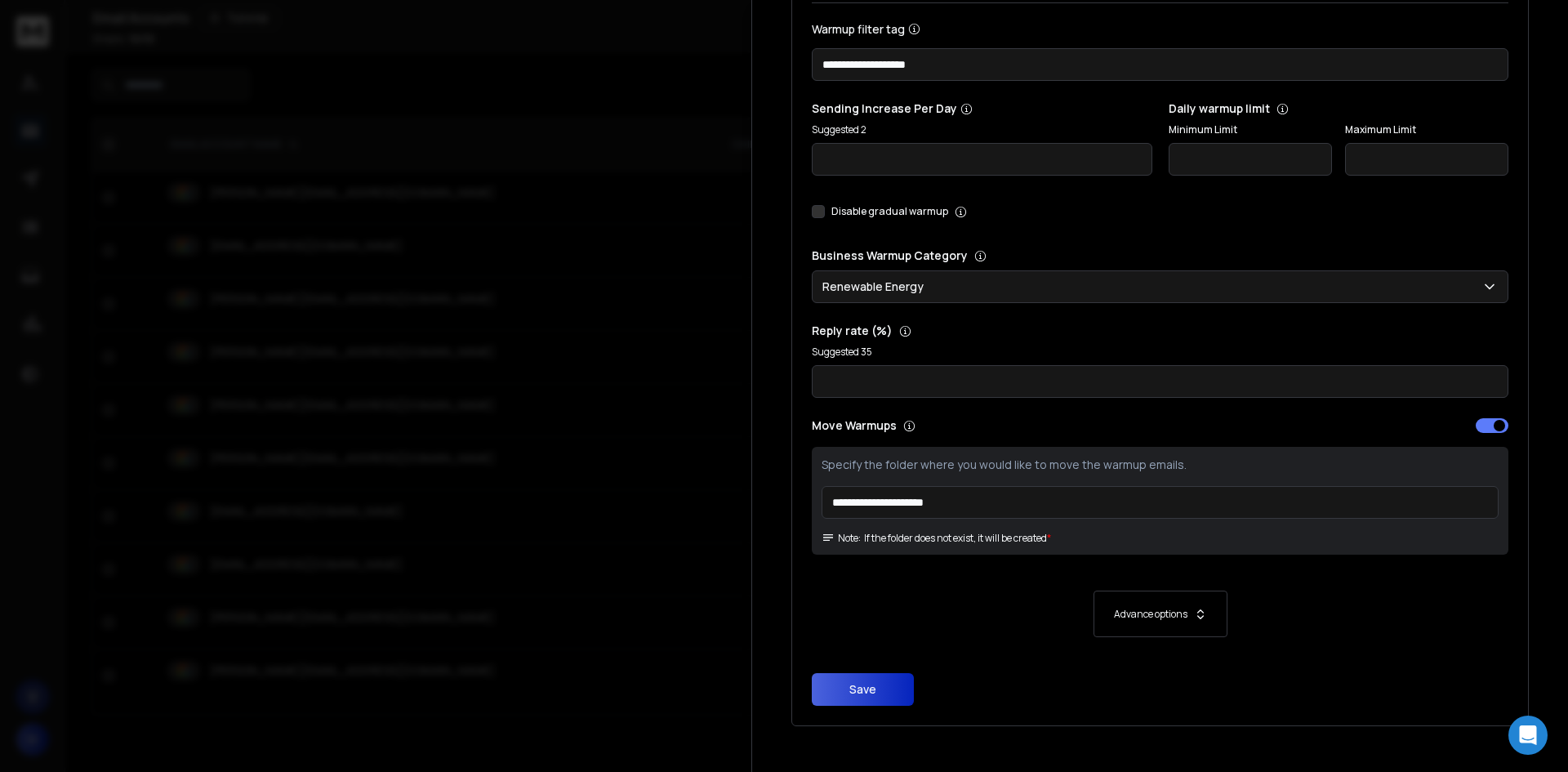
click at [869, 691] on button "Save" at bounding box center [863, 688] width 102 height 33
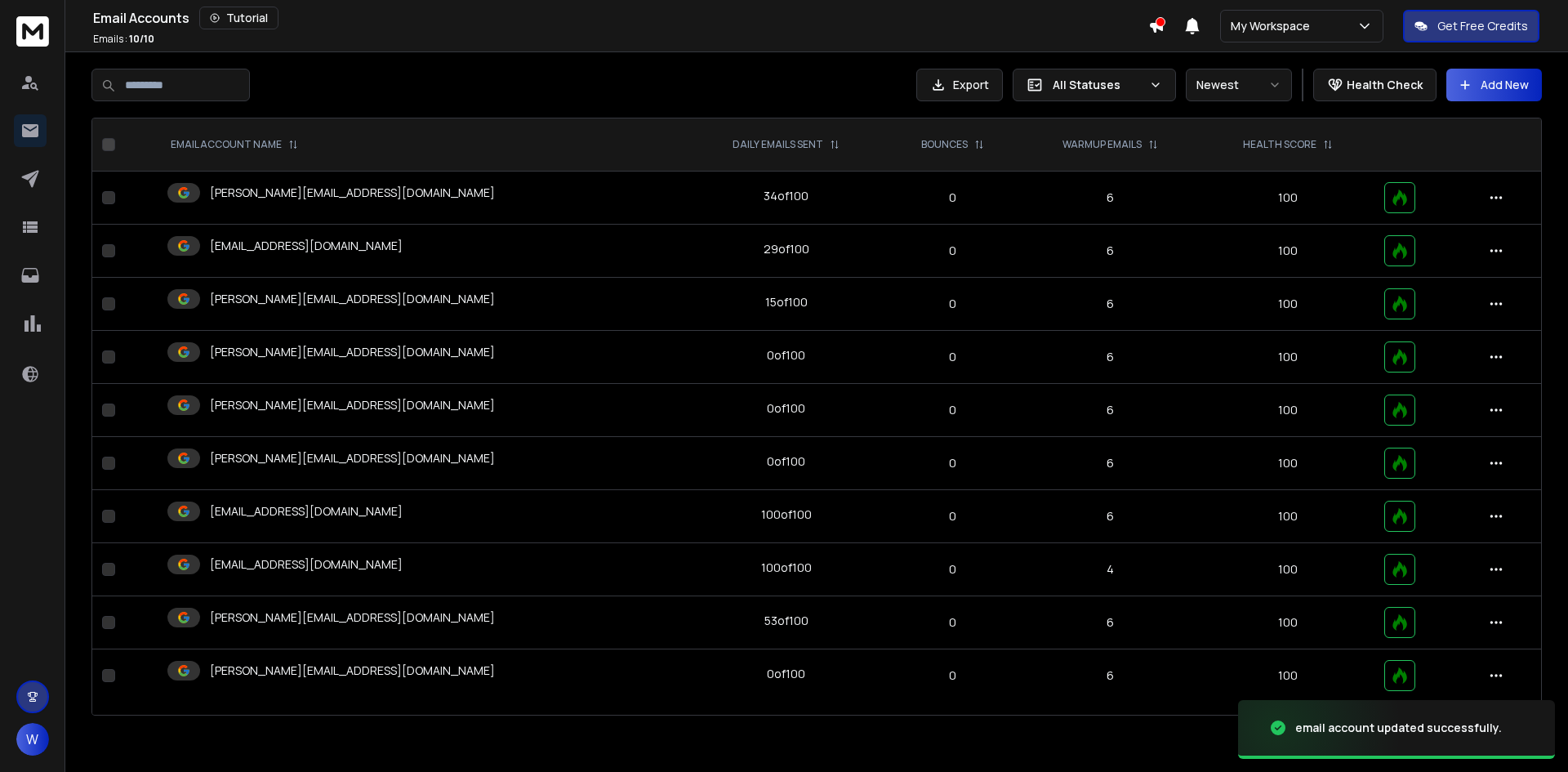
click at [330, 241] on p "[EMAIL_ADDRESS][DOMAIN_NAME]" at bounding box center [306, 246] width 193 height 17
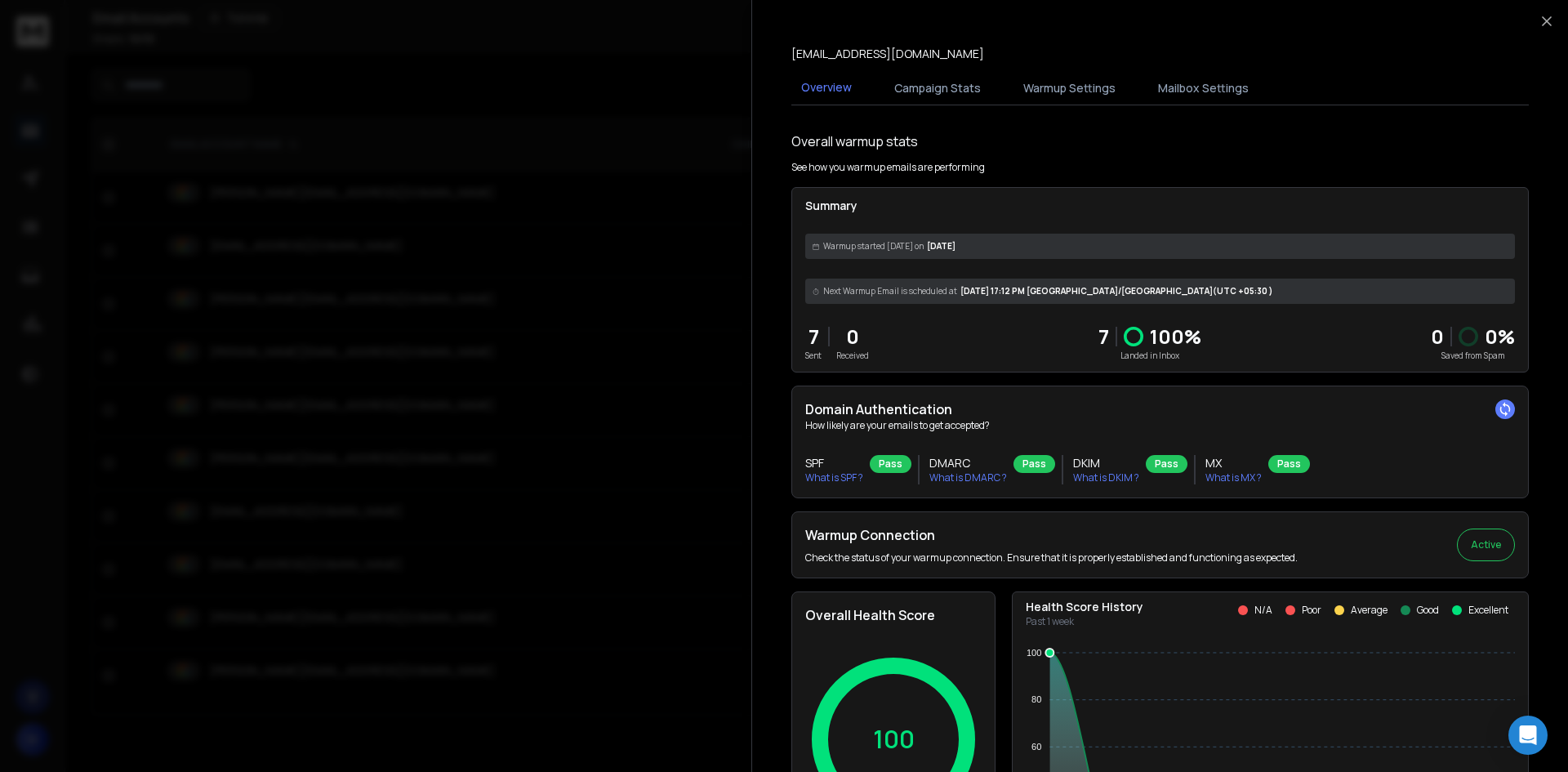
click at [1047, 84] on button "Warmup Settings" at bounding box center [1069, 88] width 112 height 36
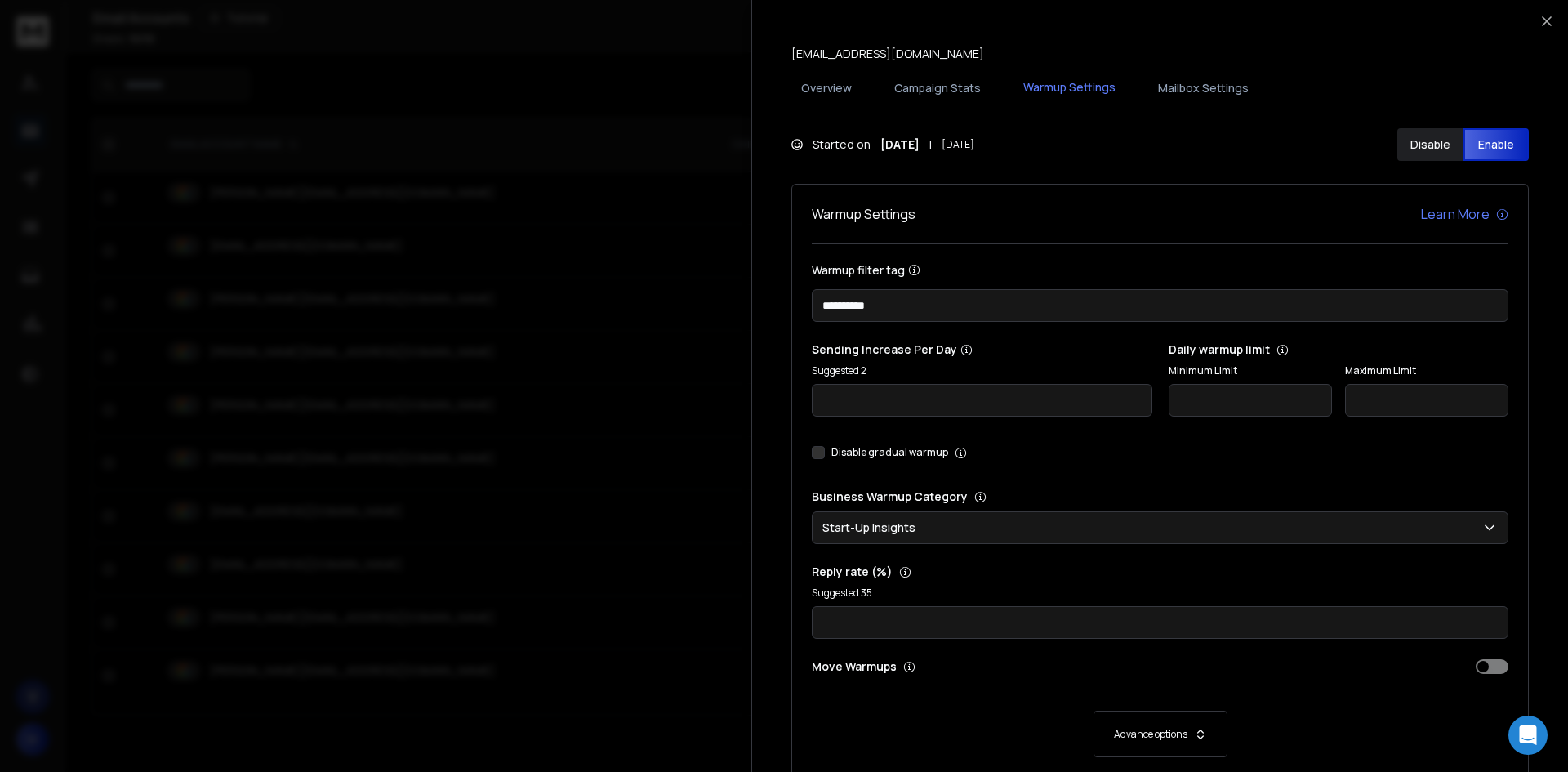
drag, startPoint x: 821, startPoint y: 404, endPoint x: 699, endPoint y: 404, distance: 122.0
click at [714, 403] on body "ReferralStack Unlock AI-powered affiliate growth Lifetime Deals available! Clai…" at bounding box center [784, 386] width 1568 height 772
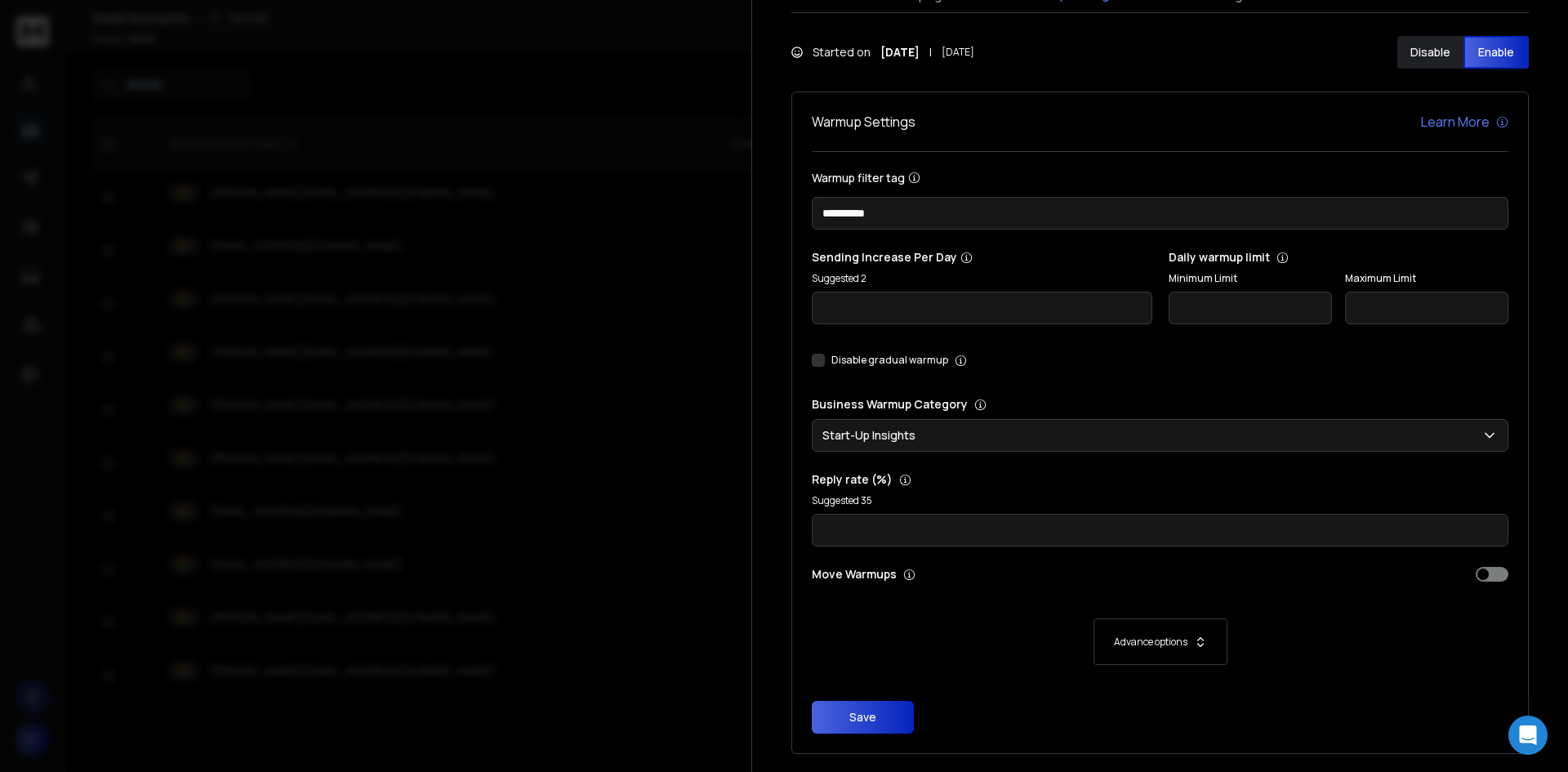
scroll to position [120, 0]
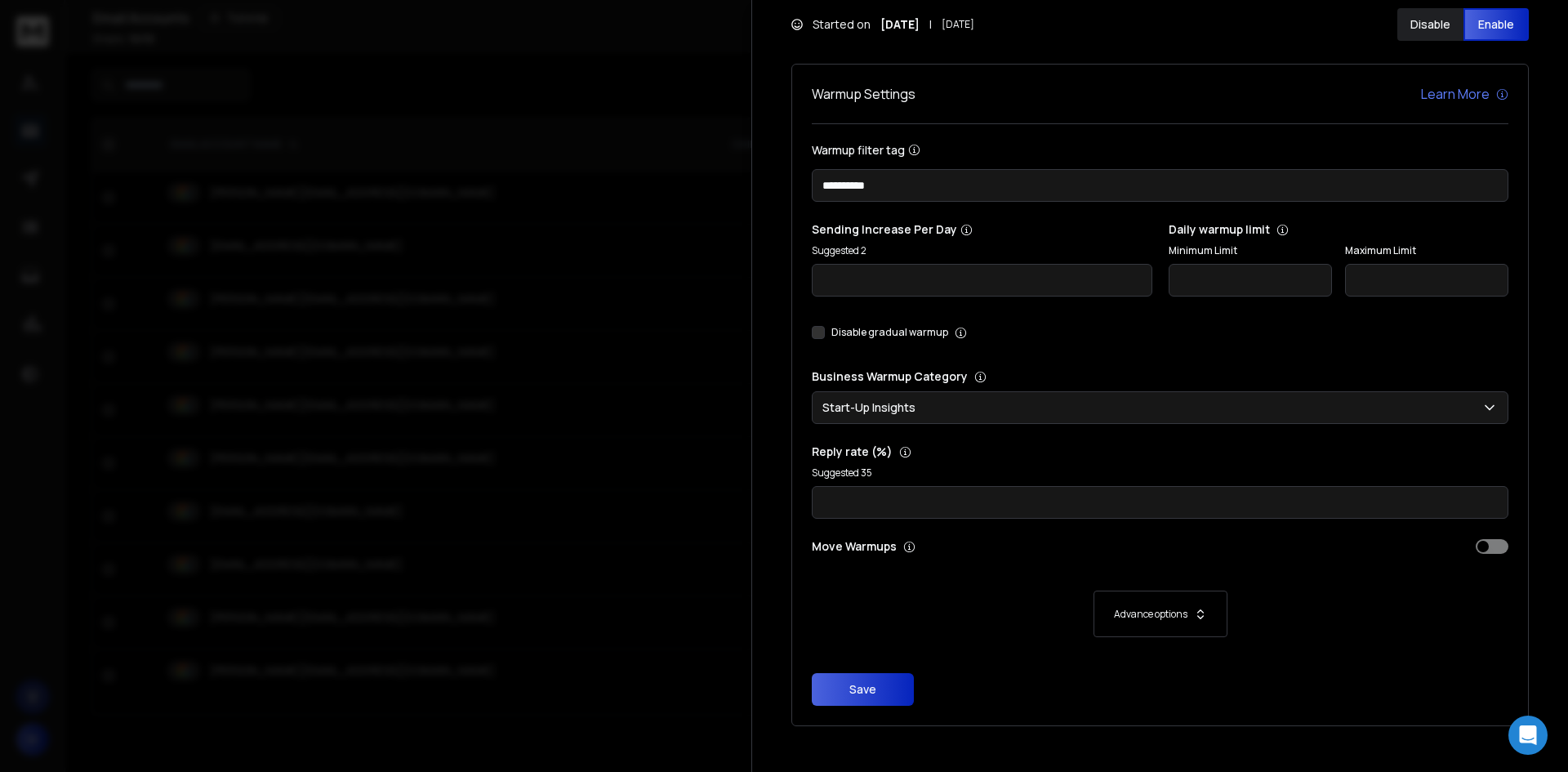
type input "*"
click at [841, 697] on button "Save" at bounding box center [863, 688] width 102 height 33
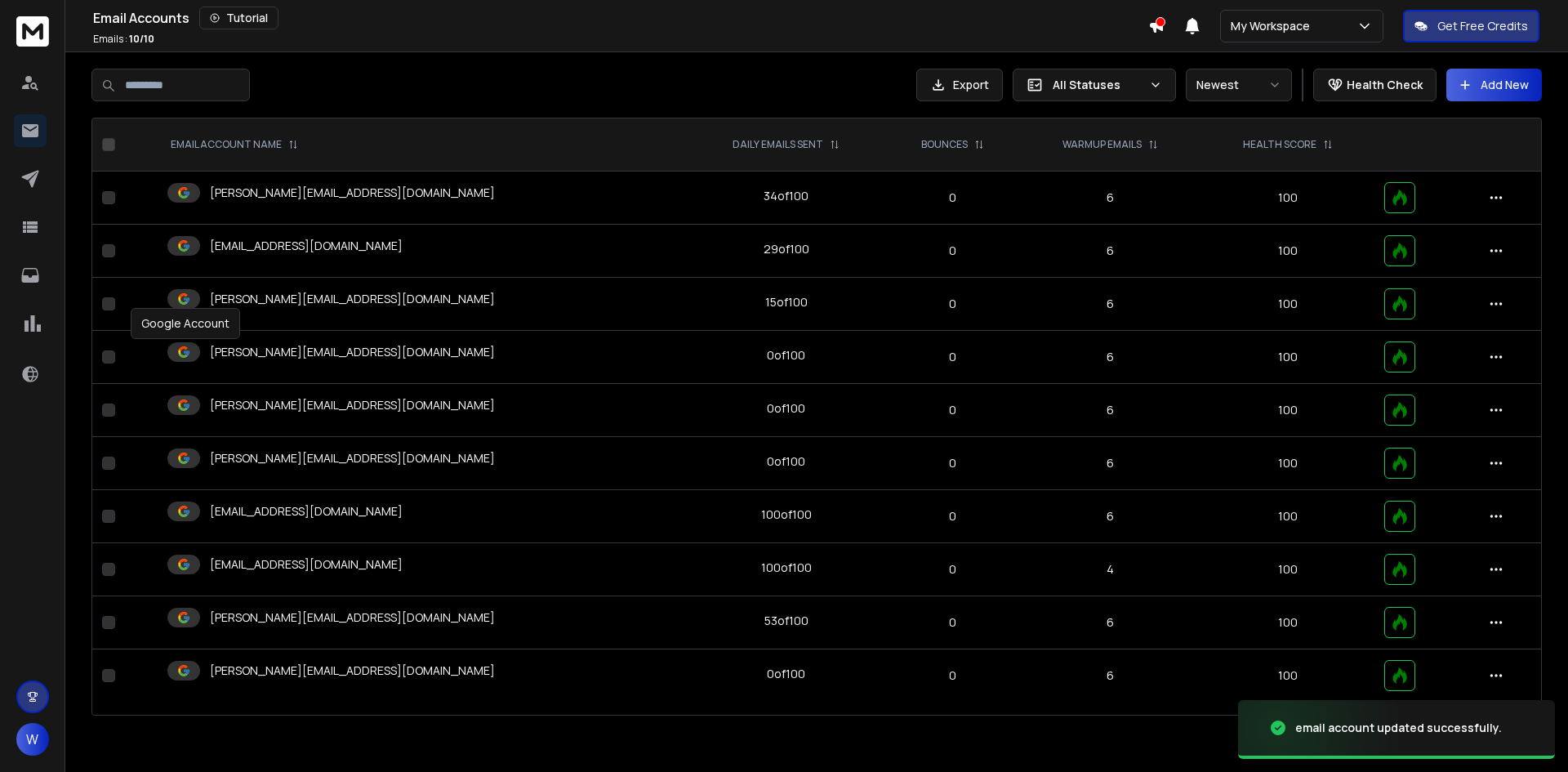
click at [278, 297] on p "ayoub@whatjobs.international" at bounding box center [352, 299] width 285 height 17
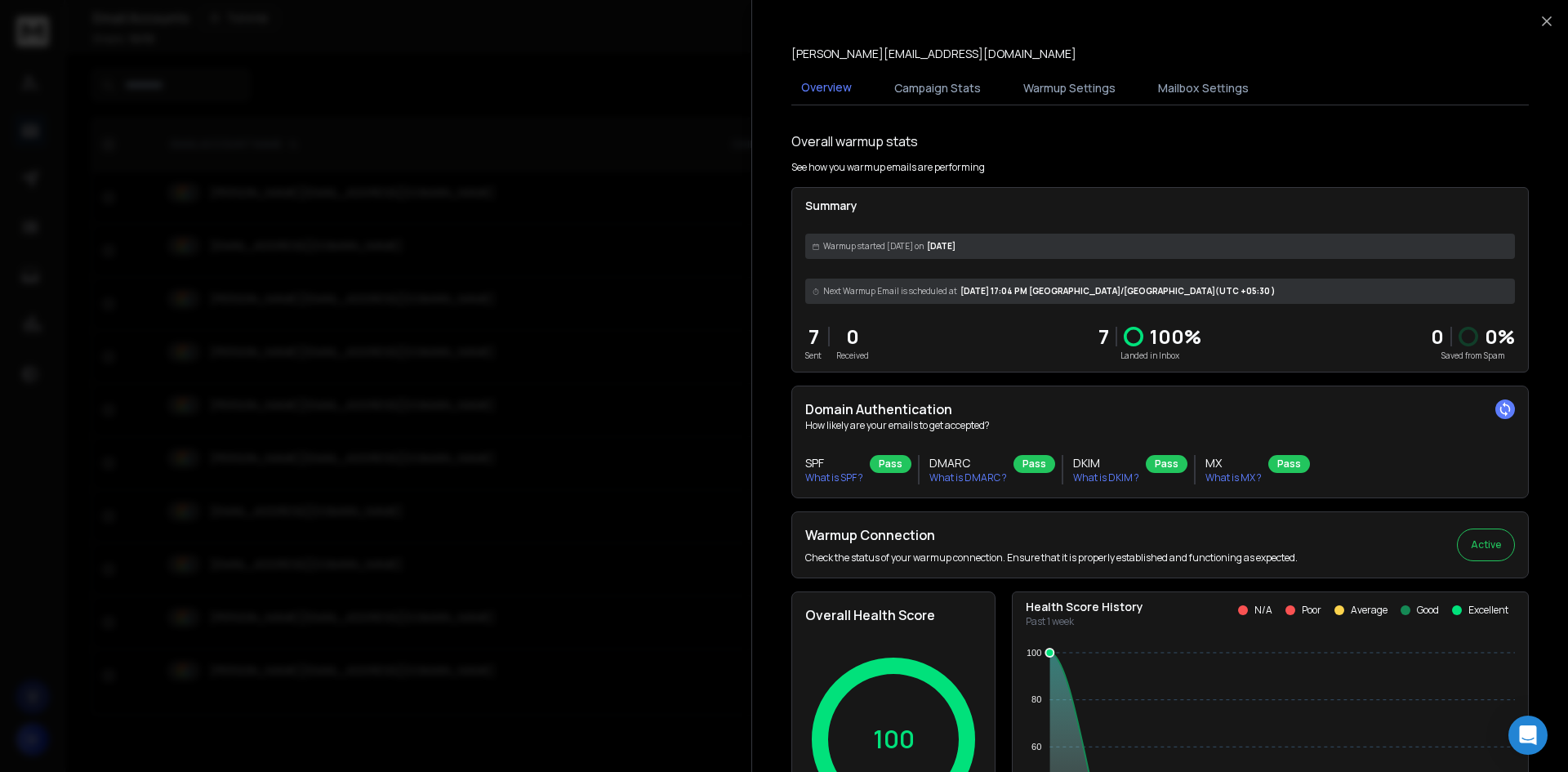
click at [958, 74] on button "Campaign Stats" at bounding box center [936, 88] width 106 height 36
click at [1054, 84] on button "Warmup Settings" at bounding box center [1069, 88] width 112 height 36
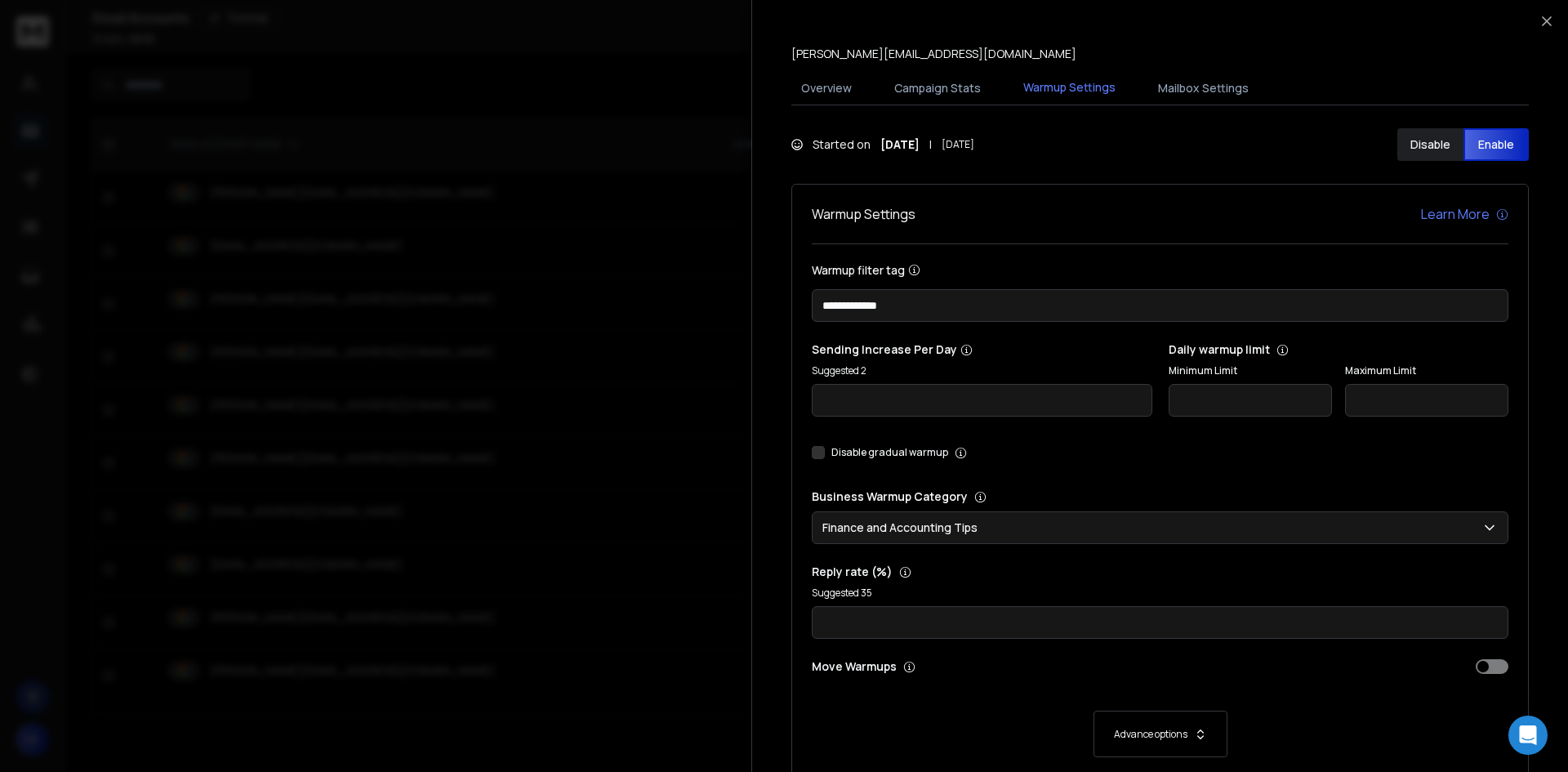
drag, startPoint x: 744, startPoint y: 402, endPoint x: 669, endPoint y: 403, distance: 75.0
click at [703, 402] on body "ReferralStack Unlock AI-powered affiliate growth Lifetime Deals available! Clai…" at bounding box center [784, 386] width 1568 height 772
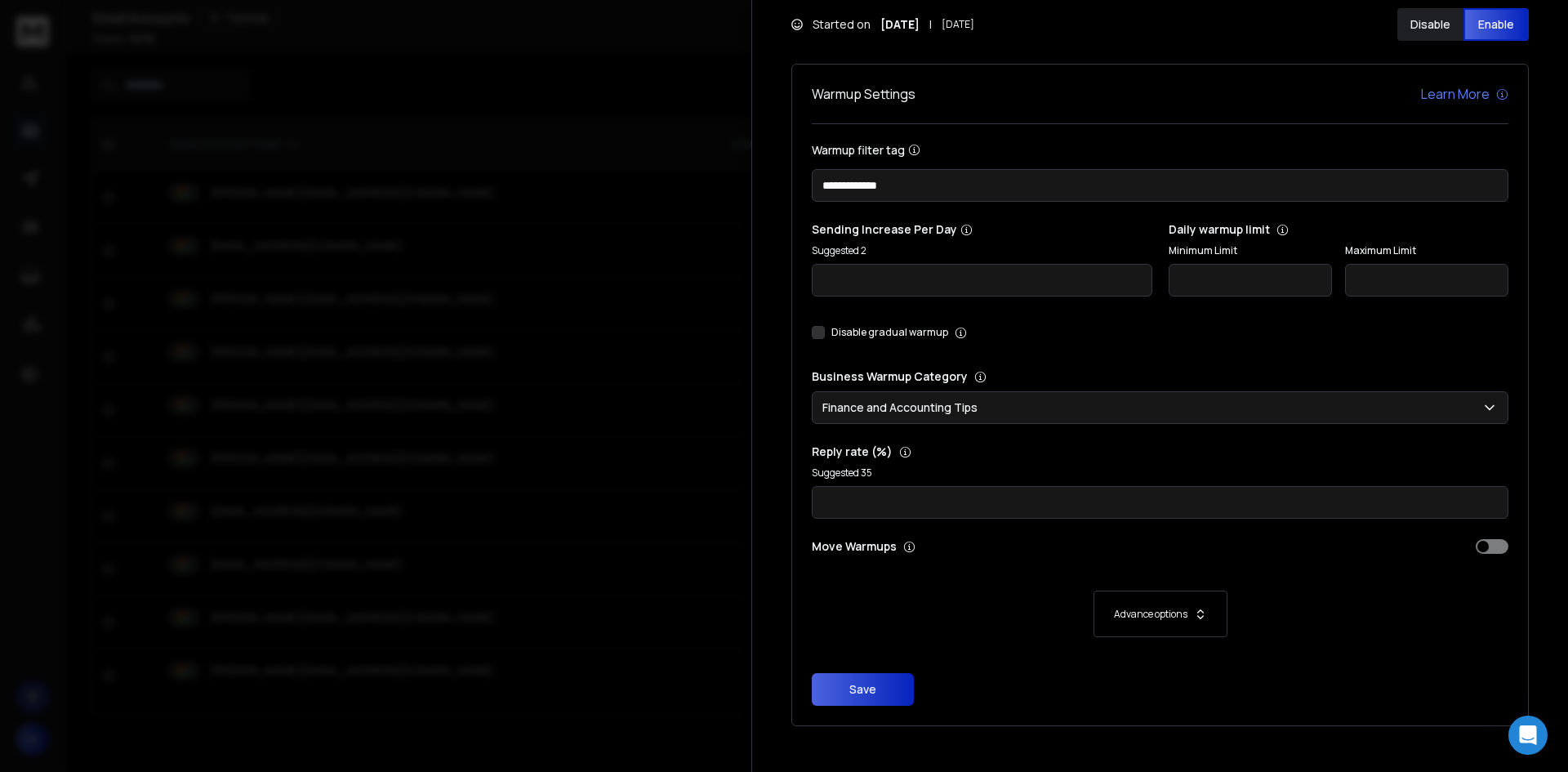
type input "*"
click at [876, 694] on button "Save" at bounding box center [863, 688] width 102 height 33
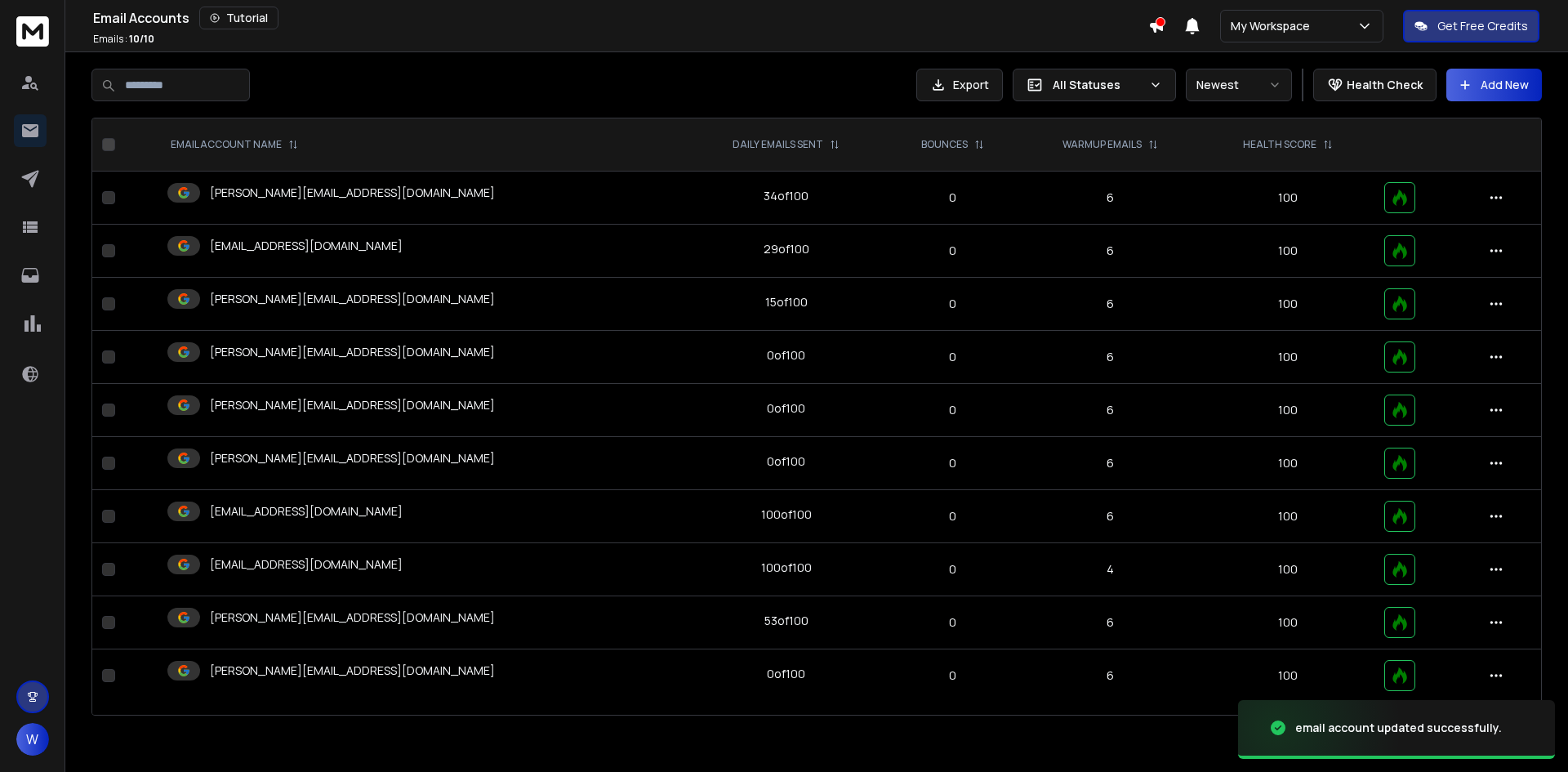
click at [276, 302] on p "[PERSON_NAME][EMAIL_ADDRESS][DOMAIN_NAME]" at bounding box center [352, 299] width 285 height 17
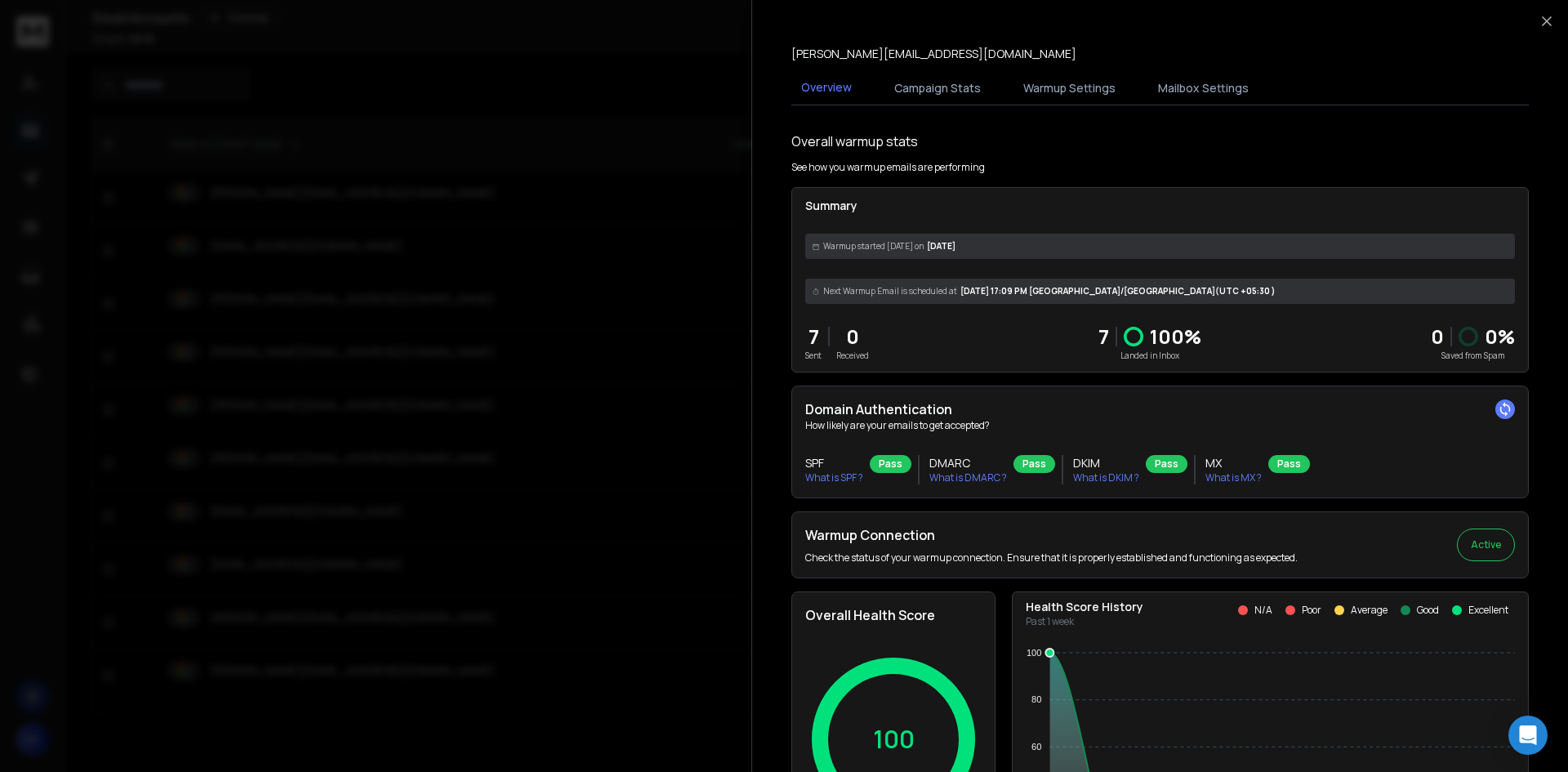
click at [1041, 84] on button "Warmup Settings" at bounding box center [1069, 88] width 112 height 36
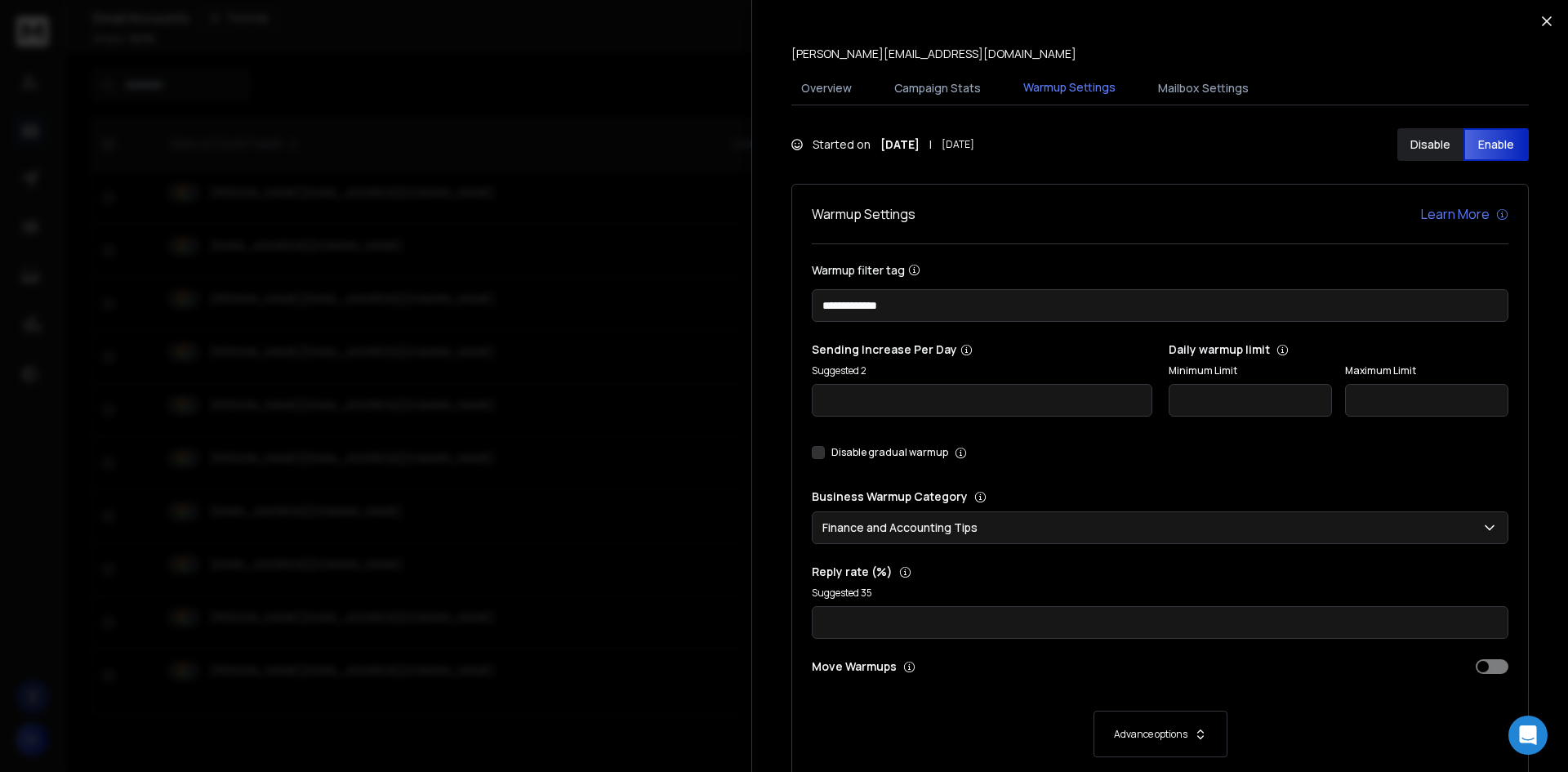
click at [1544, 20] on icon "button" at bounding box center [1546, 22] width 17 height 17
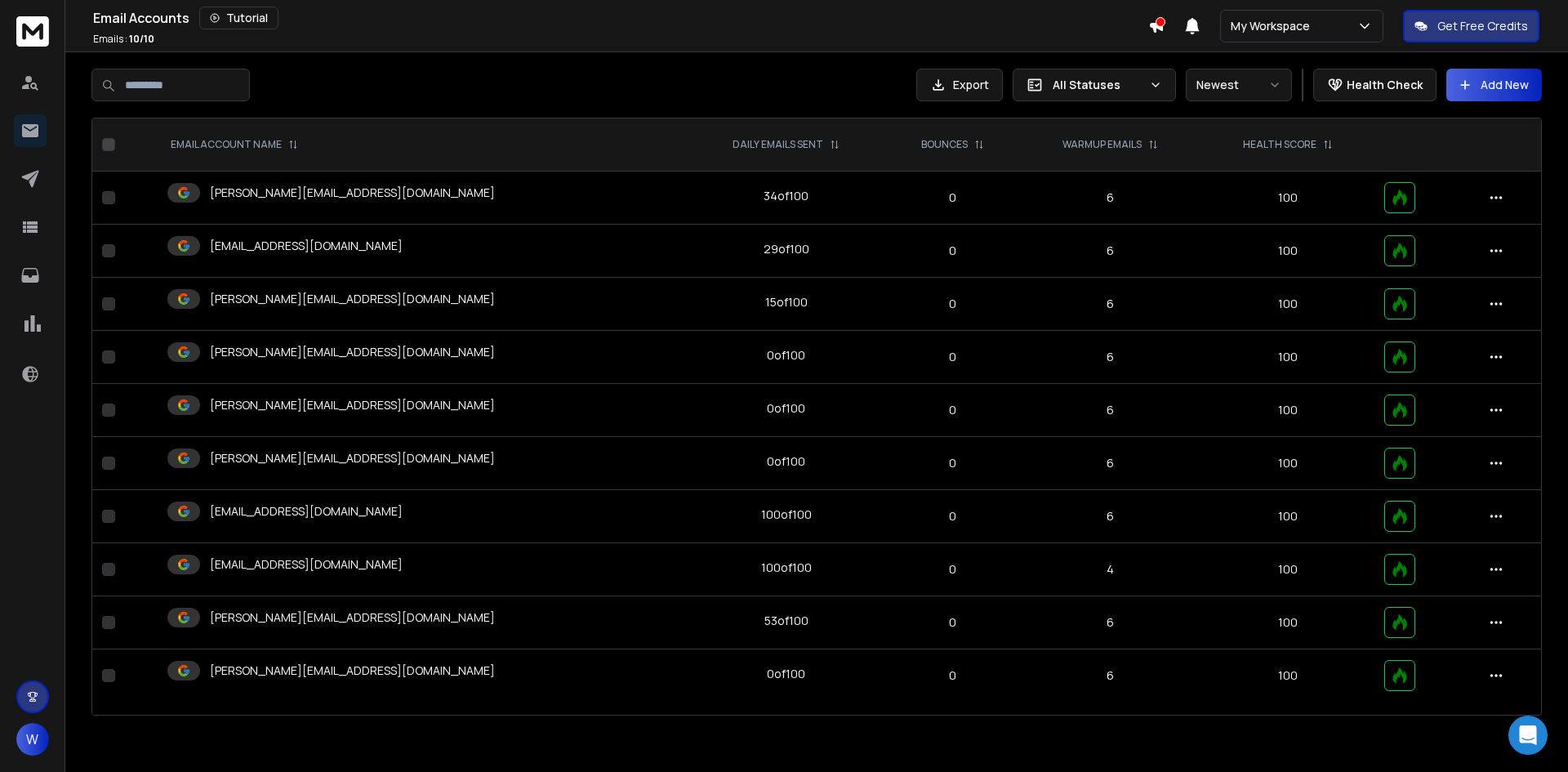
click at [290, 361] on div "lucas@whatjobs.international" at bounding box center [331, 352] width 327 height 19
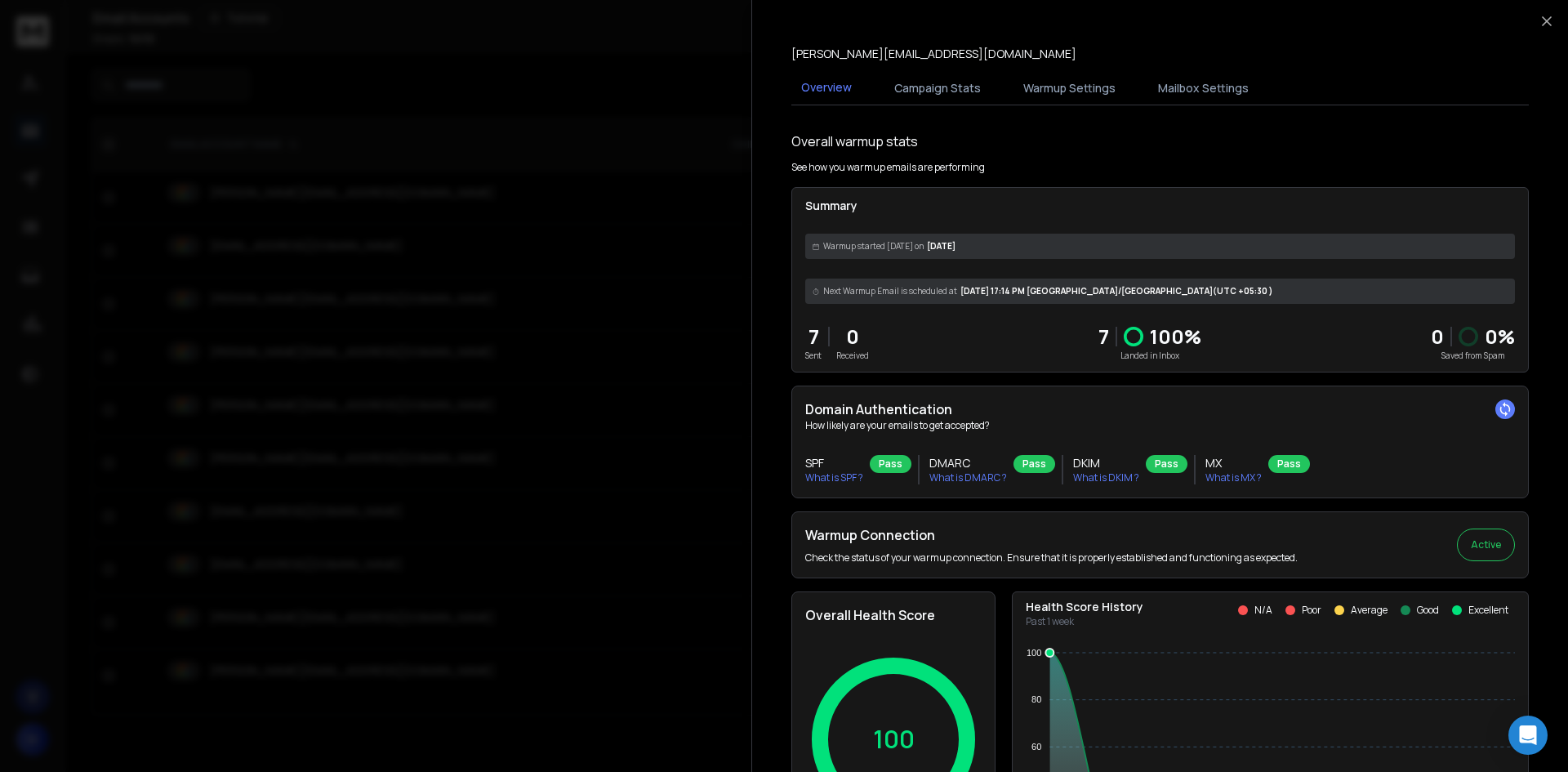
click at [1041, 76] on button "Warmup Settings" at bounding box center [1069, 88] width 112 height 36
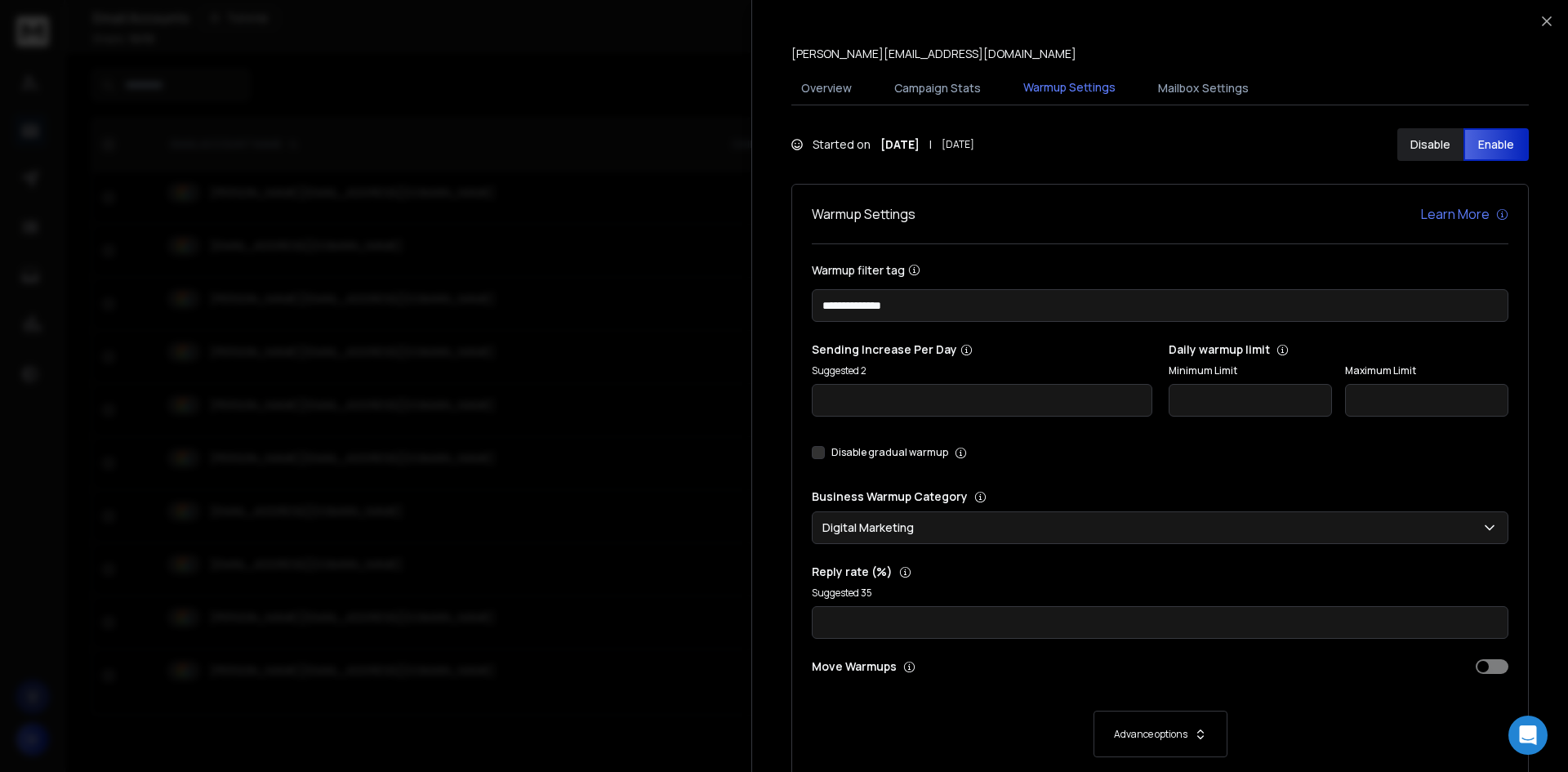
drag, startPoint x: 835, startPoint y: 395, endPoint x: 695, endPoint y: 412, distance: 141.0
click at [720, 408] on body "ReferralStack Unlock AI-powered affiliate growth Lifetime Deals available! Clai…" at bounding box center [784, 386] width 1568 height 772
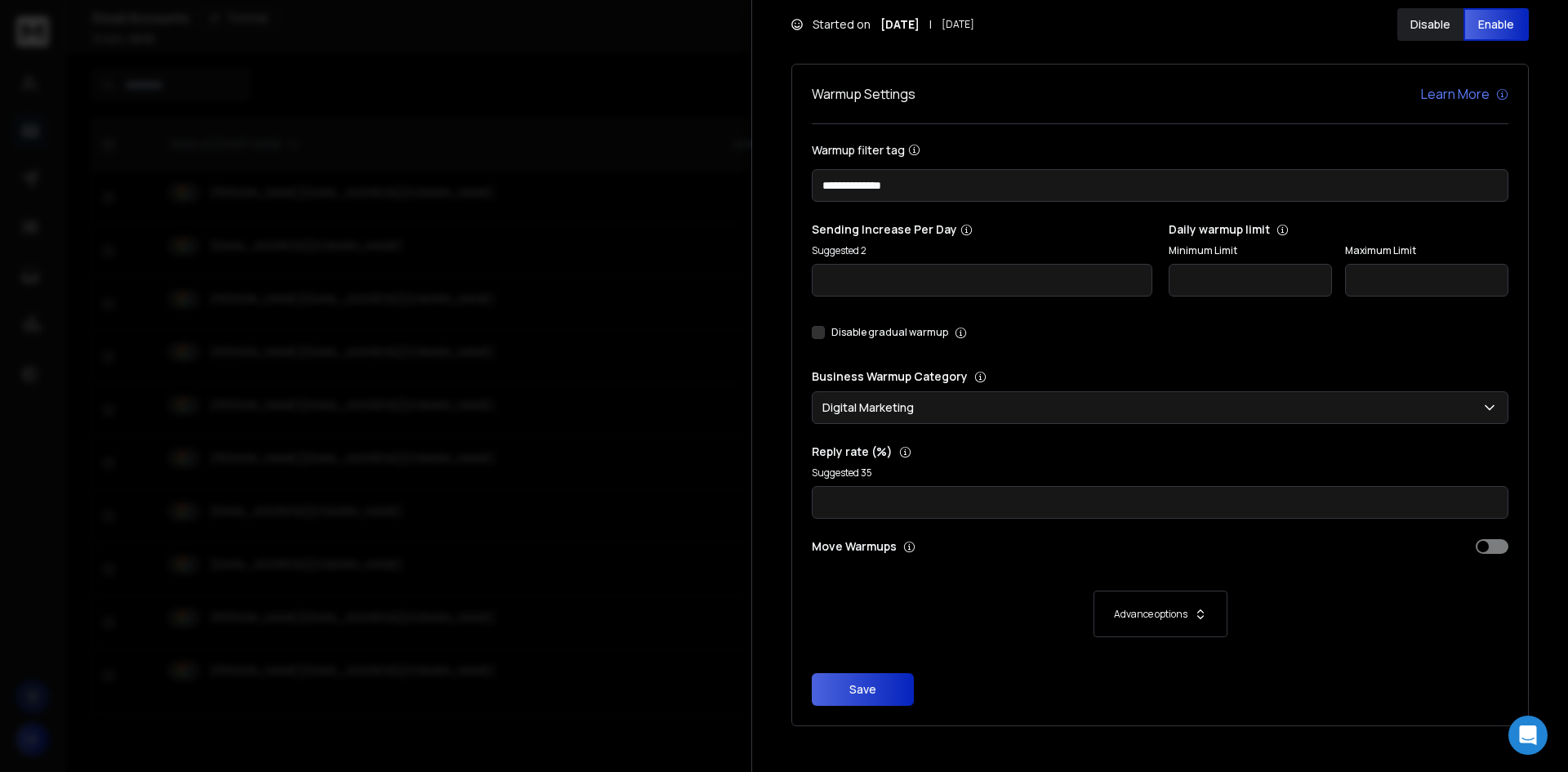
type input "*"
click at [876, 694] on button "Save" at bounding box center [863, 688] width 102 height 33
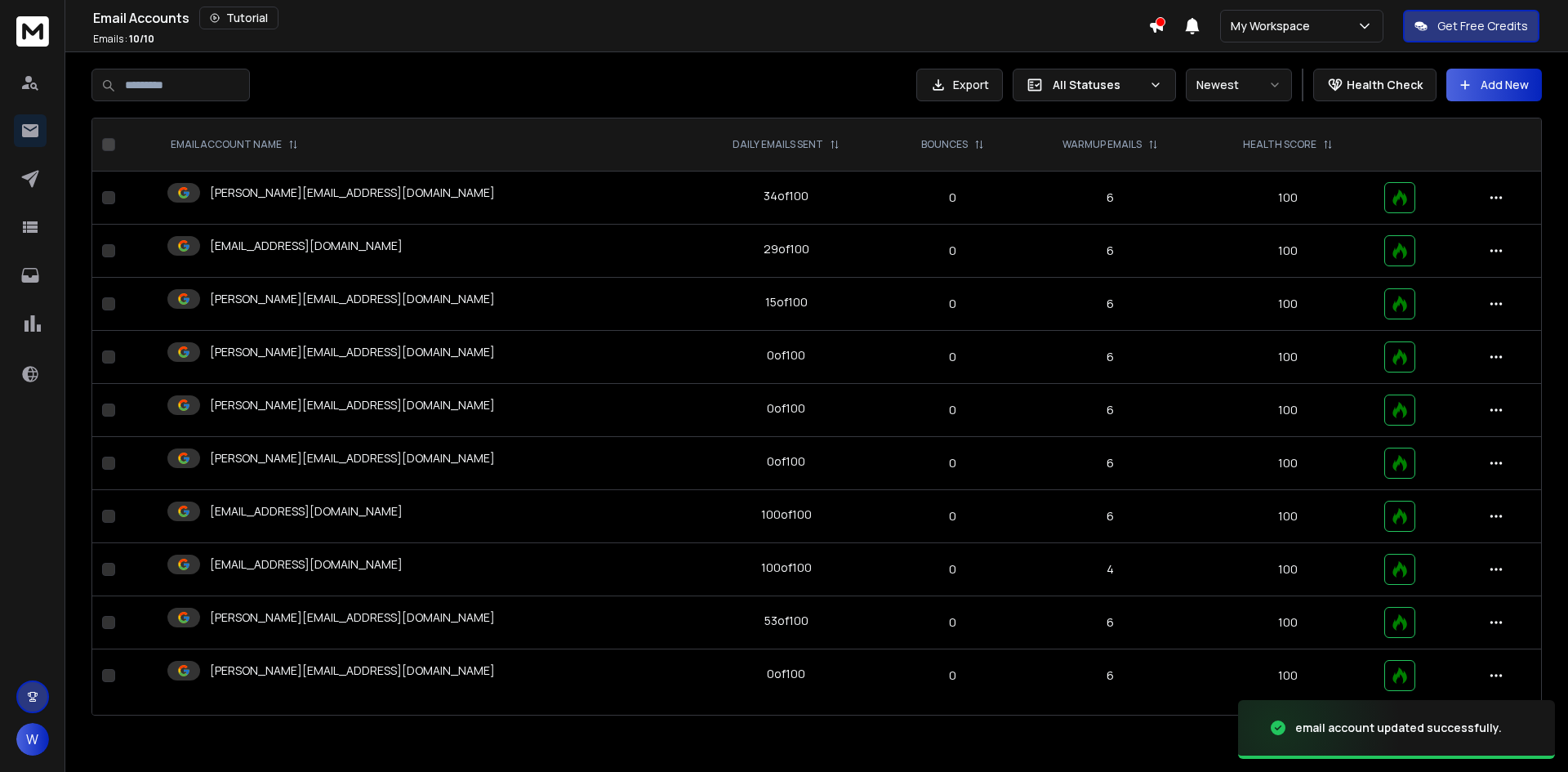
click at [292, 402] on p "maria@whatjobs.international" at bounding box center [352, 405] width 285 height 17
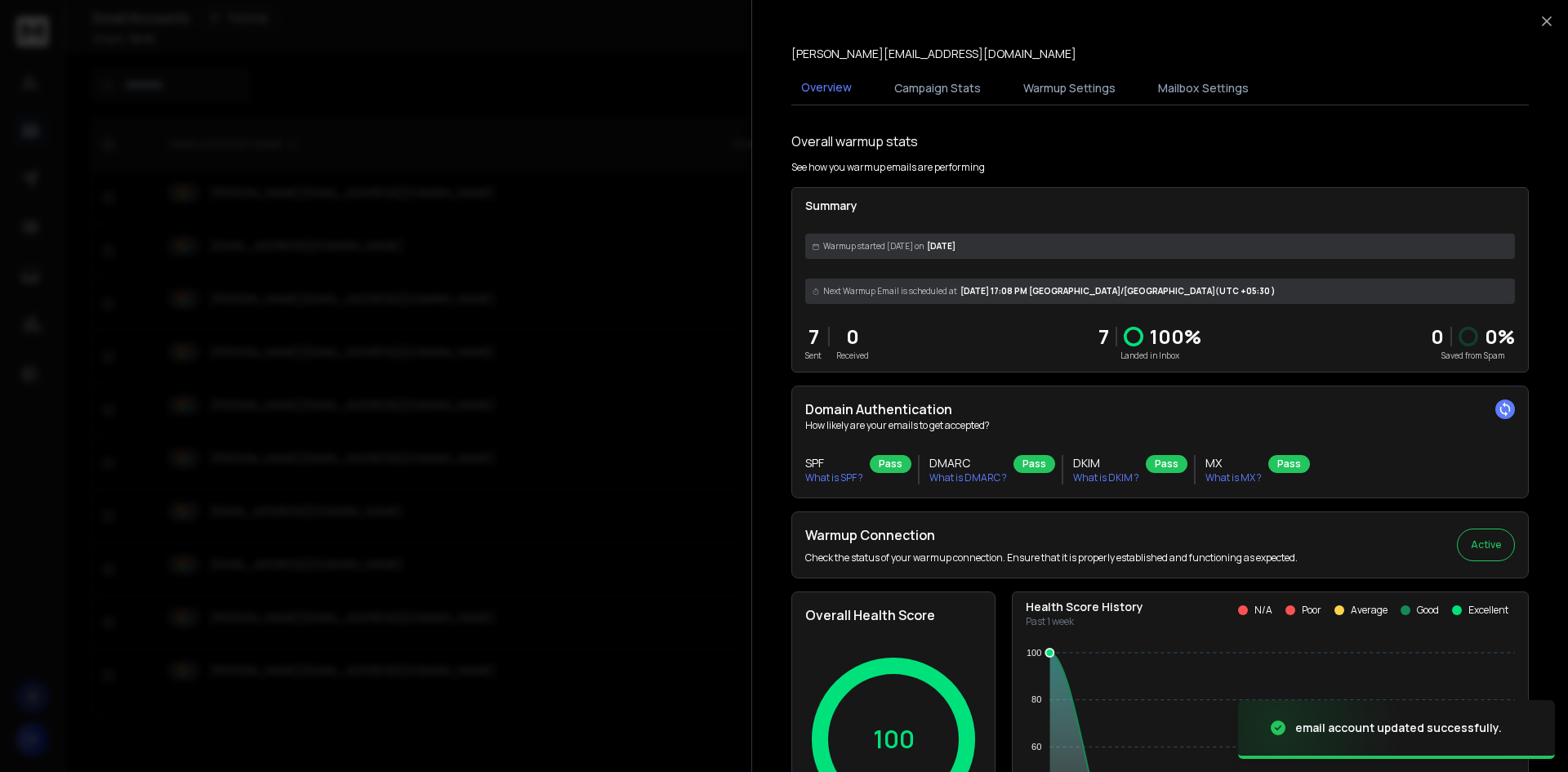
click at [1061, 80] on button "Warmup Settings" at bounding box center [1069, 88] width 112 height 36
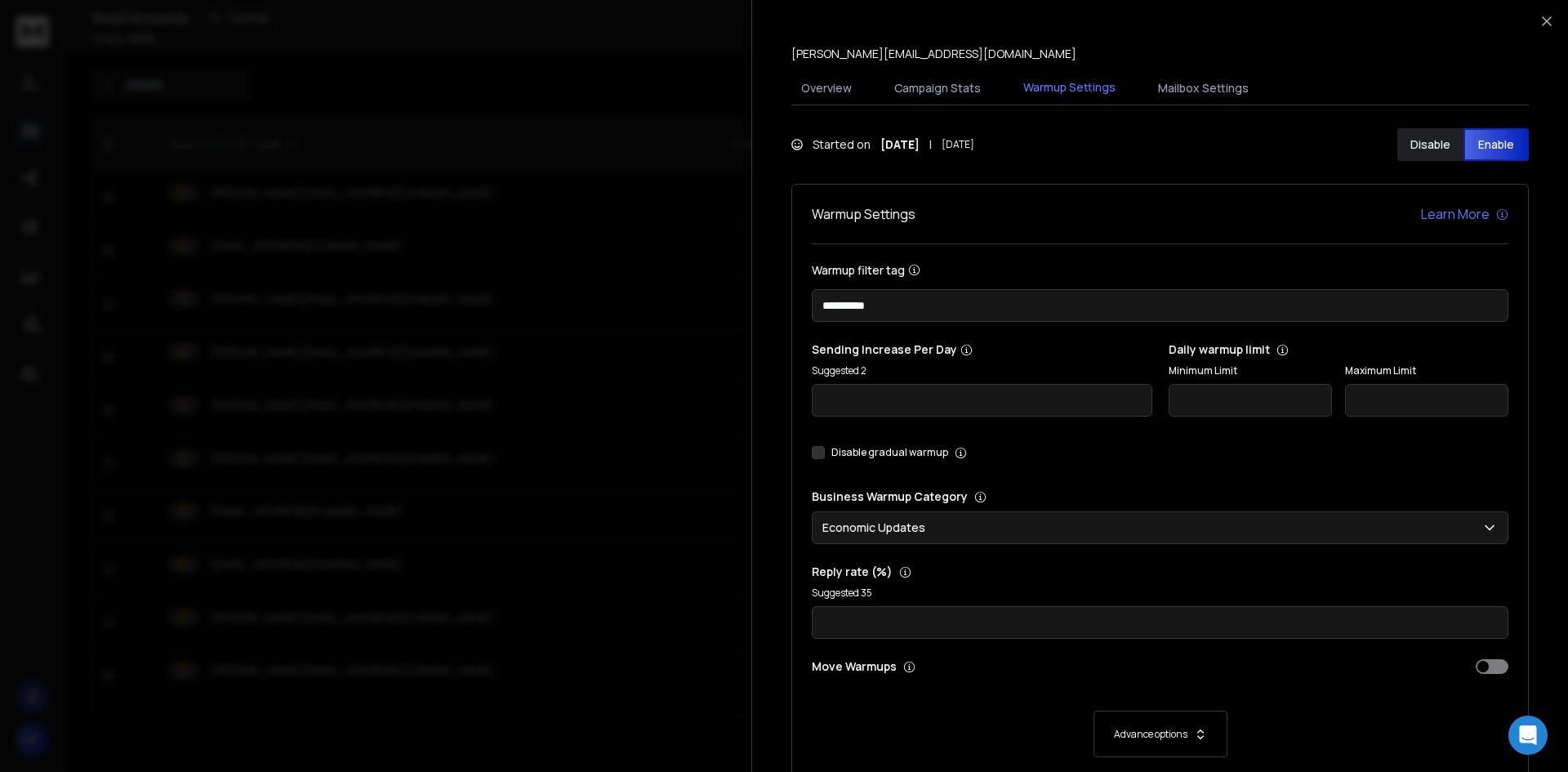
drag, startPoint x: 761, startPoint y: 404, endPoint x: 709, endPoint y: 405, distance: 52.0
click at [730, 404] on body "ReferralStack Unlock AI-powered affiliate growth Lifetime Deals available! Clai…" at bounding box center [784, 386] width 1568 height 772
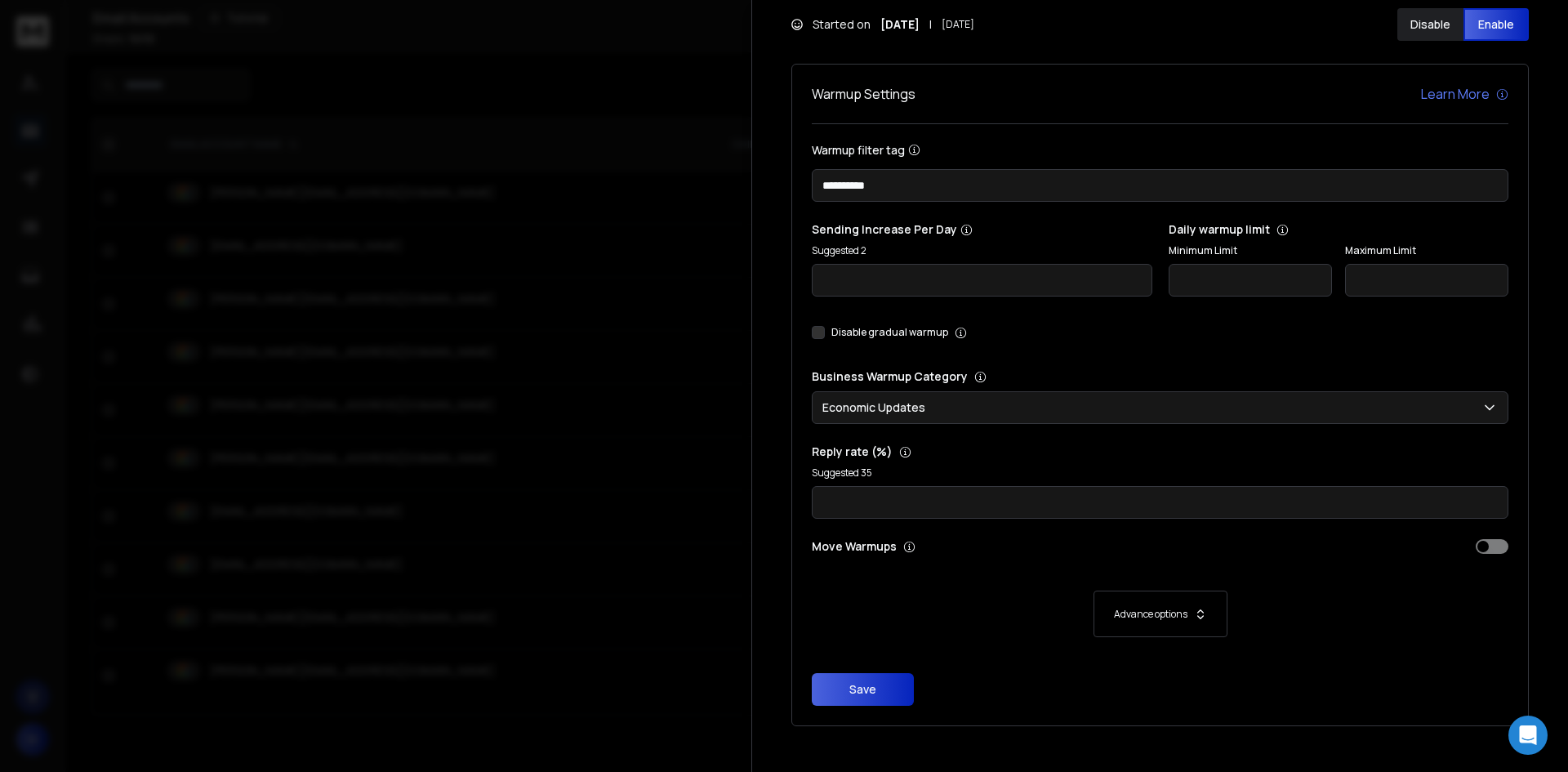
type input "*"
click at [855, 673] on button "Save" at bounding box center [863, 688] width 102 height 33
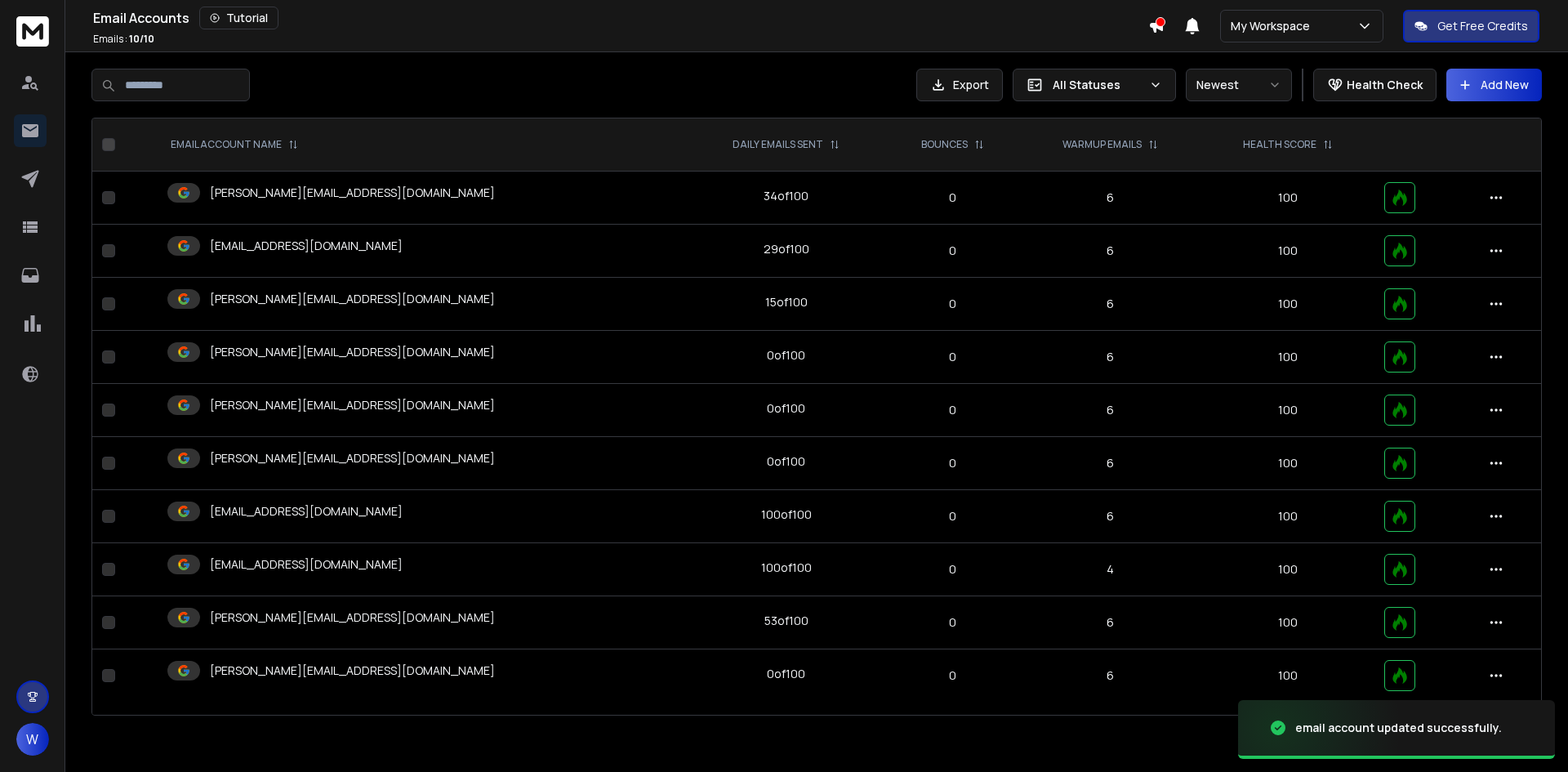
click at [282, 452] on p "david@whatjobs.international" at bounding box center [352, 459] width 285 height 17
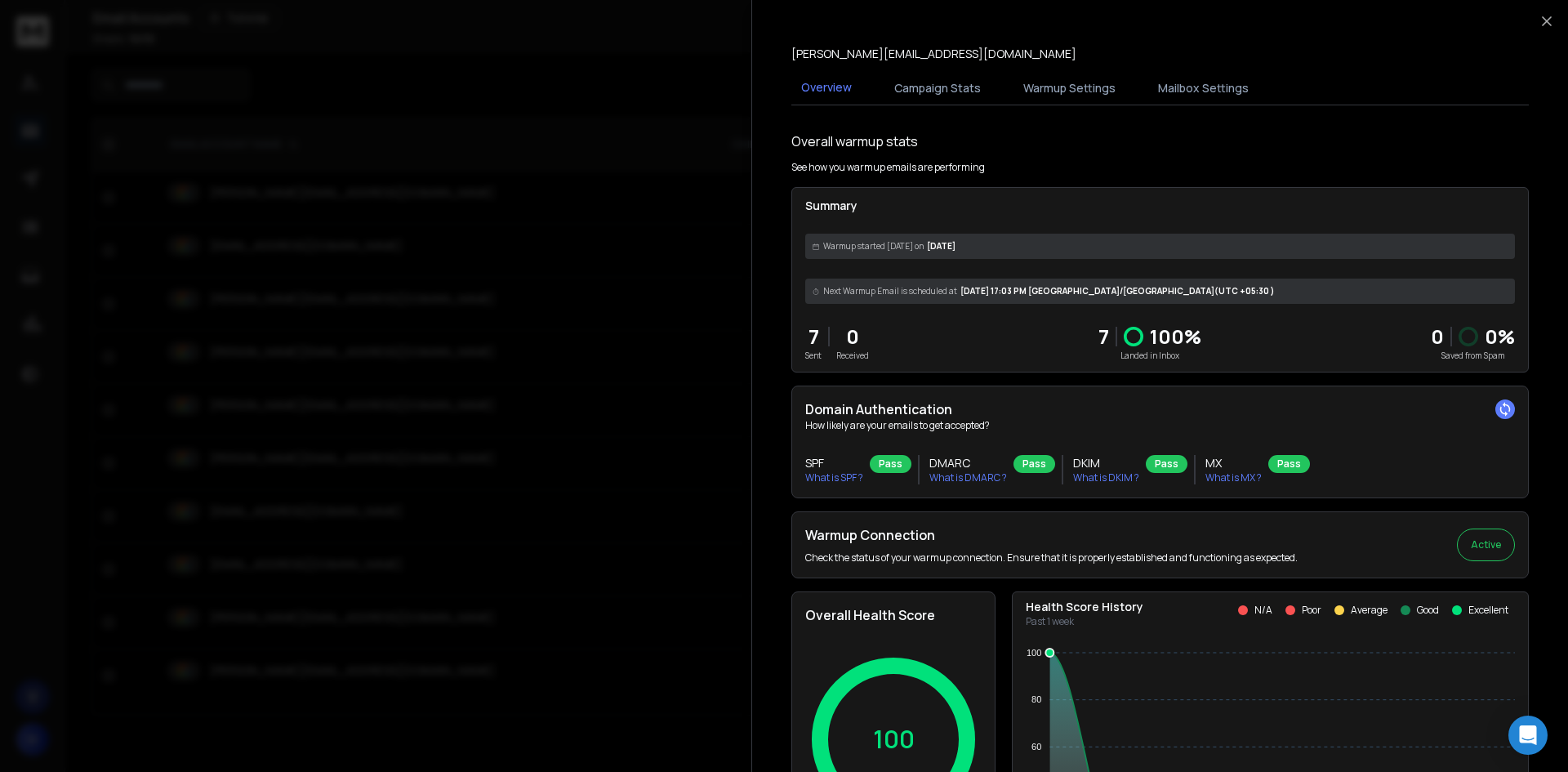
click at [1047, 89] on button "Warmup Settings" at bounding box center [1069, 88] width 112 height 36
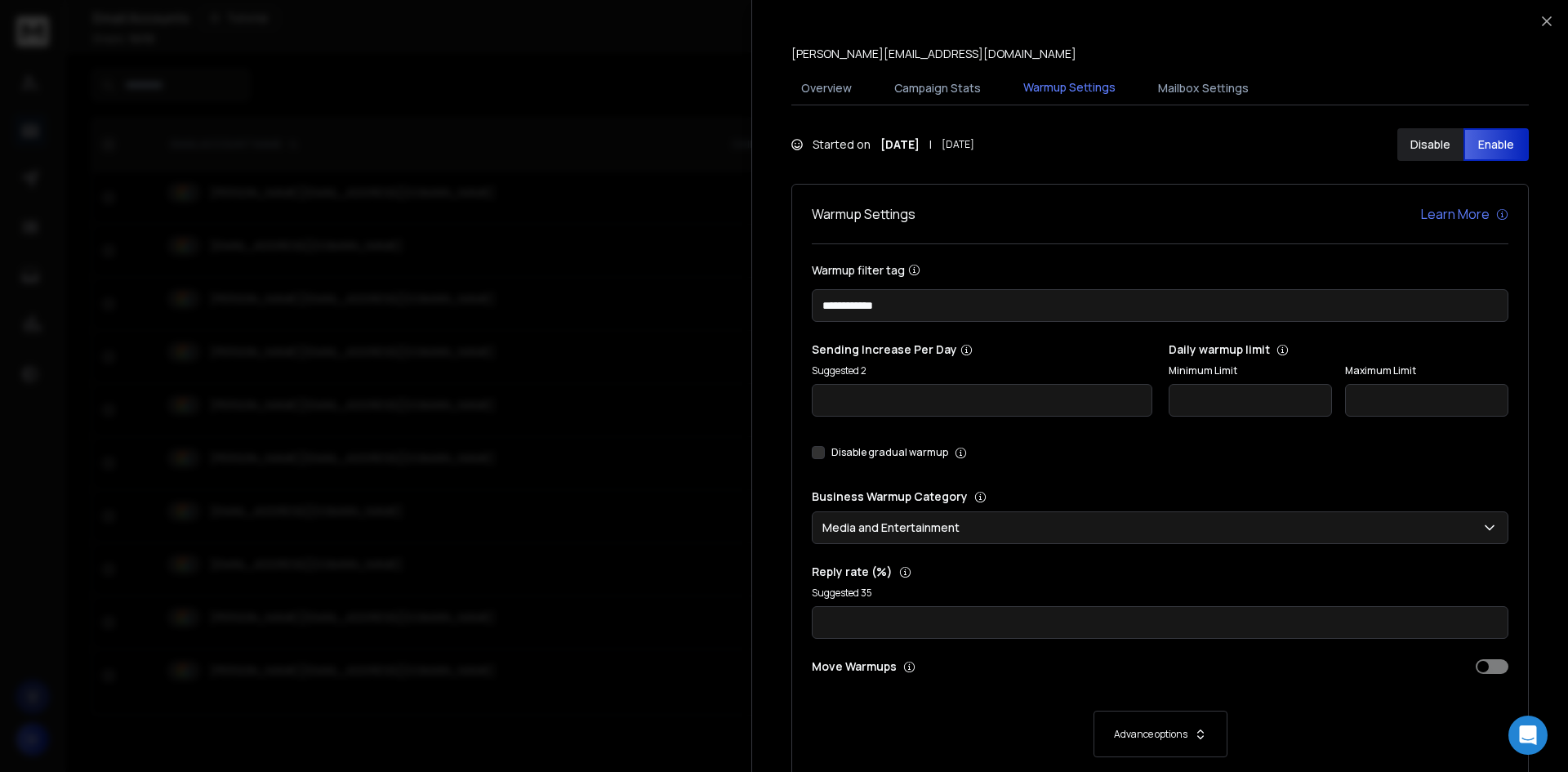
drag, startPoint x: 840, startPoint y: 397, endPoint x: 746, endPoint y: 399, distance: 94.0
click at [756, 399] on div "**********" at bounding box center [1159, 386] width 816 height 772
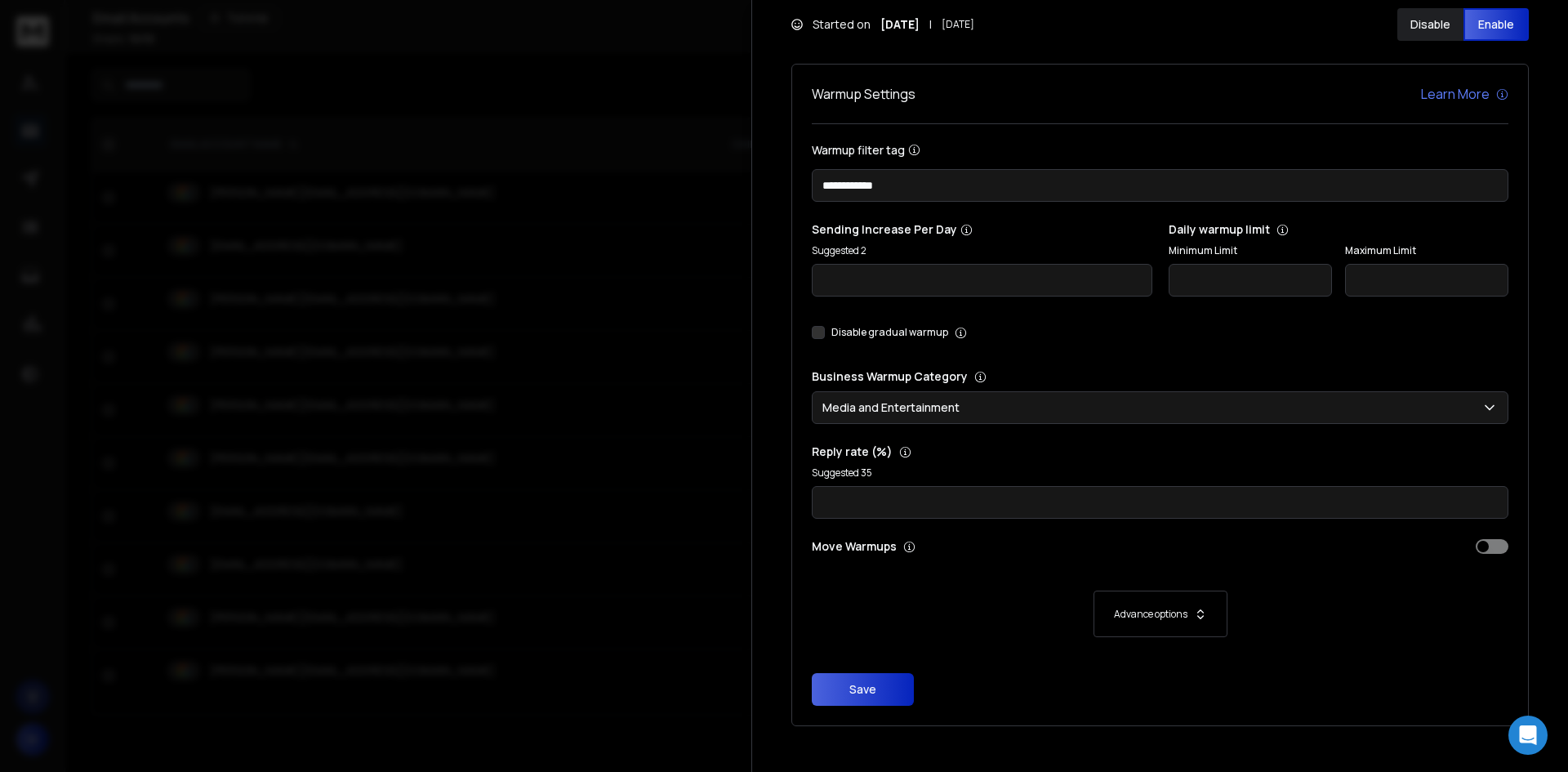
type input "*"
click at [871, 696] on button "Save" at bounding box center [863, 688] width 102 height 33
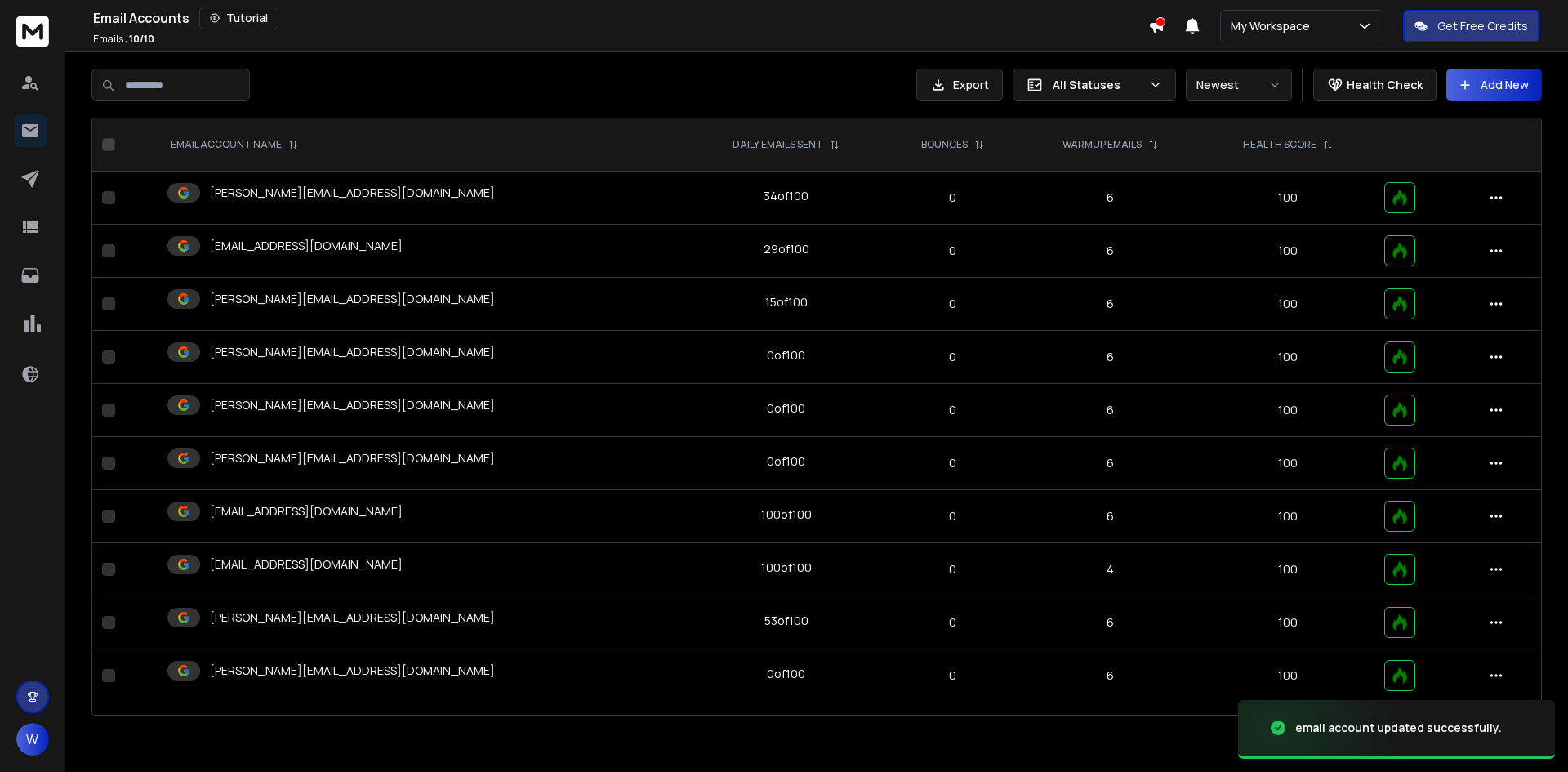
click at [286, 409] on p "maria@whatjobs.international" at bounding box center [352, 405] width 285 height 17
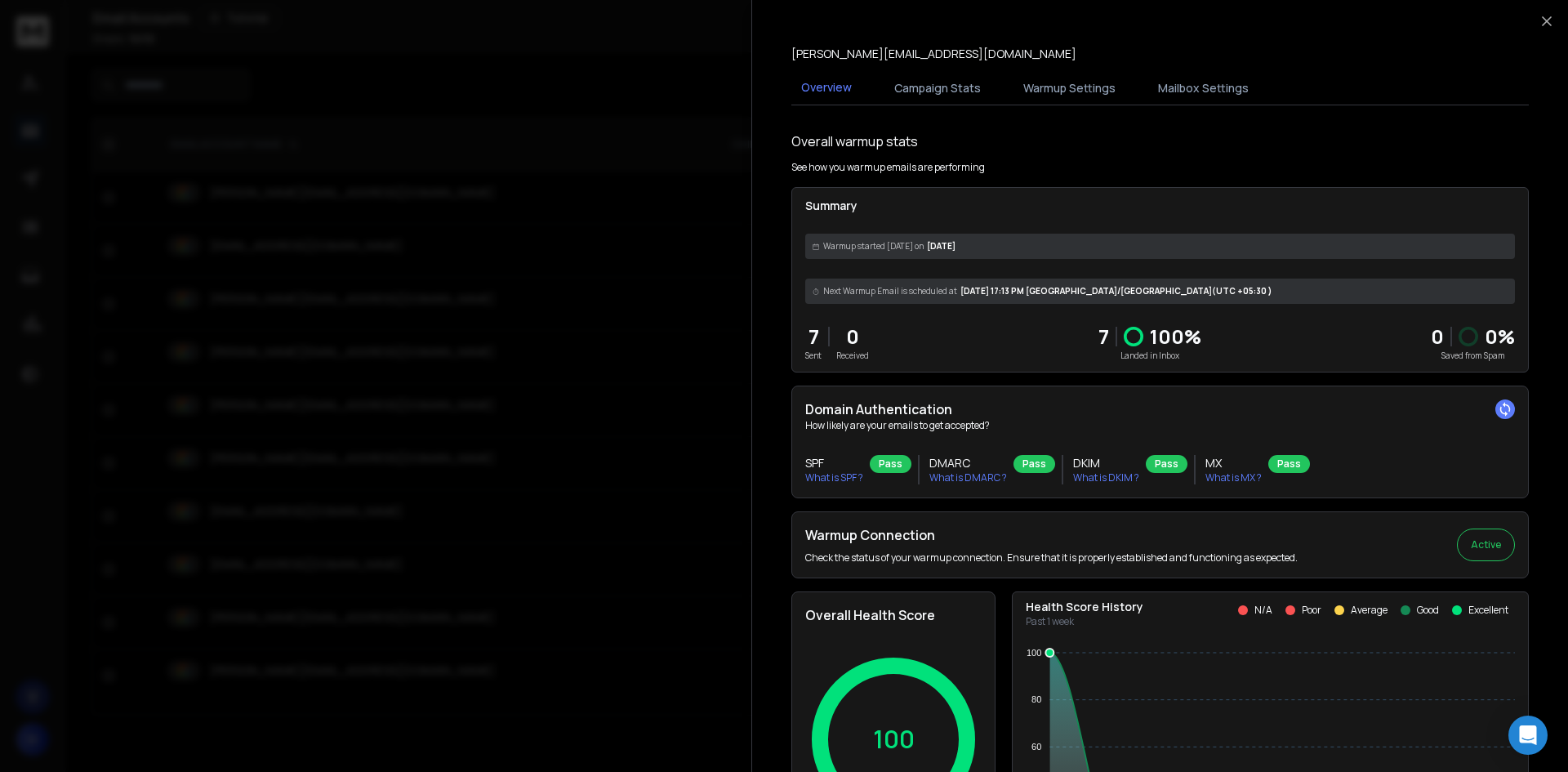
click at [1096, 83] on button "Warmup Settings" at bounding box center [1069, 88] width 112 height 36
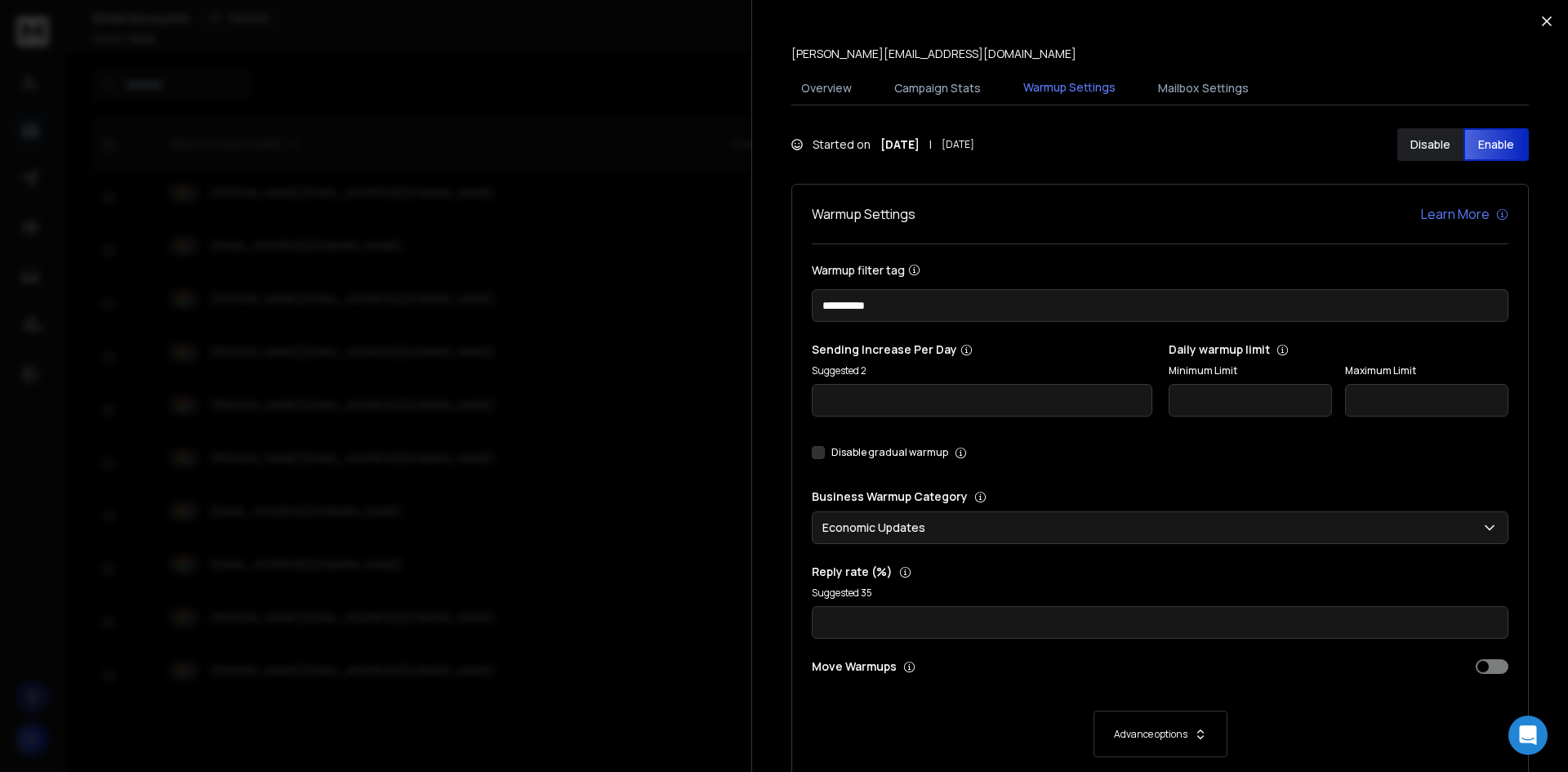
click at [1538, 18] on icon "button" at bounding box center [1546, 22] width 17 height 17
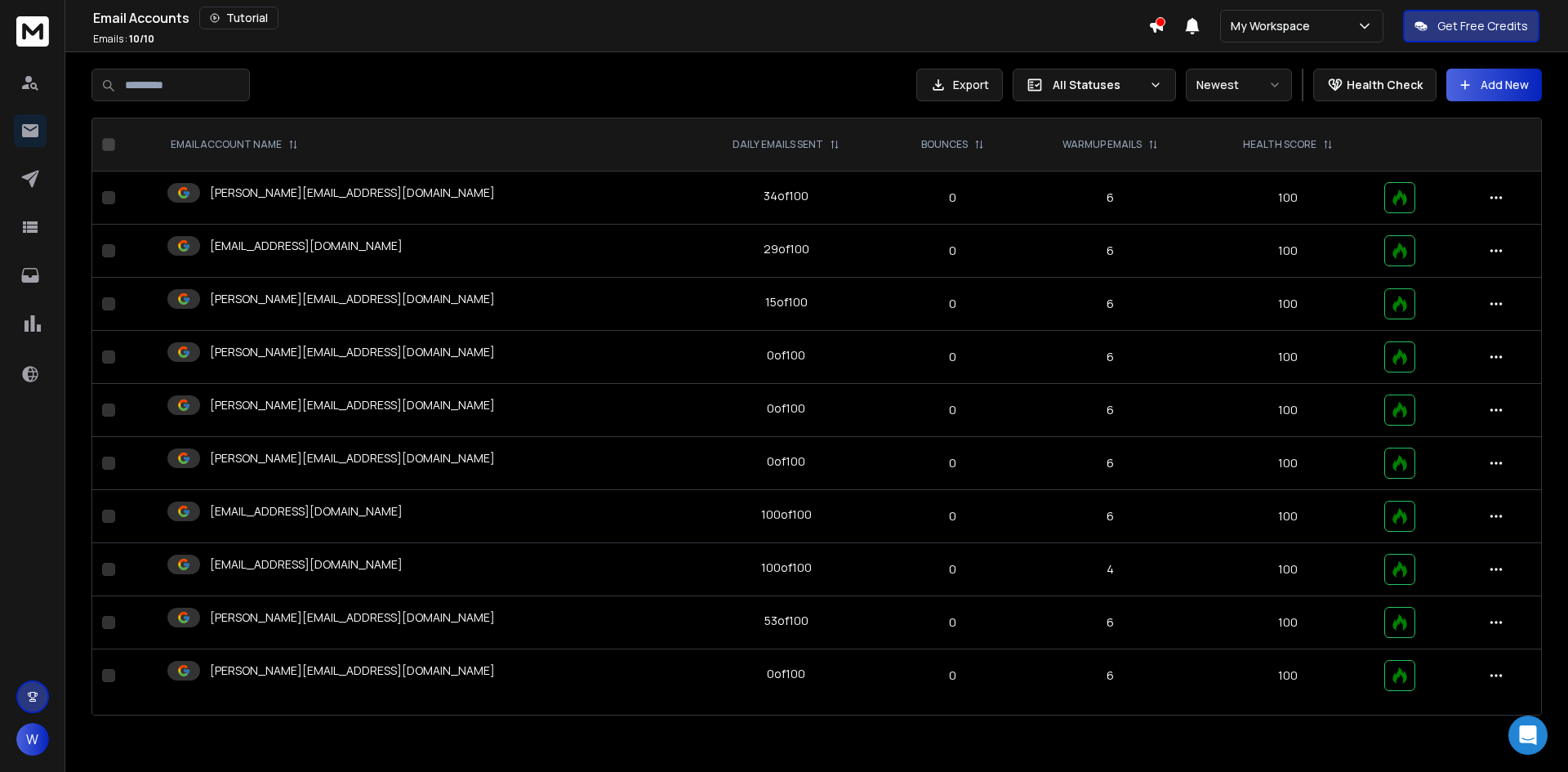
click at [289, 468] on td "david@whatjobs.international" at bounding box center [422, 464] width 529 height 53
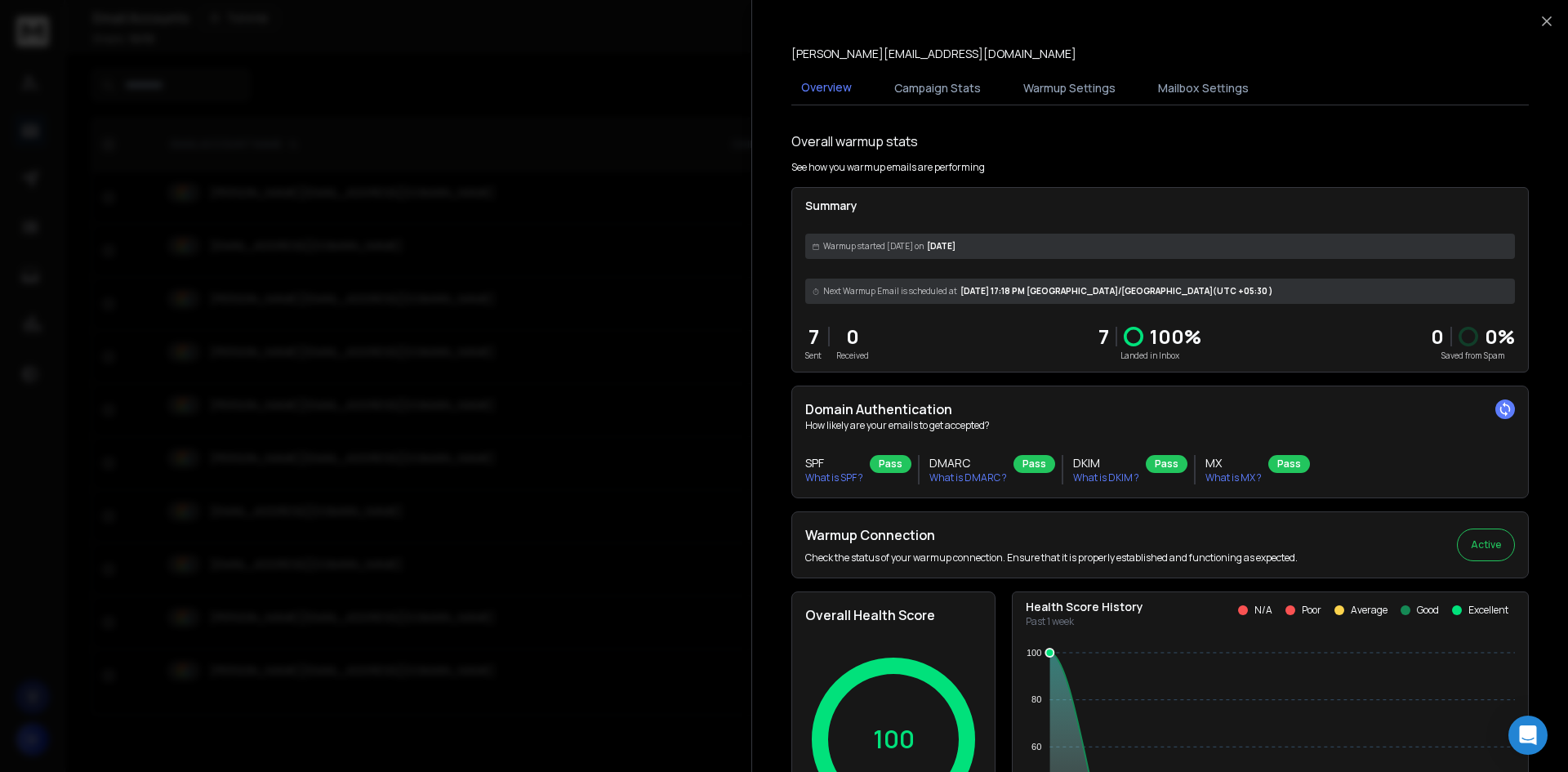
click at [1093, 76] on button "Warmup Settings" at bounding box center [1069, 88] width 112 height 36
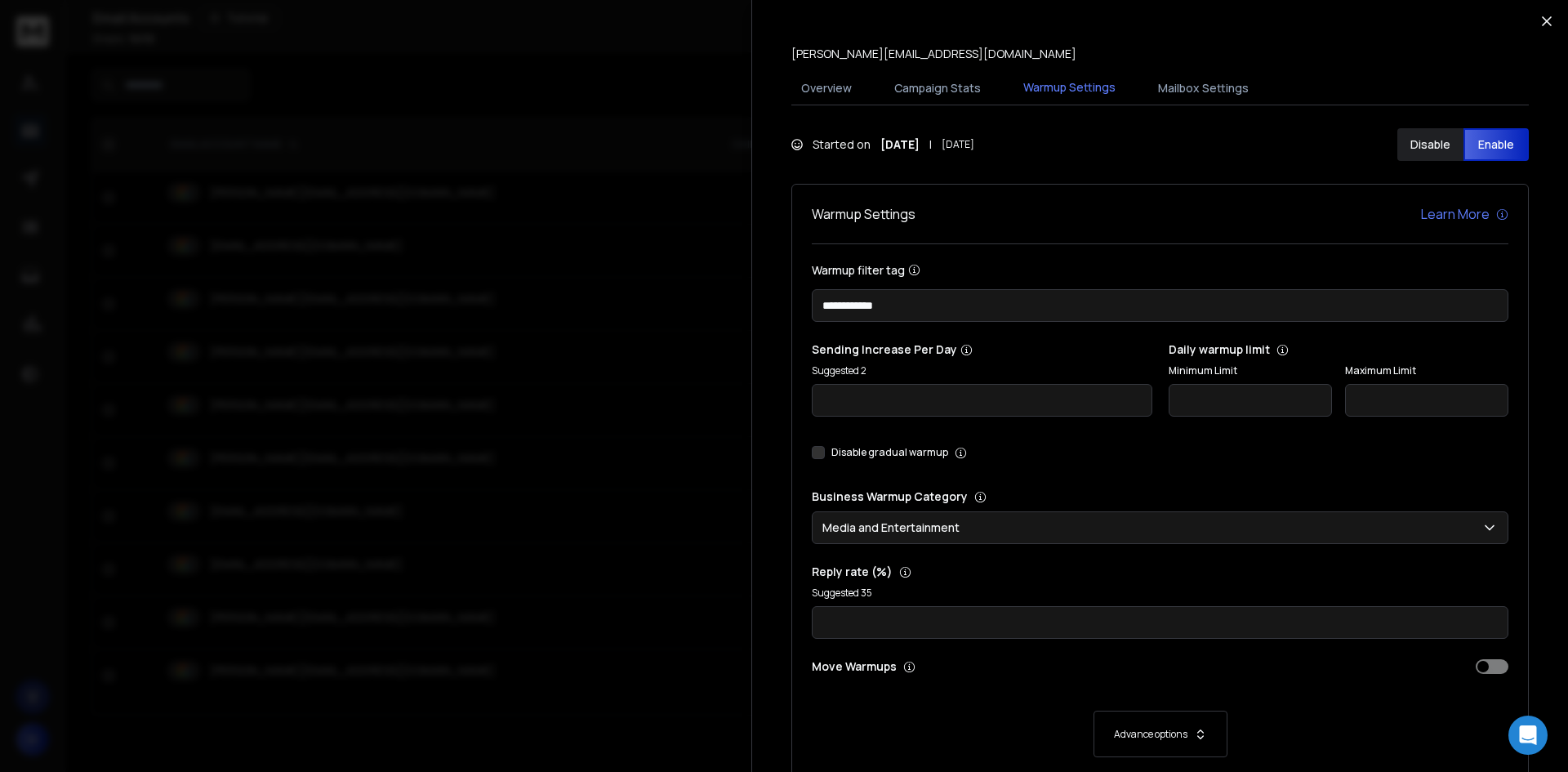
click at [1546, 20] on icon "button" at bounding box center [1546, 22] width 17 height 17
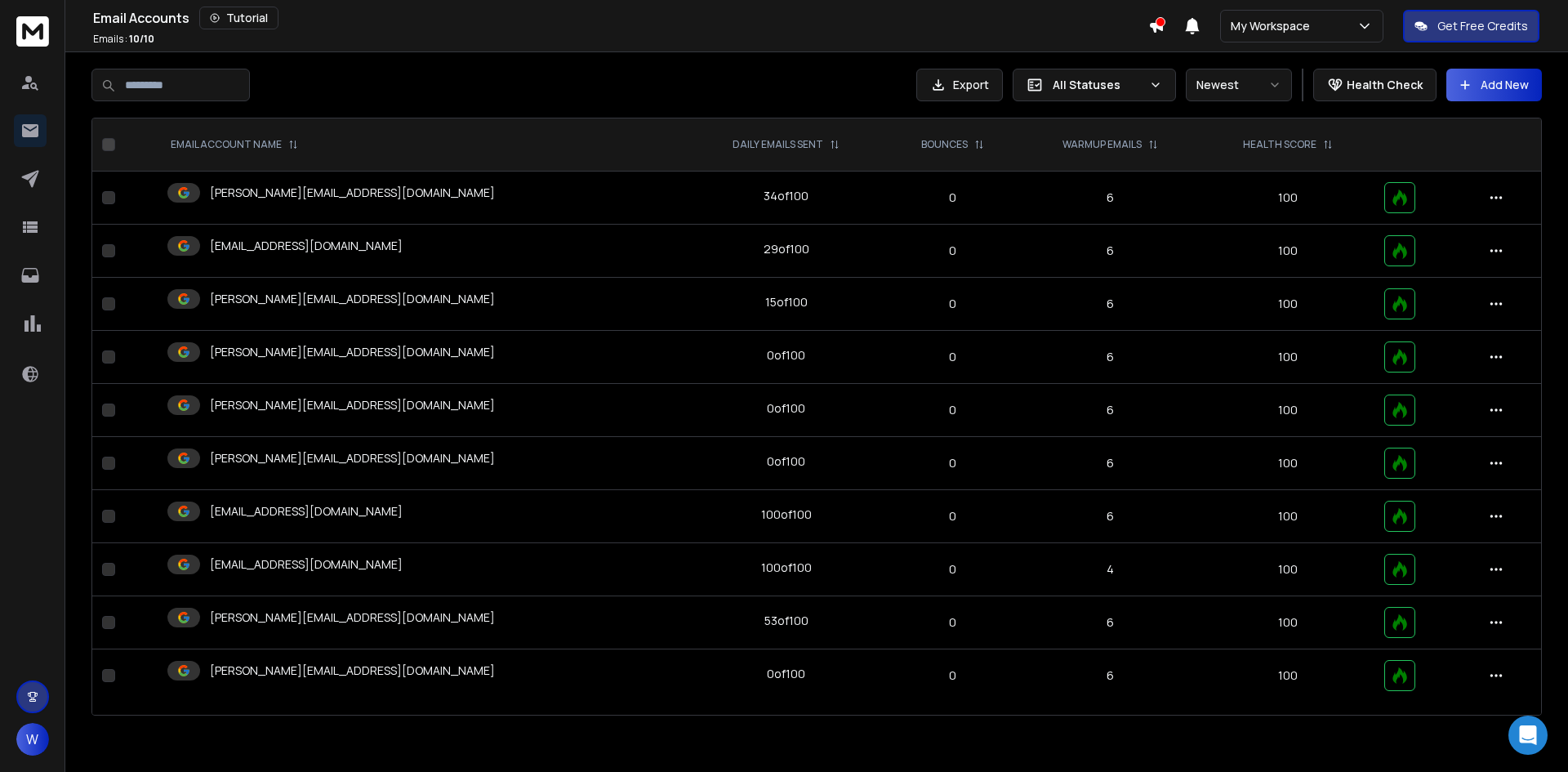
click at [286, 497] on td "saritadesai@whatjobs.international" at bounding box center [422, 516] width 529 height 53
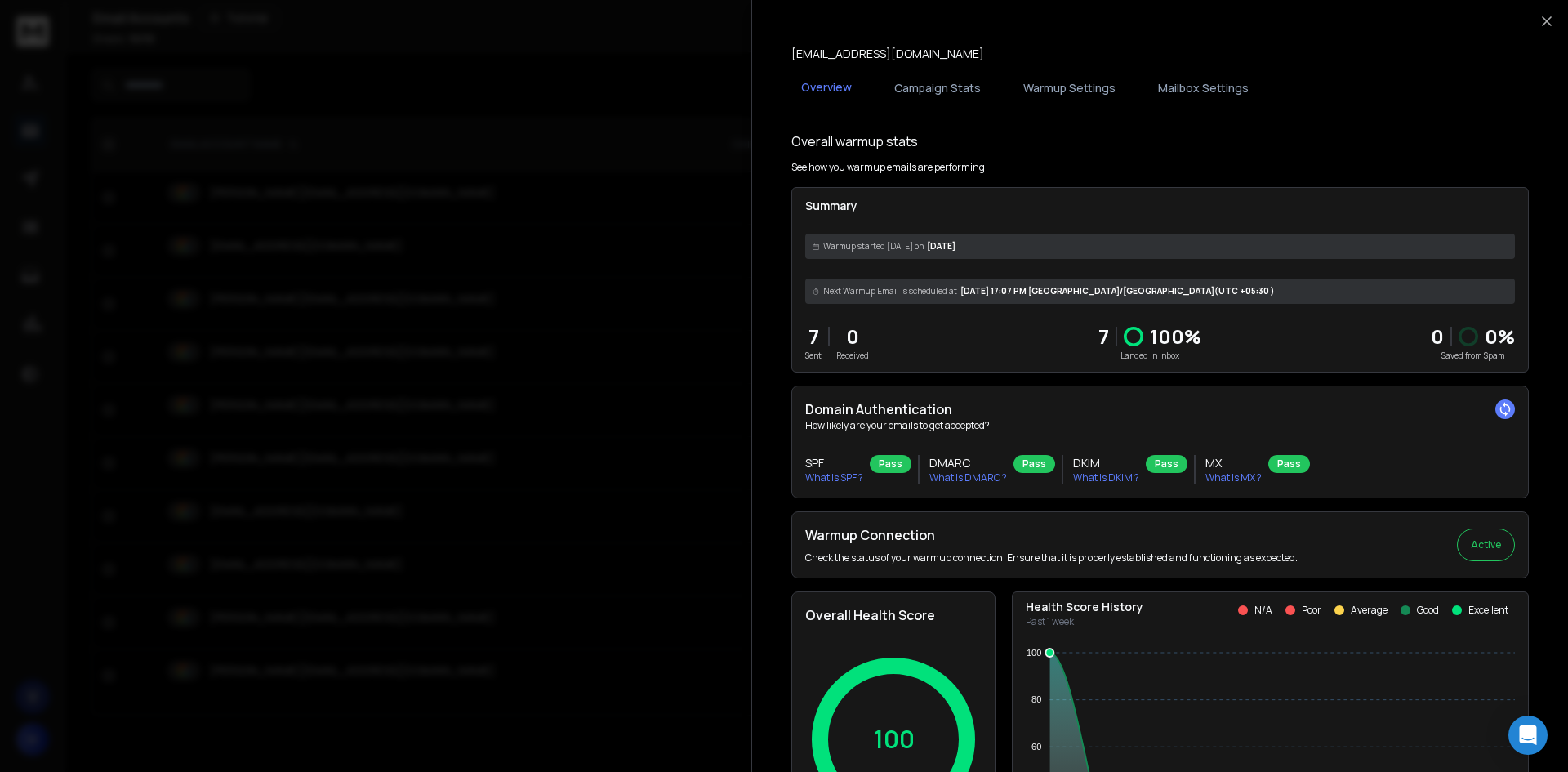
click at [1062, 85] on button "Warmup Settings" at bounding box center [1069, 88] width 112 height 36
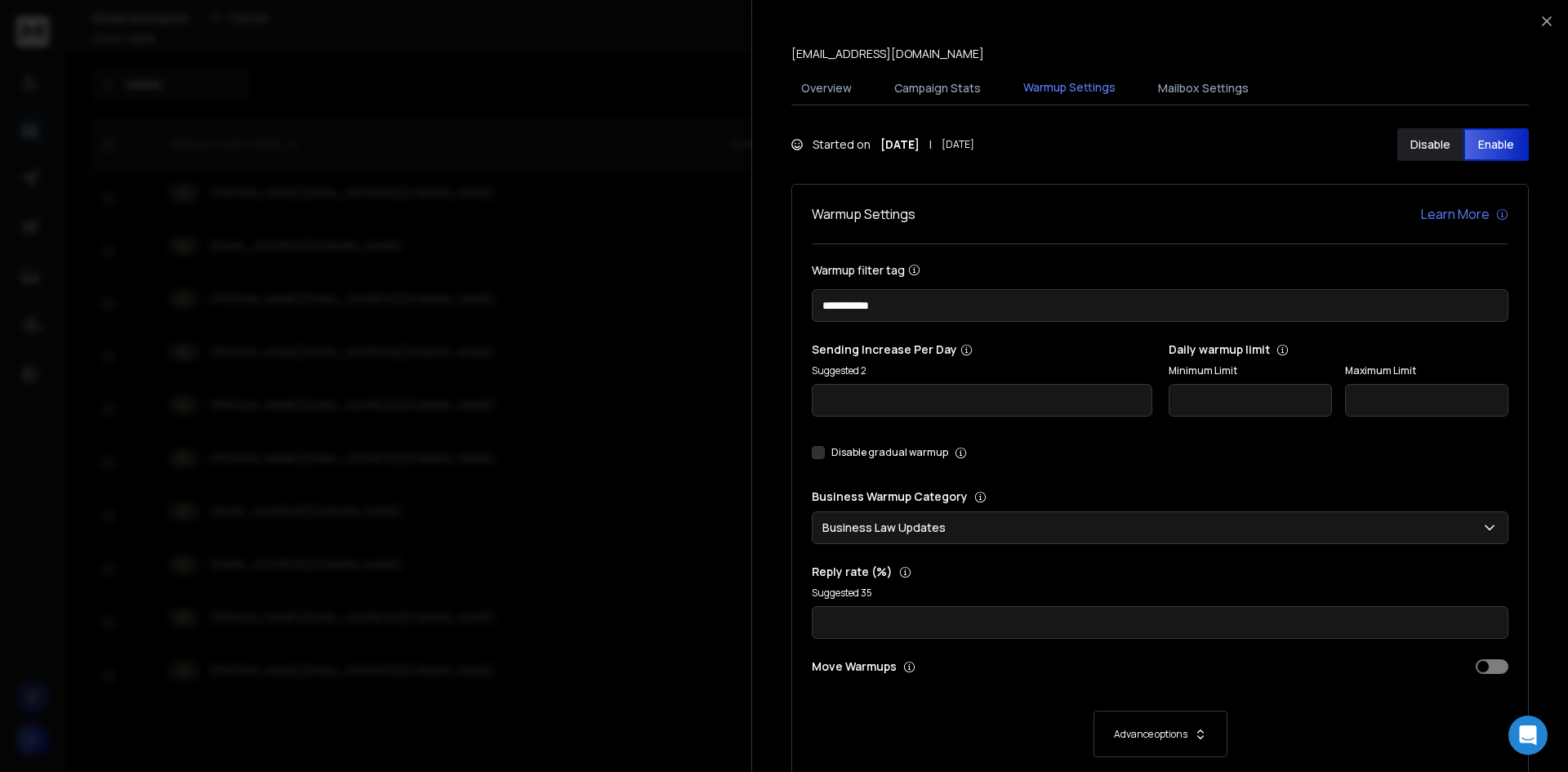
drag, startPoint x: 837, startPoint y: 394, endPoint x: 757, endPoint y: 397, distance: 80.1
click at [760, 396] on div "**********" at bounding box center [1159, 386] width 816 height 772
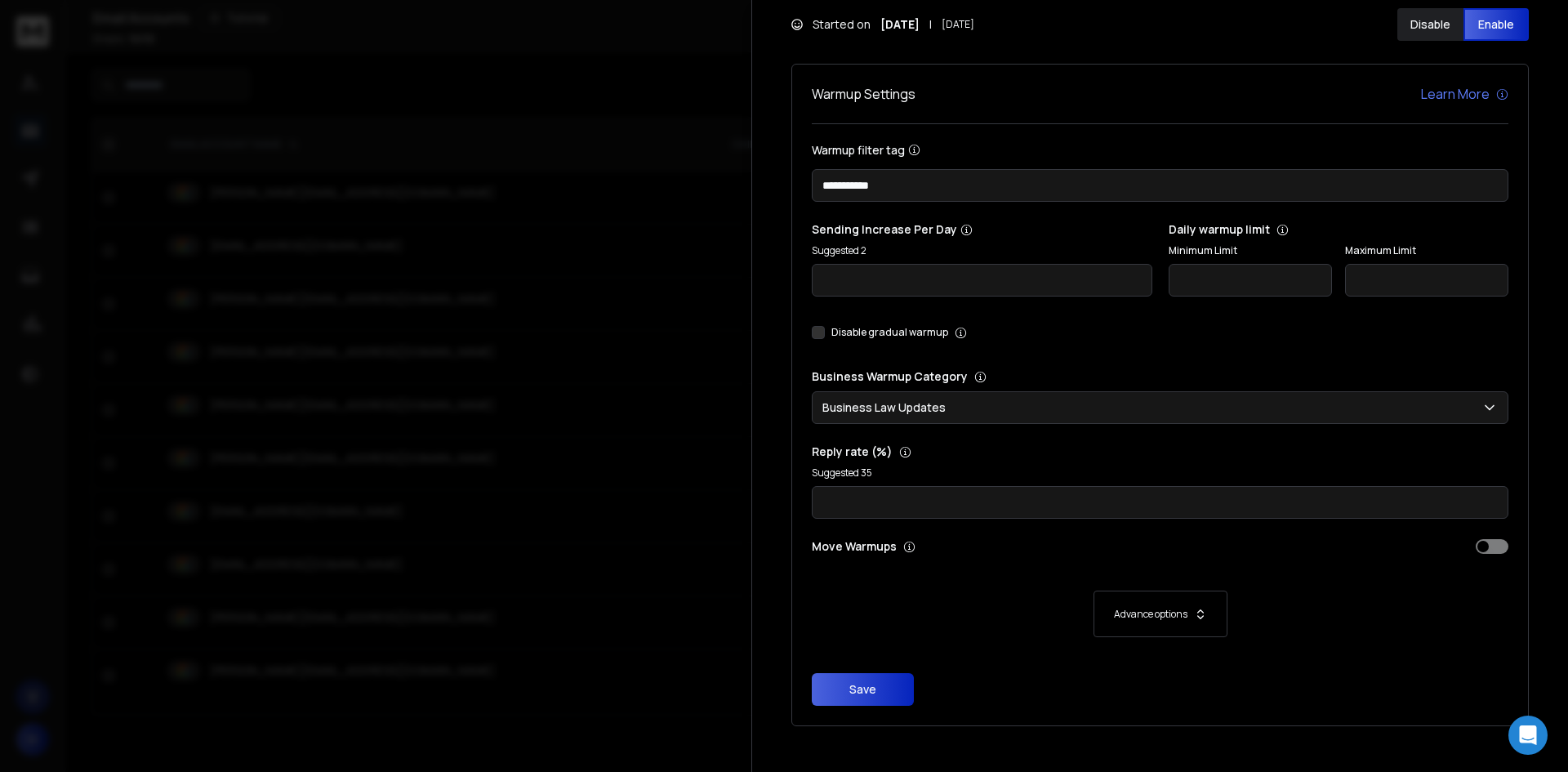
type input "*"
click at [873, 697] on button "Save" at bounding box center [863, 688] width 102 height 33
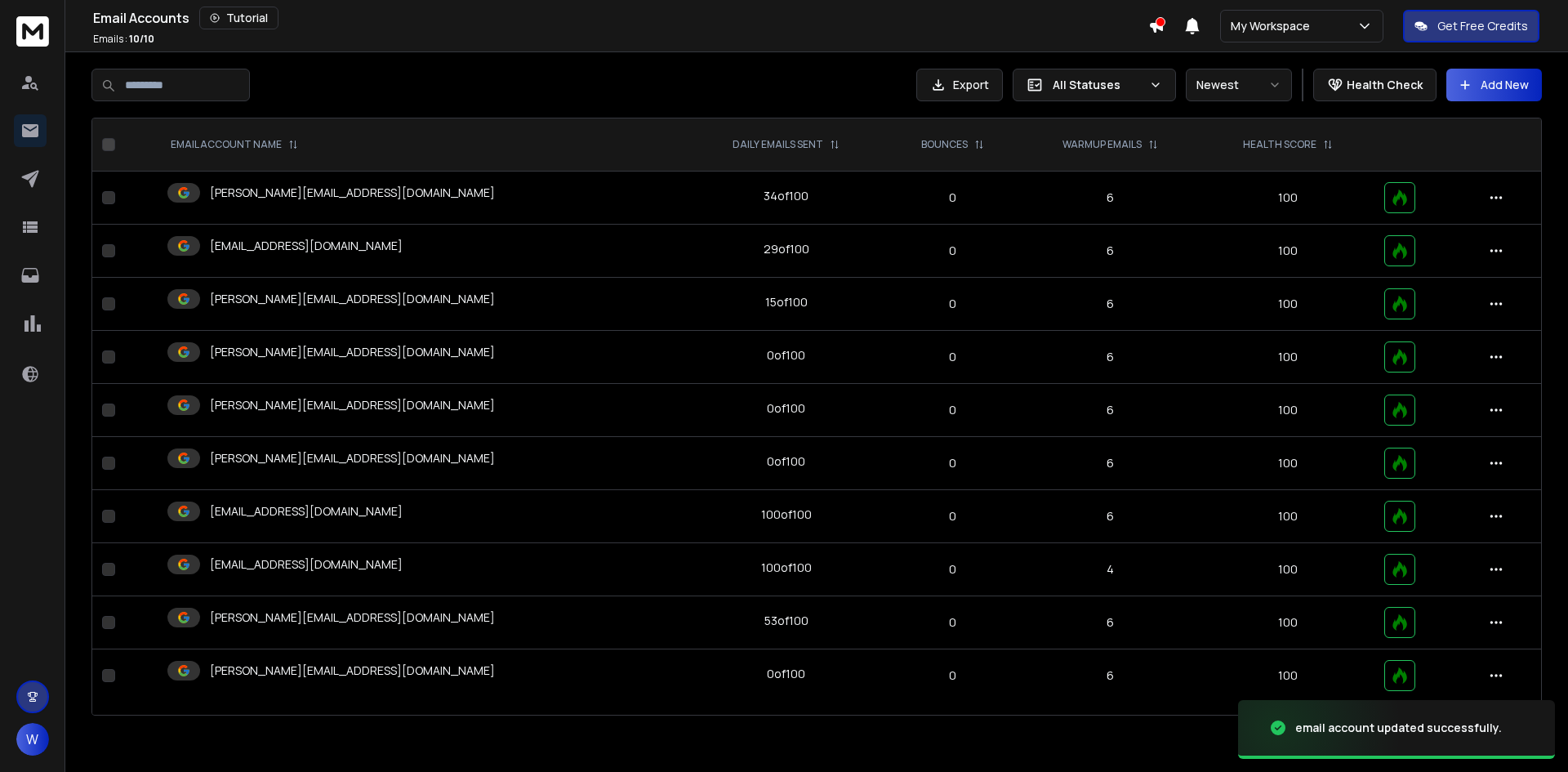
click at [326, 559] on p "ayanda@whatjobs.international" at bounding box center [306, 565] width 193 height 17
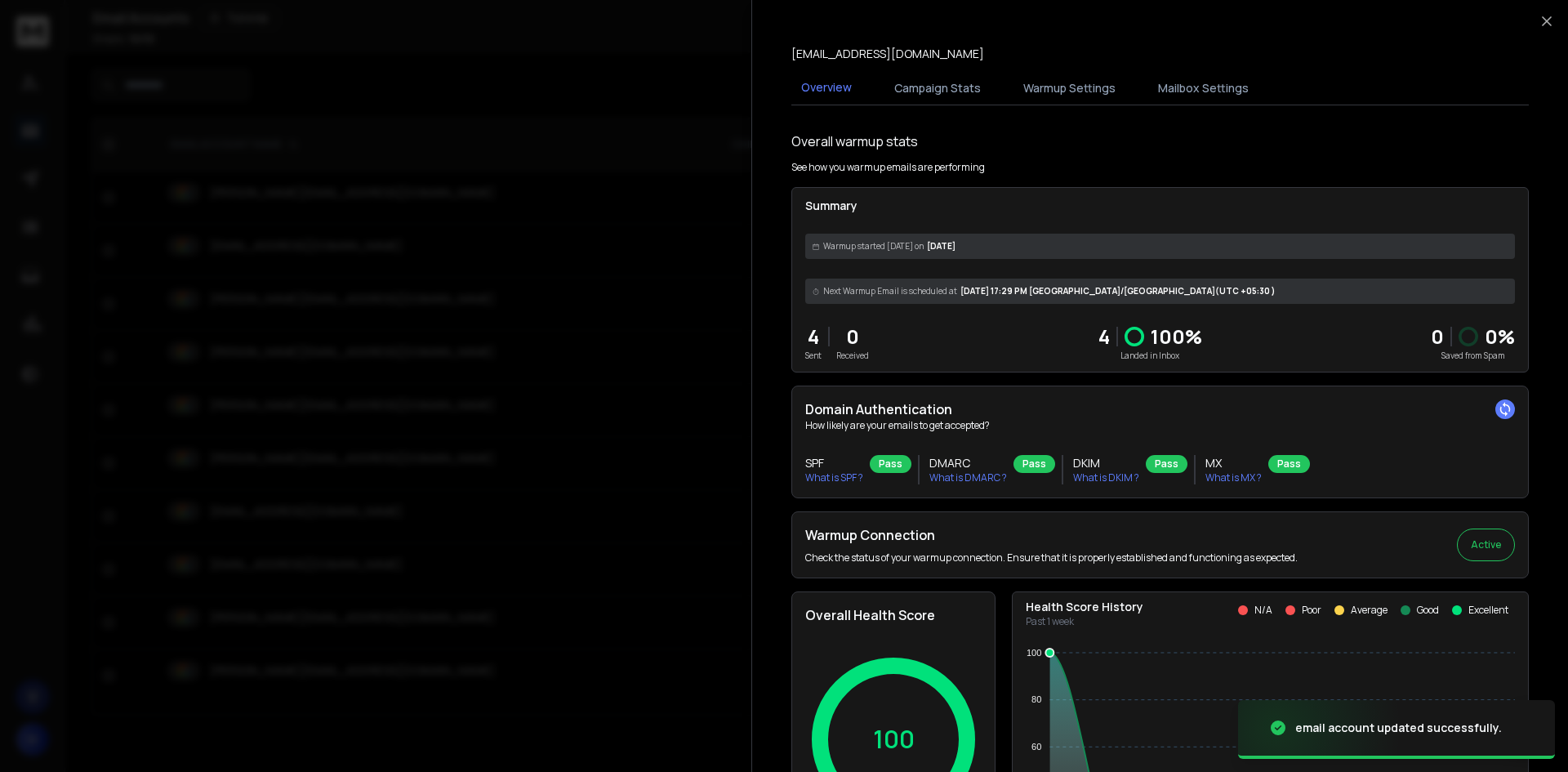
click at [1078, 86] on button "Warmup Settings" at bounding box center [1069, 88] width 112 height 36
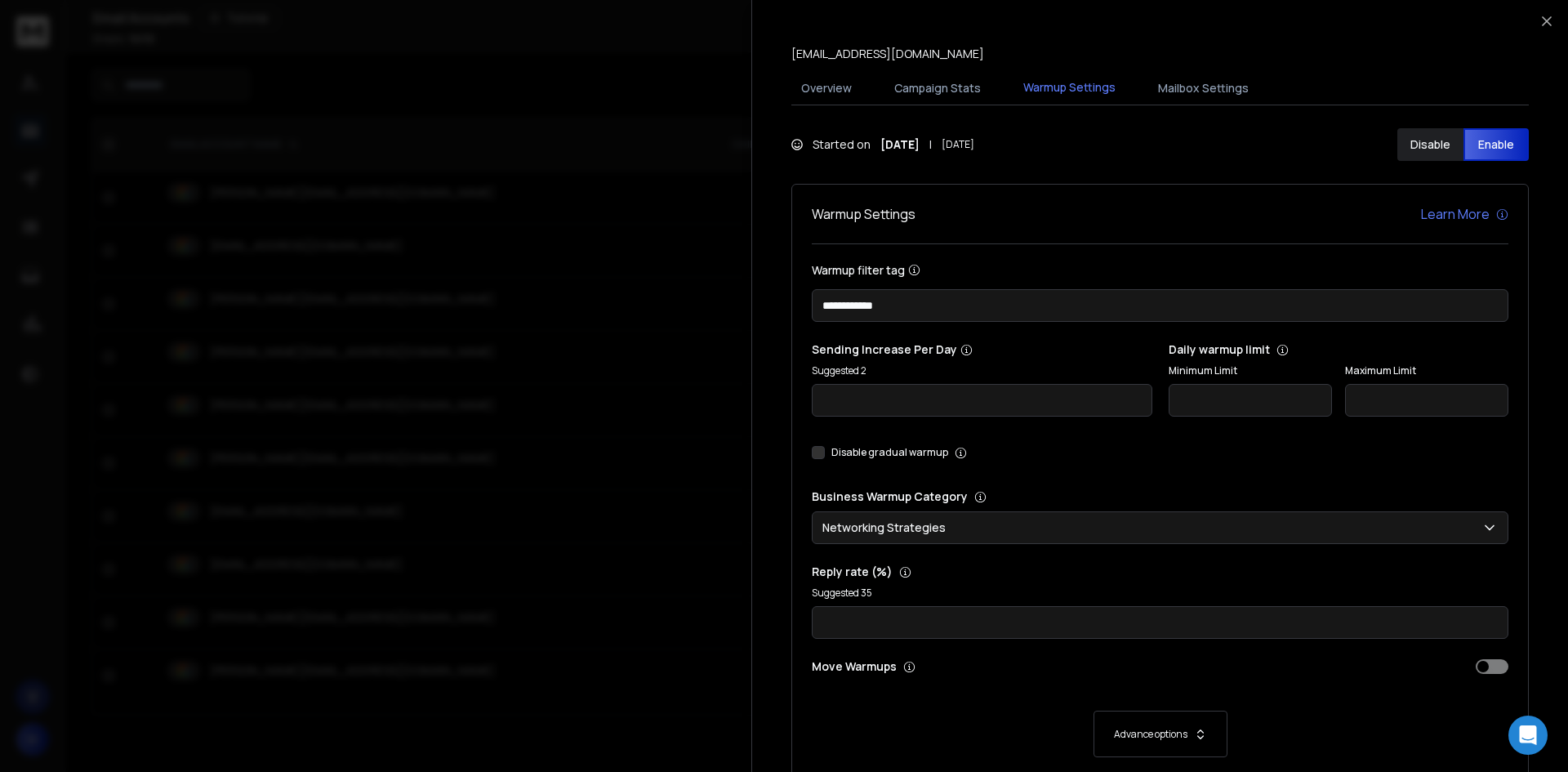
drag, startPoint x: 833, startPoint y: 400, endPoint x: 632, endPoint y: 404, distance: 201.0
click at [633, 404] on body "ReferralStack Unlock AI-powered affiliate growth Lifetime Deals available! Clai…" at bounding box center [784, 386] width 1568 height 772
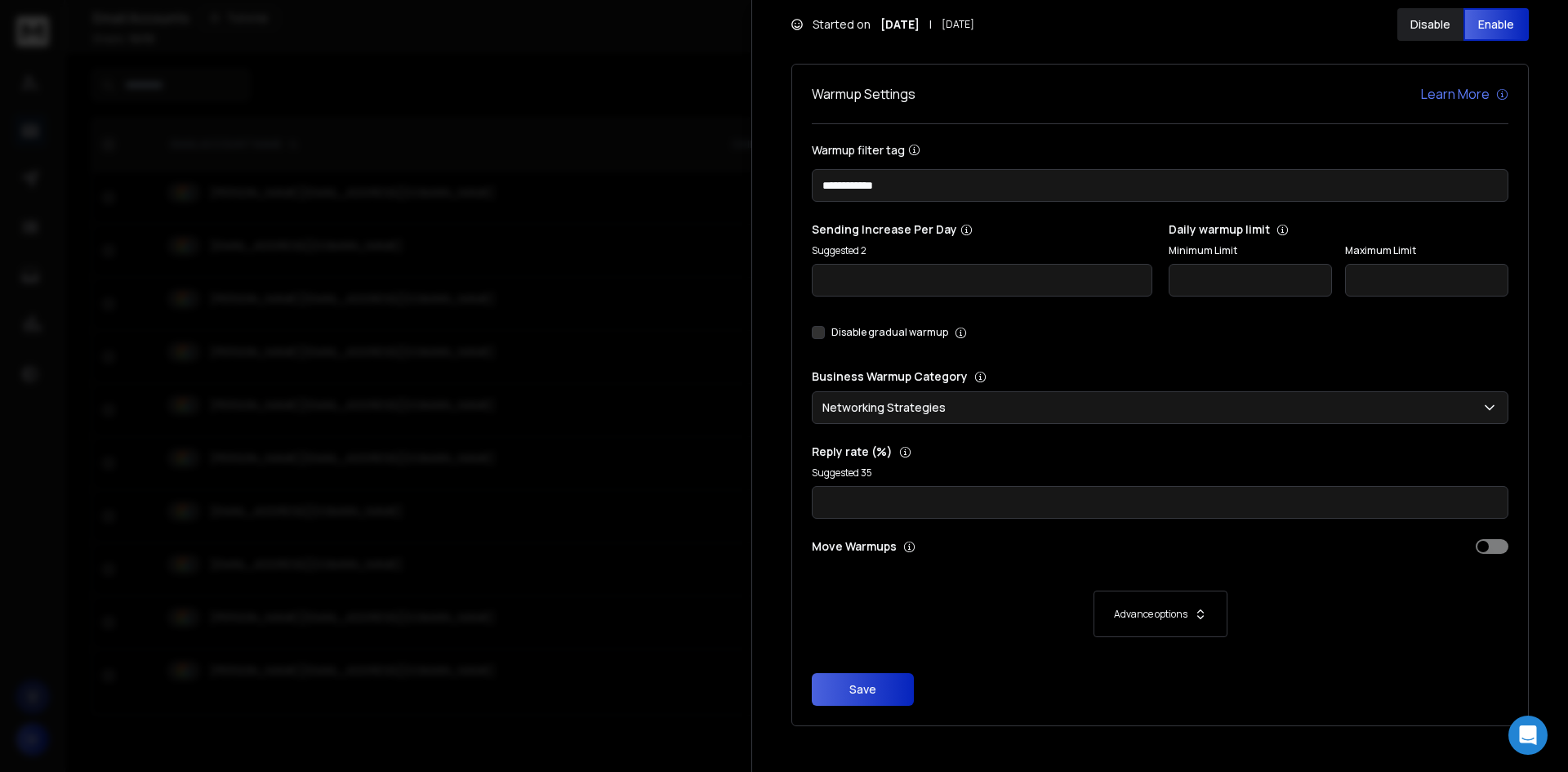
type input "*"
click at [871, 681] on button "Save" at bounding box center [863, 688] width 102 height 33
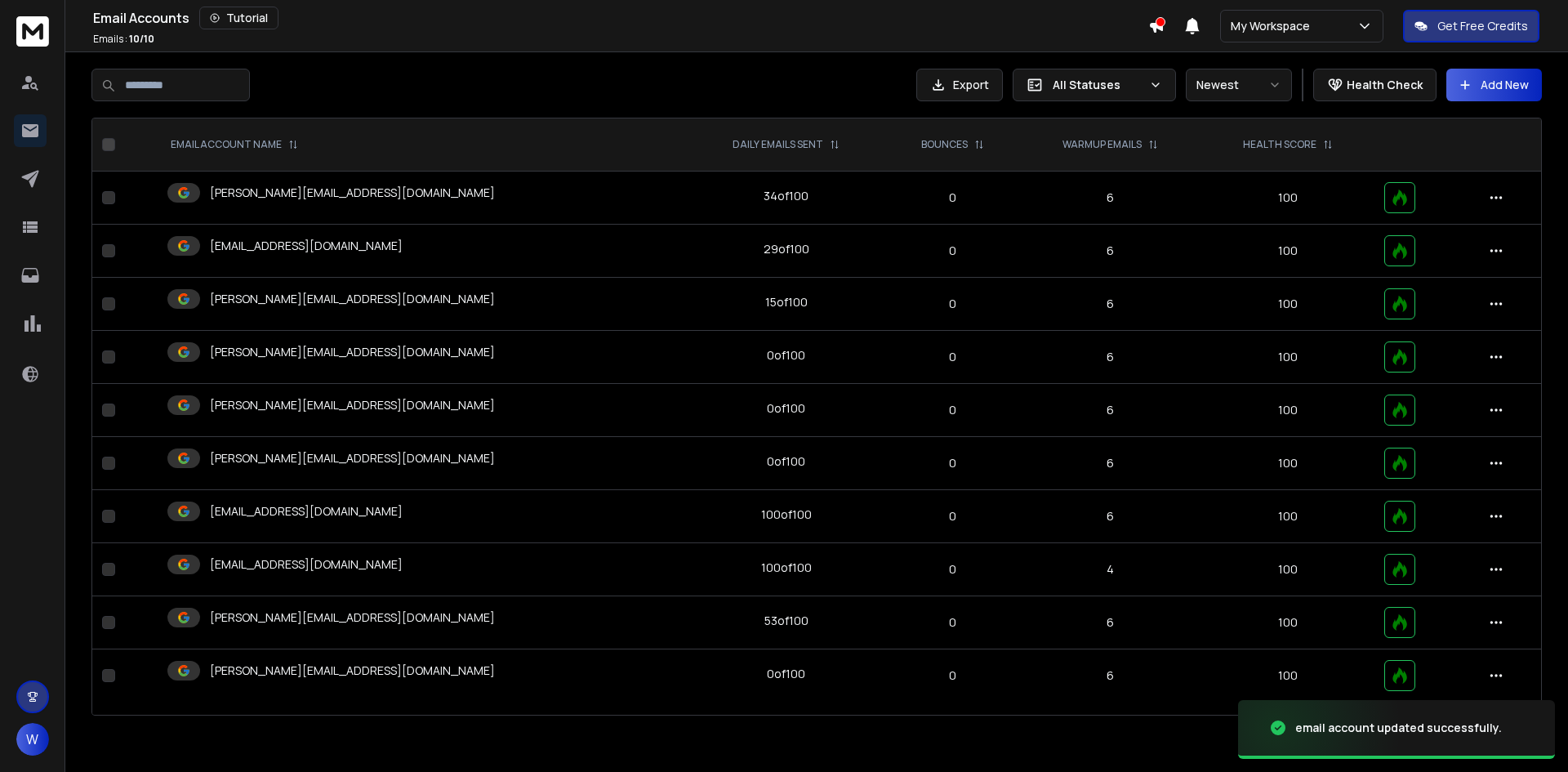
click at [272, 514] on p "saritadesai@whatjobs.international" at bounding box center [306, 511] width 193 height 17
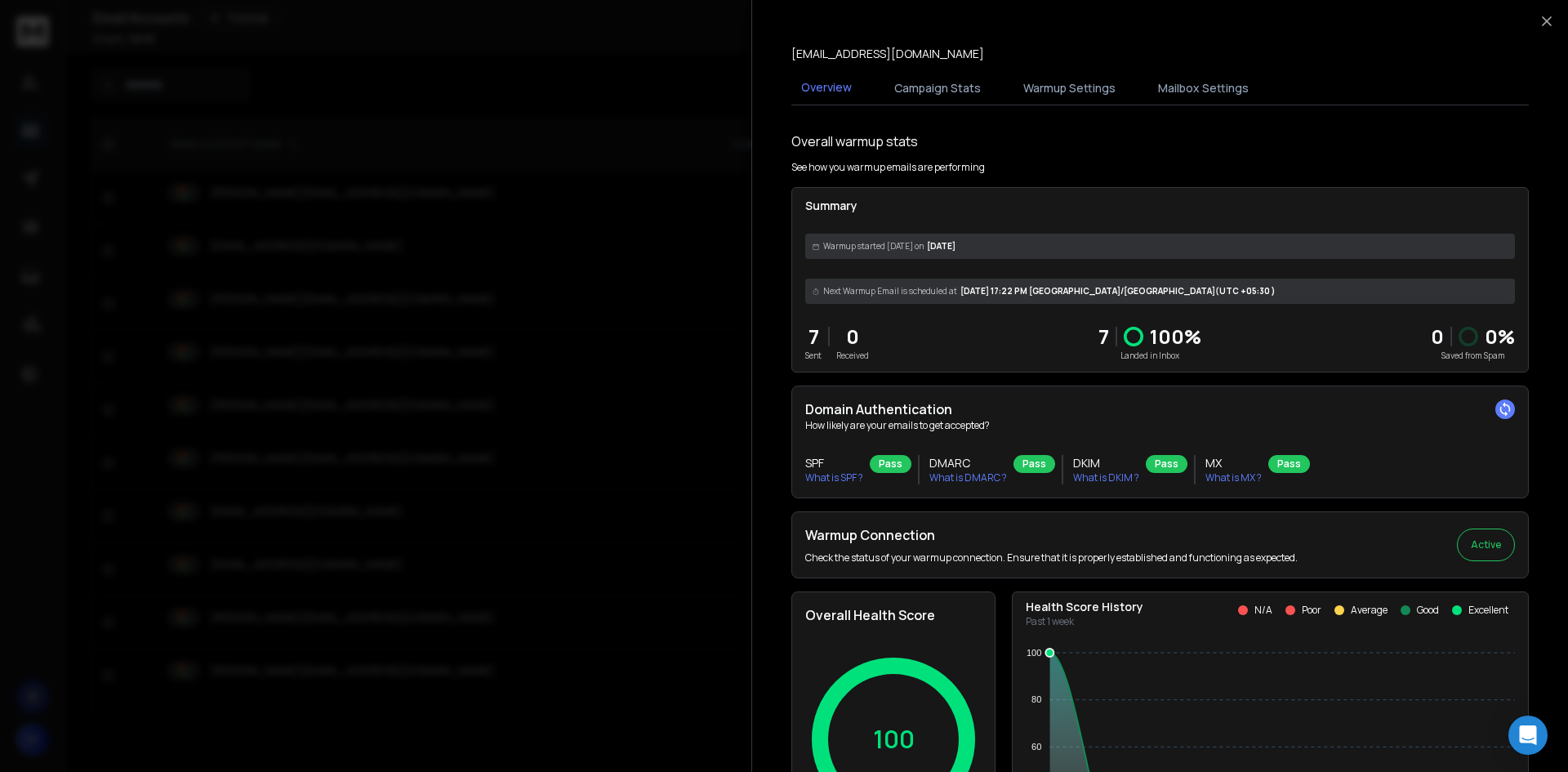
click at [1080, 86] on button "Warmup Settings" at bounding box center [1069, 88] width 112 height 36
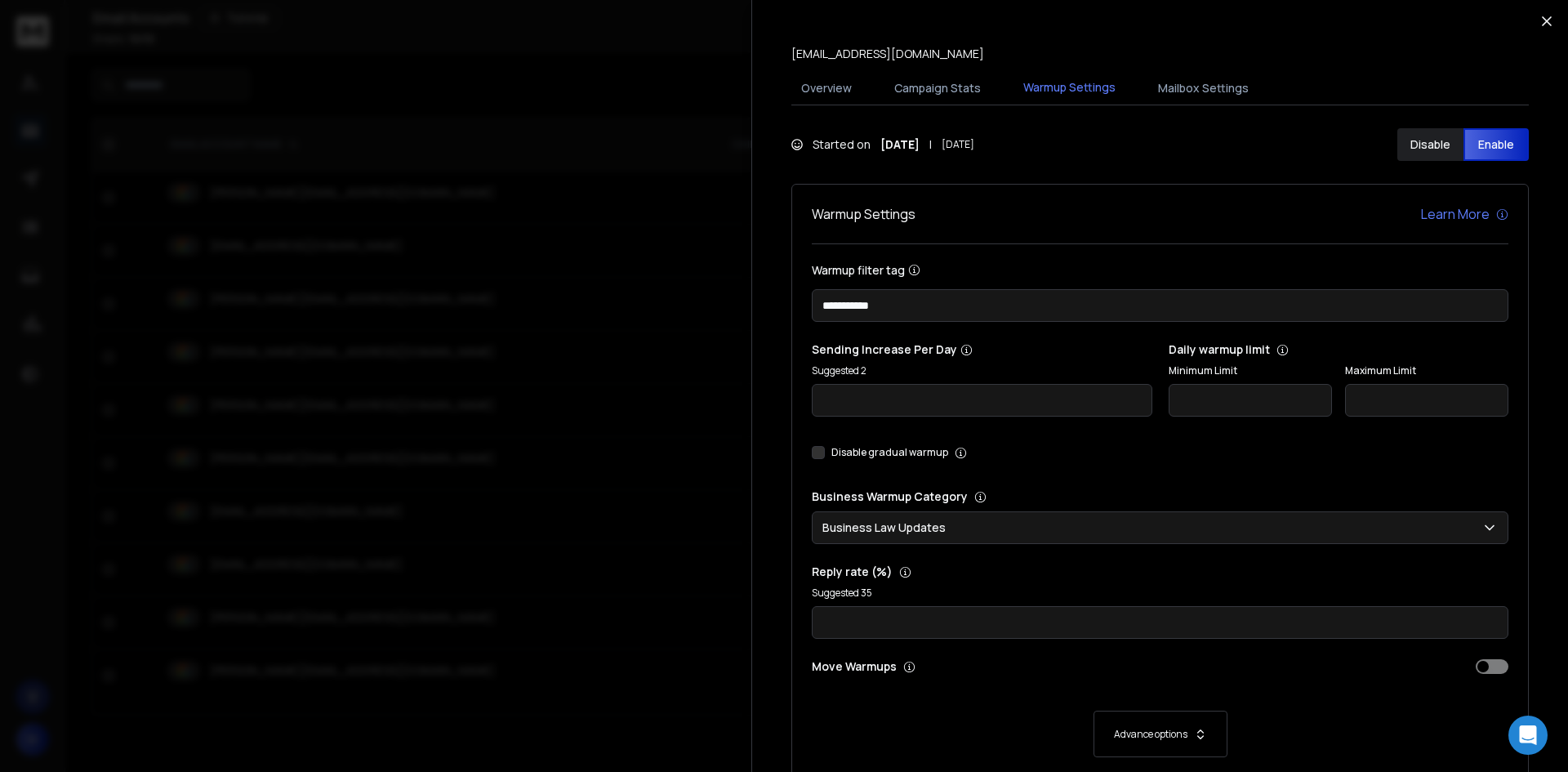
click at [1545, 23] on icon "button" at bounding box center [1546, 22] width 17 height 17
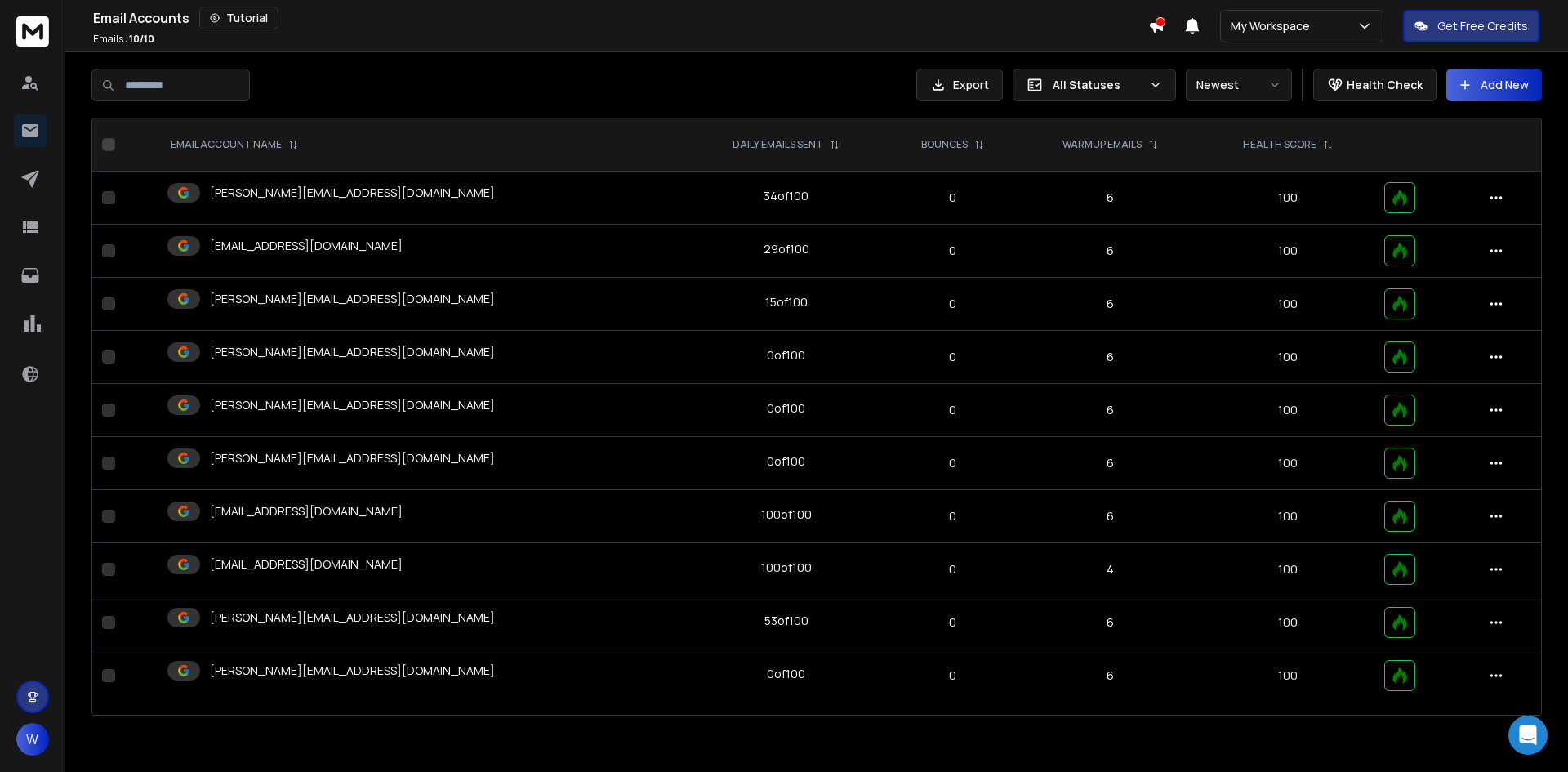
click at [271, 561] on p "ayanda@whatjobs.international" at bounding box center [306, 565] width 193 height 17
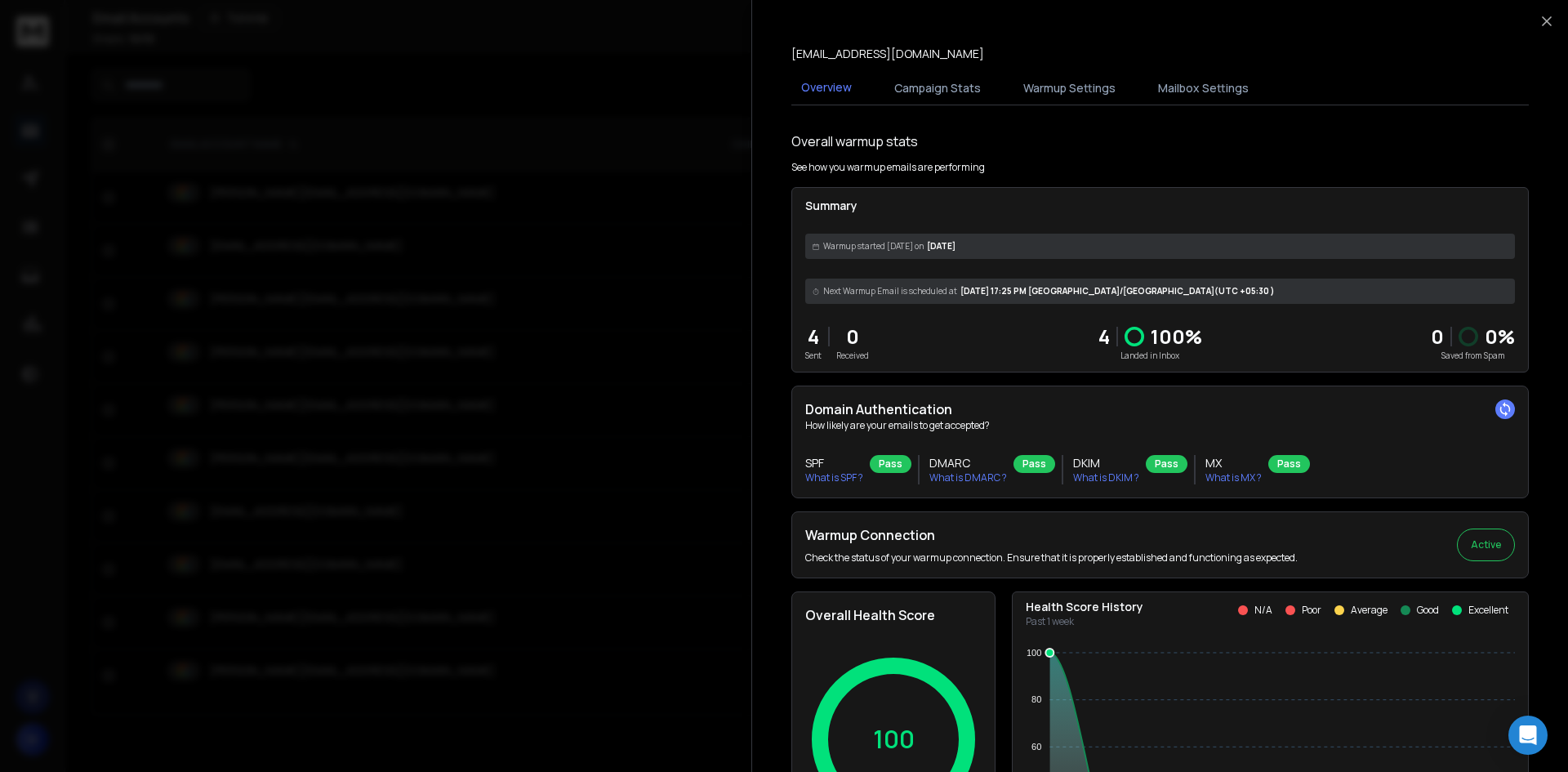
click at [1072, 80] on button "Warmup Settings" at bounding box center [1069, 88] width 112 height 36
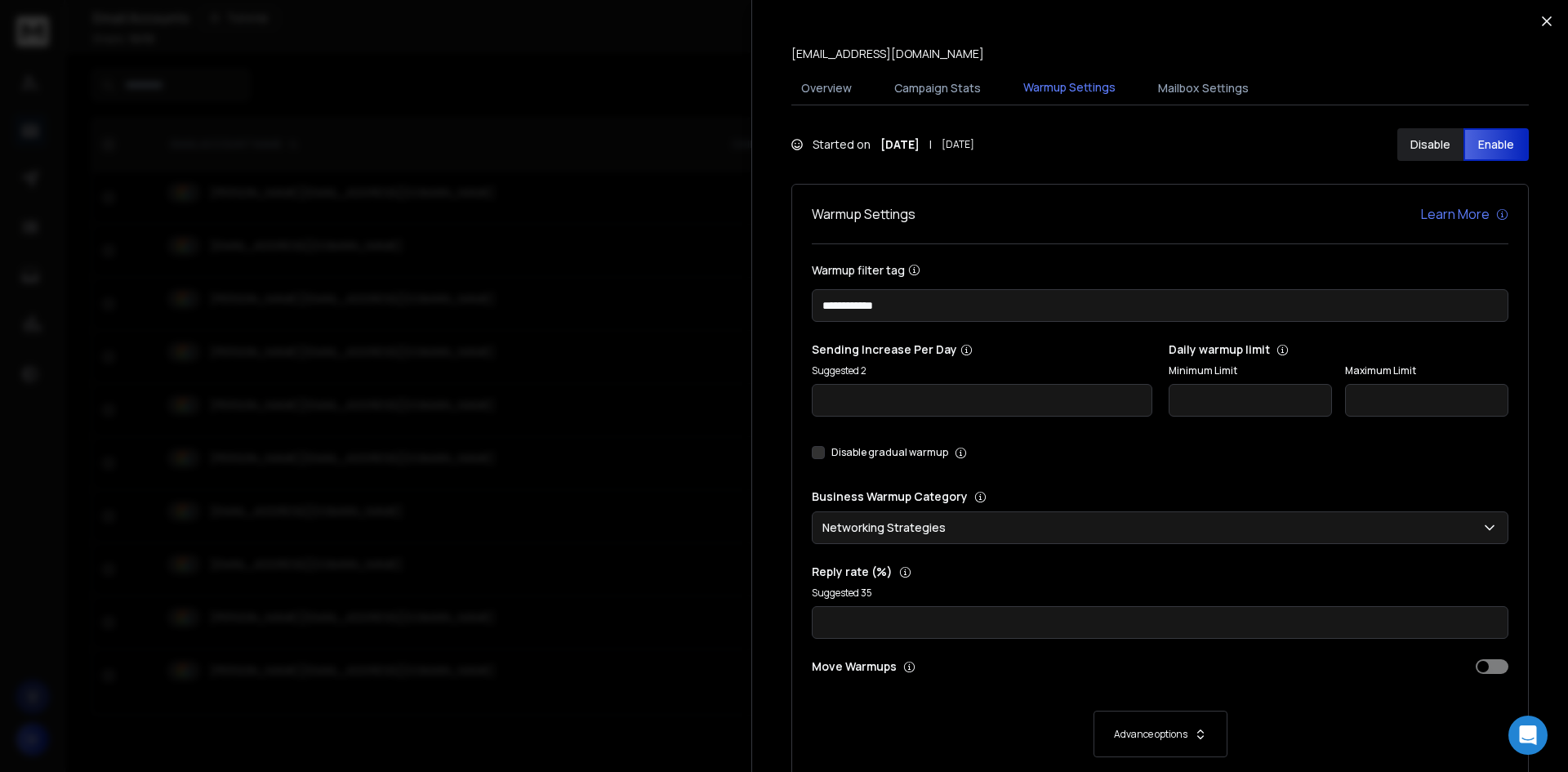
click at [1538, 23] on icon "button" at bounding box center [1546, 22] width 17 height 17
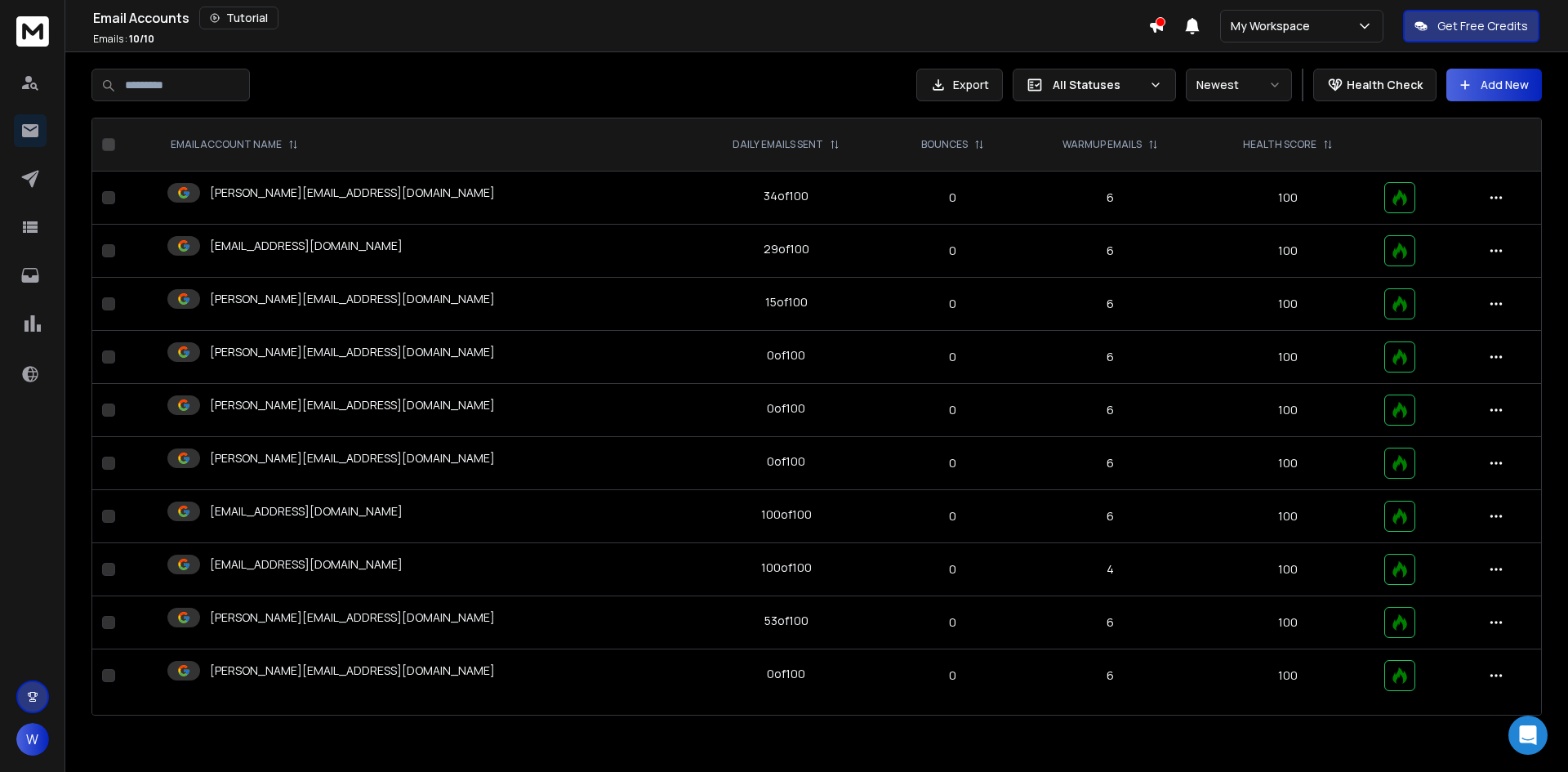
click at [309, 607] on td "anna@whatjobs.international" at bounding box center [422, 622] width 529 height 53
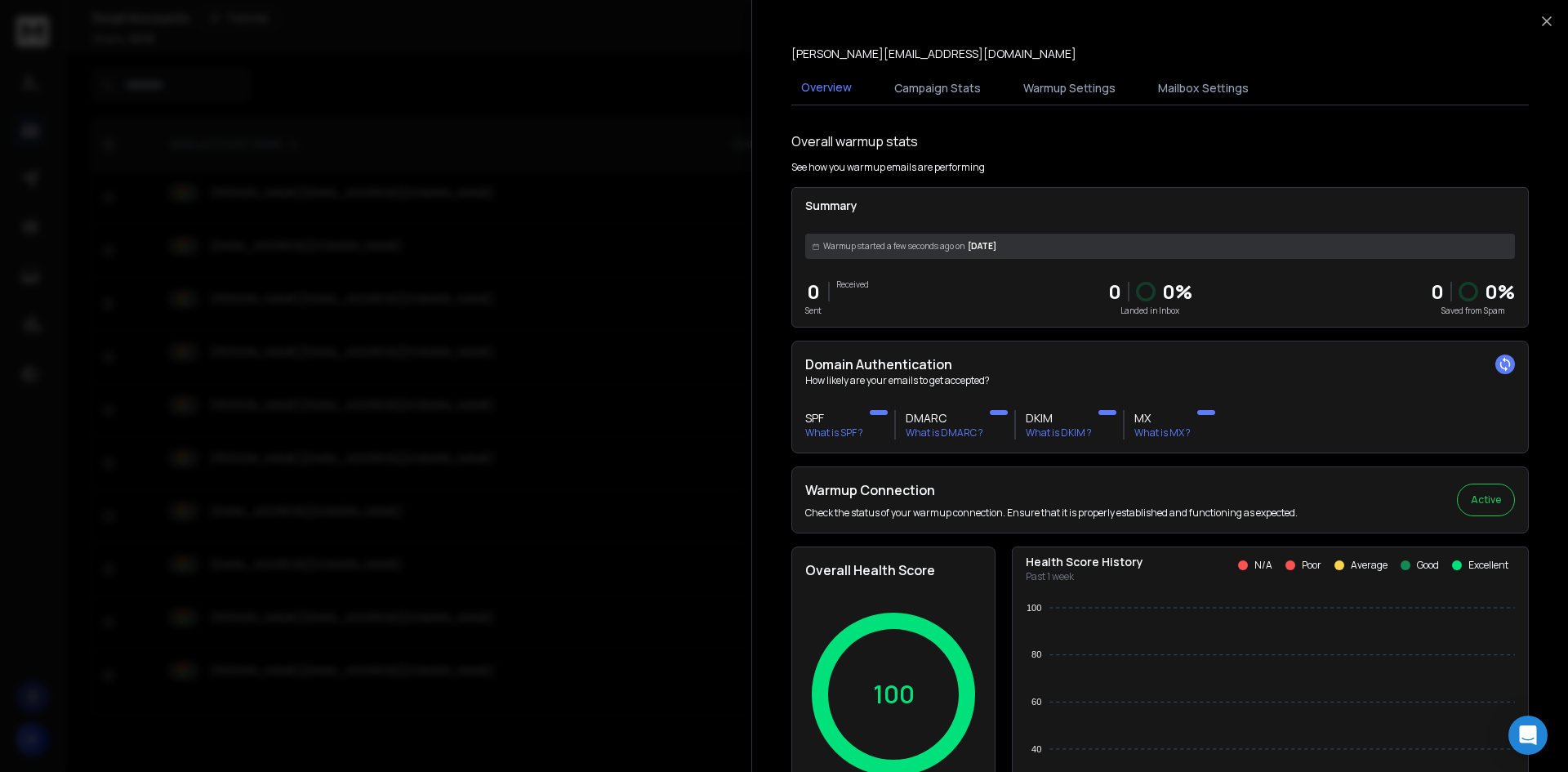
click at [1081, 86] on button "Warmup Settings" at bounding box center [1069, 88] width 112 height 36
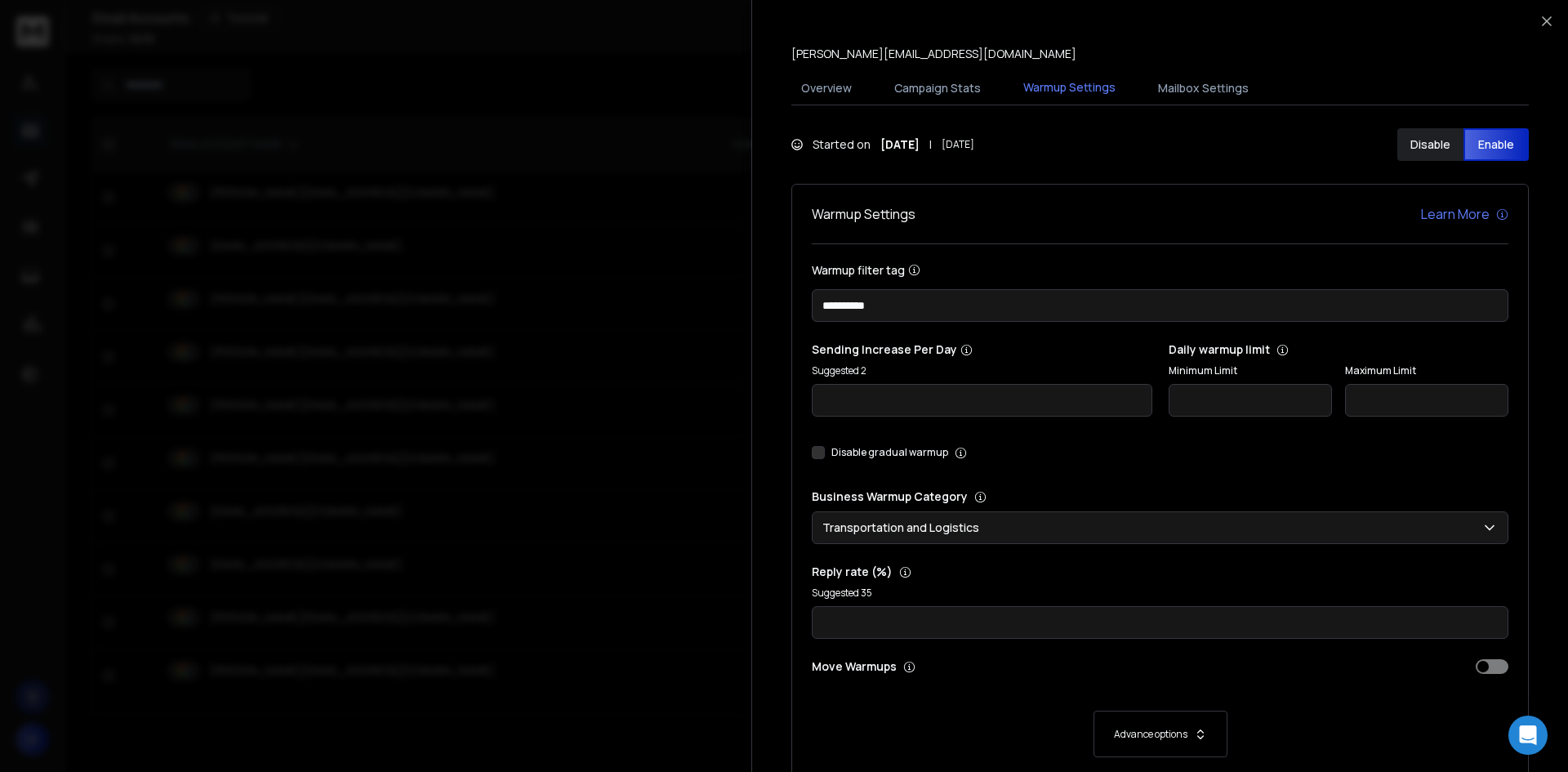
drag, startPoint x: 839, startPoint y: 399, endPoint x: 724, endPoint y: 409, distance: 115.4
click at [726, 409] on body "ReferralStack Unlock AI-powered affiliate growth Lifetime Deals available! Clai…" at bounding box center [784, 386] width 1568 height 772
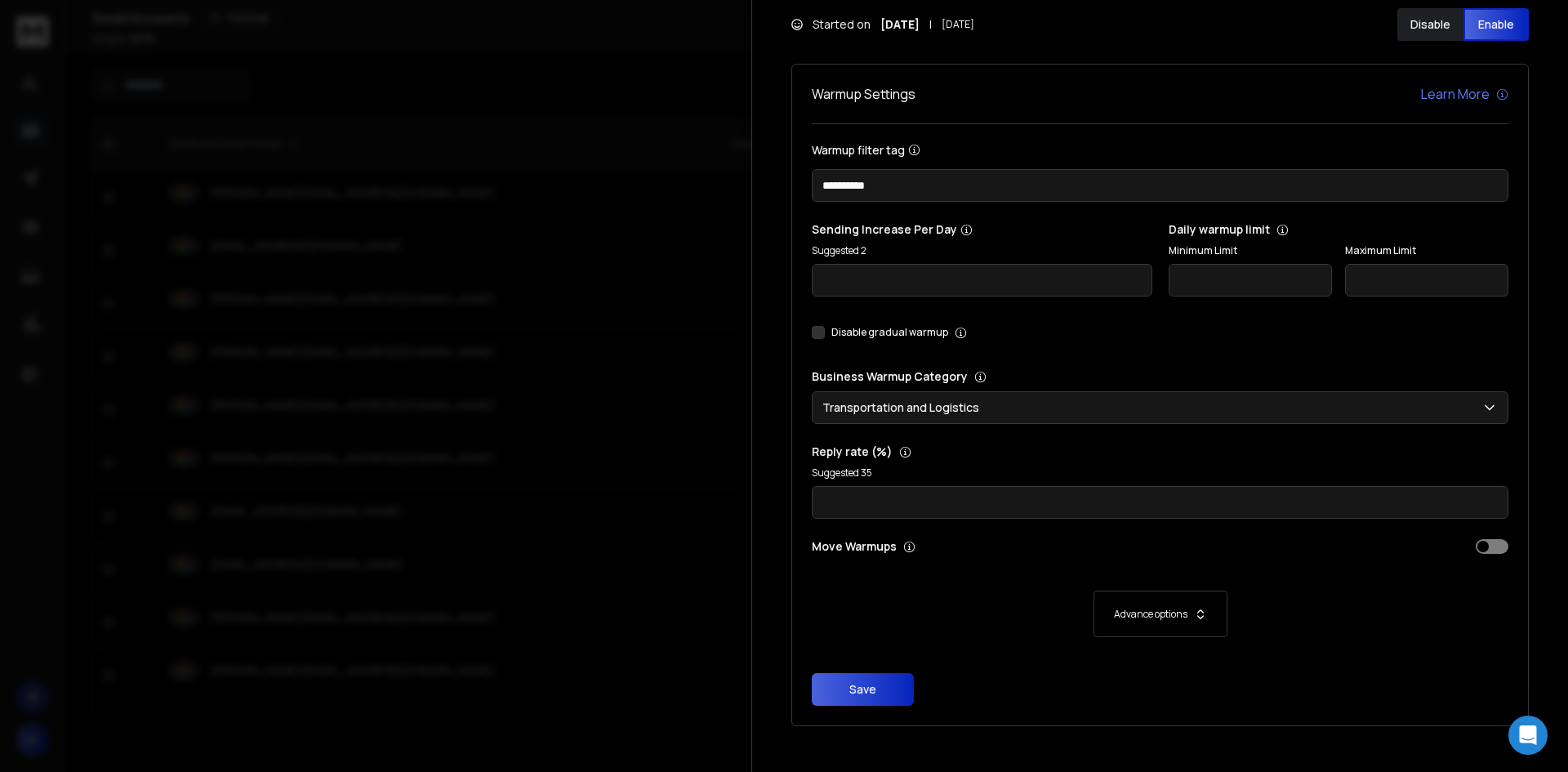
type input "*"
click at [880, 689] on button "Save" at bounding box center [863, 688] width 102 height 33
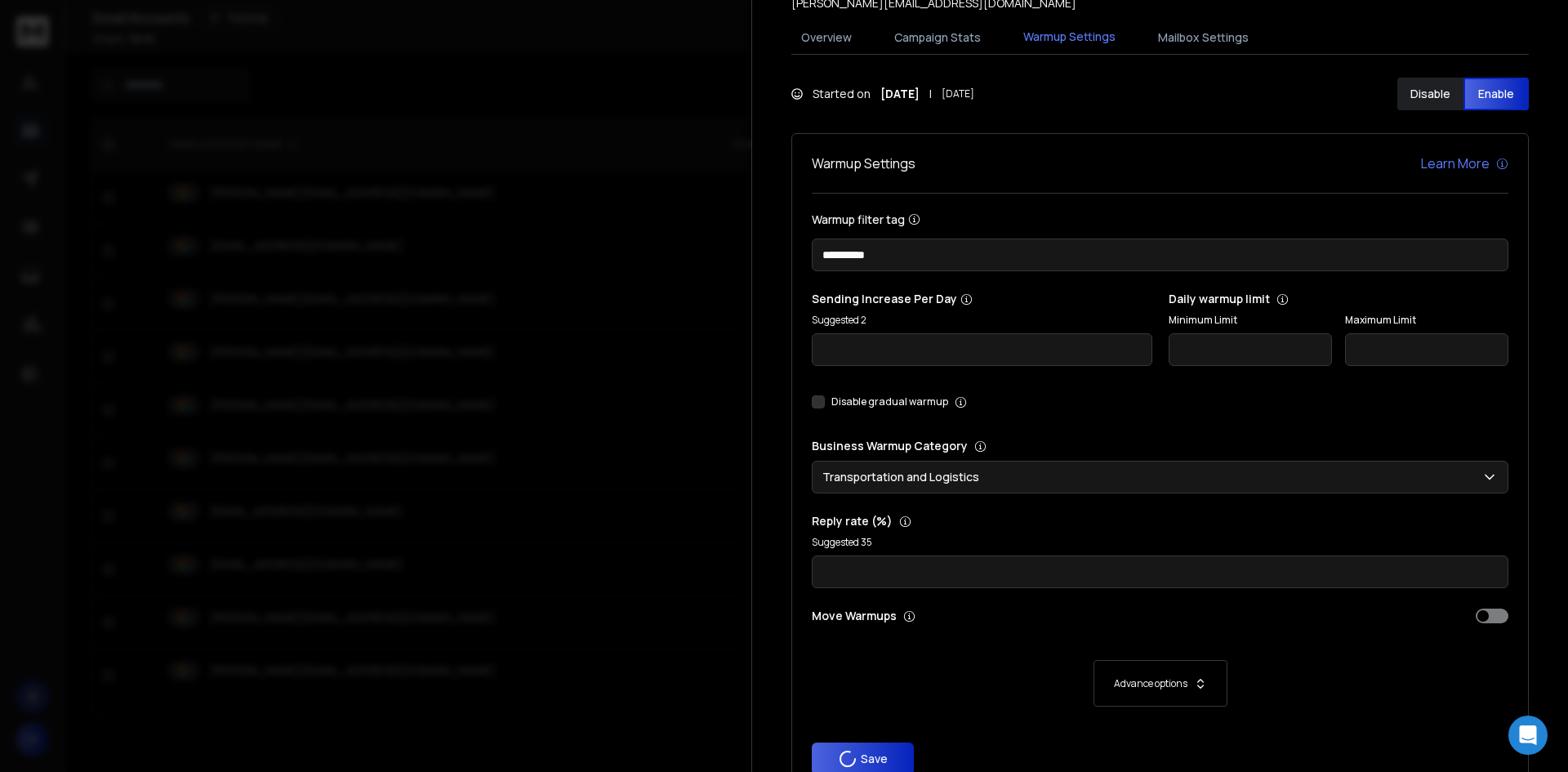
scroll to position [0, 0]
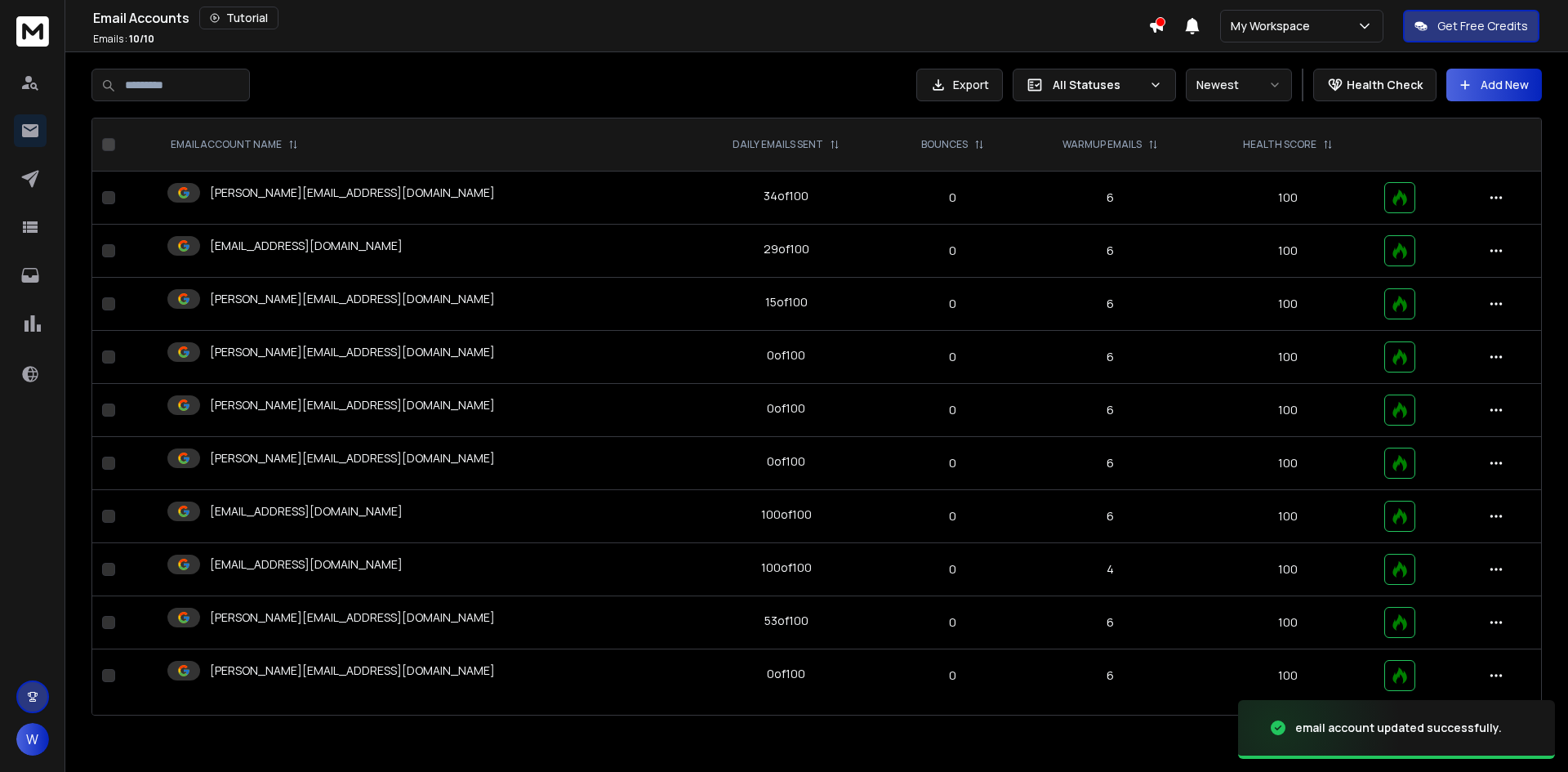
click at [290, 620] on p "anna@whatjobs.international" at bounding box center [352, 617] width 285 height 17
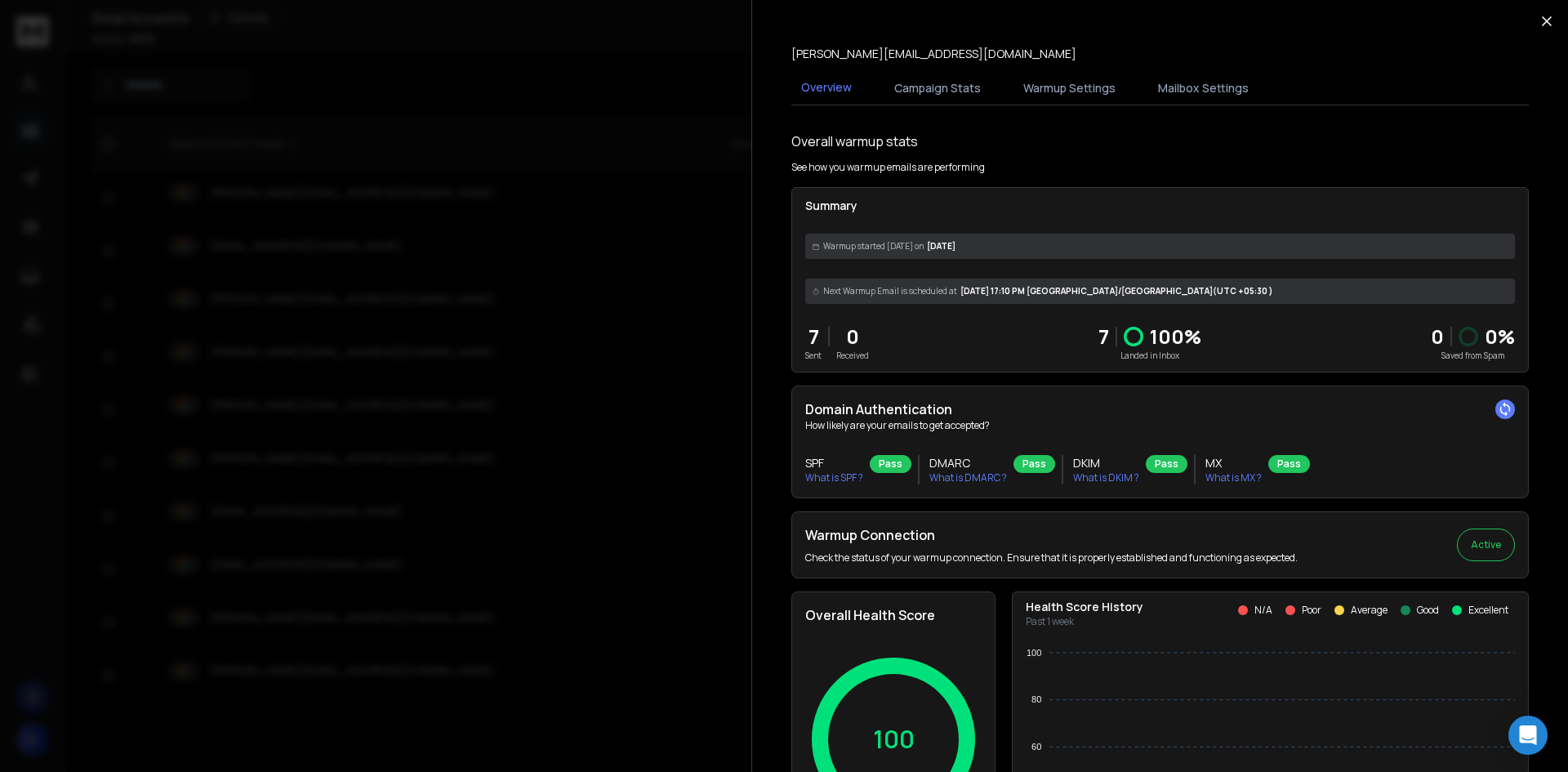
click at [1542, 17] on icon "button" at bounding box center [1546, 22] width 17 height 17
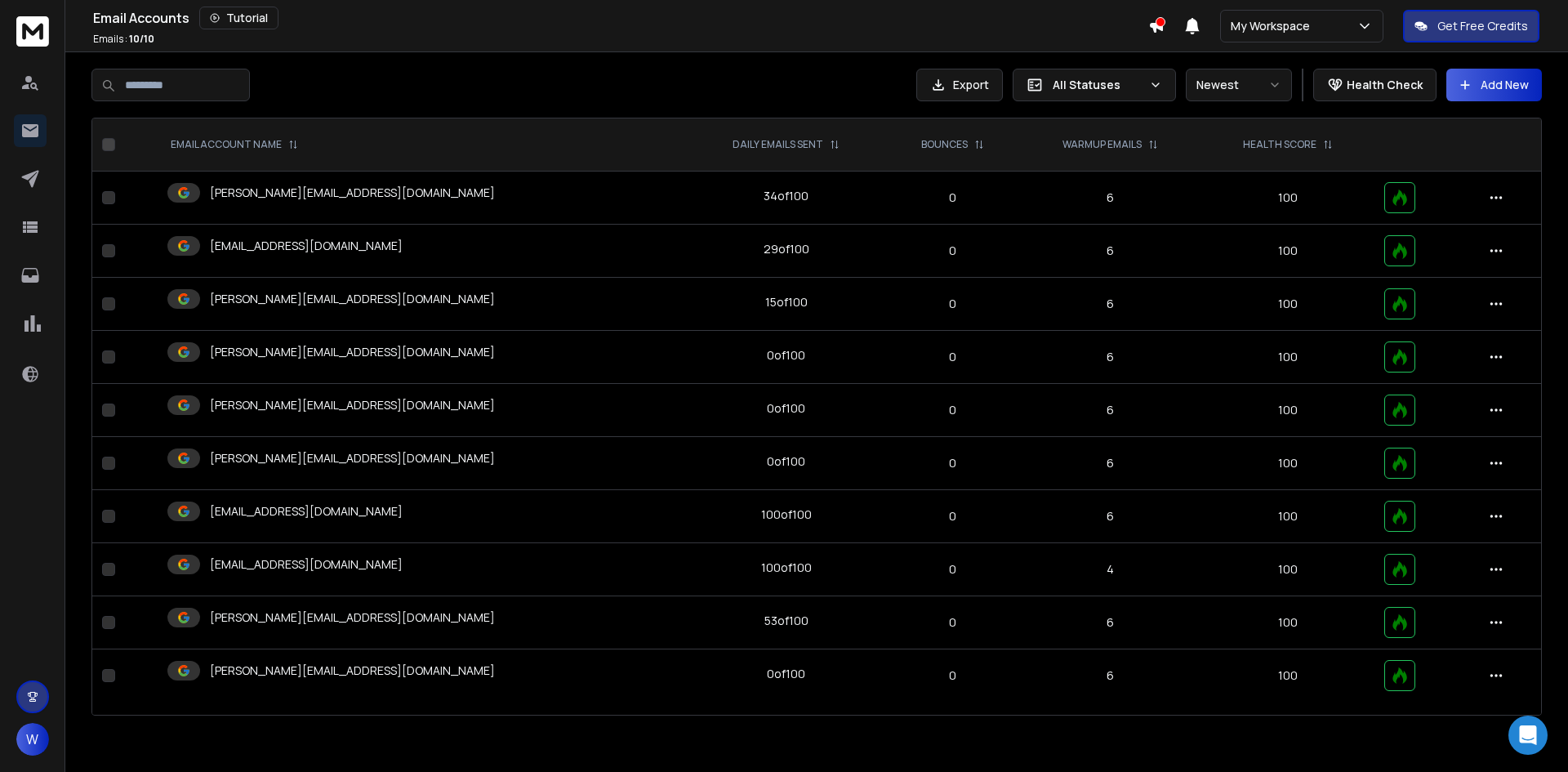
click at [308, 674] on p "jessica@whatjobs.international" at bounding box center [352, 671] width 285 height 17
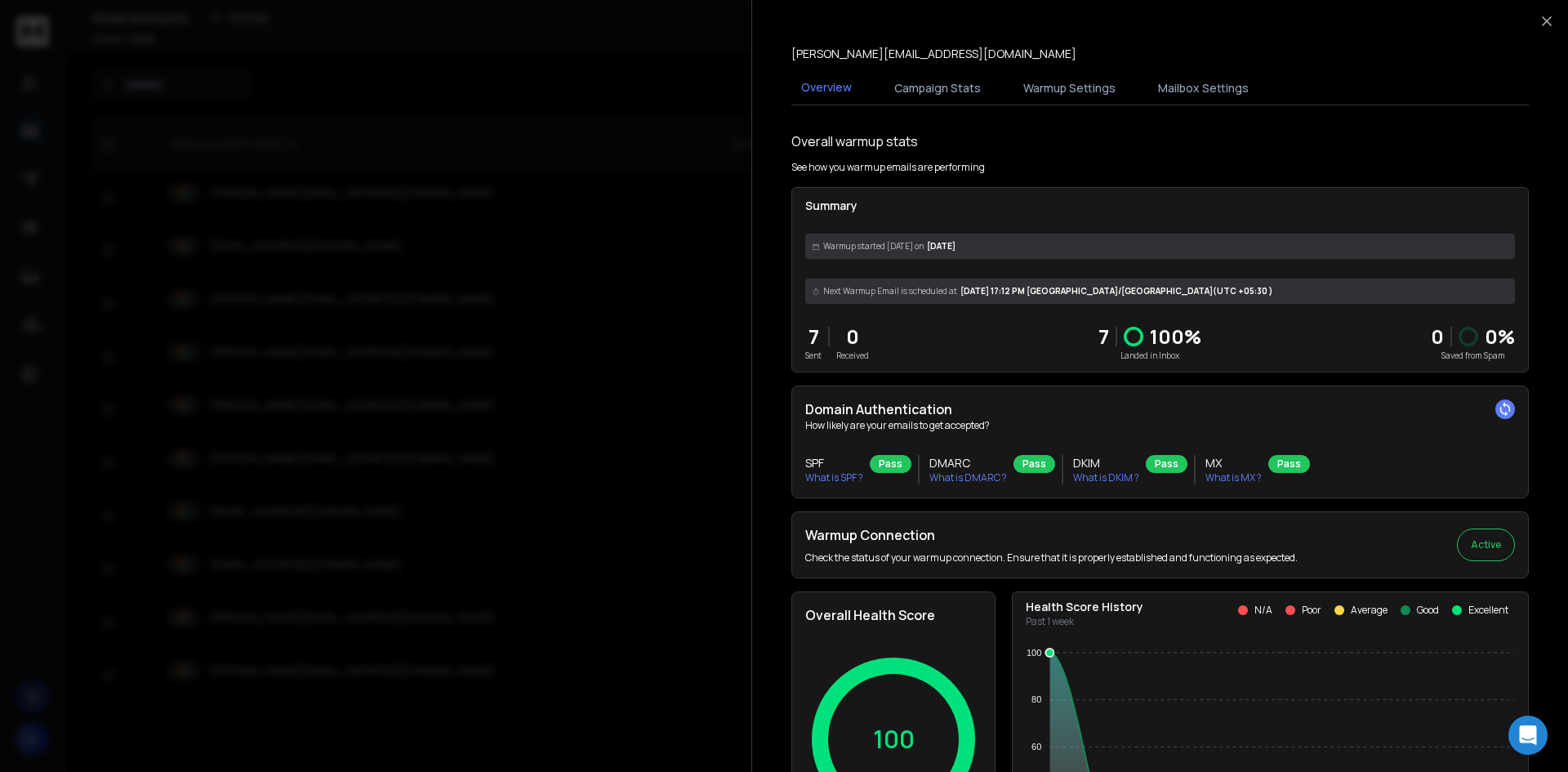
click at [1059, 77] on button "Warmup Settings" at bounding box center [1069, 88] width 112 height 36
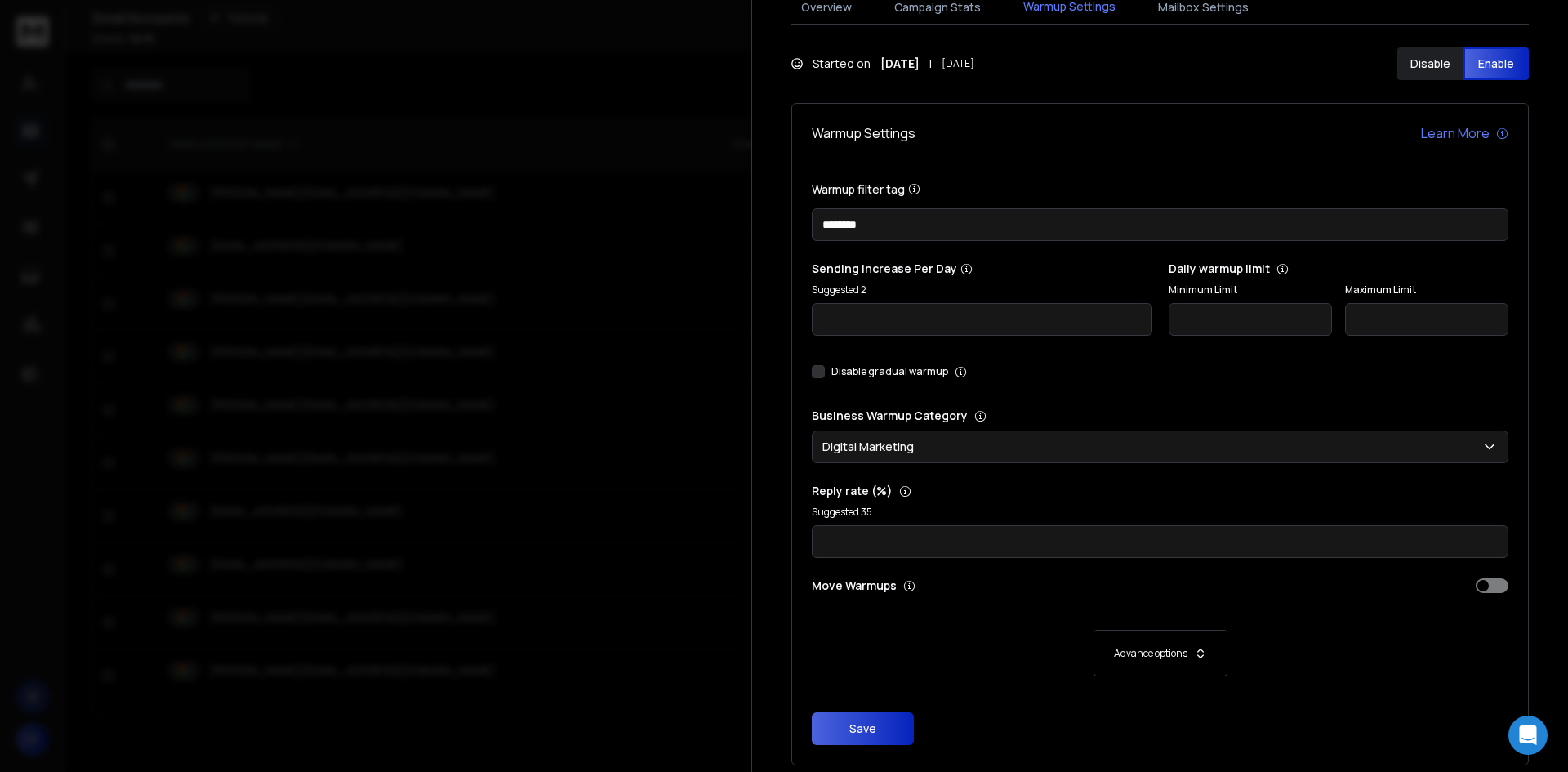
scroll to position [120, 0]
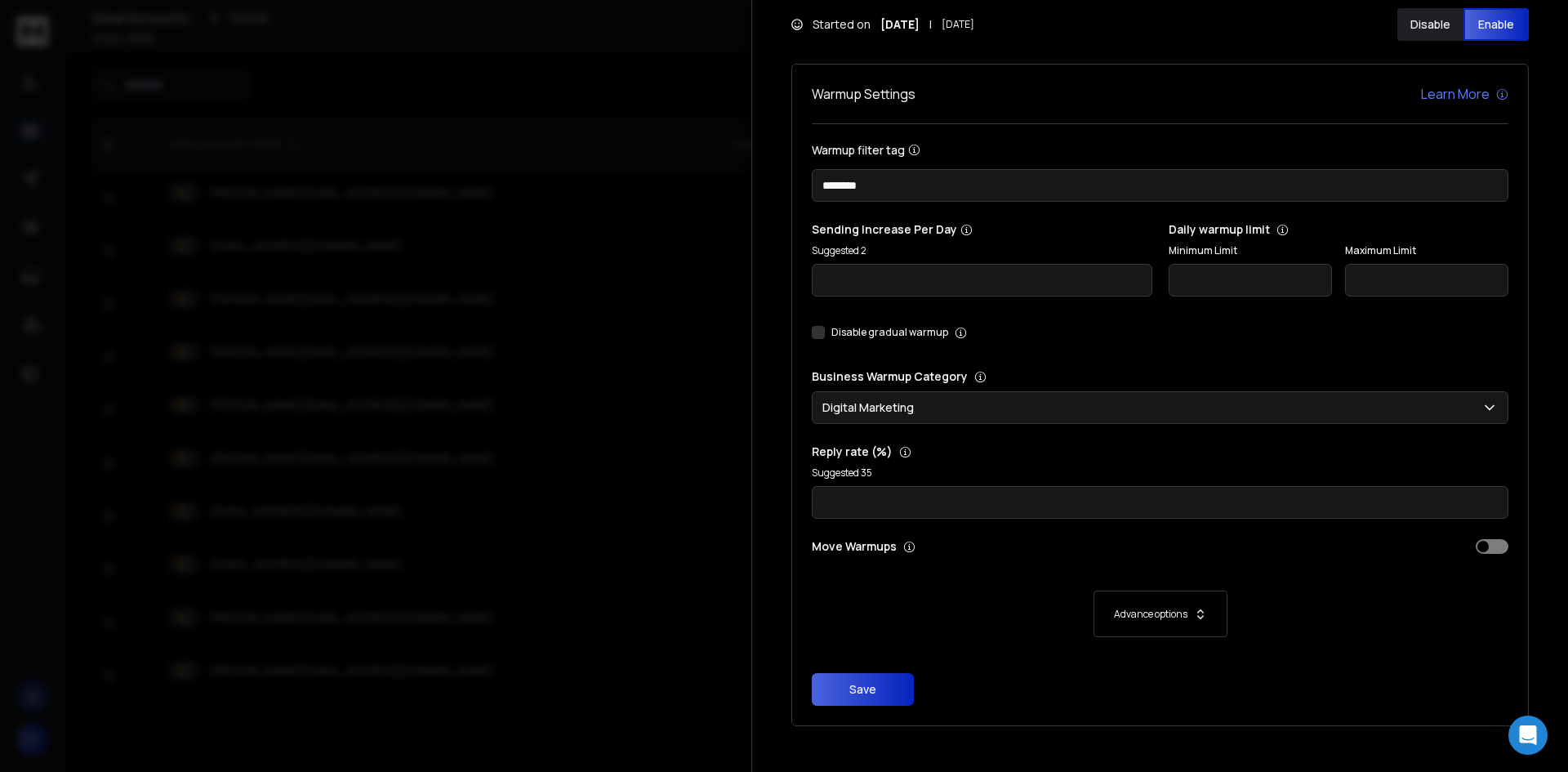
drag, startPoint x: 853, startPoint y: 275, endPoint x: 688, endPoint y: 300, distance: 166.9
click at [738, 287] on body "ReferralStack Unlock AI-powered affiliate growth Lifetime Deals available! Clai…" at bounding box center [784, 386] width 1568 height 772
type input "*"
click at [867, 688] on button "Save" at bounding box center [863, 688] width 102 height 33
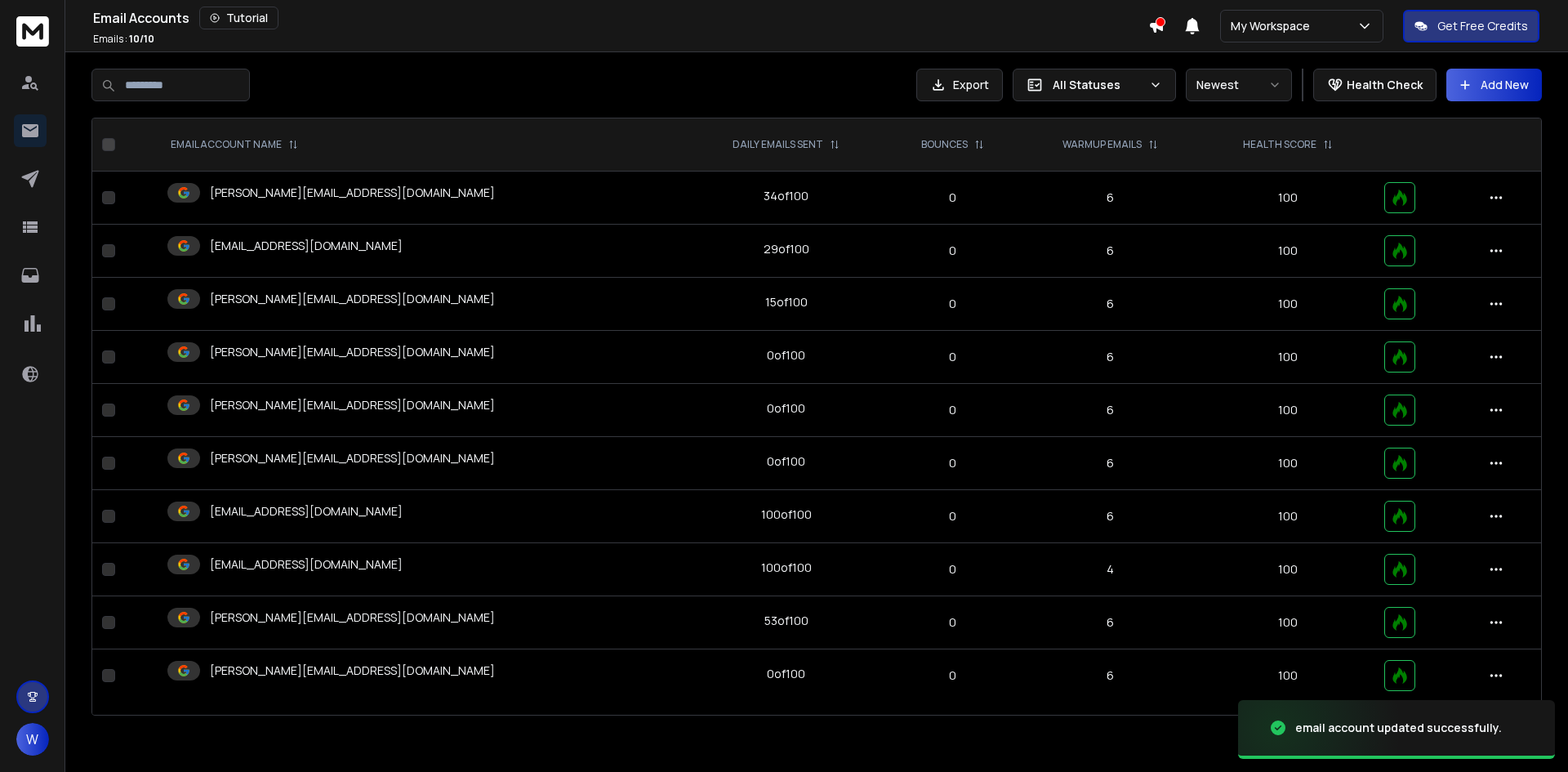
click at [325, 661] on div "jessica@whatjobs.international" at bounding box center [331, 670] width 327 height 19
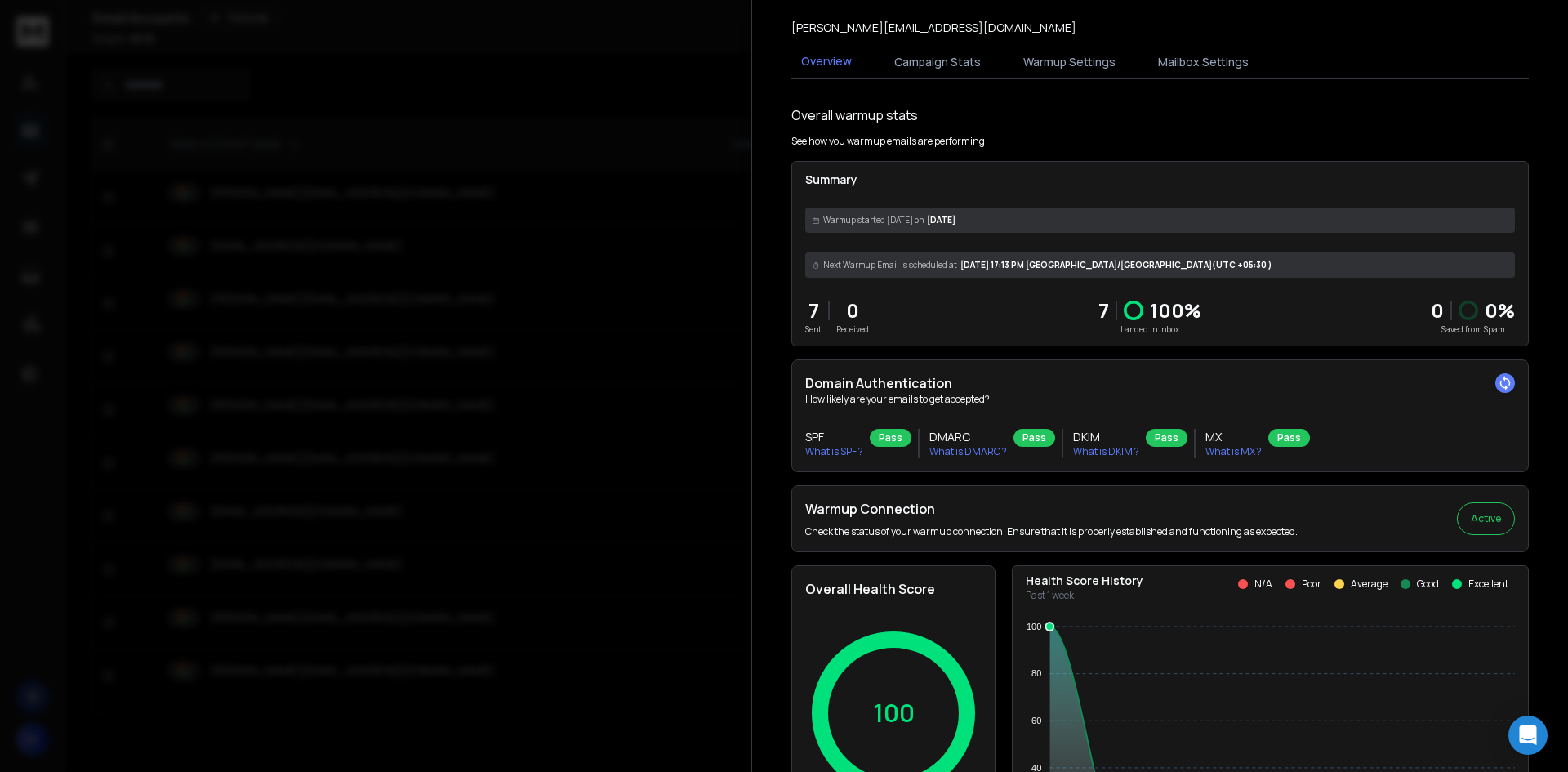
scroll to position [0, 0]
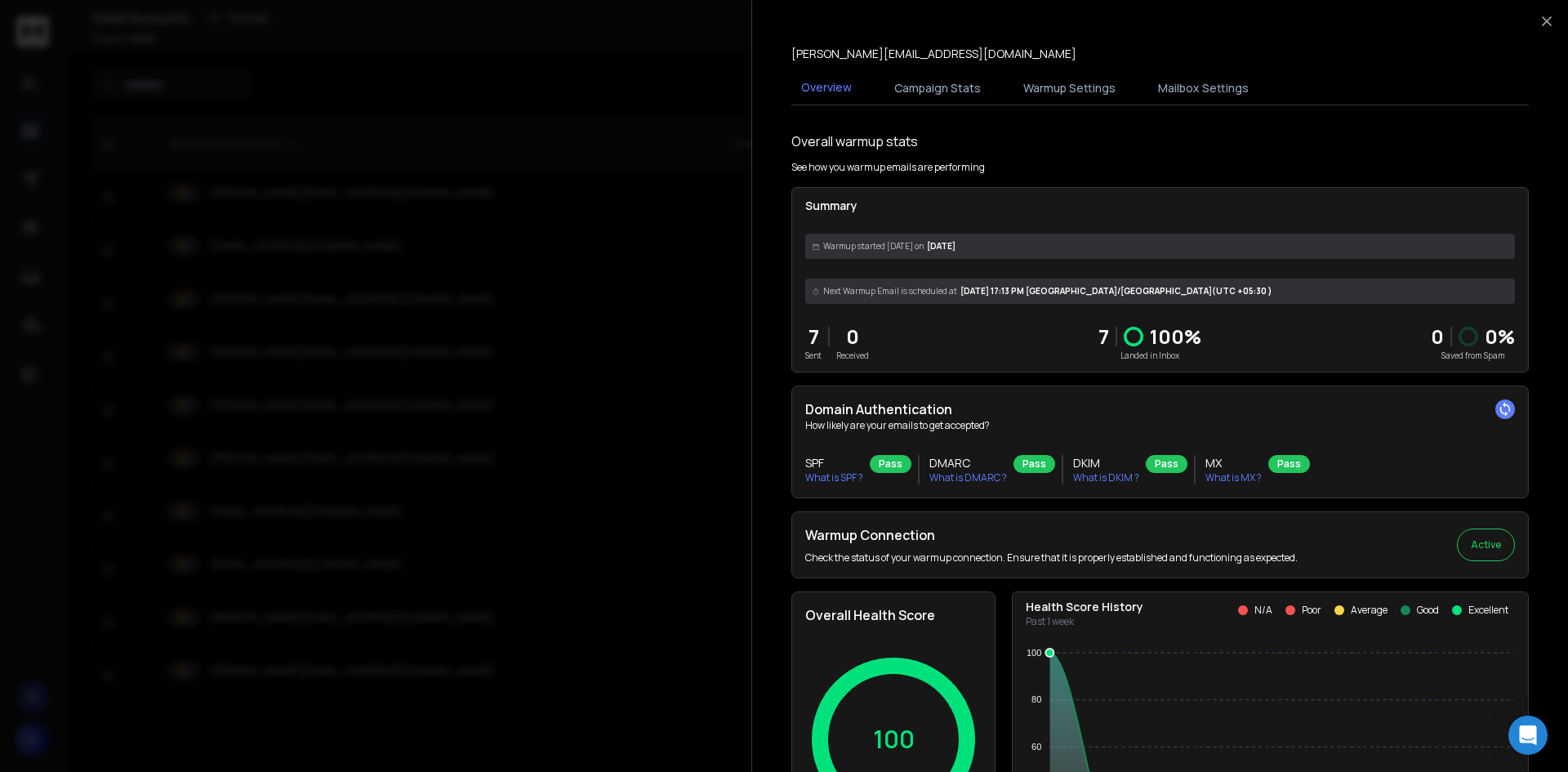
click at [1043, 86] on button "Warmup Settings" at bounding box center [1069, 88] width 112 height 36
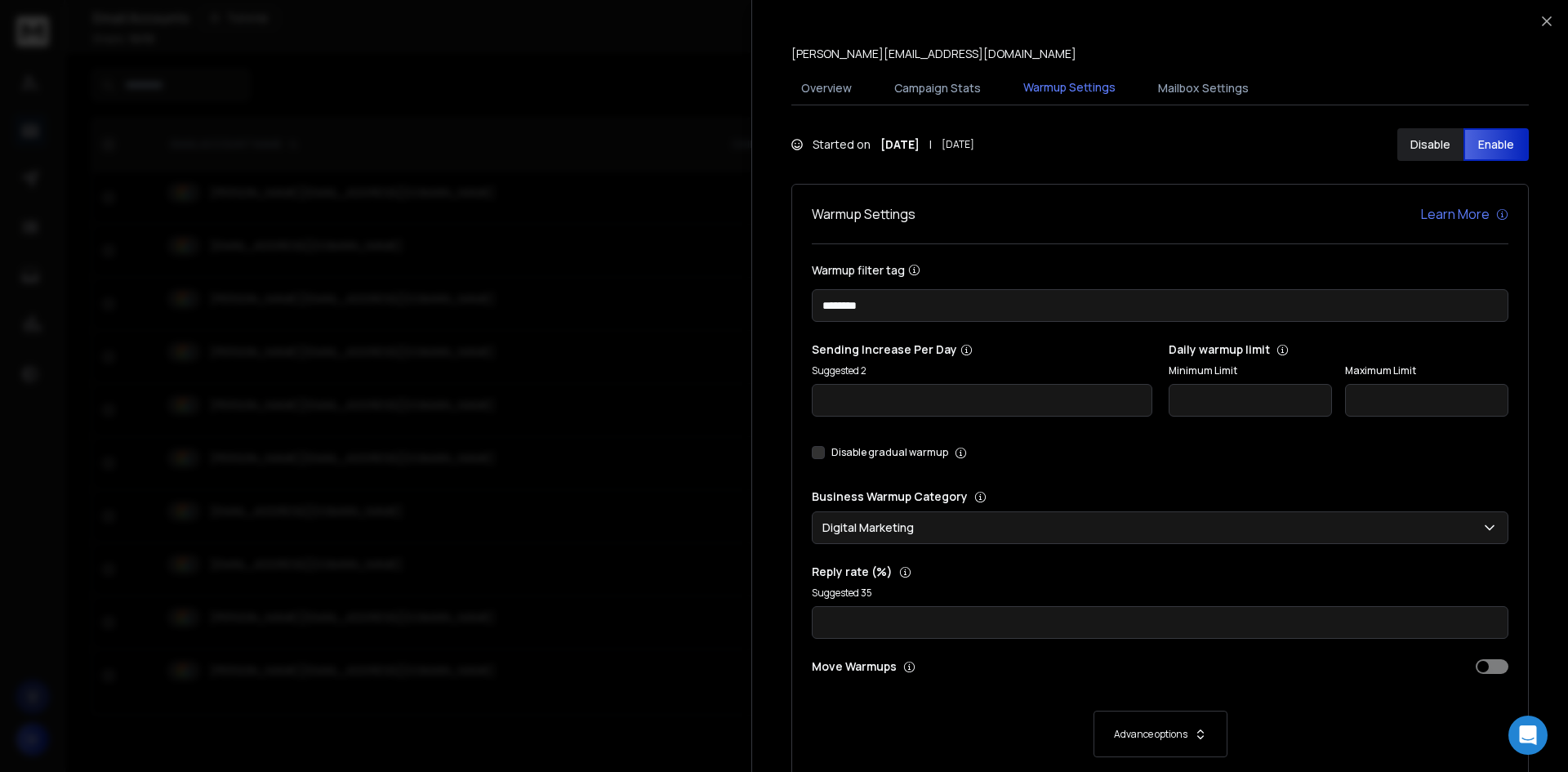
click at [1545, 12] on div "Multi Select Table Sheet jessica@whatjobs.international Overview Campaign Stats…" at bounding box center [1159, 386] width 816 height 772
click at [1542, 18] on icon "button" at bounding box center [1546, 22] width 17 height 17
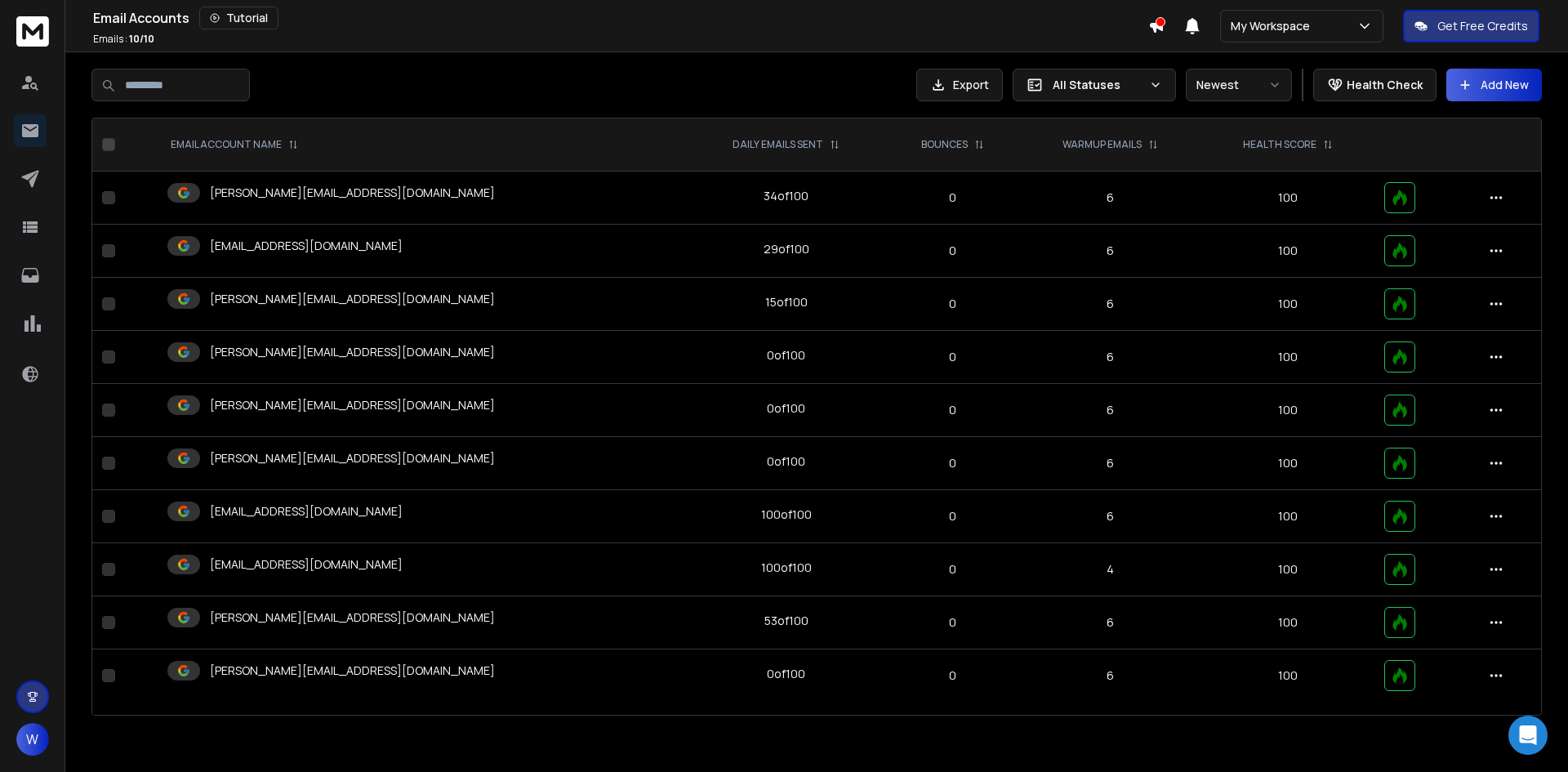
click at [307, 614] on p "anna@whatjobs.international" at bounding box center [352, 617] width 285 height 17
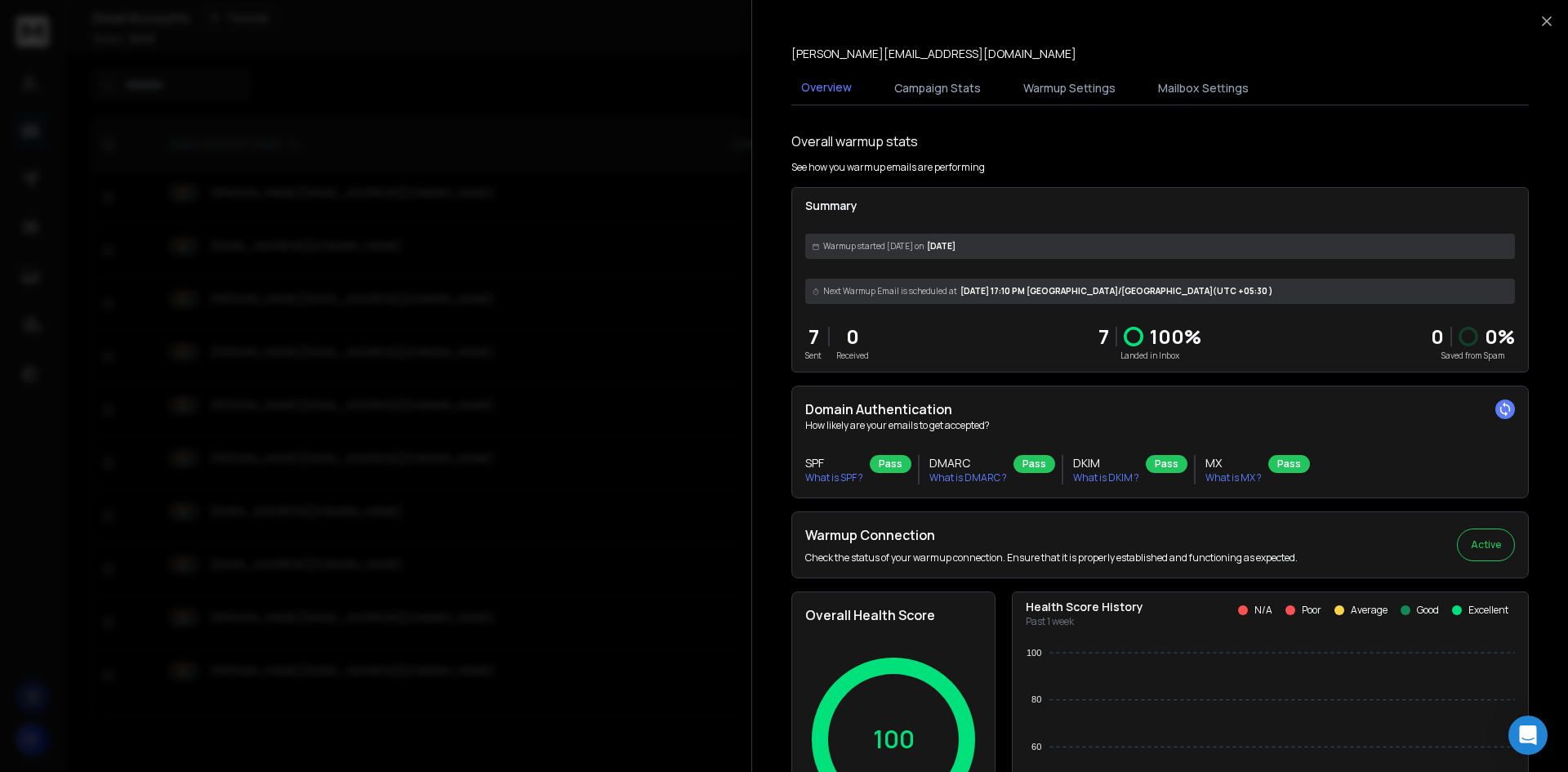
click at [1061, 78] on button "Warmup Settings" at bounding box center [1069, 88] width 112 height 36
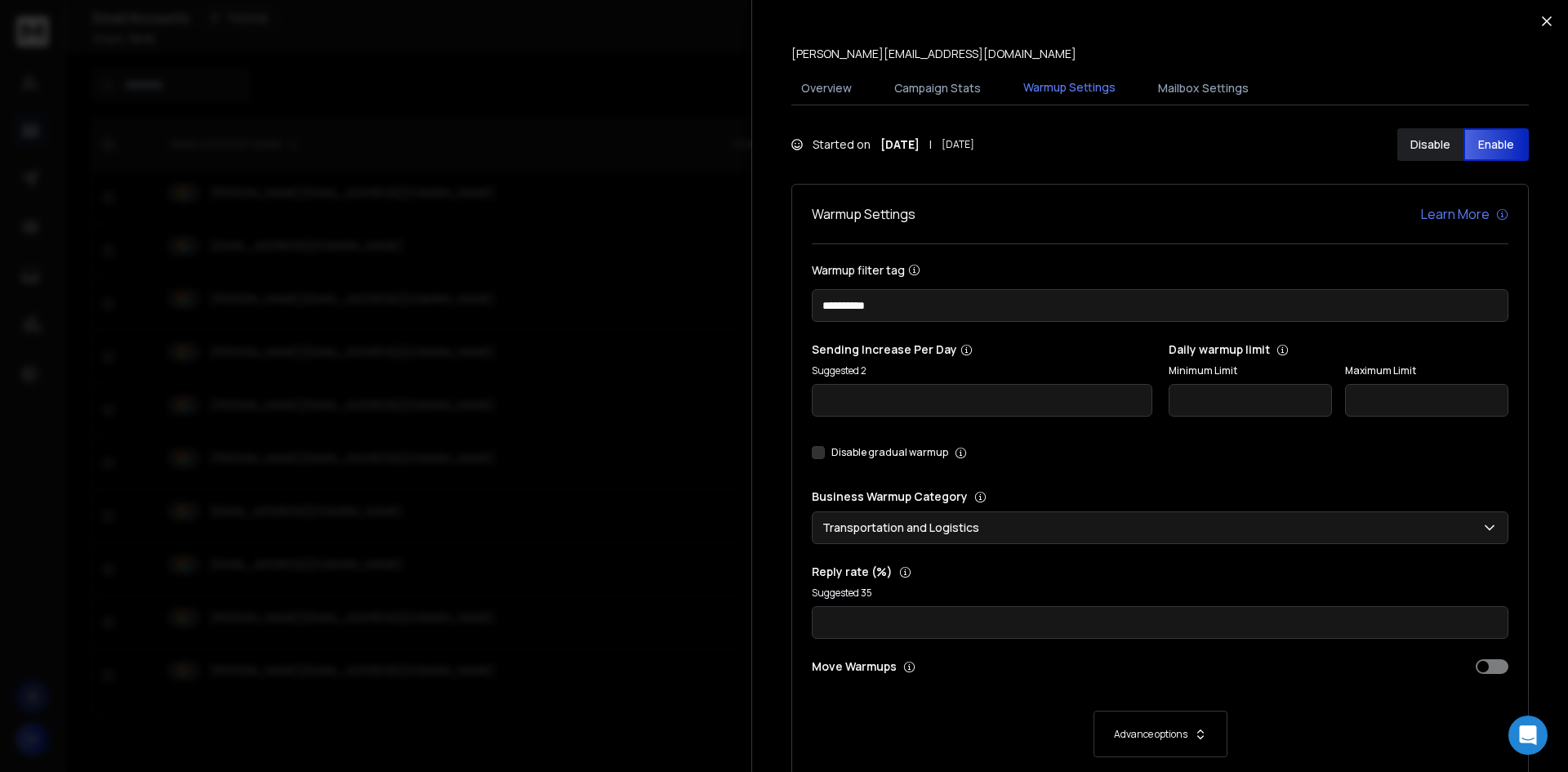
click at [1542, 18] on icon "button" at bounding box center [1546, 22] width 17 height 17
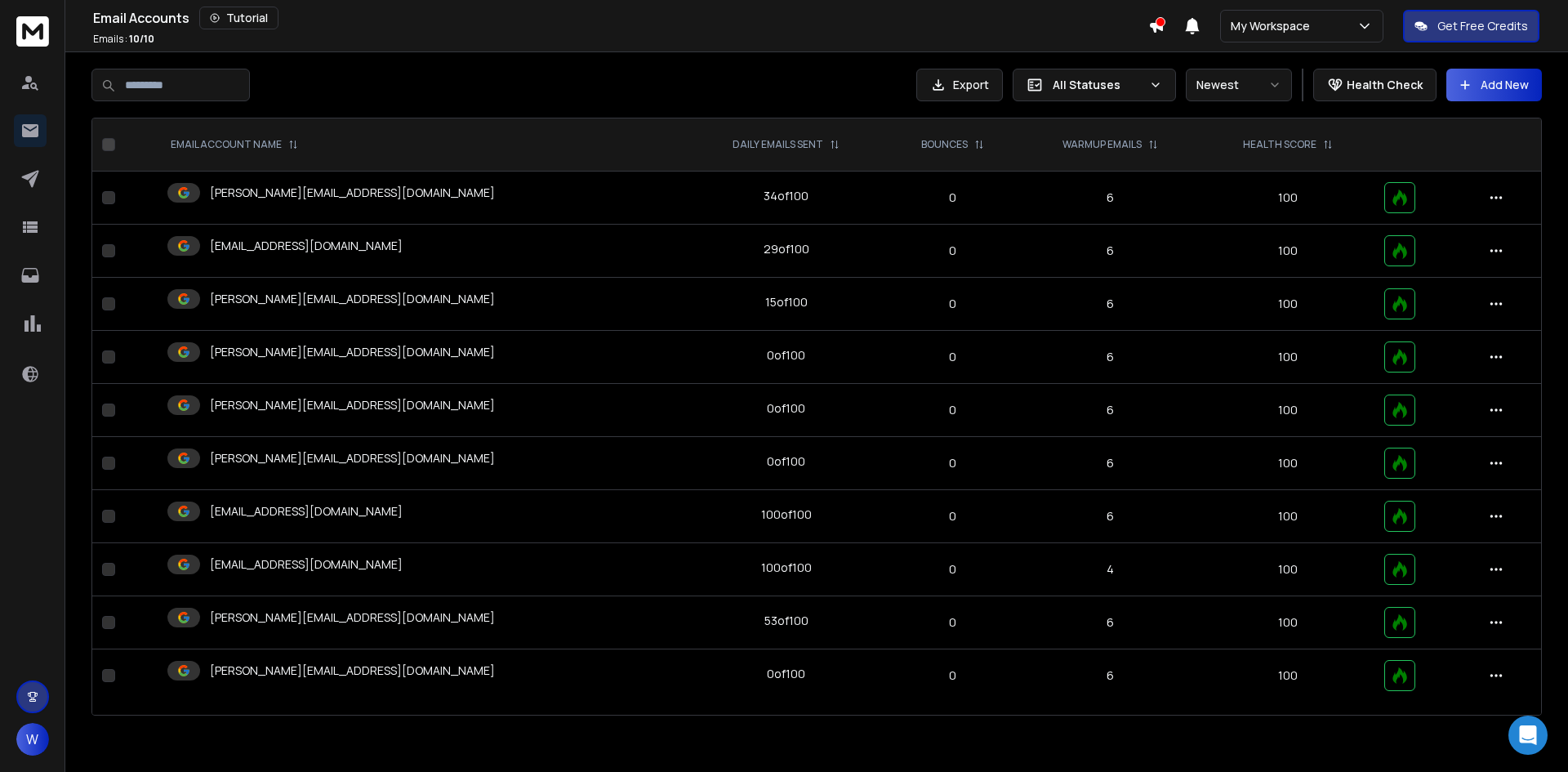
click at [265, 506] on p "saritadesai@whatjobs.international" at bounding box center [306, 511] width 193 height 17
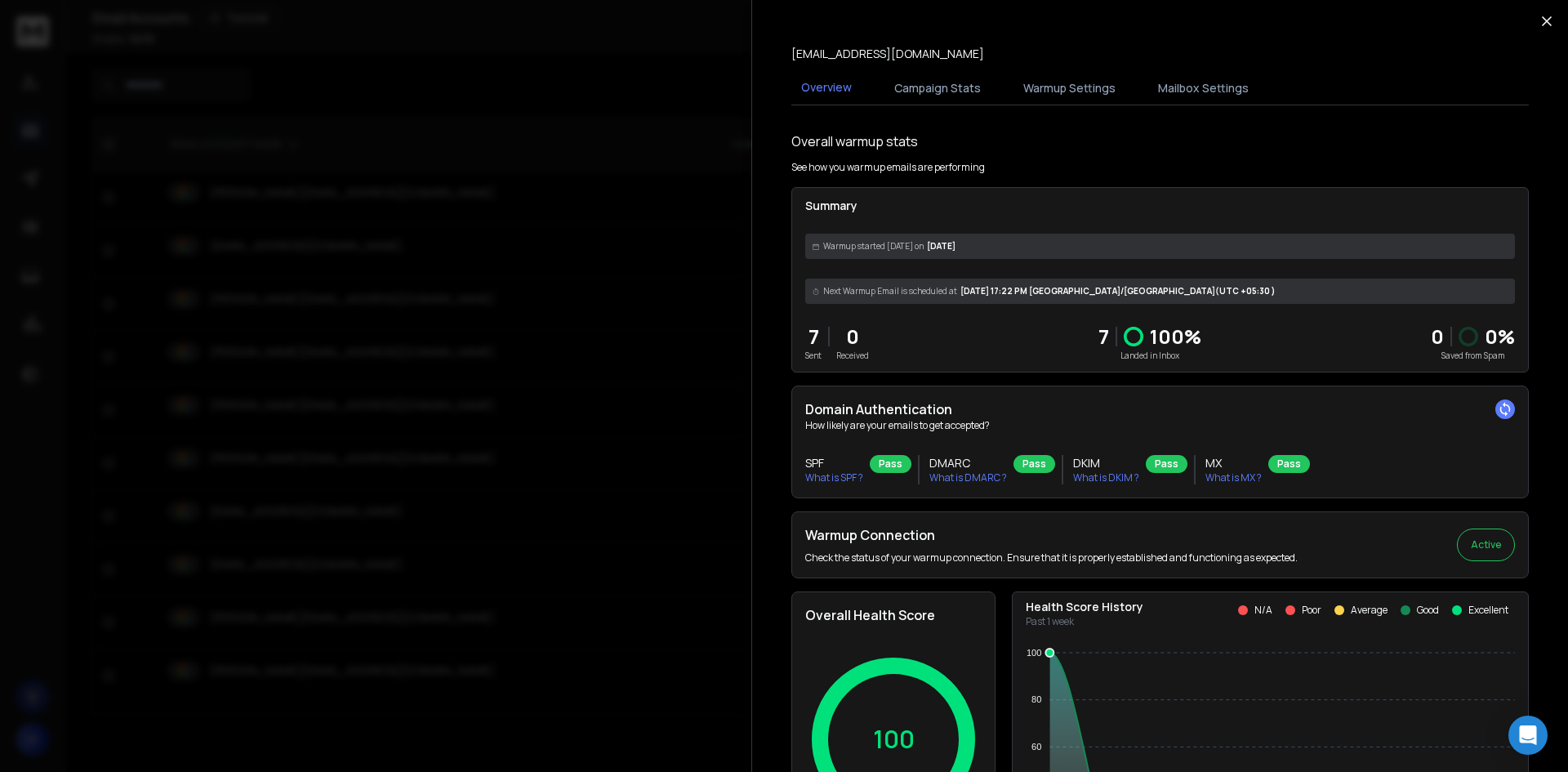
click at [1544, 25] on icon "button" at bounding box center [1546, 22] width 17 height 17
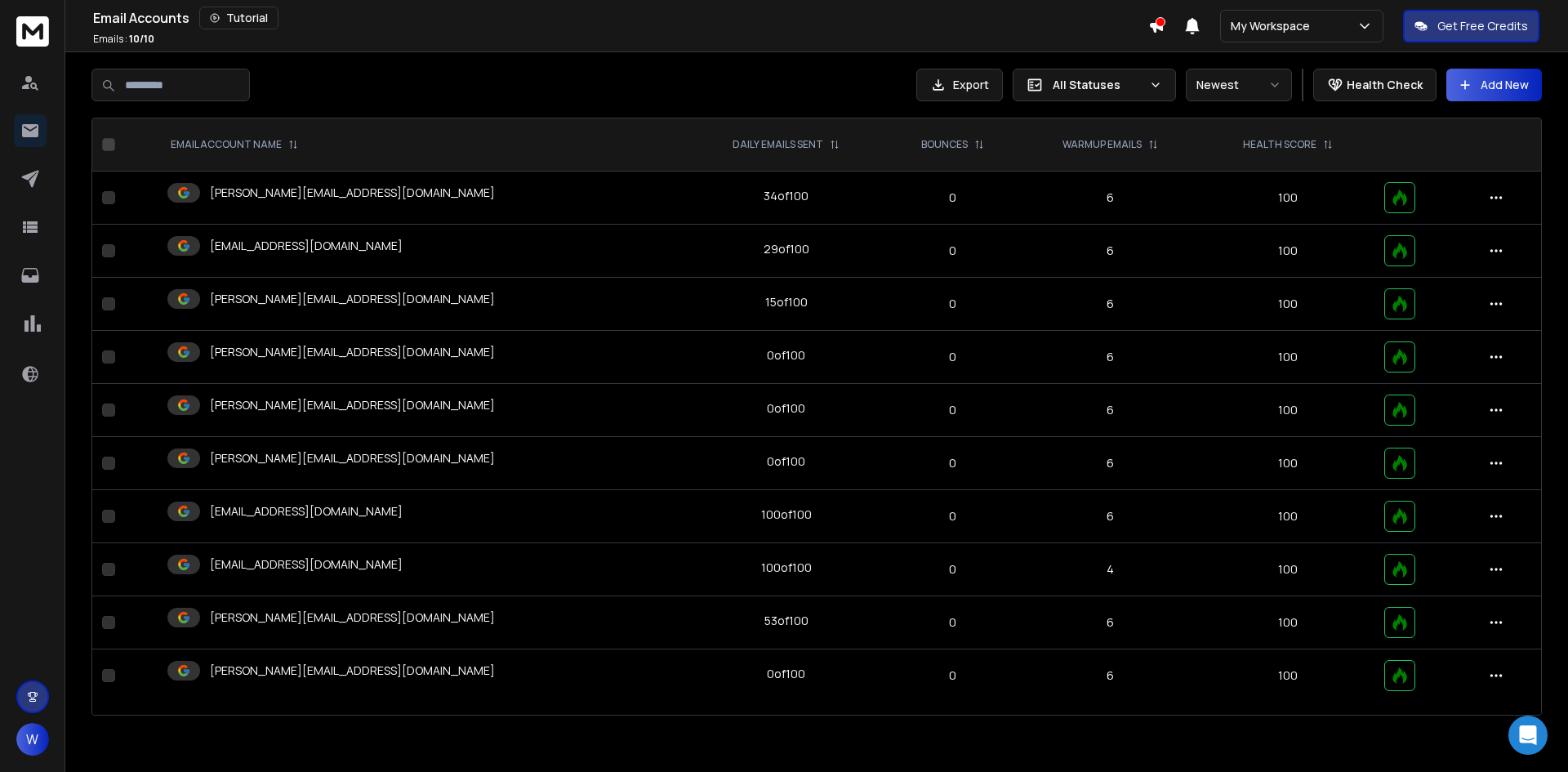
click at [257, 565] on p "ayanda@whatjobs.international" at bounding box center [306, 565] width 193 height 17
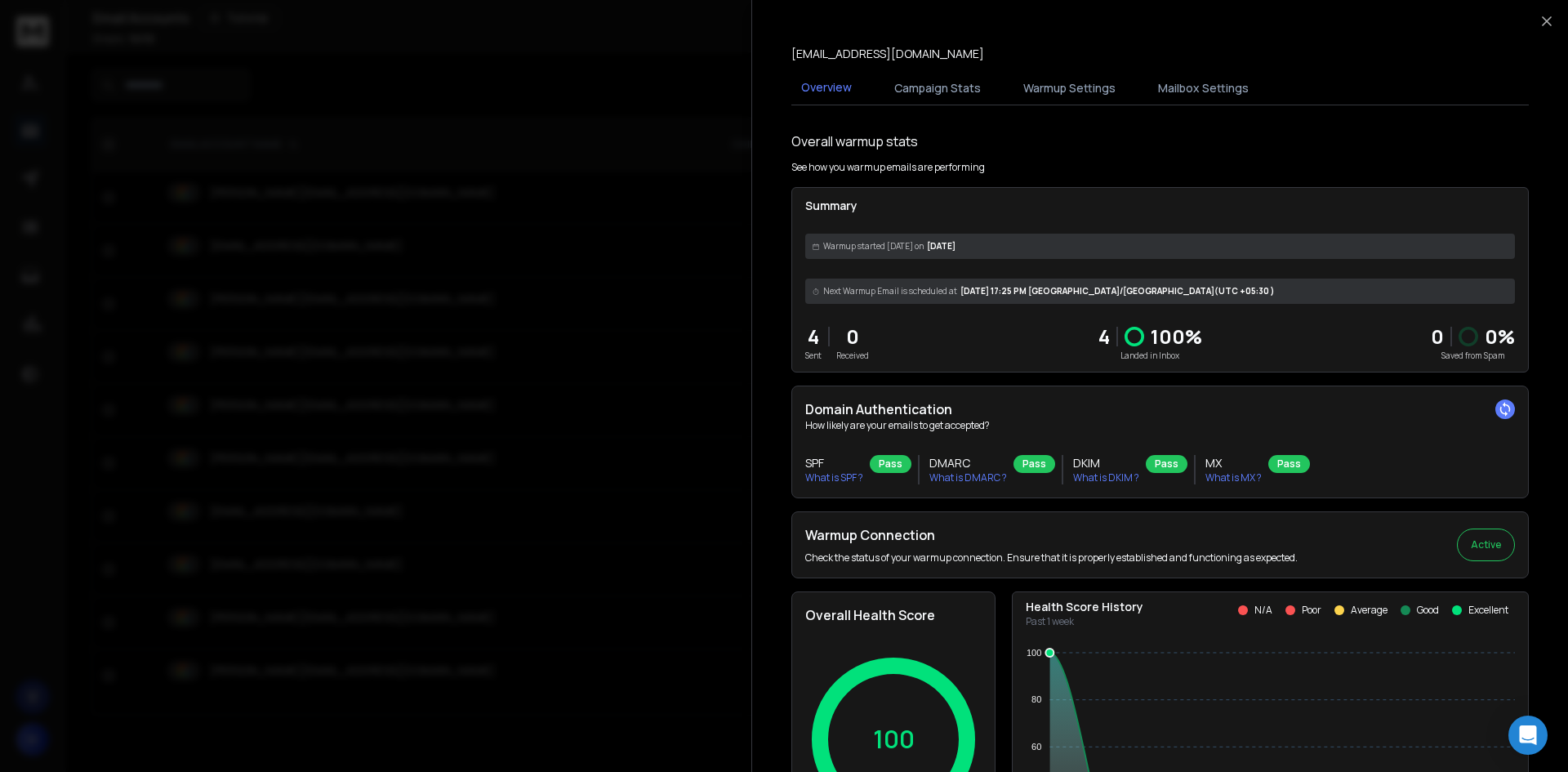
click at [1121, 76] on button "Warmup Settings" at bounding box center [1069, 88] width 112 height 36
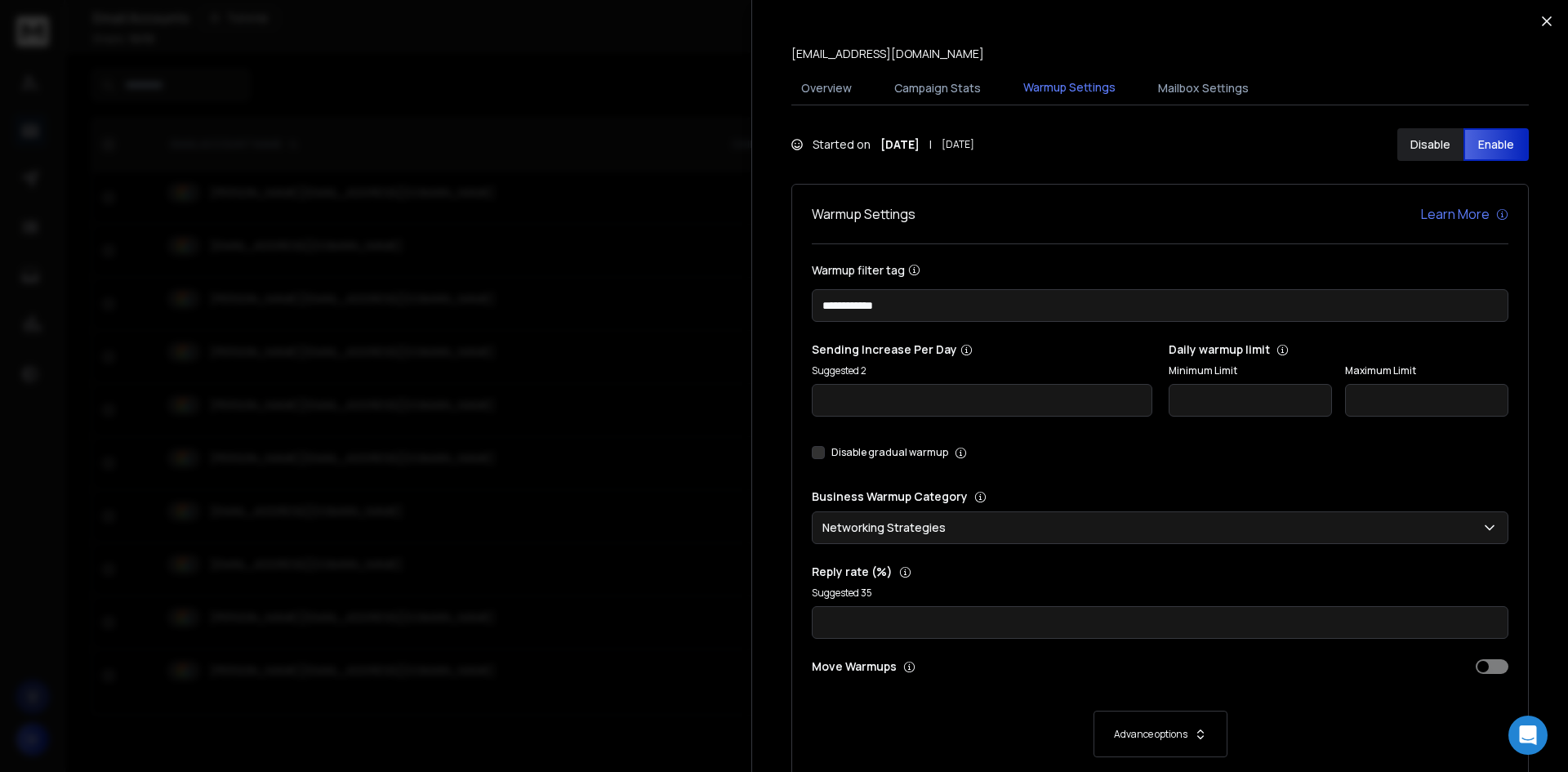
click at [1547, 18] on icon "button" at bounding box center [1546, 22] width 17 height 17
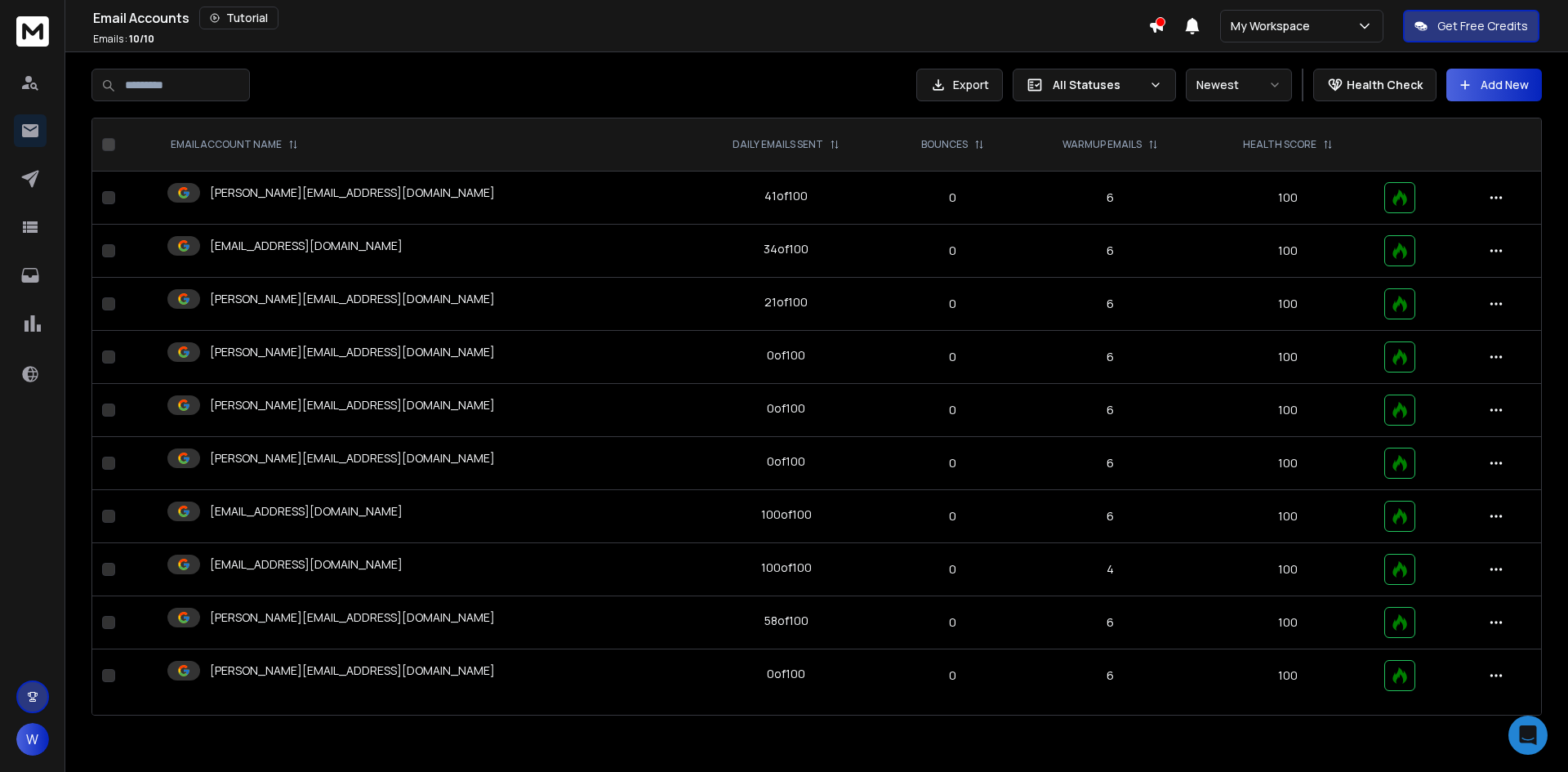
click at [271, 189] on p "[PERSON_NAME][EMAIL_ADDRESS][DOMAIN_NAME]" at bounding box center [352, 193] width 285 height 17
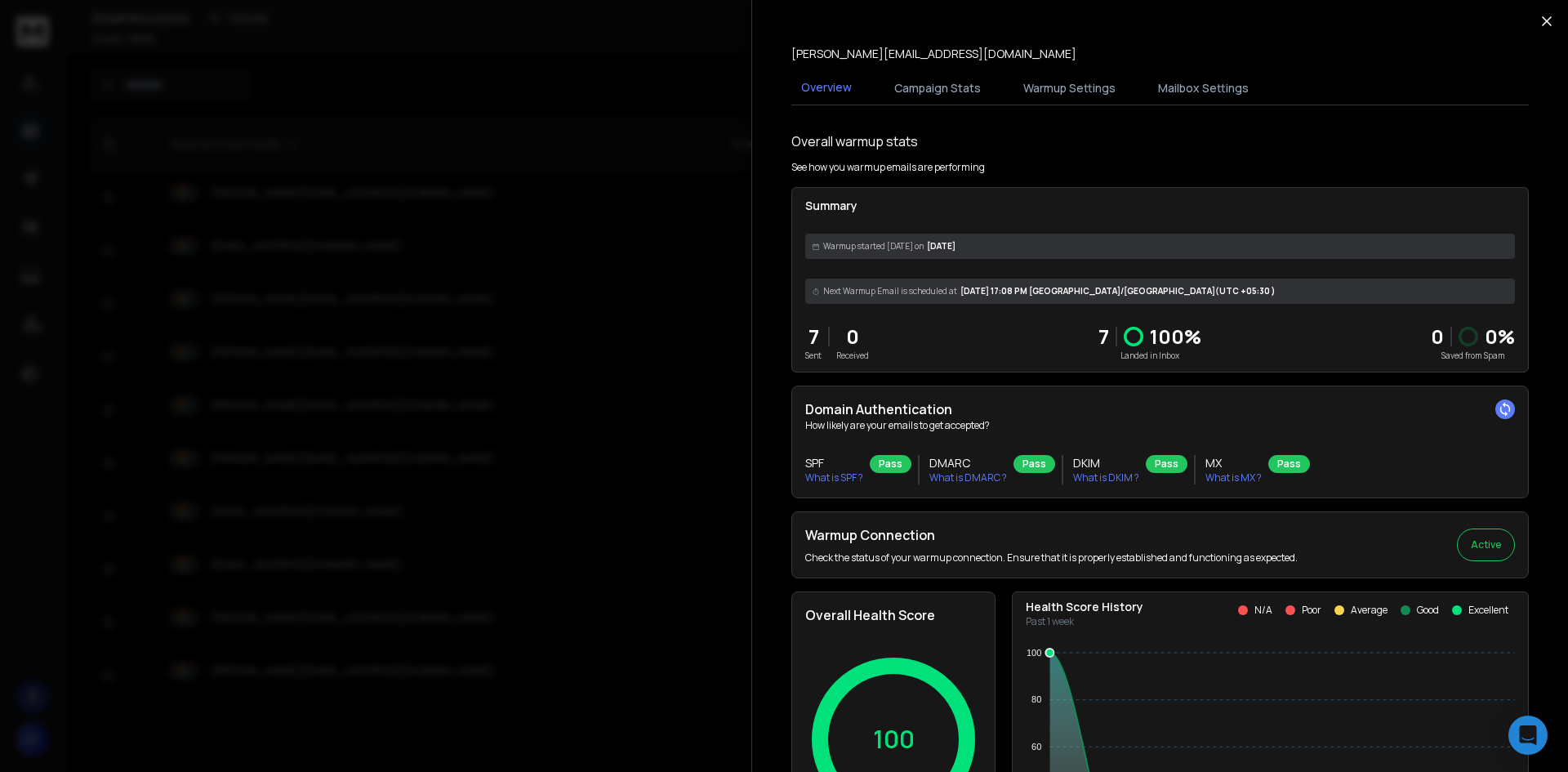
click at [1545, 26] on icon "button" at bounding box center [1546, 22] width 17 height 17
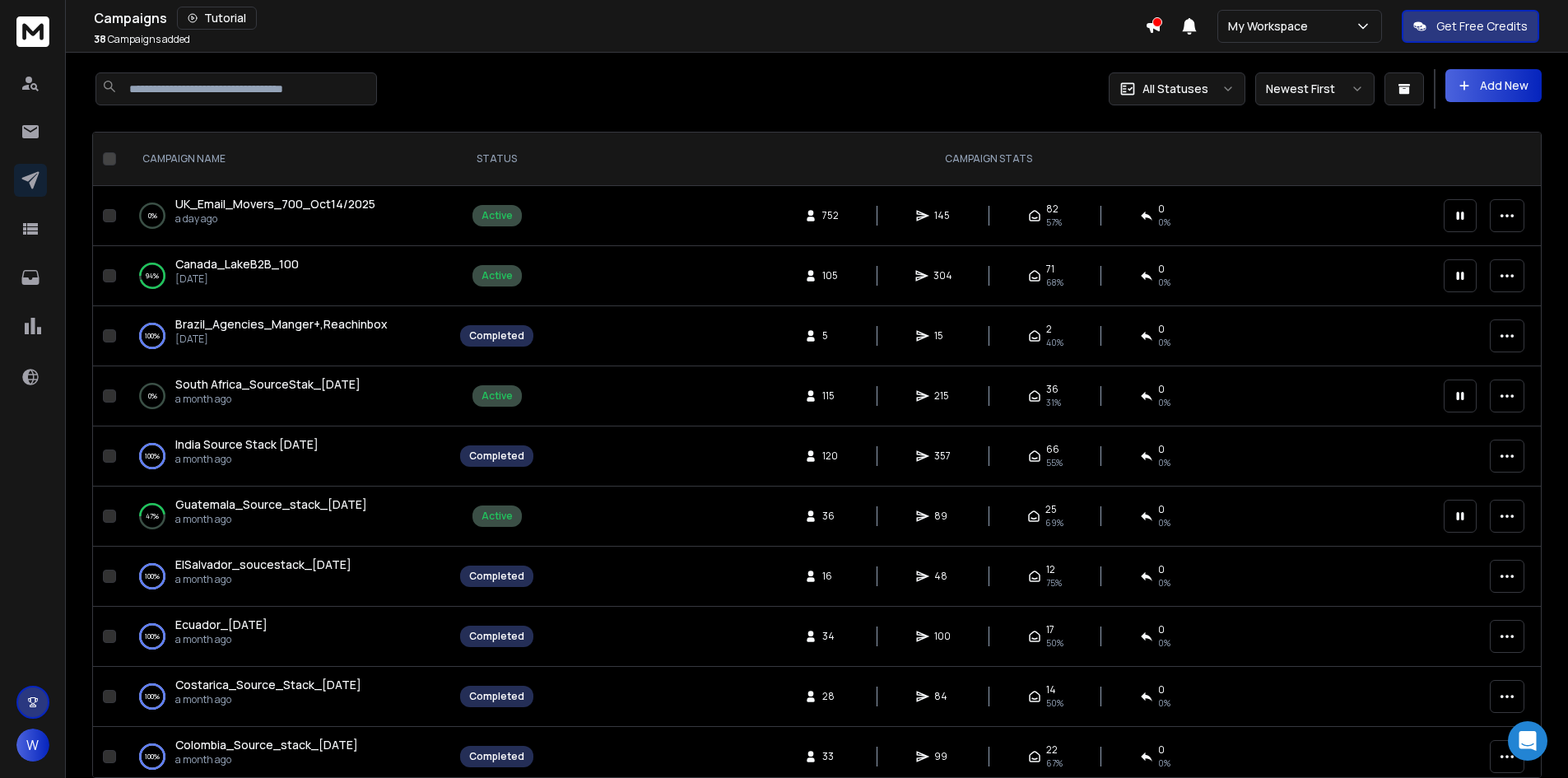
click at [256, 264] on span "Canada_LakeB2B_100" at bounding box center [237, 264] width 124 height 16
click at [270, 263] on span "Canada_LakeB2B_100" at bounding box center [237, 264] width 124 height 16
click at [248, 270] on span "Canada_LakeB2B_100" at bounding box center [237, 264] width 124 height 16
drag, startPoint x: 261, startPoint y: 272, endPoint x: 280, endPoint y: 188, distance: 86.1
click at [261, 271] on link "Canada_LakeB2B_100" at bounding box center [237, 264] width 124 height 17
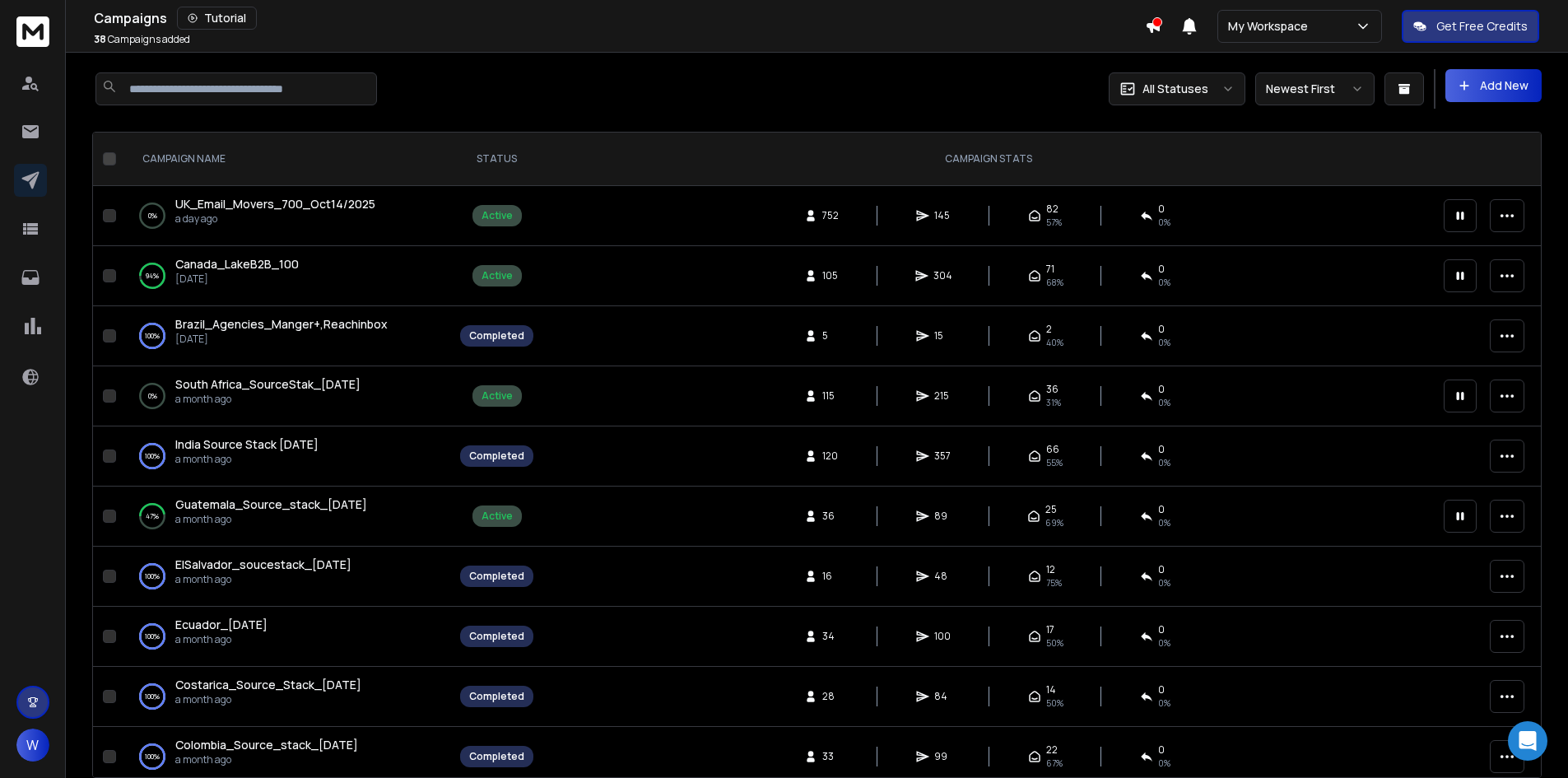
click at [280, 179] on th "CAMPAIGN NAME" at bounding box center [286, 159] width 328 height 54
drag, startPoint x: 293, startPoint y: 188, endPoint x: 310, endPoint y: 216, distance: 32.8
click at [296, 194] on td "0 % UK_Email_Movers_700_Oct14/2025 a day ago" at bounding box center [286, 216] width 328 height 60
click at [314, 215] on p "a day ago" at bounding box center [275, 219] width 200 height 13
click at [317, 200] on span "UK_Email_Movers_700_Oct14/2025" at bounding box center [275, 204] width 200 height 16
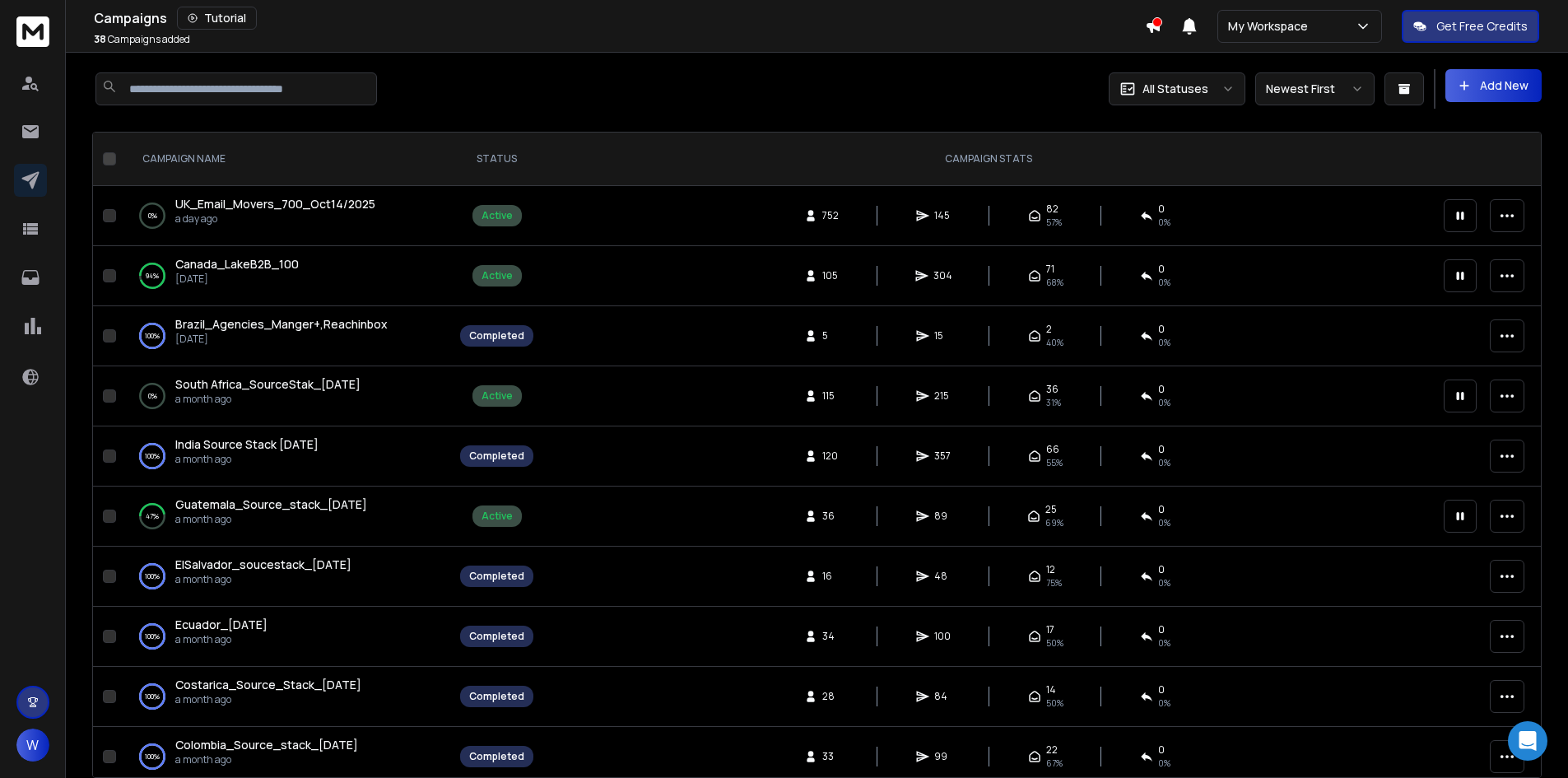
click at [317, 200] on span "UK_Email_Movers_700_Oct14/2025" at bounding box center [275, 204] width 200 height 16
drag, startPoint x: 292, startPoint y: 323, endPoint x: 306, endPoint y: 370, distance: 49.0
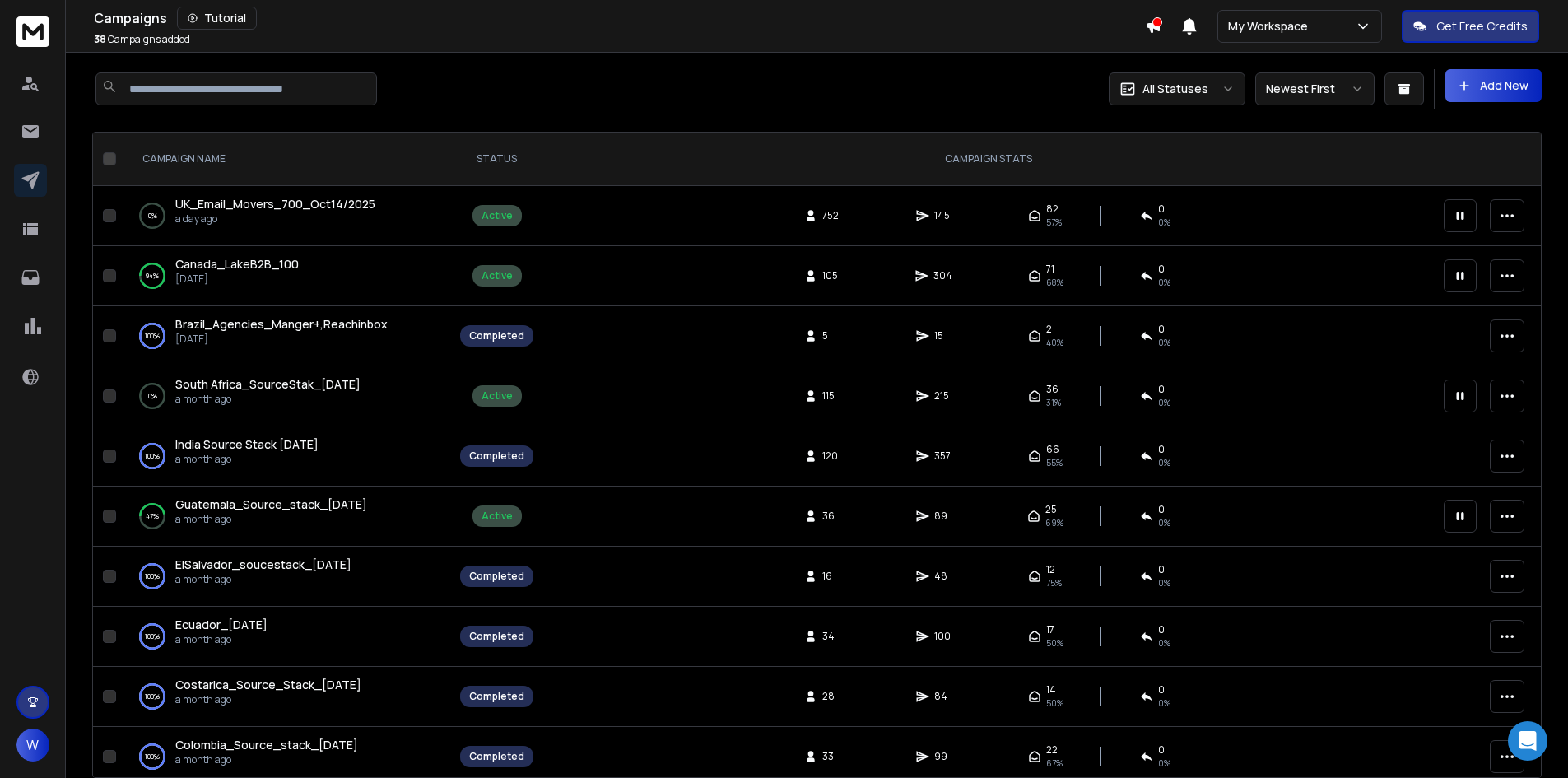
click at [293, 323] on span "Brazil_Agencies_Manger+,Reachinbox" at bounding box center [281, 323] width 212 height 16
click at [308, 375] on td "0 % South Africa_SourceStak_16/09/2025 a month ago" at bounding box center [286, 396] width 328 height 60
click at [291, 454] on p "a month ago" at bounding box center [247, 460] width 143 height 13
drag, startPoint x: 291, startPoint y: 518, endPoint x: 325, endPoint y: 552, distance: 48.1
click at [297, 528] on div "Guatemala_Source_stack_15/09/2025 a month ago" at bounding box center [271, 515] width 192 height 40
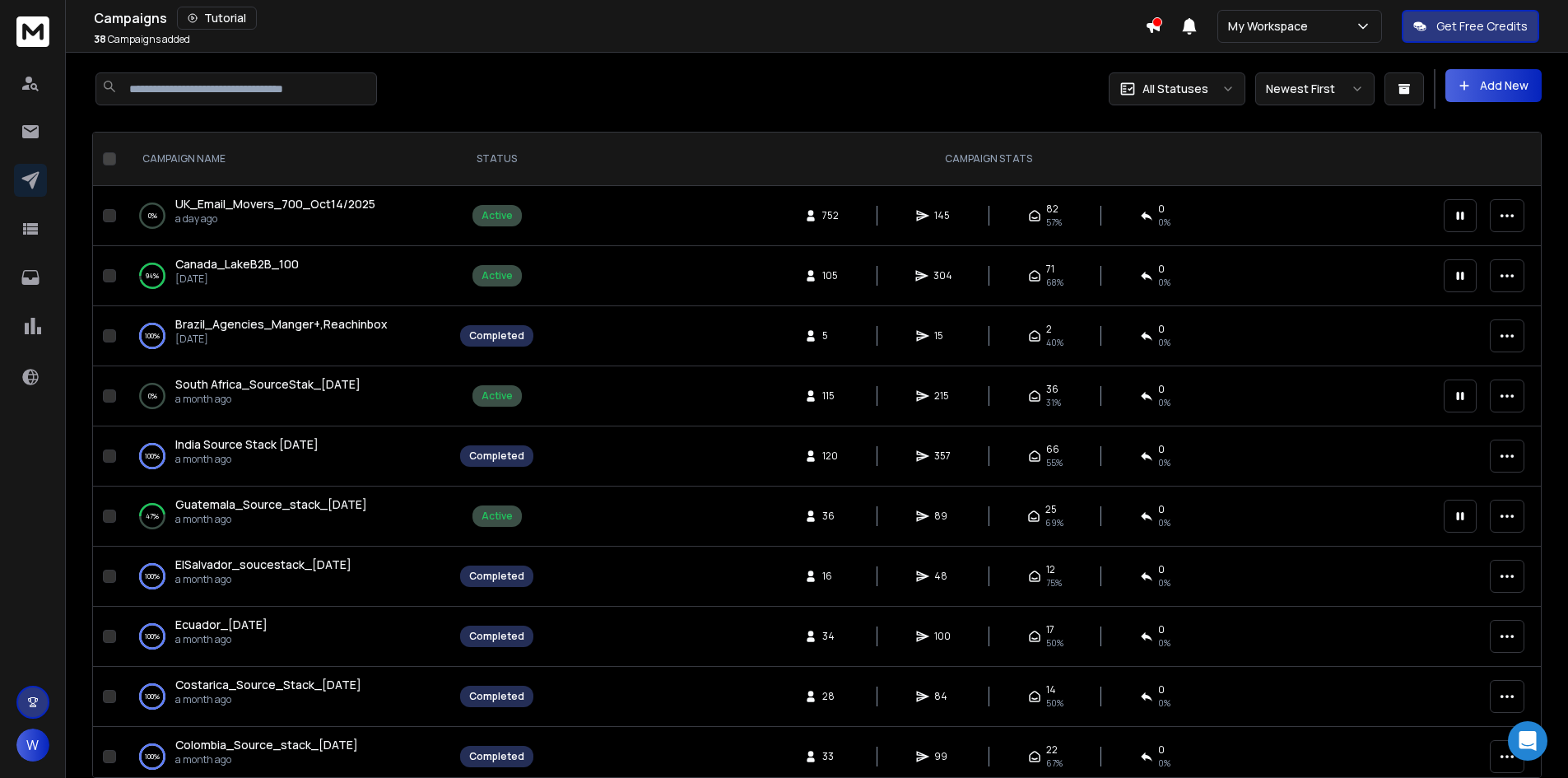
drag, startPoint x: 325, startPoint y: 552, endPoint x: 346, endPoint y: 549, distance: 21.2
click at [331, 552] on td "100 % ElSalvador_soucestack_15/09/2025 a month ago" at bounding box center [286, 576] width 328 height 60
click at [240, 207] on span "UK_Email_Movers_700_Oct14/2025" at bounding box center [275, 204] width 200 height 16
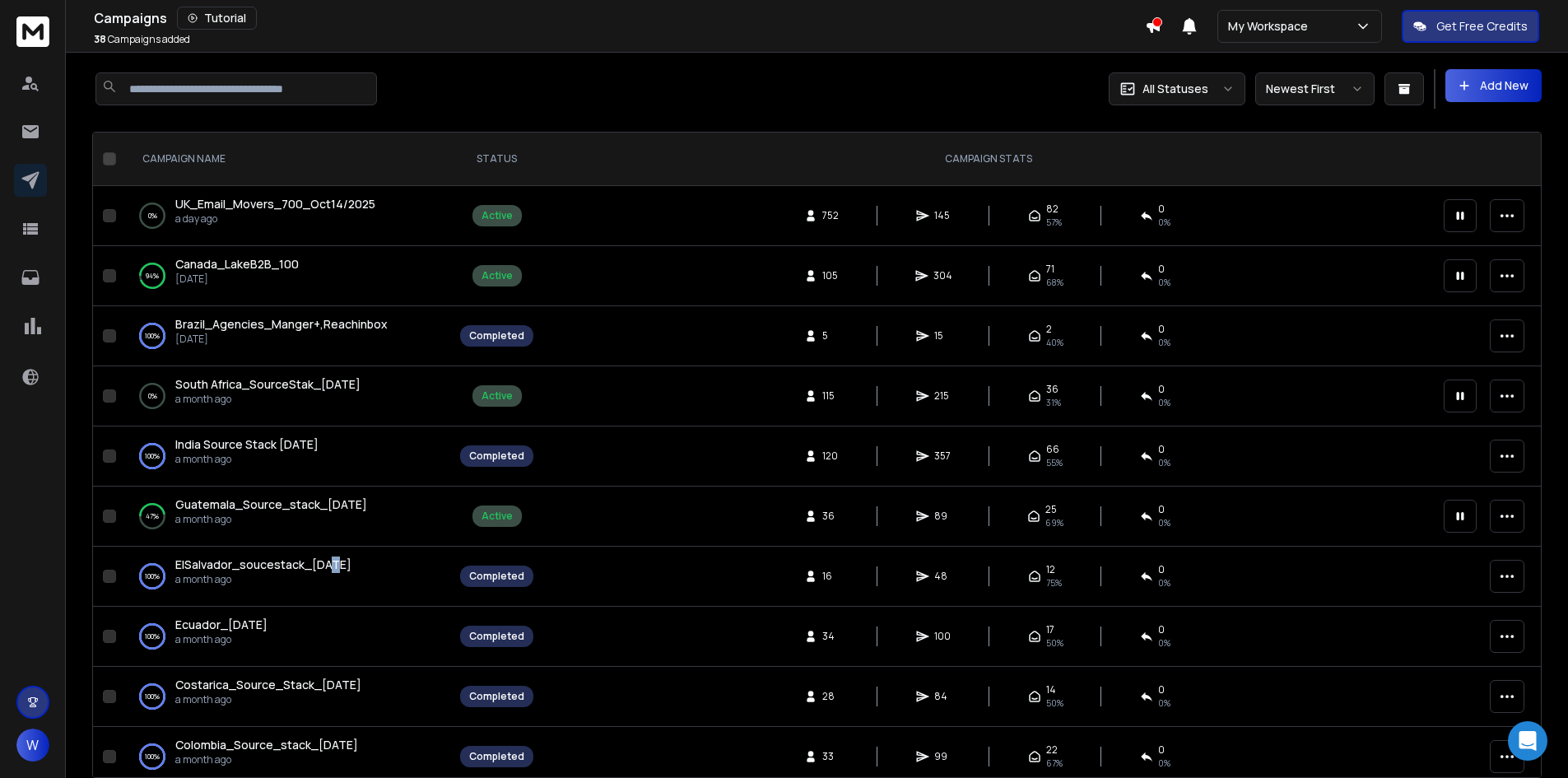
click at [240, 207] on span "UK_Email_Movers_700_Oct14/2025" at bounding box center [275, 204] width 200 height 16
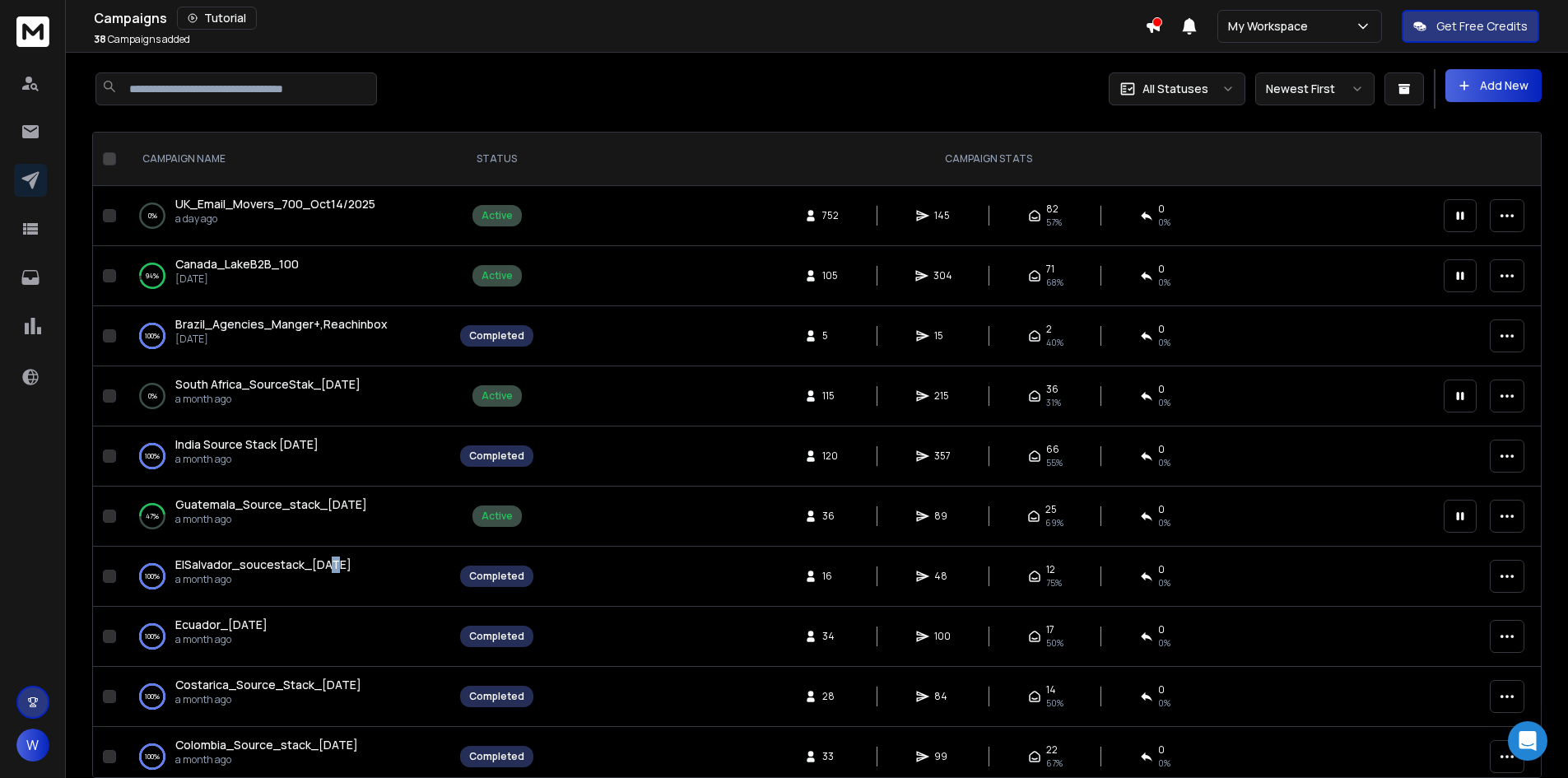
click at [240, 207] on span "UK_Email_Movers_700_Oct14/2025" at bounding box center [275, 204] width 200 height 16
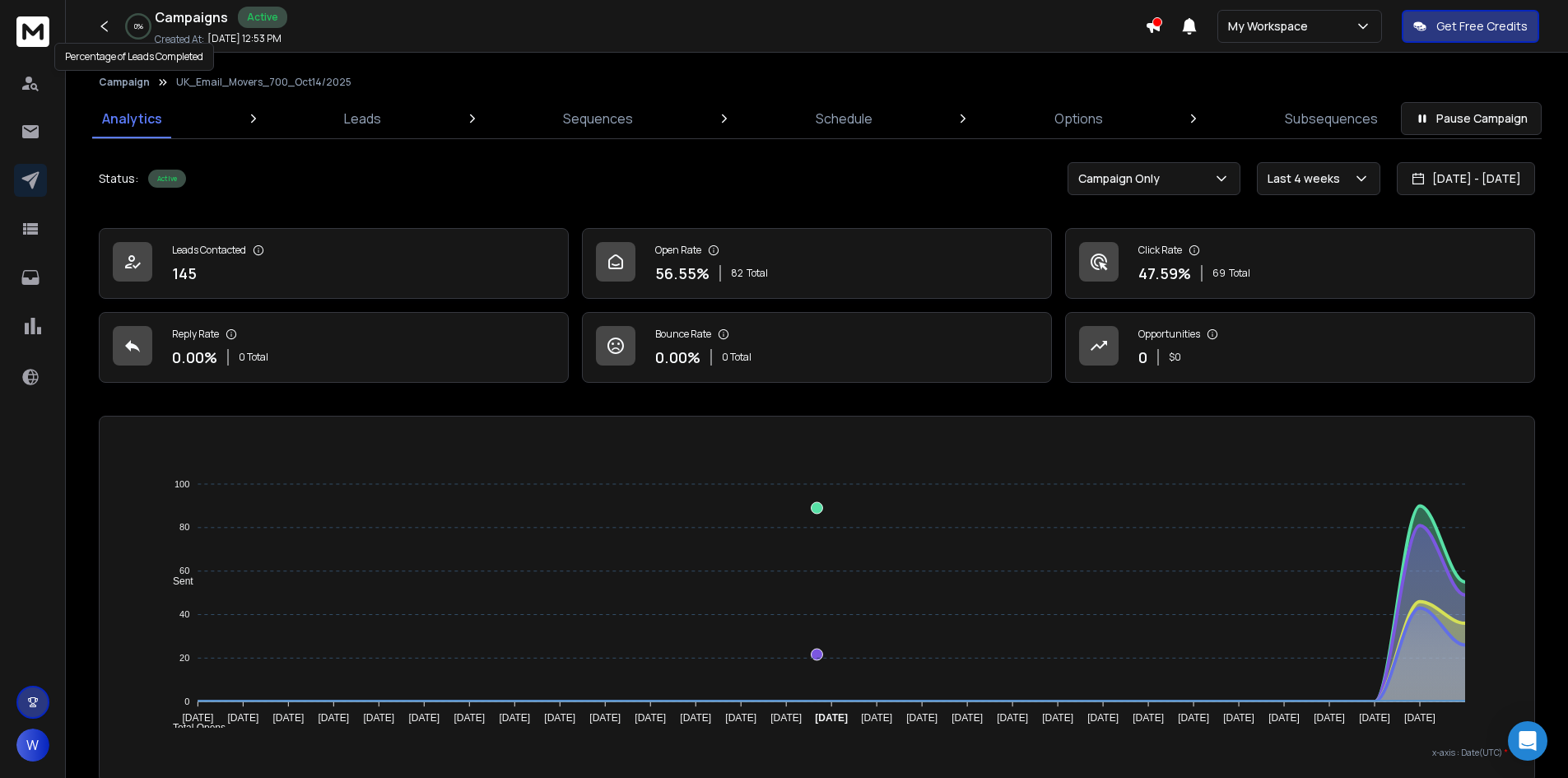
click at [104, 25] on icon at bounding box center [104, 26] width 15 height 15
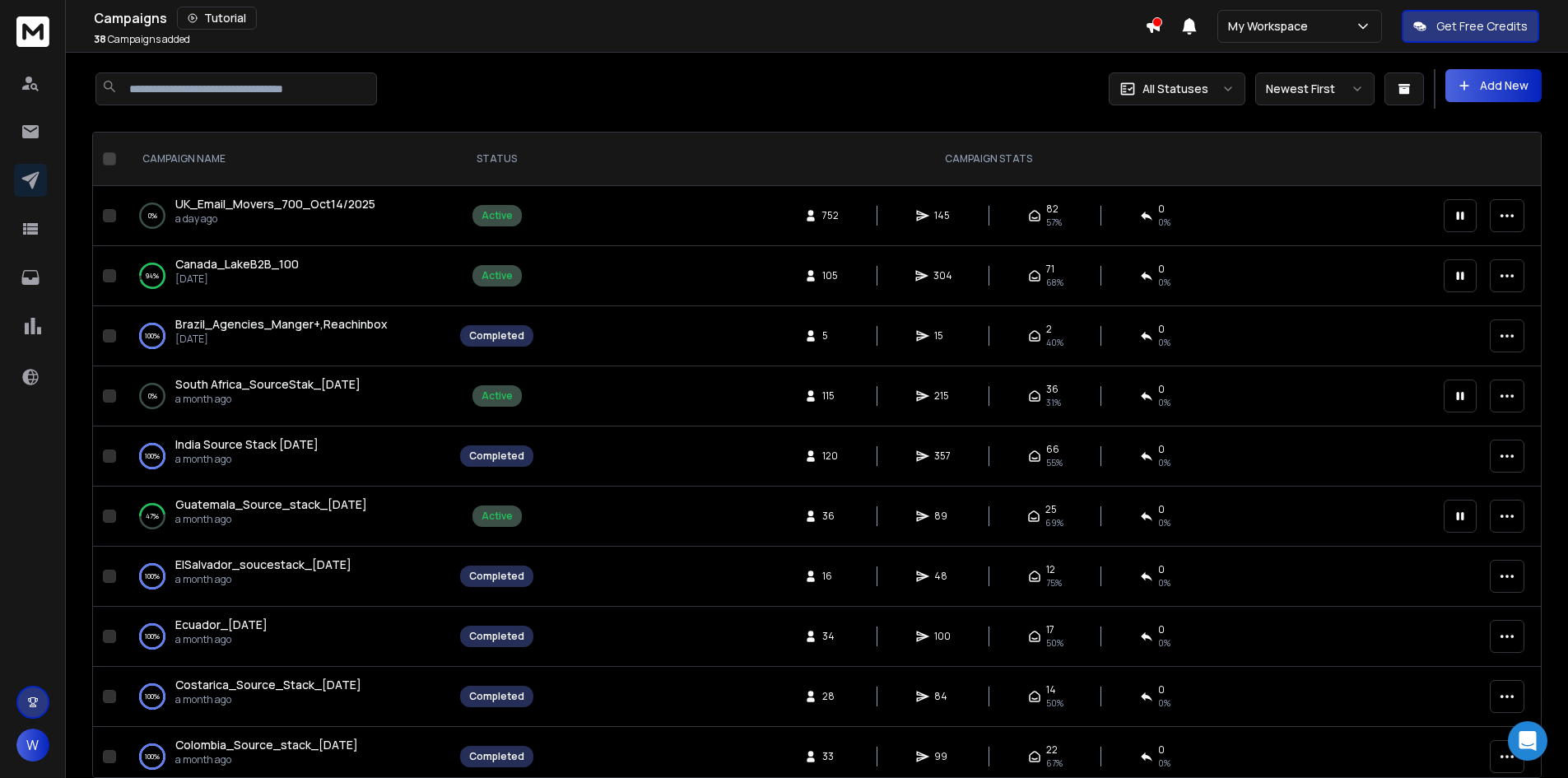
click at [221, 268] on span "Canada_LakeB2B_100" at bounding box center [237, 264] width 124 height 16
drag, startPoint x: 272, startPoint y: 251, endPoint x: 0, endPoint y: 540, distance: 396.9
click at [0, 540] on div "W" at bounding box center [33, 389] width 66 height 778
click at [219, 262] on span "Canada_LakeB2B_100" at bounding box center [237, 264] width 124 height 16
drag, startPoint x: 219, startPoint y: 262, endPoint x: 270, endPoint y: 270, distance: 51.6
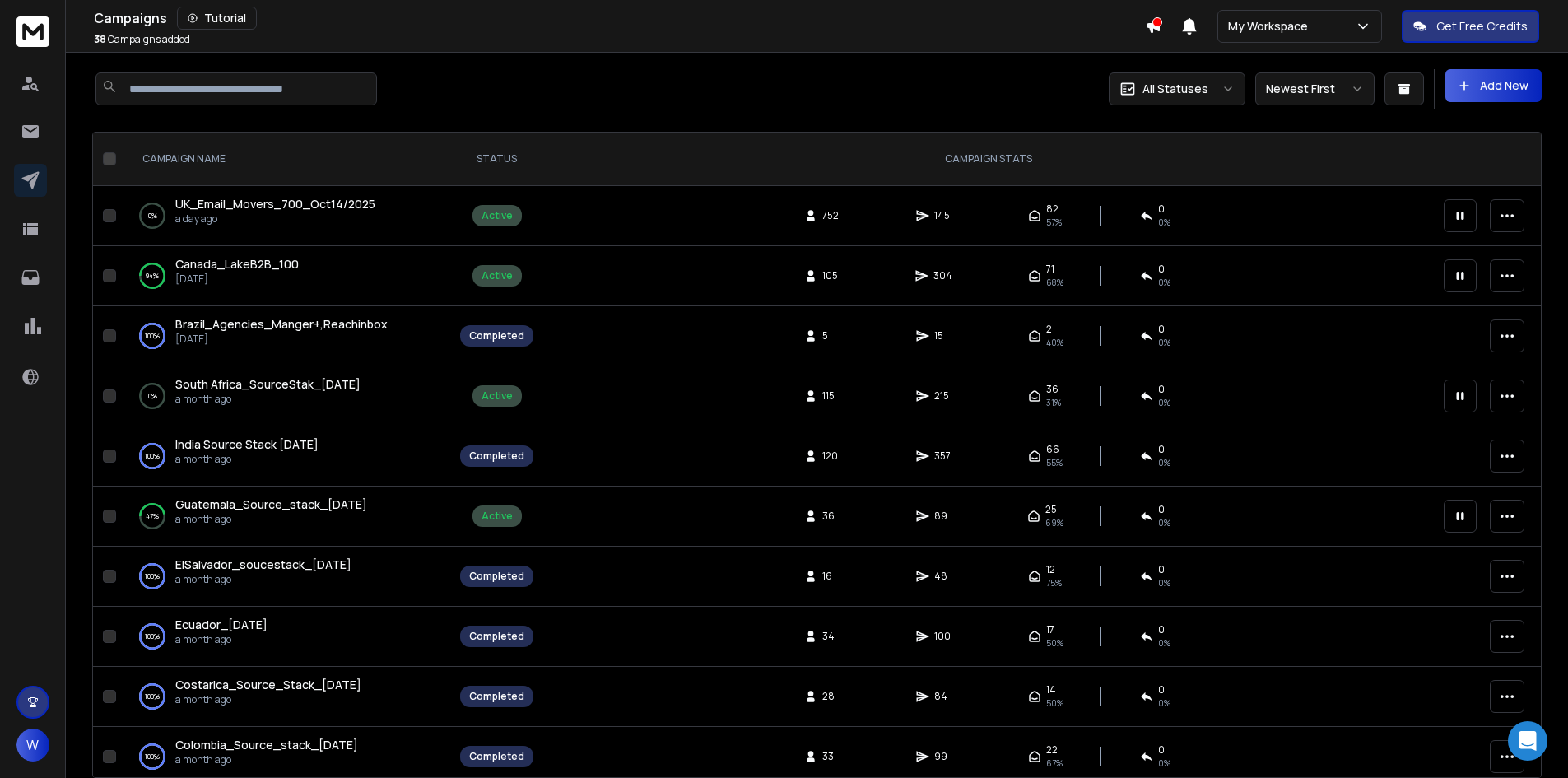
click at [270, 270] on span "Canada_LakeB2B_100" at bounding box center [237, 264] width 124 height 16
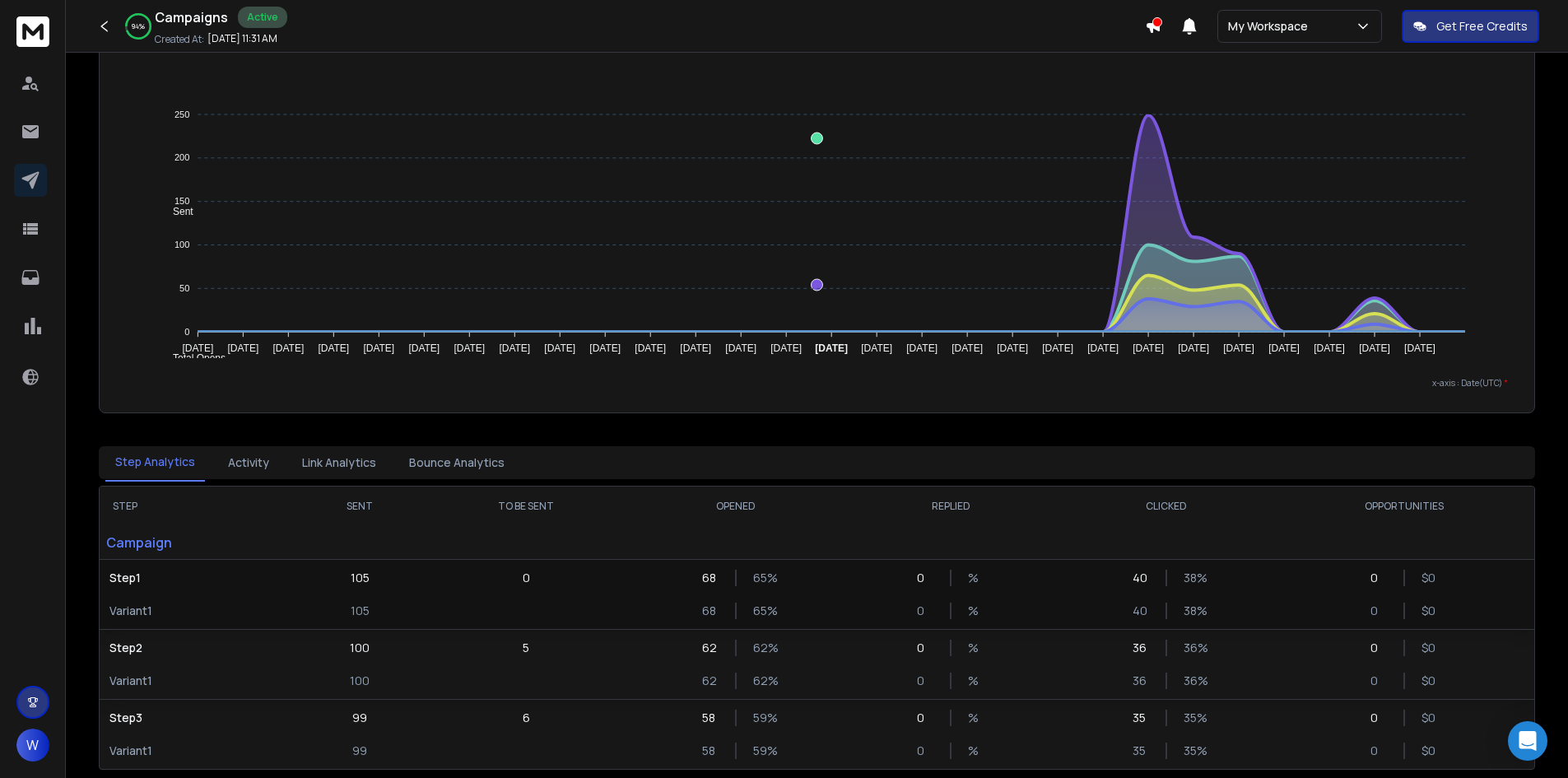
scroll to position [391, 0]
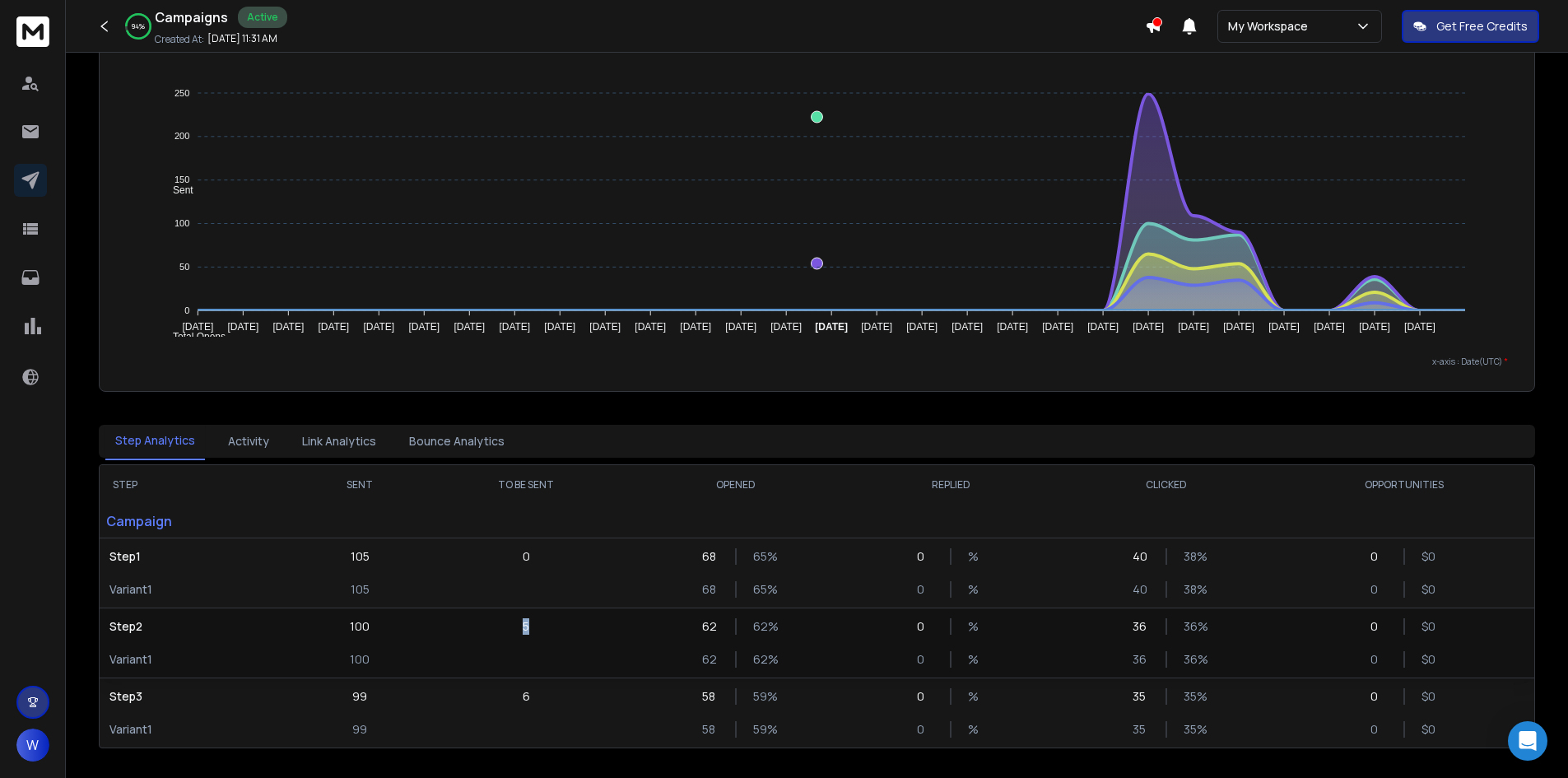
drag, startPoint x: 523, startPoint y: 621, endPoint x: 547, endPoint y: 669, distance: 53.7
click at [567, 642] on td "5" at bounding box center [525, 642] width 203 height 70
drag, startPoint x: 493, startPoint y: 703, endPoint x: 573, endPoint y: 713, distance: 80.6
click at [572, 712] on td "6" at bounding box center [525, 712] width 203 height 70
click at [628, 466] on th "OPENED" at bounding box center [736, 484] width 216 height 40
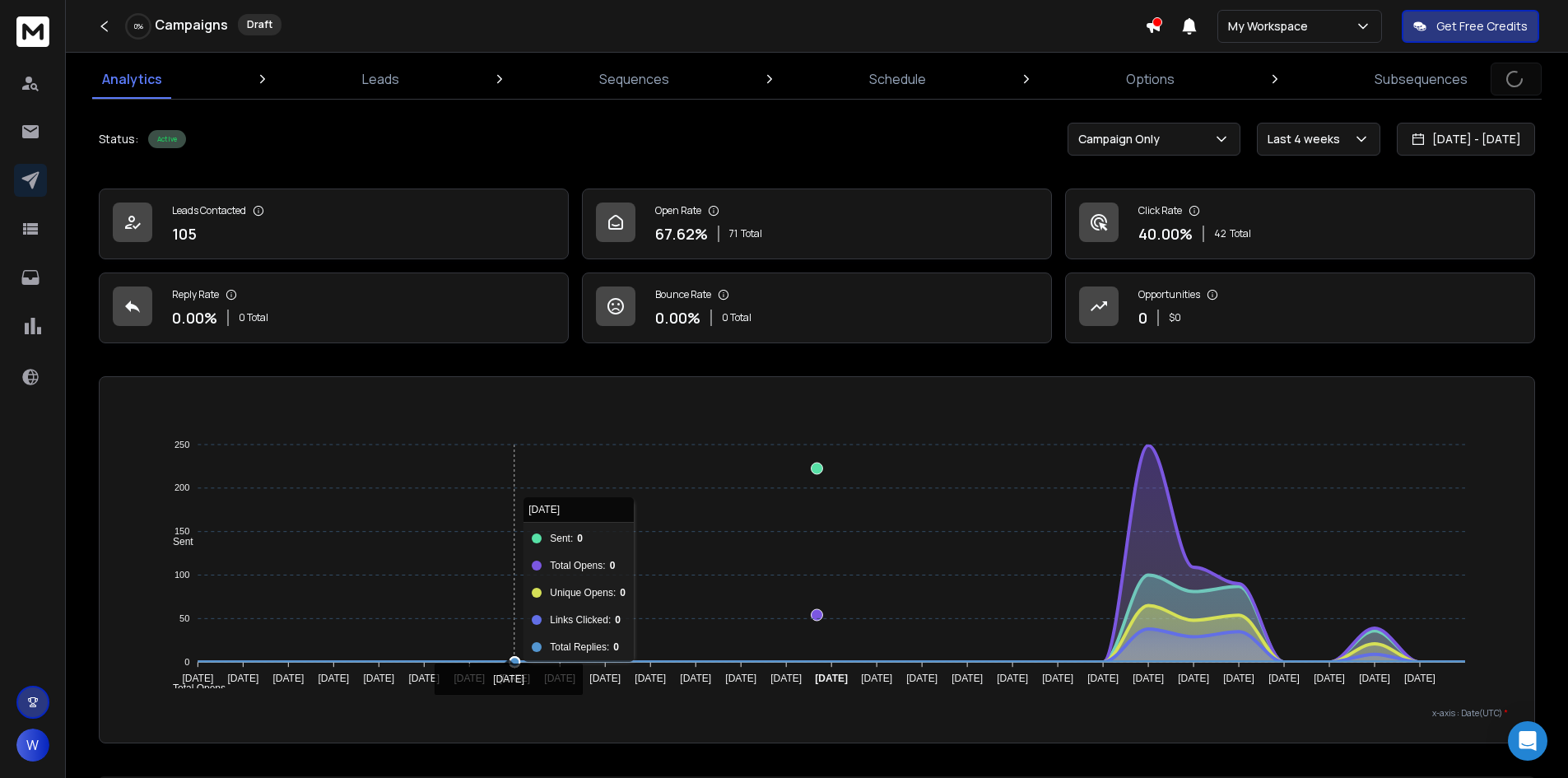
scroll to position [0, 0]
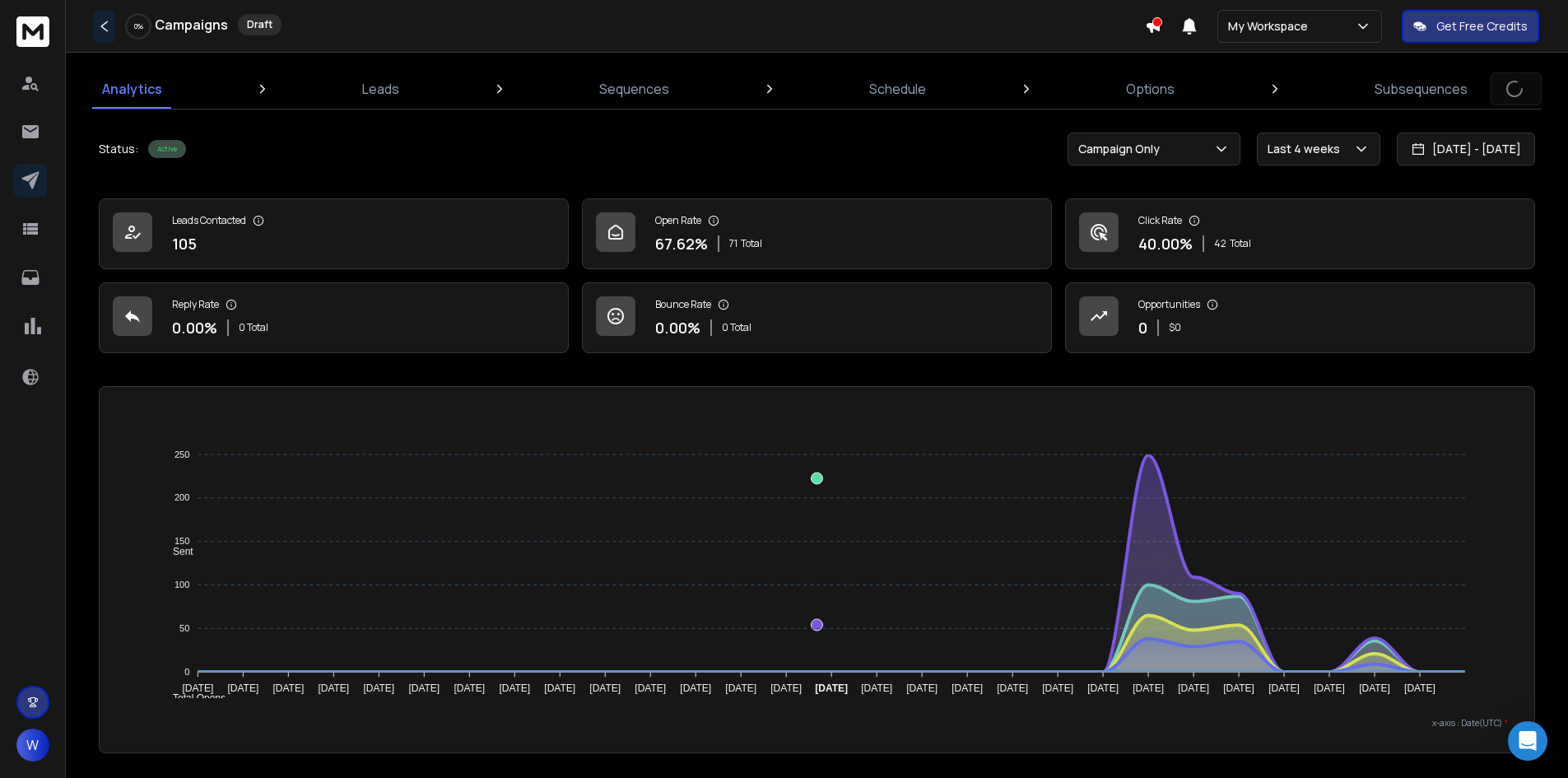
click at [96, 27] on button at bounding box center [104, 26] width 21 height 33
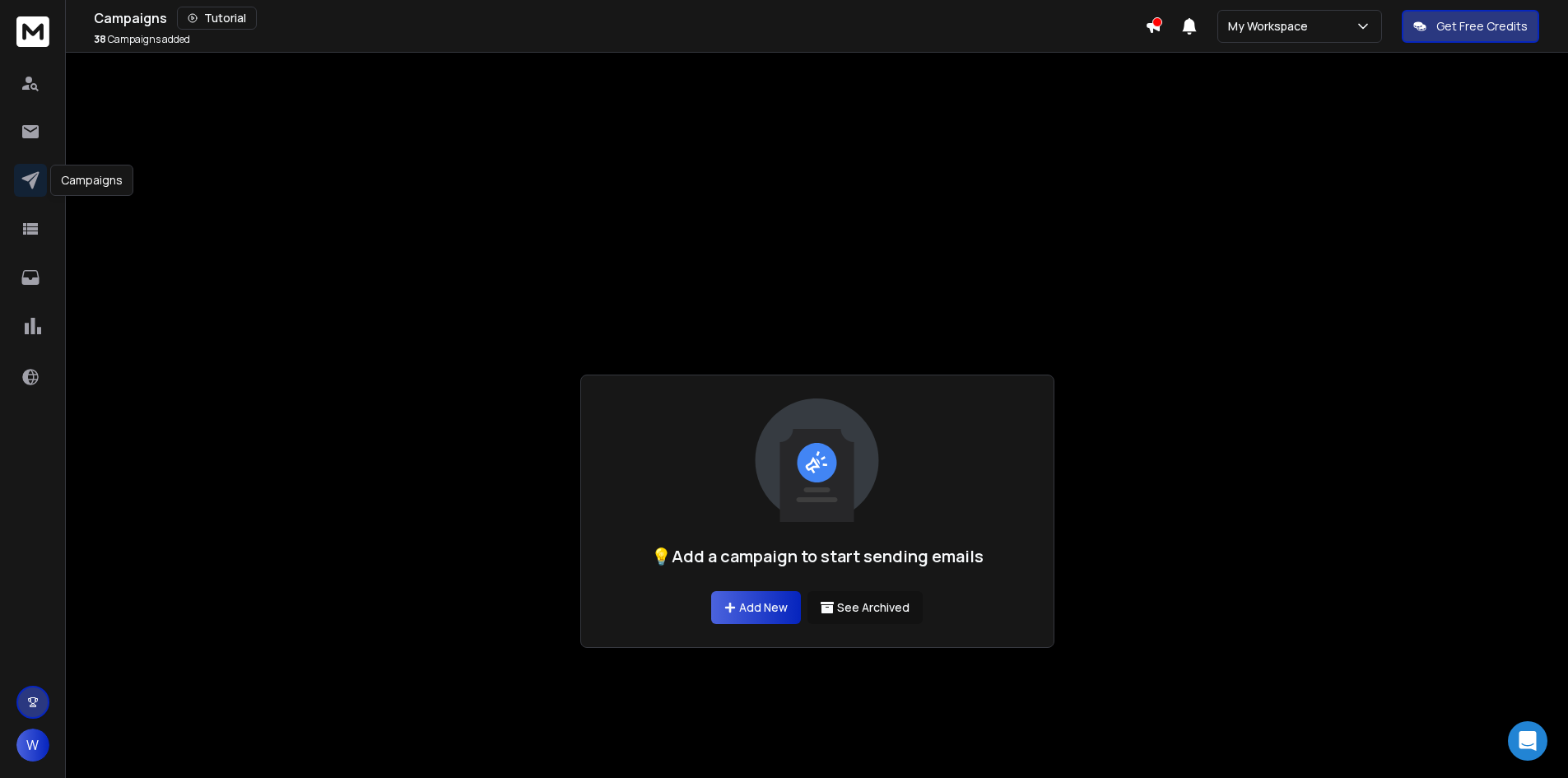
click at [32, 183] on icon at bounding box center [29, 180] width 18 height 18
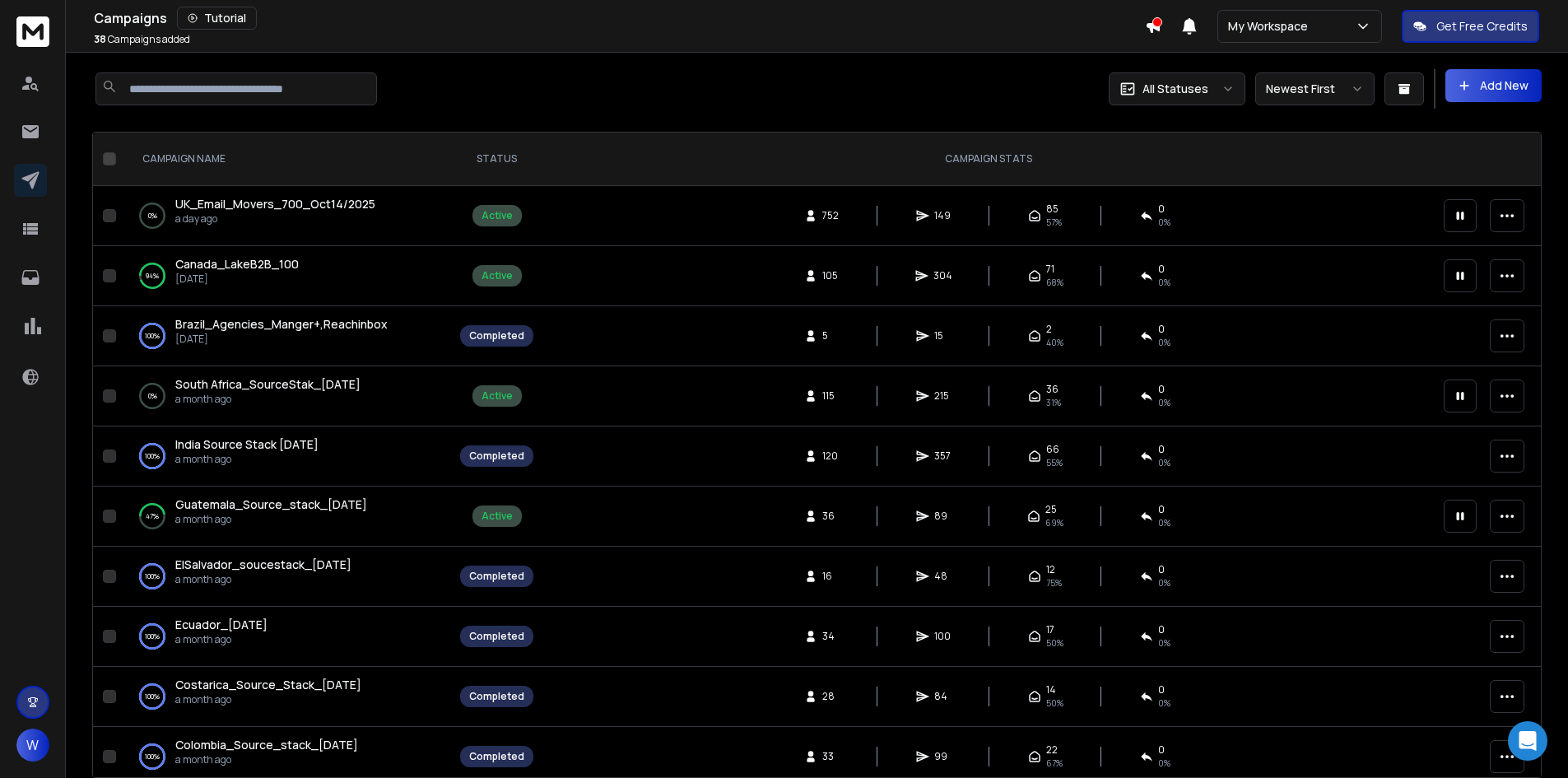
click at [224, 204] on span "UK_Email_Movers_700_Oct14/2025" at bounding box center [275, 204] width 200 height 16
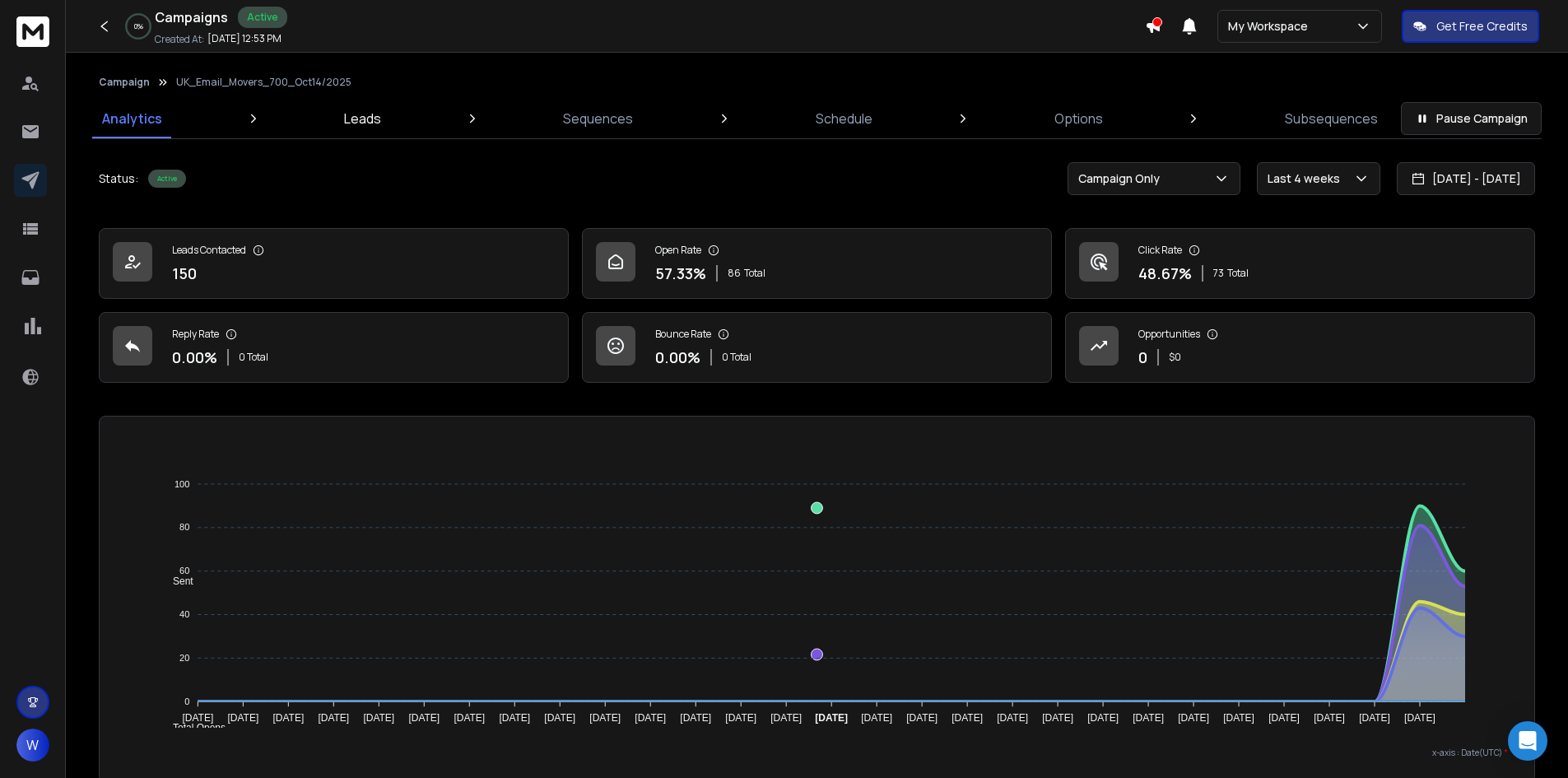
click at [352, 112] on p "Leads" at bounding box center [363, 118] width 37 height 19
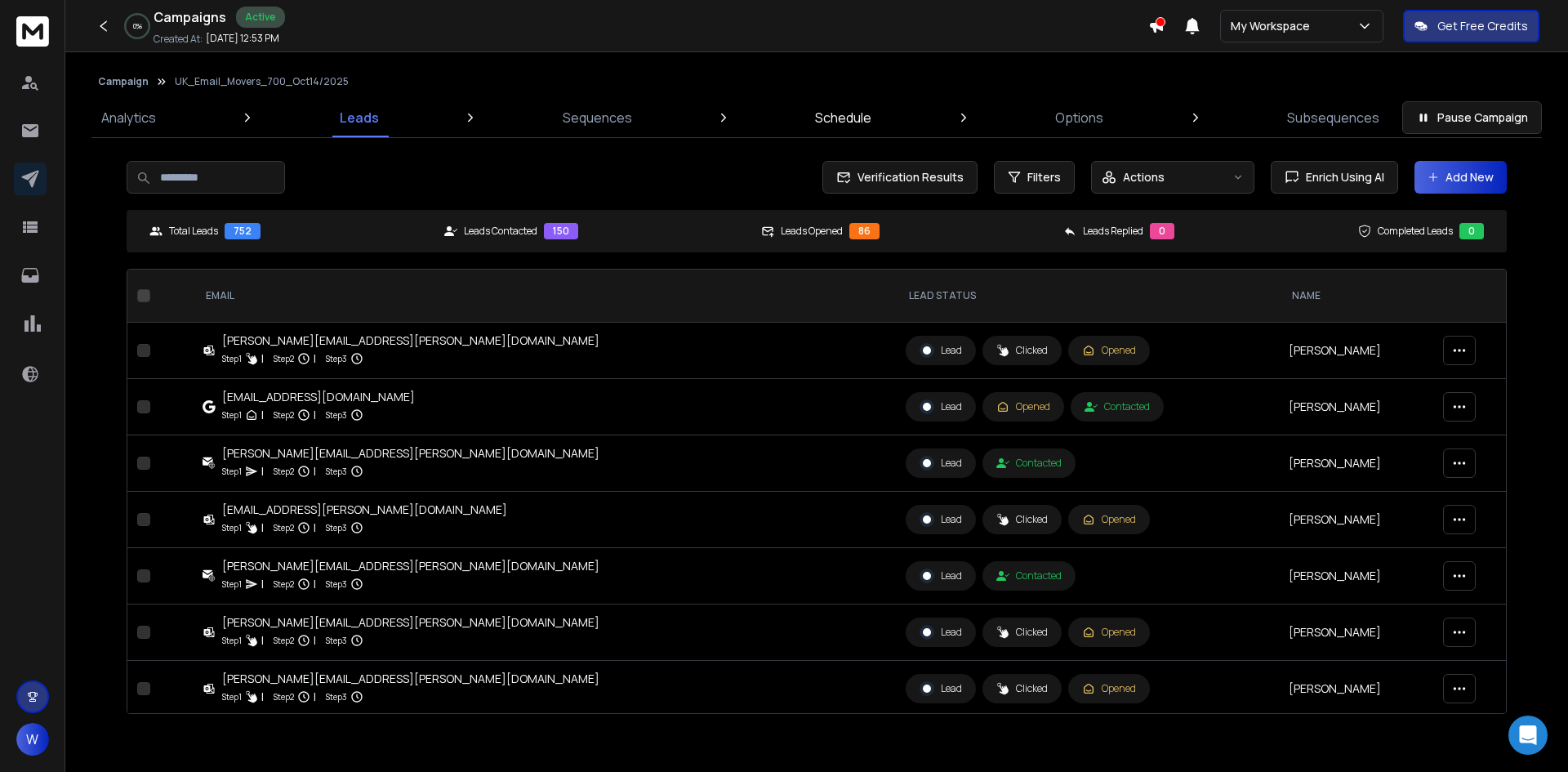
click at [846, 117] on p "Schedule" at bounding box center [842, 117] width 56 height 19
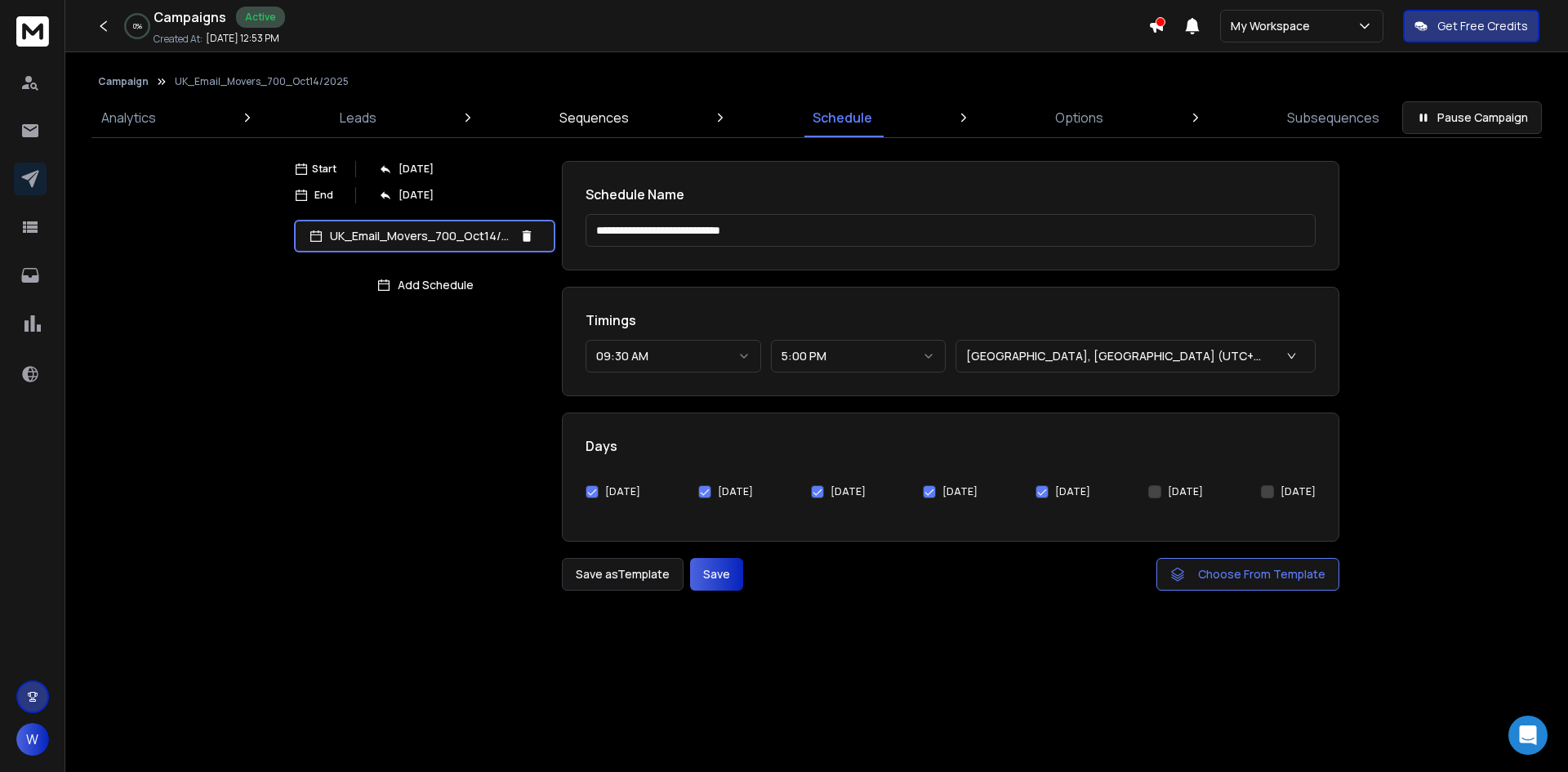
click at [591, 119] on p "Sequences" at bounding box center [593, 117] width 69 height 19
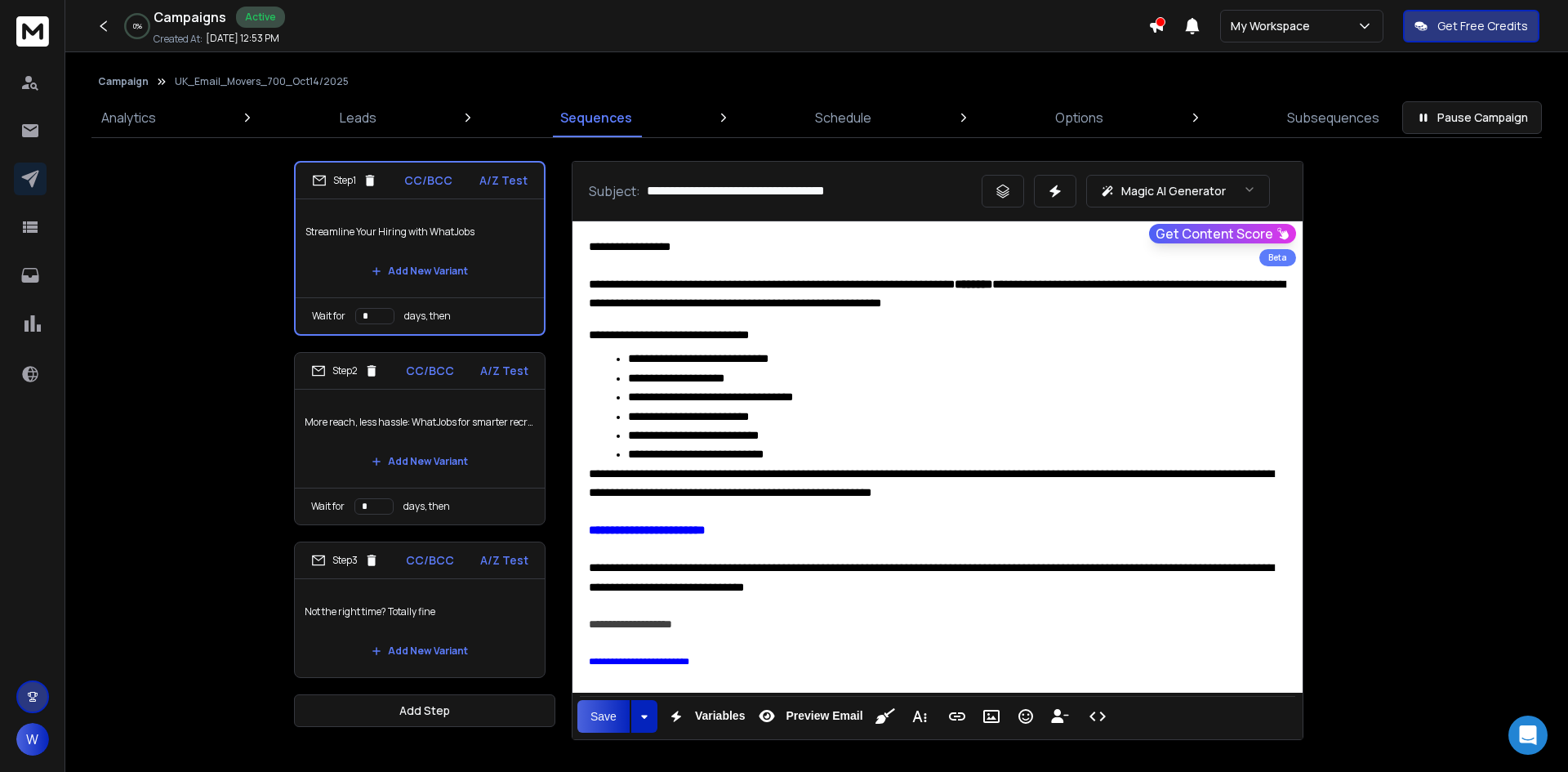
click at [654, 527] on link "**********" at bounding box center [647, 530] width 116 height 12
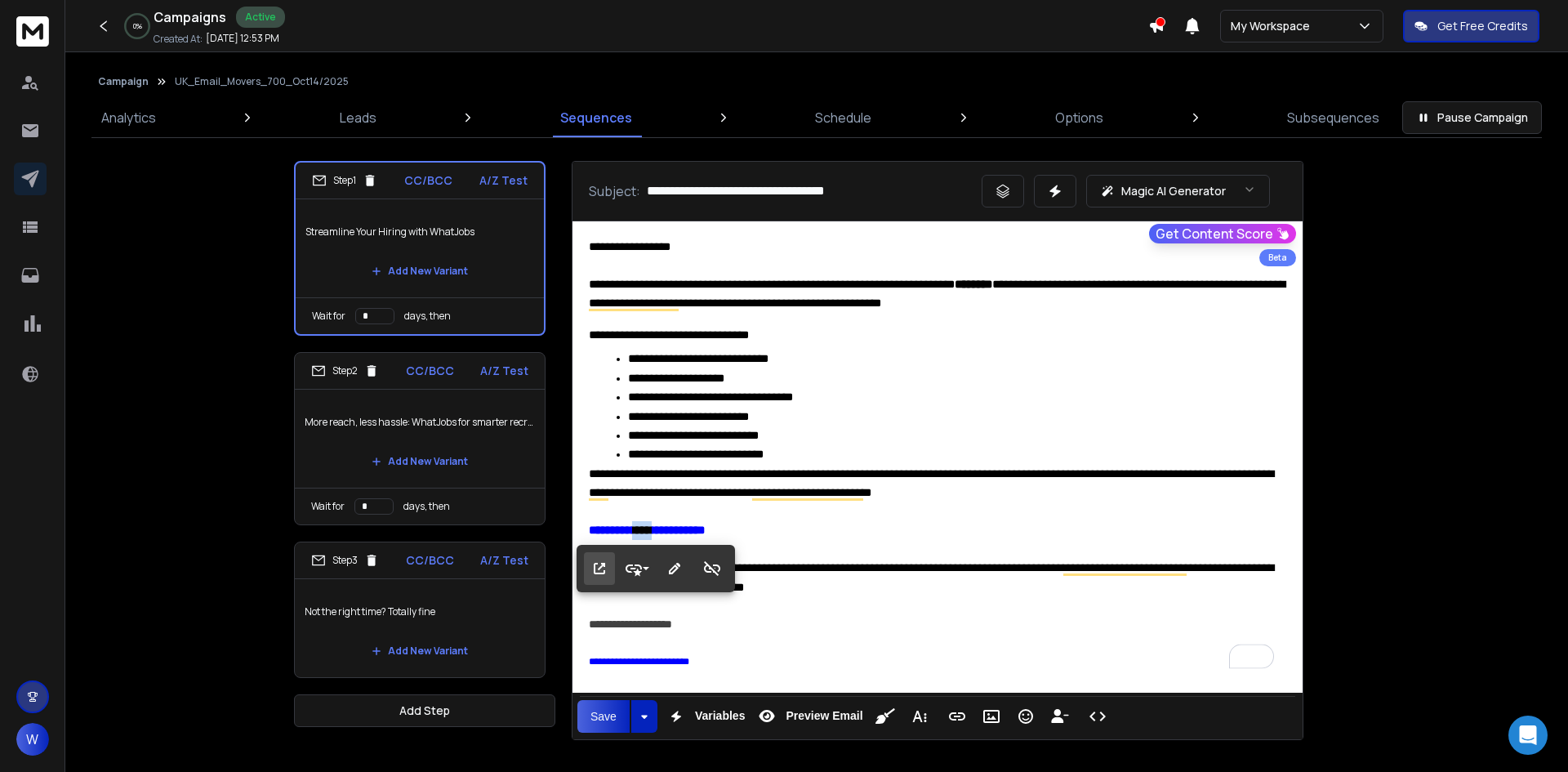
click at [603, 566] on icon "button" at bounding box center [600, 568] width 12 height 12
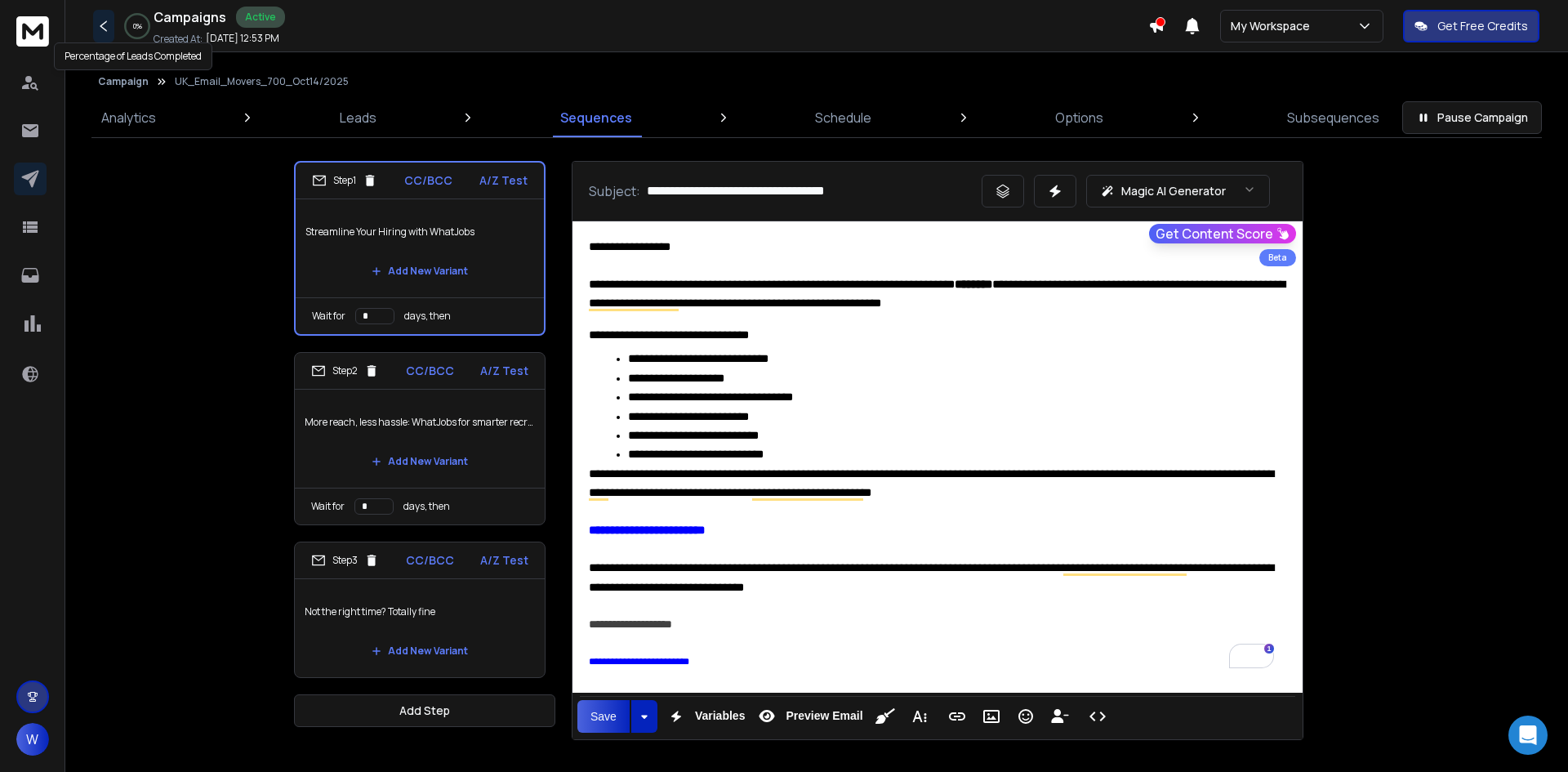
click at [104, 21] on icon at bounding box center [104, 26] width 15 height 15
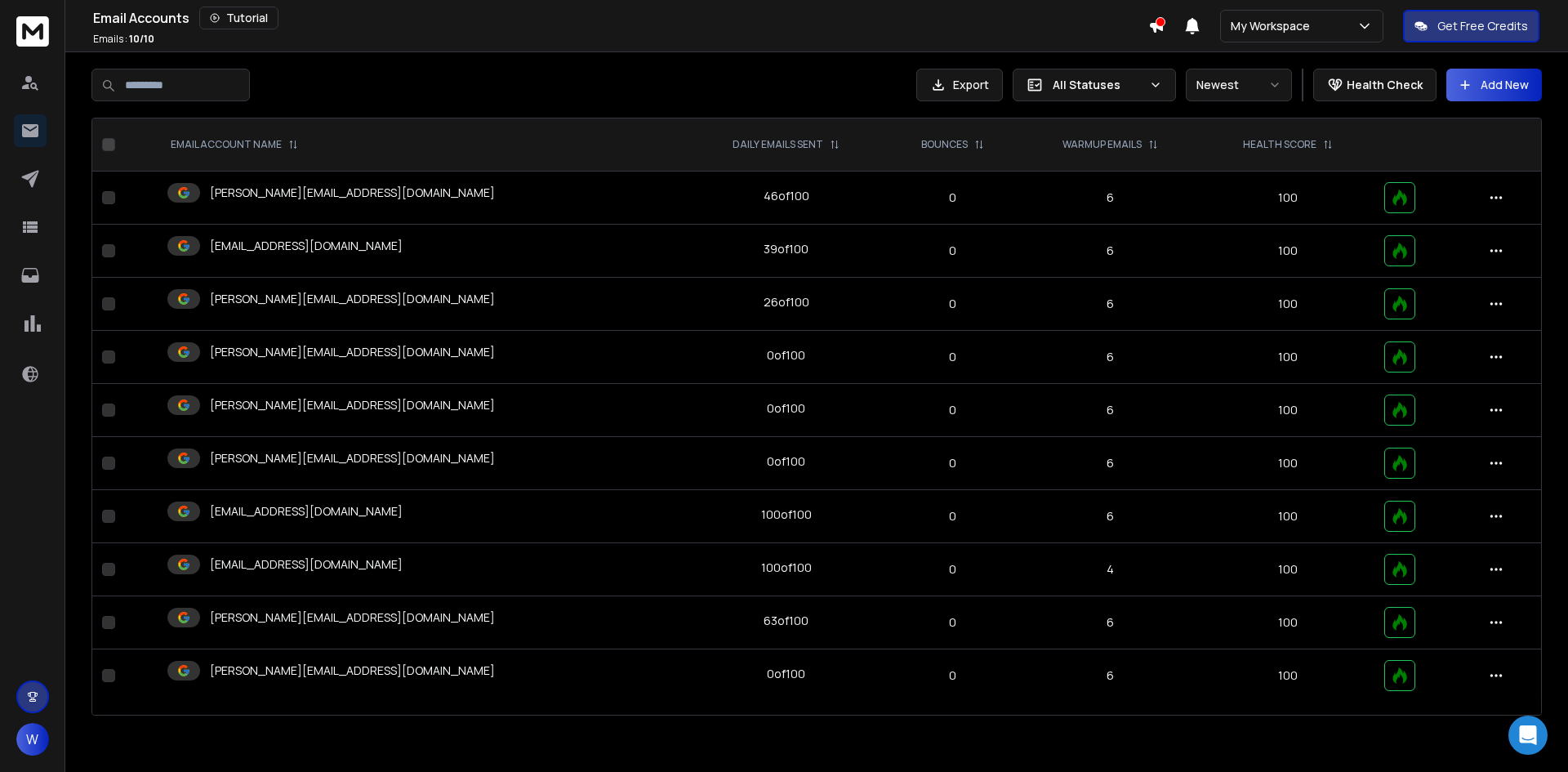
click at [341, 607] on div "[PERSON_NAME][EMAIL_ADDRESS][DOMAIN_NAME]" at bounding box center [331, 617] width 327 height 19
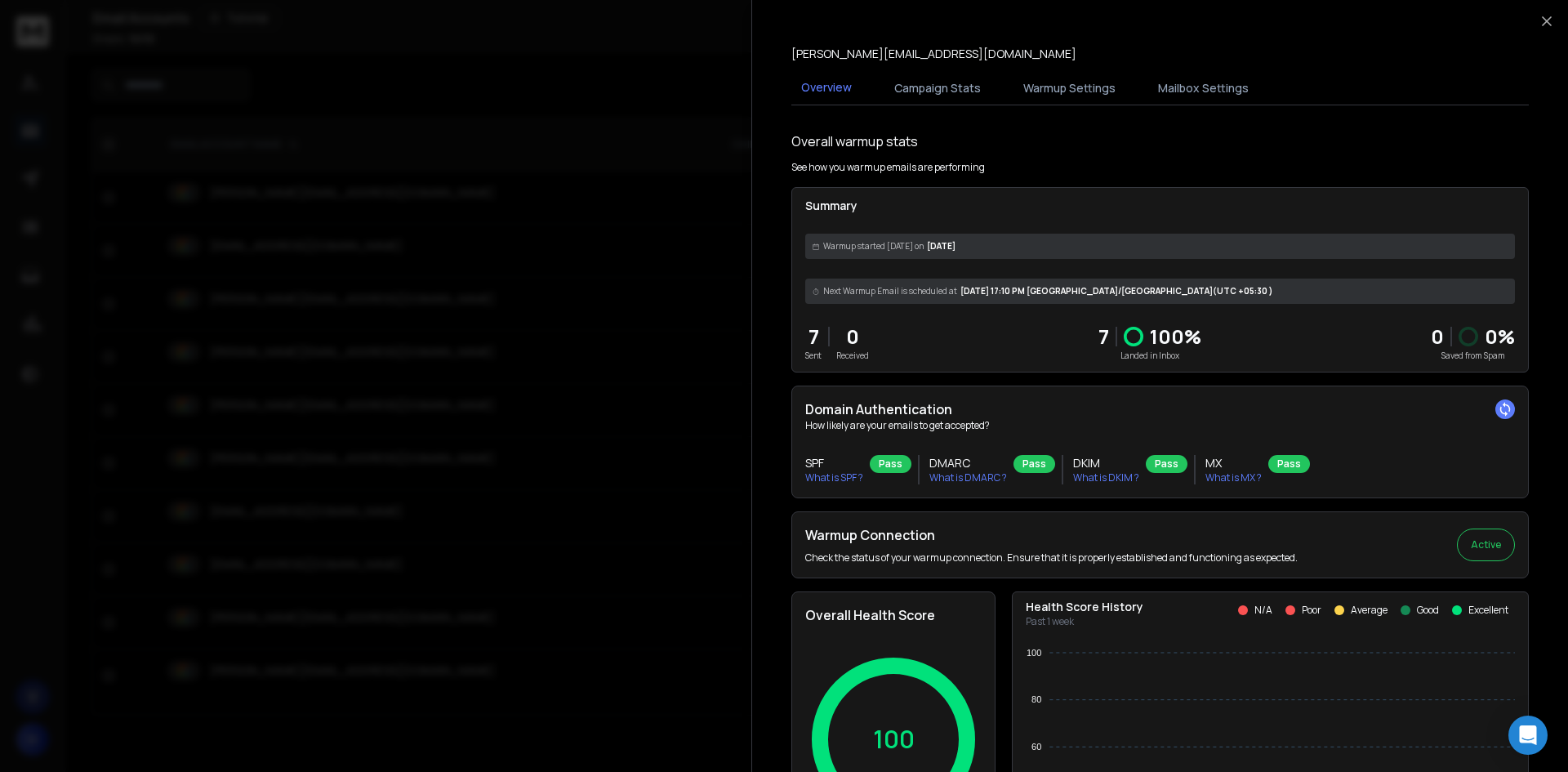
click at [961, 84] on button "Campaign Stats" at bounding box center [936, 88] width 106 height 36
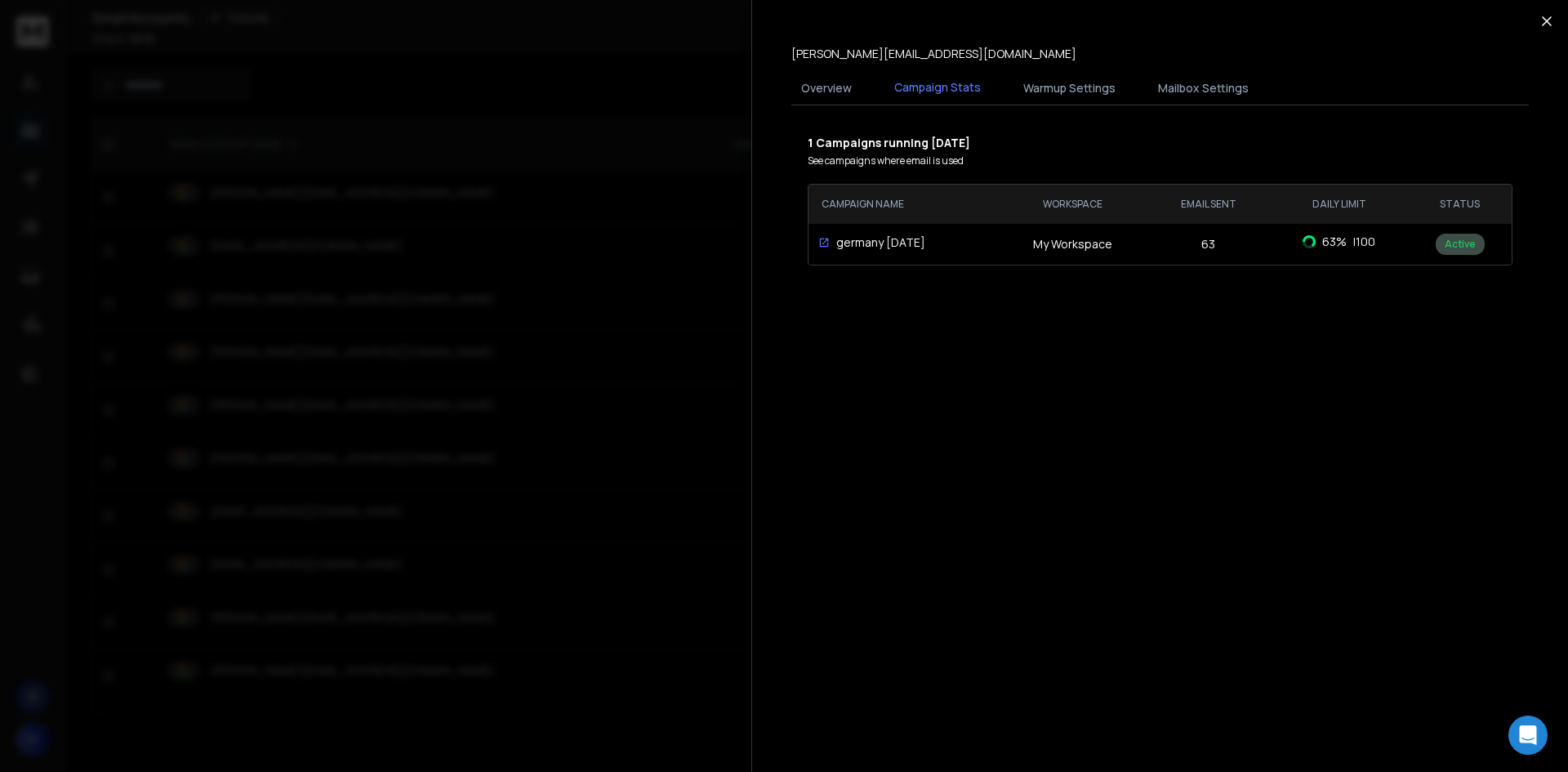
click at [1542, 22] on icon "button" at bounding box center [1546, 22] width 8 height 8
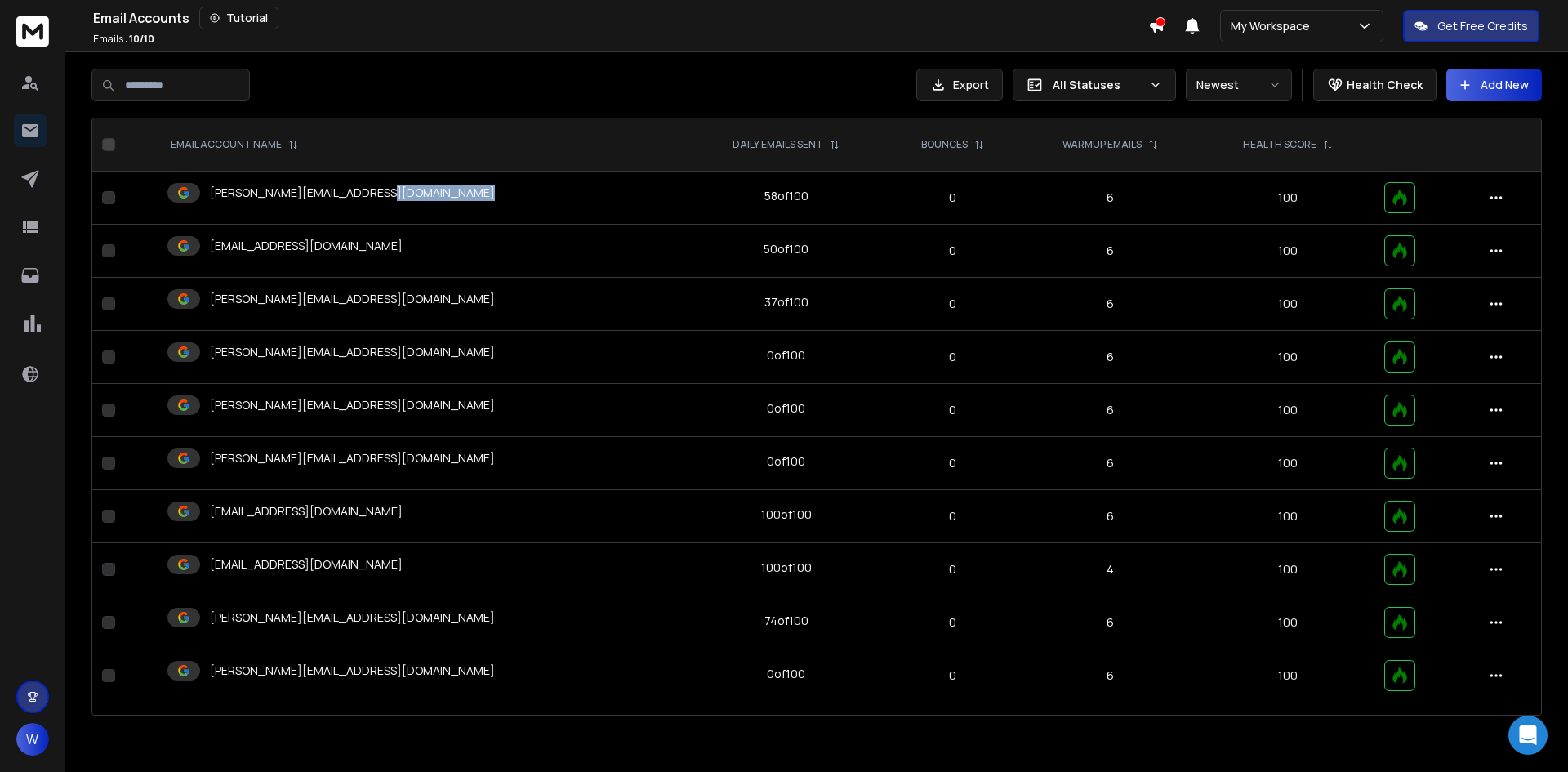
drag, startPoint x: 673, startPoint y: 193, endPoint x: 458, endPoint y: 147, distance: 219.9
click at [492, 168] on table "EMAIL ACCOUNT NAME DAILY EMAILS SENT BOUNCES WARMUP EMAILS HEALTH SCORE kris@wh…" at bounding box center [816, 416] width 1449 height 596
click at [571, 150] on div "EMAIL ACCOUNT NAME" at bounding box center [422, 145] width 503 height 13
drag, startPoint x: 657, startPoint y: 248, endPoint x: 508, endPoint y: 153, distance: 176.7
click at [560, 203] on tbody "kris@whatjobs.international 58 of 100 0 6 100 elenasecchi@whatjobs.internationa…" at bounding box center [816, 436] width 1449 height 531
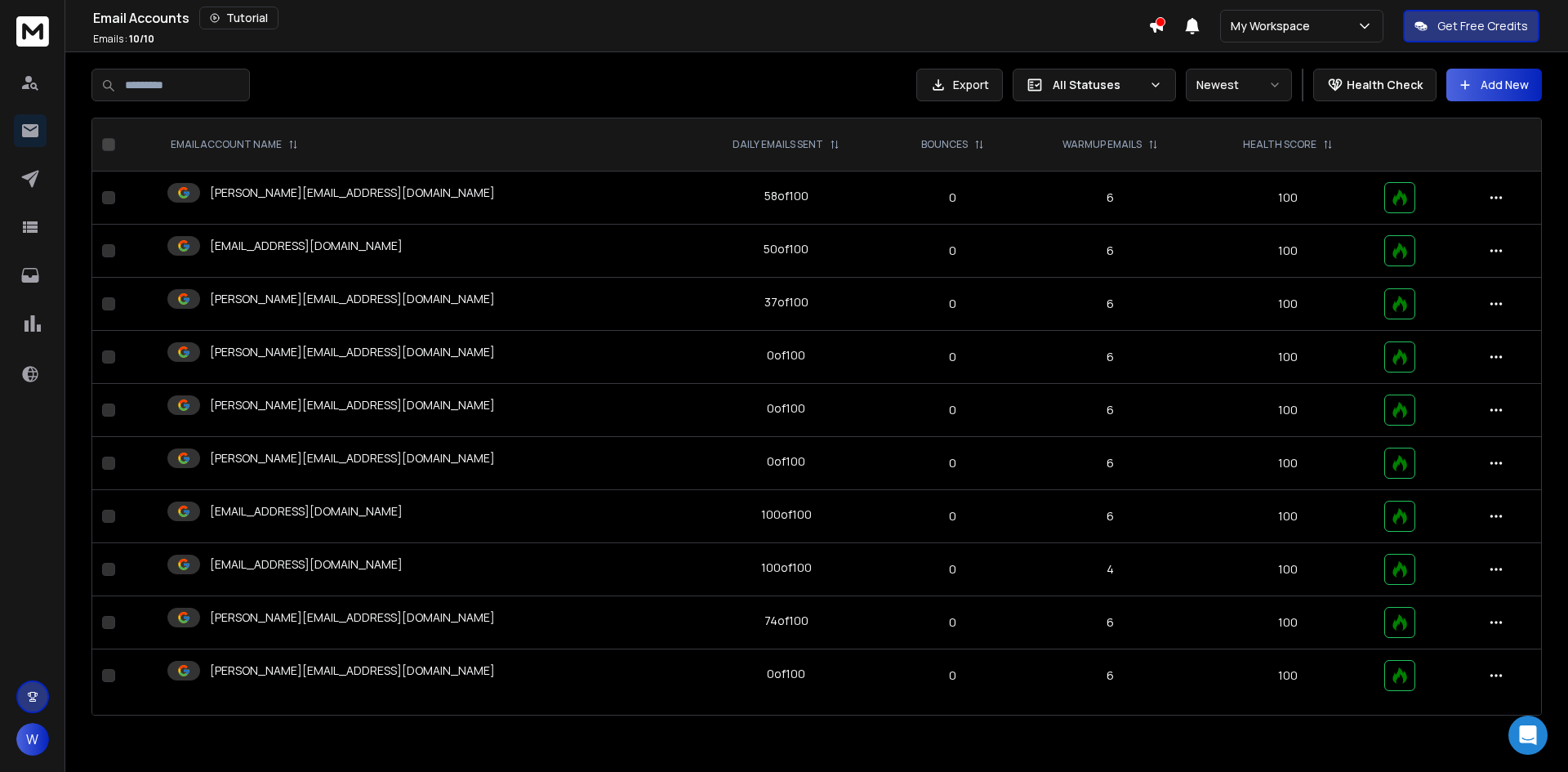
click at [497, 140] on div "EMAIL ACCOUNT NAME" at bounding box center [422, 145] width 503 height 13
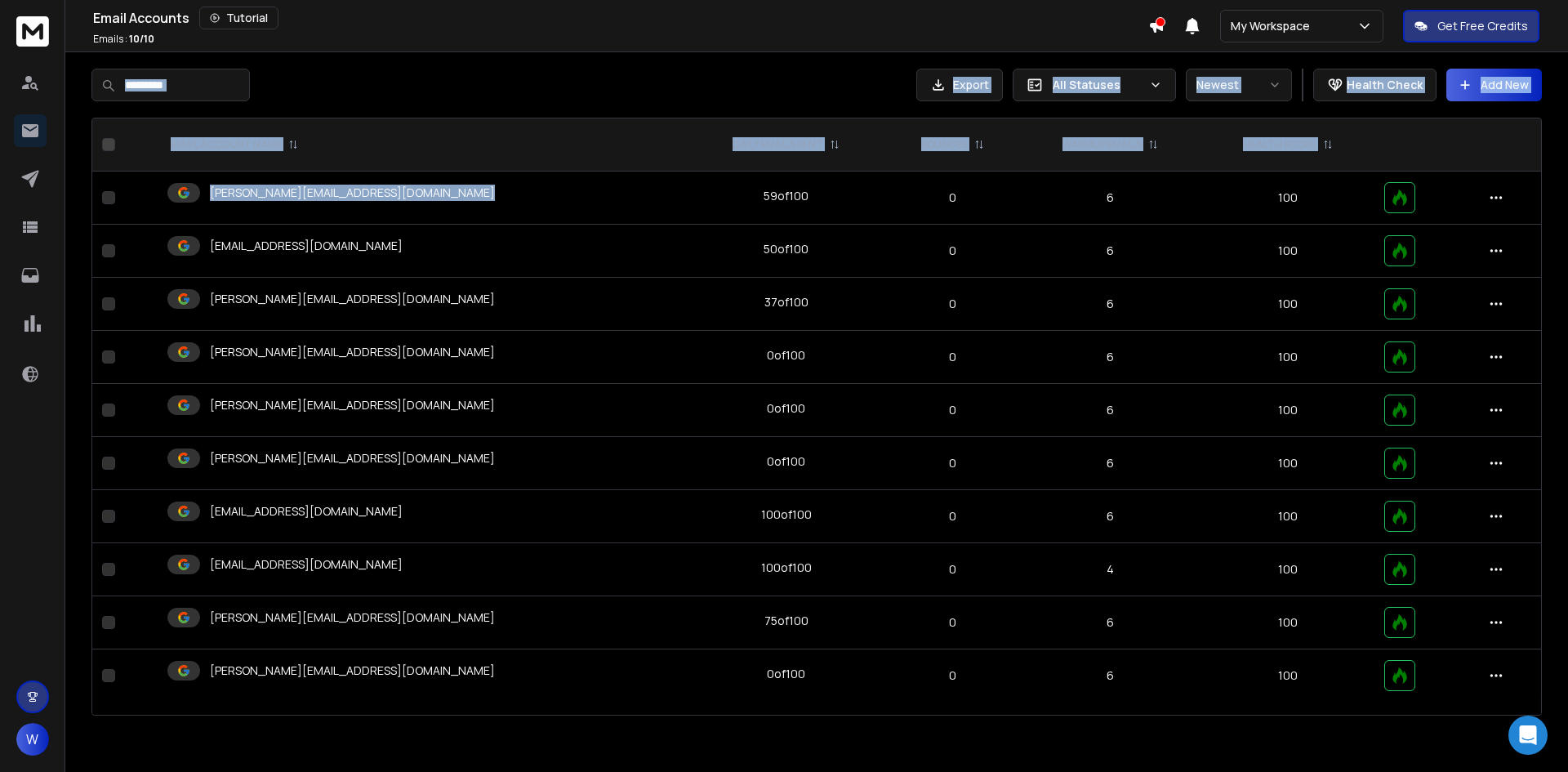
drag, startPoint x: 745, startPoint y: 207, endPoint x: 610, endPoint y: 72, distance: 190.9
click at [620, 71] on div "Export All Statuses Newest Health Check Add New EMAIL ACCOUNT NAME DAILY EMAILS…" at bounding box center [816, 392] width 1450 height 647
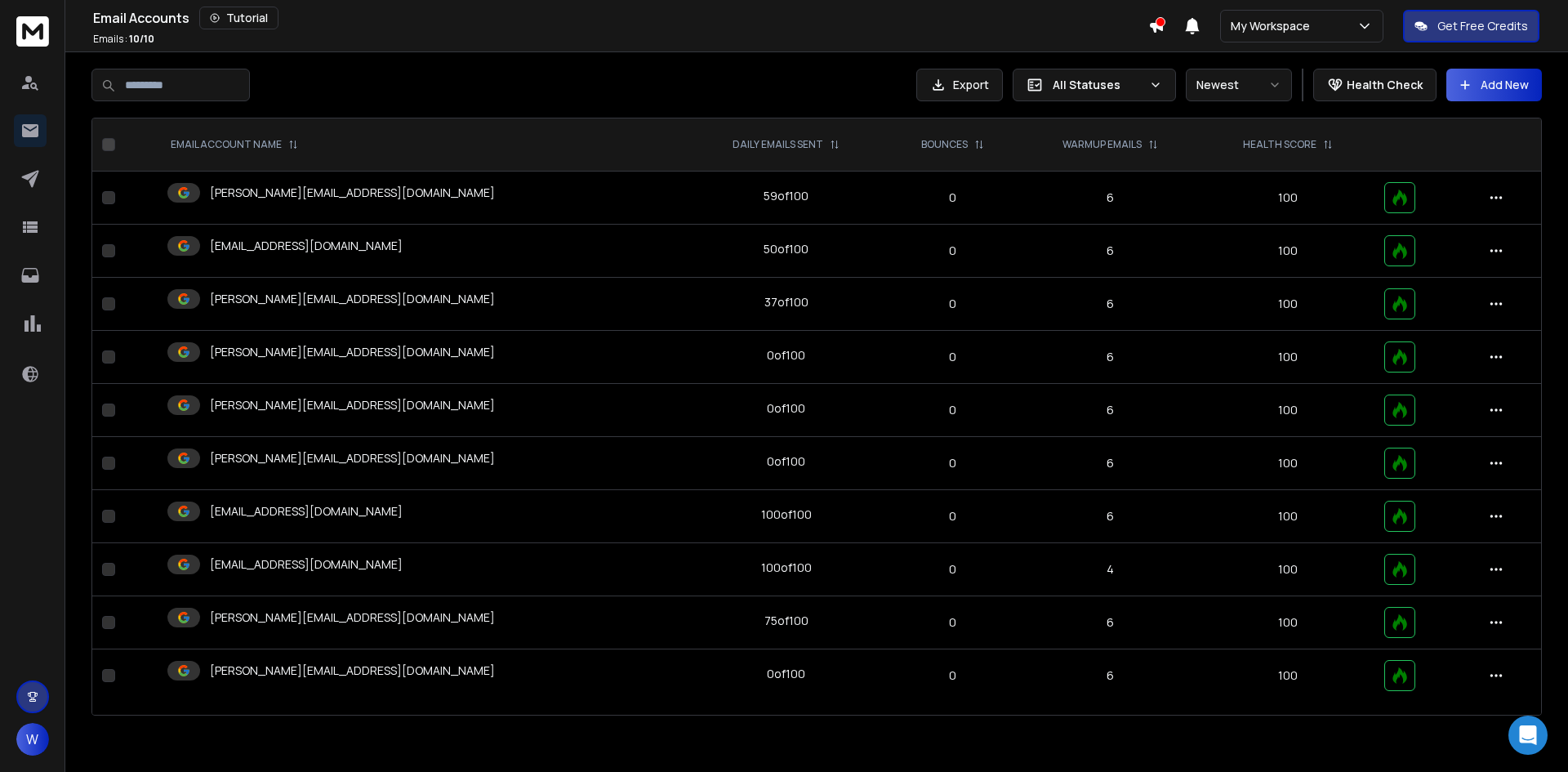
click at [596, 76] on div at bounding box center [498, 84] width 814 height 33
drag, startPoint x: 669, startPoint y: 245, endPoint x: 679, endPoint y: 236, distance: 13.5
click at [688, 245] on td "50 of 100" at bounding box center [786, 246] width 199 height 43
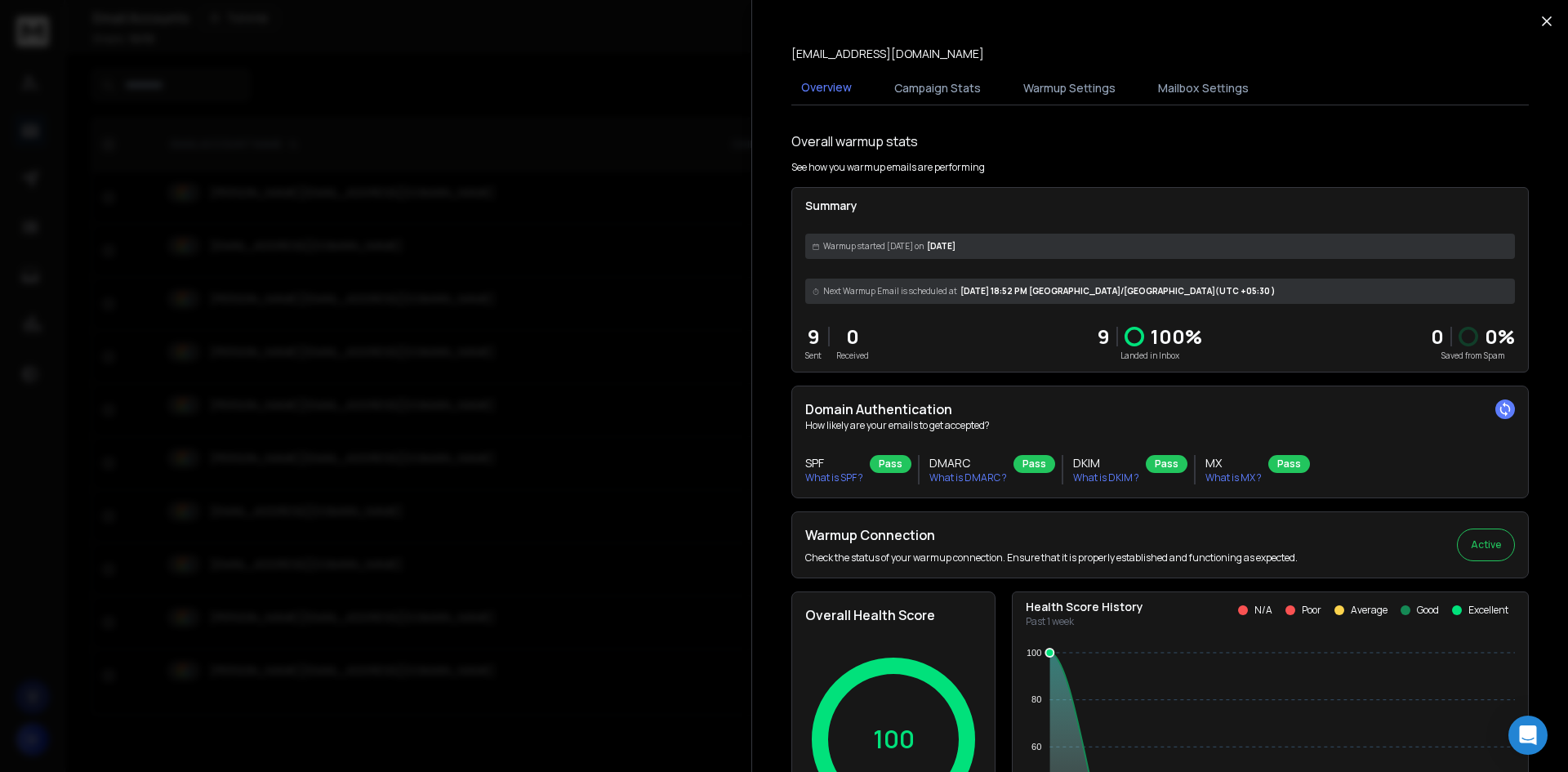
click at [1542, 24] on icon "button" at bounding box center [1546, 22] width 17 height 17
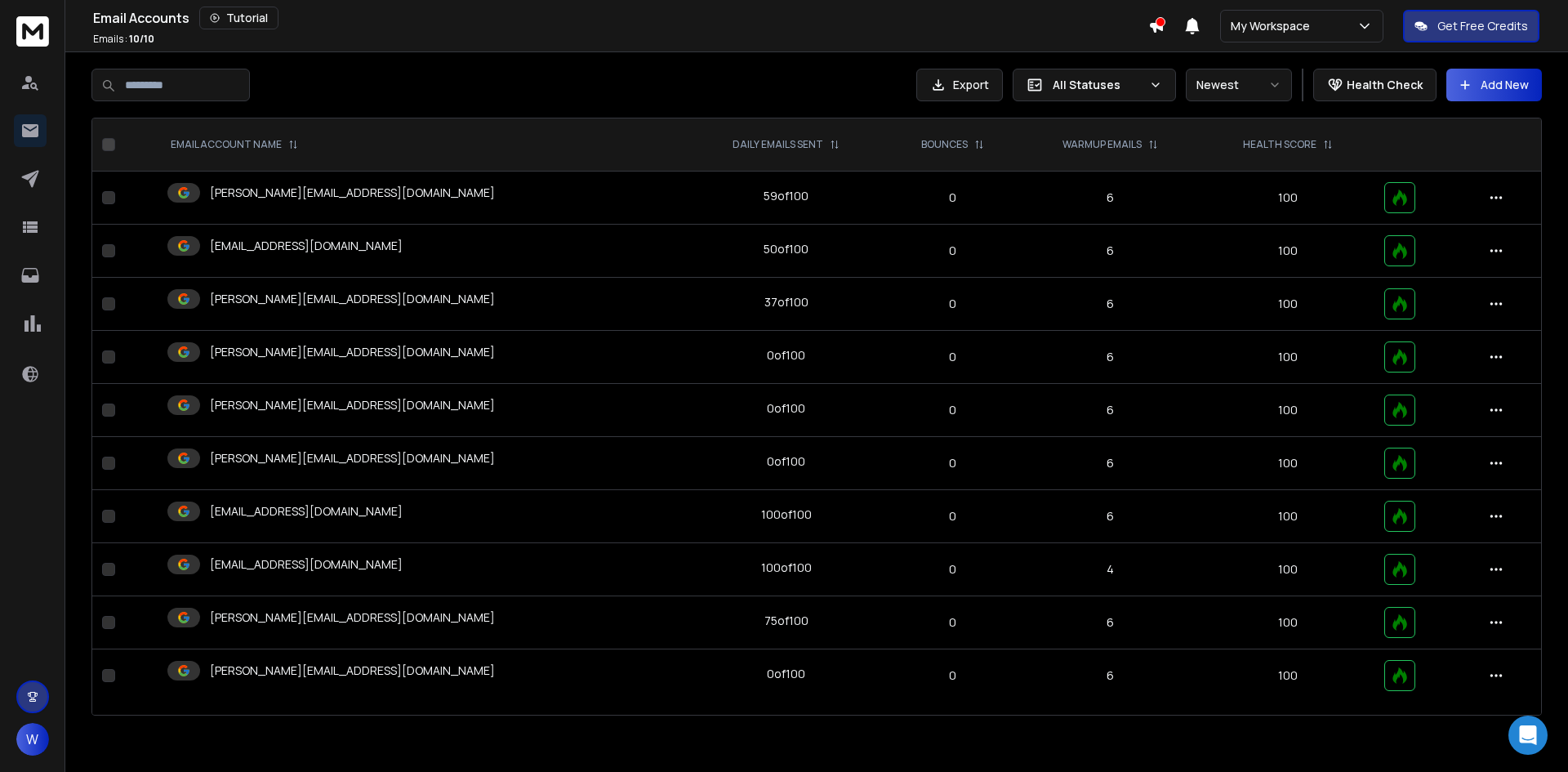
click at [595, 206] on td "[PERSON_NAME][EMAIL_ADDRESS][DOMAIN_NAME]" at bounding box center [422, 198] width 529 height 53
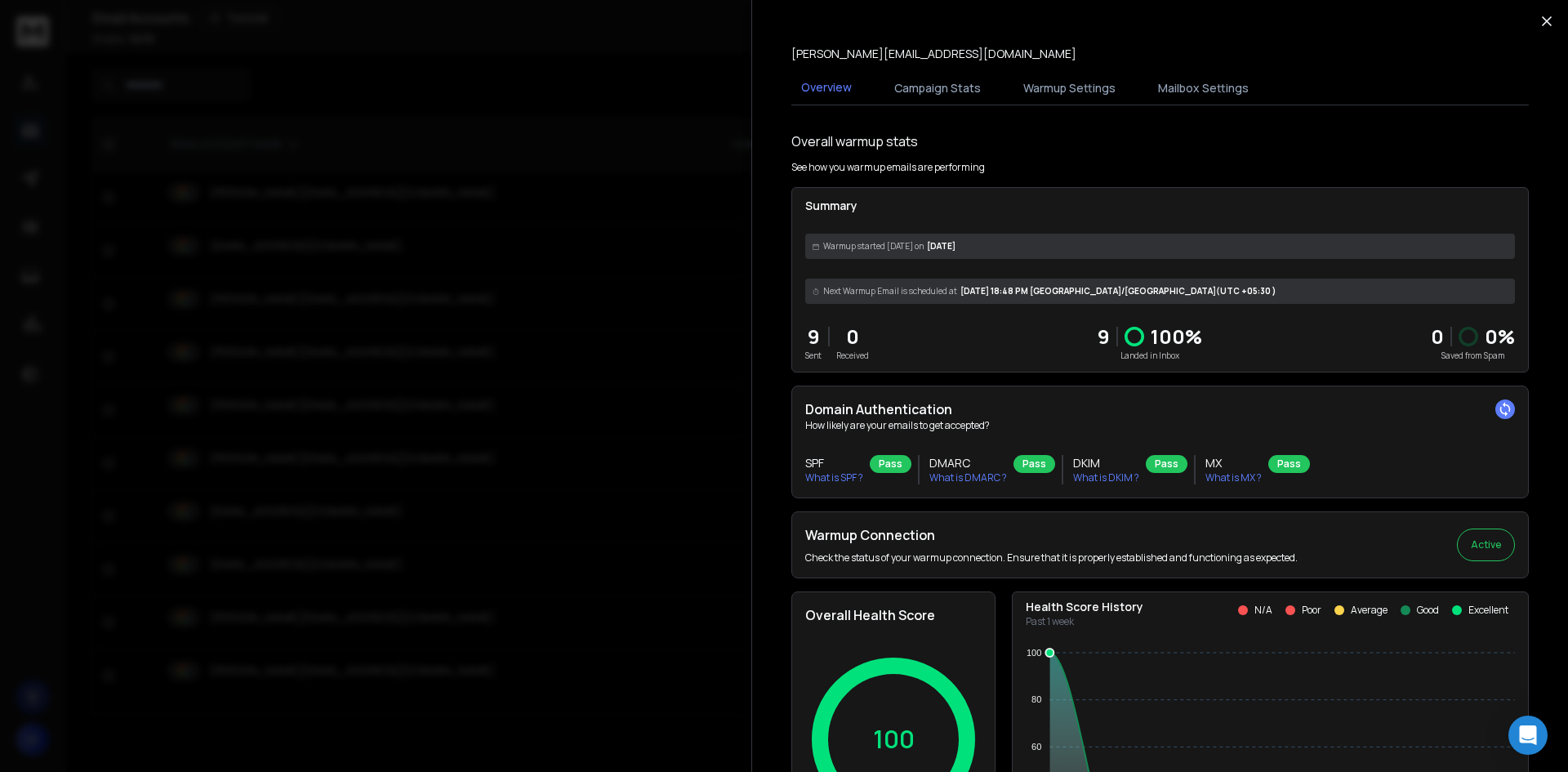
click at [1538, 22] on icon "button" at bounding box center [1546, 22] width 17 height 17
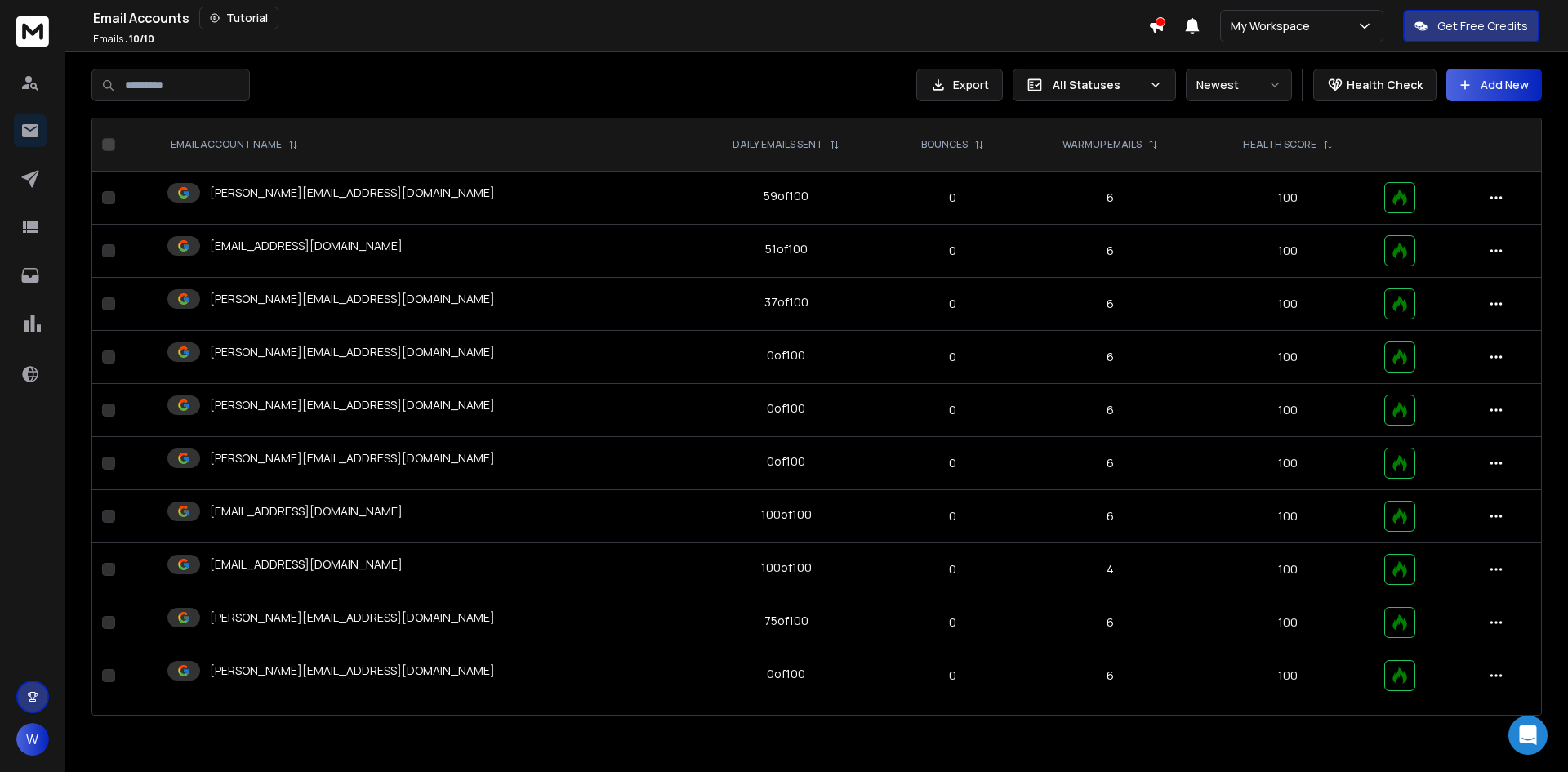
click at [794, 33] on div "Emails : 10 / 10" at bounding box center [620, 39] width 1055 height 13
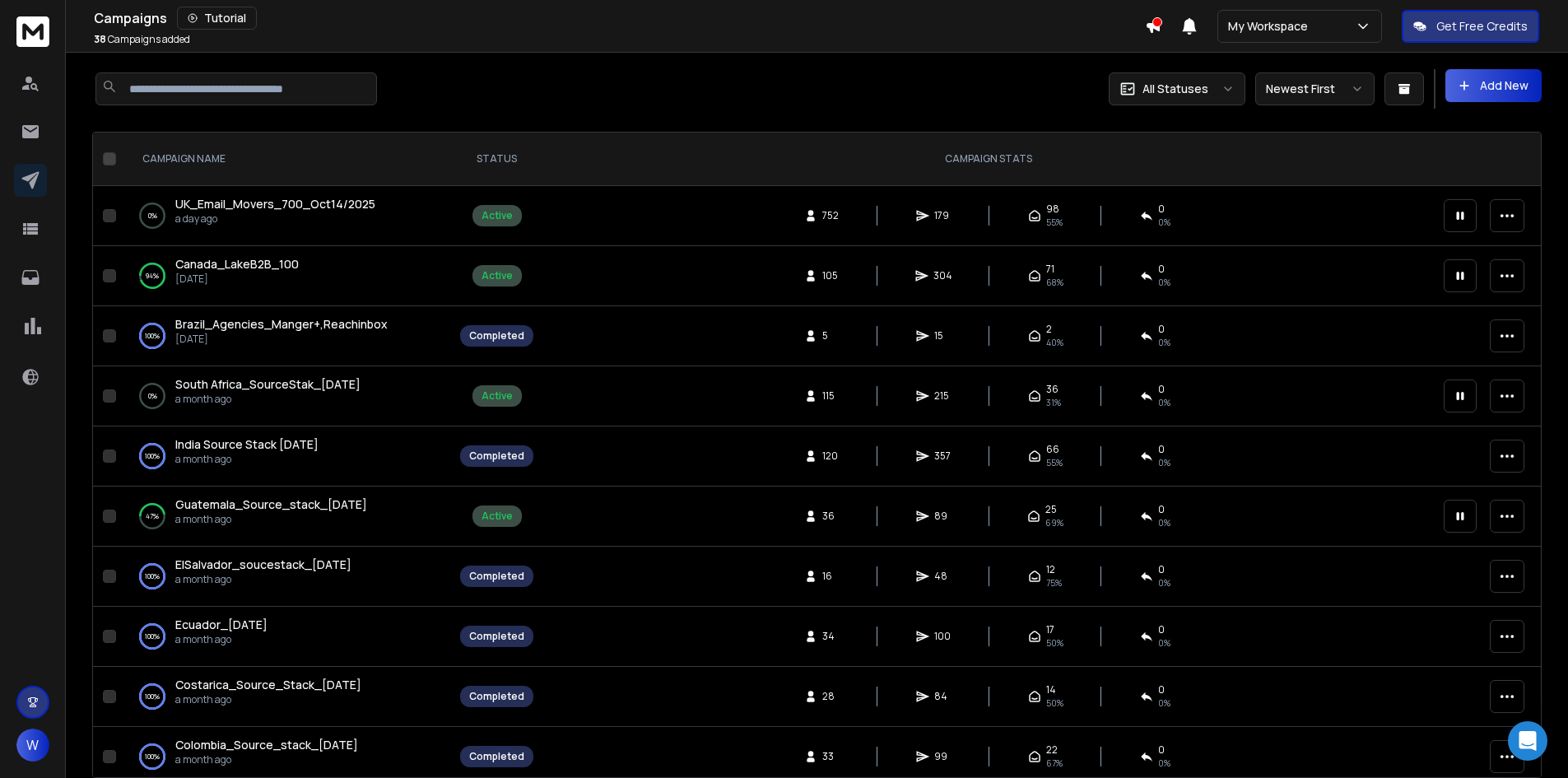
click at [586, 140] on th "CAMPAIGN STATS" at bounding box center [989, 159] width 891 height 54
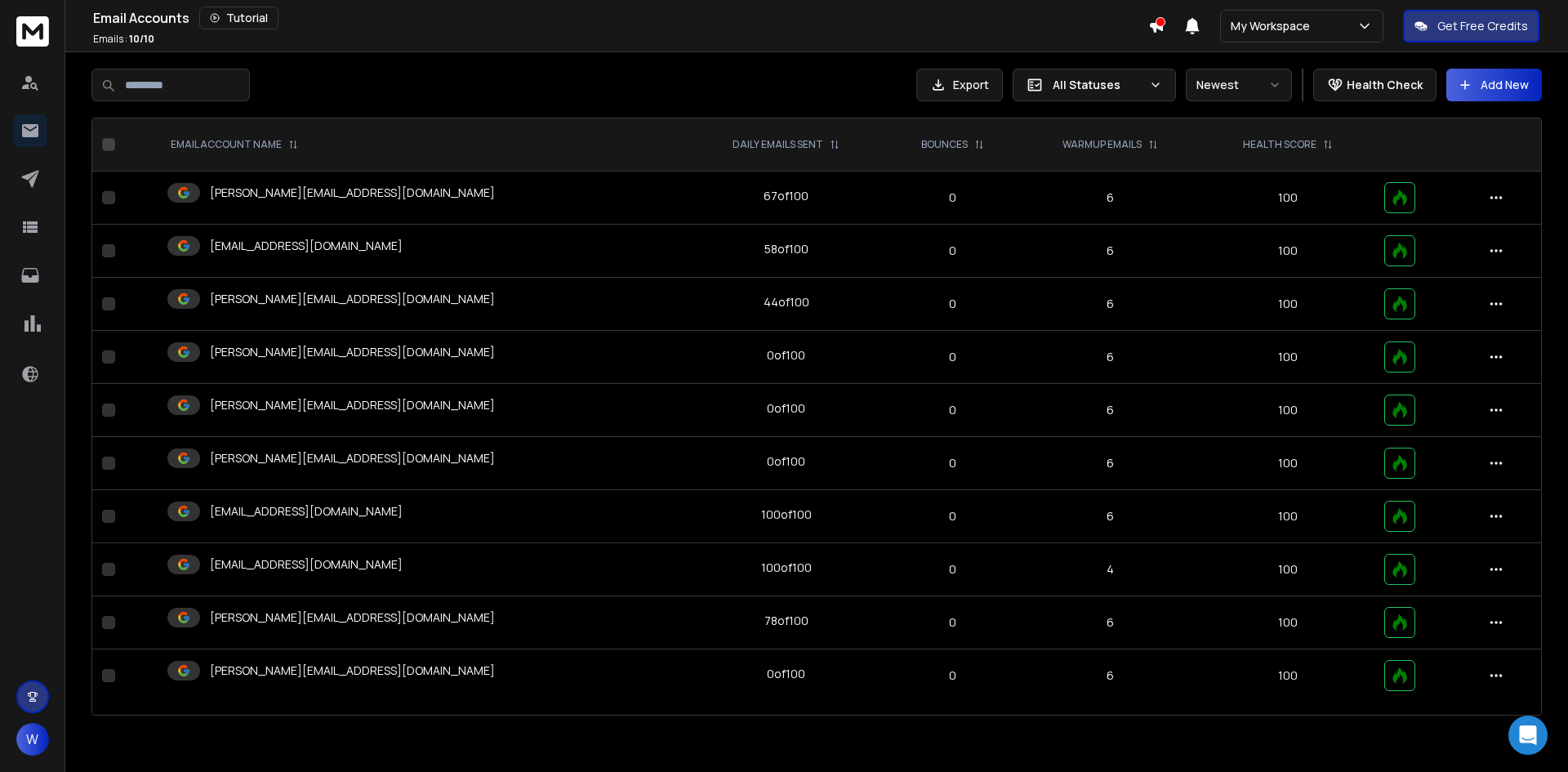
click at [611, 732] on div "ReferralStack Unlock AI-powered affiliate growth Lifetime Deals available! Clai…" at bounding box center [784, 386] width 1568 height 772
drag, startPoint x: 683, startPoint y: 672, endPoint x: 529, endPoint y: 708, distance: 158.2
click at [530, 708] on table "EMAIL ACCOUNT NAME DAILY EMAILS SENT BOUNCES WARMUP EMAILS HEALTH SCORE kris@wh…" at bounding box center [816, 416] width 1449 height 596
click at [606, 722] on div "Export All Statuses Newest Health Check Add New EMAIL ACCOUNT NAME DAILY EMAILS…" at bounding box center [816, 392] width 1502 height 679
drag, startPoint x: 673, startPoint y: 614, endPoint x: 590, endPoint y: 622, distance: 83.4
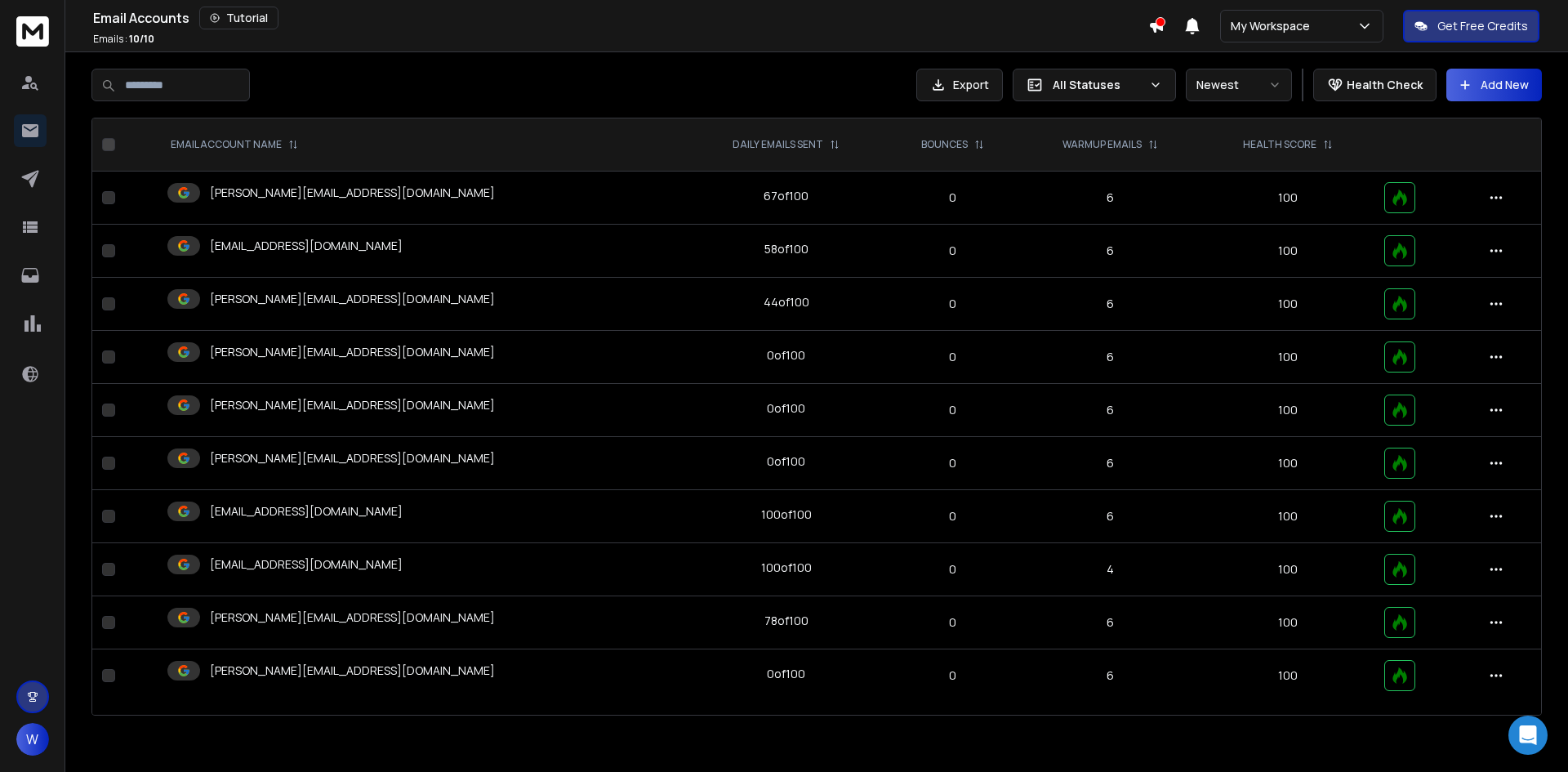
click at [590, 622] on tr "anna@whatjobs.international 78 of 100 0 6 100" at bounding box center [816, 622] width 1449 height 53
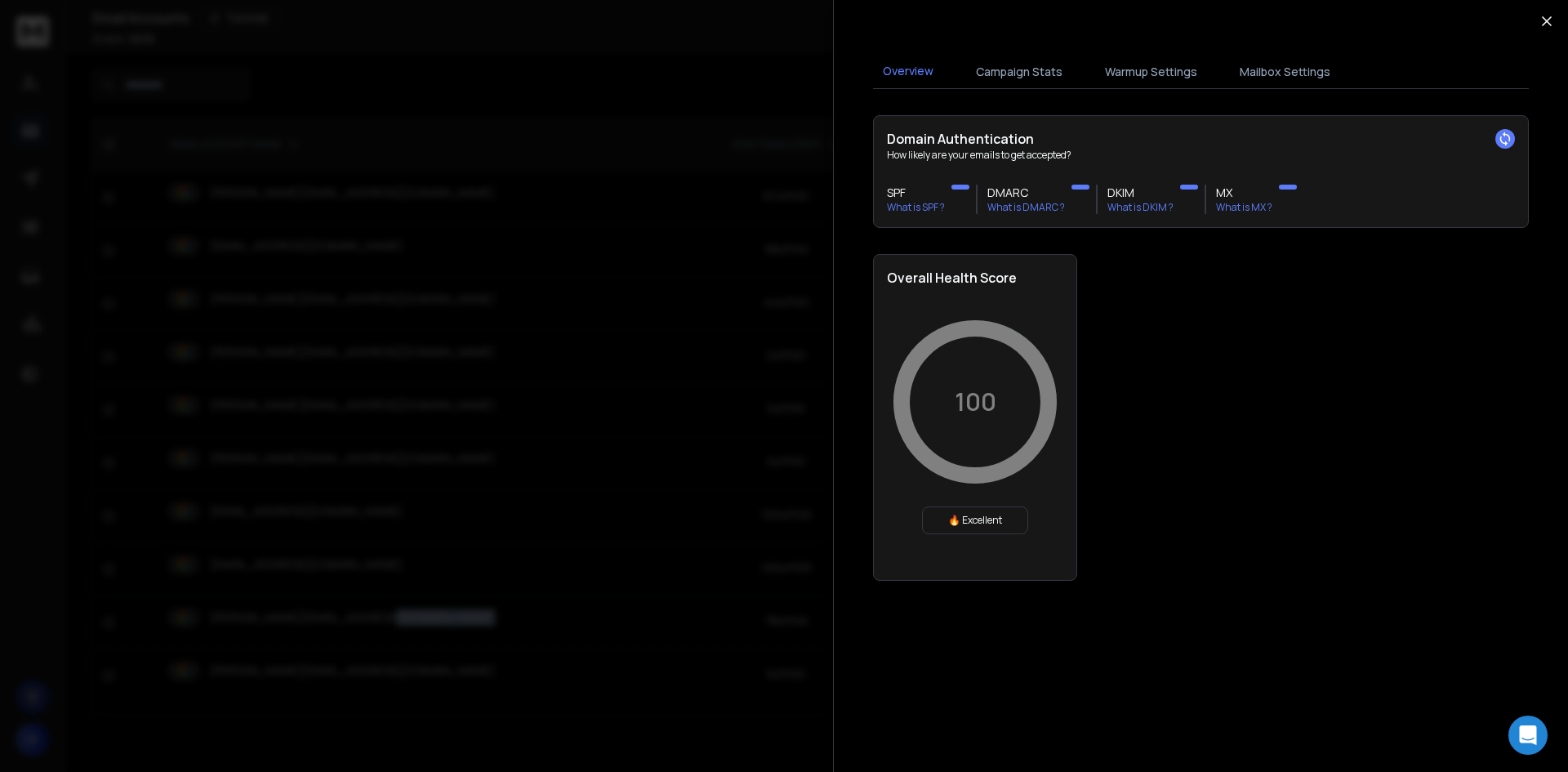
click at [1539, 21] on icon "button" at bounding box center [1546, 22] width 17 height 17
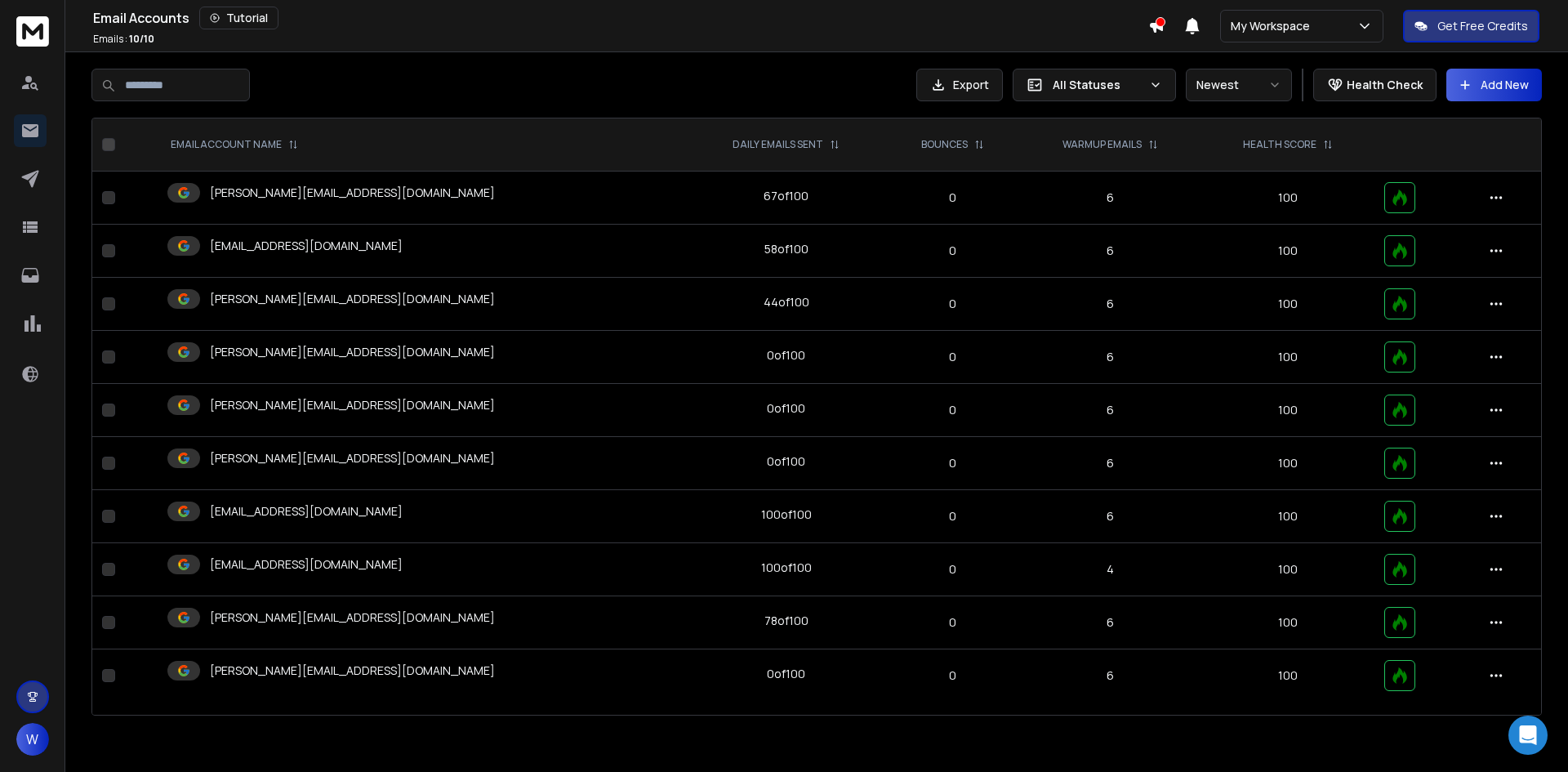
click at [729, 598] on td "78 of 100" at bounding box center [786, 617] width 199 height 43
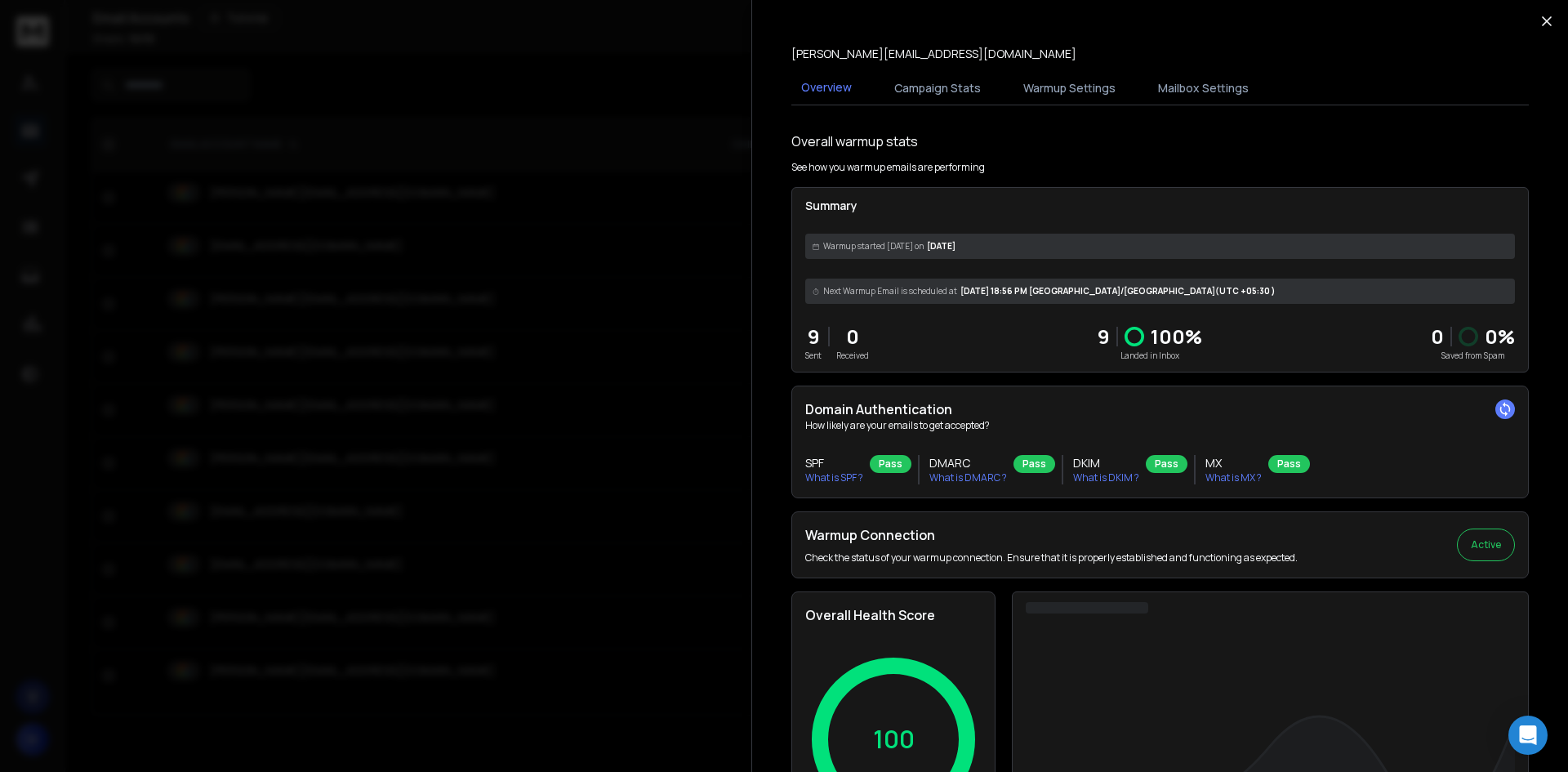
click at [1543, 24] on icon "button" at bounding box center [1546, 22] width 17 height 17
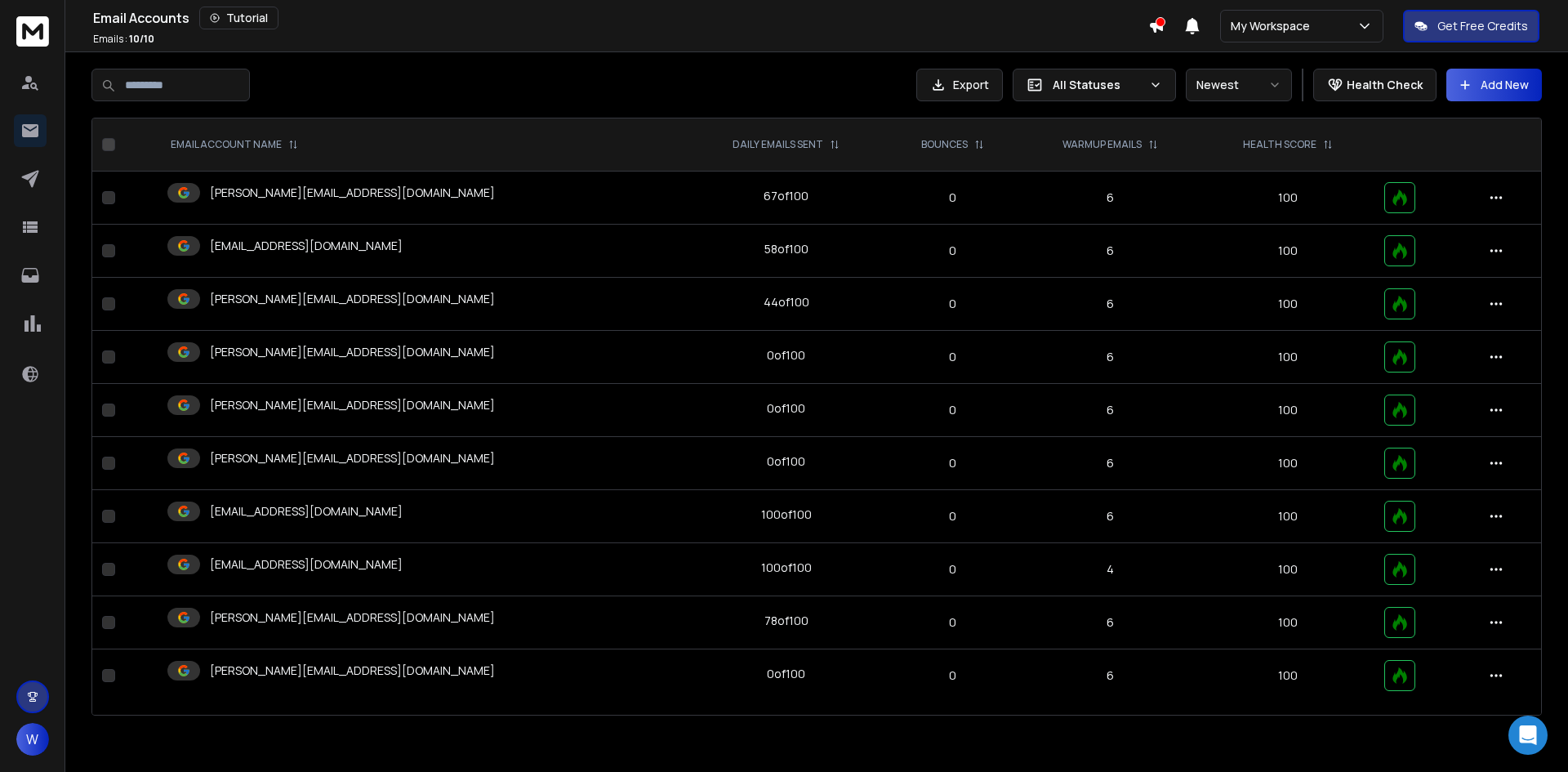
click at [738, 626] on td "78 of 100" at bounding box center [786, 617] width 199 height 43
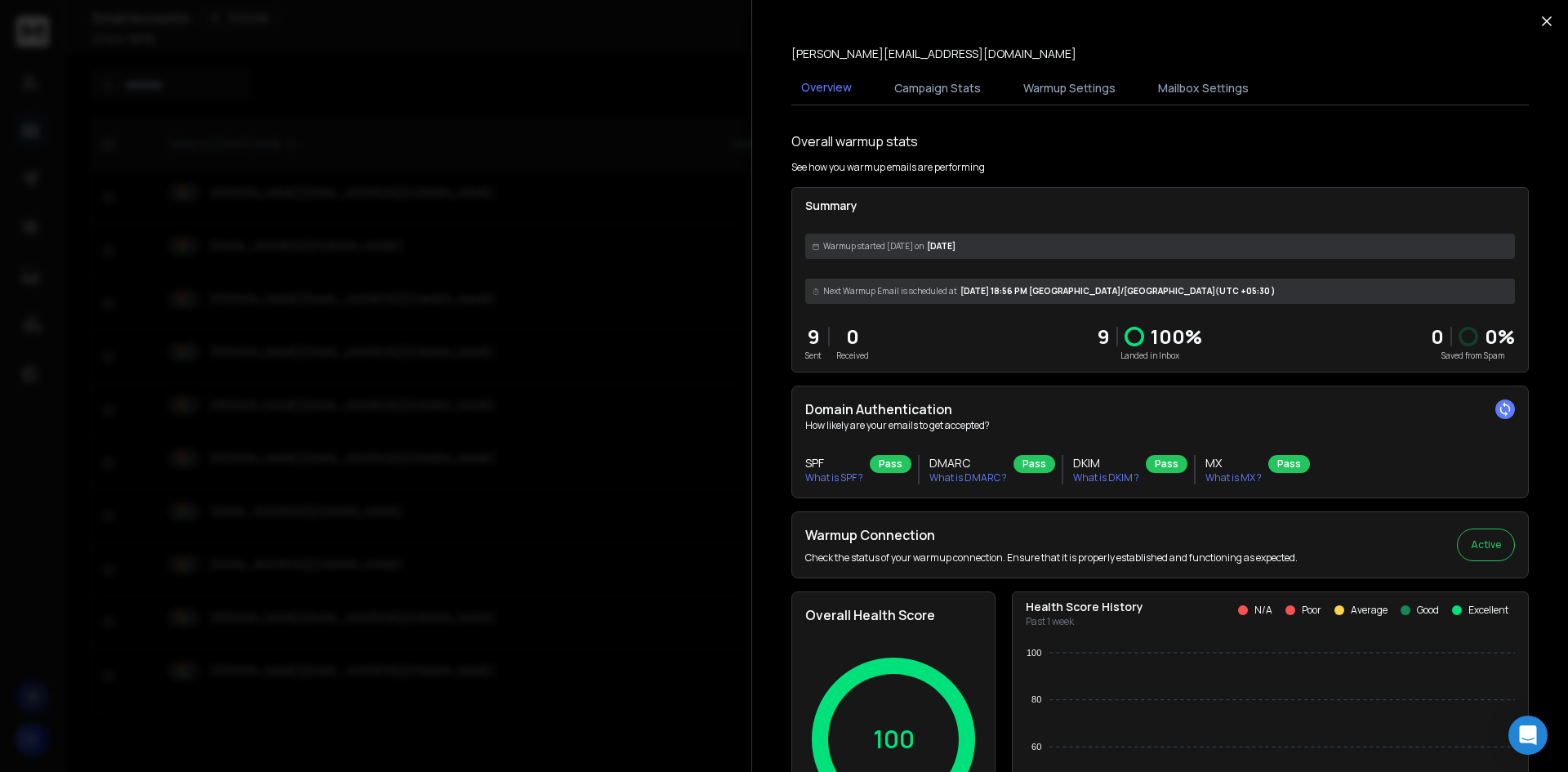
click at [1547, 24] on icon "button" at bounding box center [1546, 22] width 17 height 17
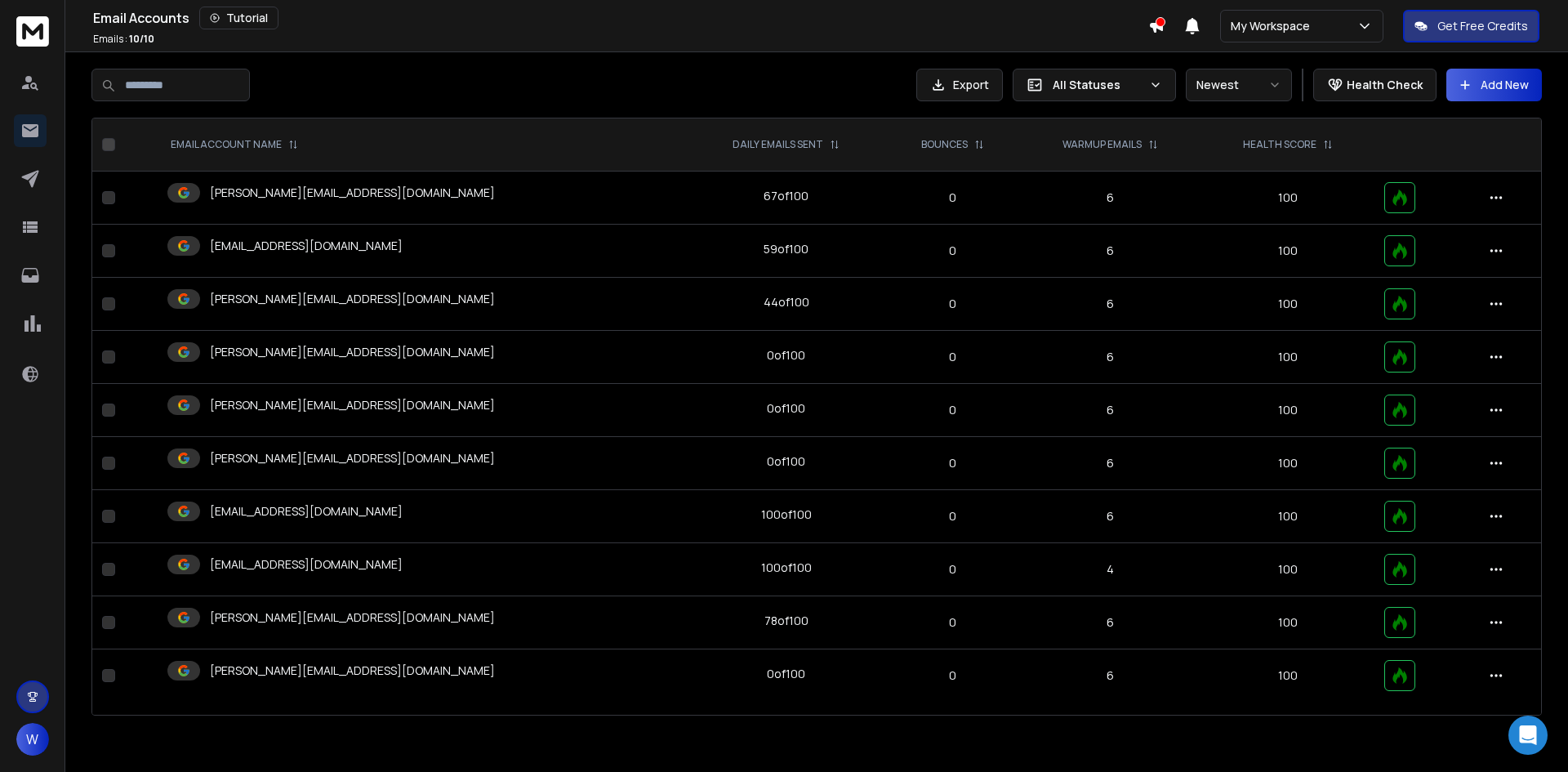
click at [324, 349] on p "lucas@whatjobs.international" at bounding box center [352, 352] width 285 height 17
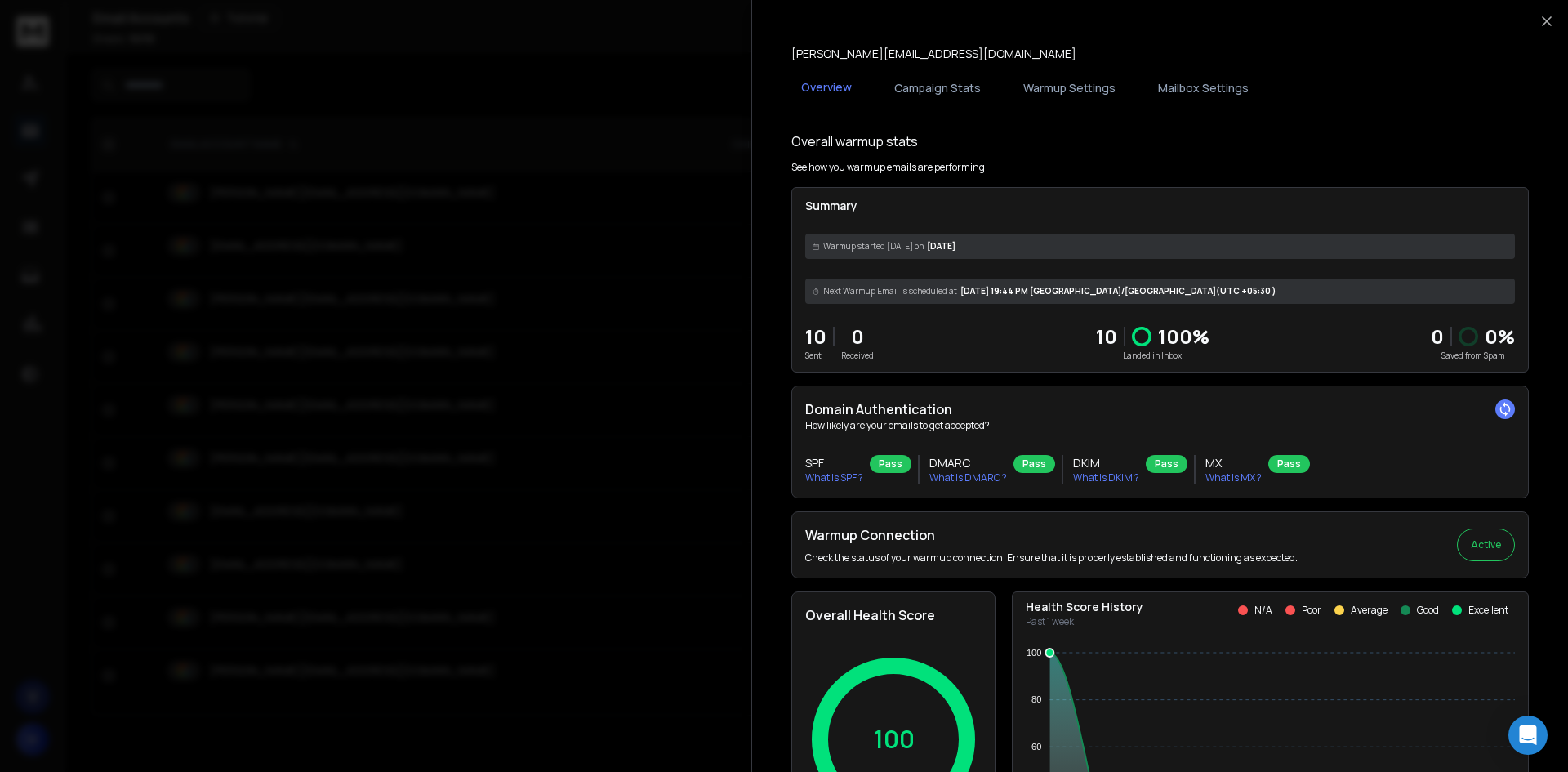
click at [917, 79] on button "Campaign Stats" at bounding box center [936, 88] width 106 height 36
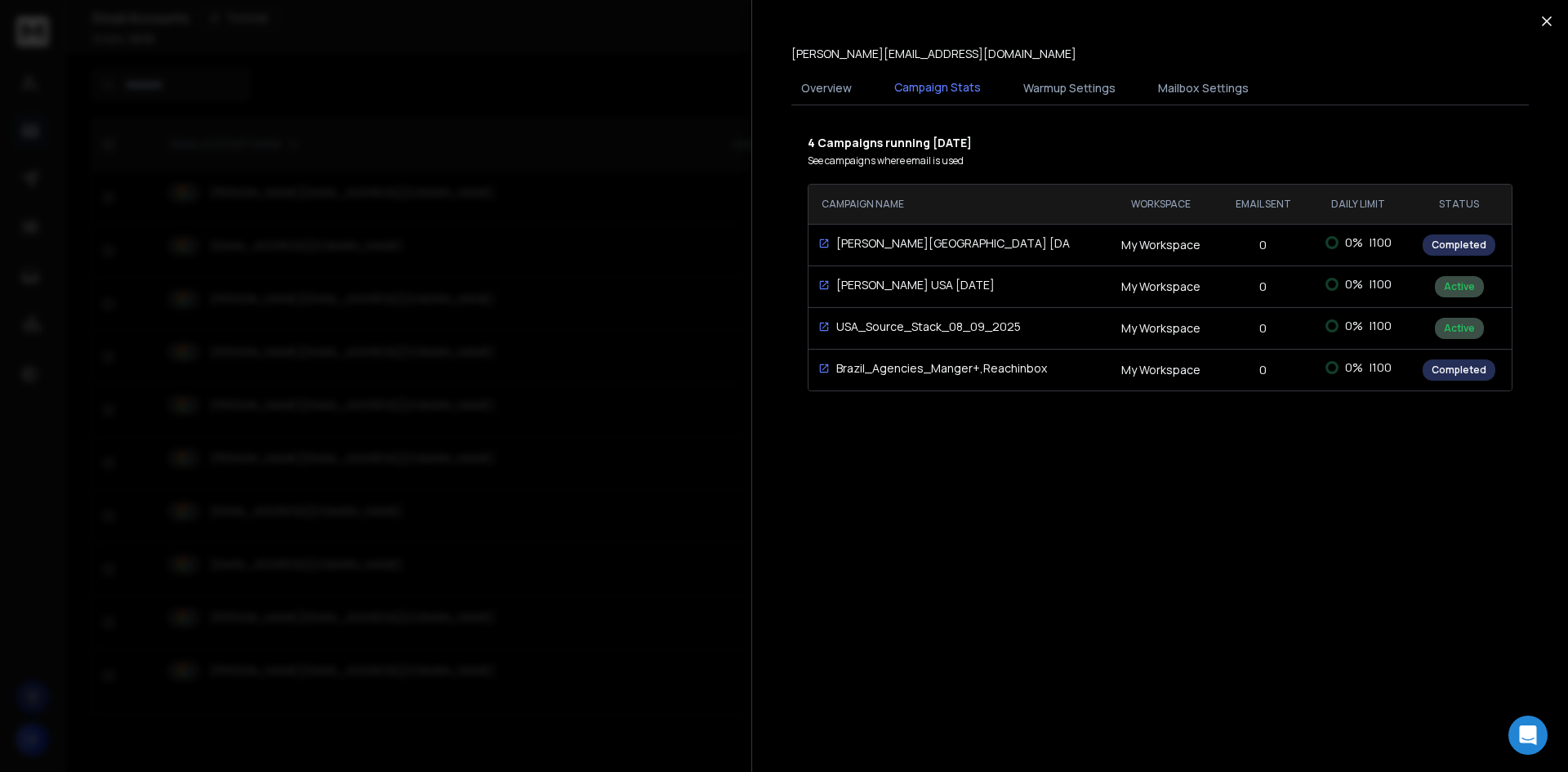
click at [1538, 25] on icon "button" at bounding box center [1546, 22] width 17 height 17
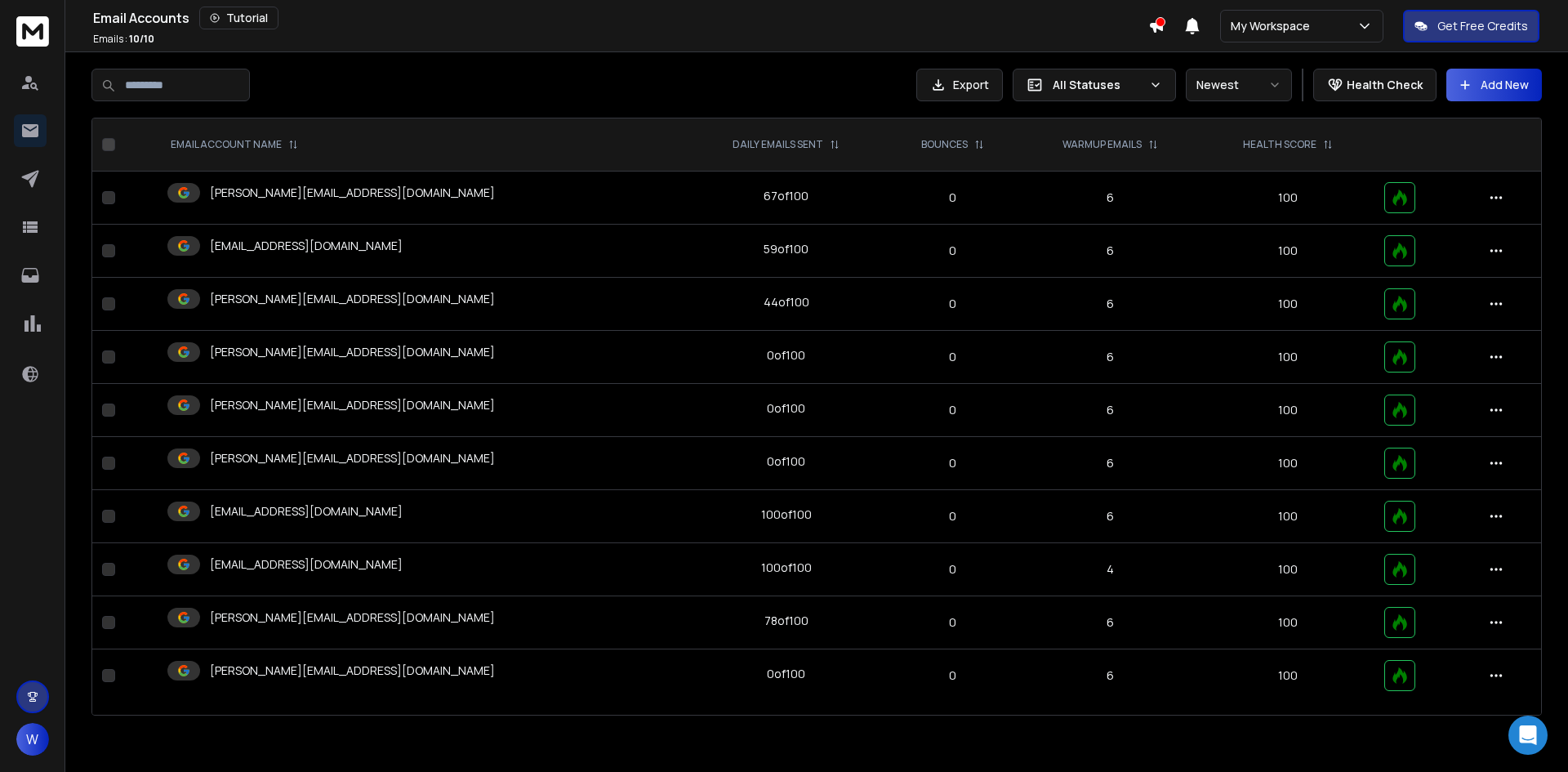
click at [348, 667] on p "[PERSON_NAME][EMAIL_ADDRESS][DOMAIN_NAME]" at bounding box center [352, 671] width 285 height 17
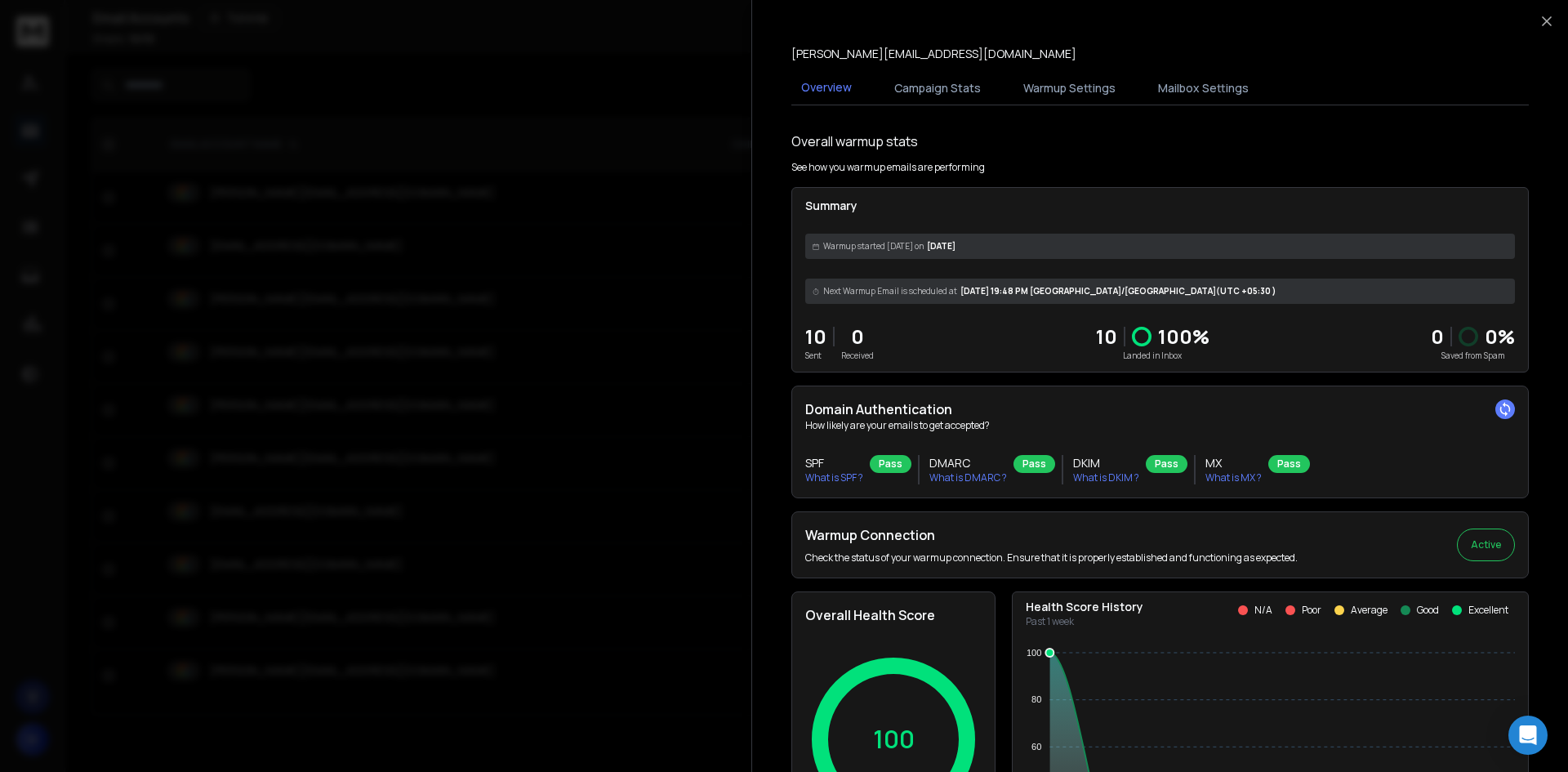
click at [925, 71] on div "jessica@whatjobs.international Overview Campaign Stats Warmup Settings Mailbox …" at bounding box center [1160, 670] width 776 height 1302
click at [929, 76] on button "Campaign Stats" at bounding box center [936, 88] width 106 height 36
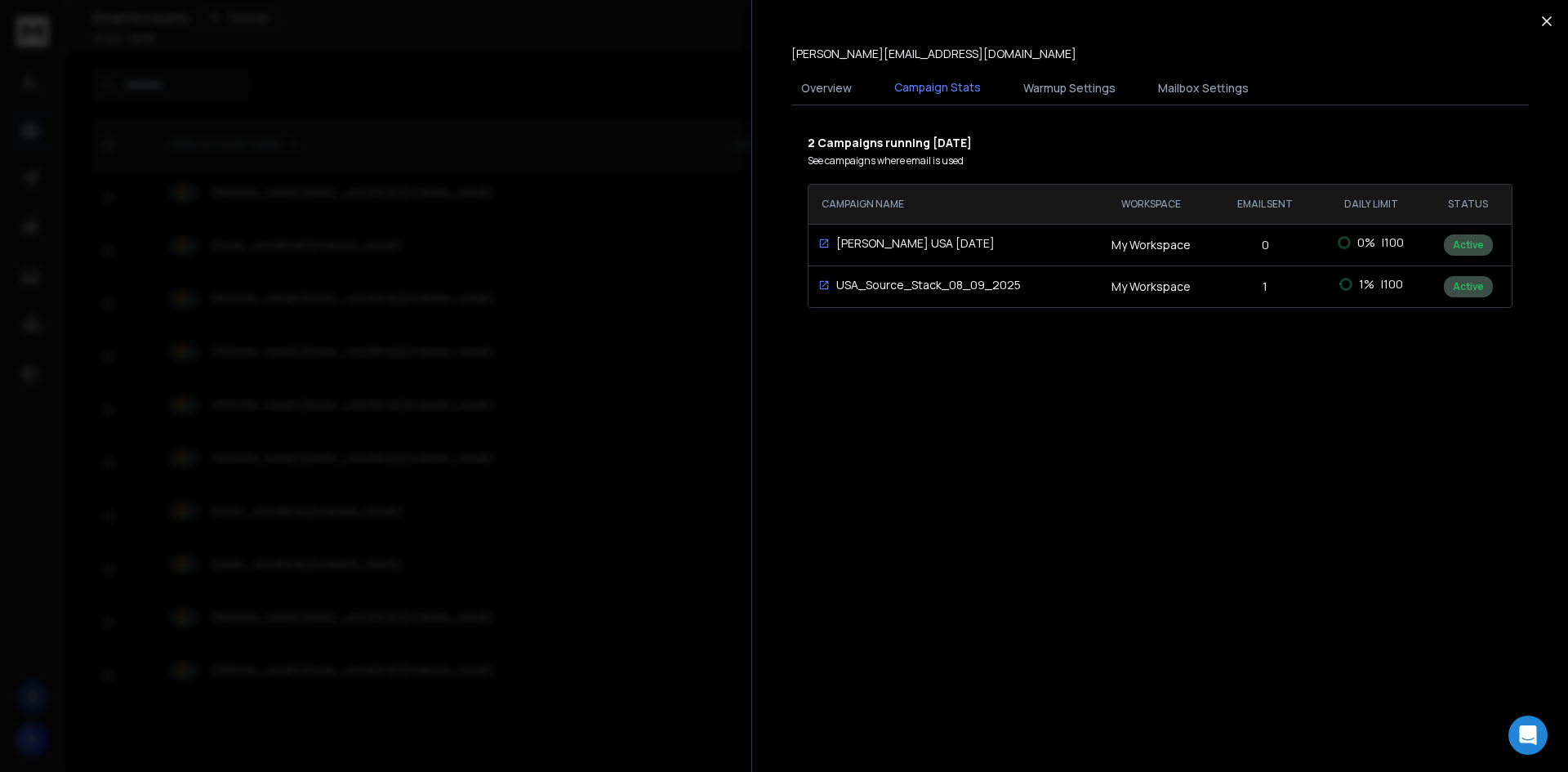
click at [1543, 21] on icon "button" at bounding box center [1546, 22] width 17 height 17
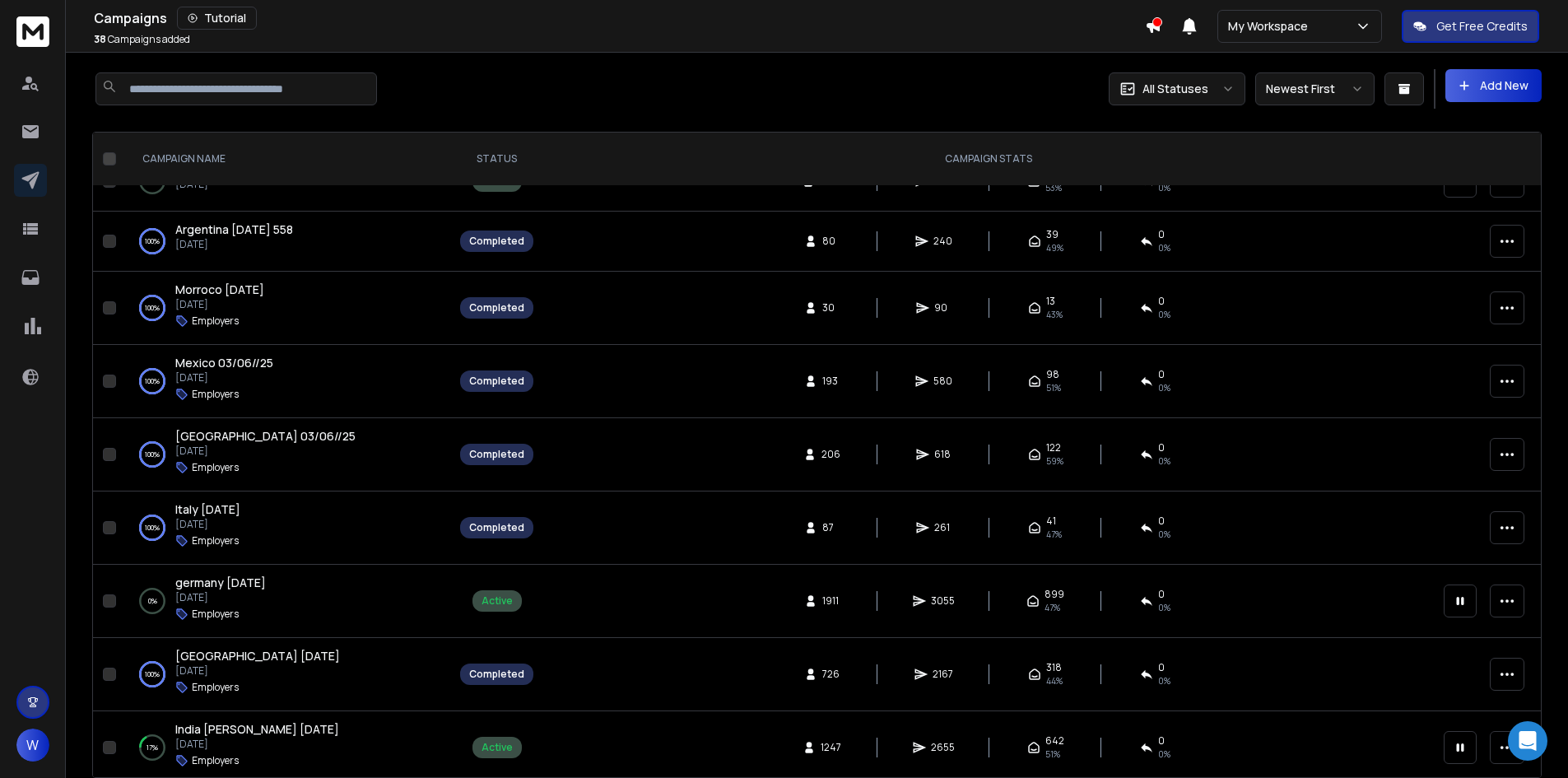
scroll to position [1968, 0]
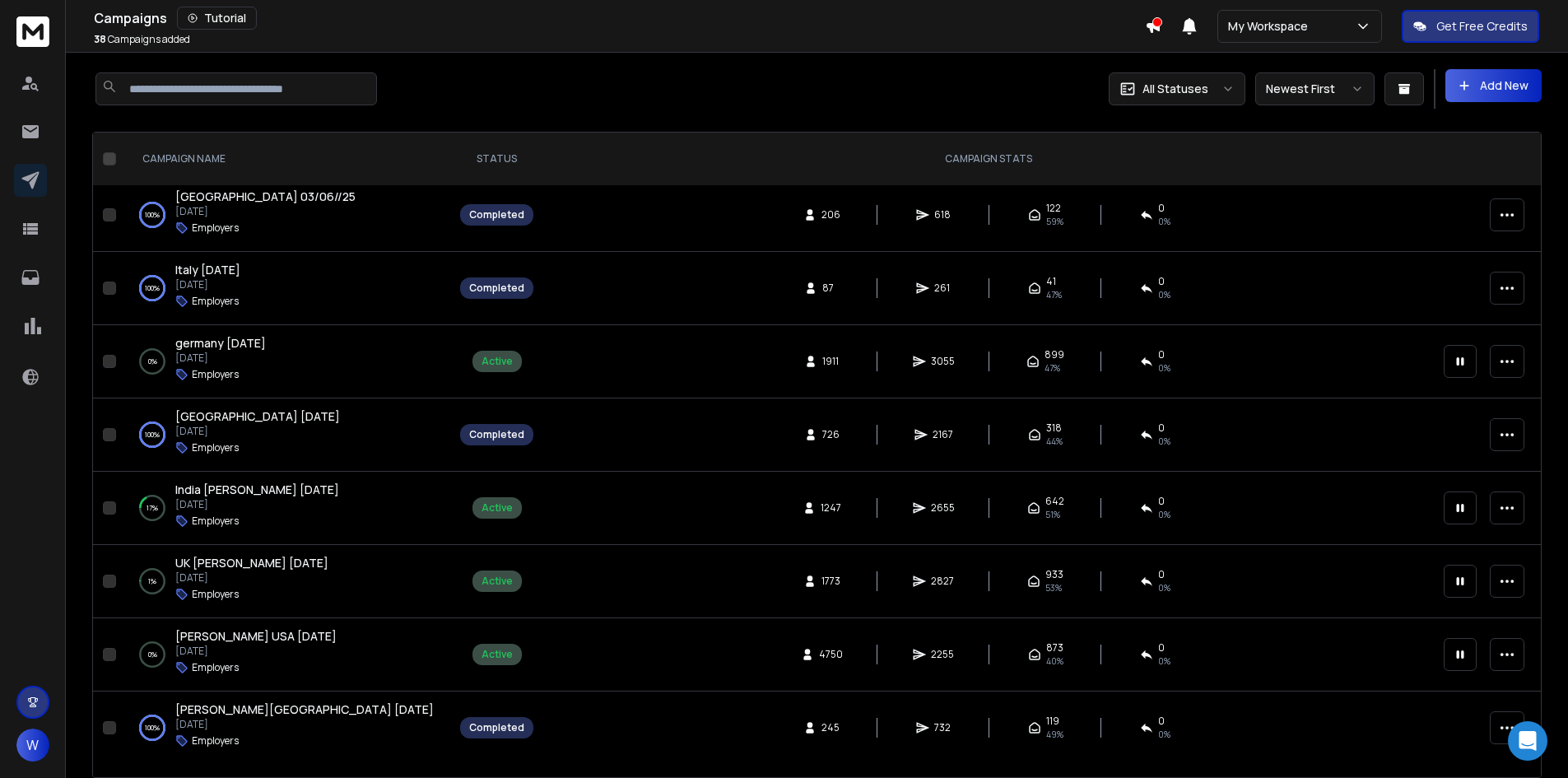
click at [220, 491] on span "India Sarita 03/06/25" at bounding box center [257, 489] width 163 height 16
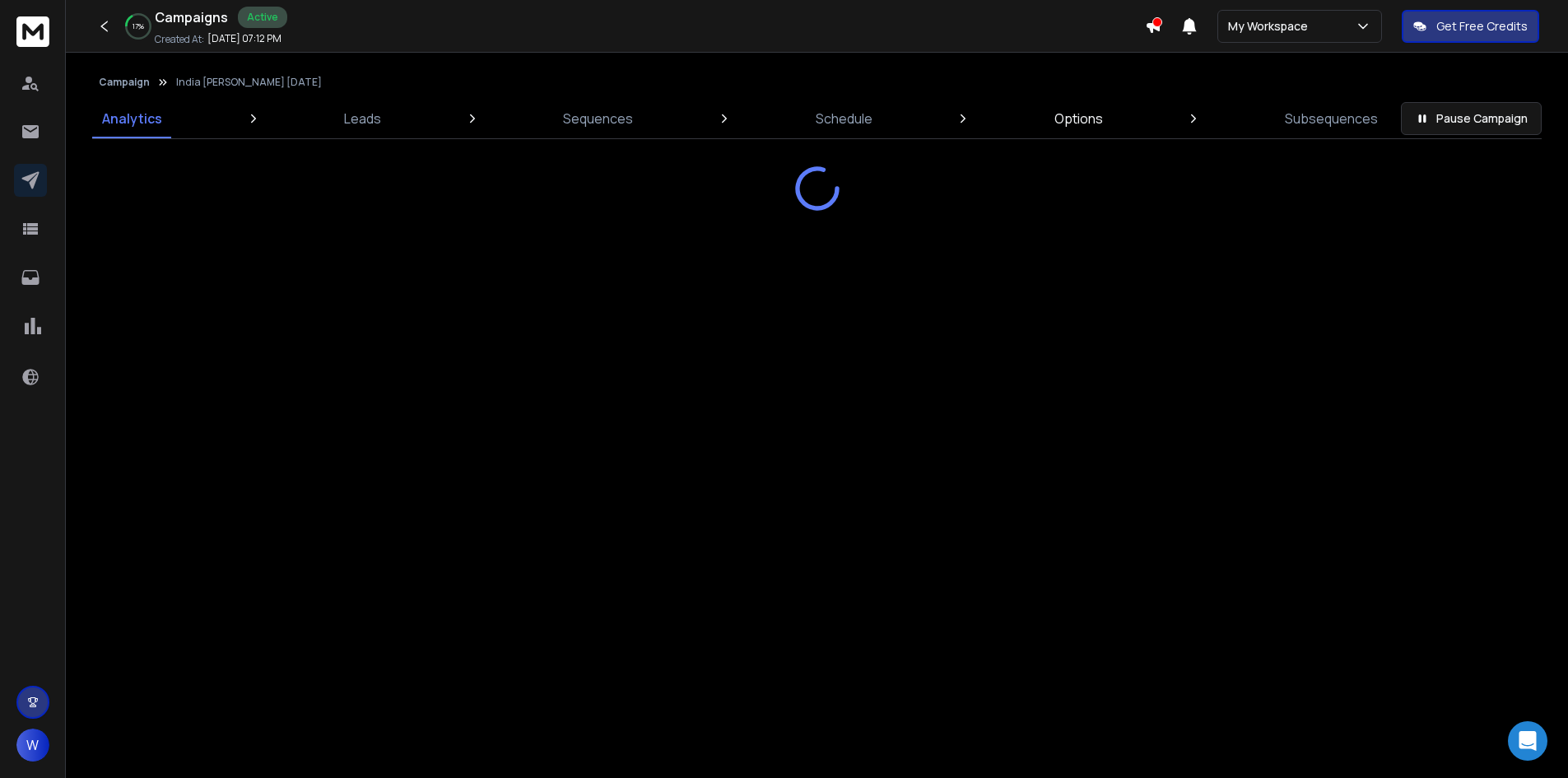
click at [1088, 120] on p "Options" at bounding box center [1079, 118] width 49 height 19
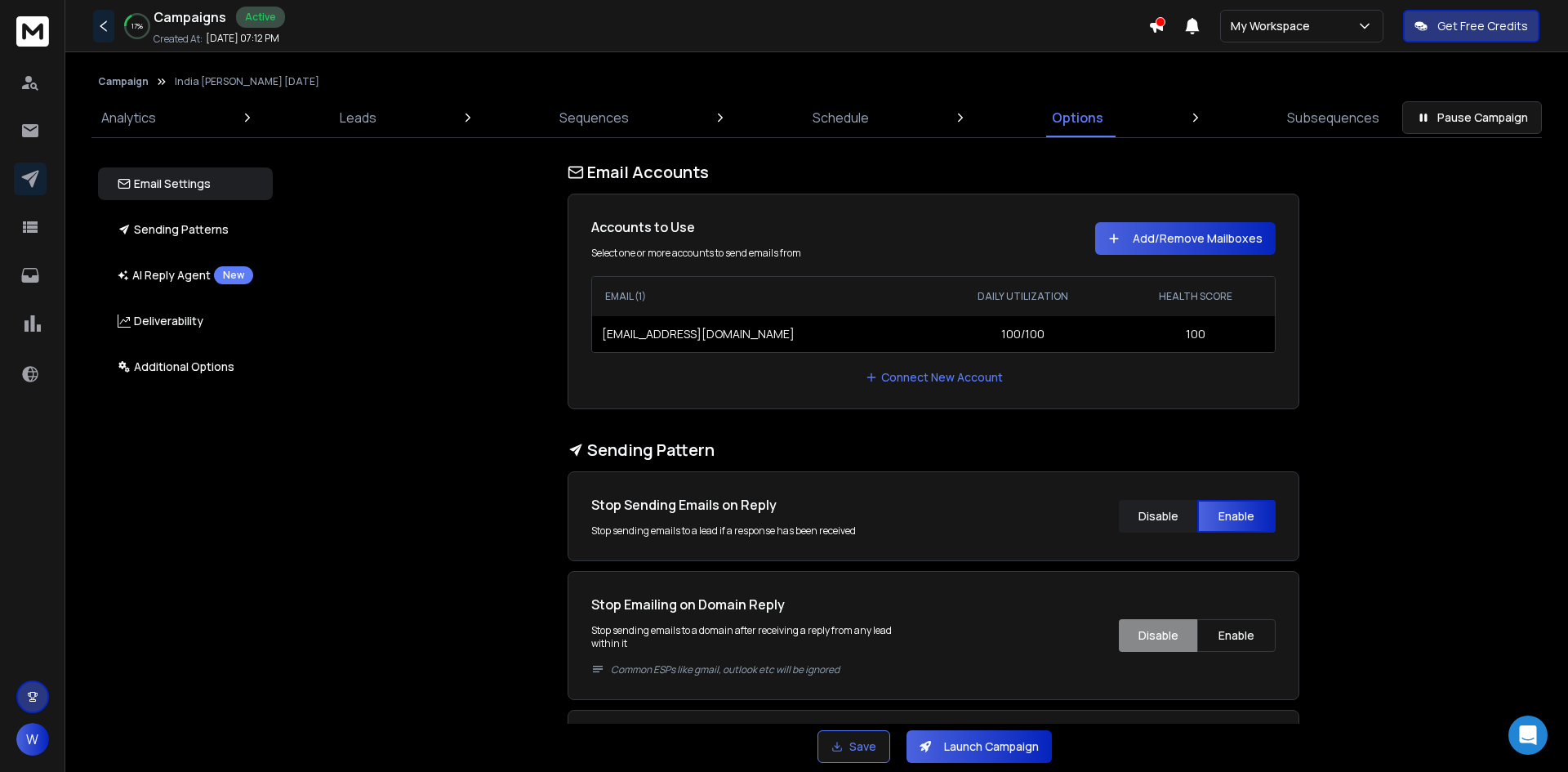
click at [108, 23] on icon at bounding box center [104, 26] width 15 height 15
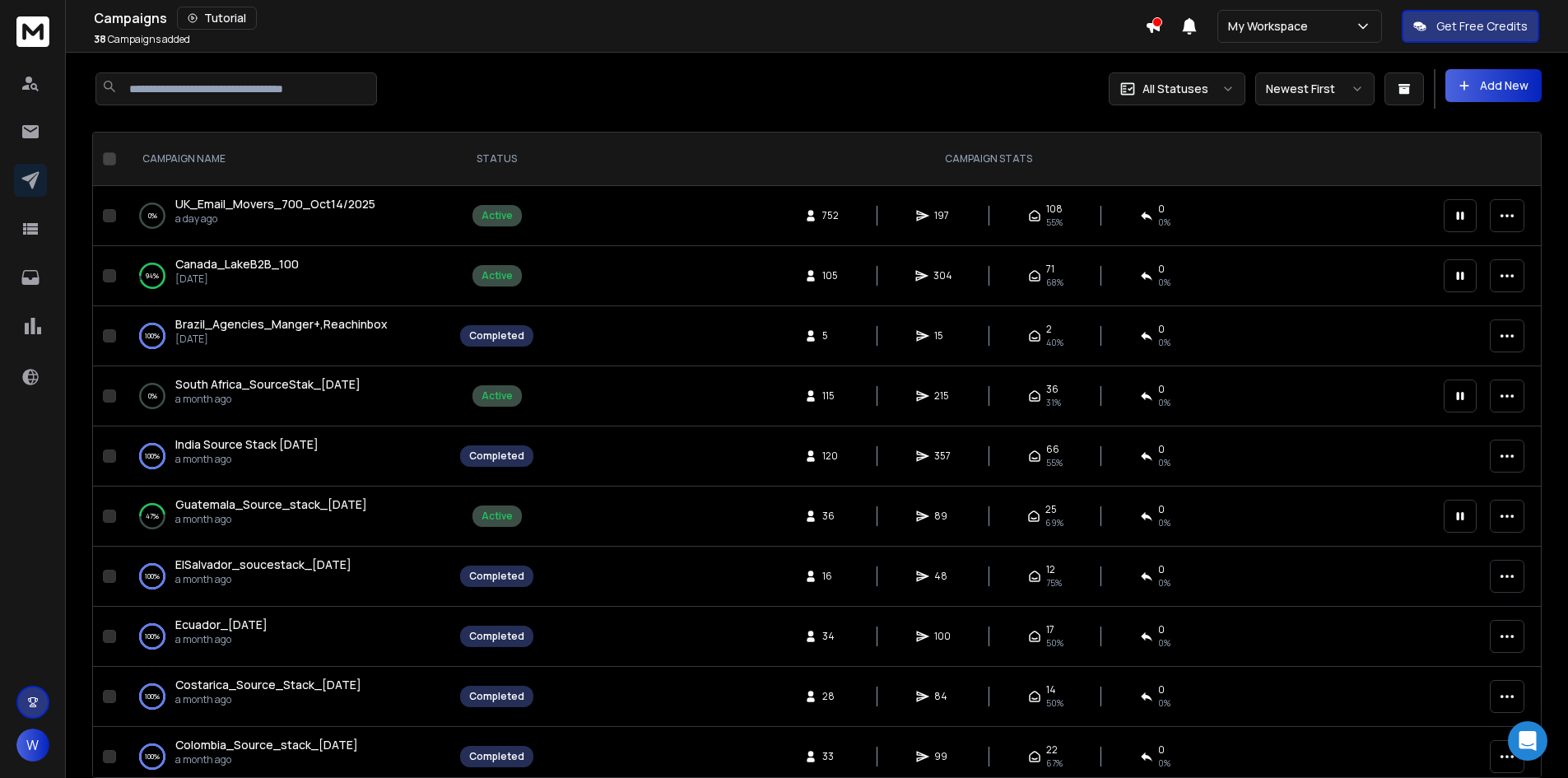
click at [239, 94] on input at bounding box center [236, 88] width 281 height 33
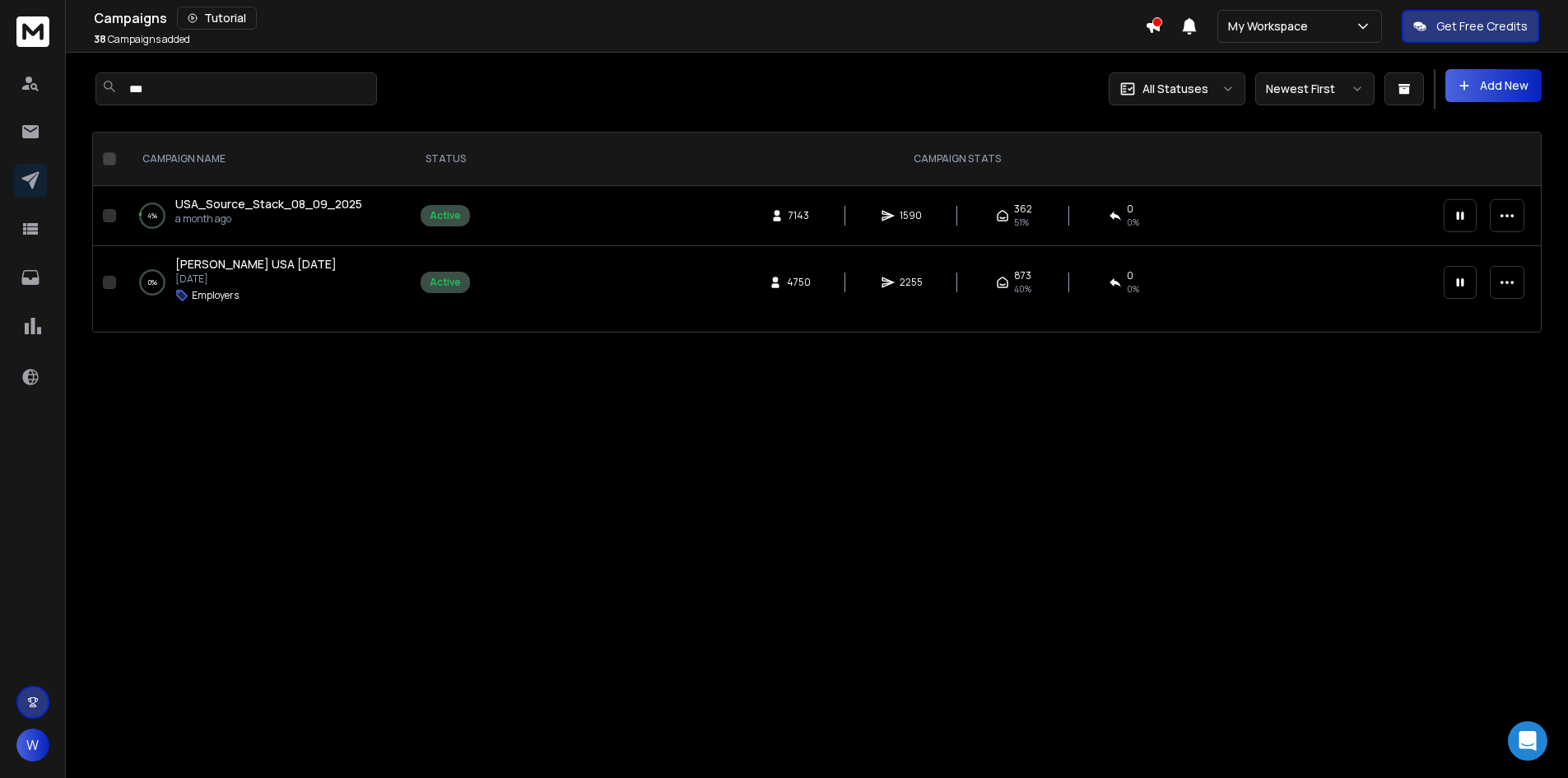
type input "***"
click at [269, 262] on span "[PERSON_NAME] USA [DATE]" at bounding box center [256, 264] width 162 height 16
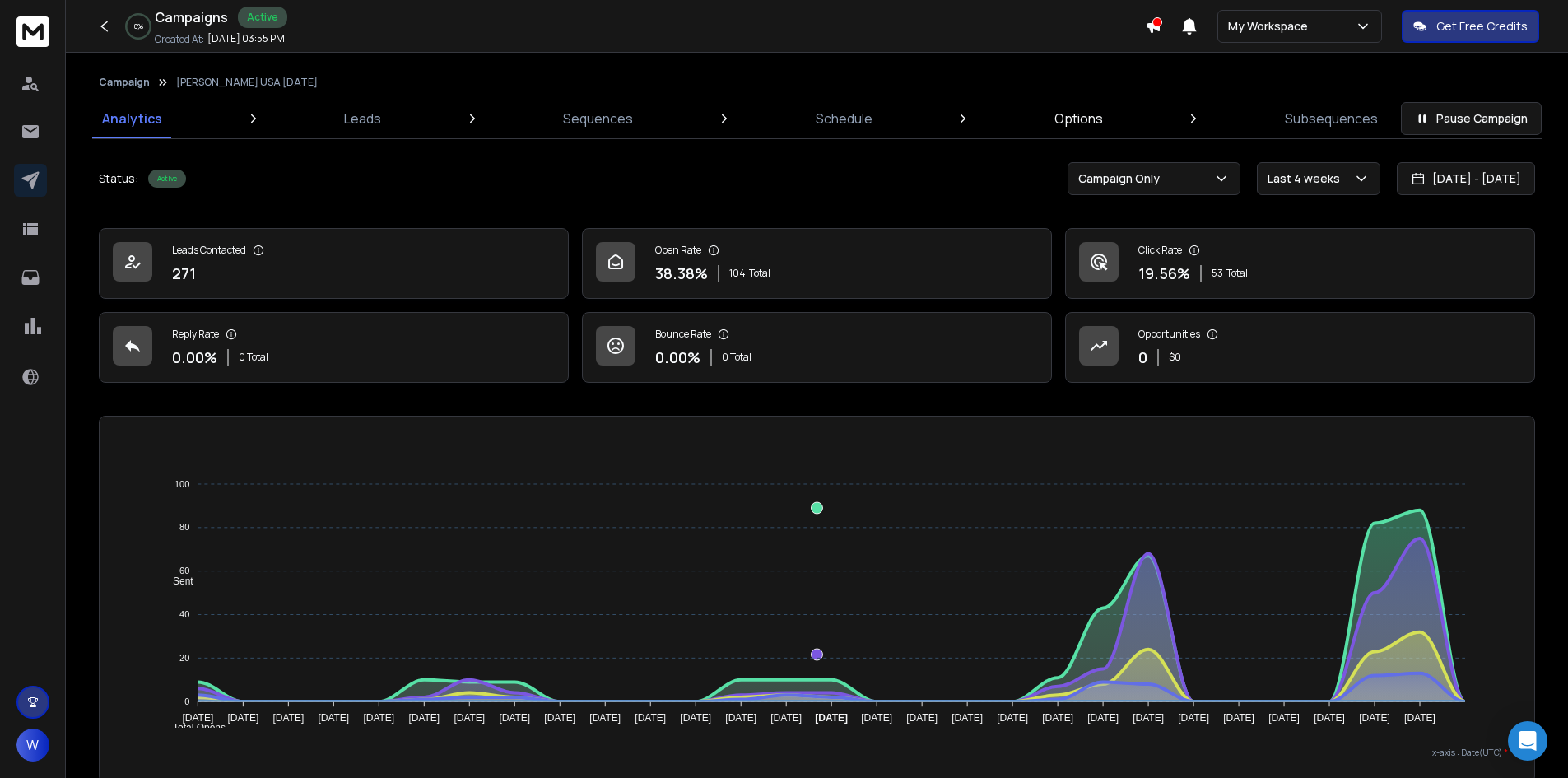
click at [1060, 120] on p "Options" at bounding box center [1079, 118] width 49 height 19
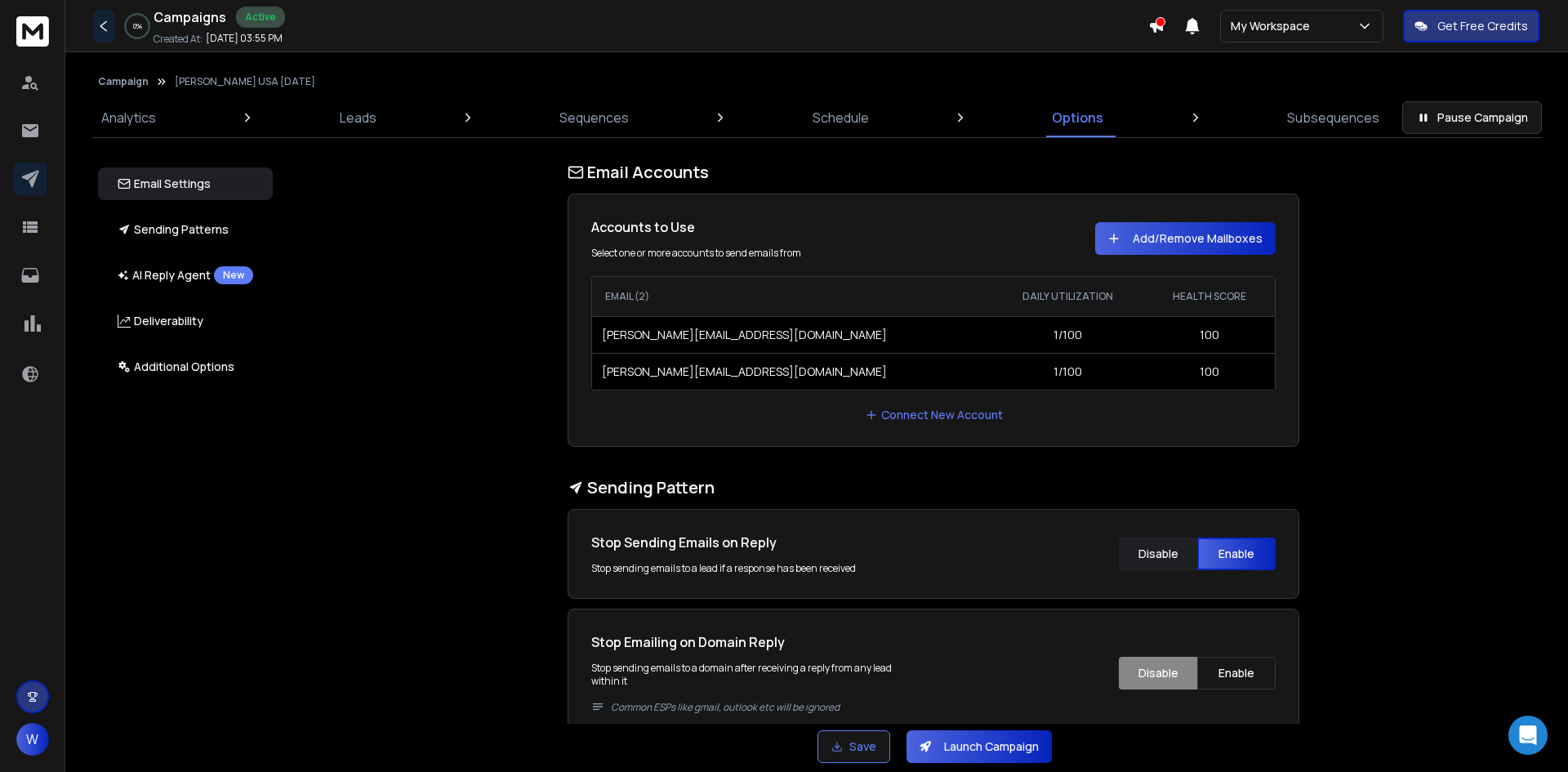
click at [109, 25] on icon at bounding box center [104, 26] width 15 height 15
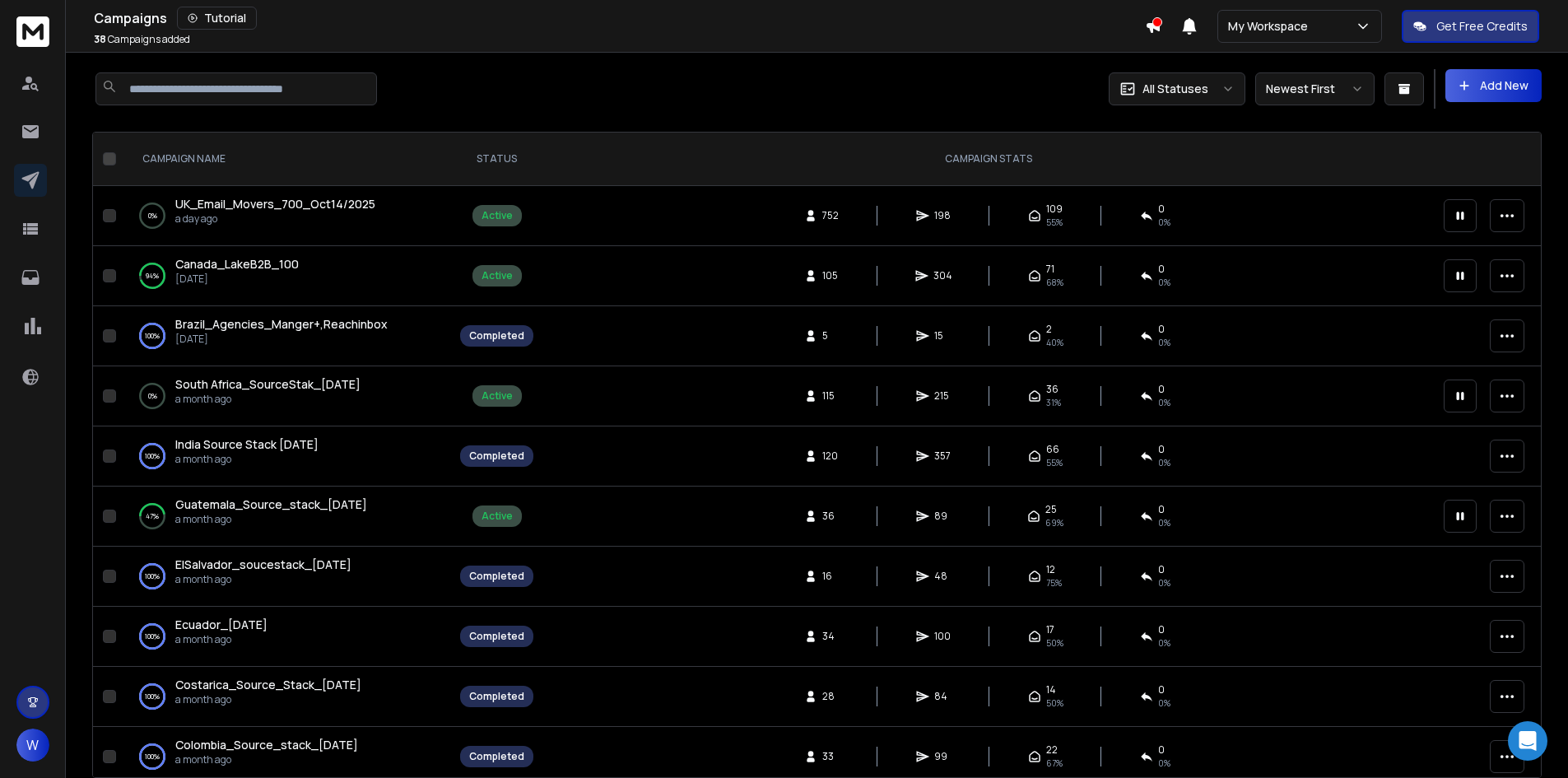
click at [689, 125] on div "Campaigns 38 Campaigns Added All Statuses Newest First Add New CAMPAIGN NAME ST…" at bounding box center [816, 458] width 1449 height 778
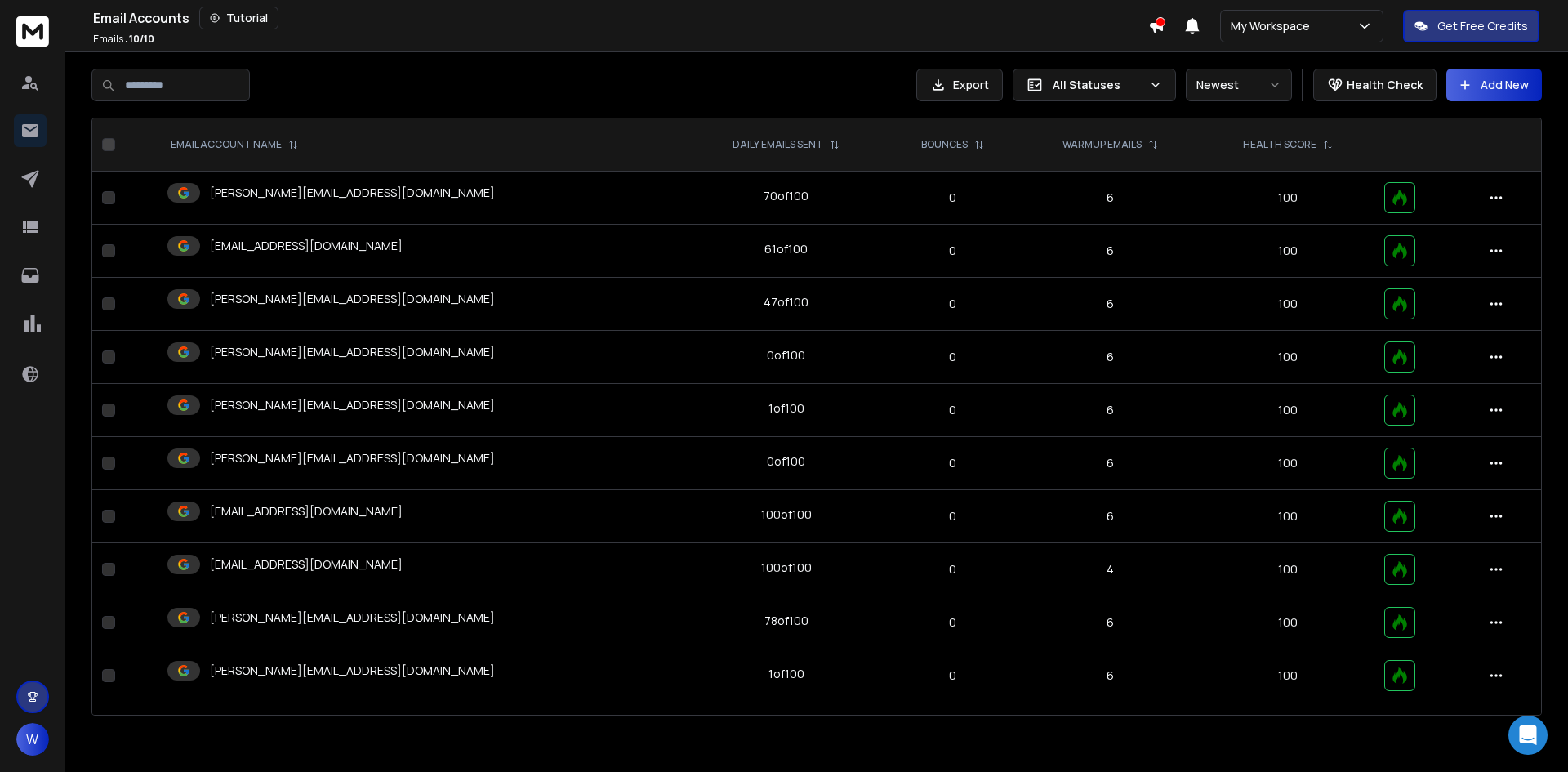
click at [363, 406] on p "[PERSON_NAME][EMAIL_ADDRESS][DOMAIN_NAME]" at bounding box center [352, 405] width 285 height 17
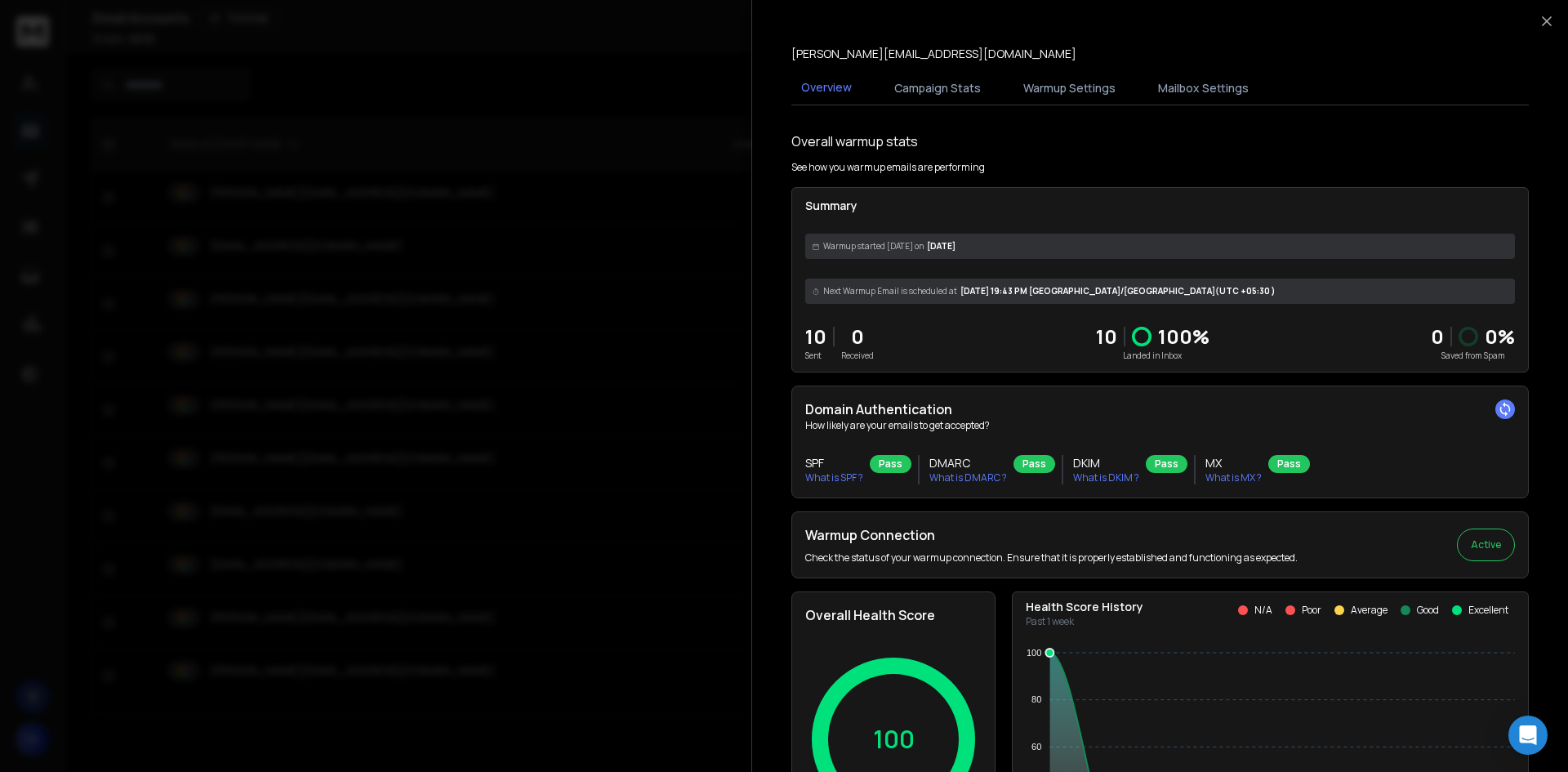
click at [942, 87] on button "Campaign Stats" at bounding box center [936, 88] width 106 height 36
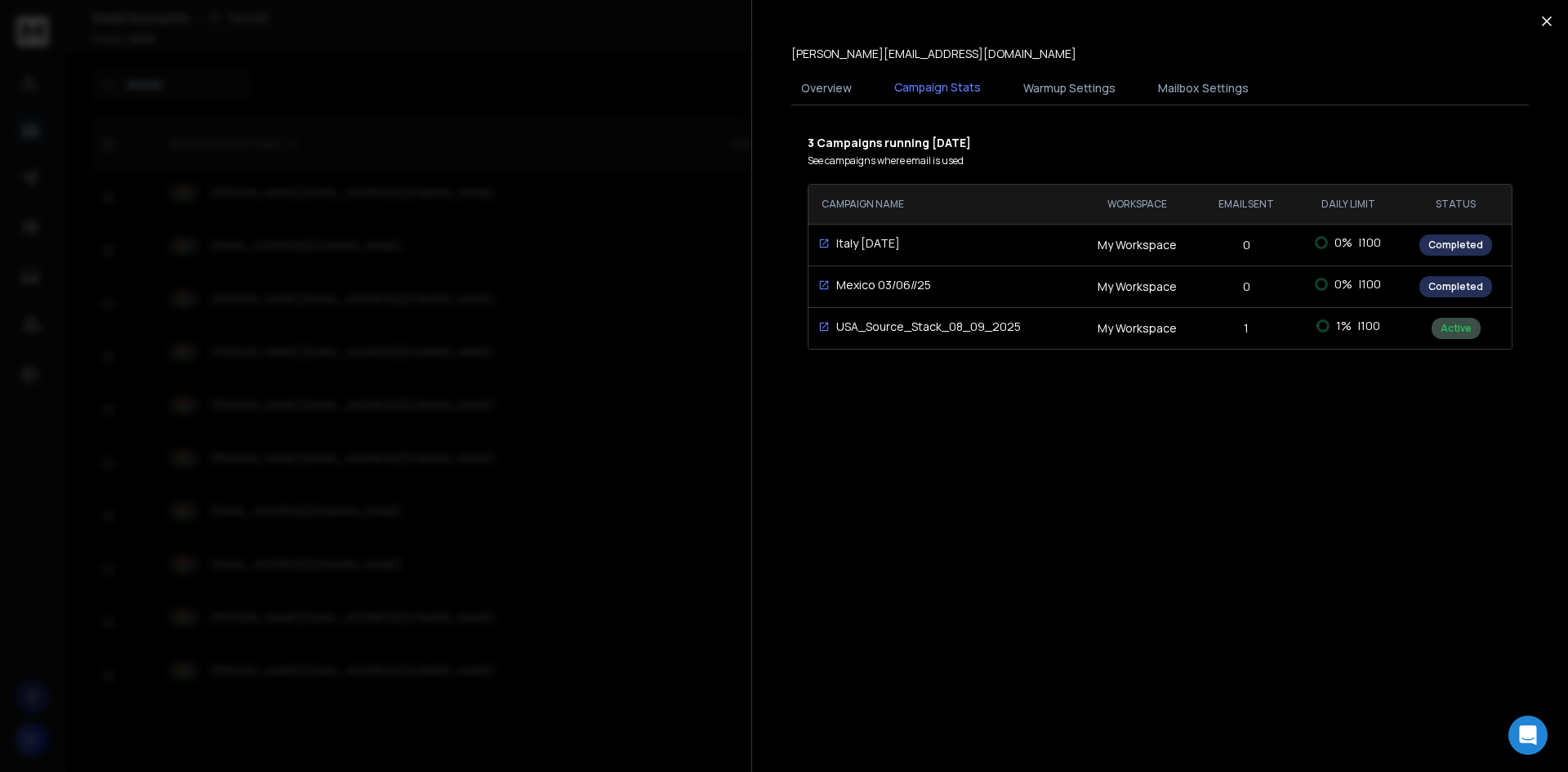
click at [1538, 18] on icon "button" at bounding box center [1546, 22] width 17 height 17
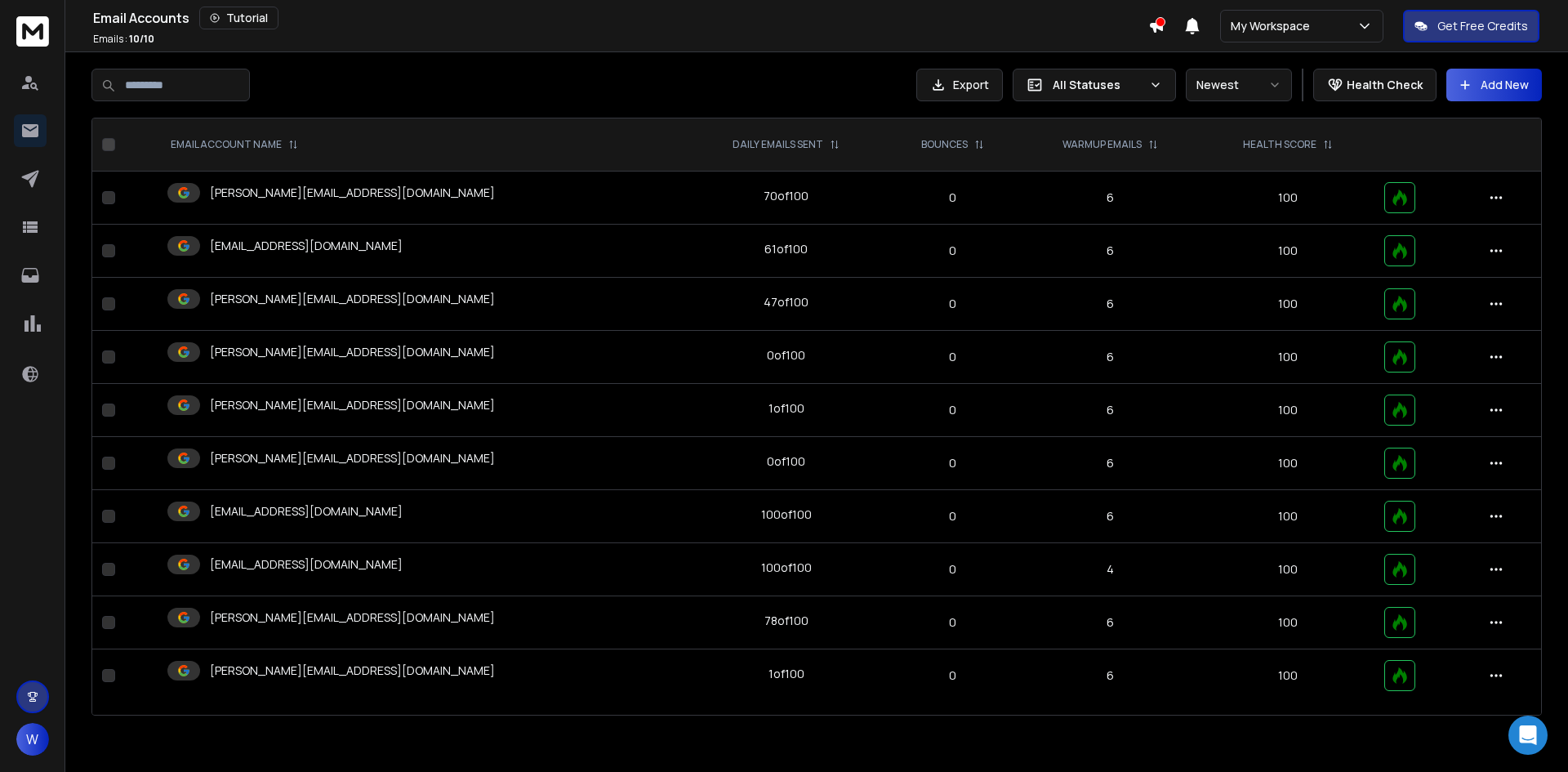
click at [312, 351] on p "[PERSON_NAME][EMAIL_ADDRESS][DOMAIN_NAME]" at bounding box center [352, 352] width 285 height 17
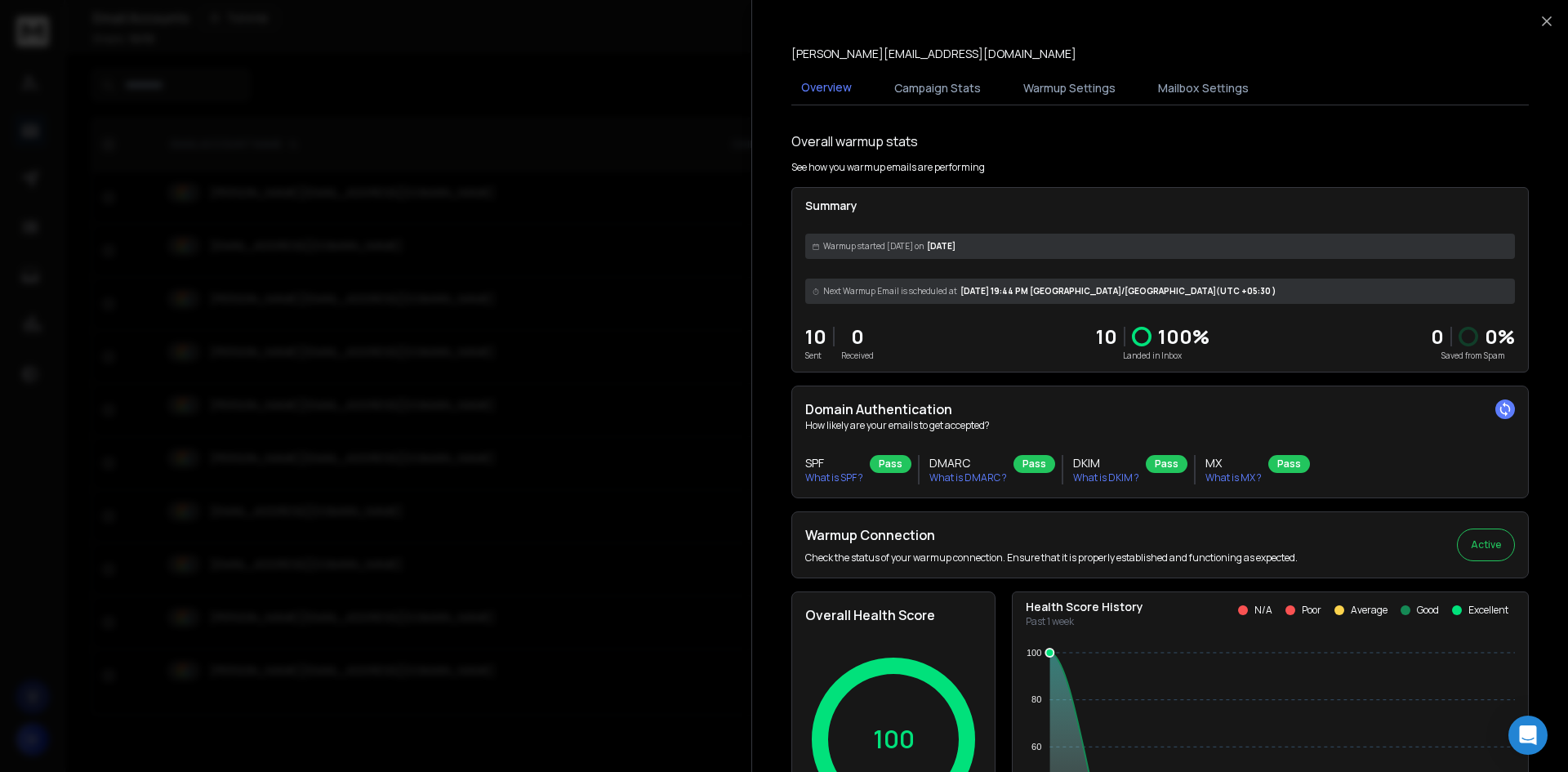
click at [934, 84] on button "Campaign Stats" at bounding box center [936, 88] width 106 height 36
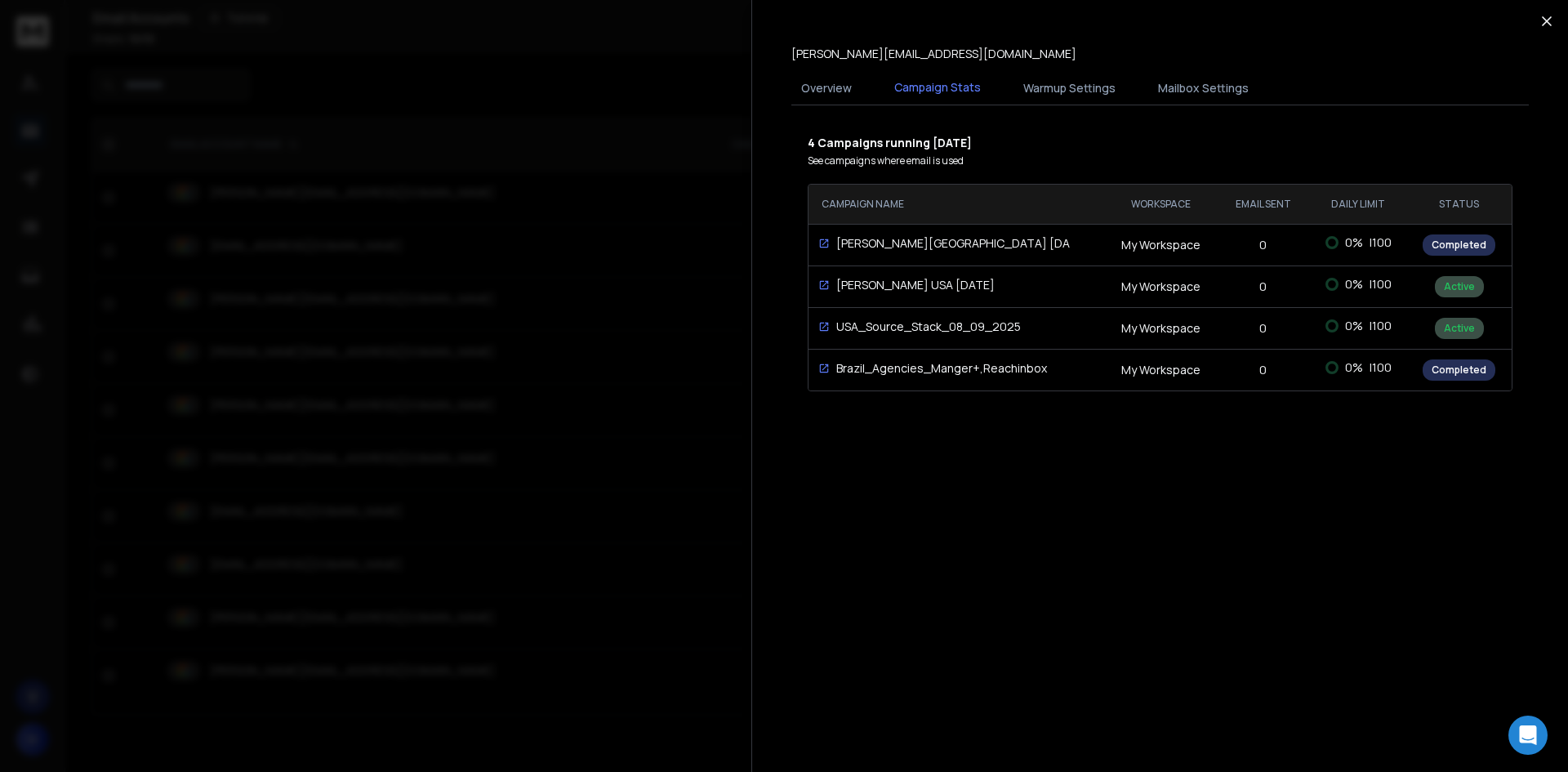
click at [1545, 19] on icon "button" at bounding box center [1546, 22] width 17 height 17
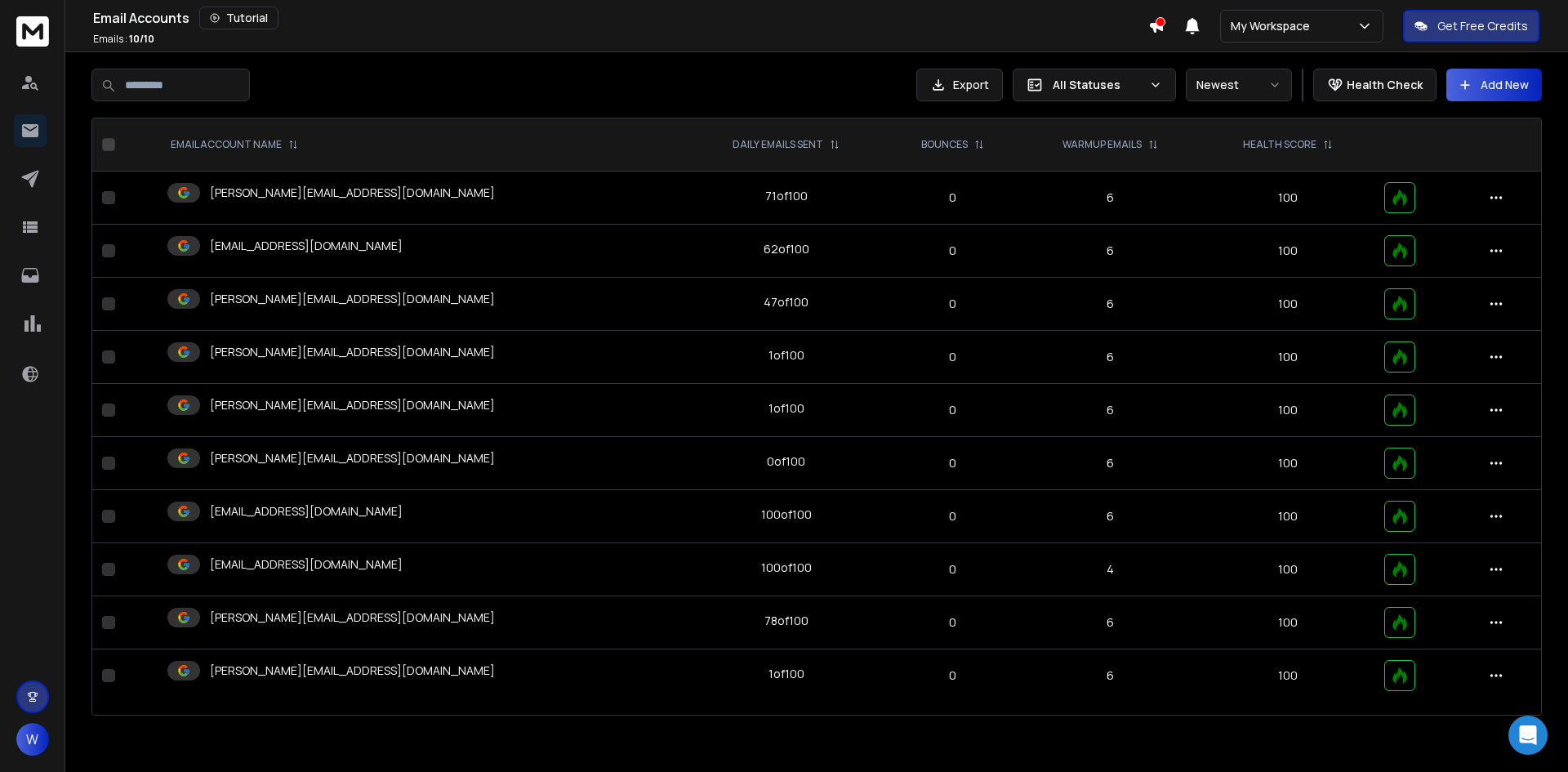
click at [294, 459] on p "[PERSON_NAME][EMAIL_ADDRESS][DOMAIN_NAME]" at bounding box center [352, 459] width 285 height 17
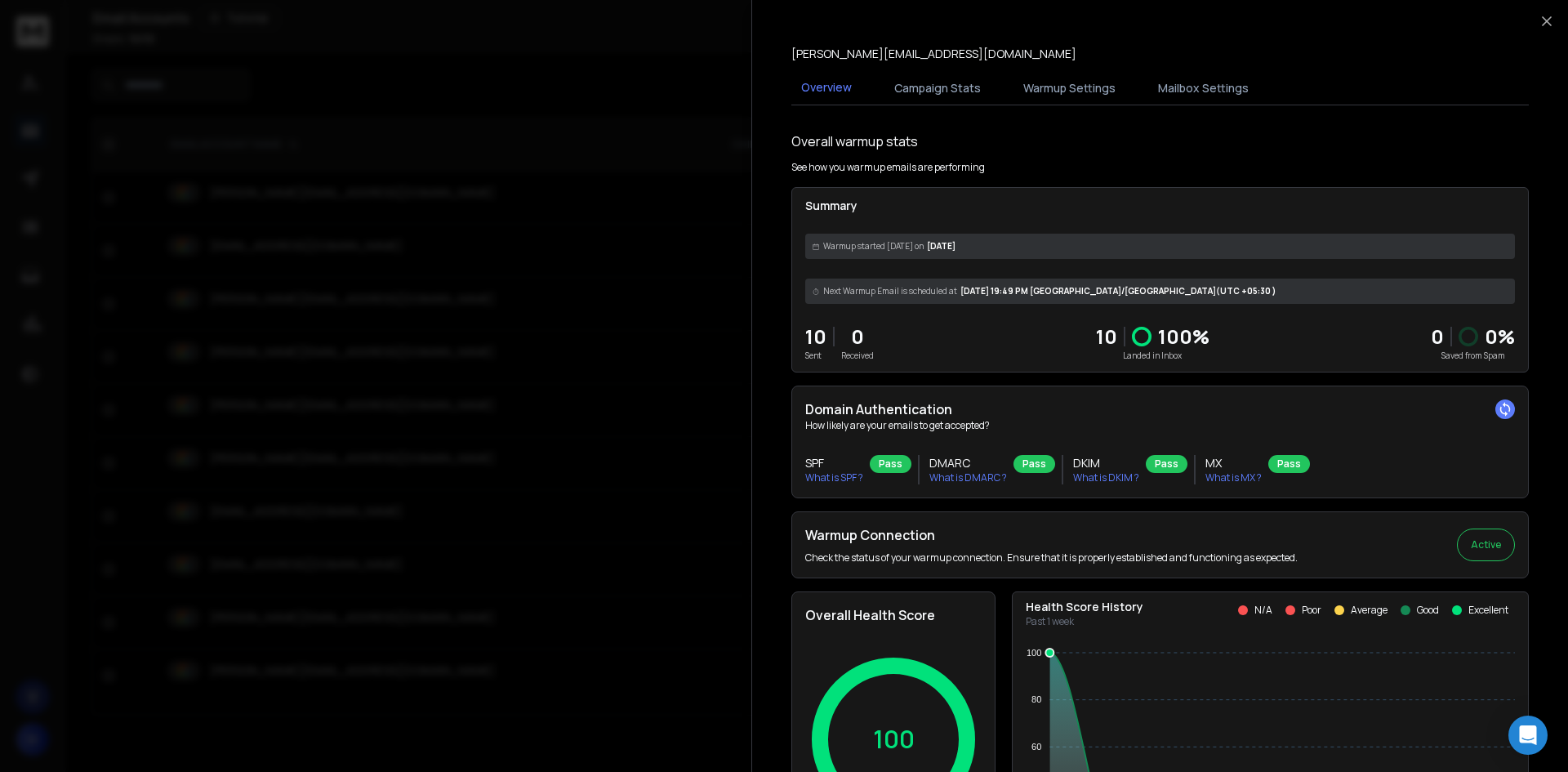
click at [947, 85] on button "Campaign Stats" at bounding box center [936, 88] width 106 height 36
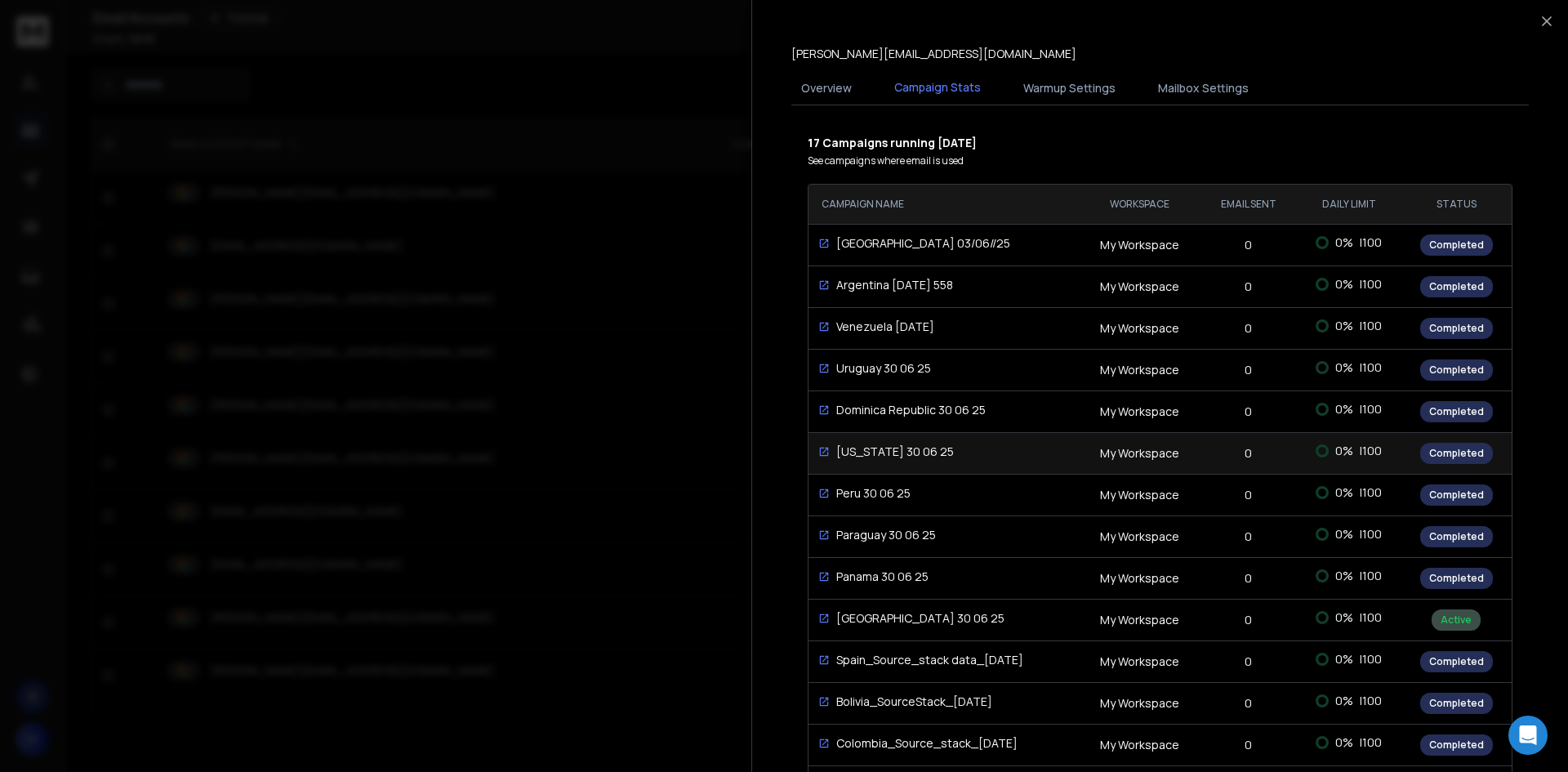
scroll to position [223, 0]
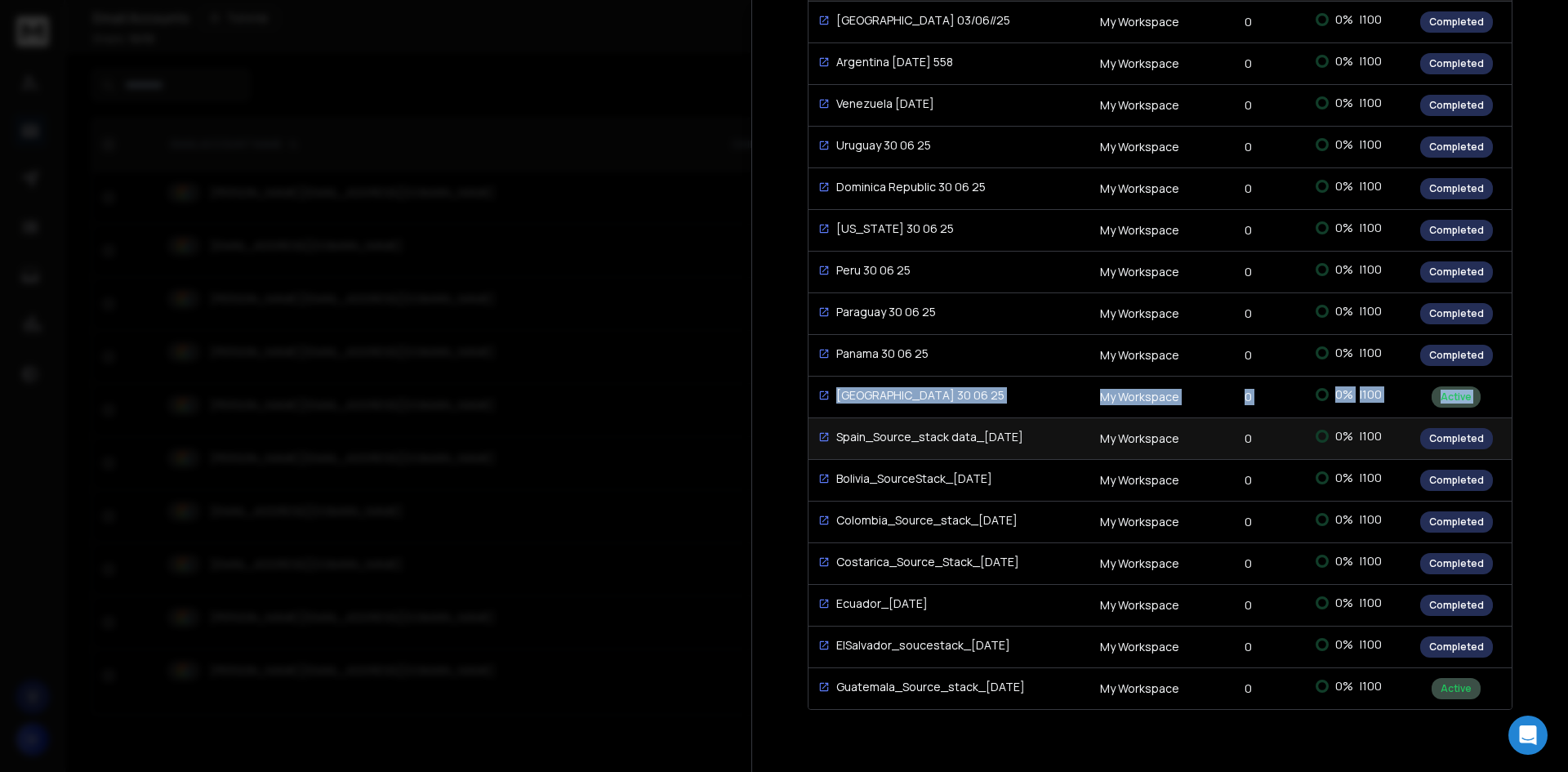
drag, startPoint x: 835, startPoint y: 395, endPoint x: 1038, endPoint y: 417, distance: 204.2
click at [1038, 417] on tbody "Spain 03/06//25 My Workspace 0 0 % | 100 Completed Argentina 23/06/2025 558 My …" at bounding box center [1160, 354] width 703 height 708
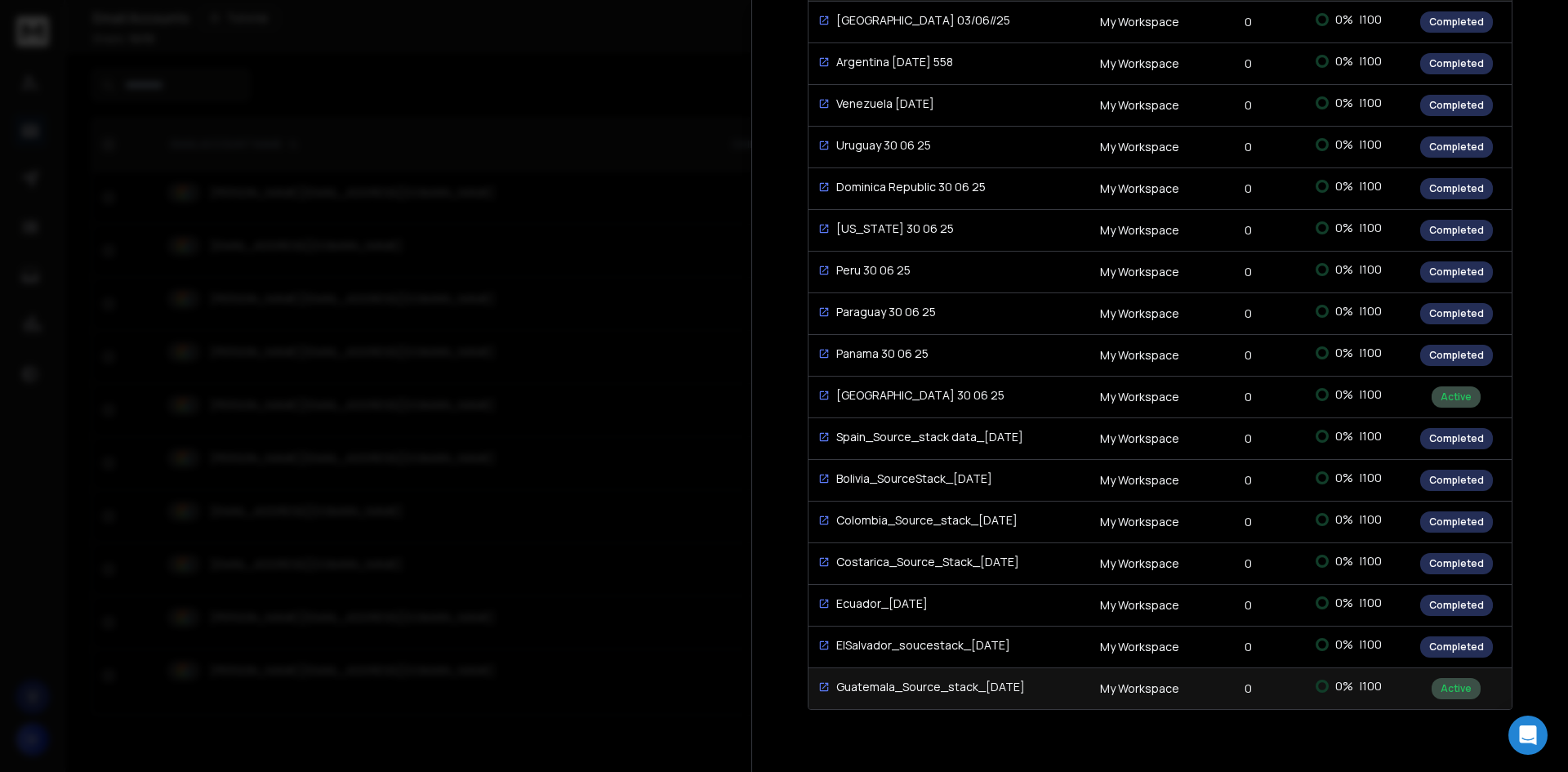
drag, startPoint x: 839, startPoint y: 684, endPoint x: 1061, endPoint y: 686, distance: 222.0
click at [1061, 686] on td "Guatemala_Source_stack_15/09/2025" at bounding box center [939, 686] width 261 height 36
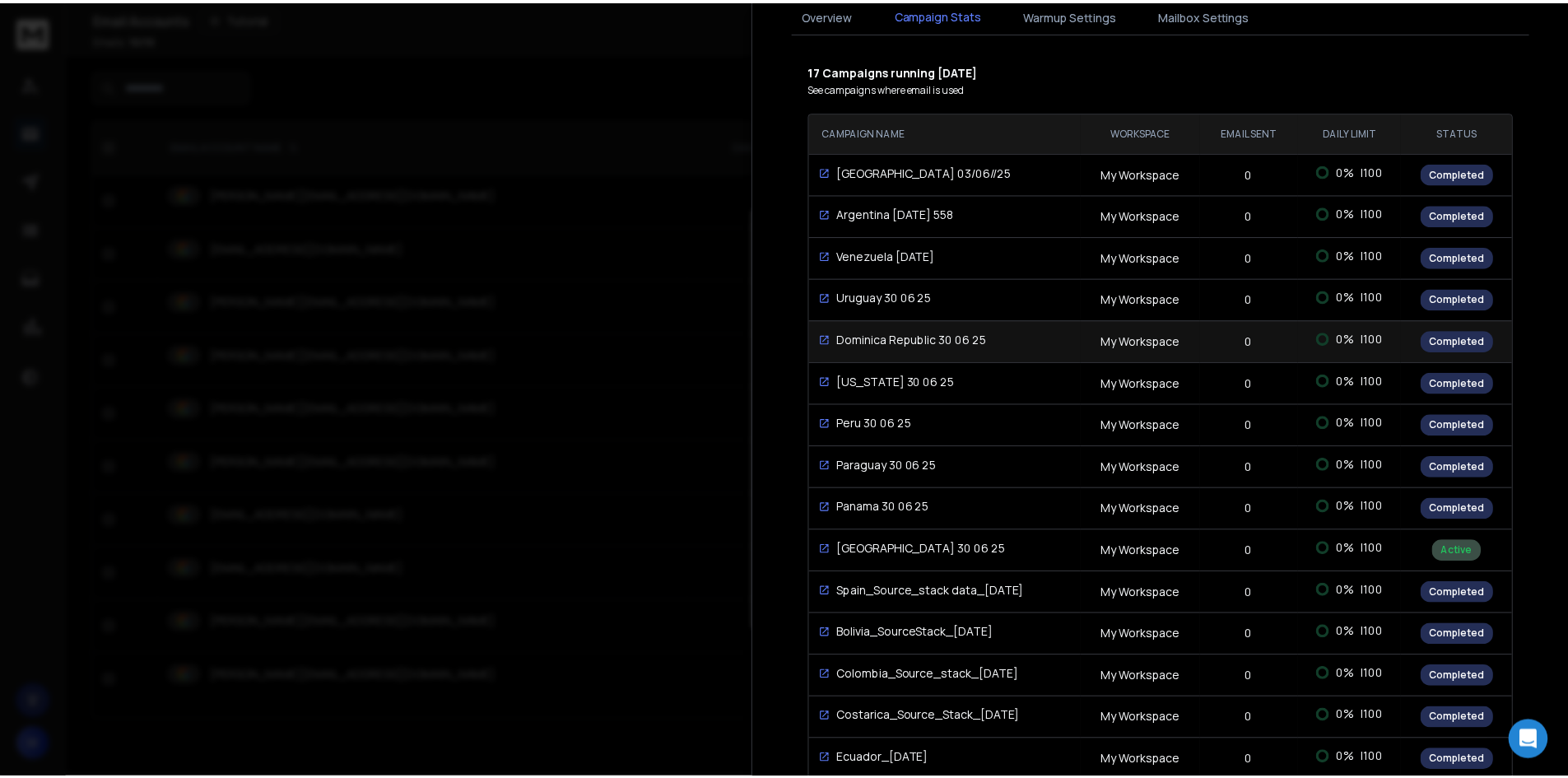
scroll to position [0, 0]
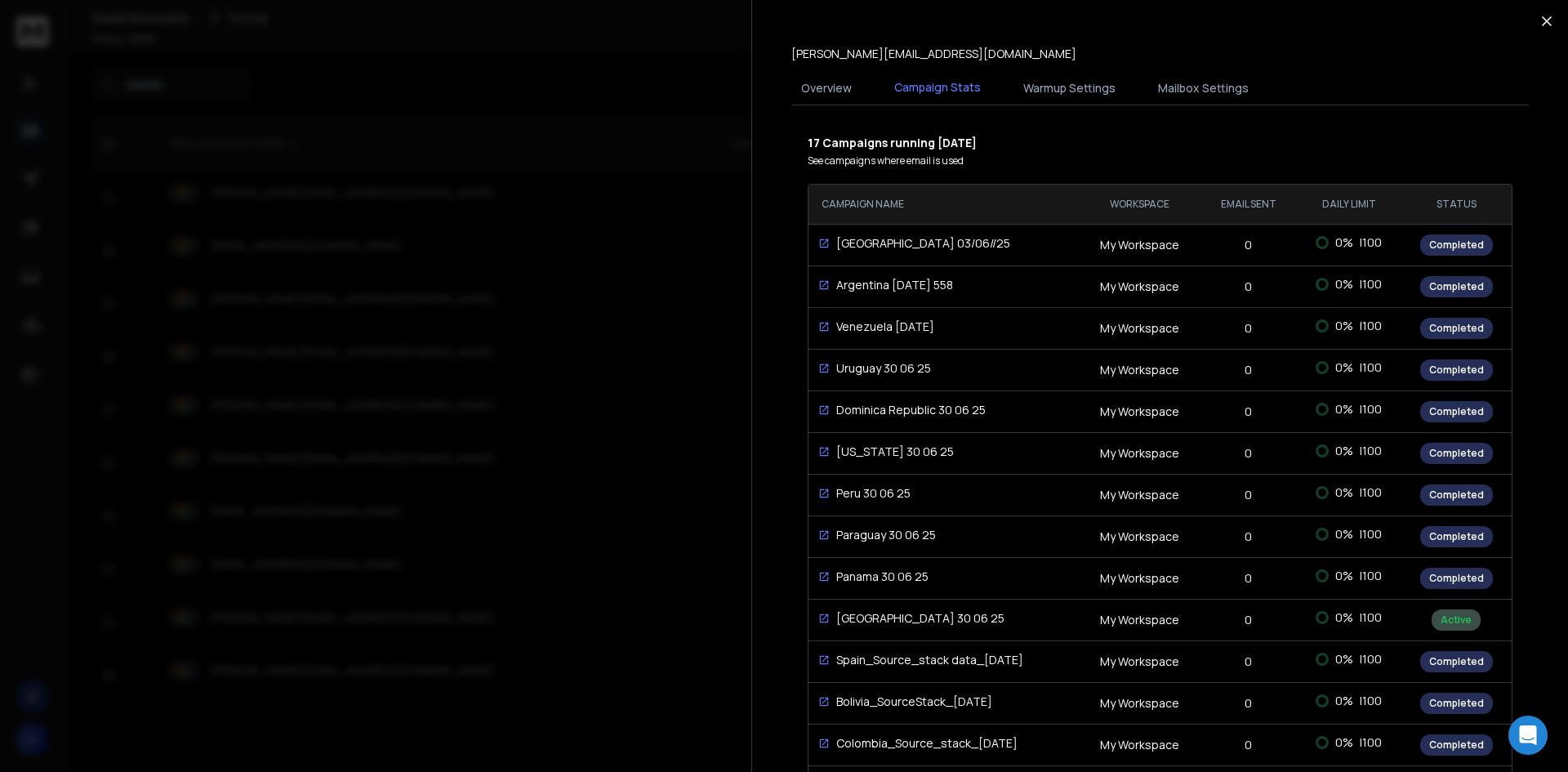
click at [1538, 22] on icon "button" at bounding box center [1546, 22] width 17 height 17
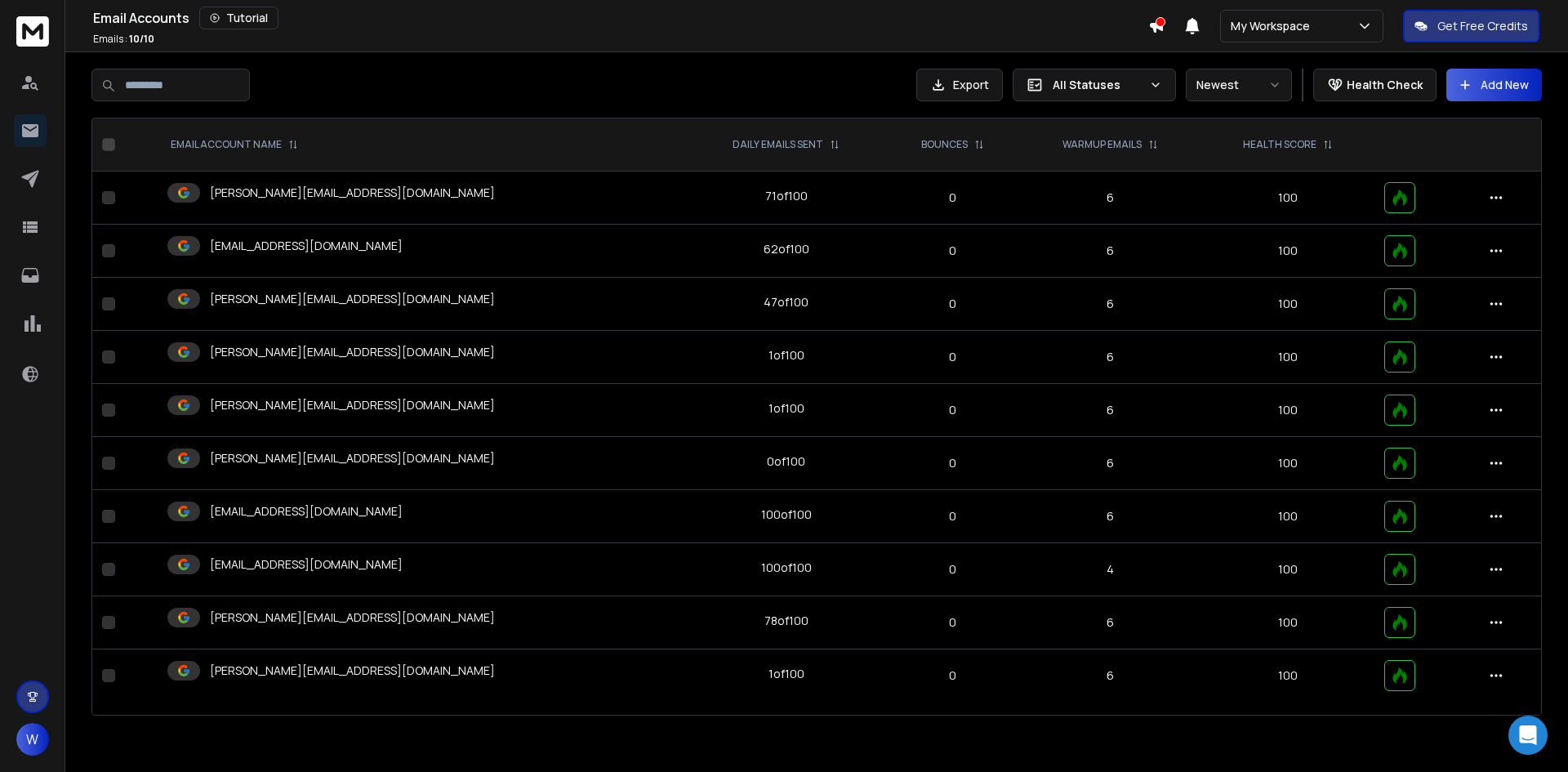
click at [306, 358] on p "lucas@whatjobs.international" at bounding box center [352, 352] width 285 height 17
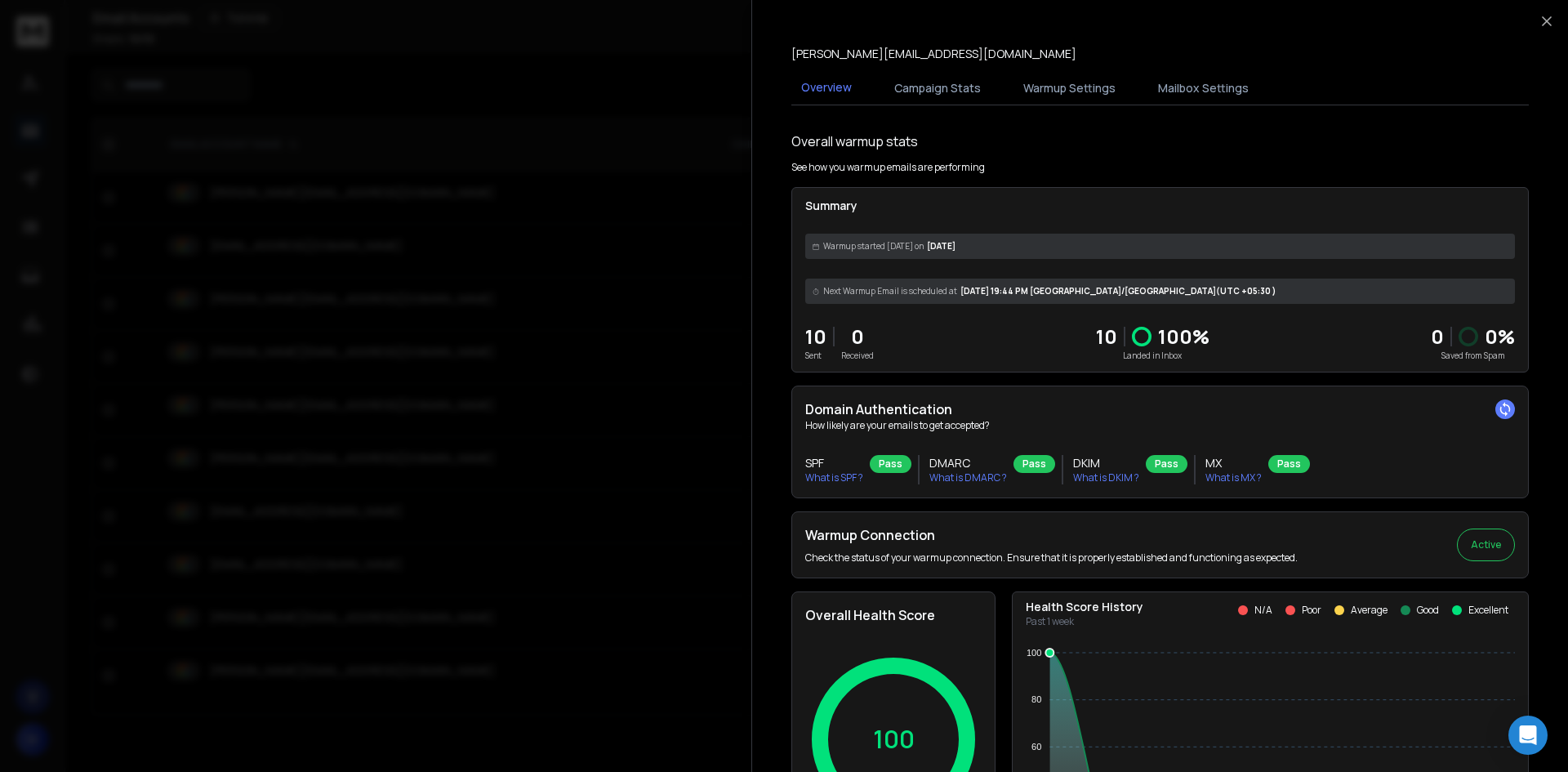
click at [945, 81] on button "Campaign Stats" at bounding box center [936, 88] width 106 height 36
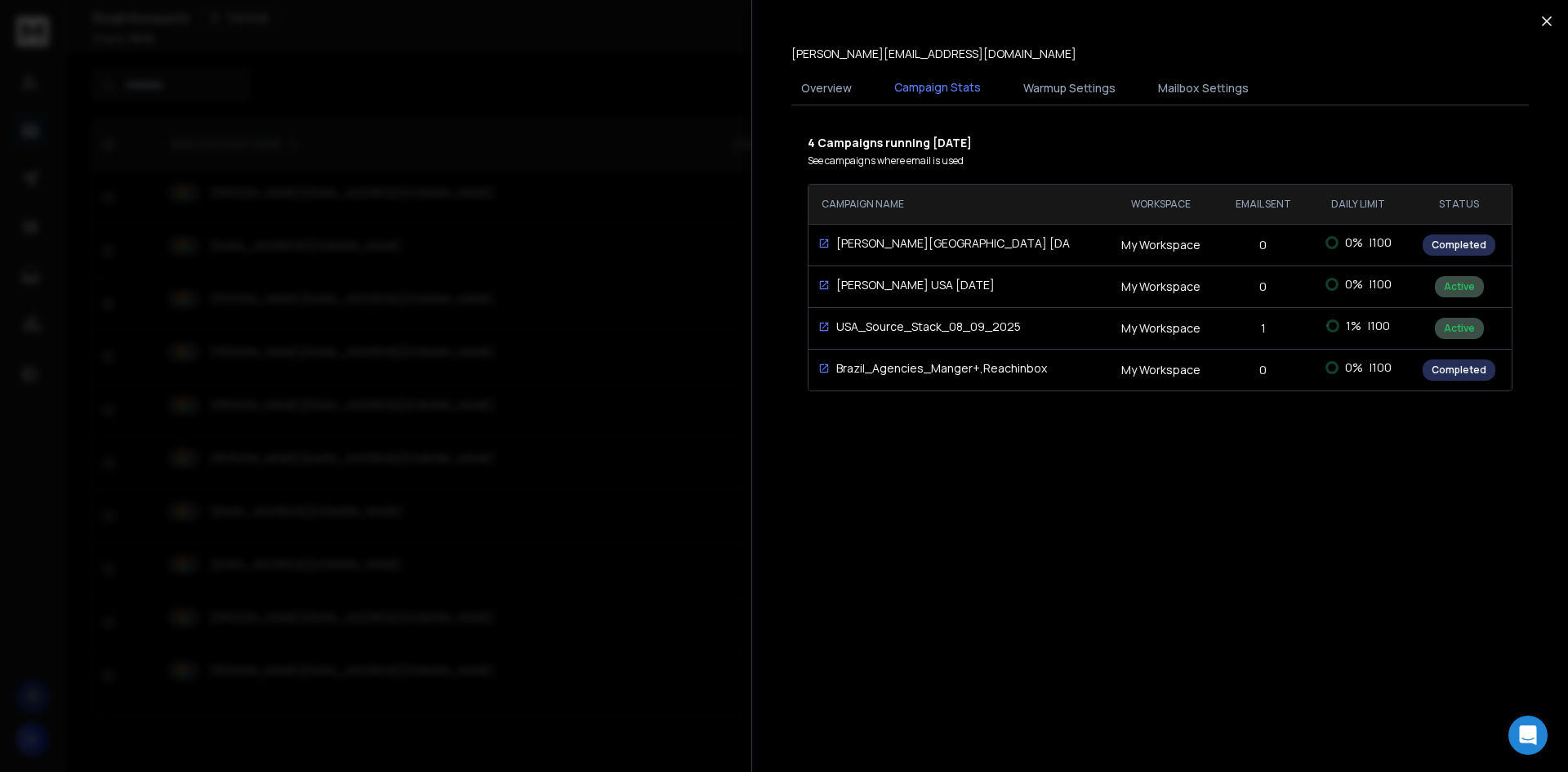
click at [1545, 25] on icon "button" at bounding box center [1546, 22] width 8 height 8
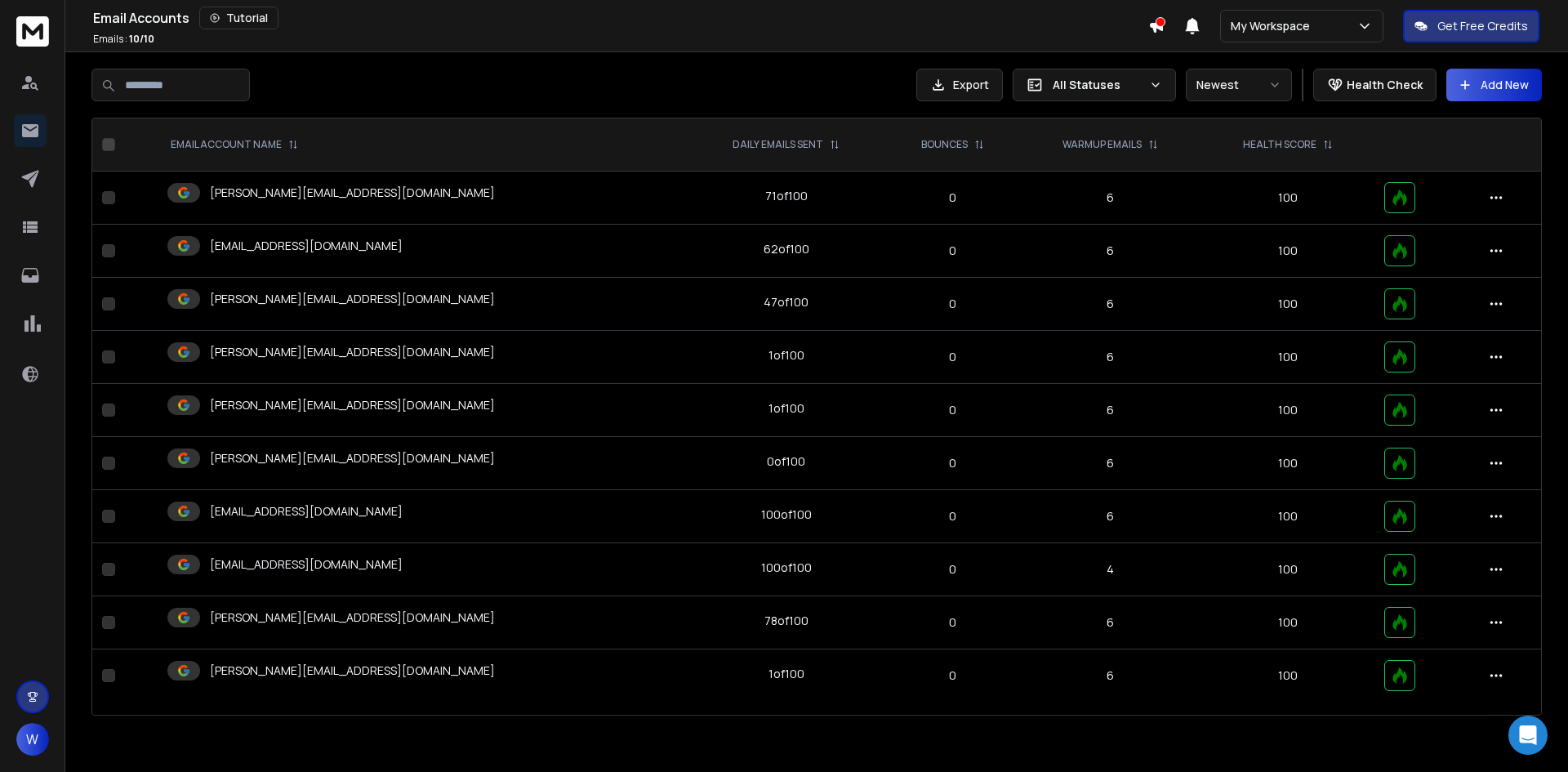
click at [376, 673] on p "jessica@whatjobs.international" at bounding box center [352, 671] width 285 height 17
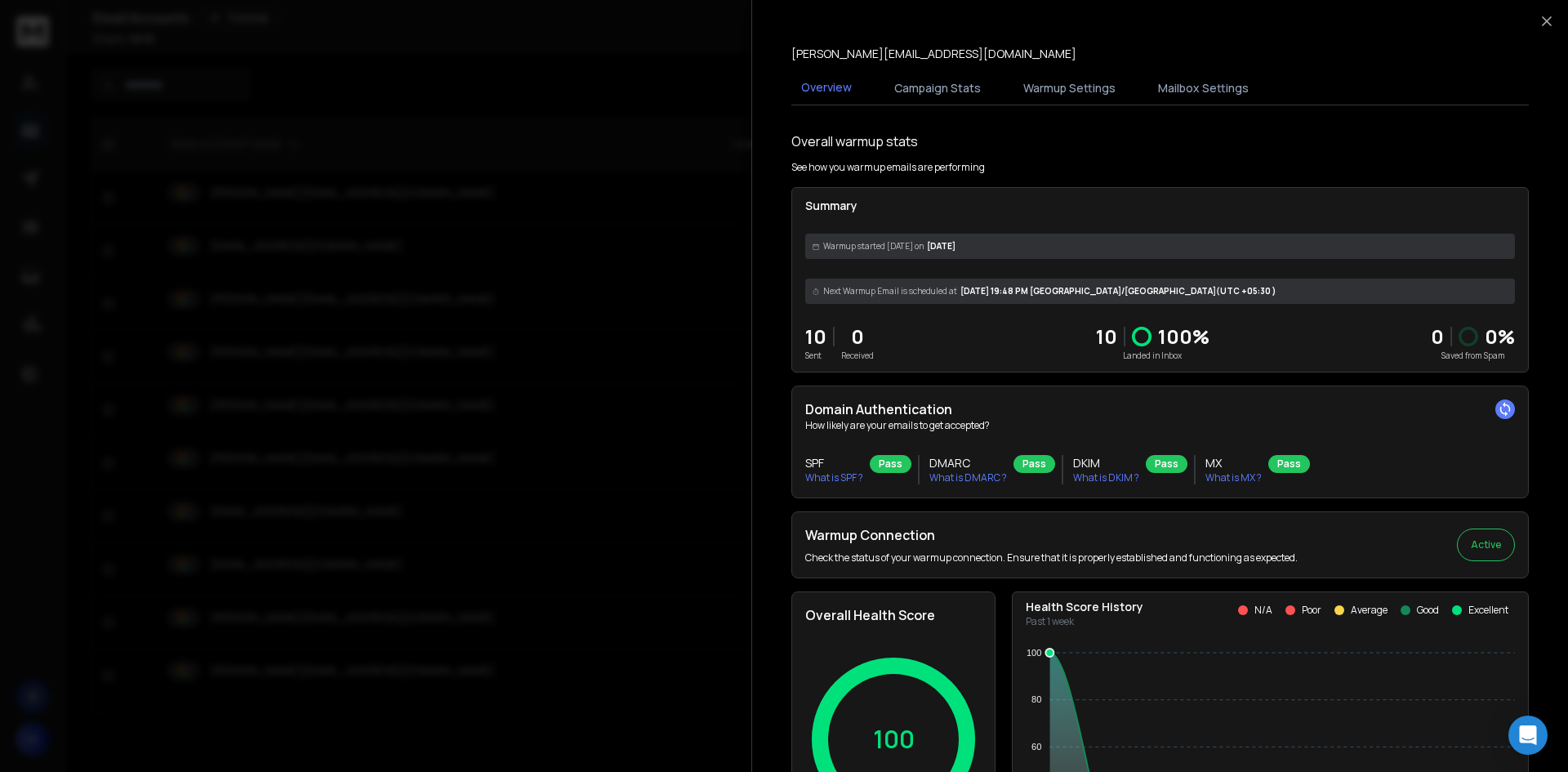
click at [937, 82] on button "Campaign Stats" at bounding box center [936, 88] width 106 height 36
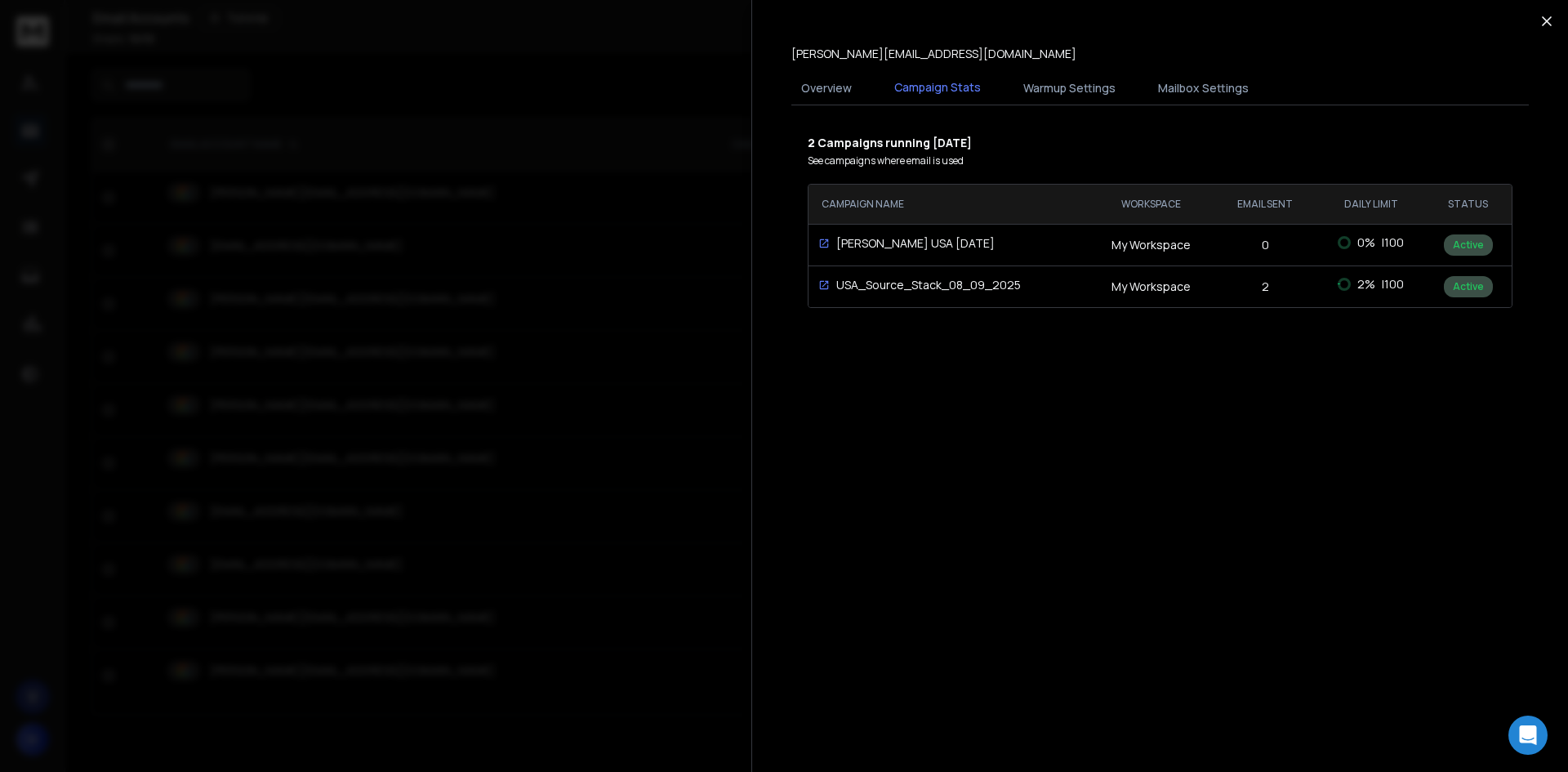
click at [1545, 19] on icon "button" at bounding box center [1546, 22] width 17 height 17
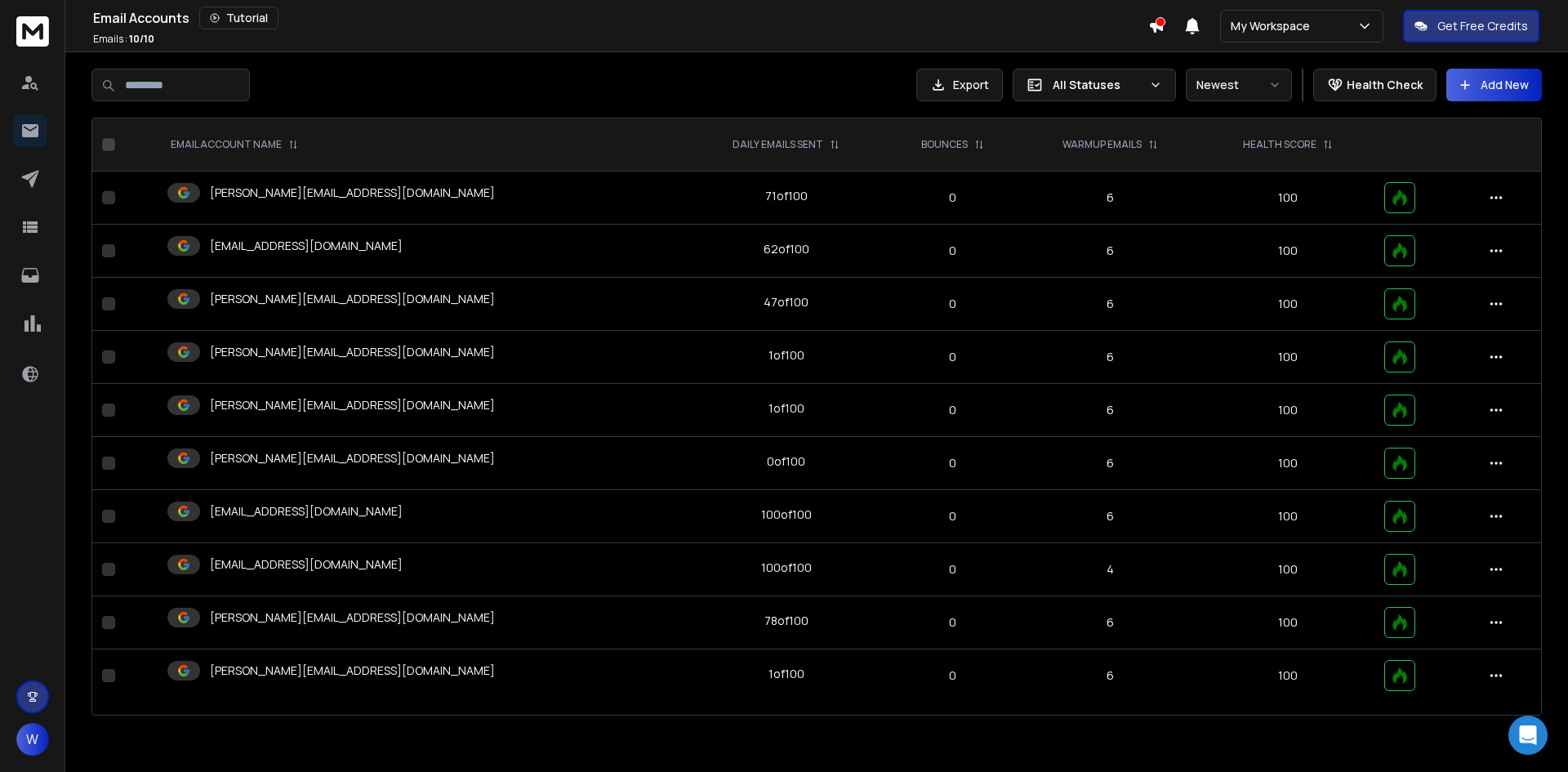
click at [398, 404] on div "maria@whatjobs.international" at bounding box center [422, 404] width 510 height 19
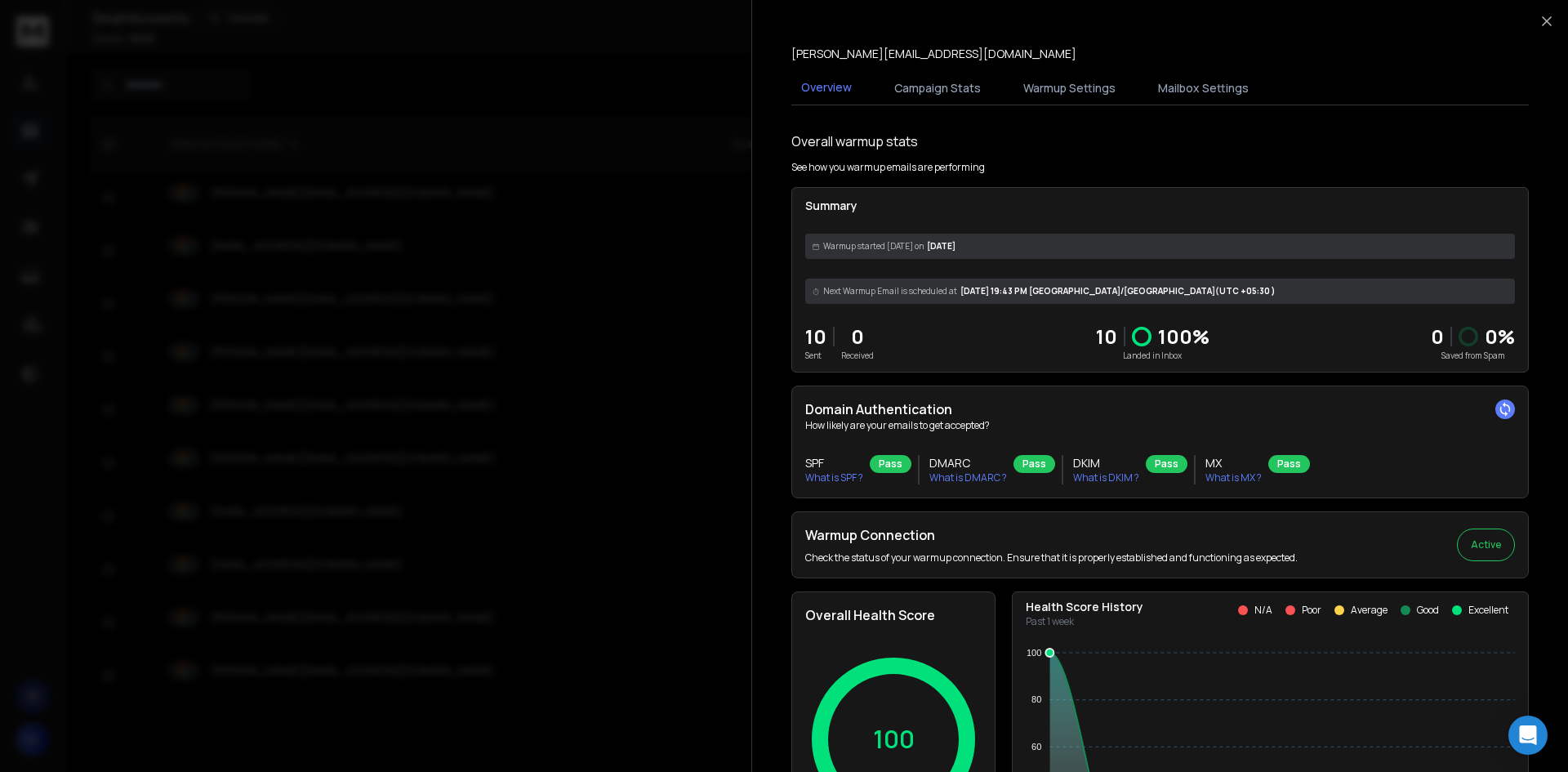
click at [951, 78] on button "Campaign Stats" at bounding box center [936, 88] width 106 height 36
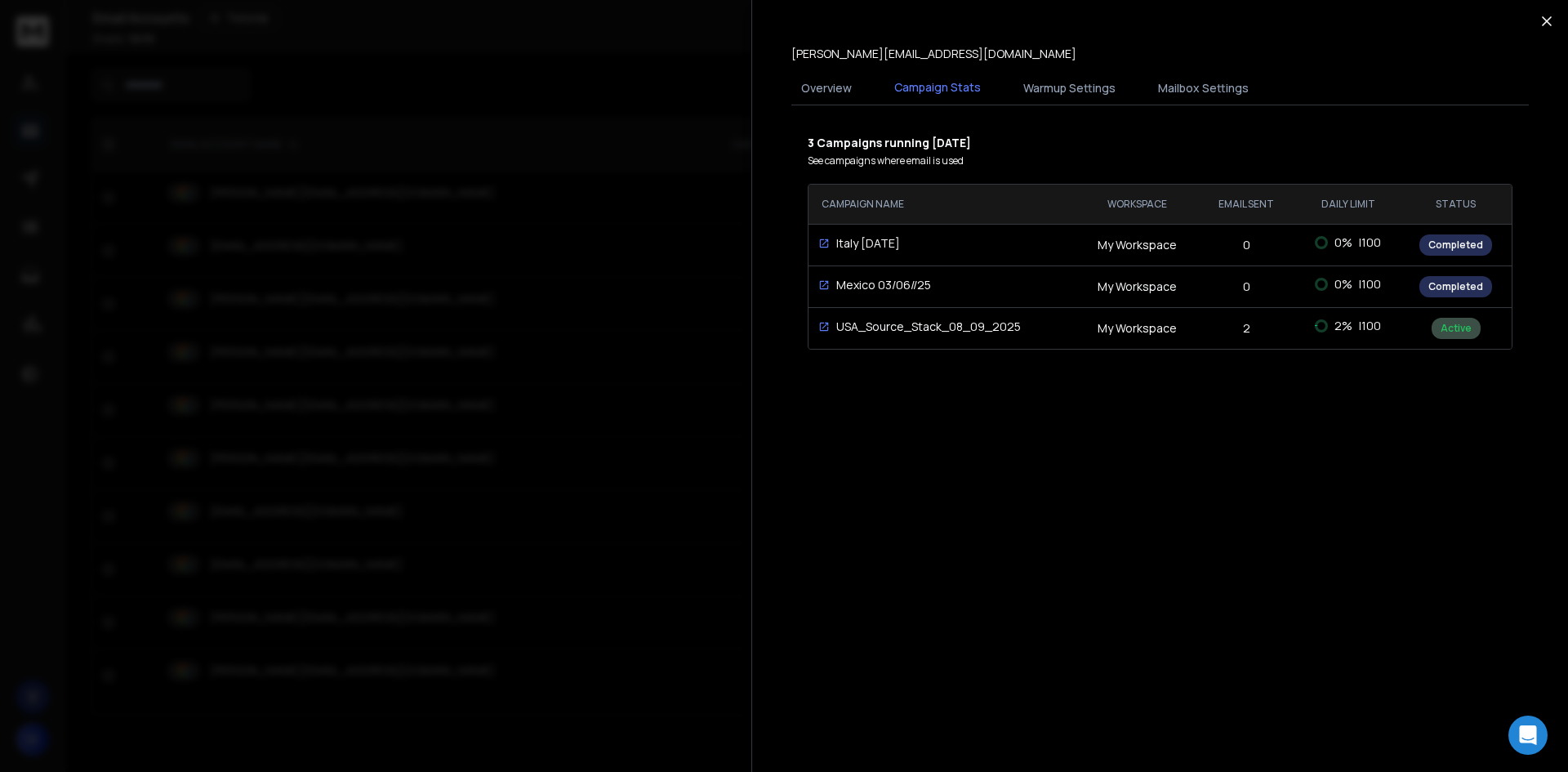
click at [1542, 26] on icon "button" at bounding box center [1546, 22] width 17 height 17
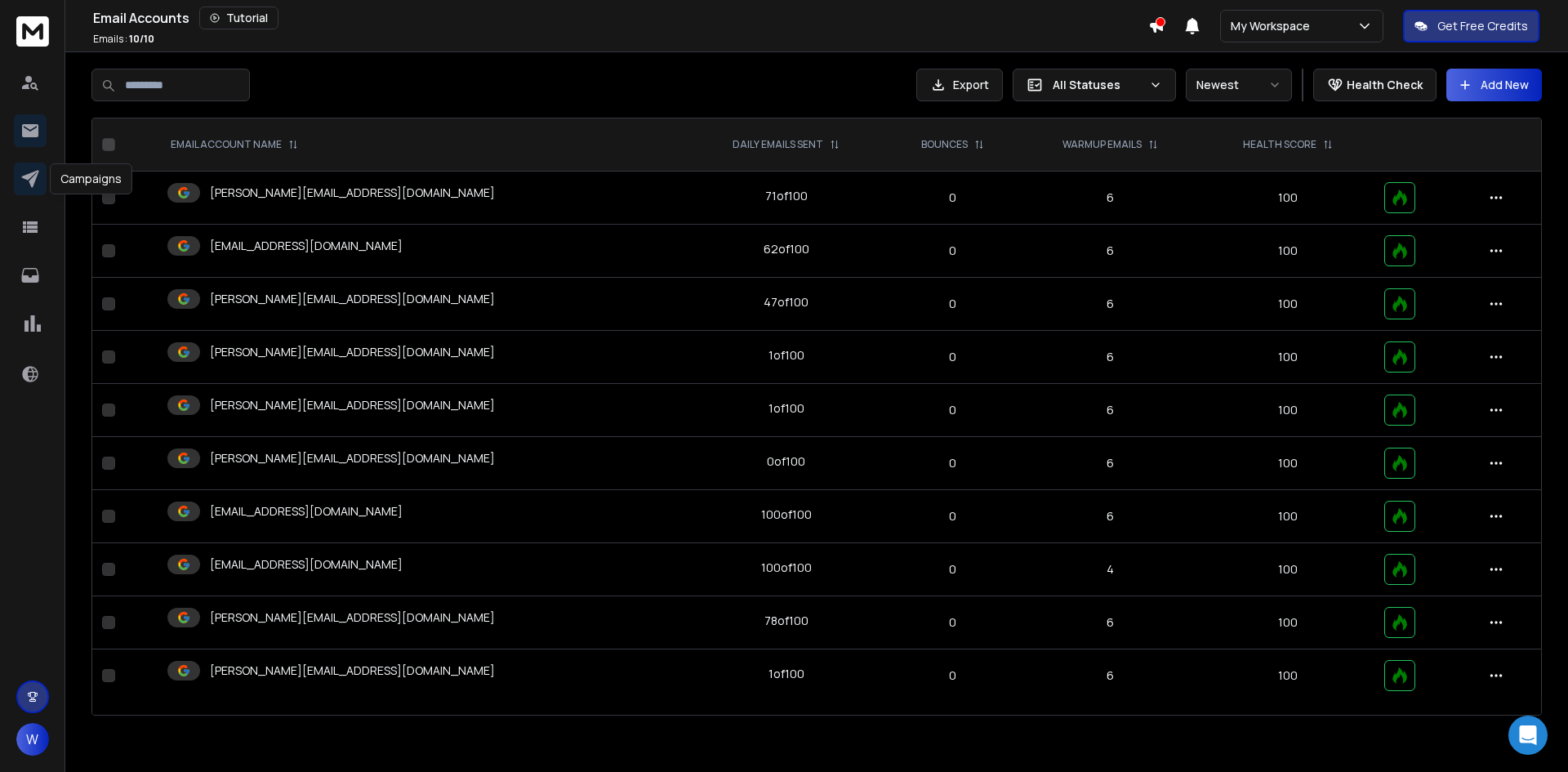
click at [39, 172] on icon at bounding box center [29, 178] width 19 height 19
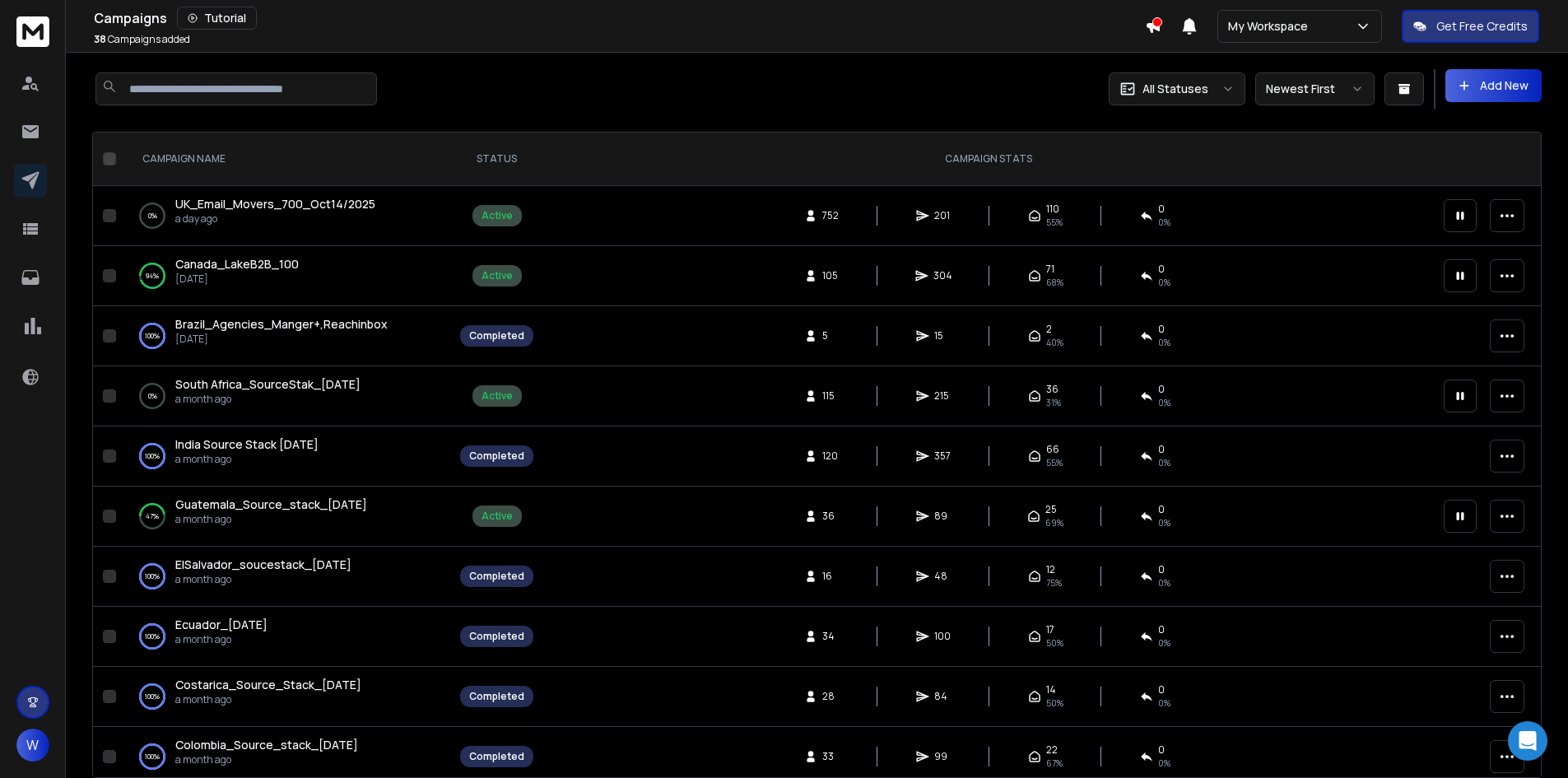
click at [199, 86] on input at bounding box center [236, 88] width 281 height 33
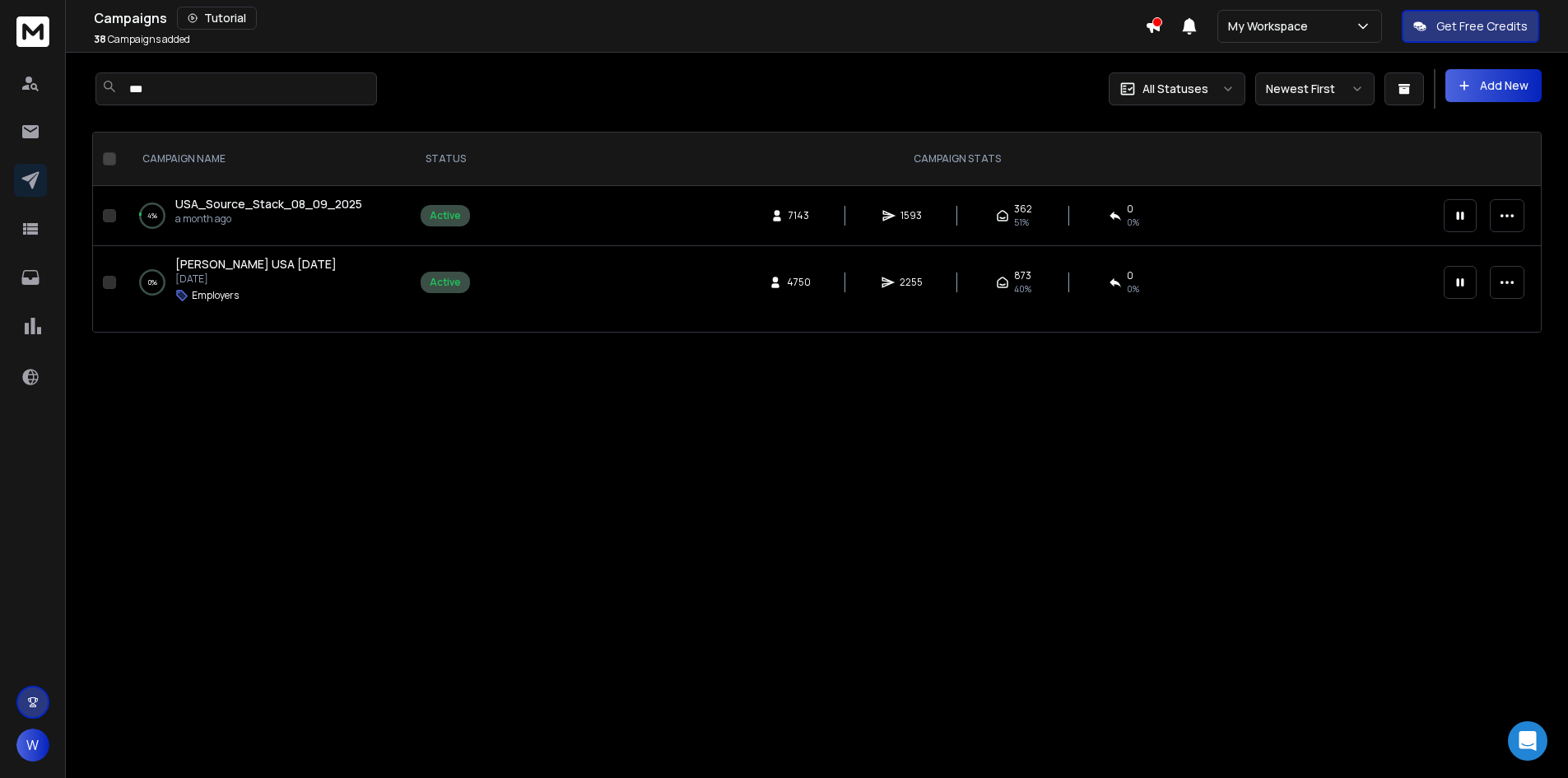
type input "***"
drag, startPoint x: 256, startPoint y: 210, endPoint x: 236, endPoint y: 209, distance: 20.0
click at [236, 209] on span "USA_Source_Stack_08_09_2025" at bounding box center [269, 204] width 187 height 16
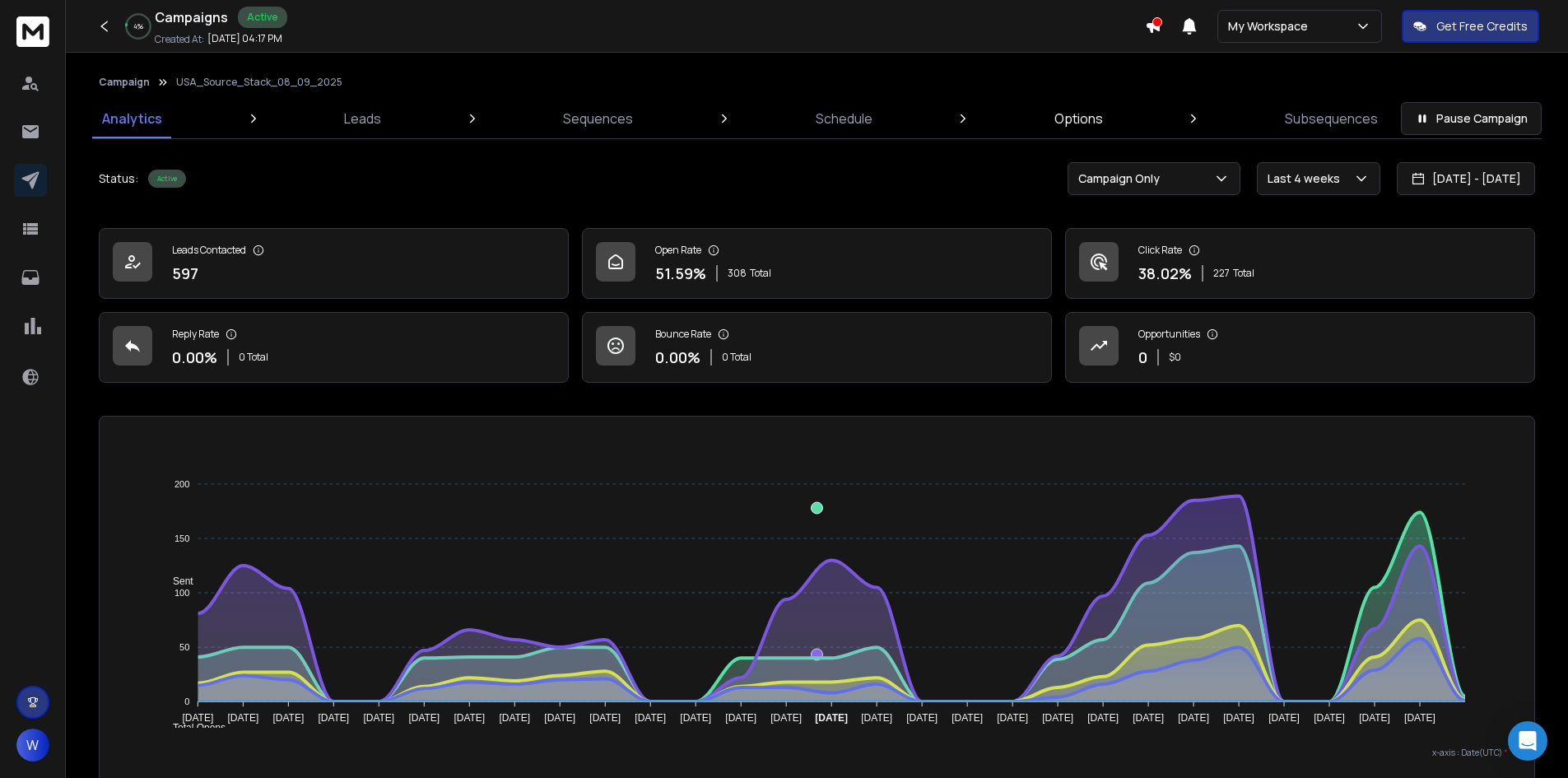
click at [1076, 109] on p "Options" at bounding box center [1079, 118] width 49 height 19
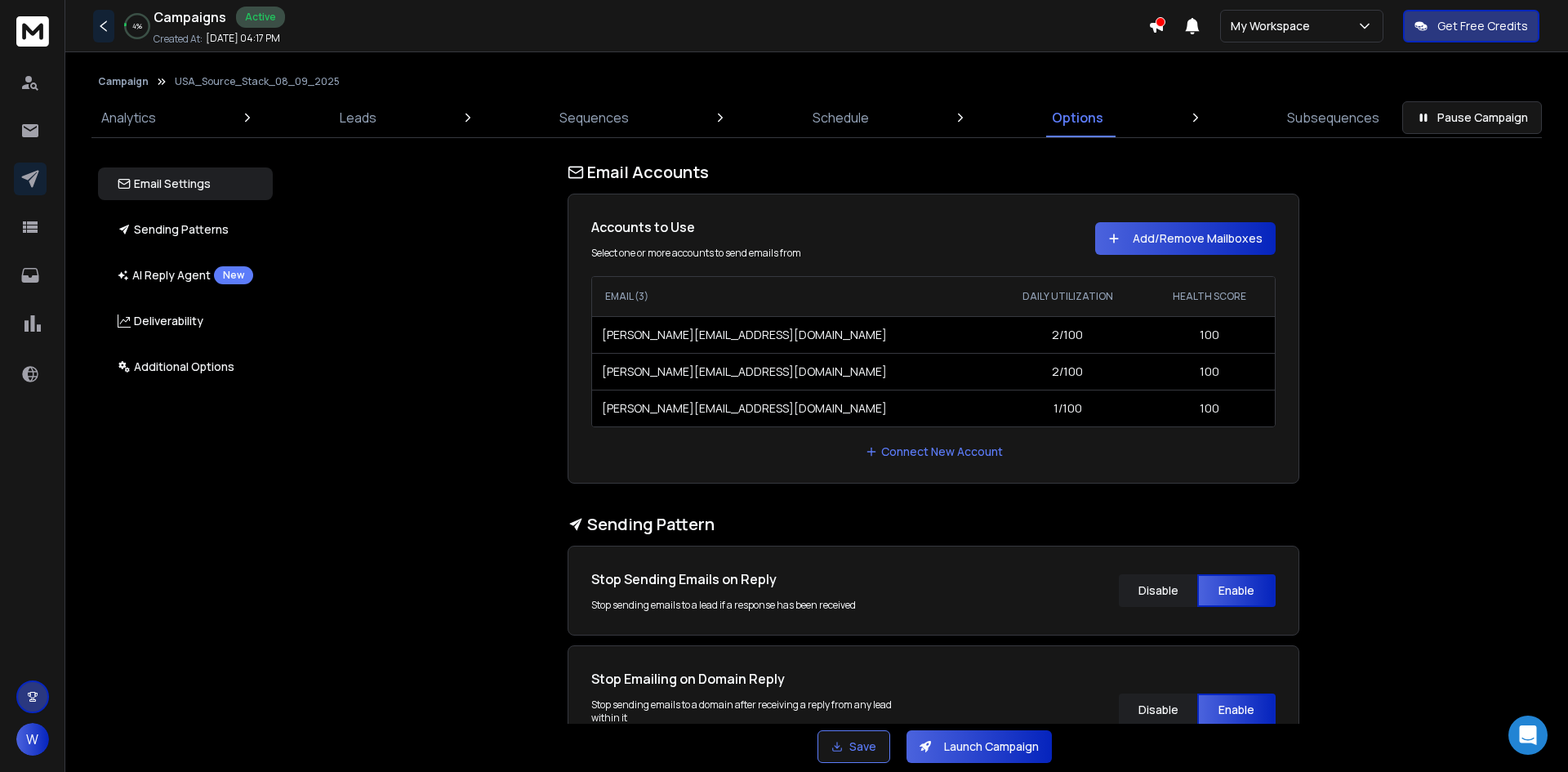
click at [104, 23] on icon at bounding box center [104, 26] width 15 height 15
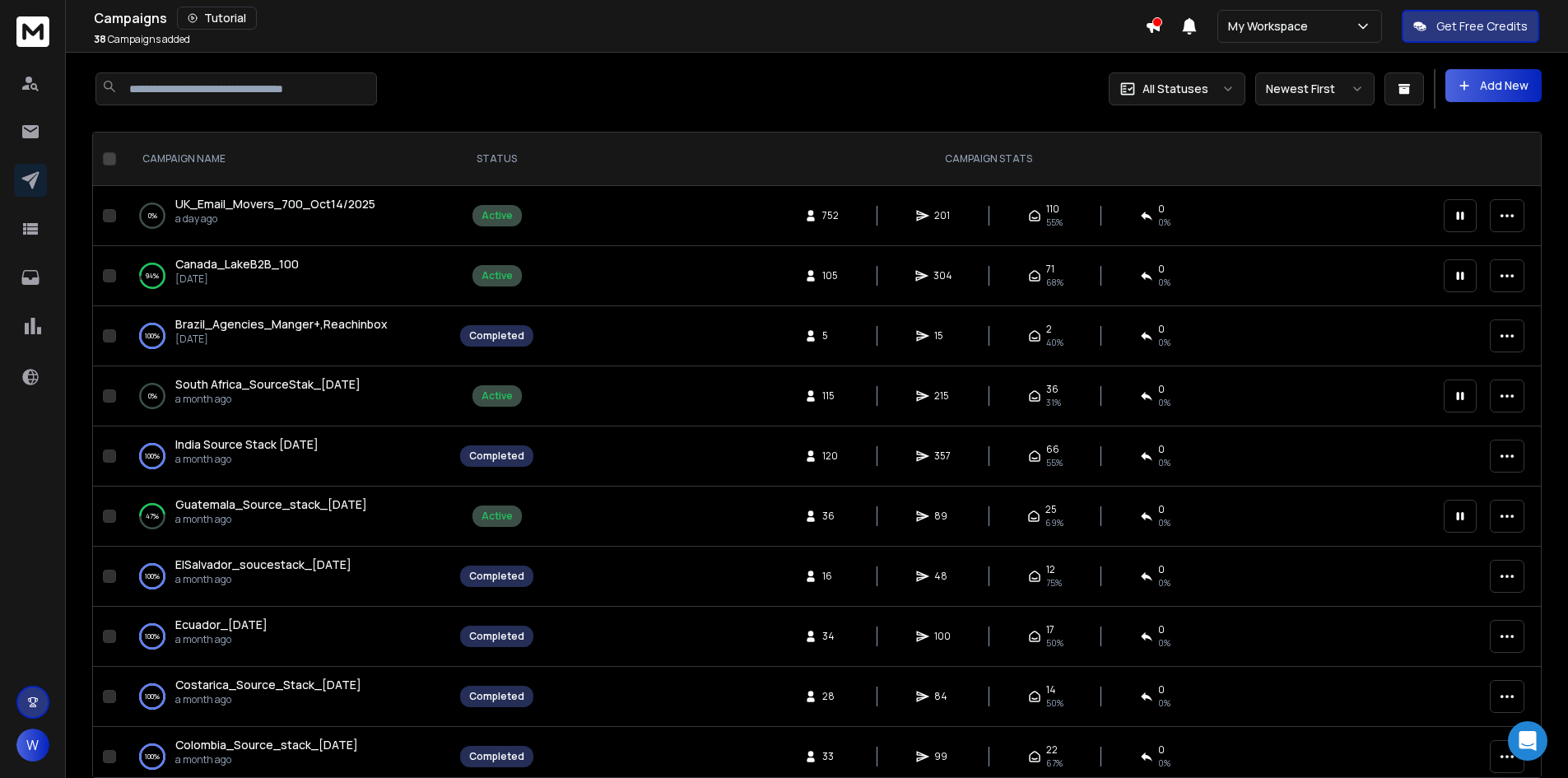
click at [218, 118] on div "Campaigns 38 Campaigns Added All Statuses Newest First Add New CAMPAIGN NAME ST…" at bounding box center [816, 458] width 1449 height 778
click at [211, 99] on input at bounding box center [236, 88] width 281 height 33
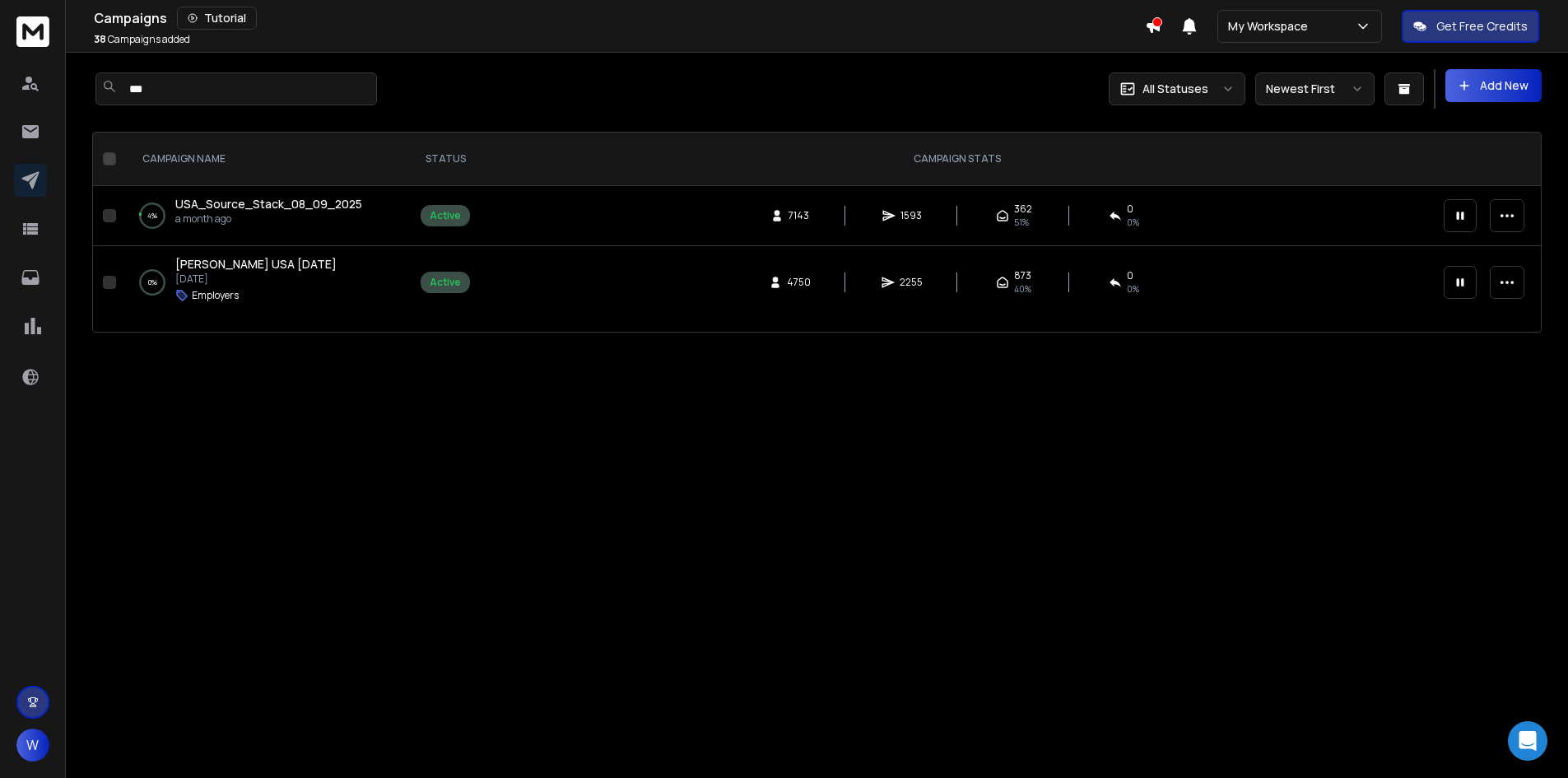
type input "***"
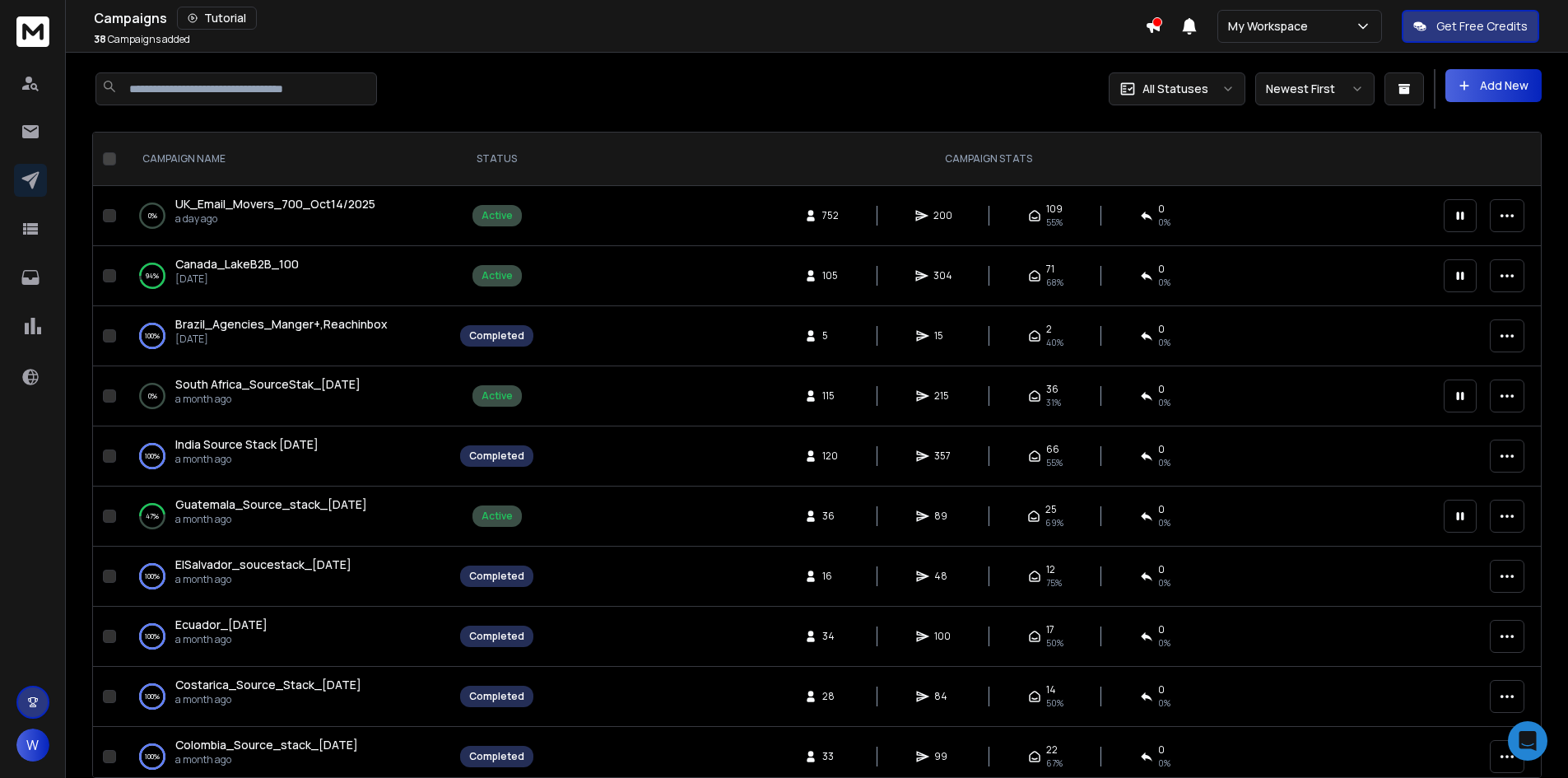
click at [173, 84] on input at bounding box center [236, 88] width 281 height 33
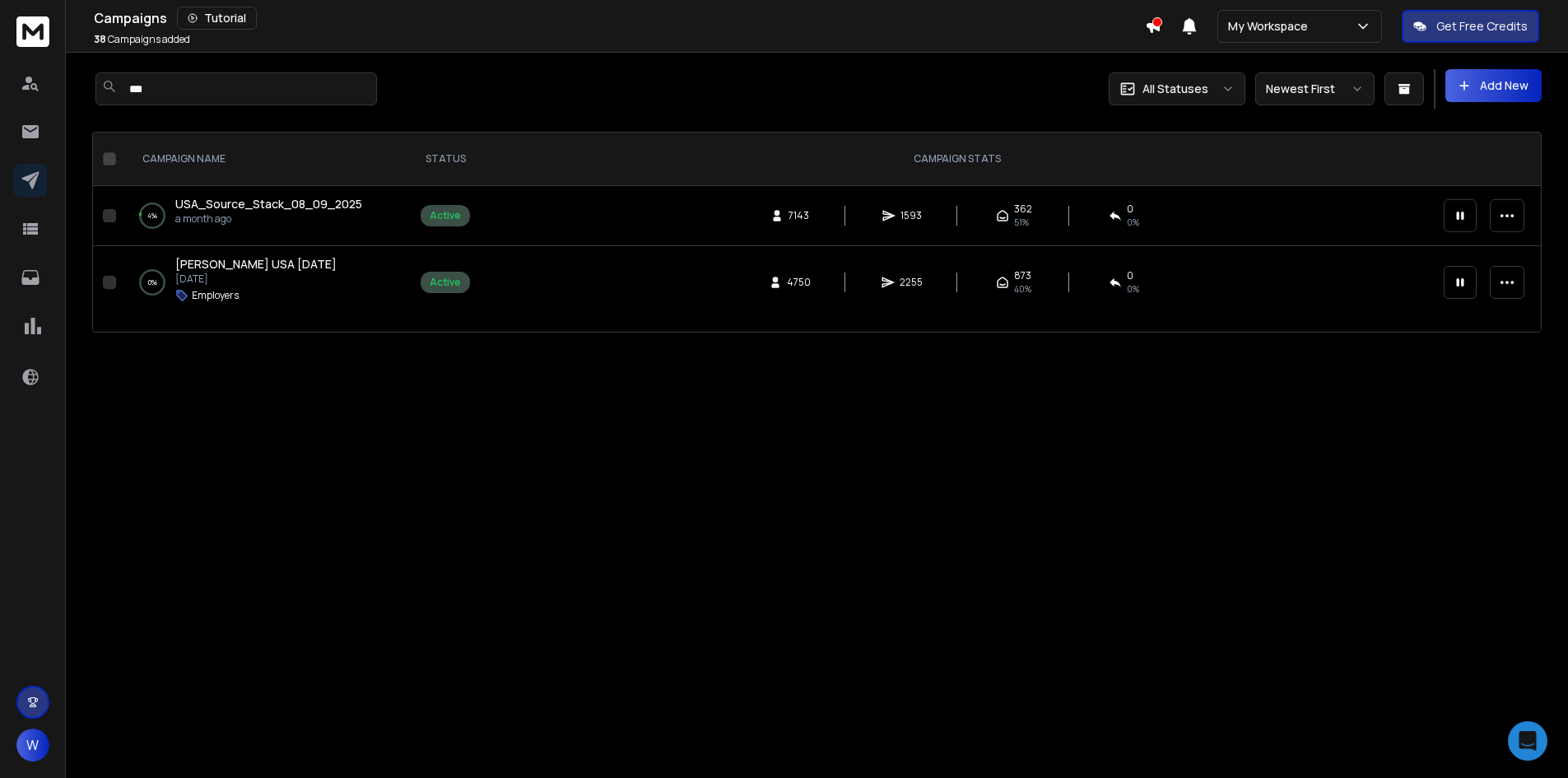
type input "***"
click at [222, 258] on span "[PERSON_NAME] USA [DATE]" at bounding box center [256, 264] width 162 height 16
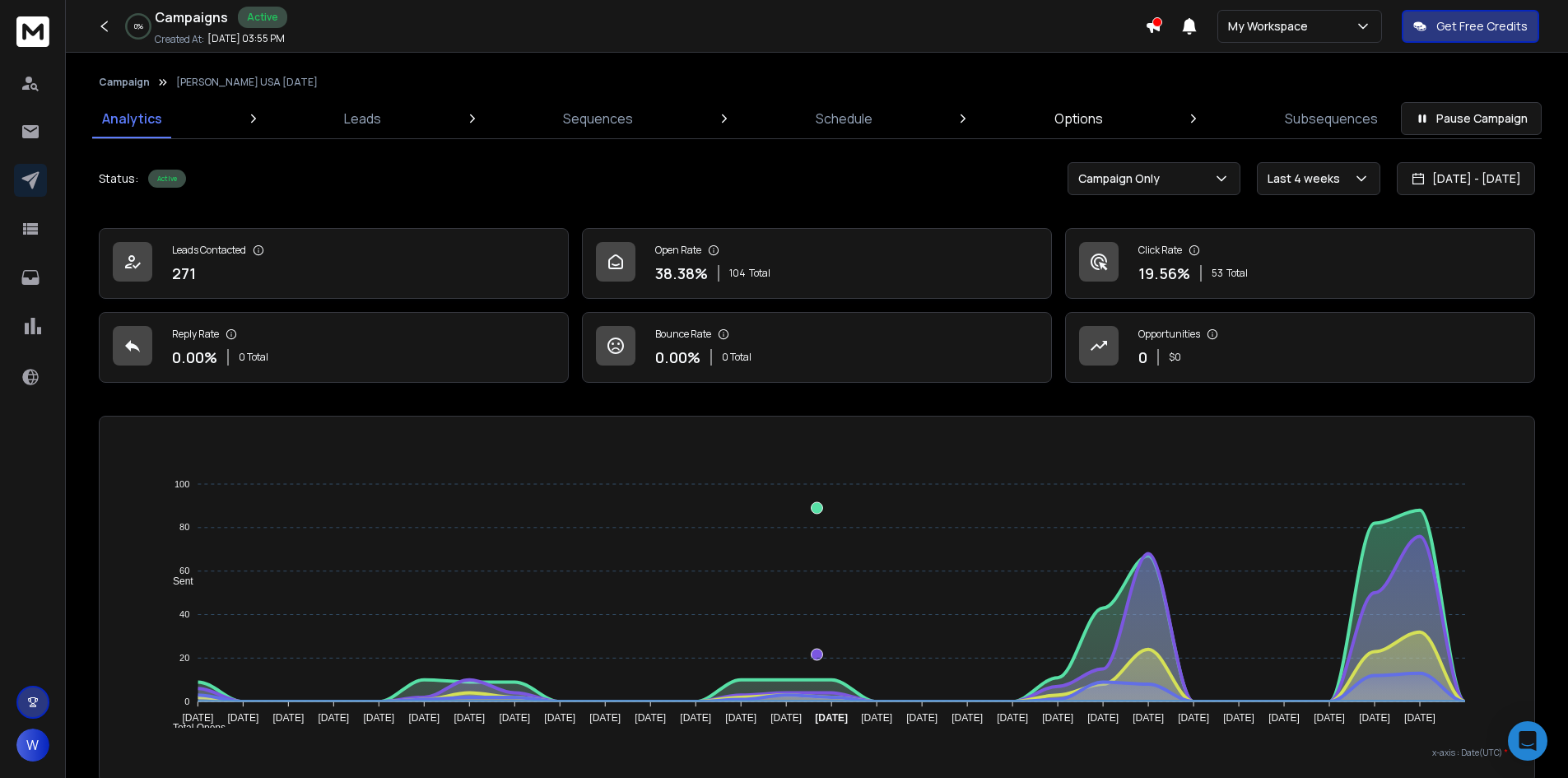
click at [1092, 122] on p "Options" at bounding box center [1079, 118] width 49 height 19
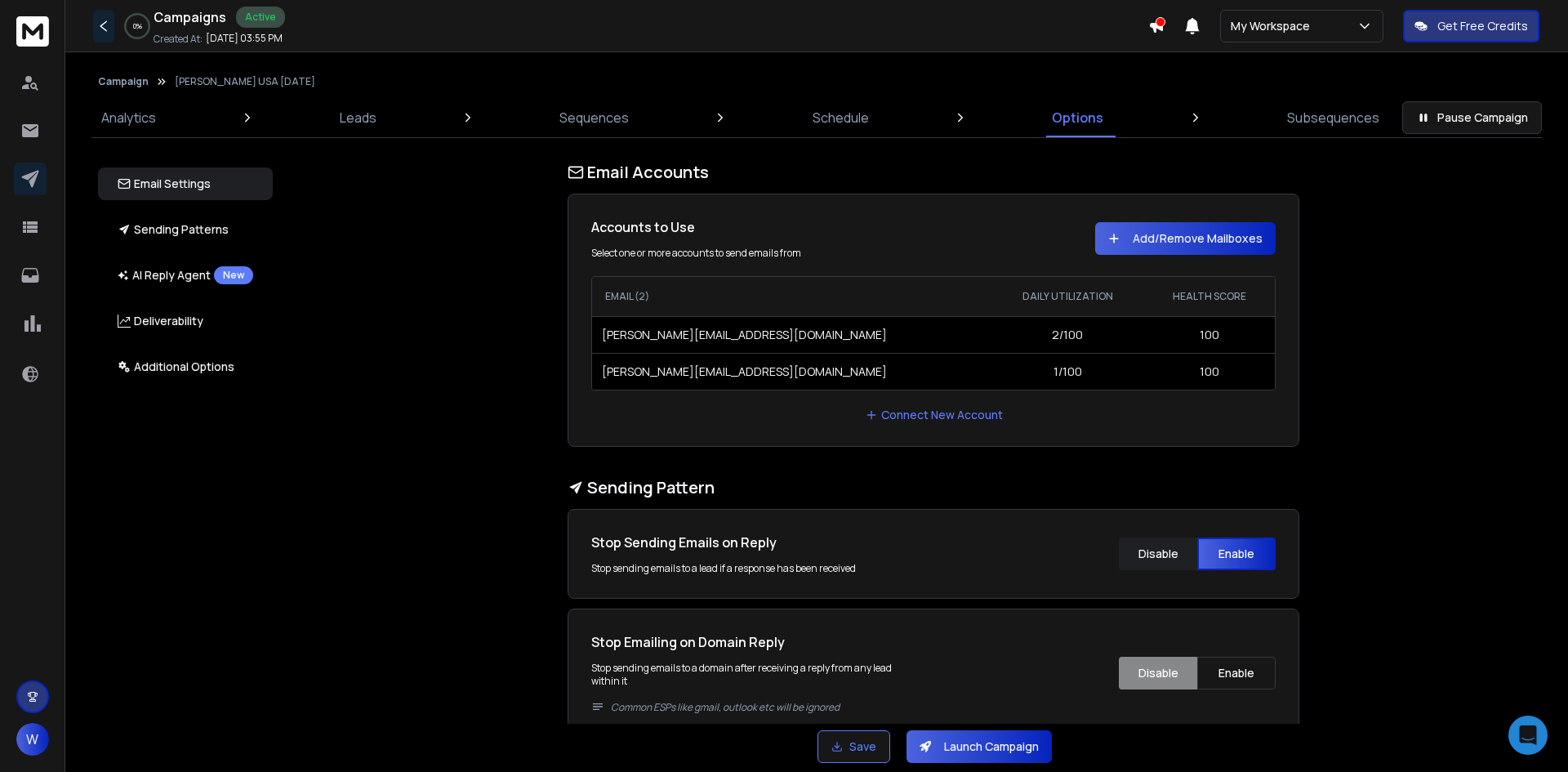
click at [102, 27] on icon at bounding box center [103, 25] width 7 height 11
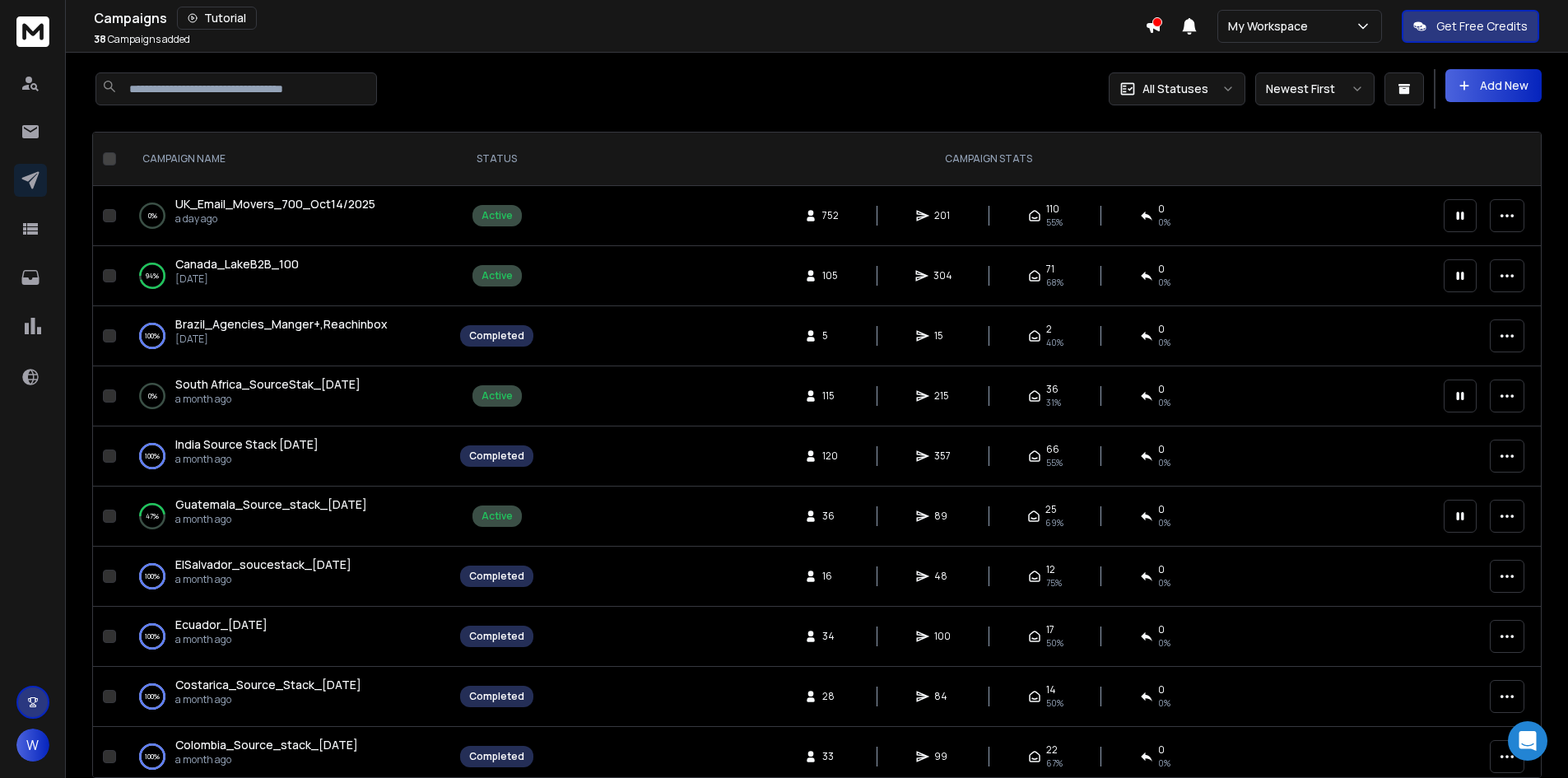
click at [237, 91] on input at bounding box center [236, 88] width 281 height 33
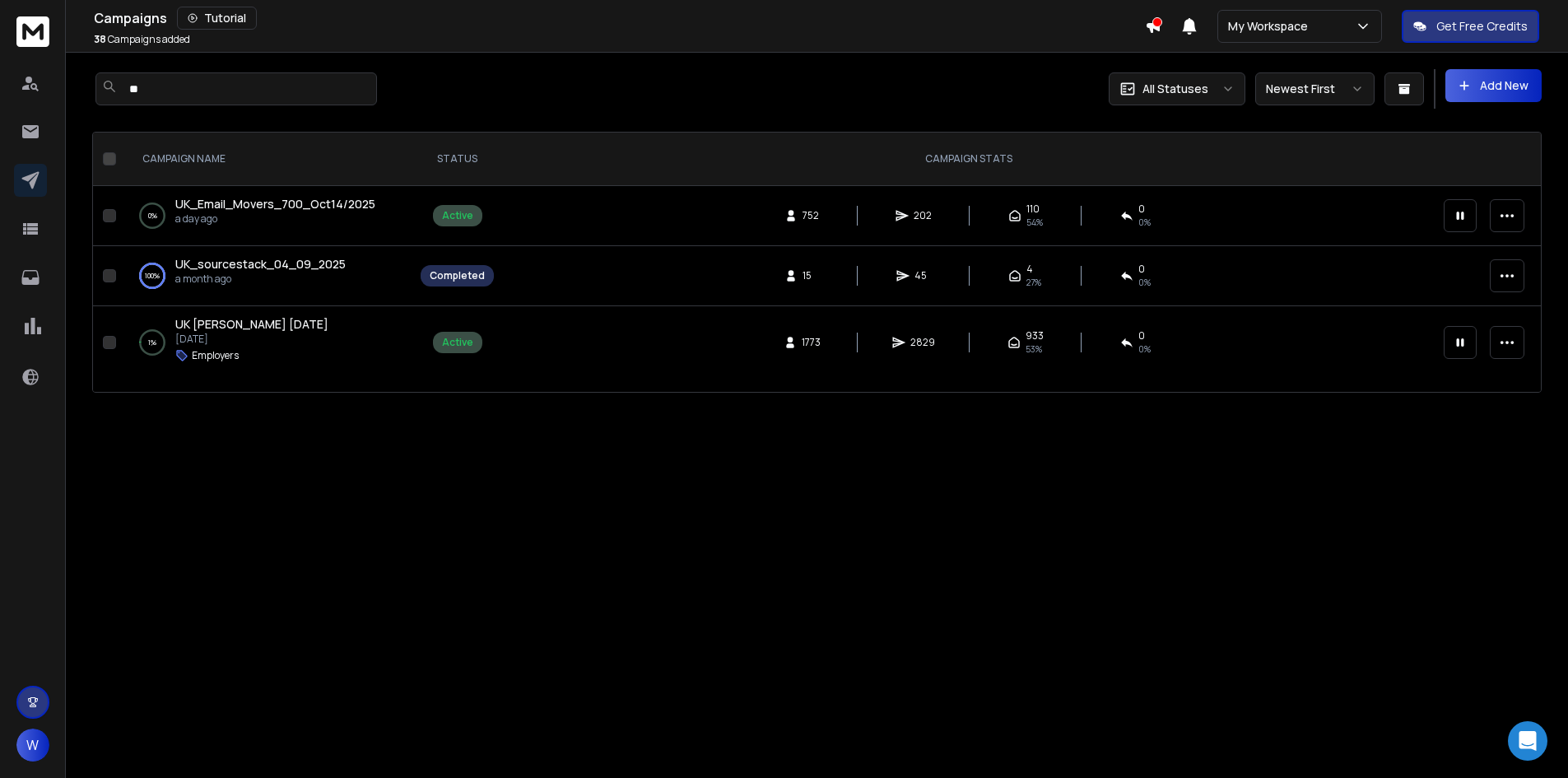
type input "**"
click at [223, 320] on span "UK [PERSON_NAME] [DATE]" at bounding box center [252, 323] width 153 height 16
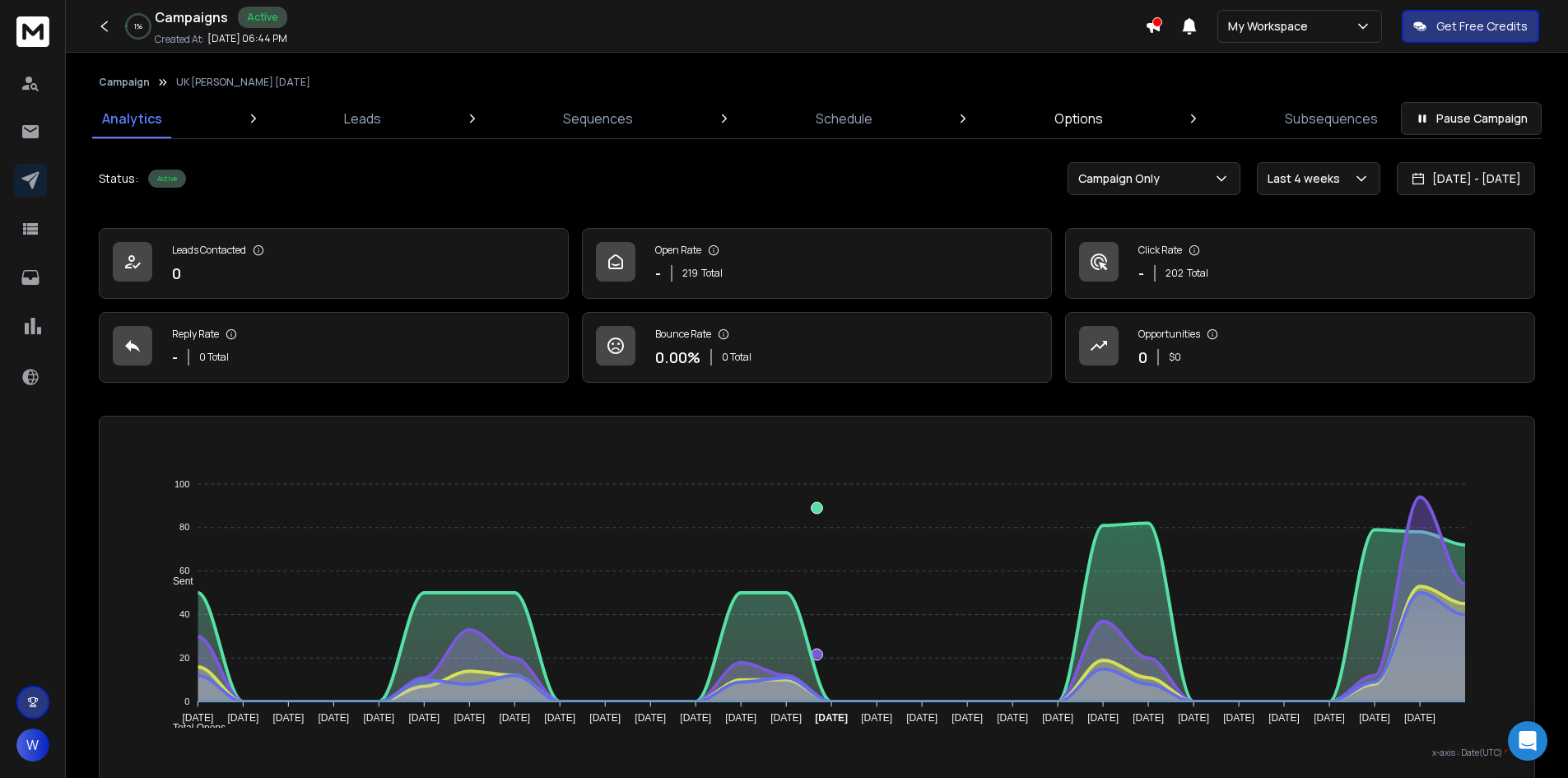
click at [1093, 123] on p "Options" at bounding box center [1079, 118] width 49 height 19
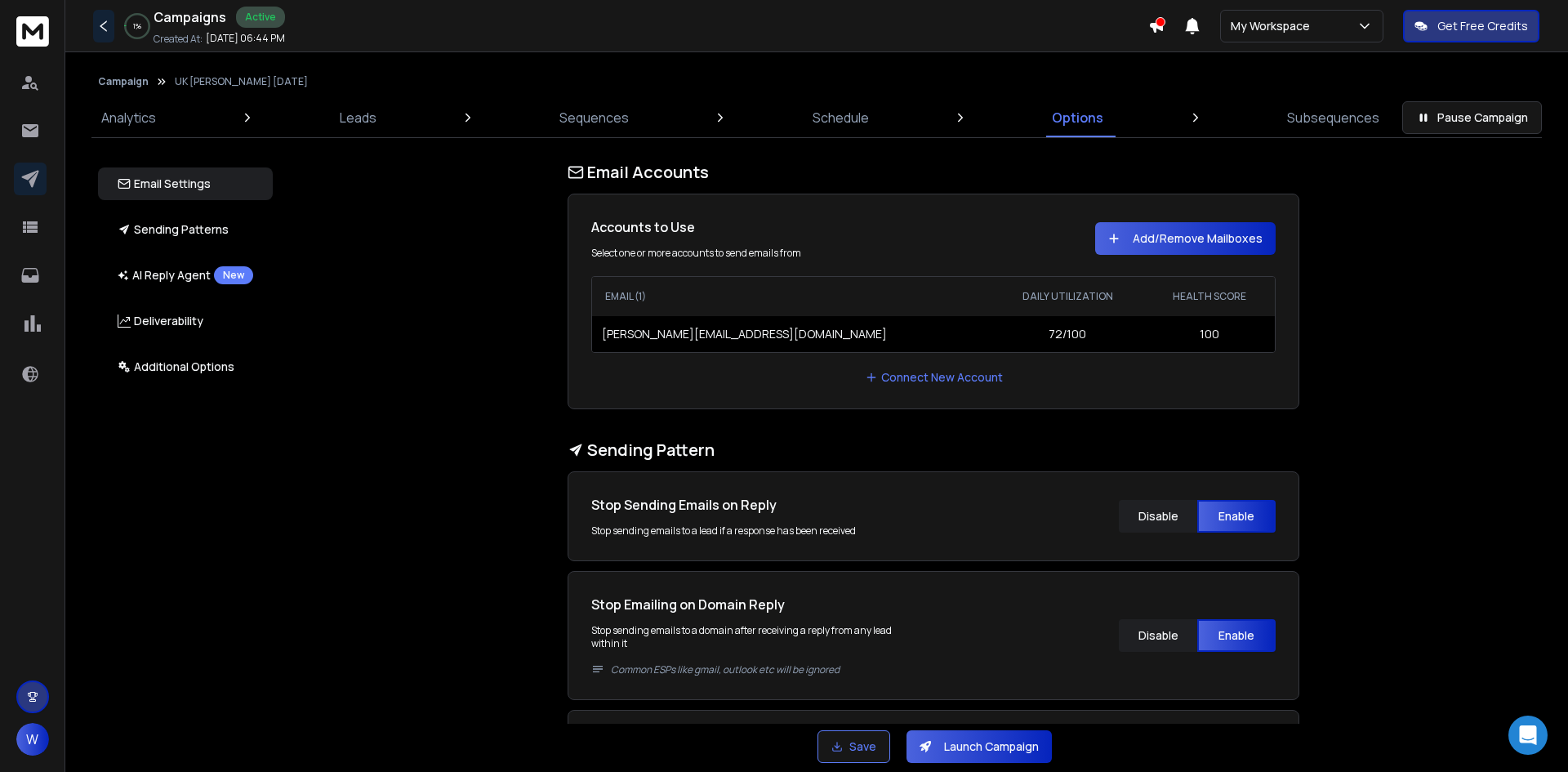
click at [107, 28] on icon at bounding box center [104, 26] width 15 height 15
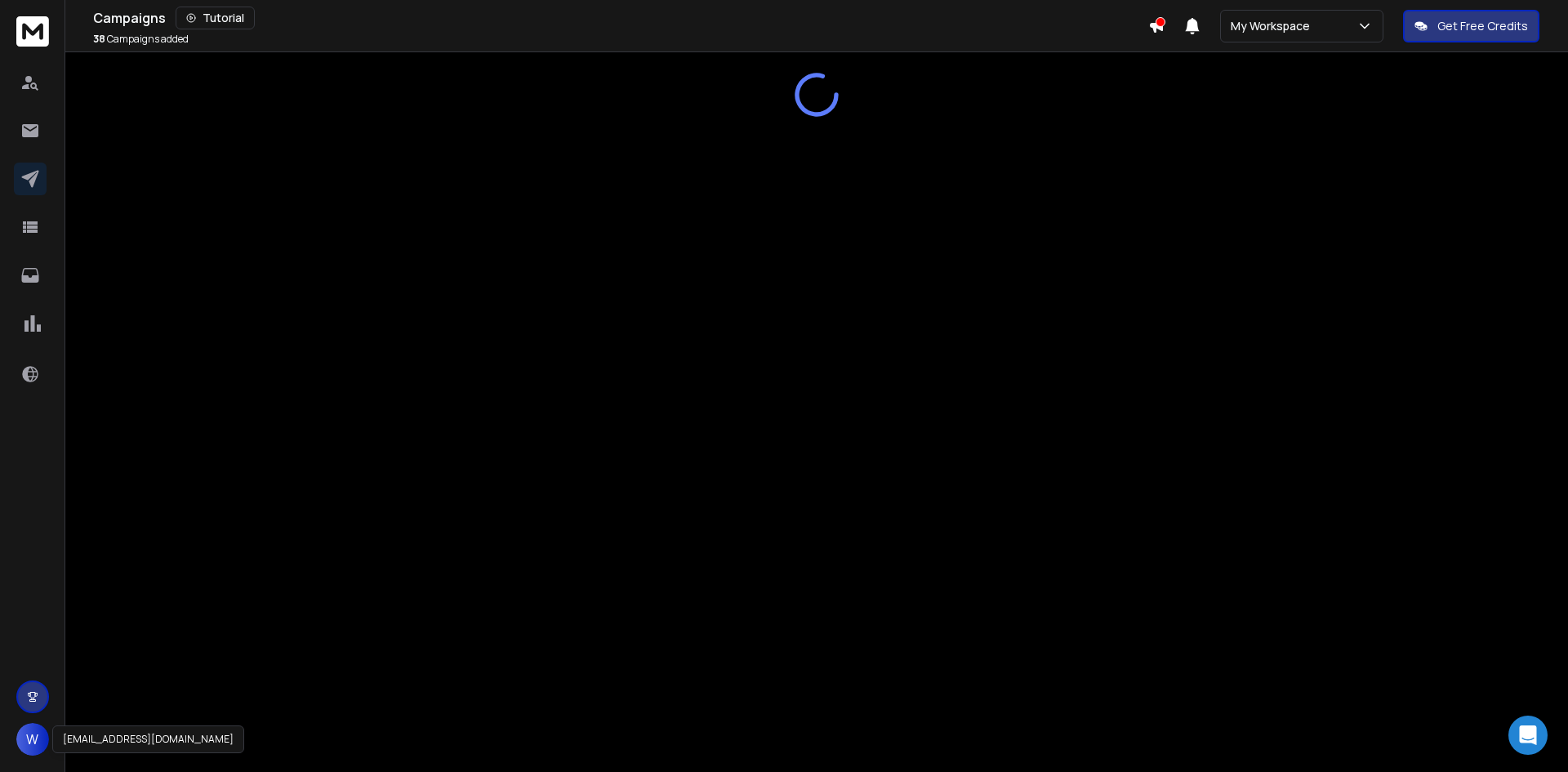
click at [47, 738] on span "W" at bounding box center [33, 739] width 33 height 33
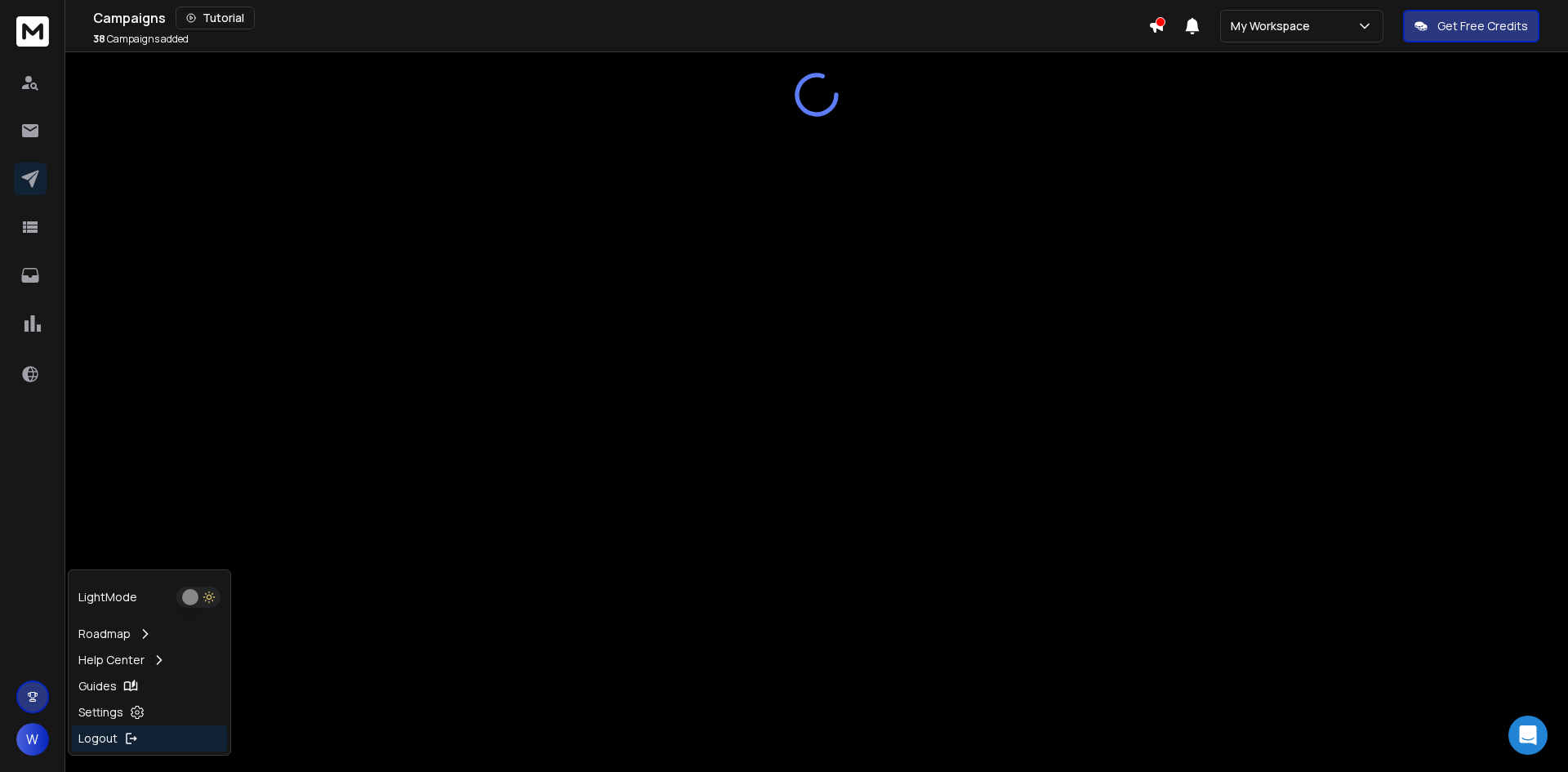
click at [90, 734] on p "Logout" at bounding box center [98, 739] width 39 height 17
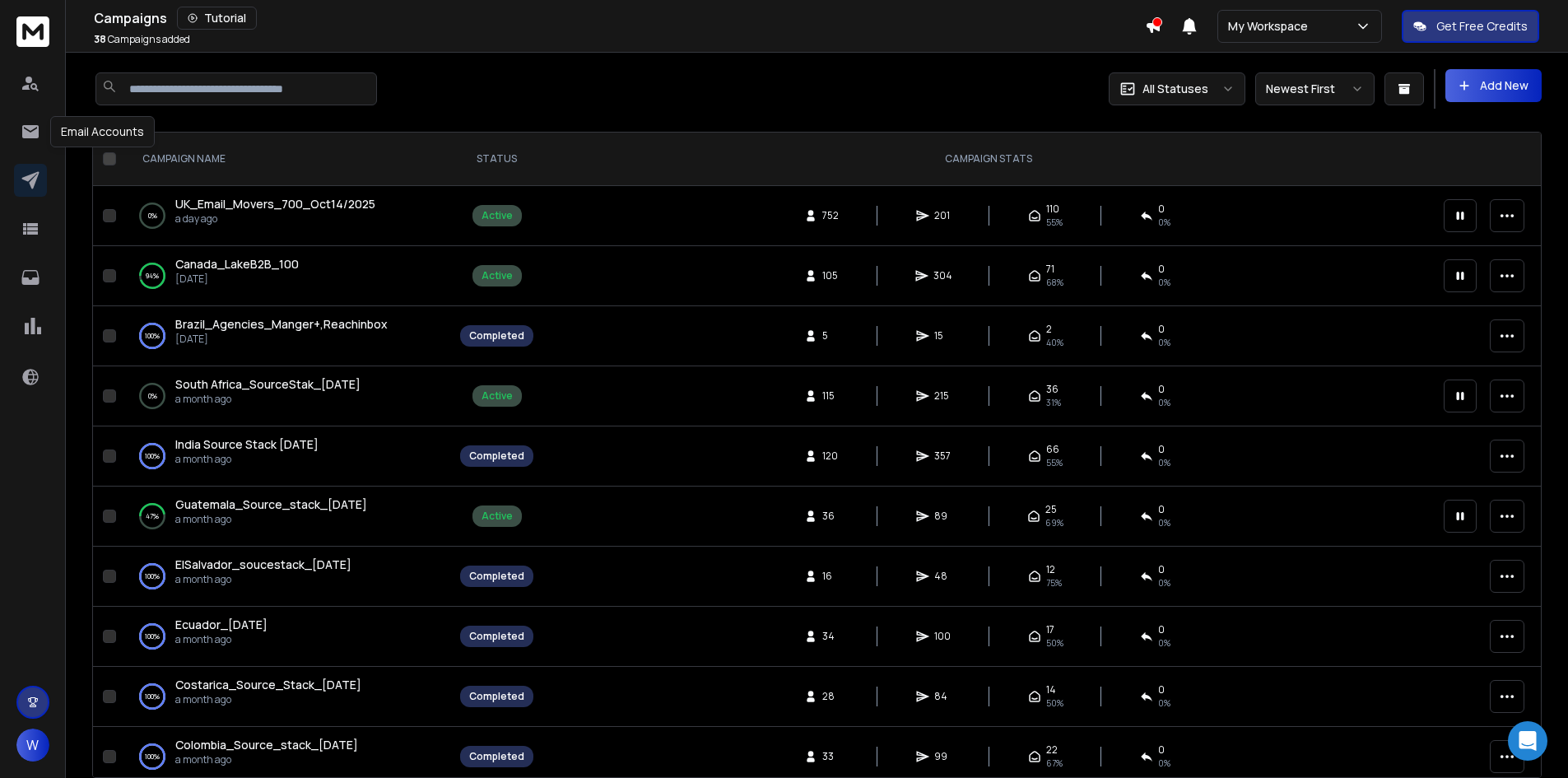
drag, startPoint x: 29, startPoint y: 131, endPoint x: 63, endPoint y: 131, distance: 34.0
click at [29, 131] on icon at bounding box center [29, 131] width 19 height 19
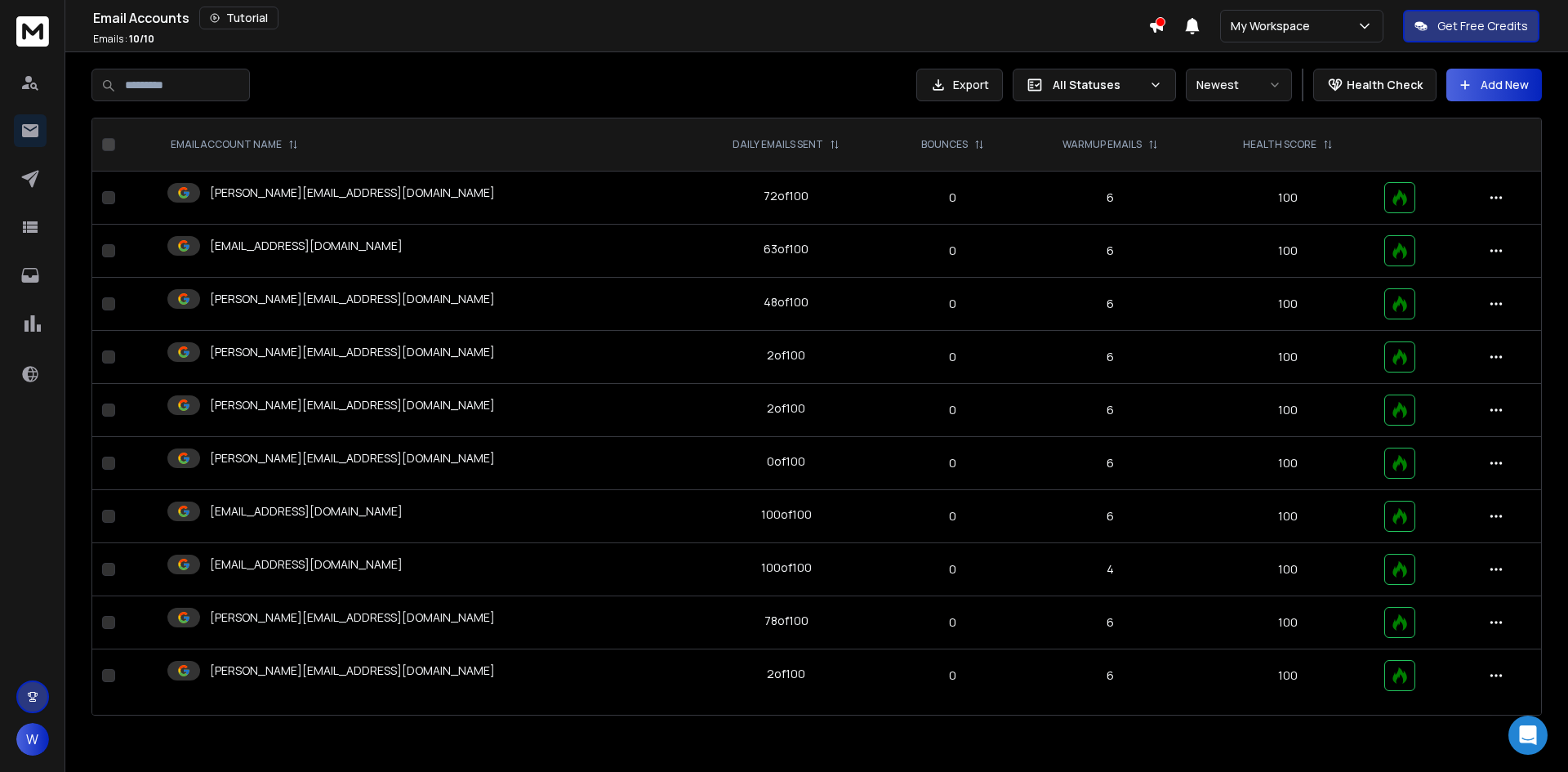
click at [383, 249] on p "[EMAIL_ADDRESS][DOMAIN_NAME]" at bounding box center [306, 246] width 193 height 17
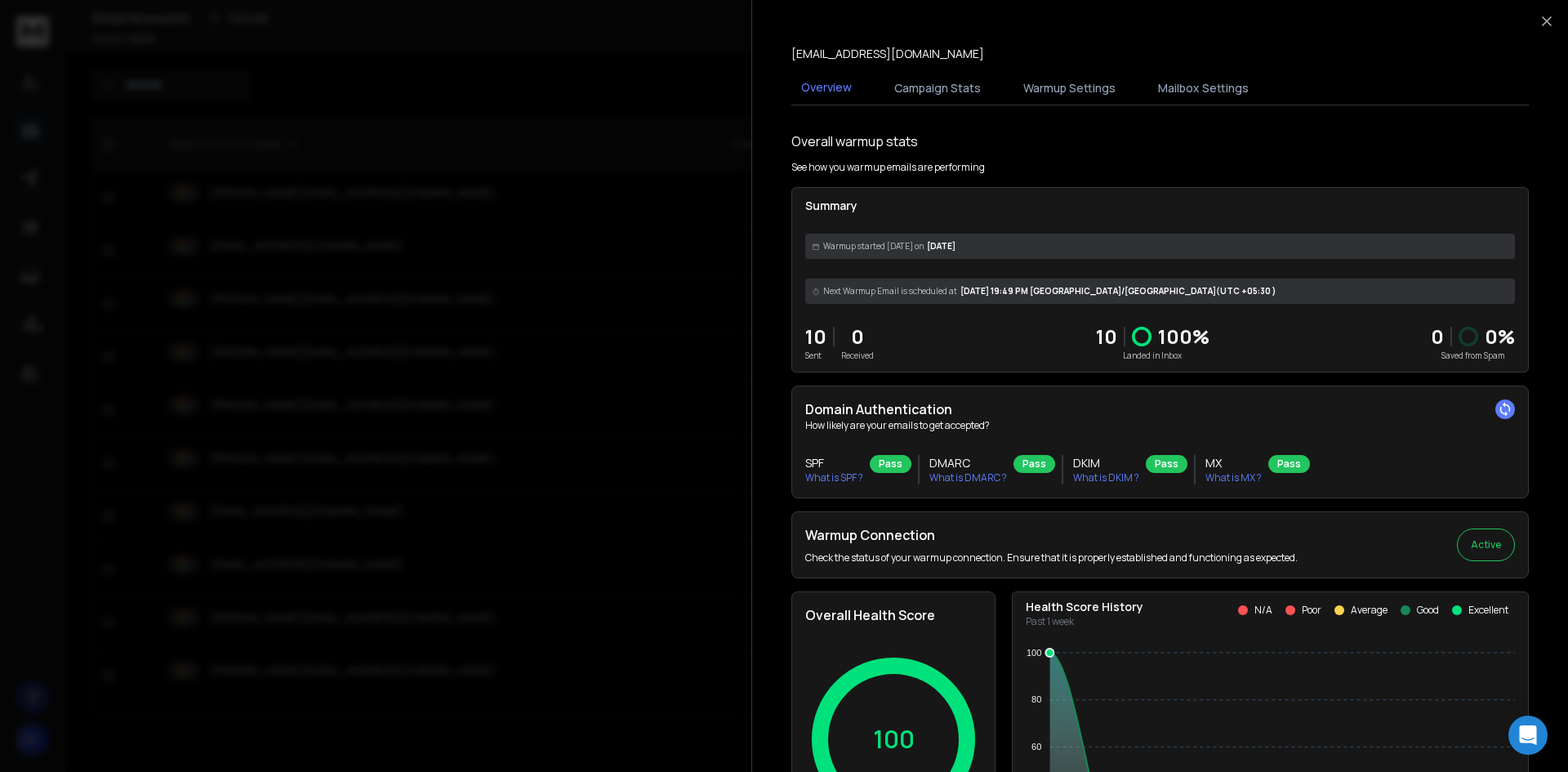
click at [932, 89] on button "Campaign Stats" at bounding box center [936, 88] width 106 height 36
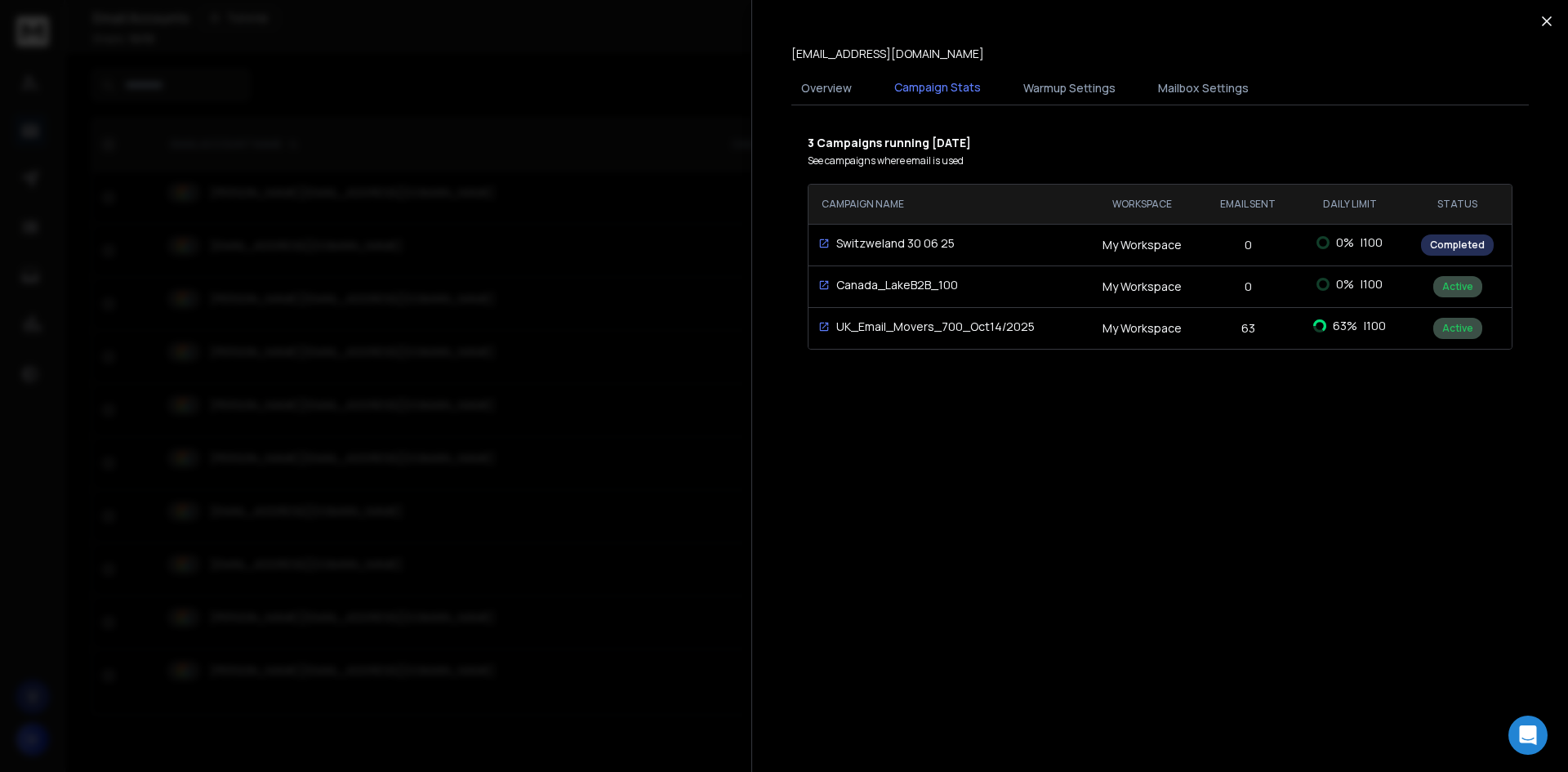
click at [1545, 21] on icon "button" at bounding box center [1546, 22] width 17 height 17
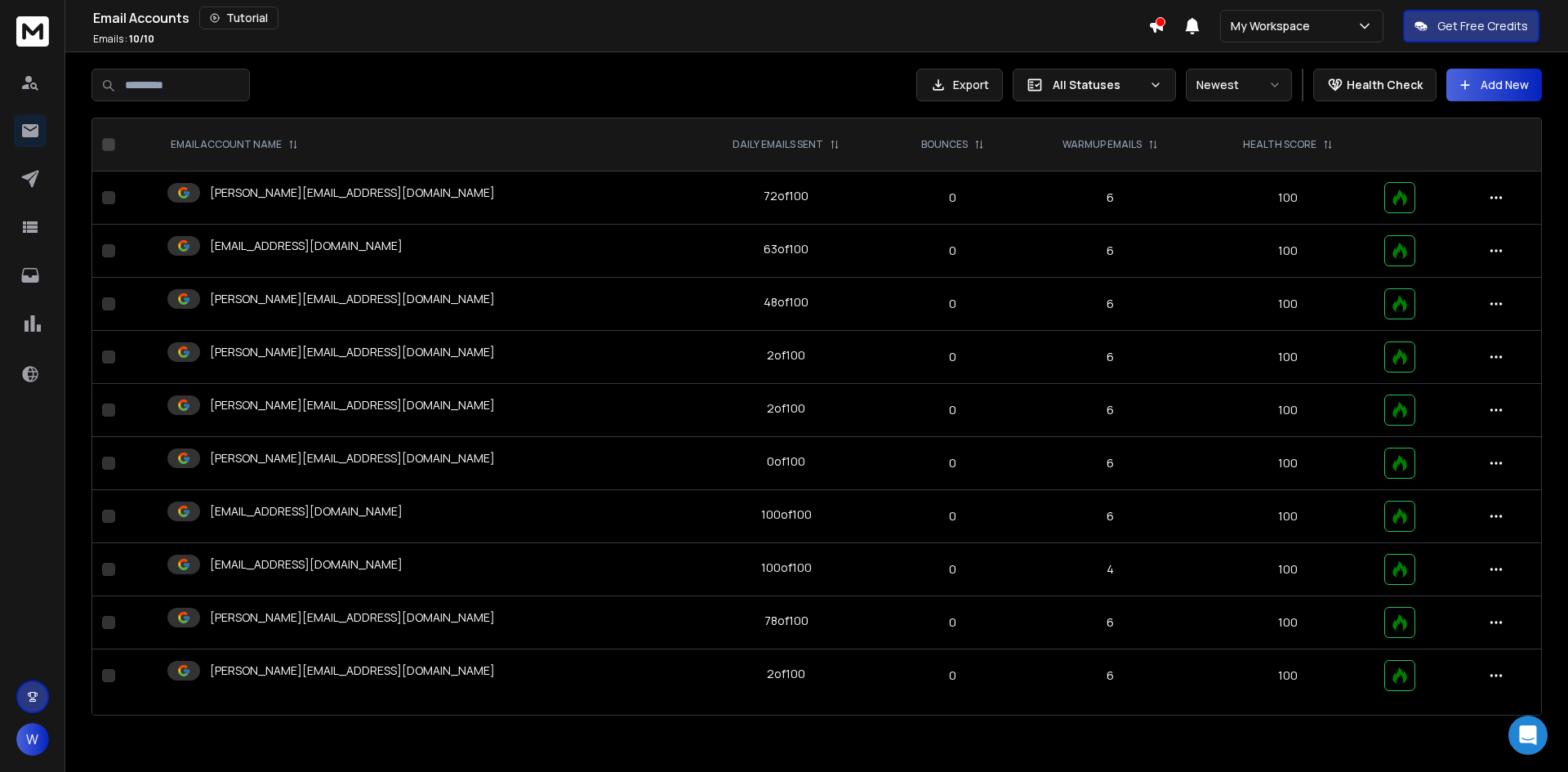
click at [299, 193] on p "kris@whatjobs.international" at bounding box center [352, 193] width 285 height 17
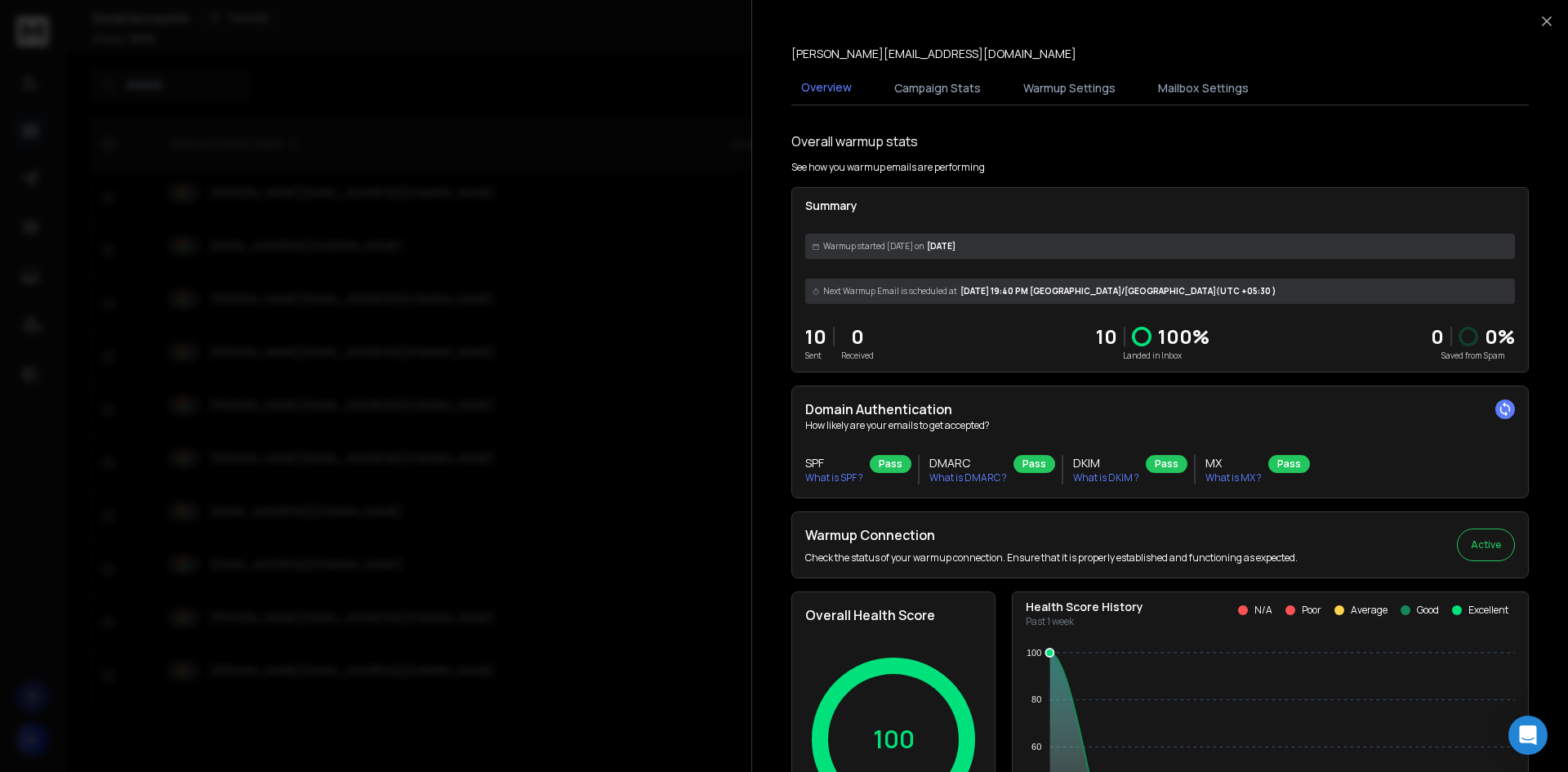
click at [942, 84] on button "Campaign Stats" at bounding box center [936, 88] width 106 height 36
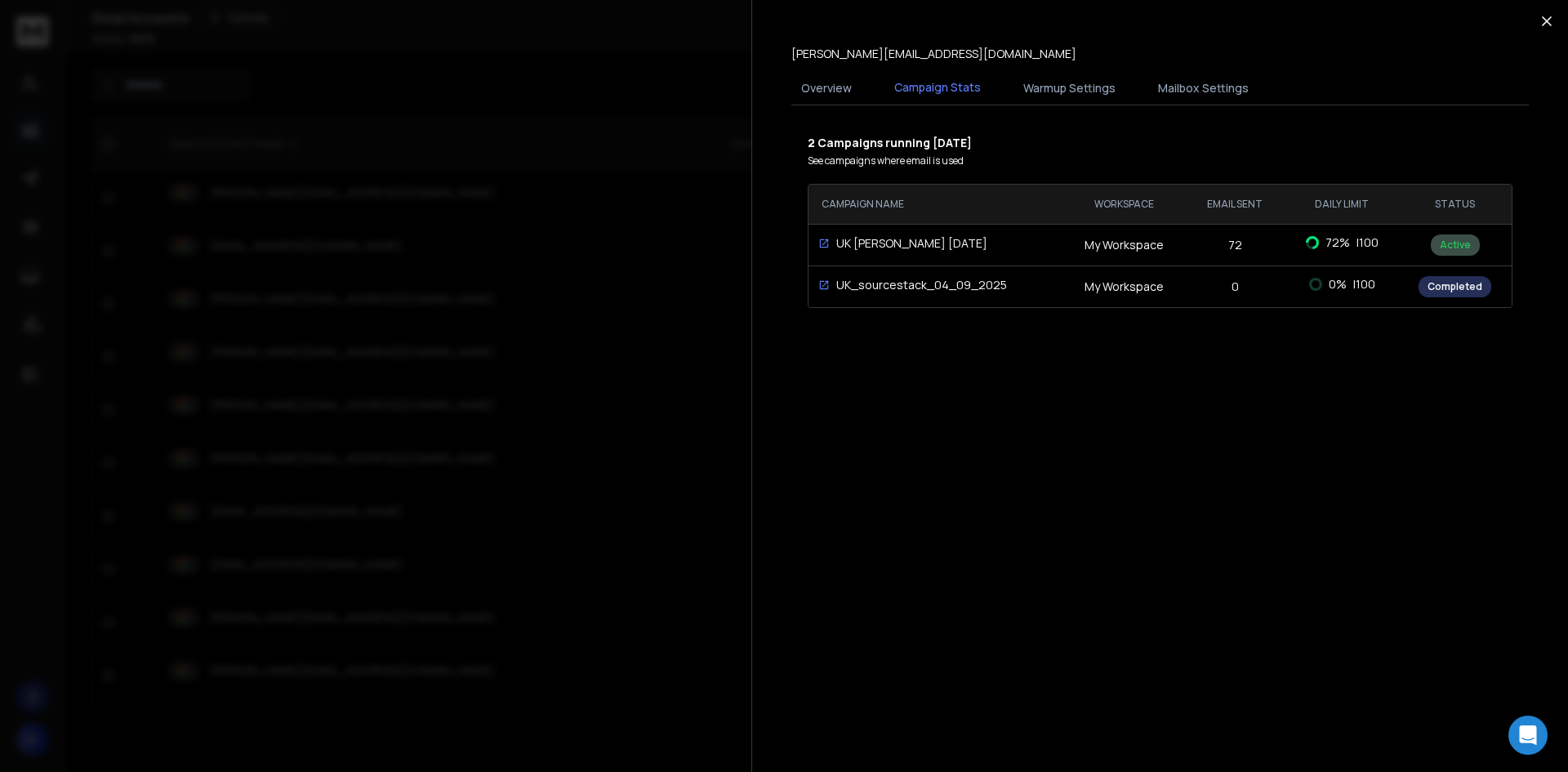
click at [1542, 18] on icon "button" at bounding box center [1546, 22] width 17 height 17
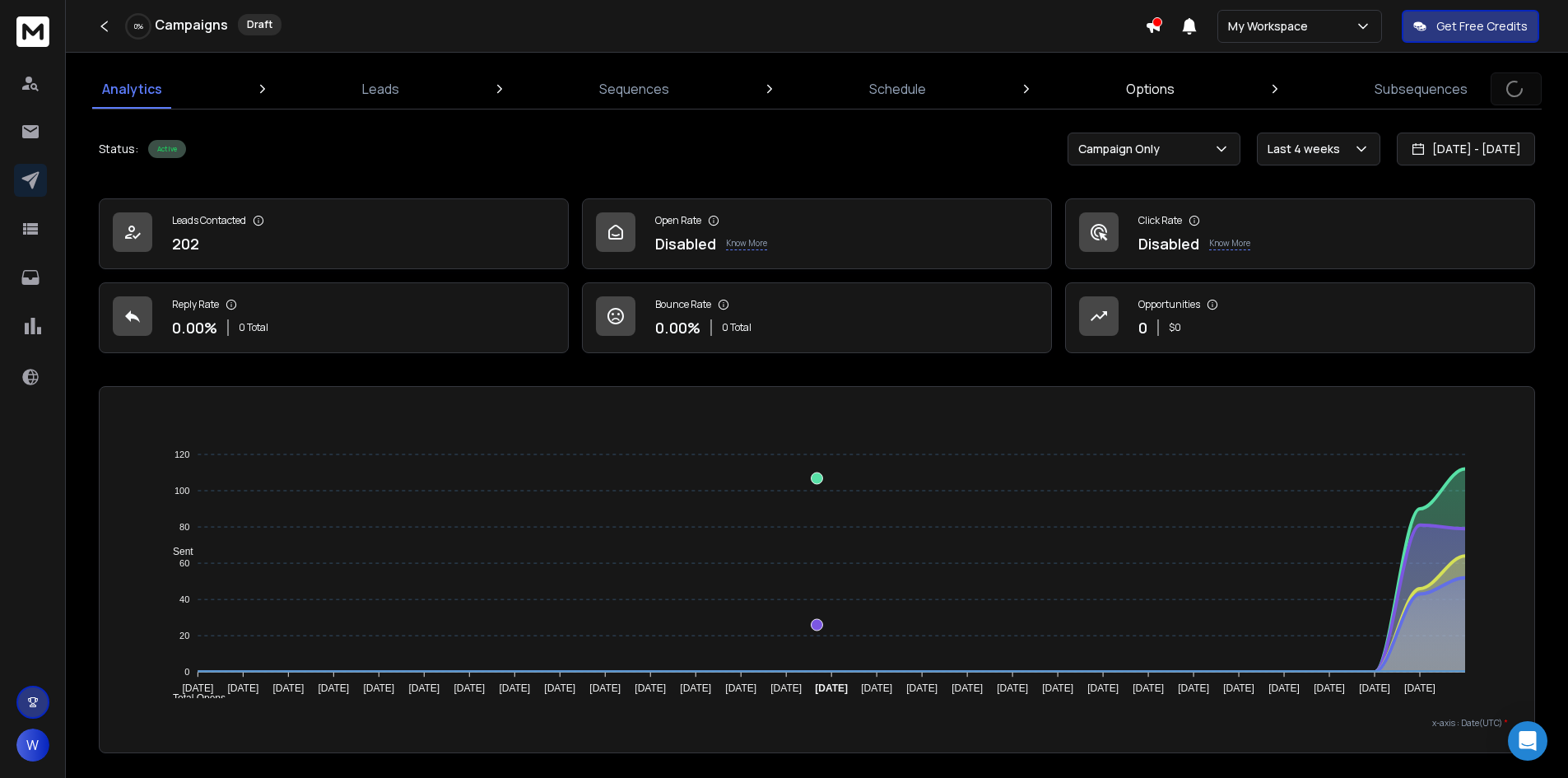
click at [1139, 91] on p "Options" at bounding box center [1150, 88] width 49 height 19
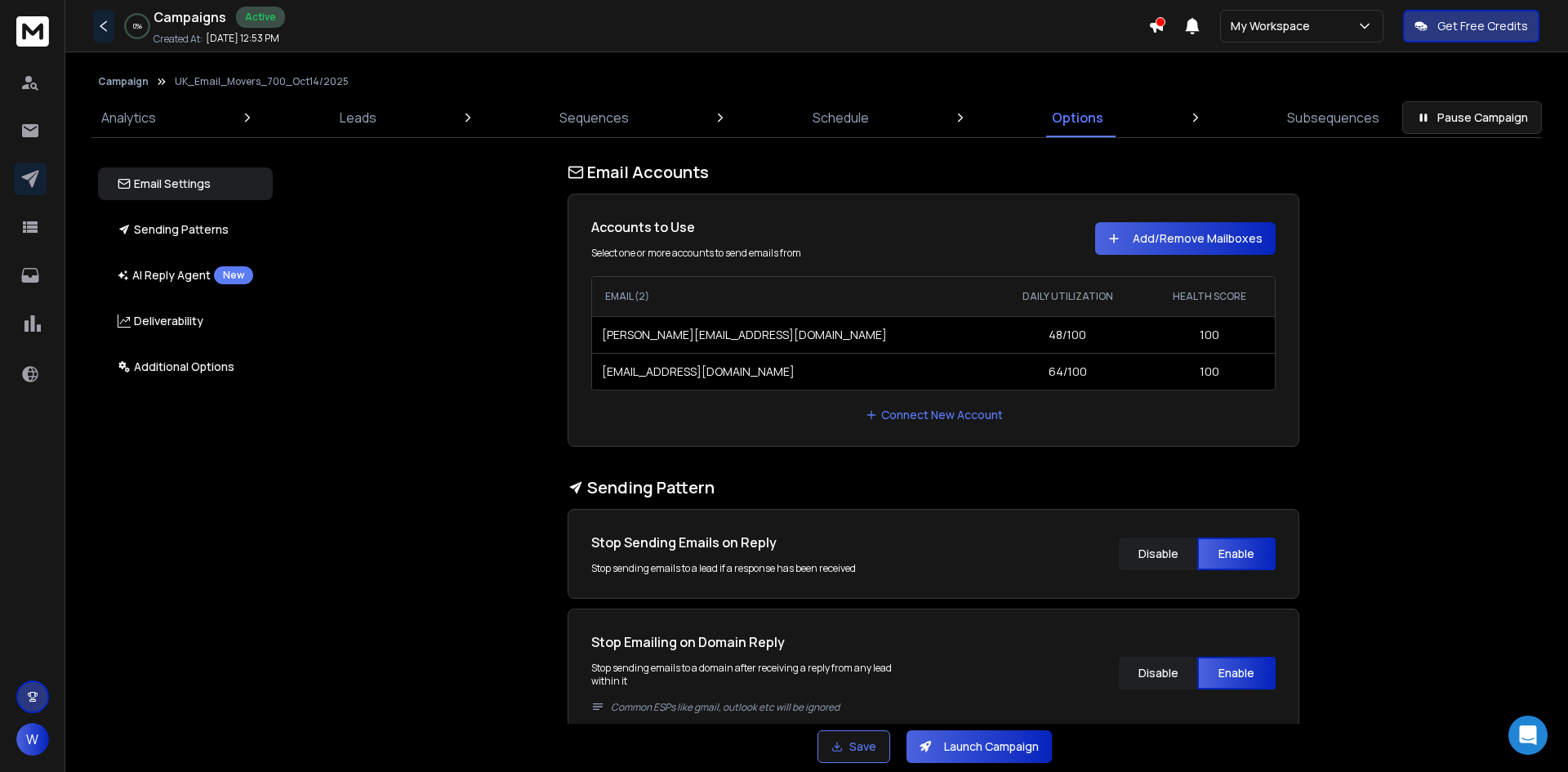
click at [102, 25] on icon at bounding box center [104, 26] width 15 height 15
